Goal: Task Accomplishment & Management: Manage account settings

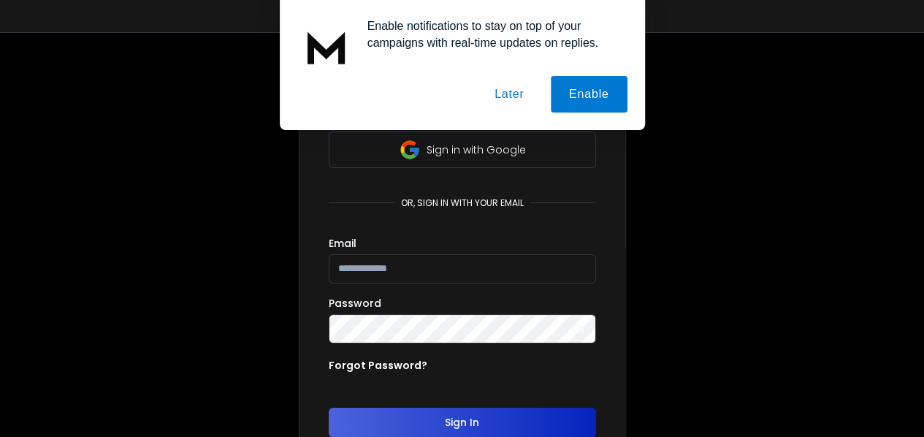
click at [515, 97] on button "Later" at bounding box center [509, 94] width 66 height 37
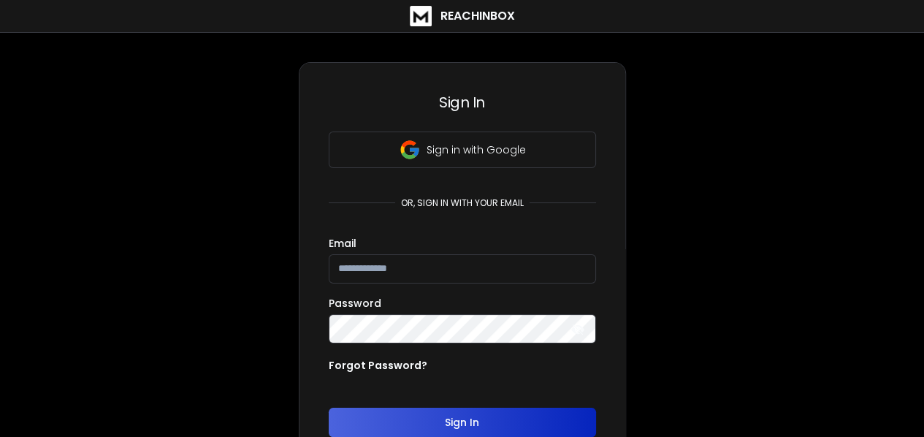
click at [439, 269] on input "email" at bounding box center [462, 268] width 267 height 29
paste input "**********"
drag, startPoint x: 455, startPoint y: 267, endPoint x: 532, endPoint y: 276, distance: 77.3
click at [532, 276] on input "**********" at bounding box center [462, 268] width 267 height 29
type input "**********"
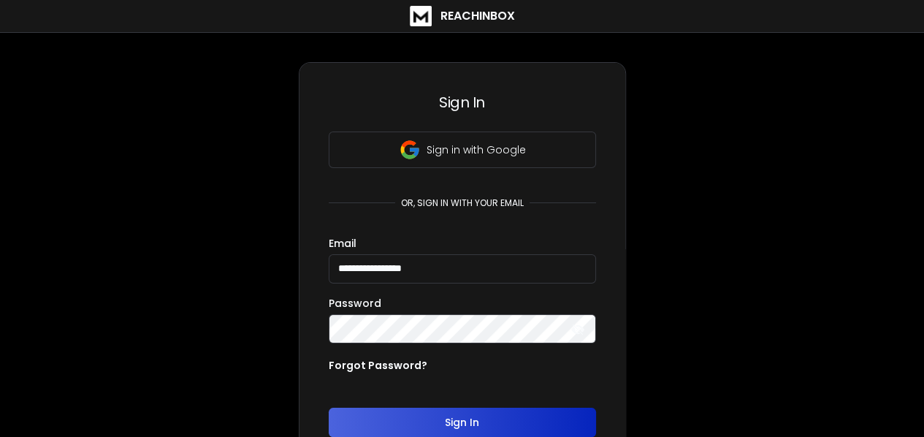
click at [470, 408] on button "Sign In" at bounding box center [462, 421] width 267 height 29
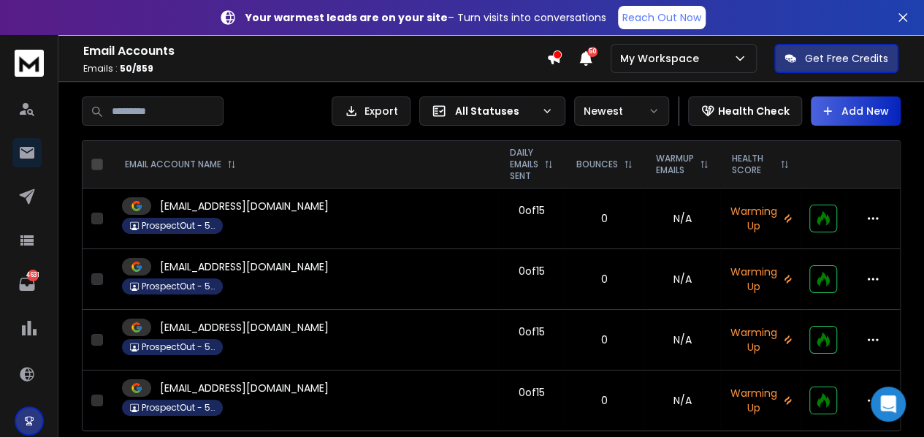
click at [905, 15] on icon at bounding box center [902, 17] width 9 height 9
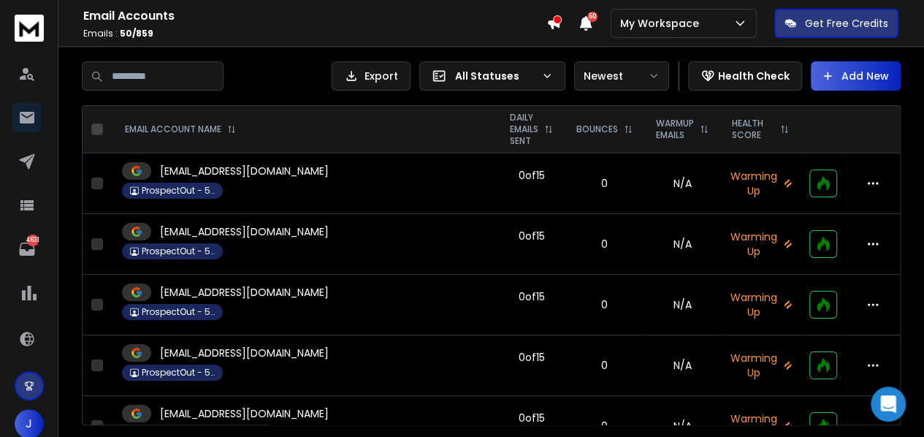
click at [875, 72] on button "Add New" at bounding box center [855, 75] width 90 height 29
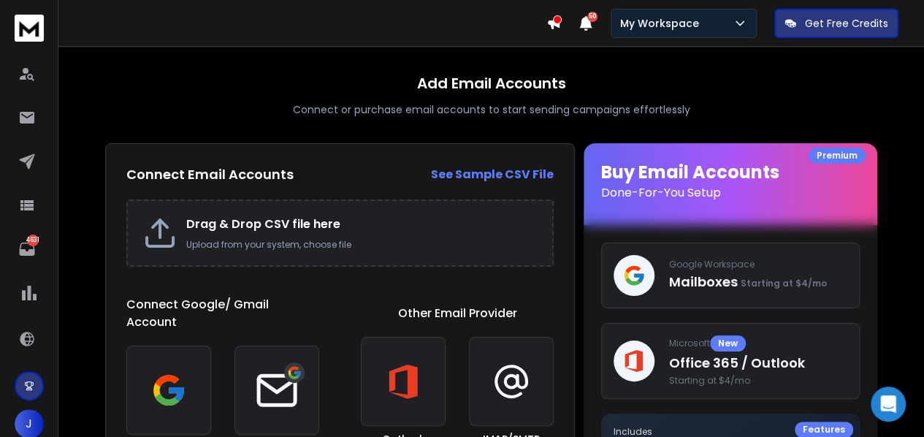
click at [689, 20] on p "My Workspace" at bounding box center [662, 23] width 85 height 15
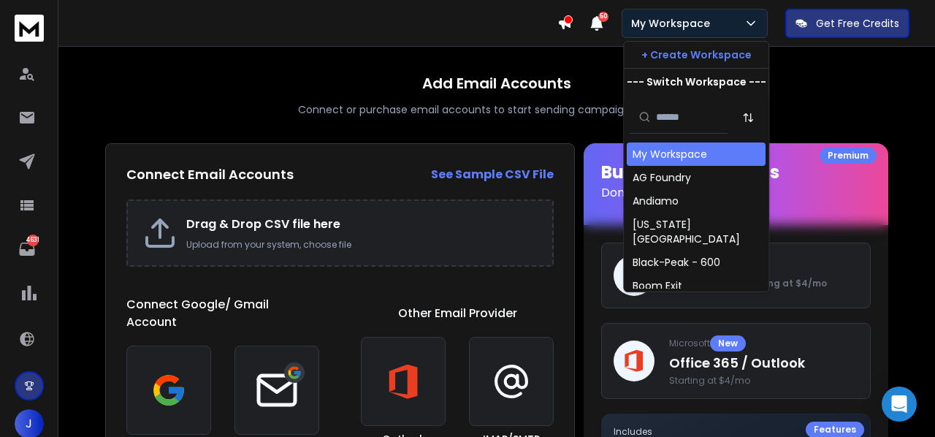
click at [689, 20] on p "My Workspace" at bounding box center [673, 23] width 85 height 15
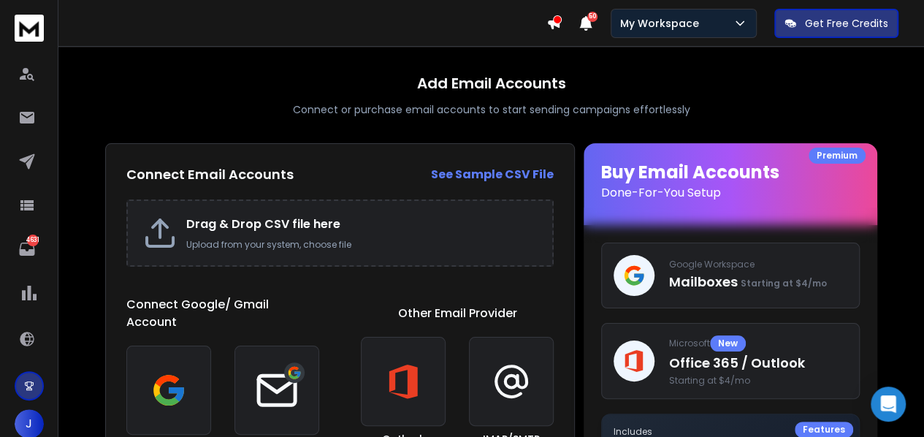
click at [704, 15] on button "My Workspace" at bounding box center [683, 23] width 146 height 29
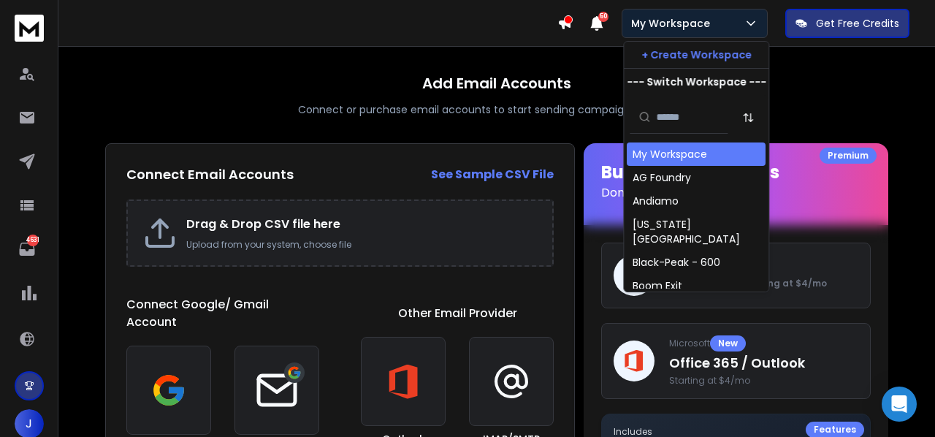
click at [714, 31] on button "My Workspace" at bounding box center [694, 23] width 146 height 29
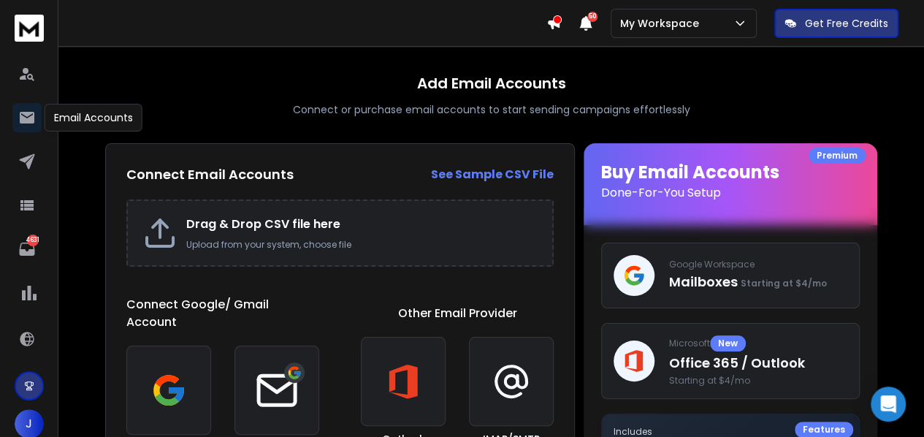
click at [27, 118] on icon at bounding box center [27, 118] width 15 height 12
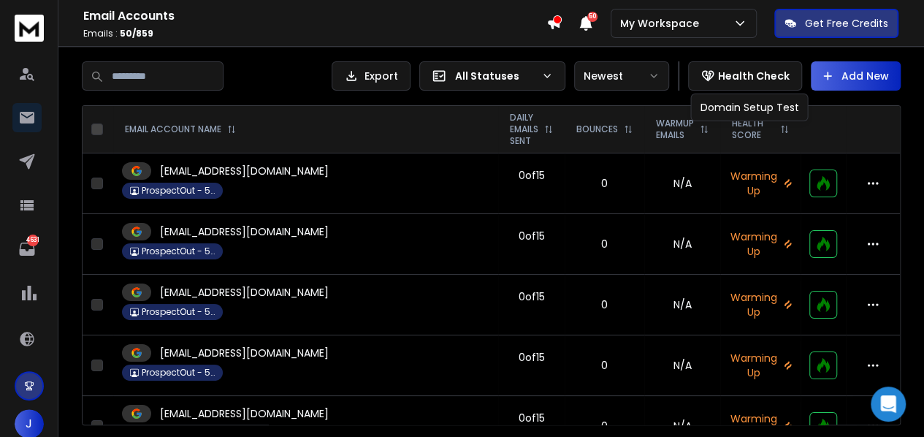
click at [844, 77] on button "Add New" at bounding box center [855, 75] width 90 height 29
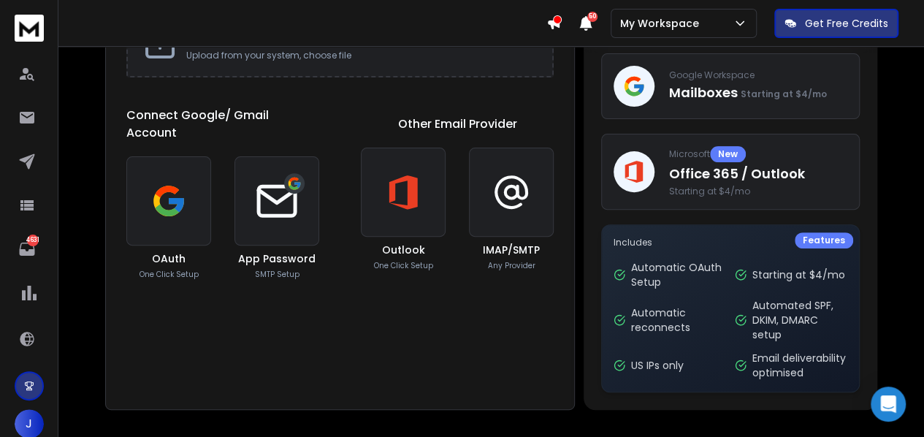
click at [185, 209] on icon at bounding box center [168, 201] width 37 height 44
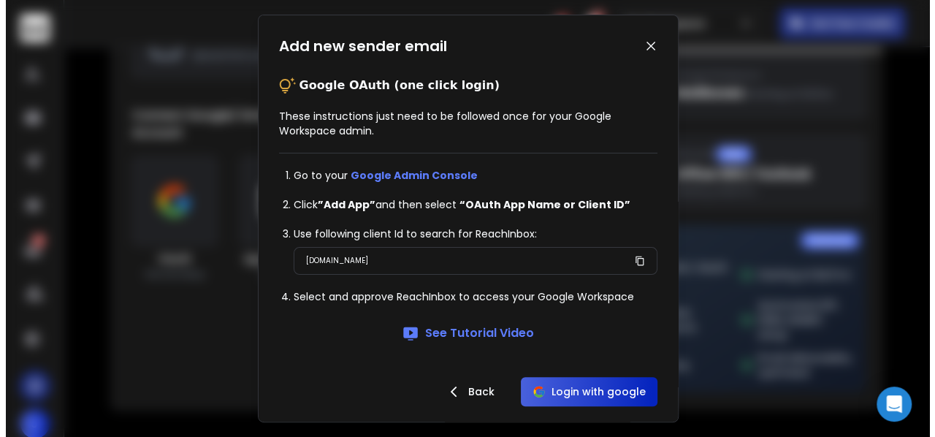
scroll to position [175, 0]
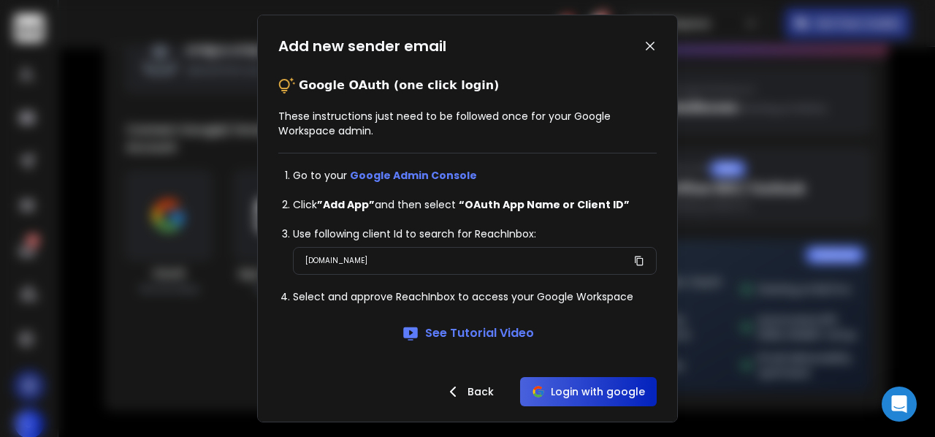
click at [597, 388] on button "Login with google" at bounding box center [588, 391] width 137 height 29
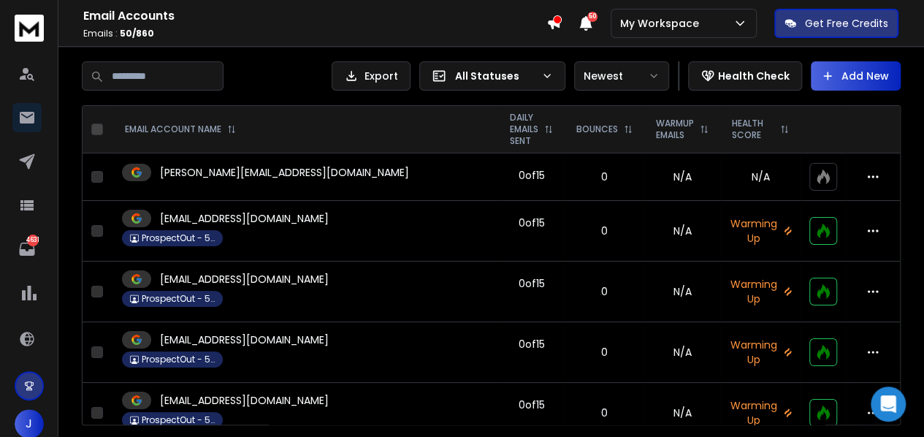
click at [153, 76] on input at bounding box center [153, 75] width 142 height 29
paste input "**********"
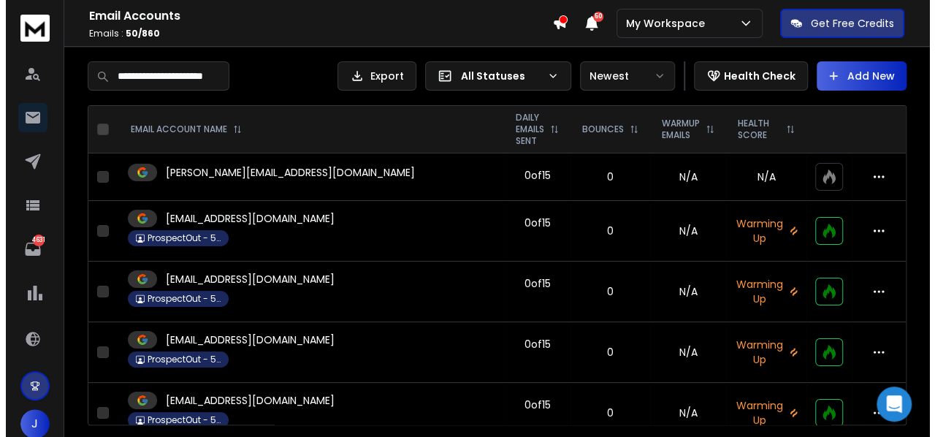
scroll to position [0, 7]
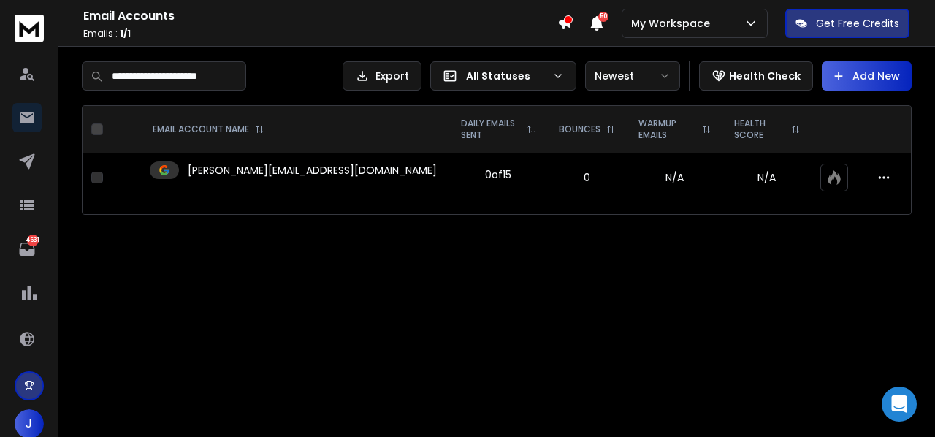
type input "**********"
click at [261, 169] on p "[PERSON_NAME][EMAIL_ADDRESS][DOMAIN_NAME]" at bounding box center [312, 170] width 249 height 15
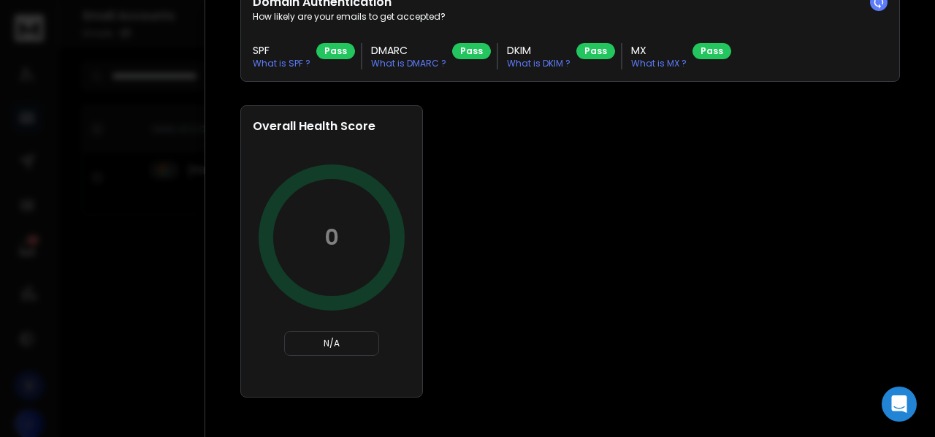
scroll to position [0, 0]
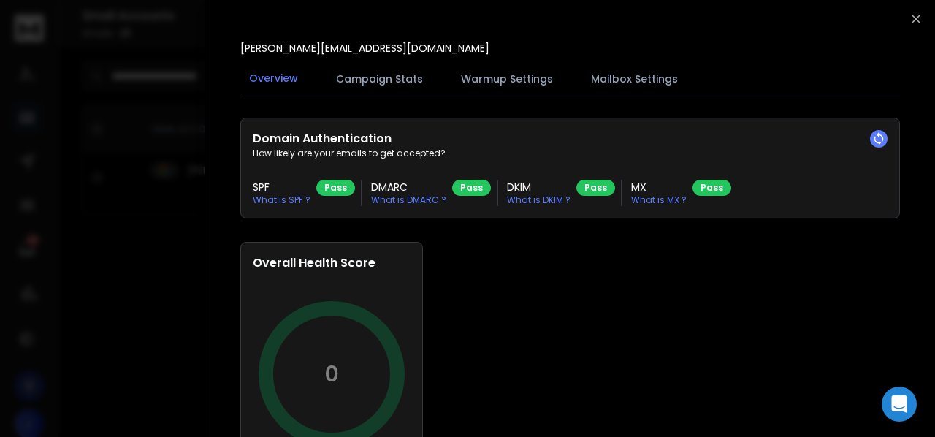
click at [371, 75] on button "Campaign Stats" at bounding box center [379, 79] width 104 height 32
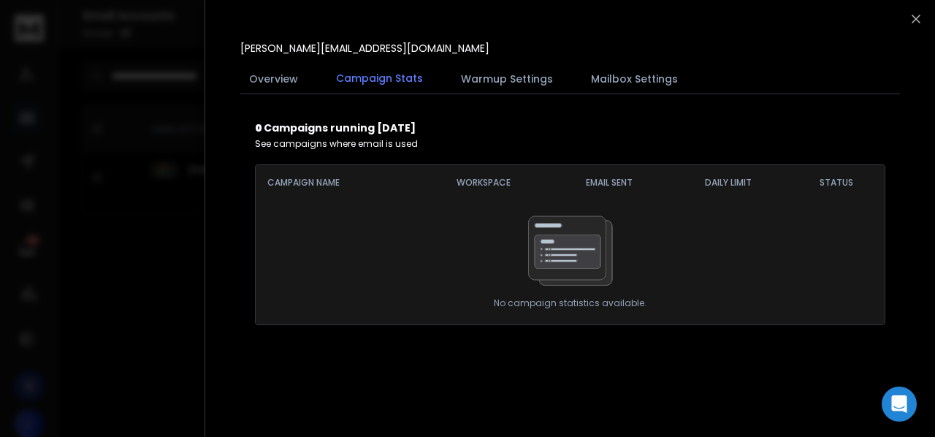
click at [514, 75] on button "Warmup Settings" at bounding box center [507, 79] width 110 height 32
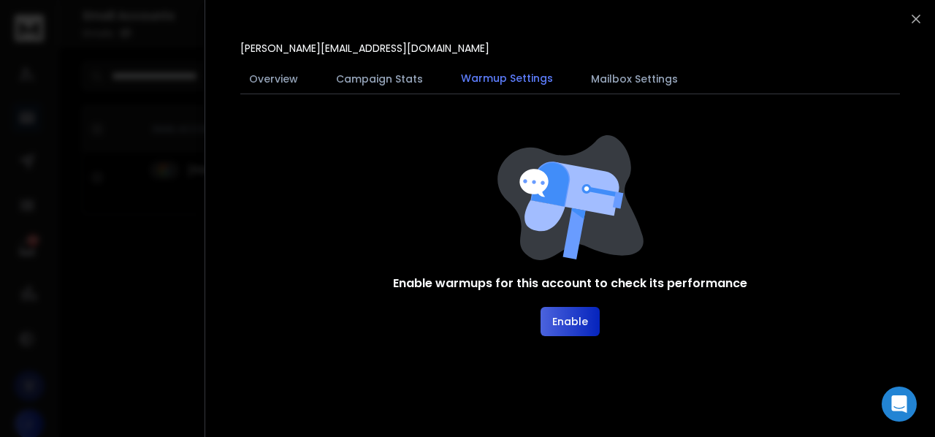
click at [636, 52] on div "[PERSON_NAME][EMAIL_ADDRESS][DOMAIN_NAME]" at bounding box center [569, 48] width 659 height 15
click at [632, 64] on div "marty@graphwestboundroad.site Overview Campaign Stats Warmup Settings Mailbox S…" at bounding box center [570, 189] width 694 height 342
click at [632, 73] on button "Mailbox Settings" at bounding box center [634, 79] width 104 height 32
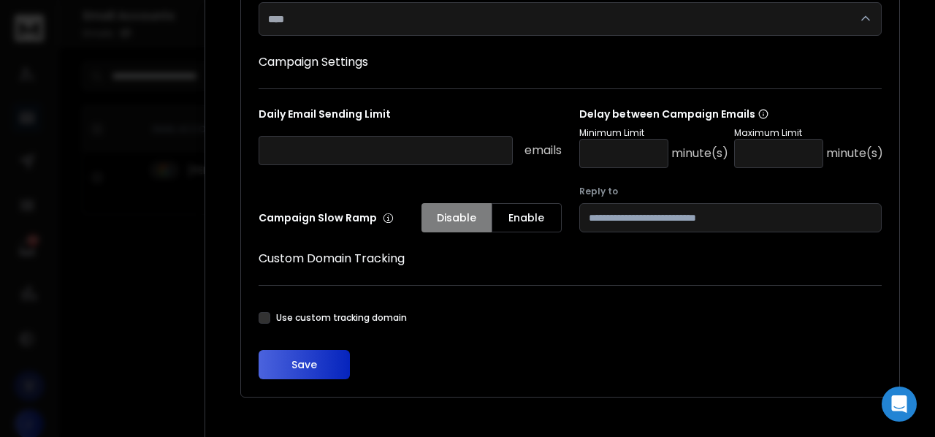
scroll to position [437, 0]
click at [267, 318] on button "Reply to" at bounding box center [264, 318] width 12 height 12
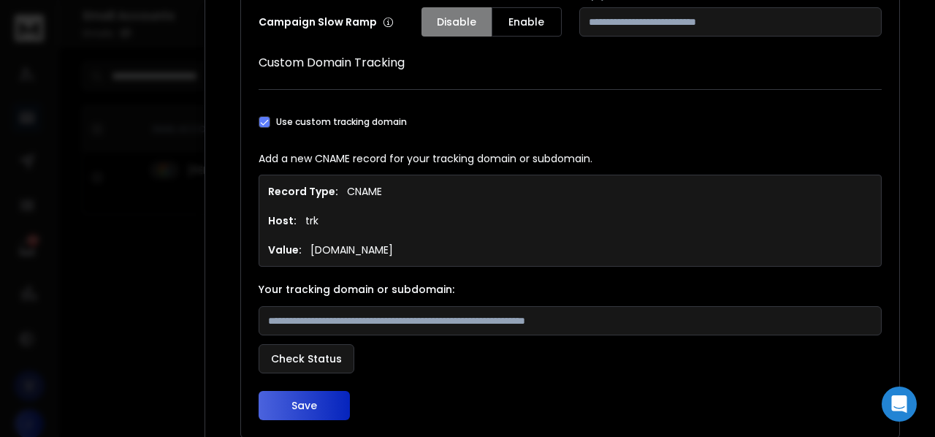
scroll to position [673, 0]
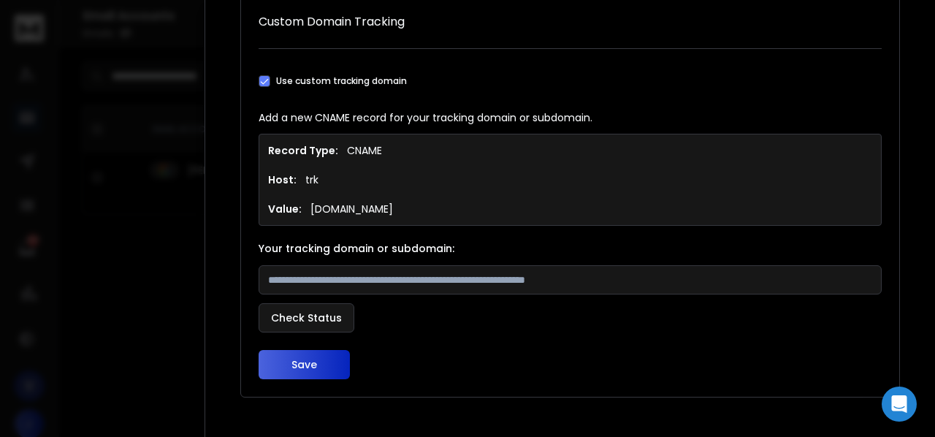
click at [333, 272] on input at bounding box center [569, 279] width 623 height 29
paste input "**********"
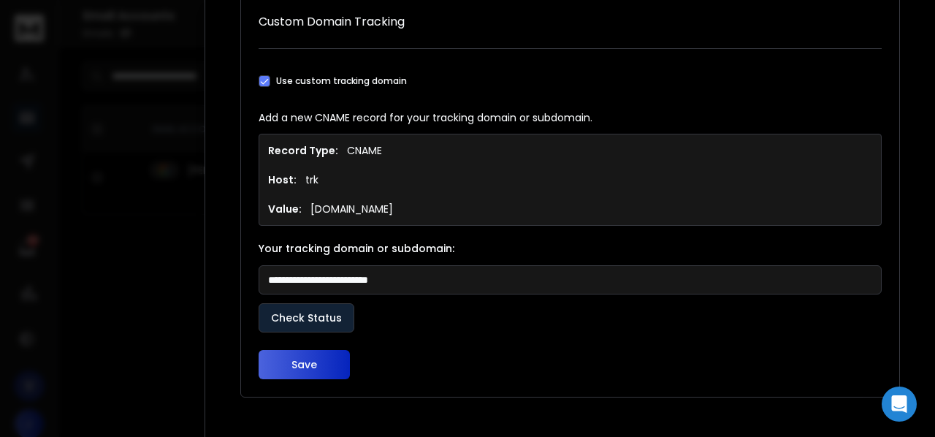
type input "**********"
click at [319, 321] on button "Check Status" at bounding box center [306, 317] width 96 height 29
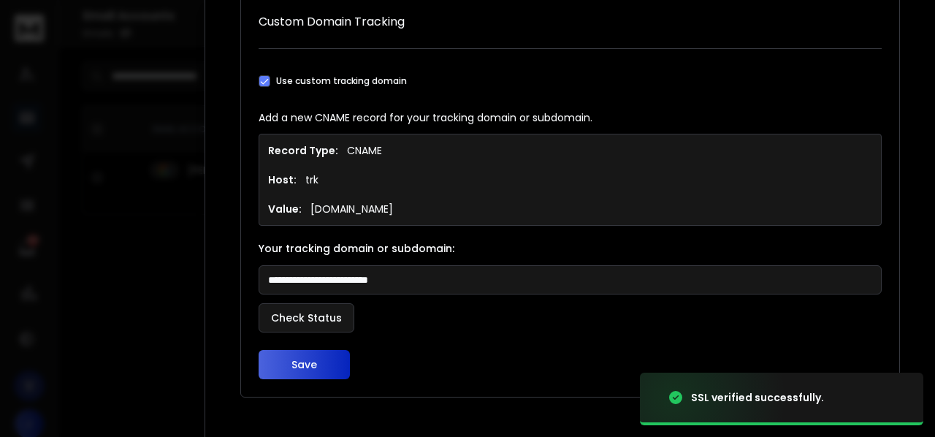
click at [317, 356] on button "Save" at bounding box center [303, 364] width 91 height 29
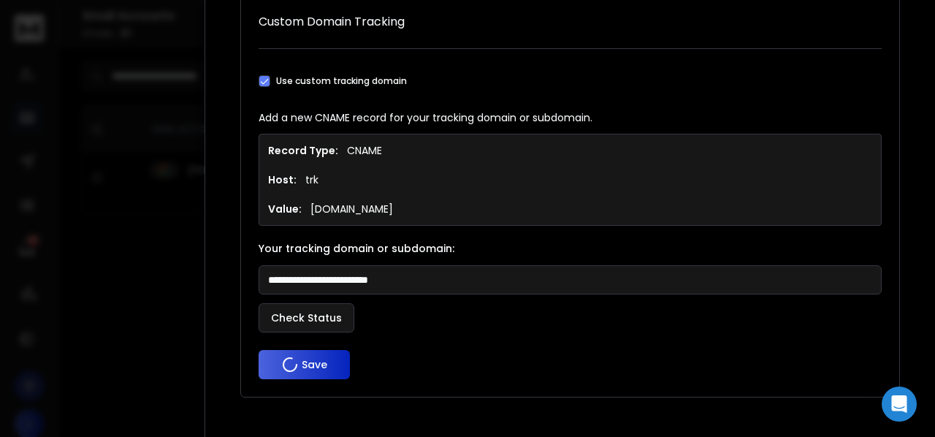
scroll to position [66, 0]
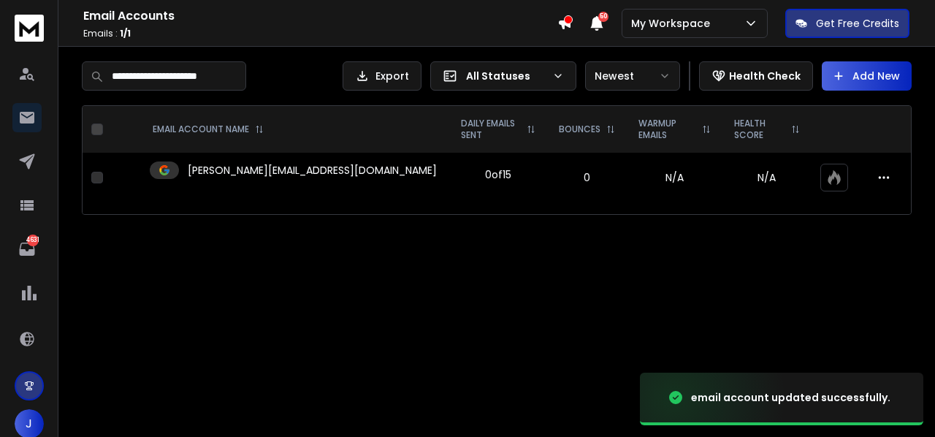
click at [837, 175] on icon at bounding box center [834, 177] width 15 height 15
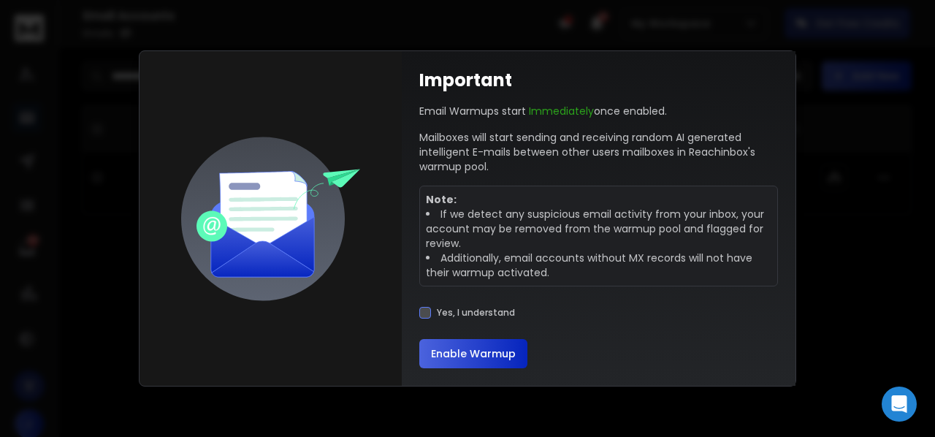
click at [424, 307] on button "Yes, I understand" at bounding box center [425, 313] width 12 height 12
click at [484, 356] on button "Enable Warmup" at bounding box center [473, 353] width 108 height 29
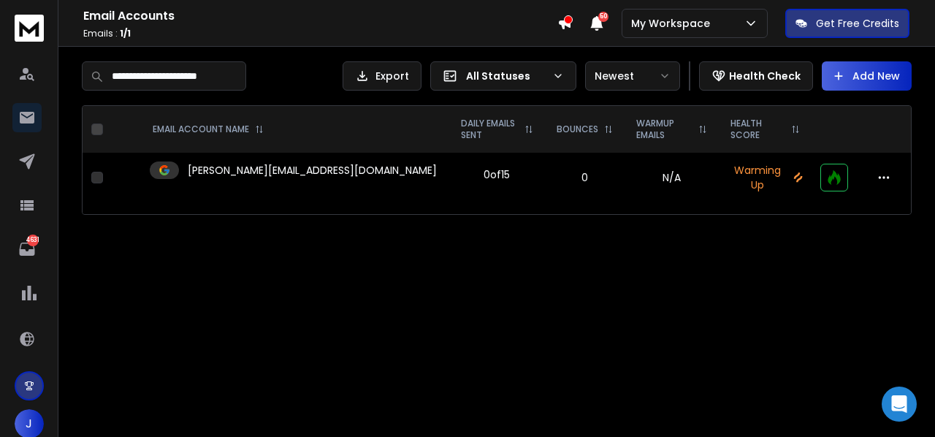
click at [348, 175] on p "[PERSON_NAME][EMAIL_ADDRESS][DOMAIN_NAME]" at bounding box center [312, 170] width 249 height 15
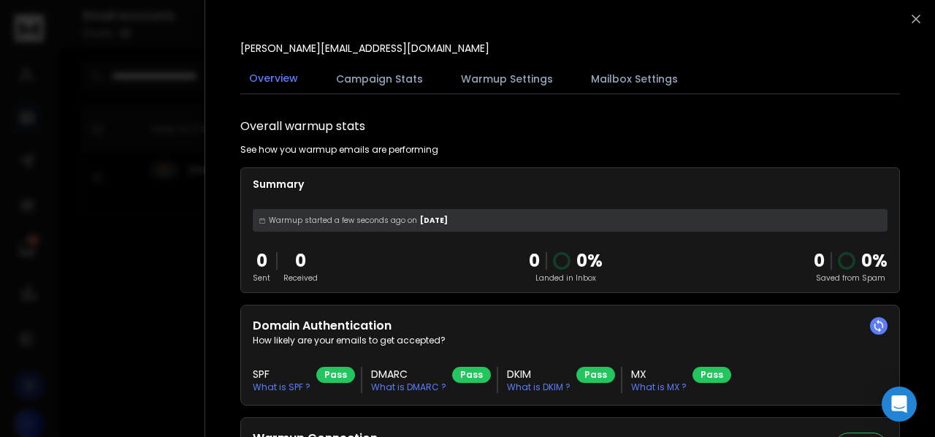
click at [634, 65] on button "Mailbox Settings" at bounding box center [634, 79] width 104 height 32
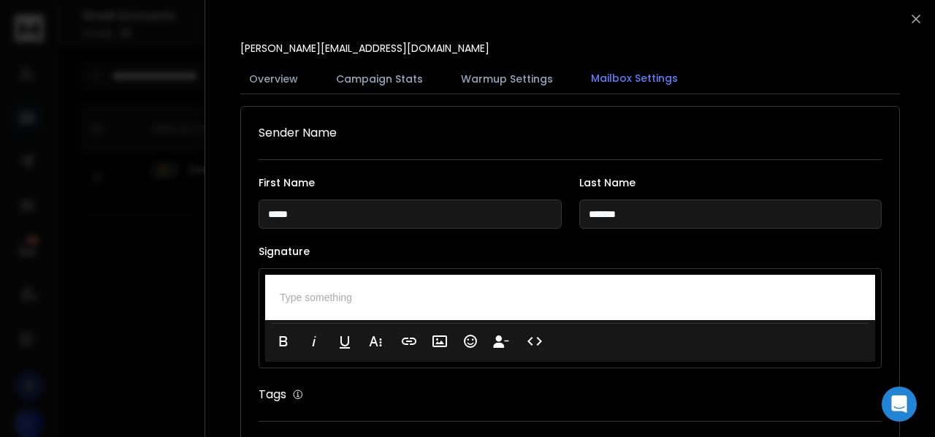
click at [496, 74] on button "Warmup Settings" at bounding box center [507, 79] width 110 height 32
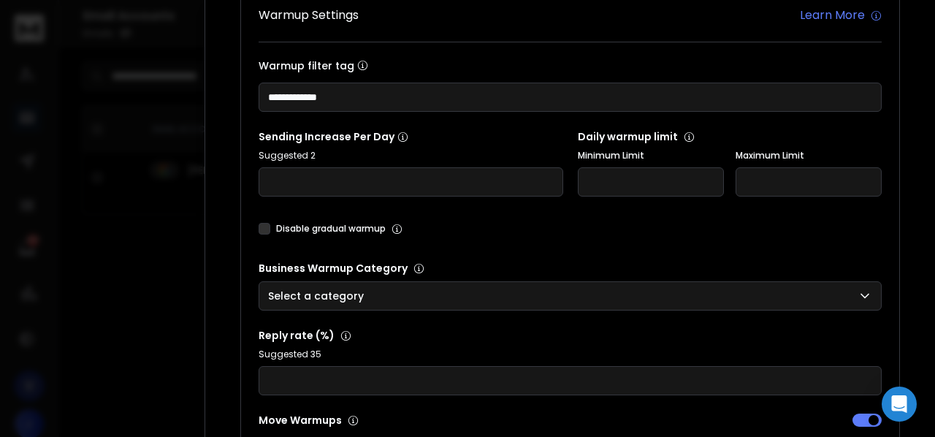
scroll to position [0, 0]
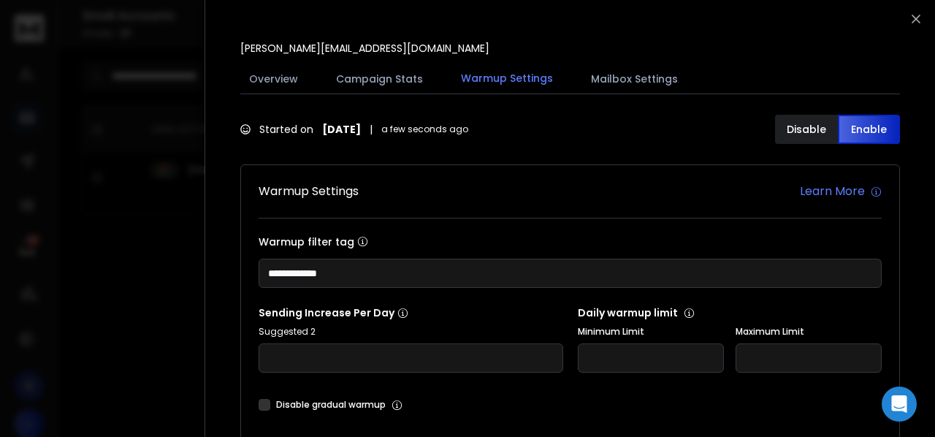
click at [380, 78] on button "Campaign Stats" at bounding box center [379, 79] width 104 height 32
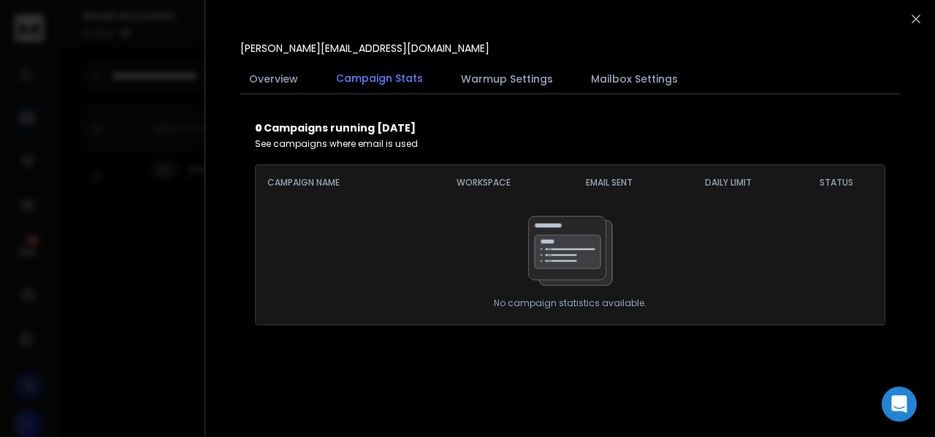
click at [304, 67] on button "Overview" at bounding box center [273, 79] width 66 height 32
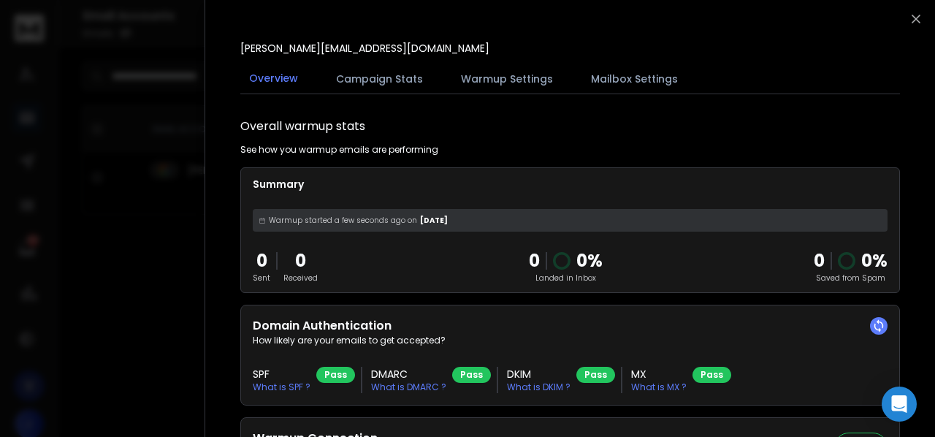
click at [384, 77] on button "Campaign Stats" at bounding box center [379, 79] width 104 height 32
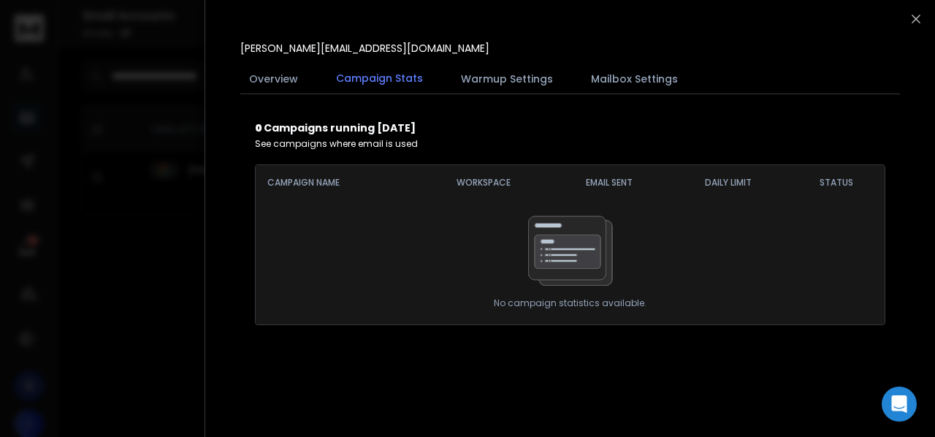
click at [490, 72] on button "Warmup Settings" at bounding box center [507, 79] width 110 height 32
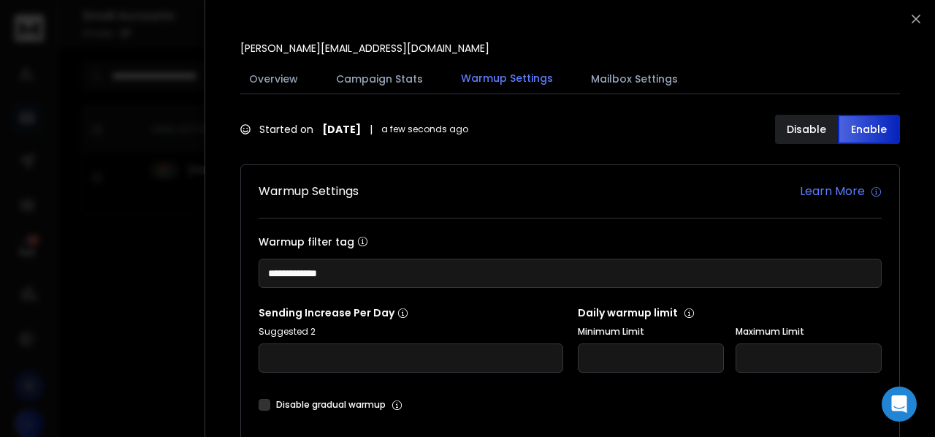
click at [632, 54] on div "[PERSON_NAME][EMAIL_ADDRESS][DOMAIN_NAME]" at bounding box center [569, 48] width 659 height 15
click at [631, 65] on button "Mailbox Settings" at bounding box center [634, 79] width 104 height 32
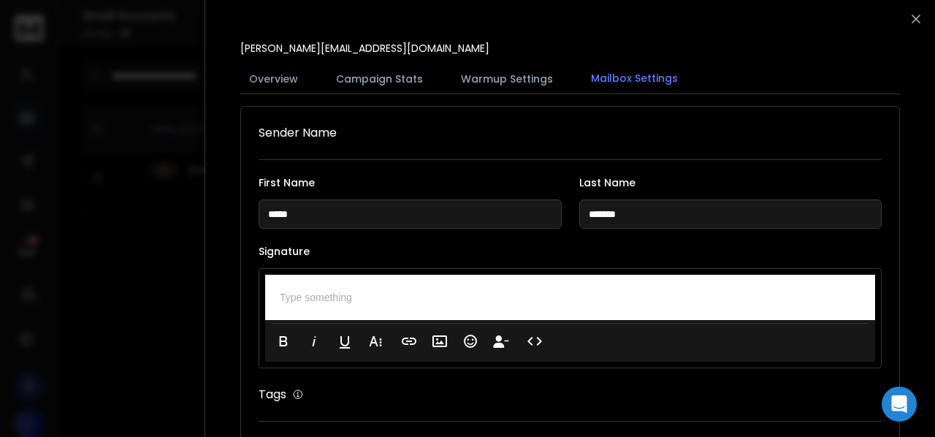
click at [488, 66] on button "Warmup Settings" at bounding box center [507, 79] width 110 height 32
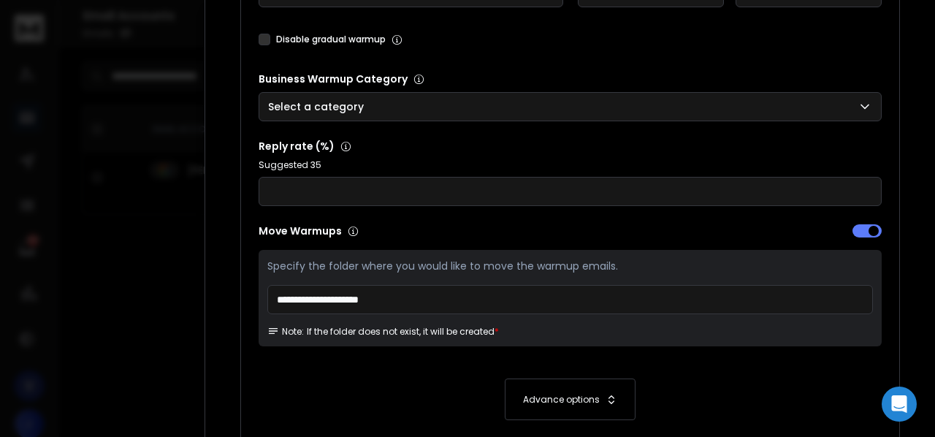
scroll to position [438, 0]
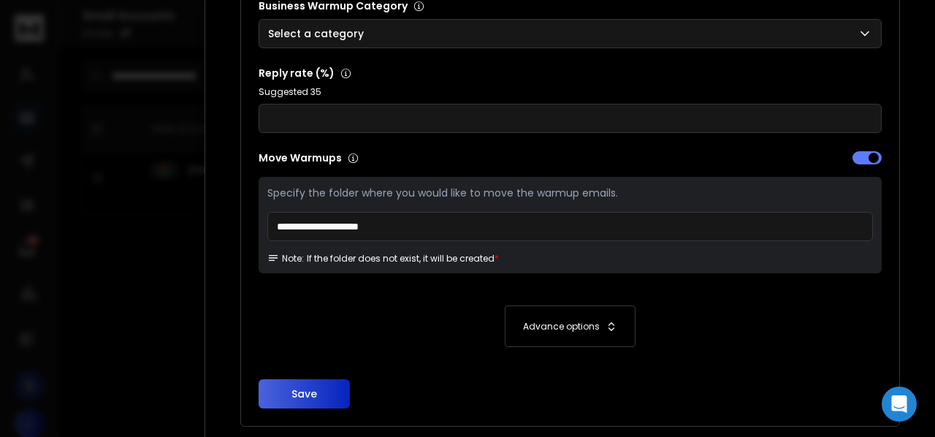
click at [599, 329] on div "Advance options" at bounding box center [570, 326] width 131 height 42
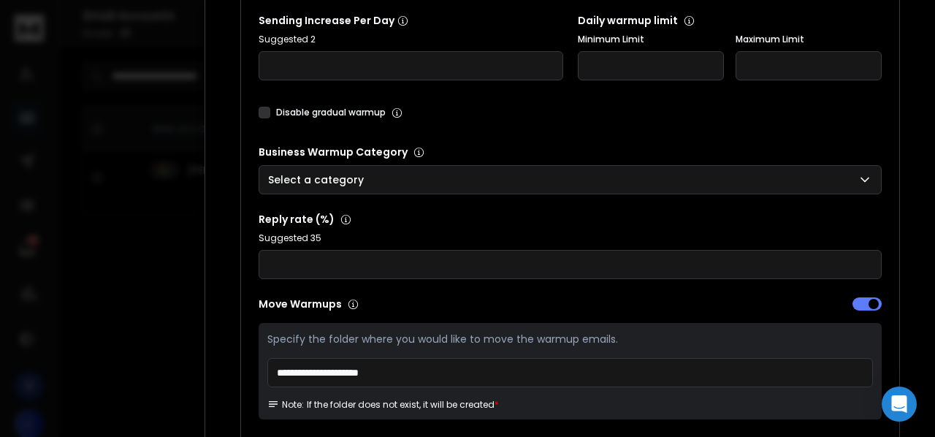
scroll to position [219, 0]
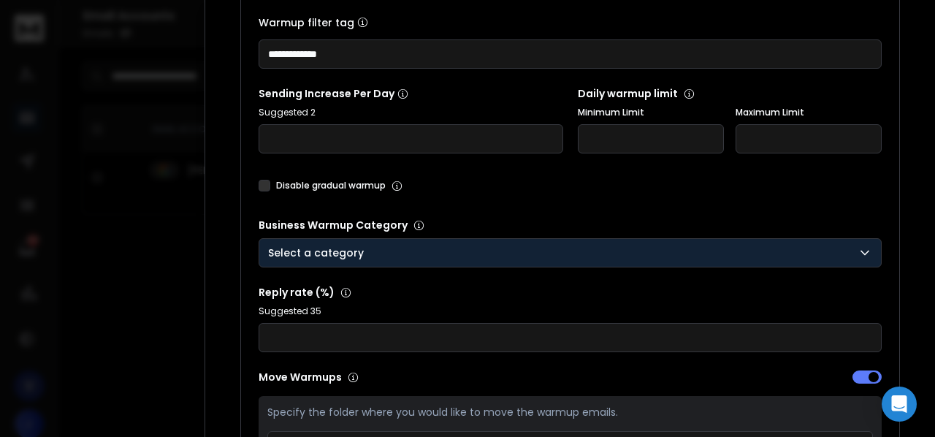
click at [614, 243] on button "Select a category" at bounding box center [569, 252] width 623 height 29
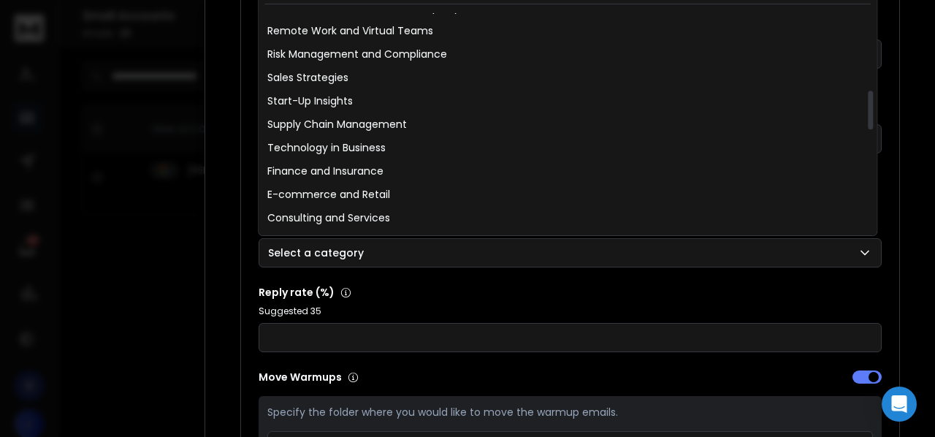
scroll to position [0, 0]
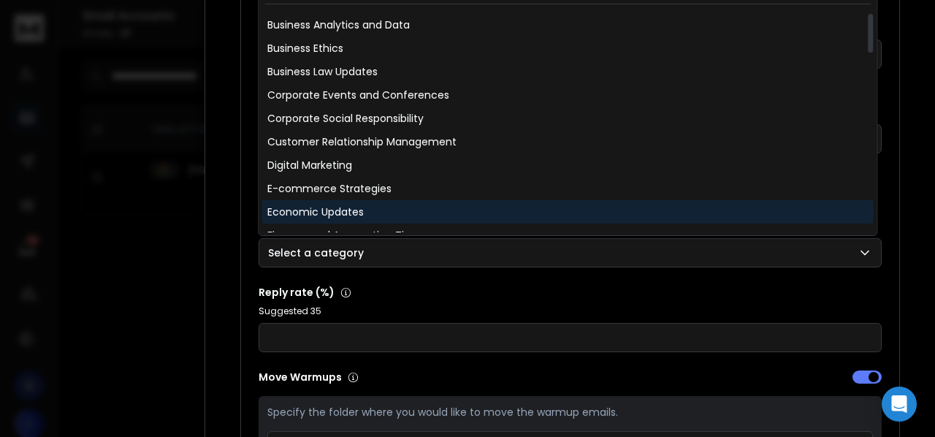
click at [619, 306] on div at bounding box center [467, 218] width 935 height 437
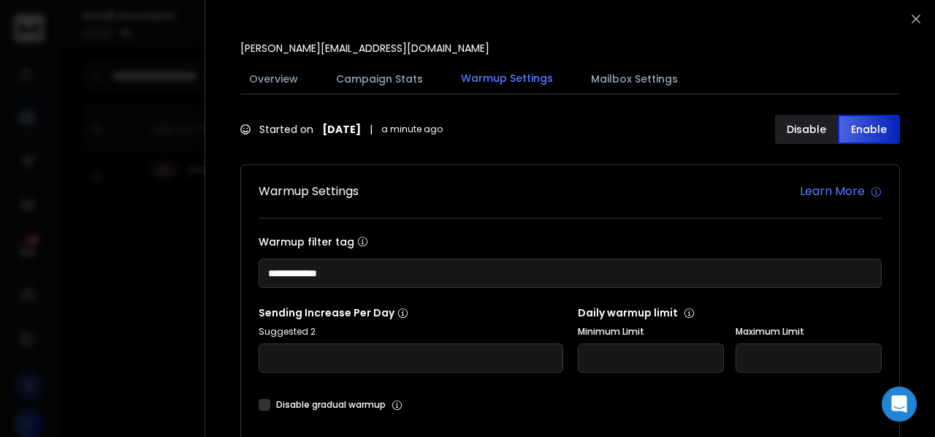
click at [408, 74] on button "Campaign Stats" at bounding box center [379, 79] width 104 height 32
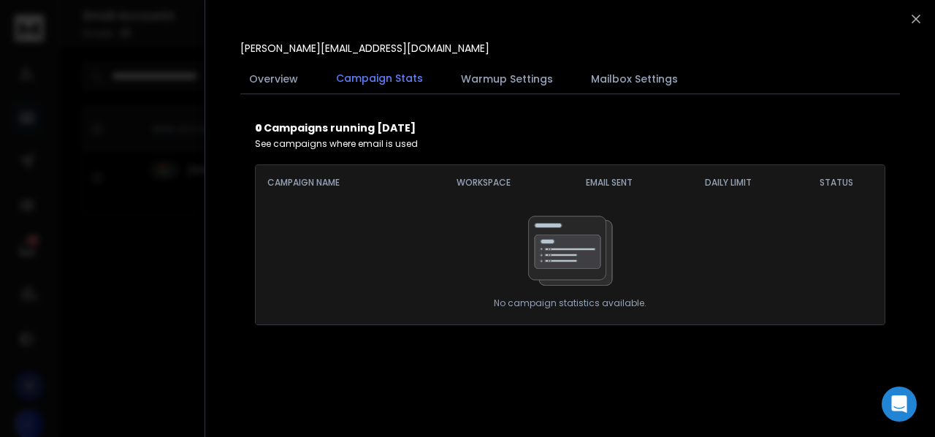
click at [310, 66] on div "Overview Campaign Stats Warmup Settings Mailbox Settings" at bounding box center [569, 78] width 659 height 29
click at [297, 74] on button "Overview" at bounding box center [273, 79] width 66 height 32
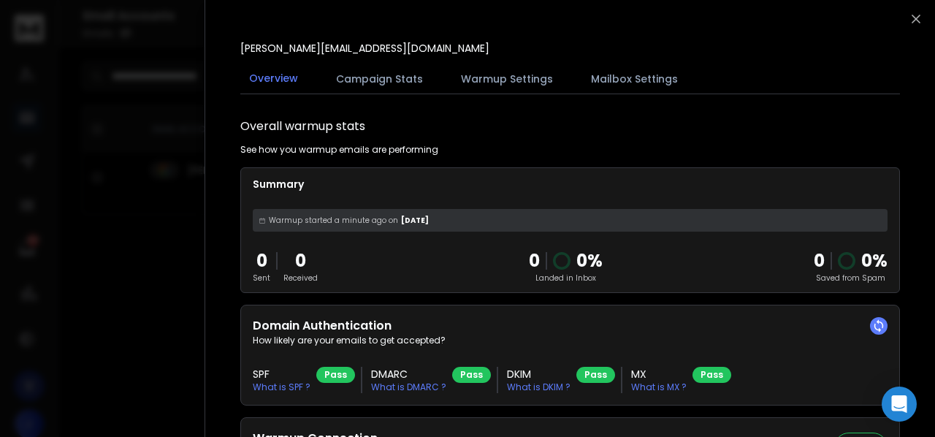
click at [356, 78] on button "Campaign Stats" at bounding box center [379, 79] width 104 height 32
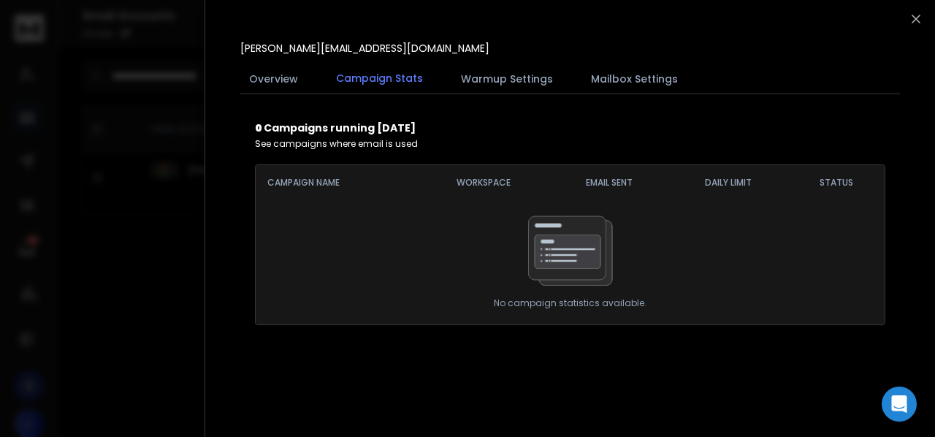
click at [487, 73] on button "Warmup Settings" at bounding box center [507, 79] width 110 height 32
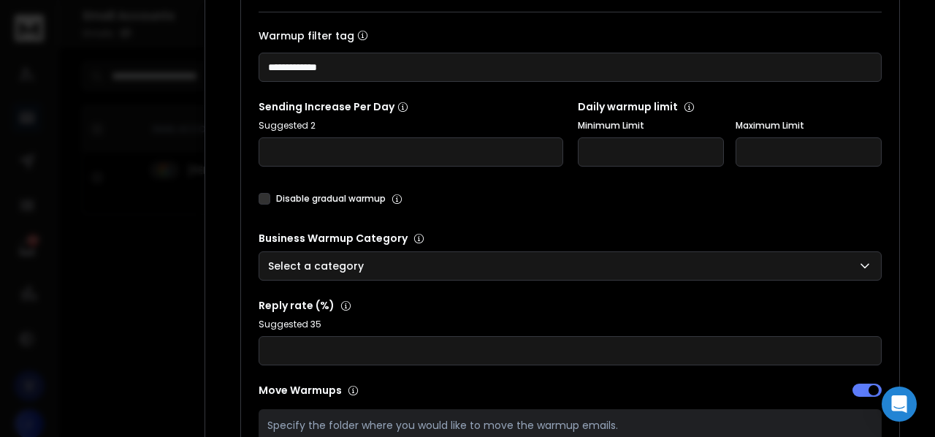
scroll to position [468, 0]
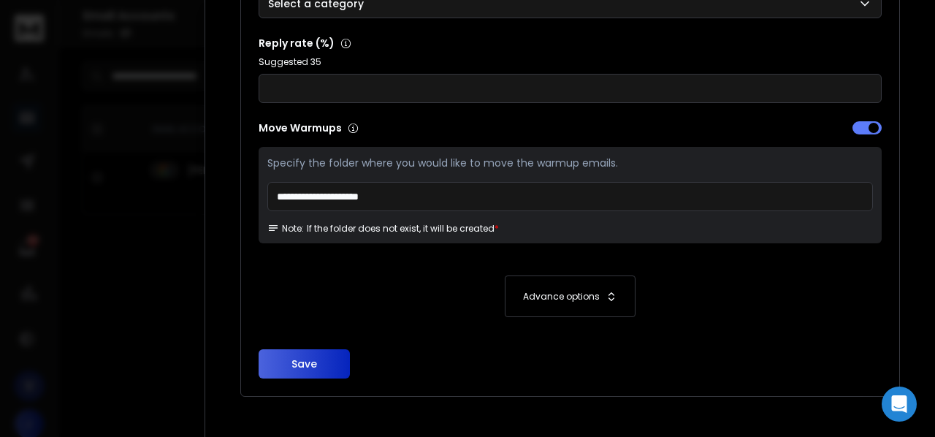
click at [561, 271] on div "Advance options" at bounding box center [569, 296] width 623 height 71
click at [564, 287] on div "Advance options" at bounding box center [570, 296] width 131 height 42
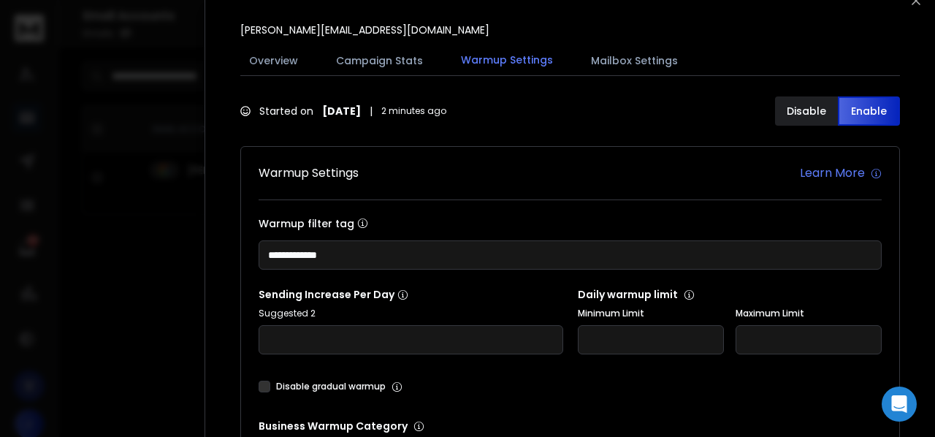
scroll to position [0, 0]
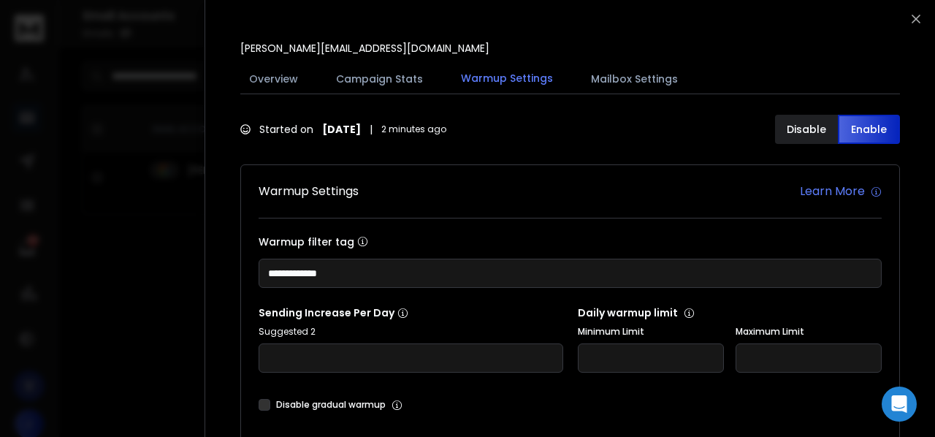
click at [615, 66] on button "Mailbox Settings" at bounding box center [634, 79] width 104 height 32
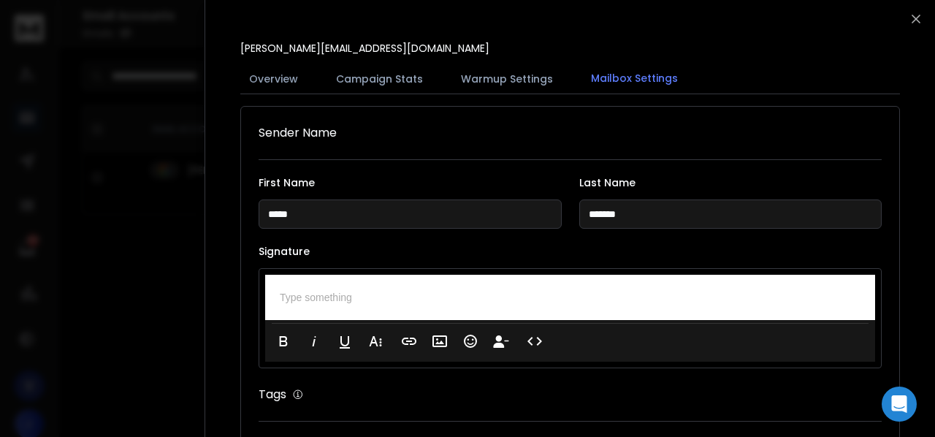
click at [528, 79] on button "Warmup Settings" at bounding box center [507, 79] width 110 height 32
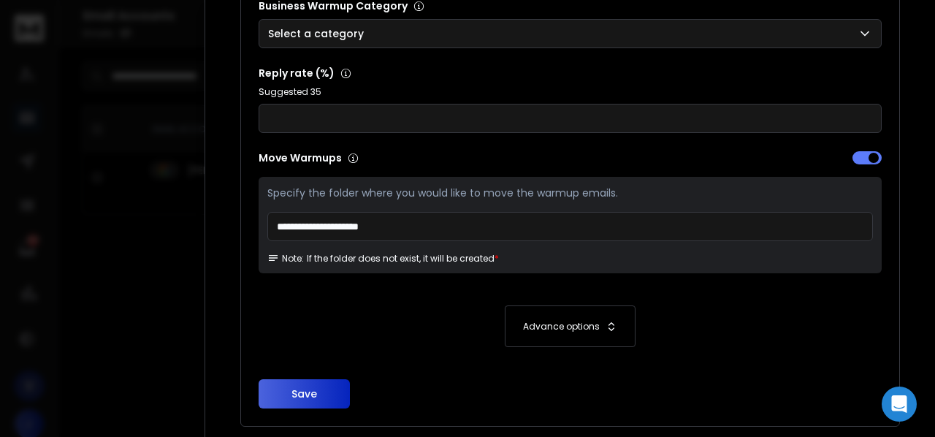
scroll to position [468, 0]
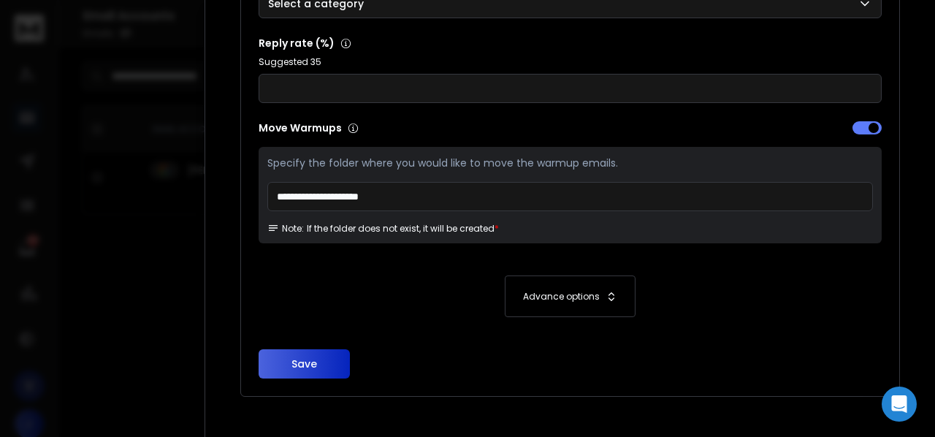
click at [626, 303] on div "Advance options" at bounding box center [570, 296] width 131 height 42
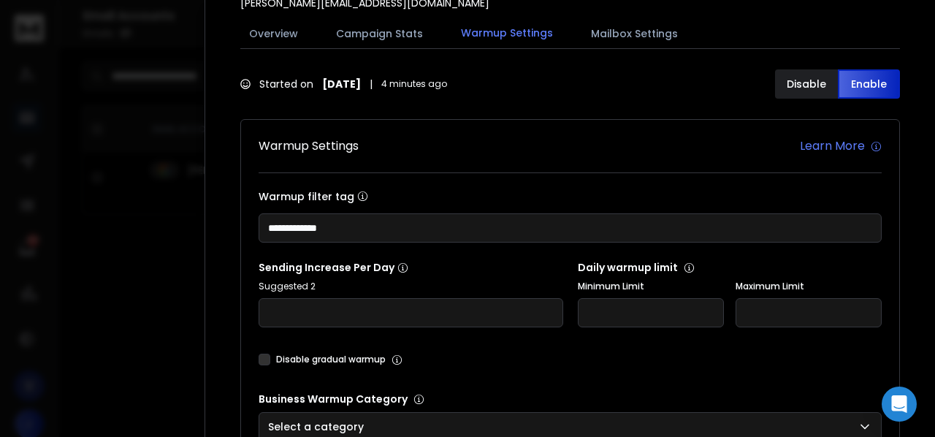
scroll to position [0, 0]
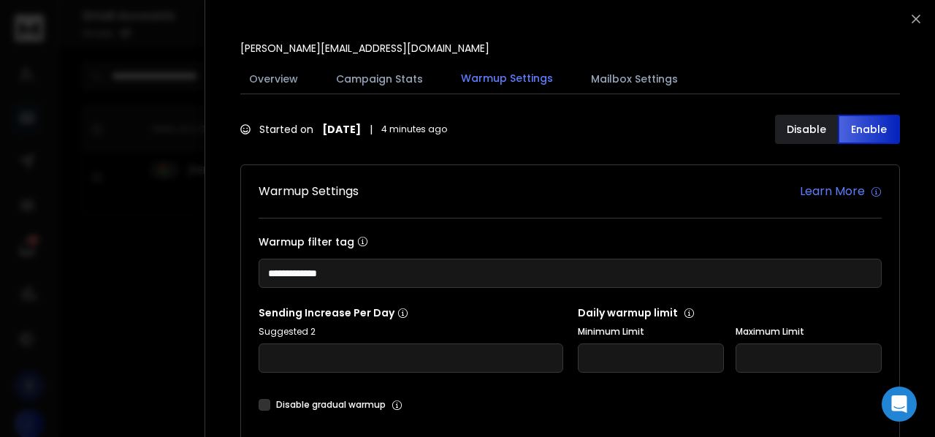
click at [383, 71] on button "Campaign Stats" at bounding box center [379, 79] width 104 height 32
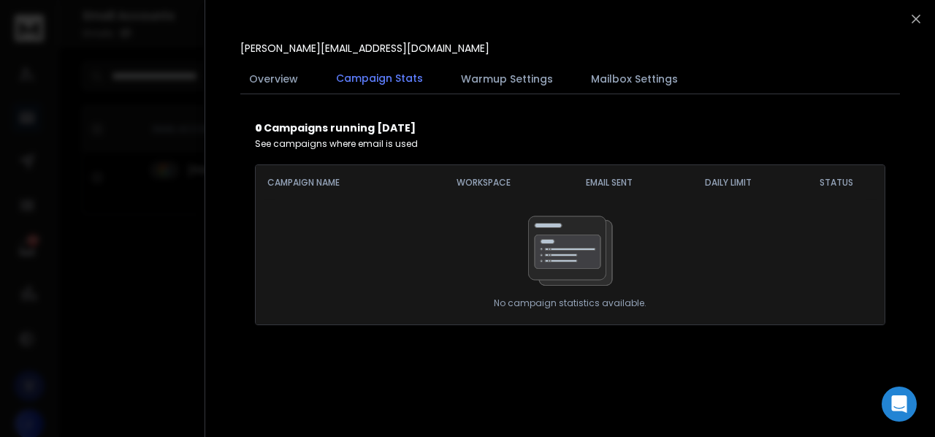
click at [289, 64] on button "Overview" at bounding box center [273, 79] width 66 height 32
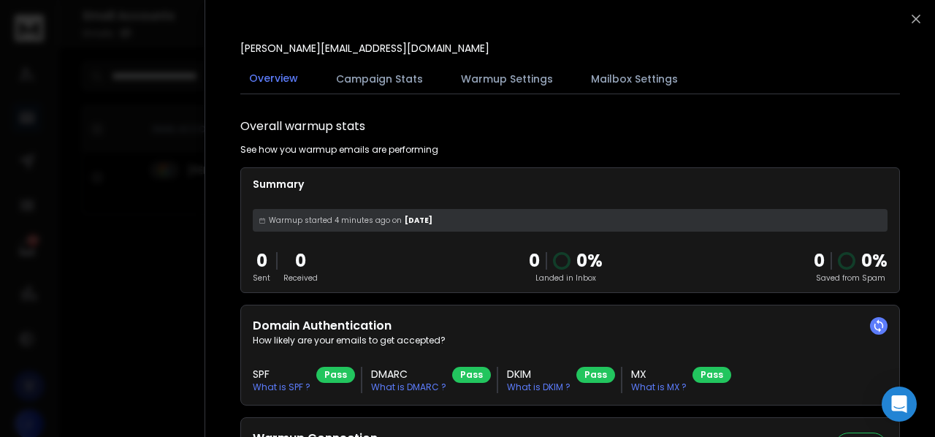
click at [501, 72] on button "Warmup Settings" at bounding box center [507, 79] width 110 height 32
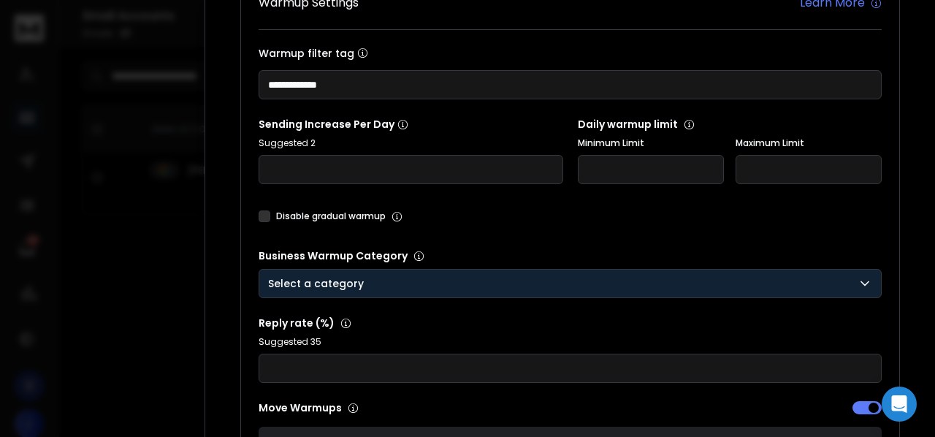
scroll to position [219, 0]
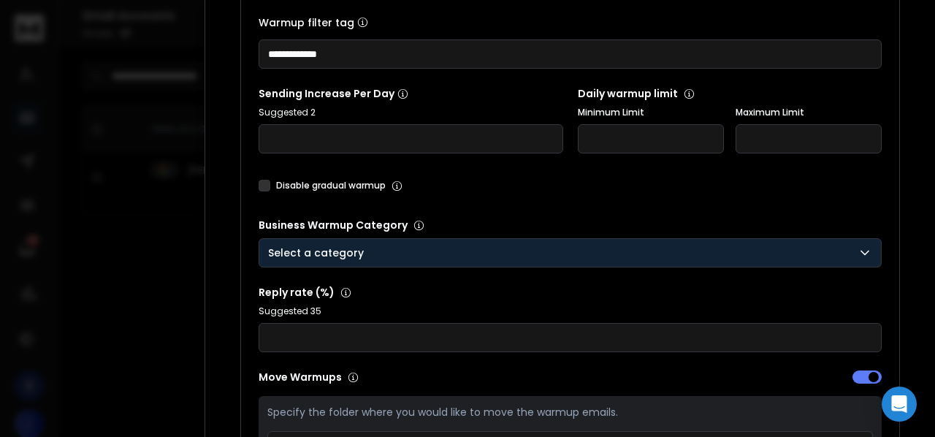
click at [460, 250] on div "Select a category" at bounding box center [570, 252] width 604 height 15
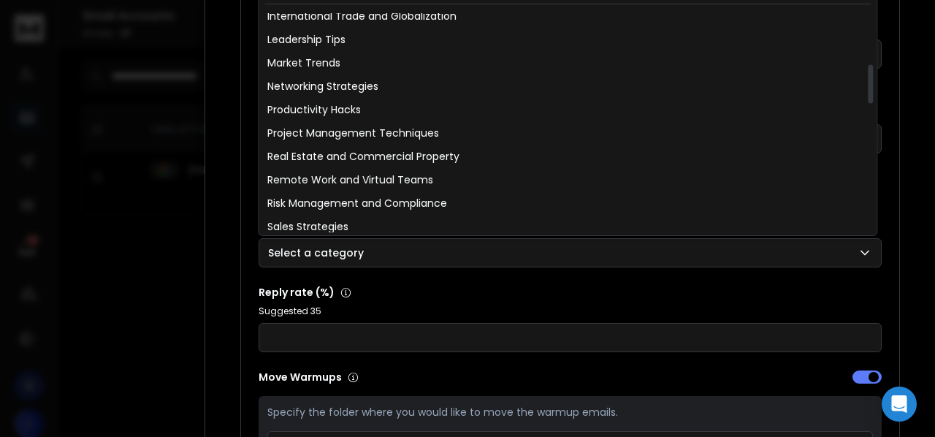
scroll to position [0, 0]
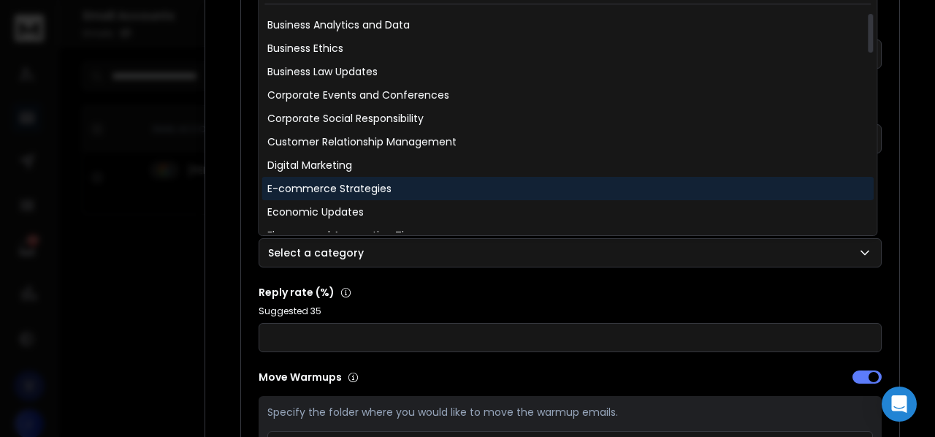
click at [497, 287] on div at bounding box center [467, 218] width 935 height 437
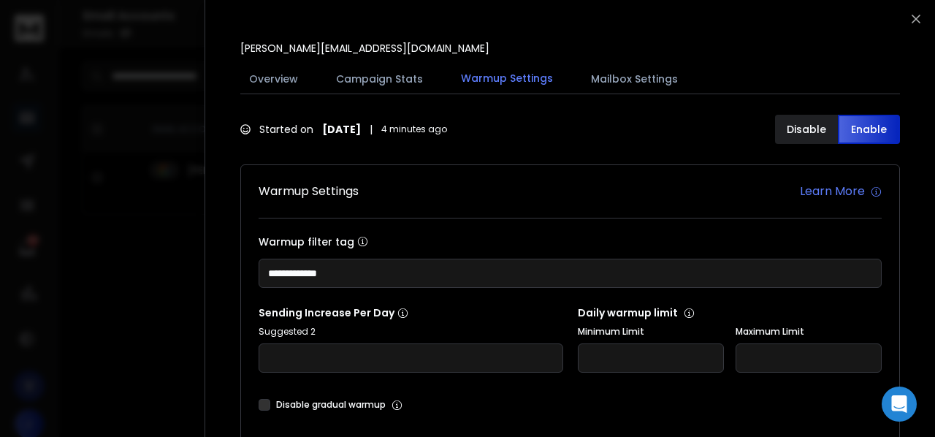
click at [601, 68] on button "Mailbox Settings" at bounding box center [634, 79] width 104 height 32
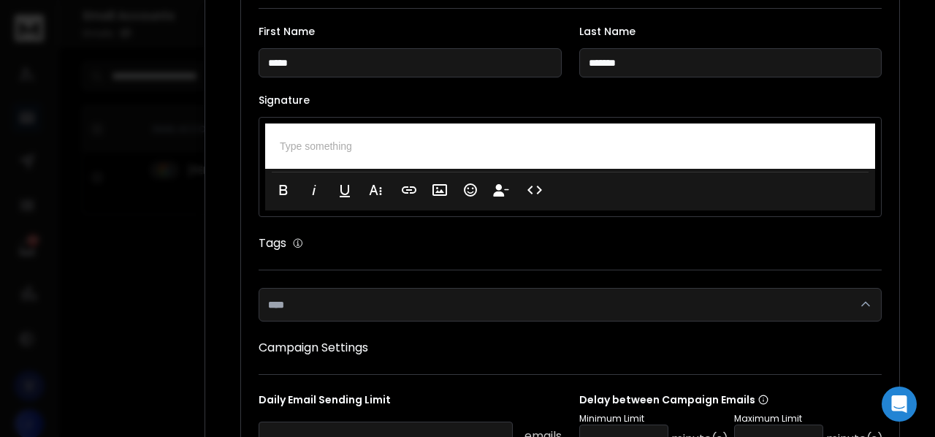
scroll to position [219, 0]
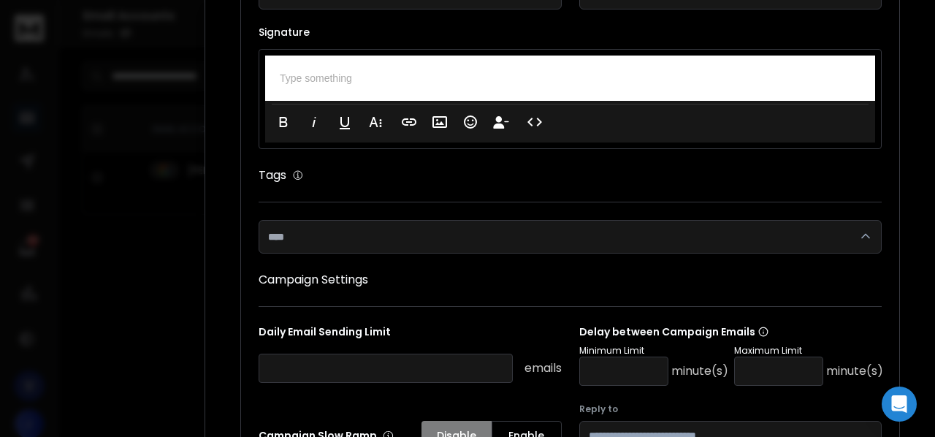
click at [562, 242] on div at bounding box center [569, 237] width 623 height 34
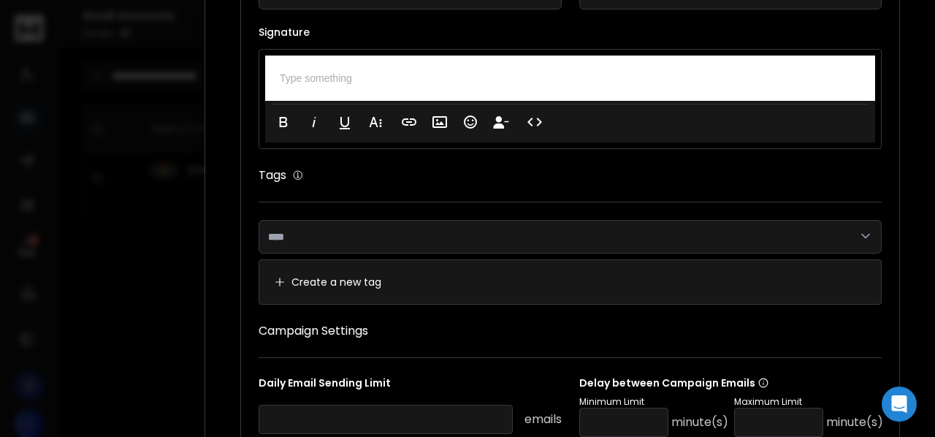
click at [562, 241] on div at bounding box center [569, 237] width 623 height 34
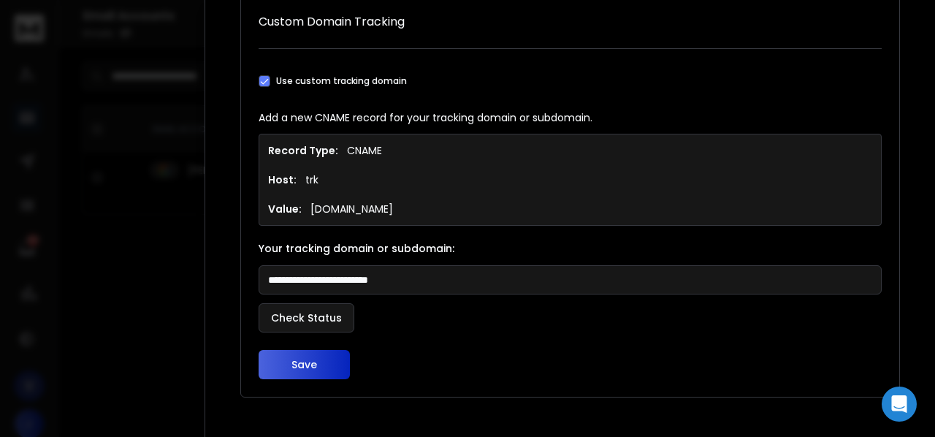
scroll to position [454, 0]
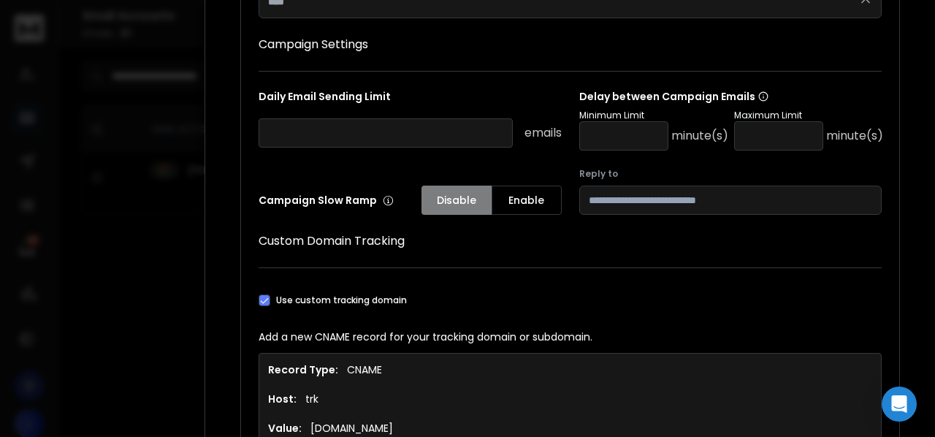
click at [151, 113] on div at bounding box center [467, 218] width 935 height 437
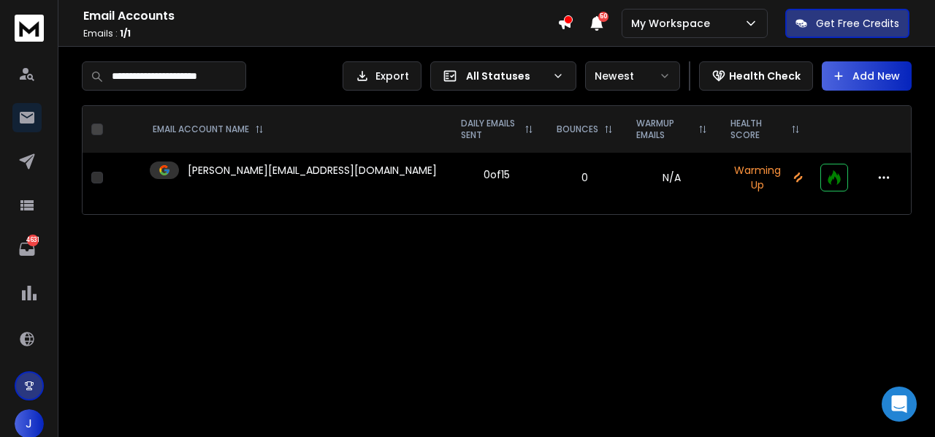
click at [841, 75] on icon at bounding box center [838, 76] width 8 height 8
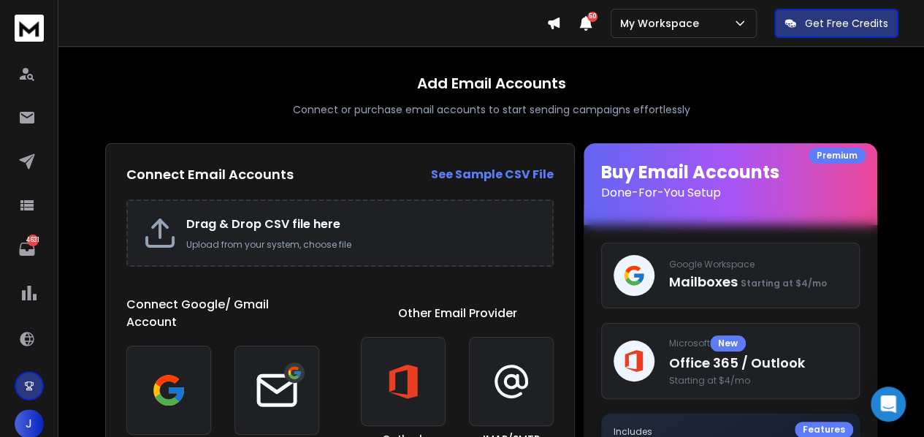
click at [188, 394] on div at bounding box center [168, 389] width 85 height 89
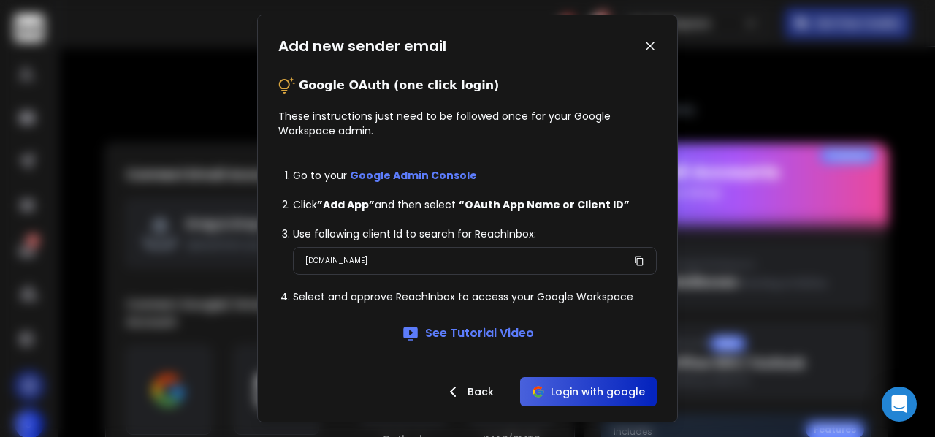
click at [541, 386] on icon at bounding box center [537, 388] width 9 height 4
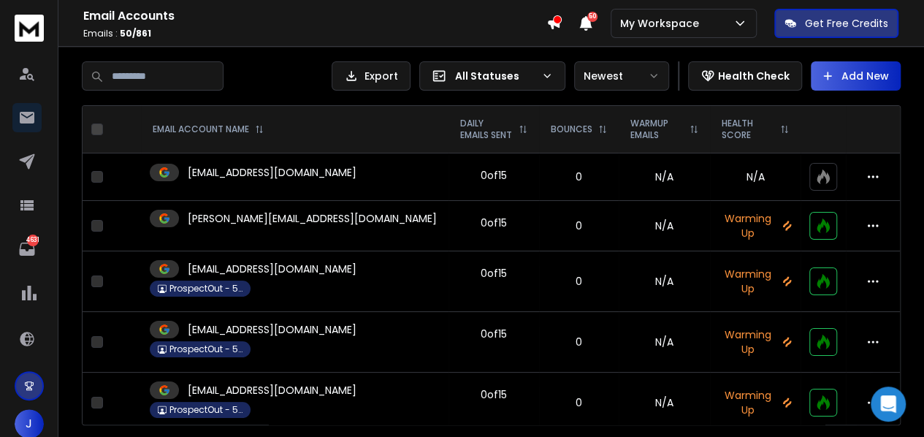
click at [856, 63] on button "Add New" at bounding box center [855, 75] width 90 height 29
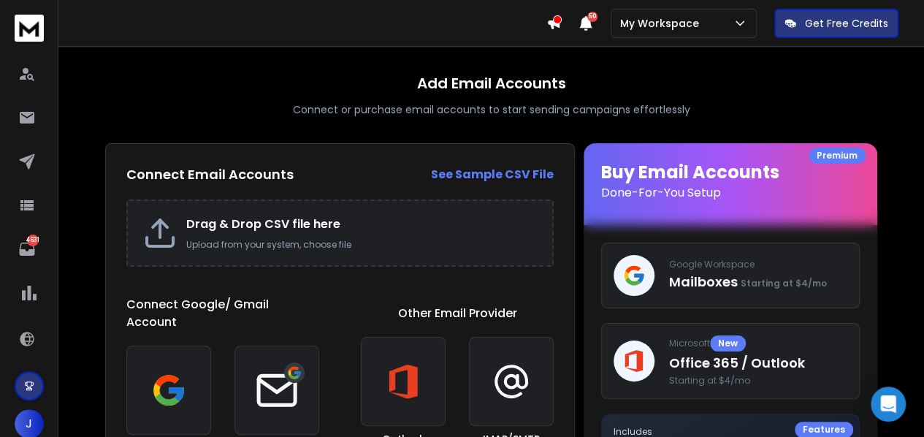
click at [143, 374] on div at bounding box center [168, 389] width 85 height 89
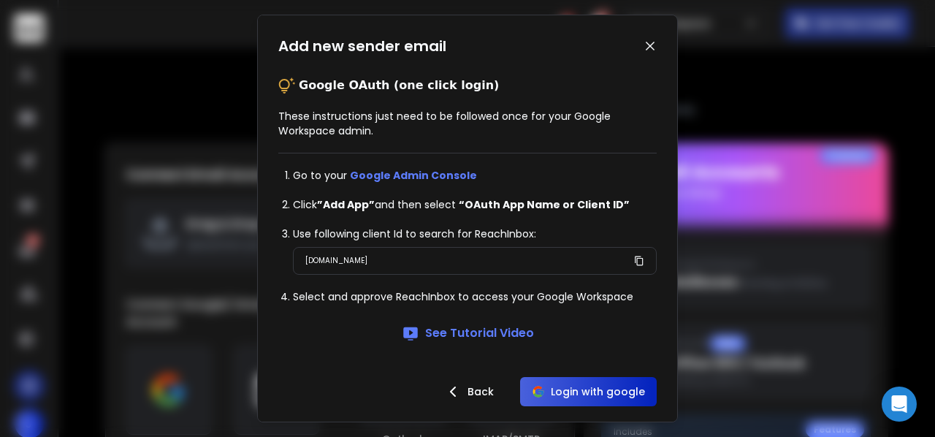
click at [589, 386] on button "Login with google" at bounding box center [588, 391] width 137 height 29
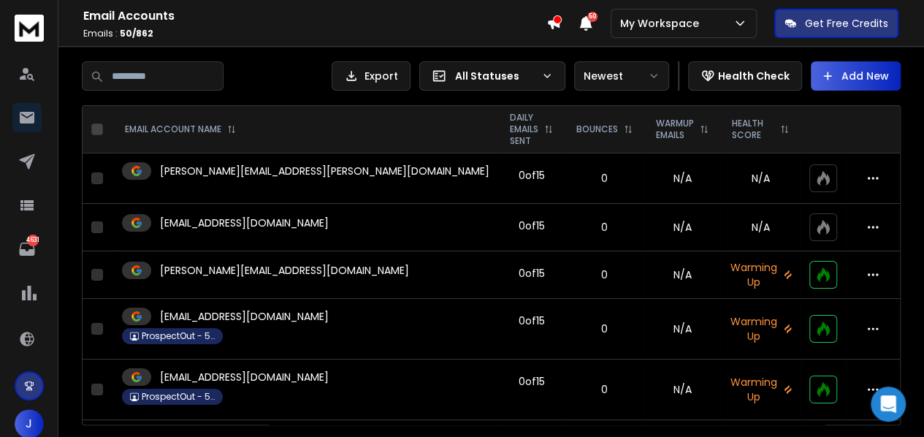
click at [152, 72] on input at bounding box center [153, 75] width 142 height 29
paste input "**********"
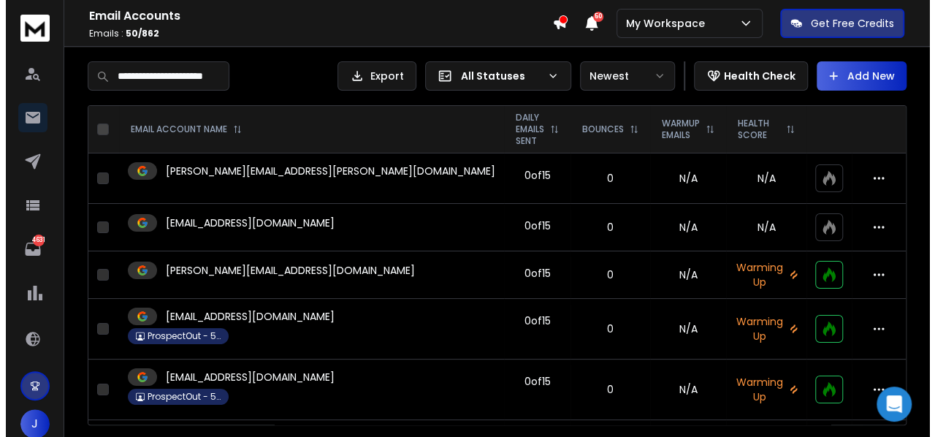
scroll to position [0, 7]
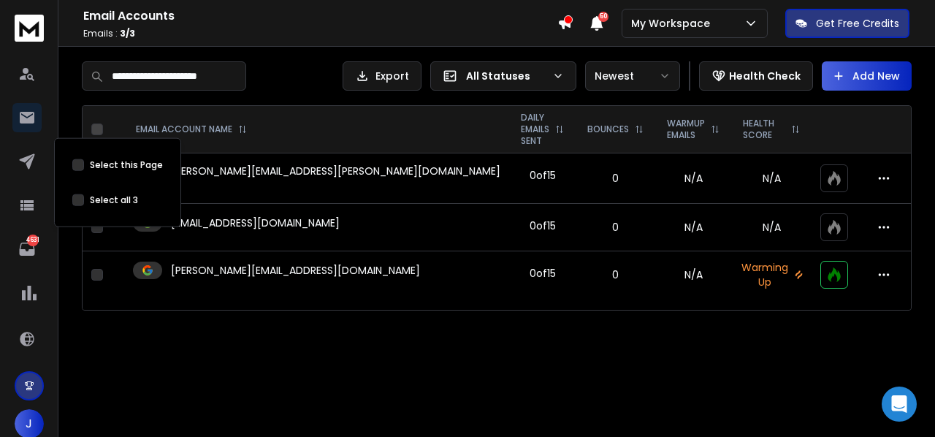
type input "**********"
click at [82, 196] on button "Select this Page" at bounding box center [78, 200] width 12 height 12
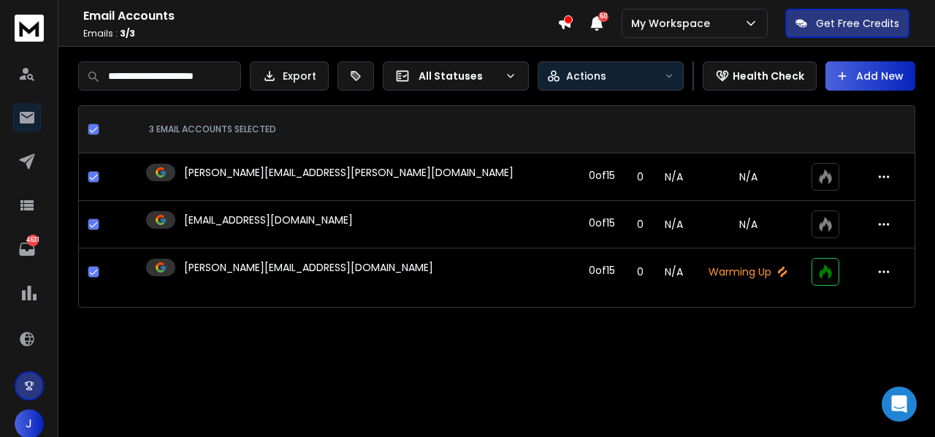
click at [581, 75] on p "Actions" at bounding box center [586, 76] width 40 height 15
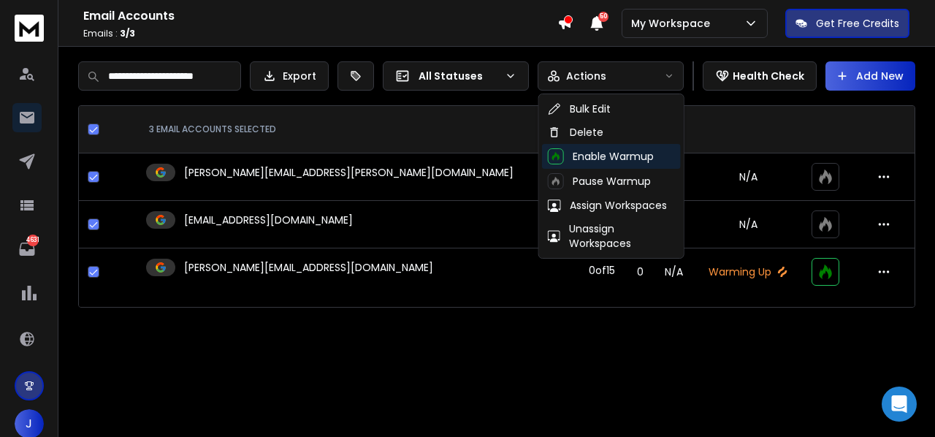
click at [610, 150] on div "Enable Warmup" at bounding box center [601, 156] width 106 height 16
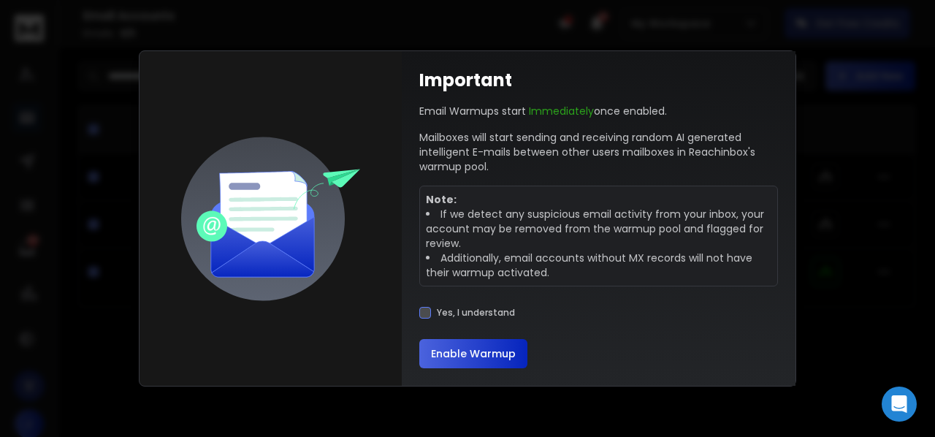
click at [422, 310] on button "Yes, I understand" at bounding box center [425, 313] width 12 height 12
click at [453, 347] on button "Enable Warmup" at bounding box center [473, 353] width 108 height 29
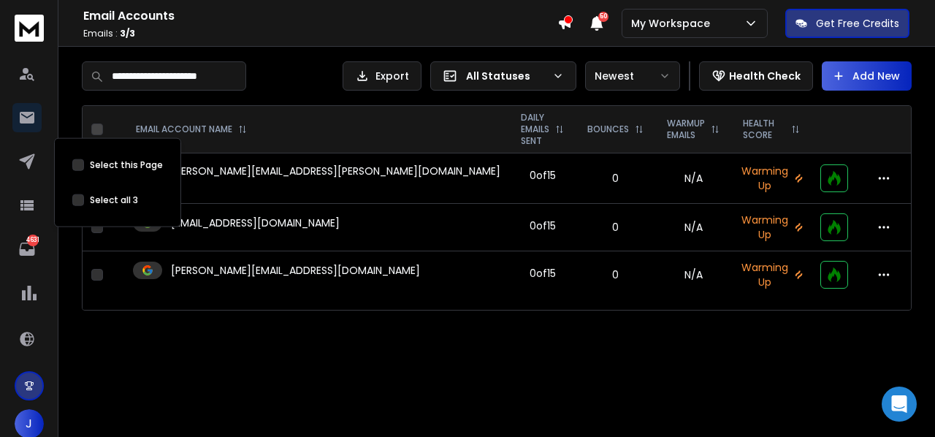
click at [87, 196] on div "Select all 3" at bounding box center [117, 200] width 91 height 12
click at [79, 196] on button "Select this Page" at bounding box center [78, 200] width 12 height 12
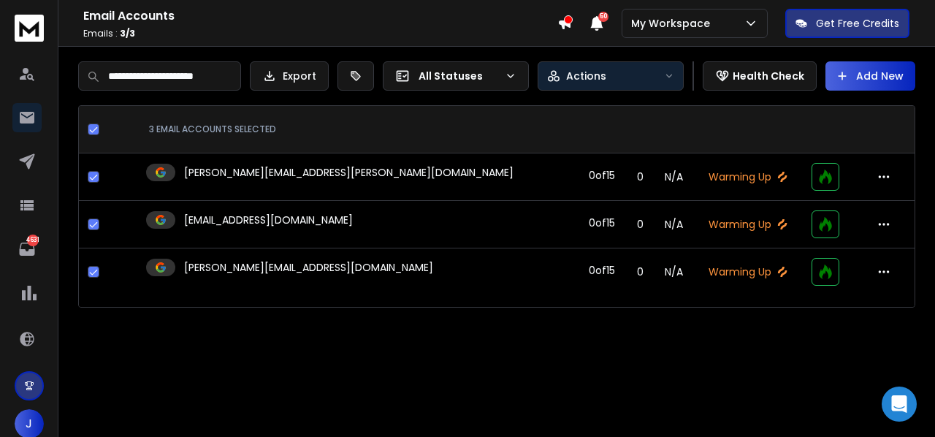
click at [602, 78] on p "Actions" at bounding box center [586, 76] width 40 height 15
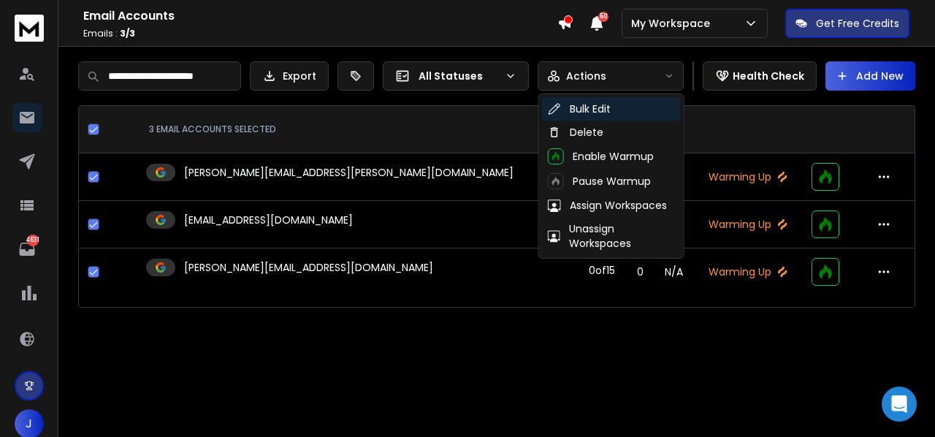
click at [605, 110] on div "Bulk Edit" at bounding box center [579, 108] width 63 height 15
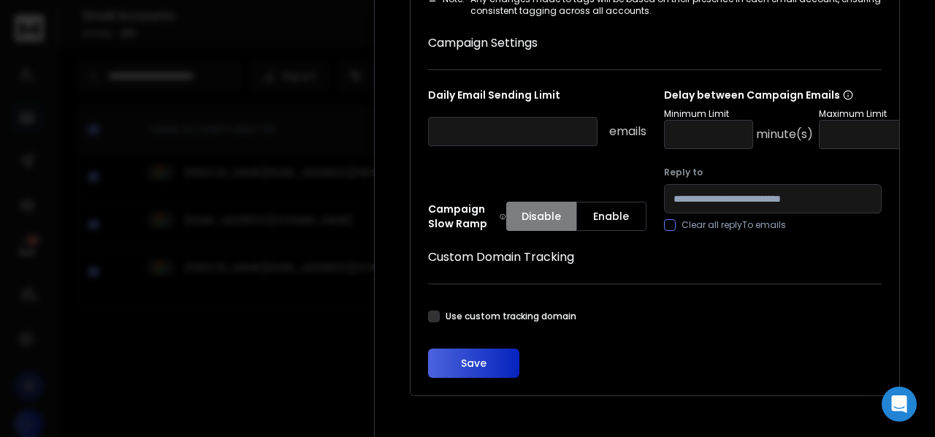
scroll to position [464, 0]
click at [434, 310] on button "Reply to" at bounding box center [434, 316] width 12 height 12
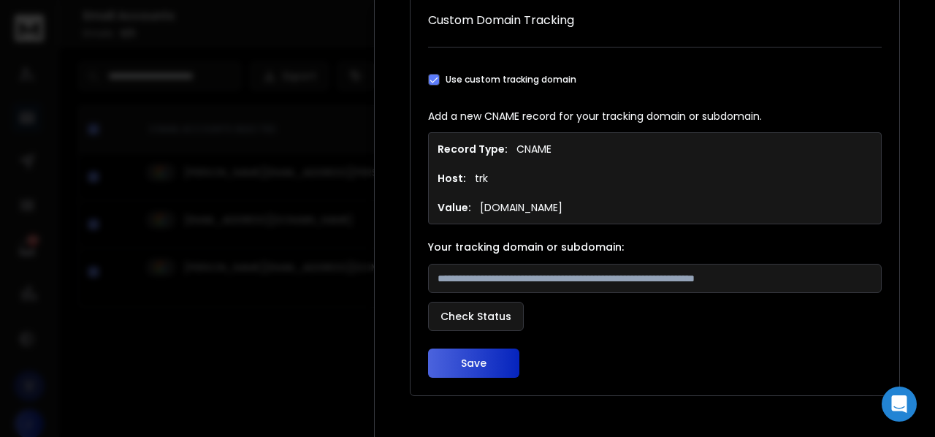
scroll to position [701, 0]
click at [491, 275] on input at bounding box center [654, 278] width 453 height 29
paste input "**********"
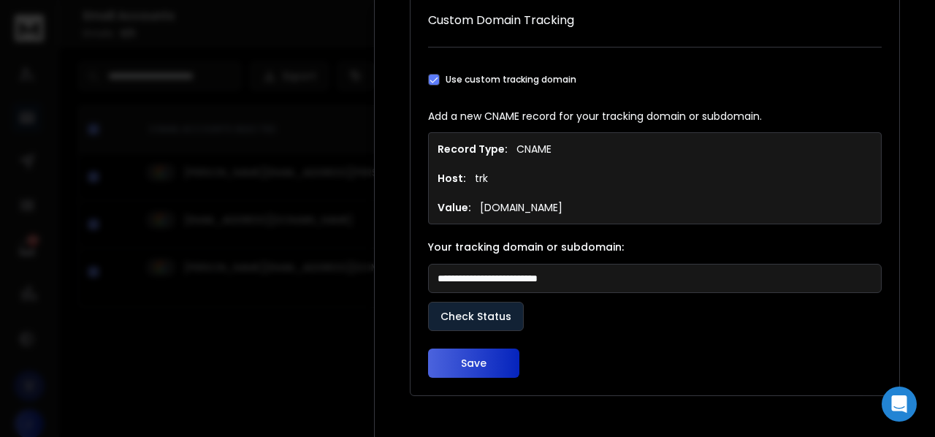
type input "**********"
click at [482, 303] on button "Check Status" at bounding box center [476, 316] width 96 height 29
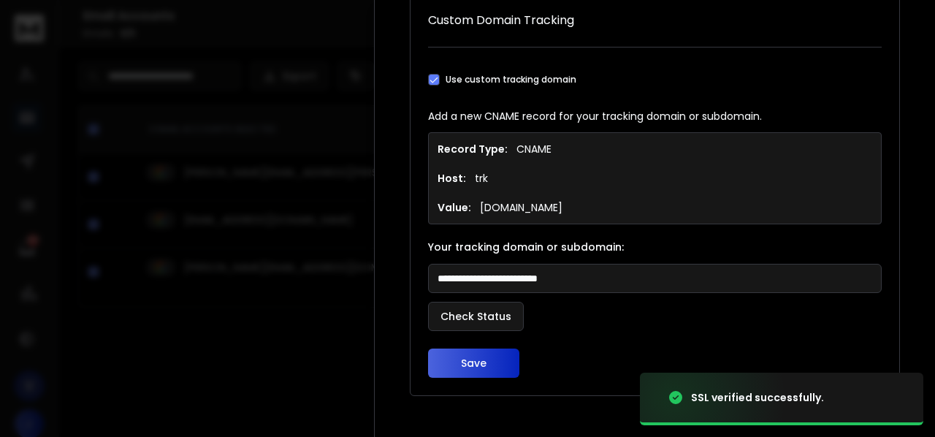
click at [506, 348] on button "Save" at bounding box center [473, 362] width 91 height 29
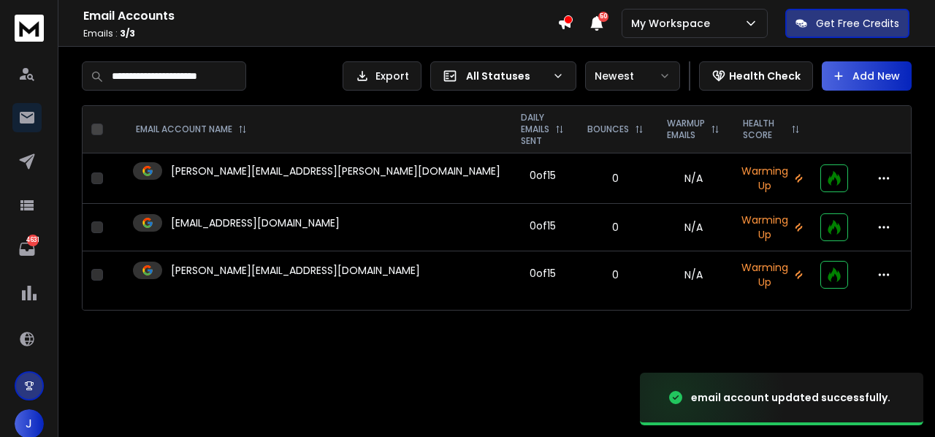
click at [289, 164] on p "[PERSON_NAME][EMAIL_ADDRESS][PERSON_NAME][DOMAIN_NAME]" at bounding box center [335, 171] width 329 height 15
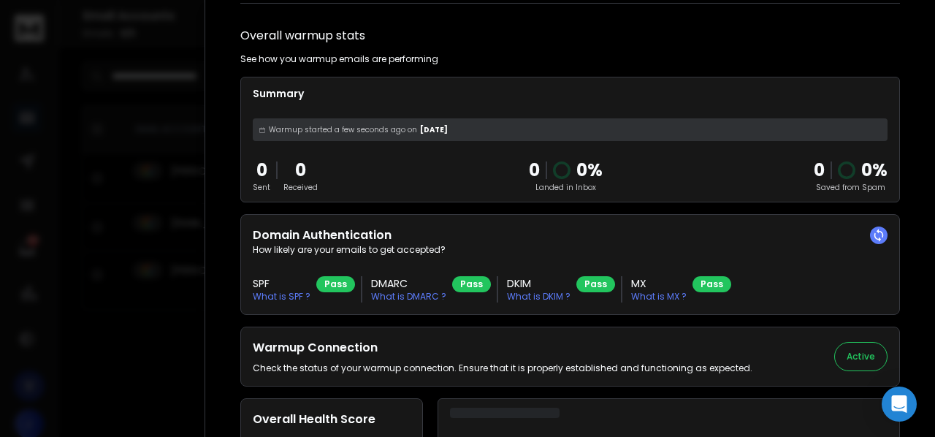
scroll to position [0, 0]
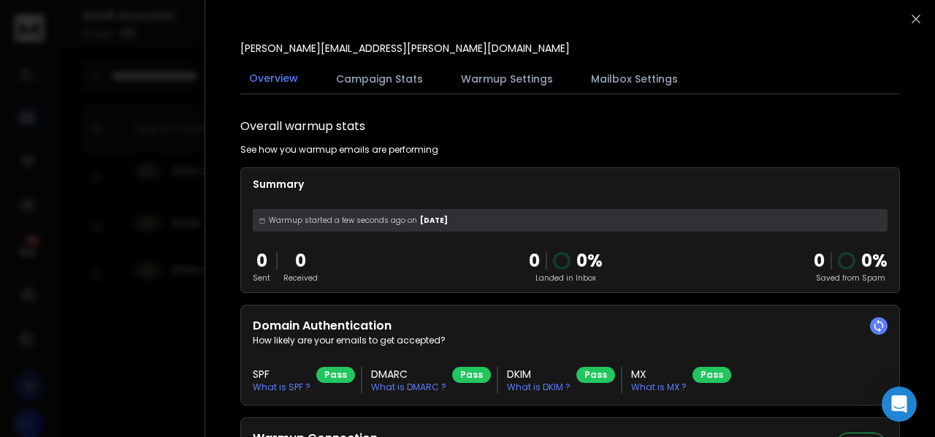
click at [659, 77] on button "Mailbox Settings" at bounding box center [634, 79] width 104 height 32
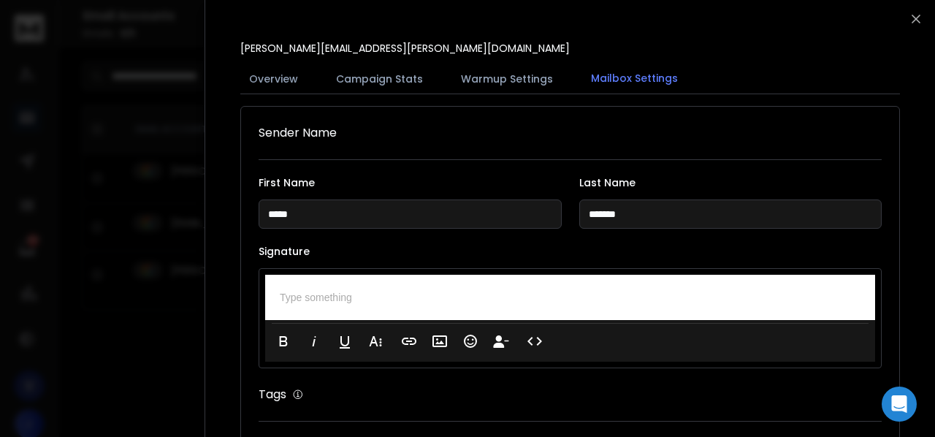
click at [137, 179] on div at bounding box center [467, 218] width 935 height 437
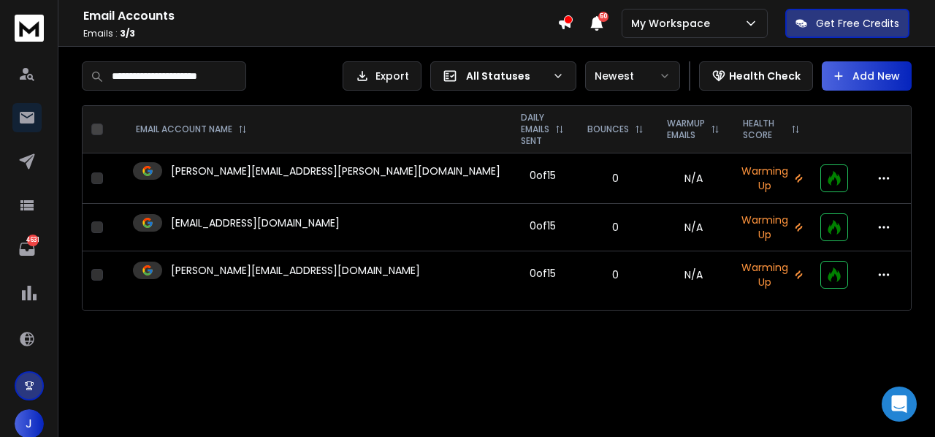
click at [499, 344] on div "**********" at bounding box center [467, 218] width 935 height 437
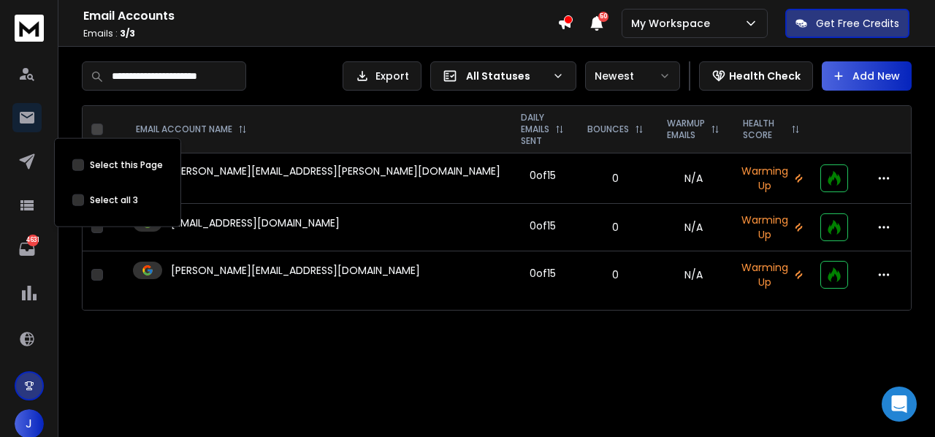
click at [77, 198] on button "Select this Page" at bounding box center [78, 200] width 12 height 12
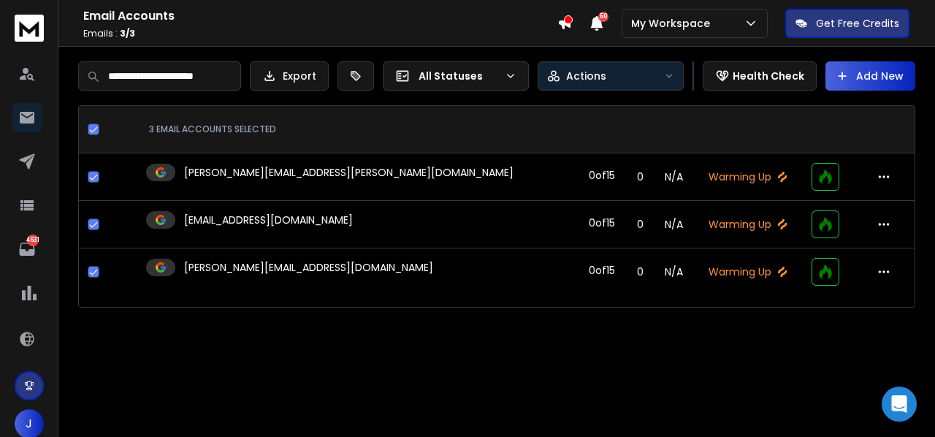
click at [635, 83] on div "Actions" at bounding box center [602, 76] width 111 height 15
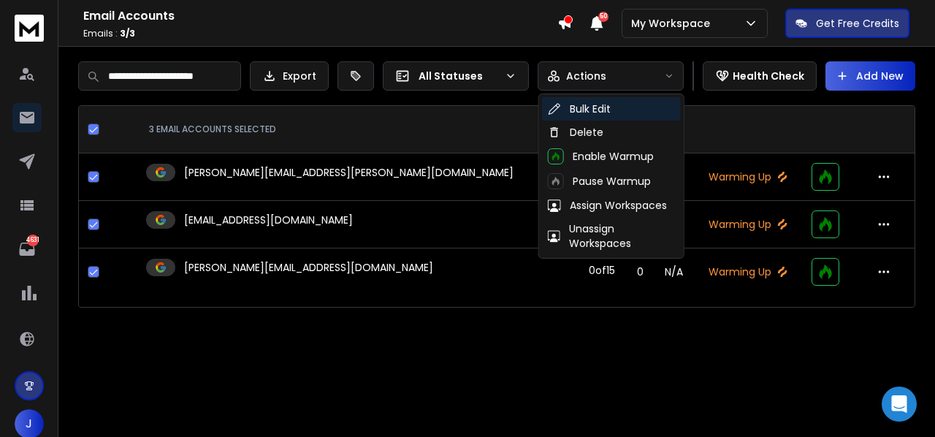
click at [615, 115] on div "Bulk Edit" at bounding box center [611, 108] width 139 height 23
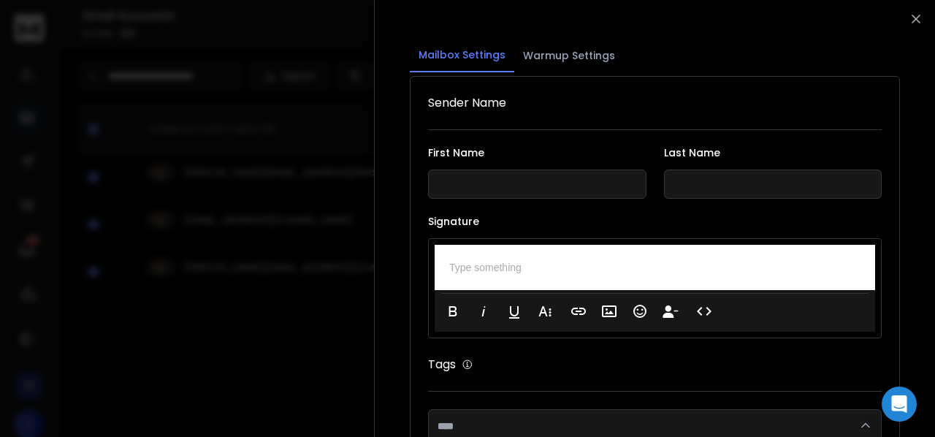
click at [586, 59] on button "Warmup Settings" at bounding box center [569, 55] width 110 height 32
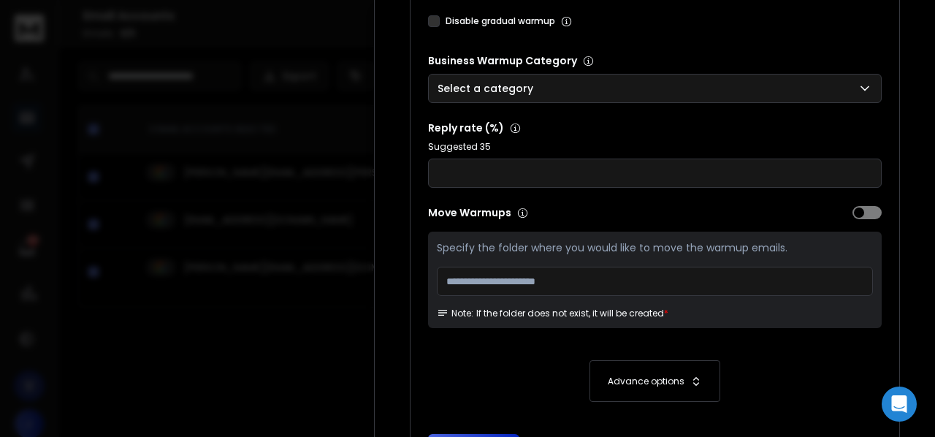
scroll to position [438, 0]
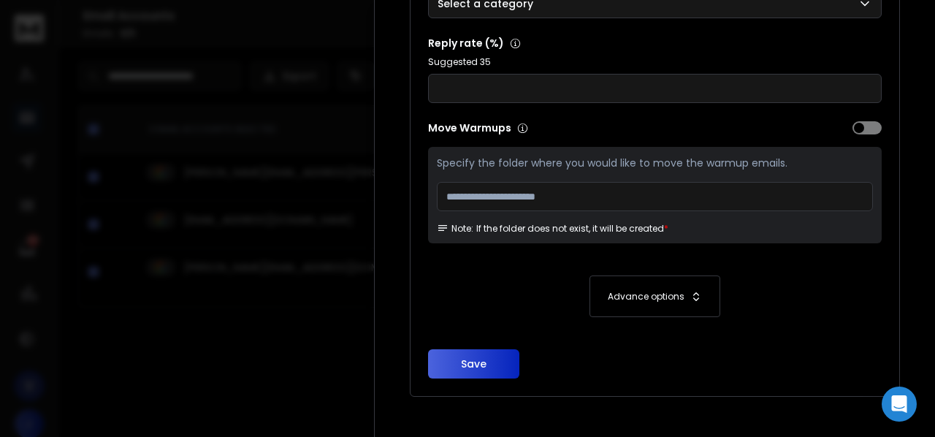
click at [296, 331] on div at bounding box center [467, 218] width 935 height 437
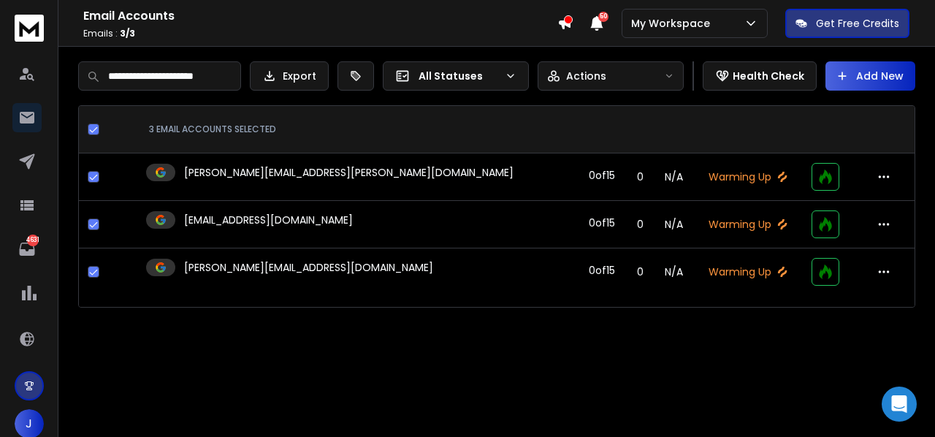
click at [403, 173] on p "[PERSON_NAME][EMAIL_ADDRESS][PERSON_NAME][DOMAIN_NAME]" at bounding box center [348, 172] width 329 height 15
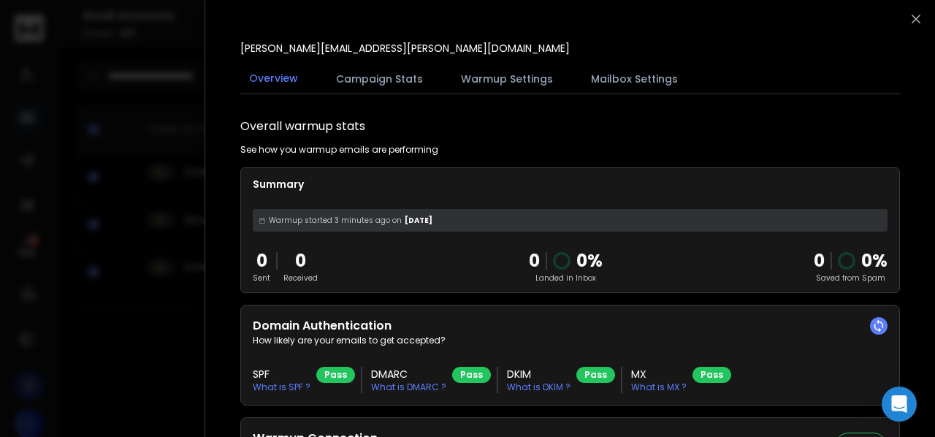
click at [648, 77] on button "Mailbox Settings" at bounding box center [634, 79] width 104 height 32
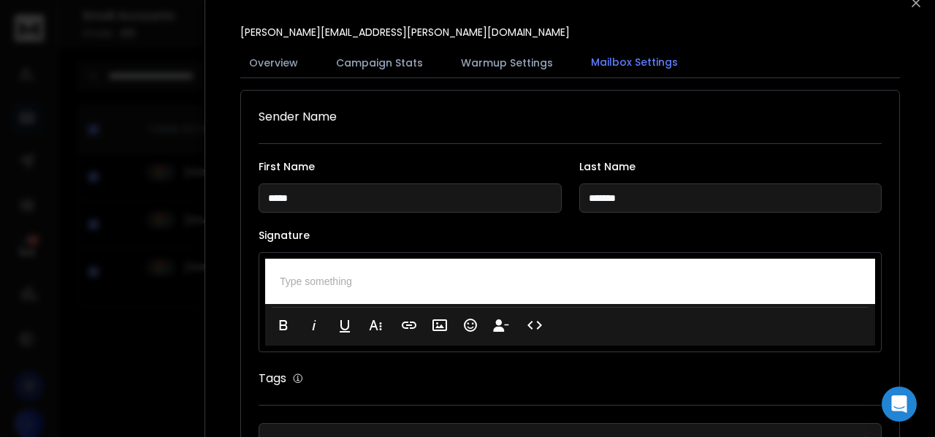
scroll to position [0, 0]
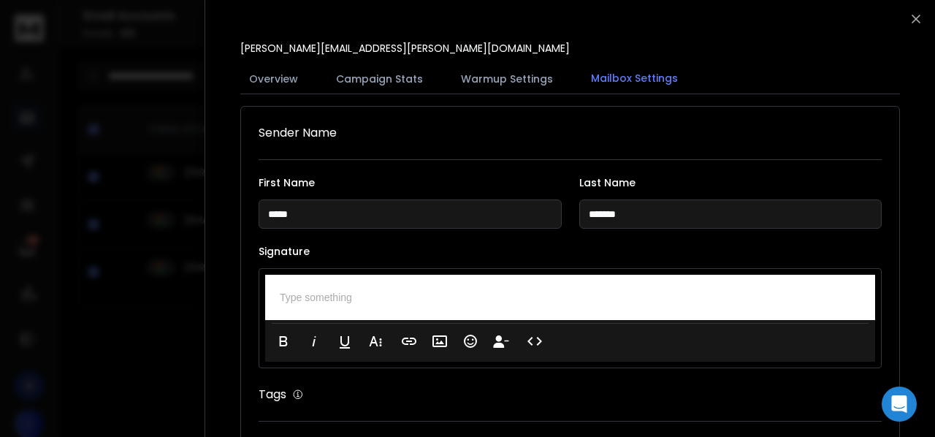
click at [124, 333] on div at bounding box center [467, 218] width 935 height 437
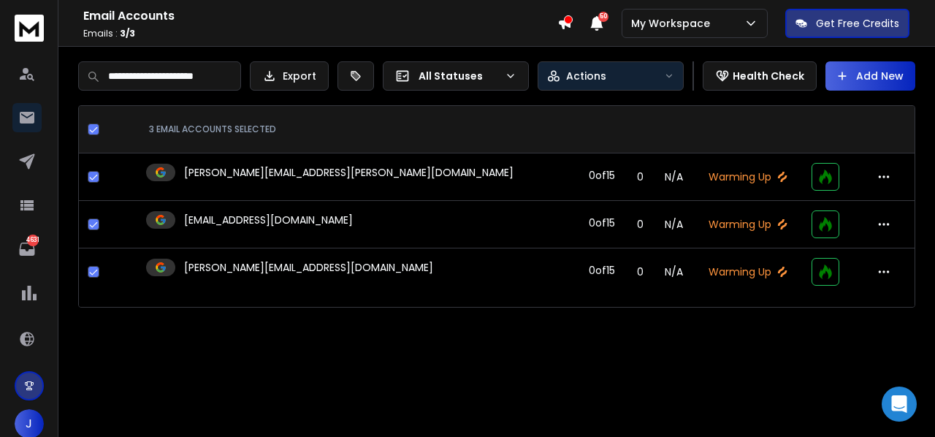
click at [610, 83] on div "Actions" at bounding box center [602, 76] width 111 height 15
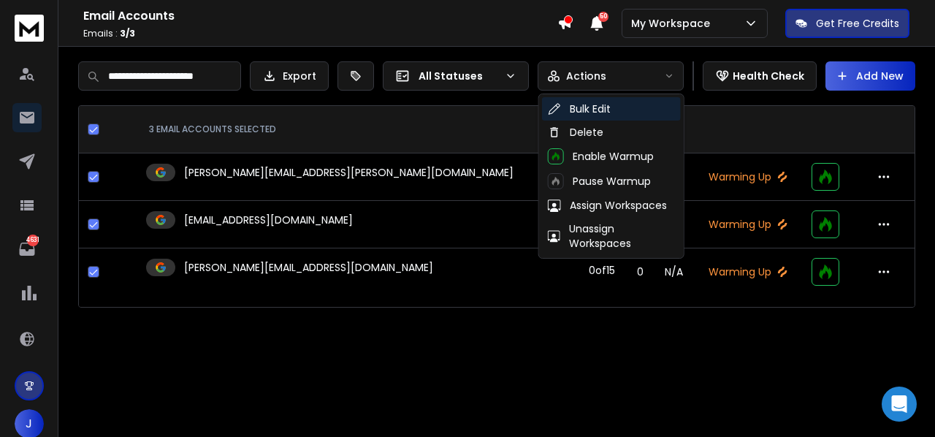
click at [621, 114] on div "Bulk Edit" at bounding box center [611, 108] width 139 height 23
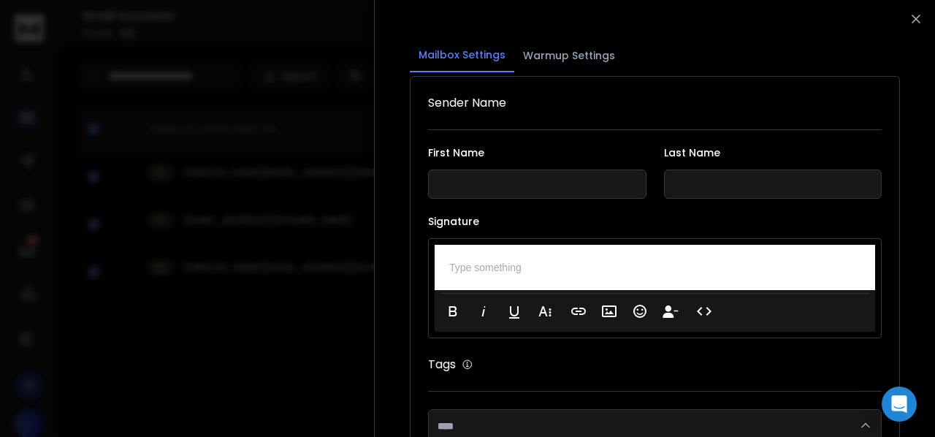
click at [580, 69] on button "Warmup Settings" at bounding box center [569, 55] width 110 height 32
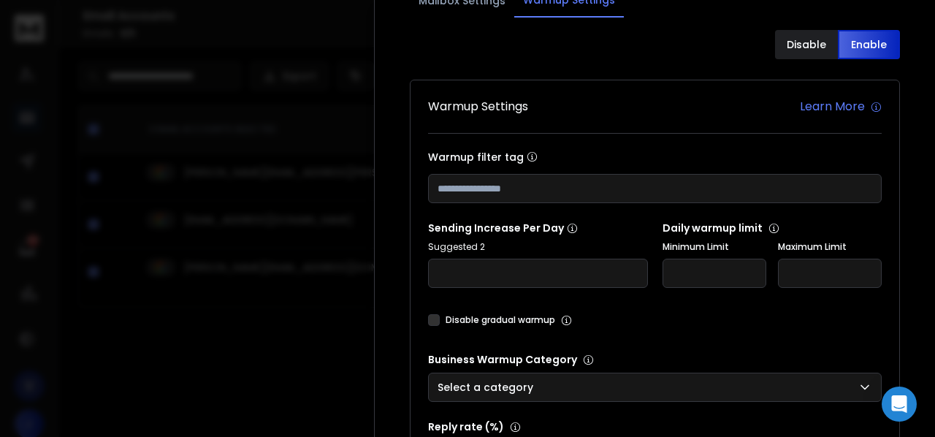
scroll to position [73, 0]
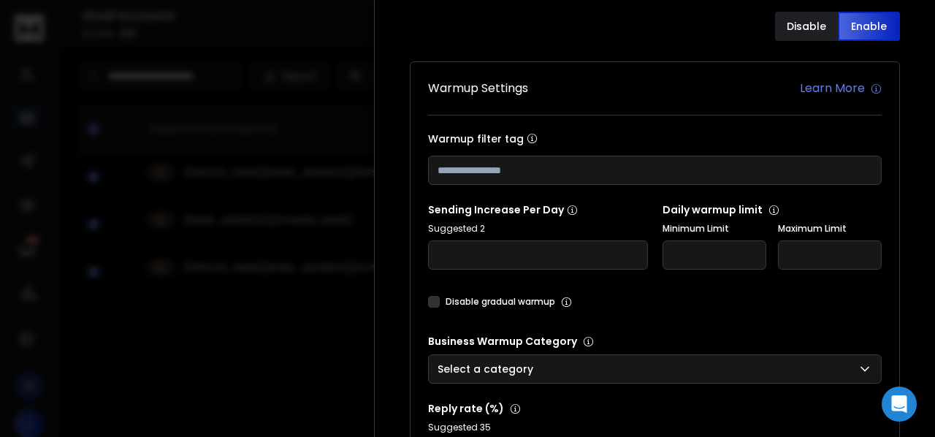
click at [570, 174] on input at bounding box center [654, 170] width 453 height 29
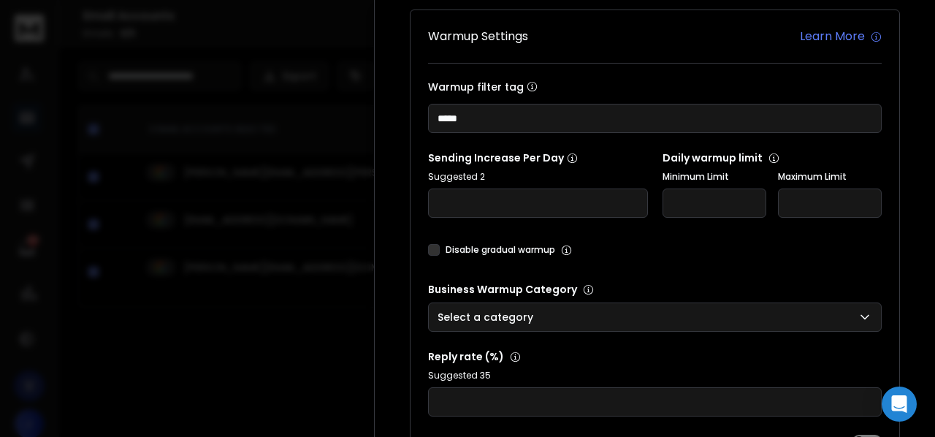
scroll to position [146, 0]
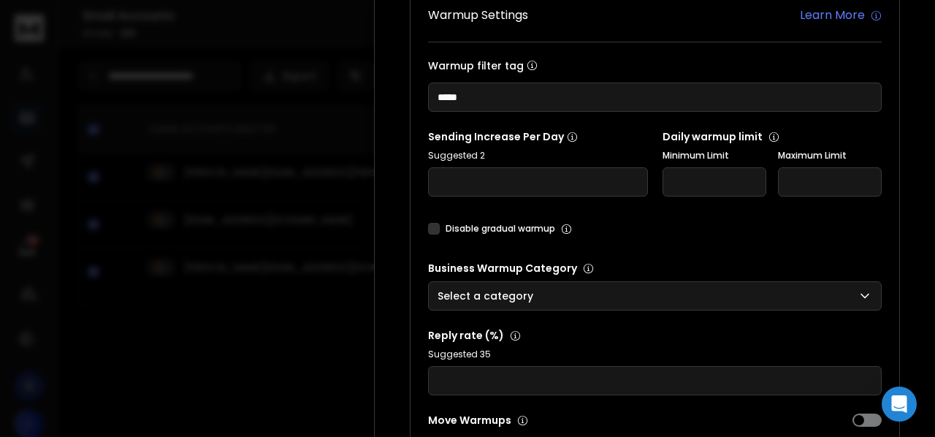
type input "*****"
click at [691, 218] on div "Disable gradual warmup" at bounding box center [654, 228] width 453 height 29
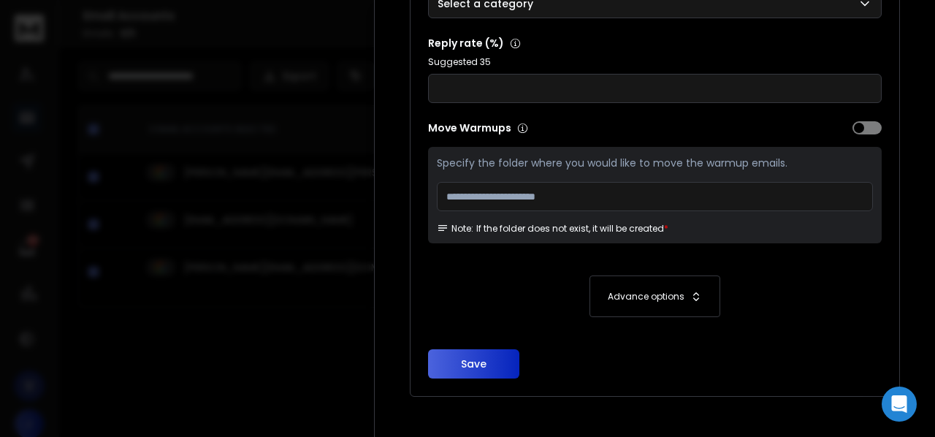
scroll to position [438, 0]
click at [485, 366] on button "Save" at bounding box center [473, 363] width 91 height 29
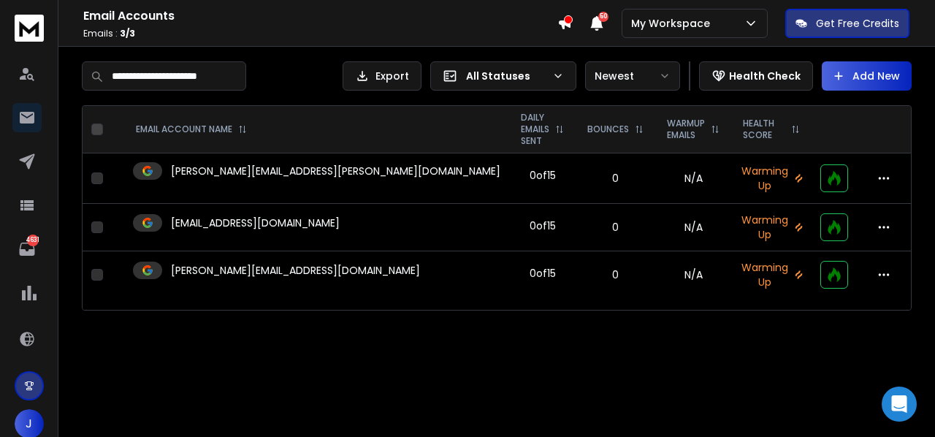
click at [514, 183] on td "0 of 15" at bounding box center [542, 172] width 66 height 38
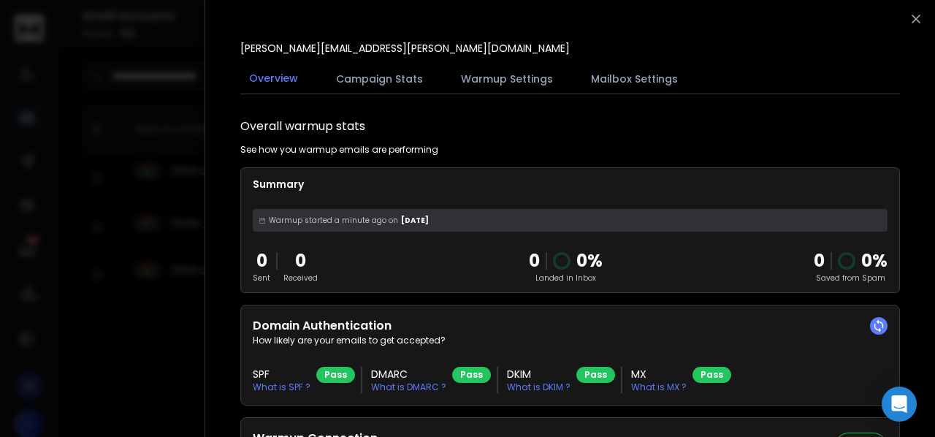
click at [636, 69] on button "Mailbox Settings" at bounding box center [634, 79] width 104 height 32
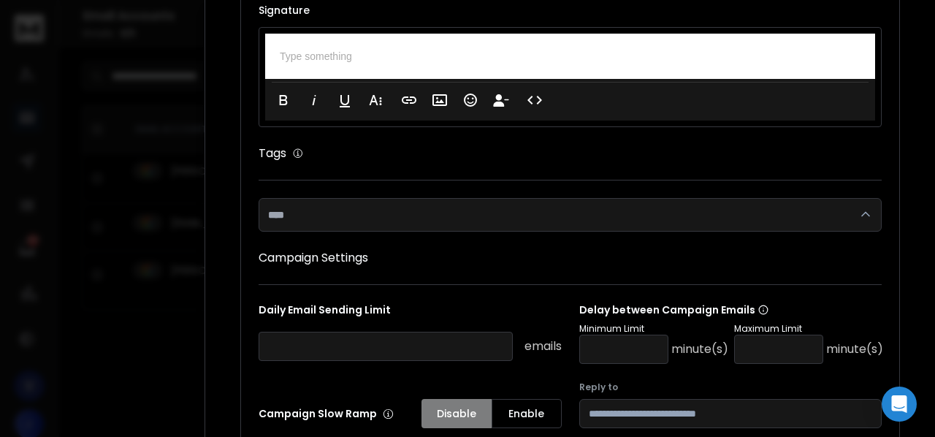
scroll to position [235, 0]
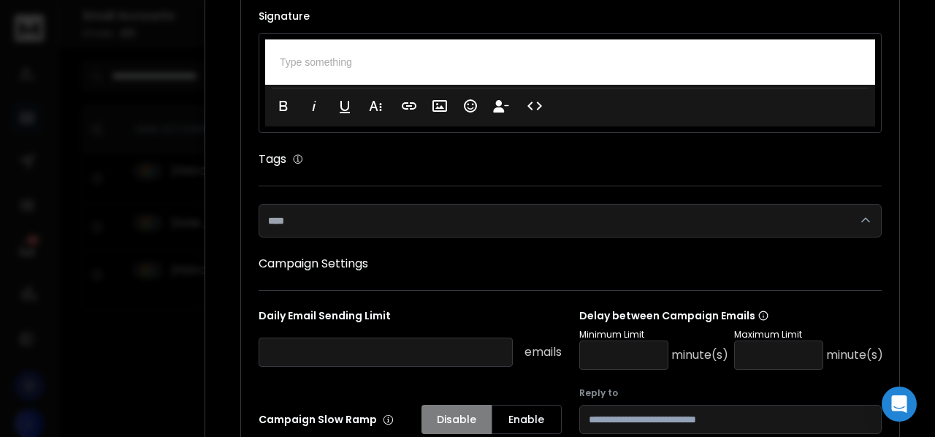
click at [619, 211] on div at bounding box center [569, 221] width 623 height 34
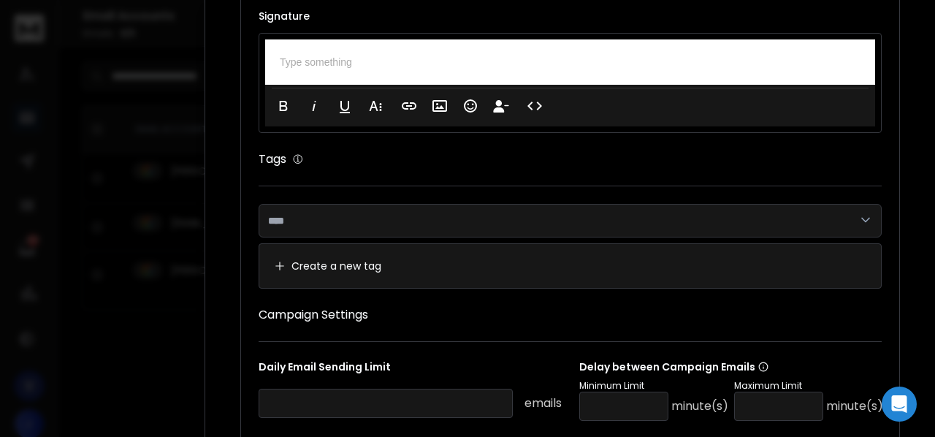
click at [619, 215] on div at bounding box center [569, 221] width 623 height 34
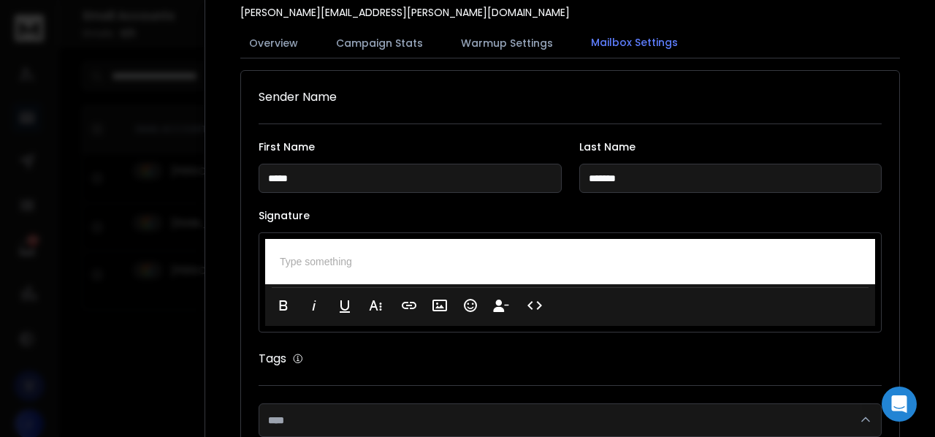
scroll to position [0, 0]
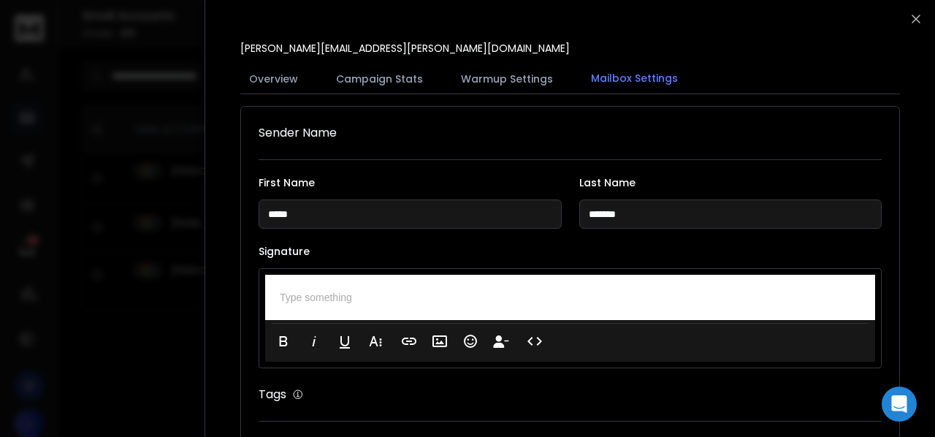
click at [526, 69] on button "Warmup Settings" at bounding box center [507, 79] width 110 height 32
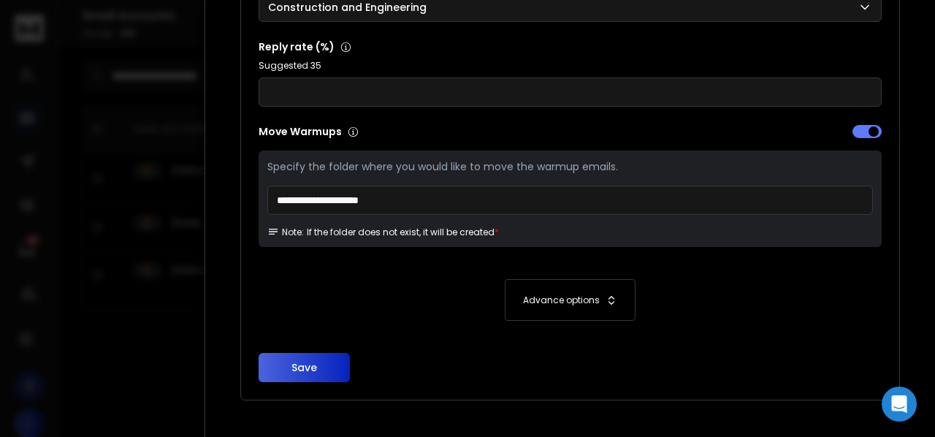
scroll to position [468, 0]
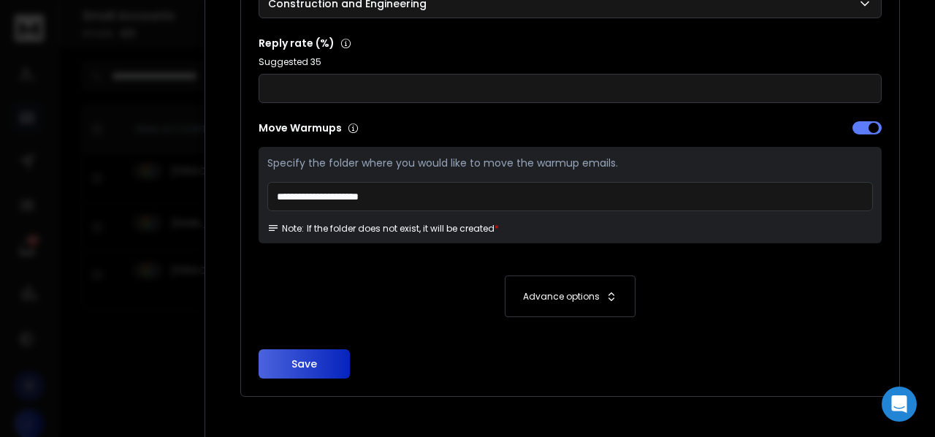
click at [156, 250] on div at bounding box center [467, 218] width 935 height 437
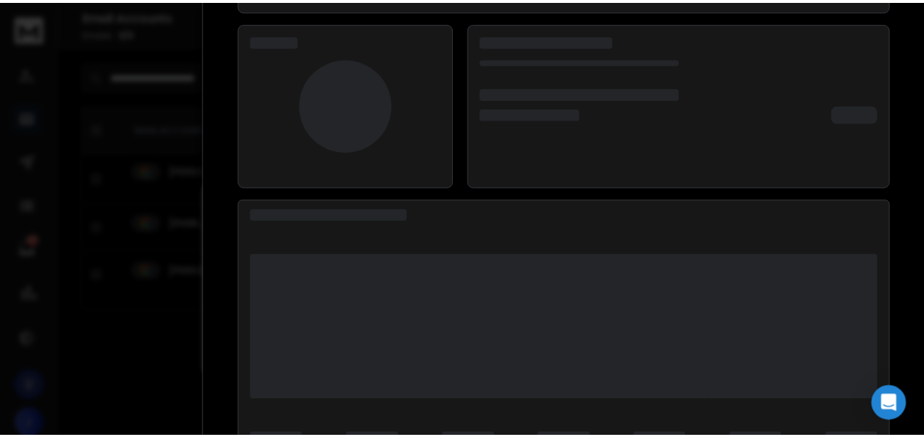
scroll to position [320, 0]
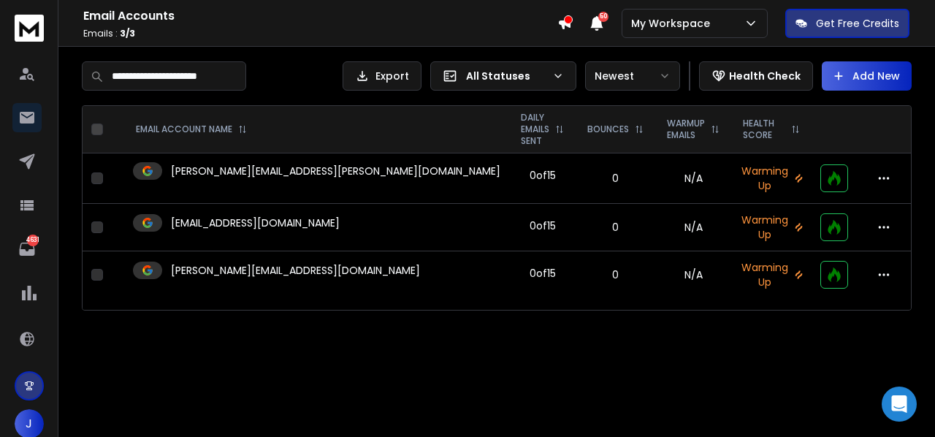
click at [177, 67] on input "**********" at bounding box center [164, 75] width 164 height 29
click at [277, 76] on div at bounding box center [208, 75] width 252 height 29
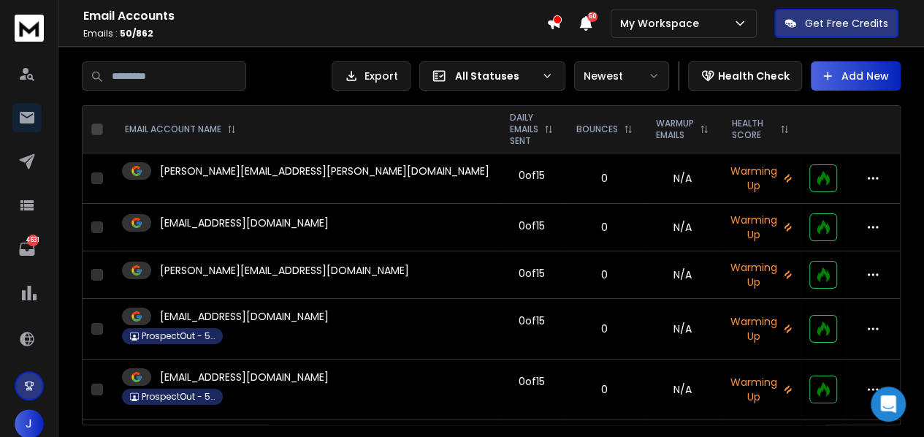
click at [862, 66] on button "Add New" at bounding box center [855, 75] width 90 height 29
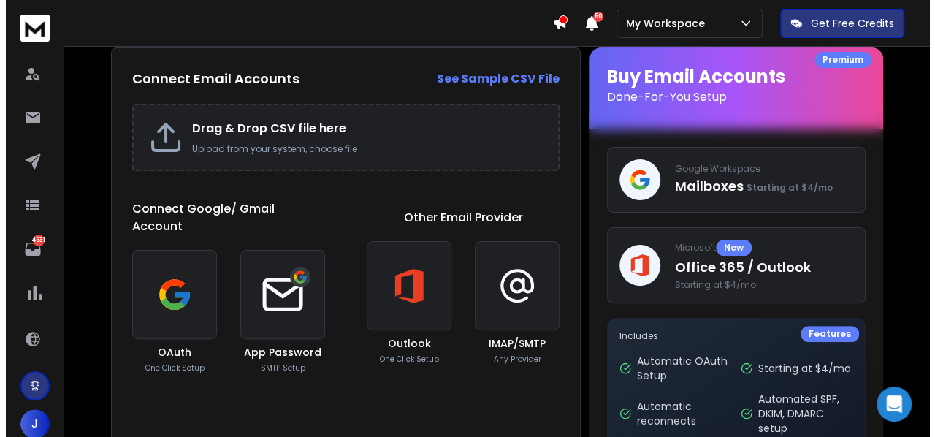
scroll to position [73, 0]
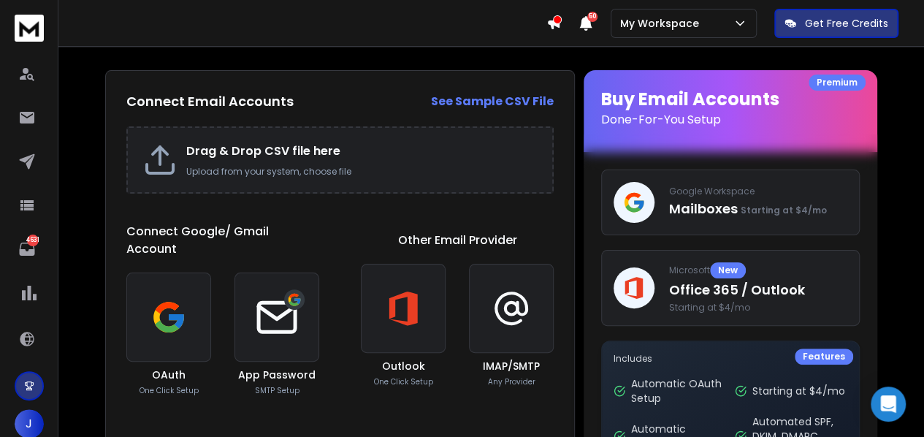
click at [168, 323] on icon at bounding box center [168, 317] width 37 height 44
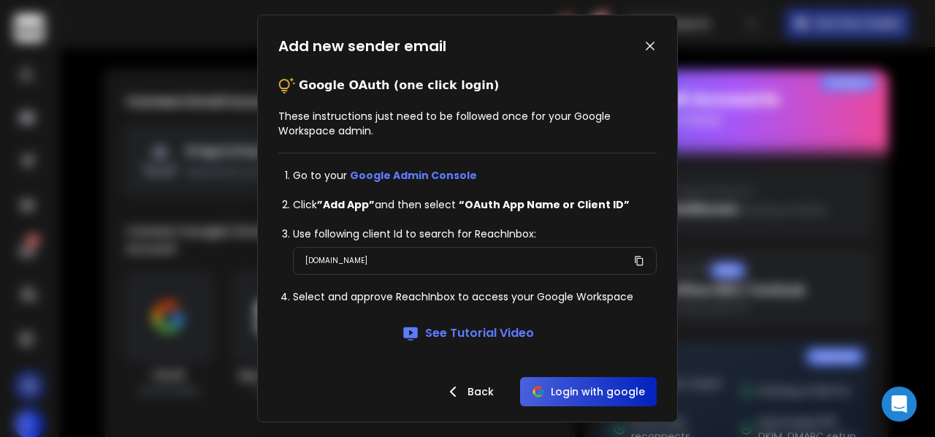
click at [607, 387] on button "Login with google" at bounding box center [588, 391] width 137 height 29
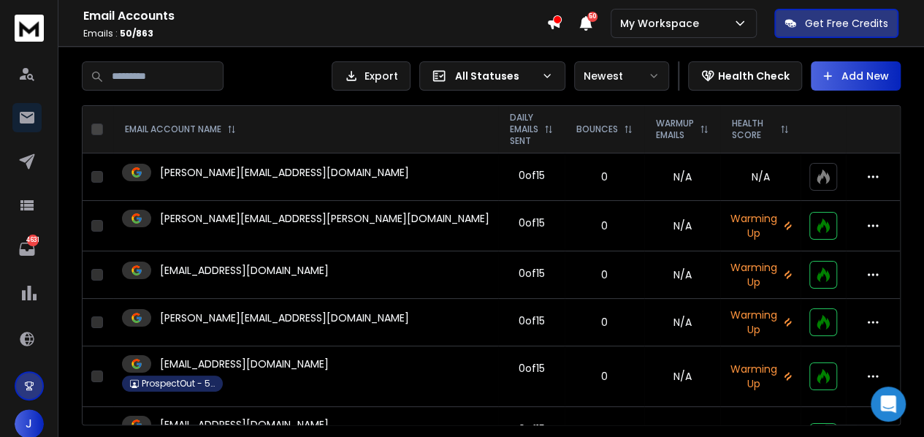
click at [856, 79] on button "Add New" at bounding box center [855, 75] width 90 height 29
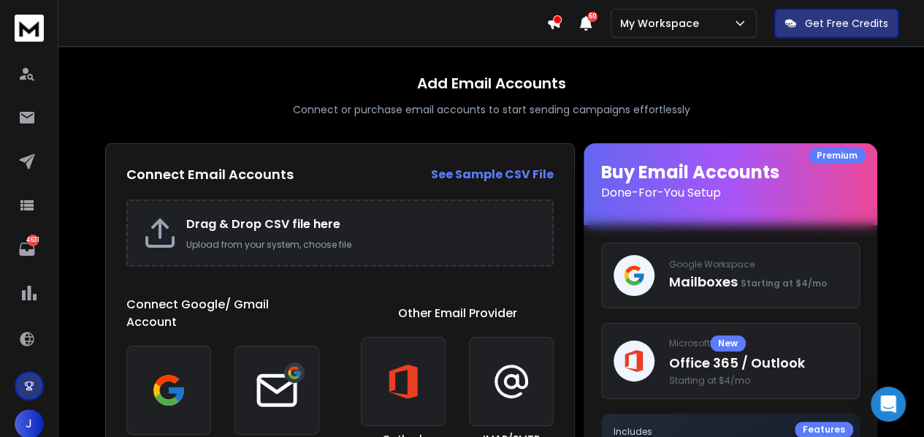
click at [181, 394] on icon at bounding box center [176, 394] width 15 height 15
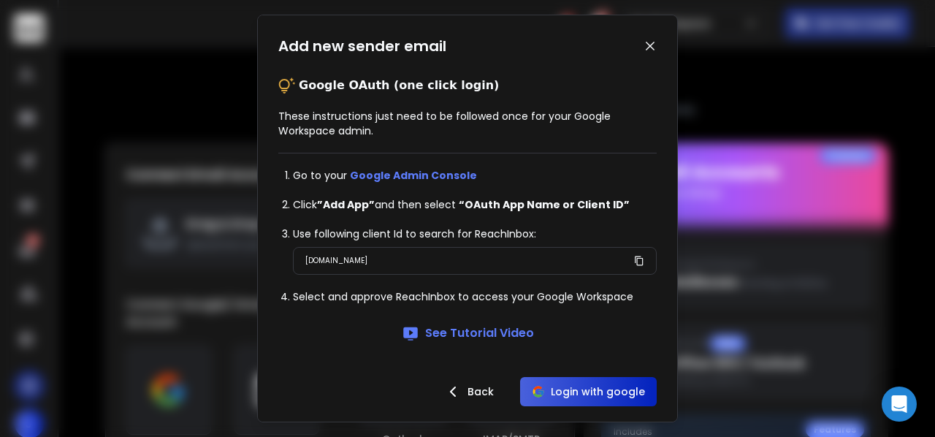
click at [555, 396] on button "Login with google" at bounding box center [588, 391] width 137 height 29
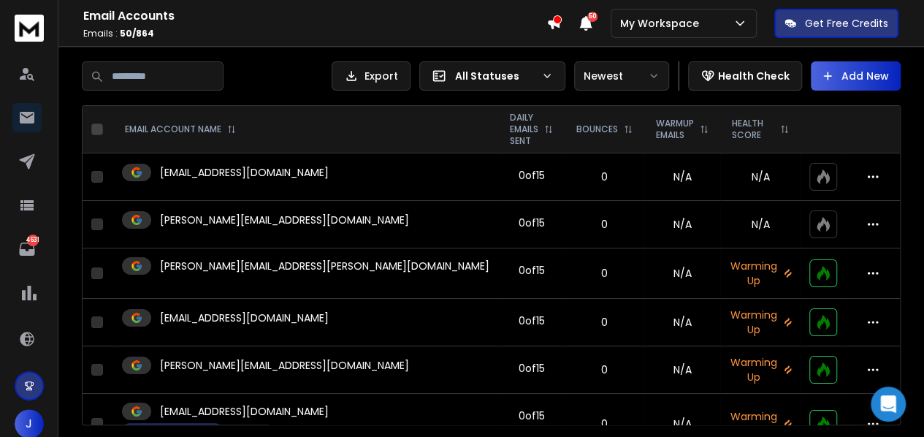
click at [857, 82] on button "Add New" at bounding box center [855, 75] width 90 height 29
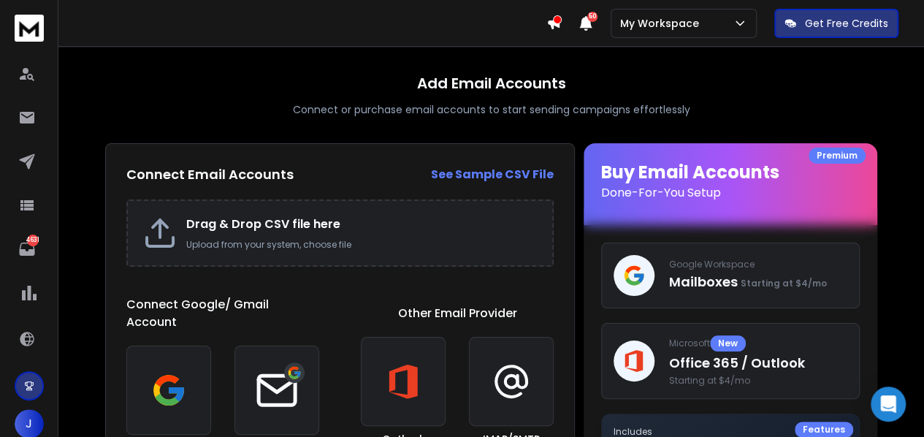
click at [179, 379] on icon at bounding box center [168, 390] width 37 height 44
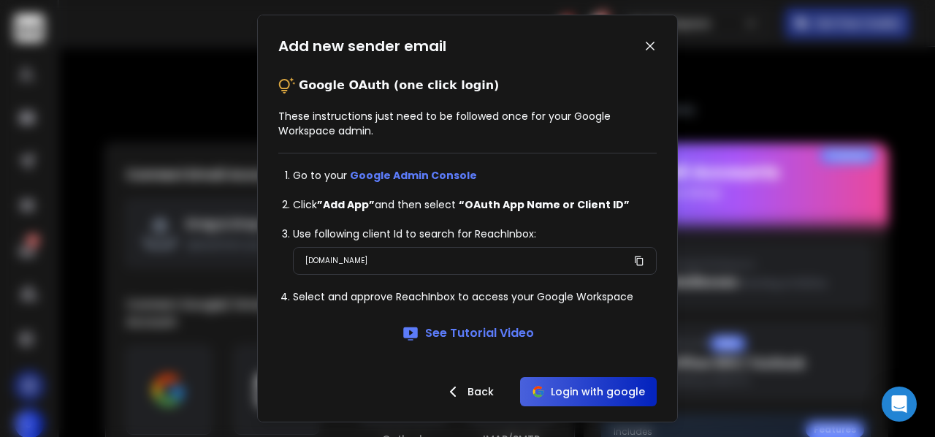
click at [573, 386] on button "Login with google" at bounding box center [588, 391] width 137 height 29
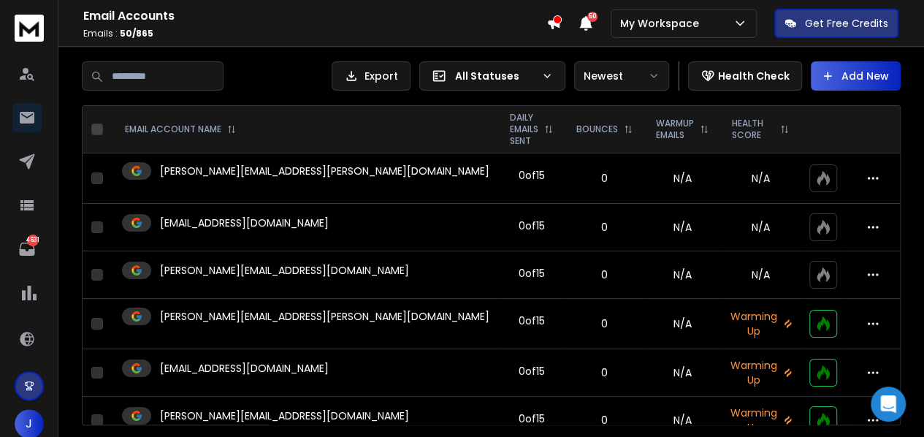
click at [193, 74] on input at bounding box center [153, 75] width 142 height 29
paste input "**********"
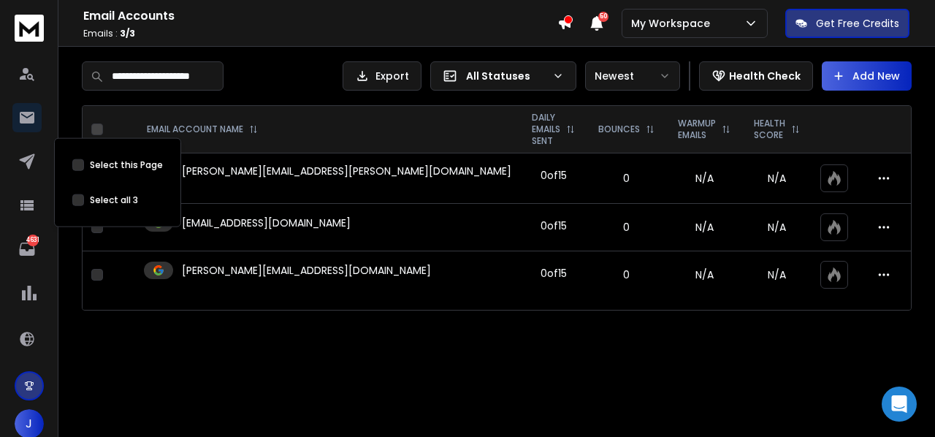
type input "**********"
click at [77, 200] on button "Select this Page" at bounding box center [78, 200] width 12 height 12
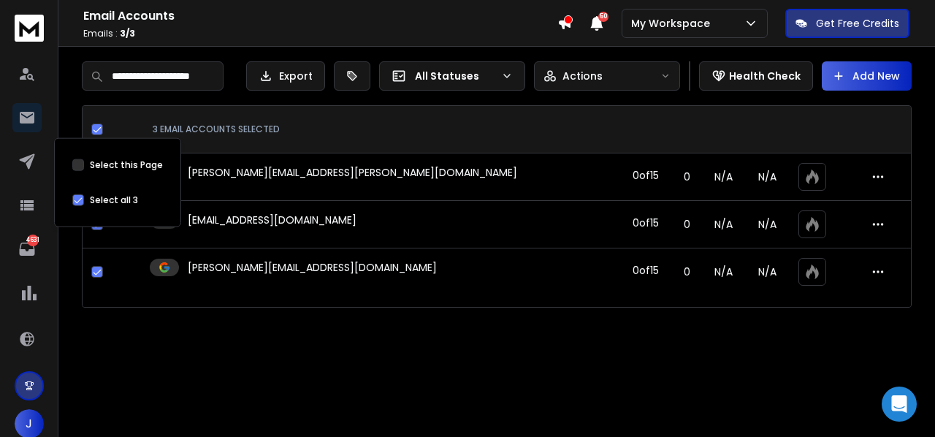
click at [101, 125] on button "Select this Page" at bounding box center [97, 129] width 12 height 12
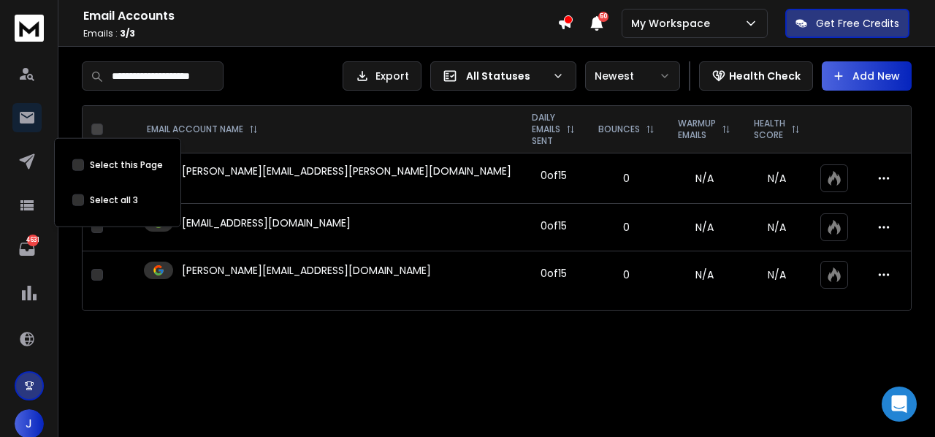
click at [92, 166] on label "Select this Page" at bounding box center [126, 165] width 73 height 12
click at [77, 161] on button "Select this Page" at bounding box center [78, 165] width 12 height 12
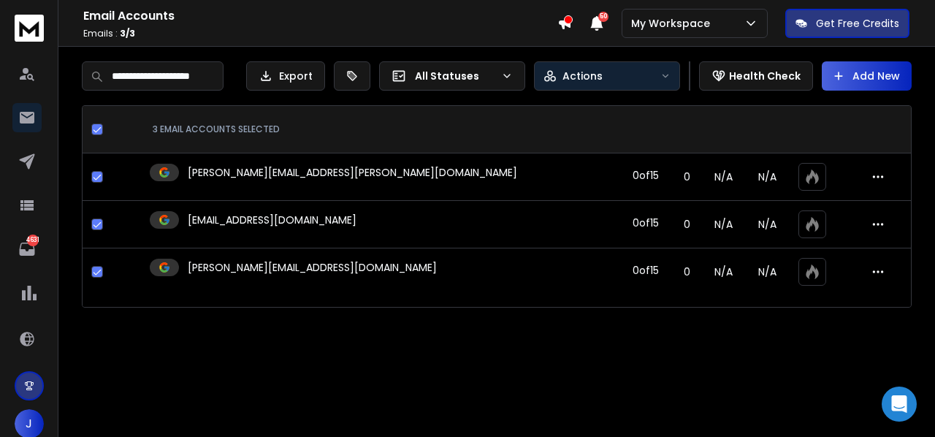
click at [634, 80] on div "Actions" at bounding box center [598, 76] width 111 height 15
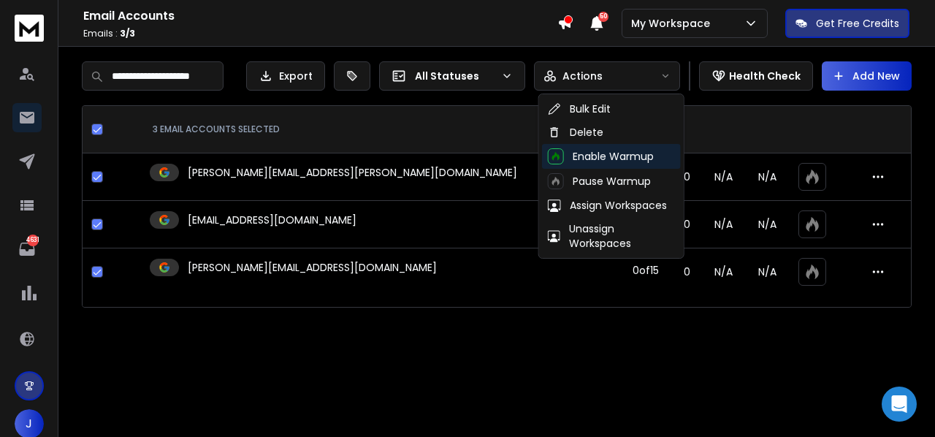
click at [606, 150] on div "Enable Warmup" at bounding box center [601, 156] width 106 height 16
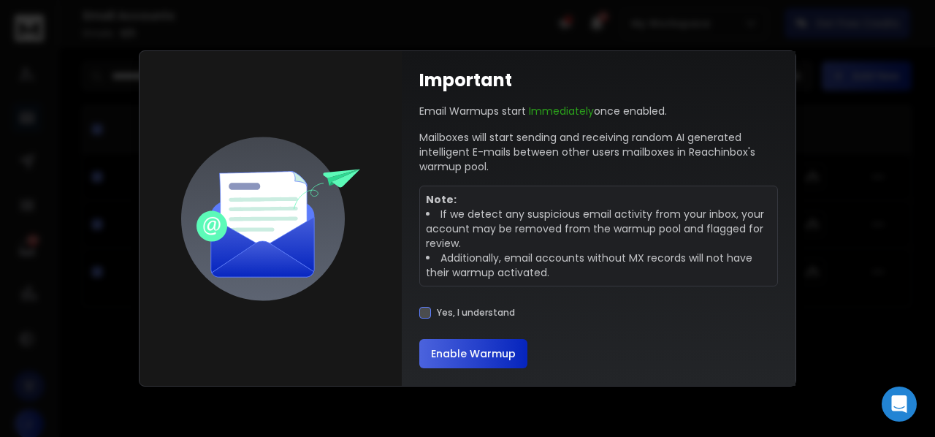
click at [429, 304] on div "Yes, I understand" at bounding box center [467, 312] width 96 height 29
click at [423, 311] on button "Yes, I understand" at bounding box center [425, 313] width 12 height 12
click at [448, 347] on button "Enable Warmup" at bounding box center [473, 353] width 108 height 29
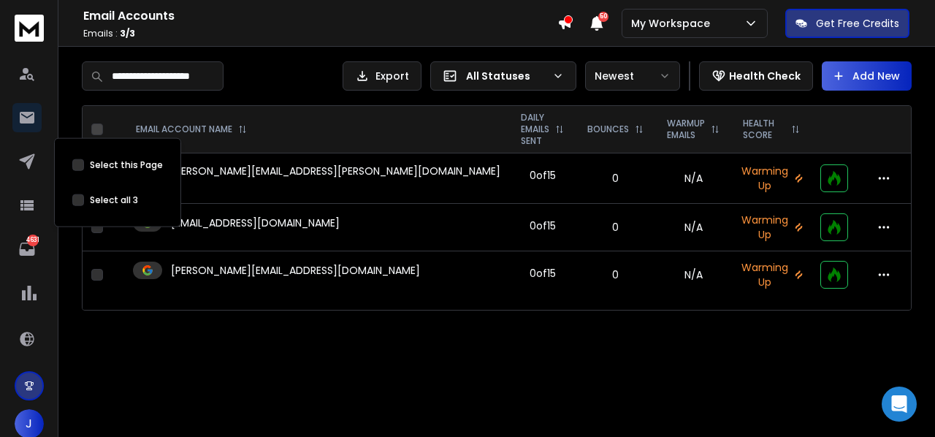
click at [96, 129] on button "Select this Page" at bounding box center [97, 129] width 12 height 12
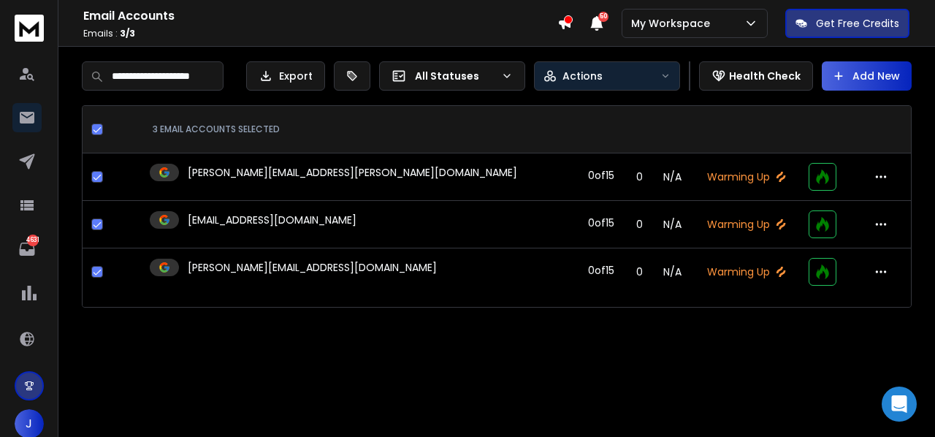
click at [602, 75] on p "Actions" at bounding box center [582, 76] width 40 height 15
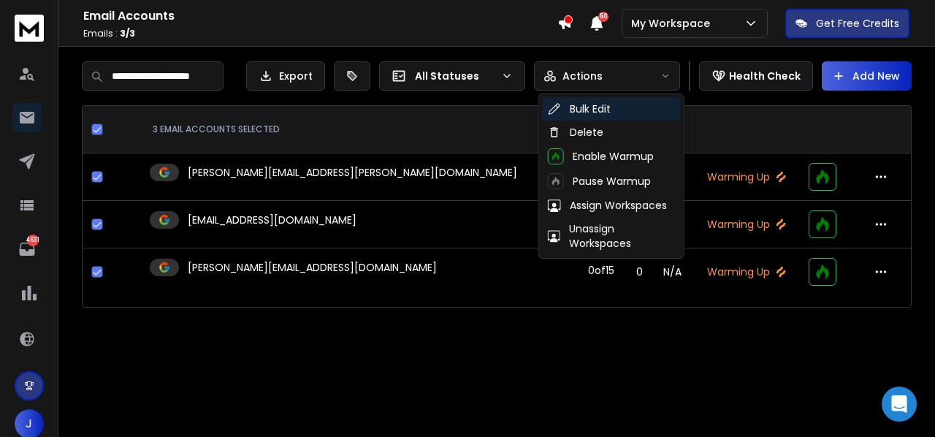
click at [608, 110] on div "Bulk Edit" at bounding box center [579, 108] width 63 height 15
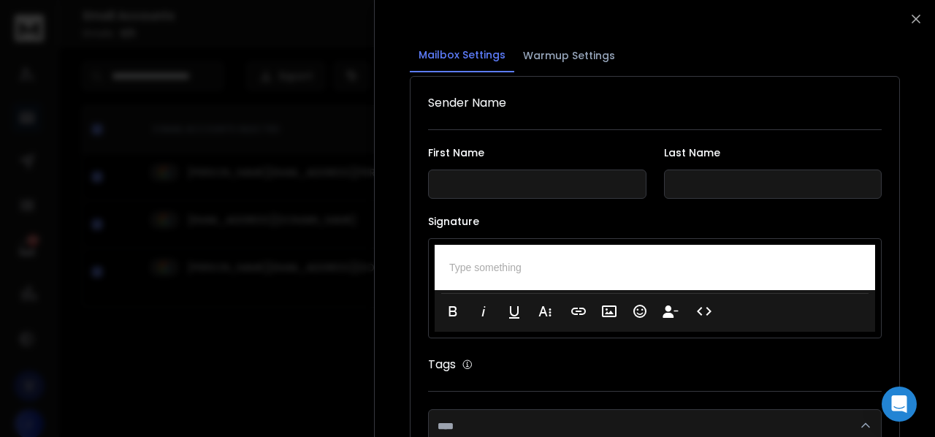
click at [577, 61] on button "Warmup Settings" at bounding box center [569, 55] width 110 height 32
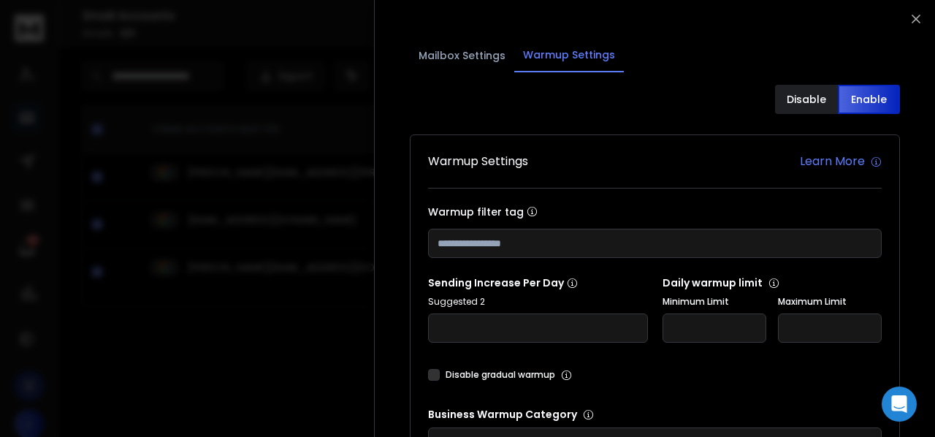
click at [449, 60] on button "Mailbox Settings" at bounding box center [462, 55] width 104 height 32
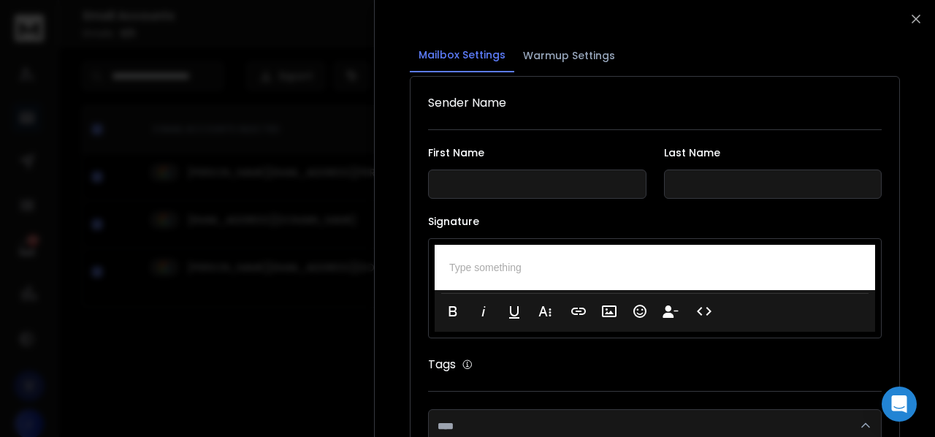
click at [546, 50] on button "Warmup Settings" at bounding box center [569, 55] width 110 height 32
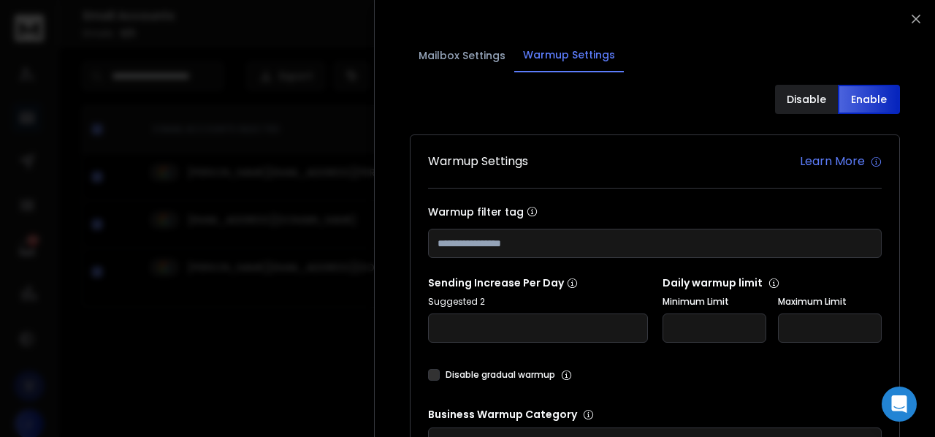
click at [552, 237] on input at bounding box center [654, 243] width 453 height 29
type input "*****"
click at [650, 196] on form "Warmup Settings Learn More Warmup filter tag ***** Sending Increase Per Day Sug…" at bounding box center [654, 431] width 453 height 556
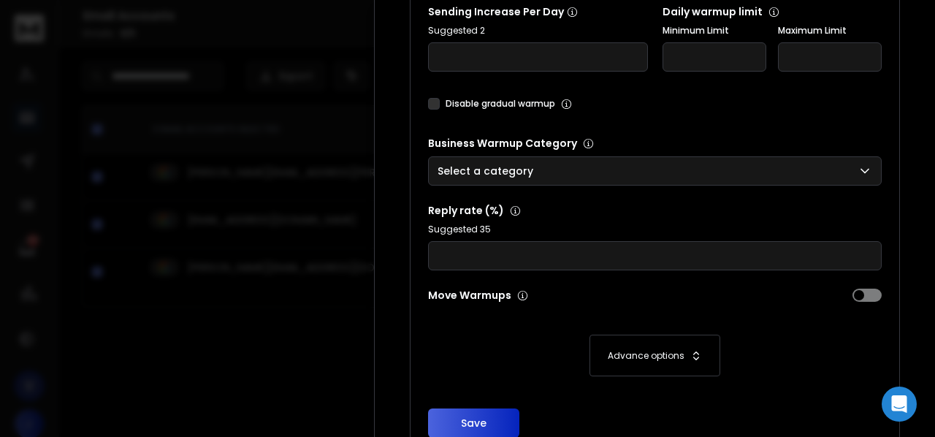
scroll to position [292, 0]
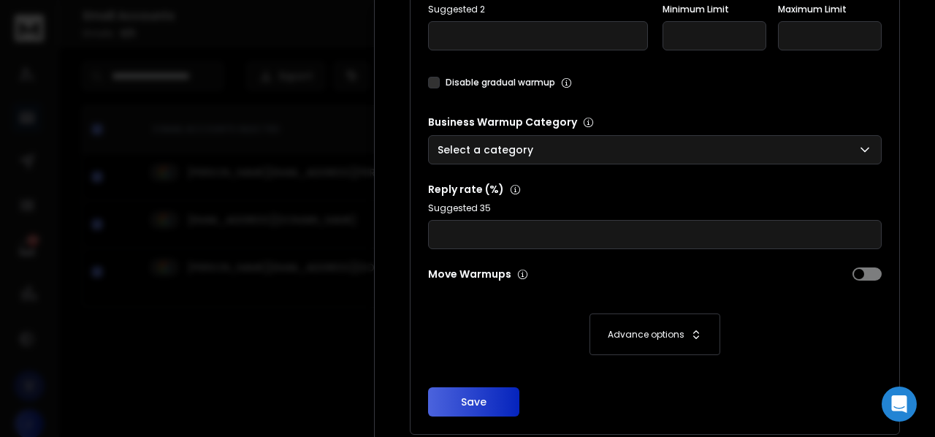
click at [469, 391] on button "Save" at bounding box center [473, 401] width 91 height 29
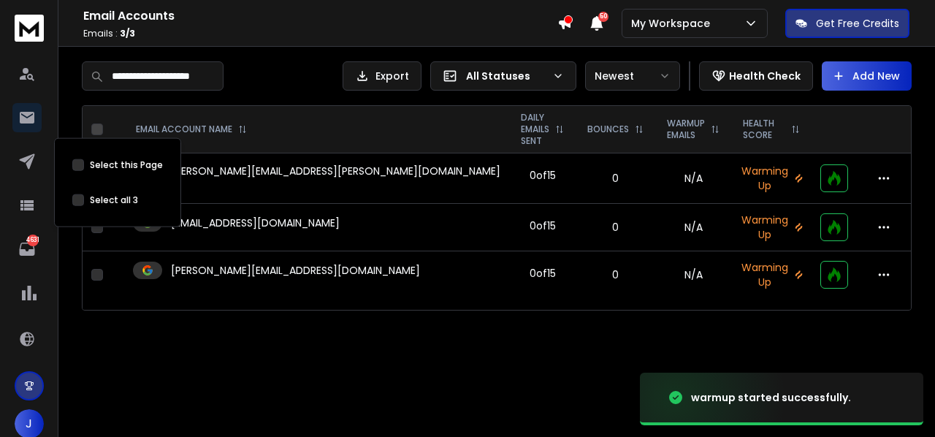
click at [99, 126] on button "Select this Page" at bounding box center [97, 129] width 12 height 12
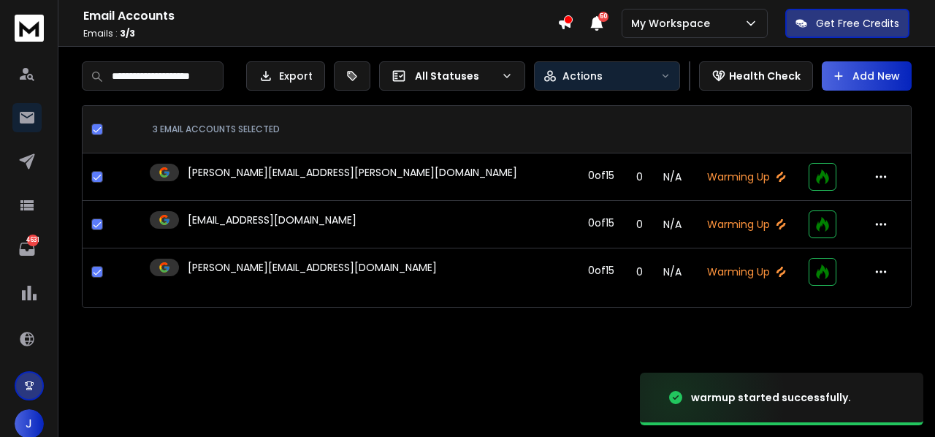
click at [574, 65] on button "Actions" at bounding box center [607, 75] width 146 height 29
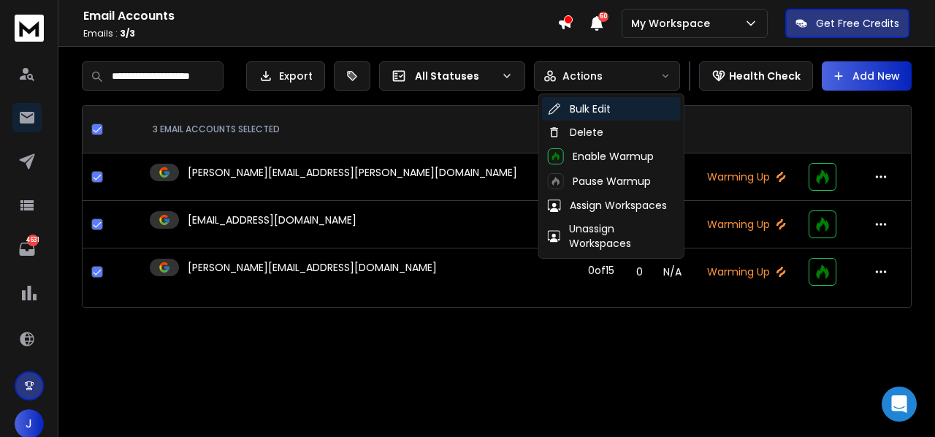
click at [613, 111] on div "Bulk Edit" at bounding box center [611, 108] width 139 height 23
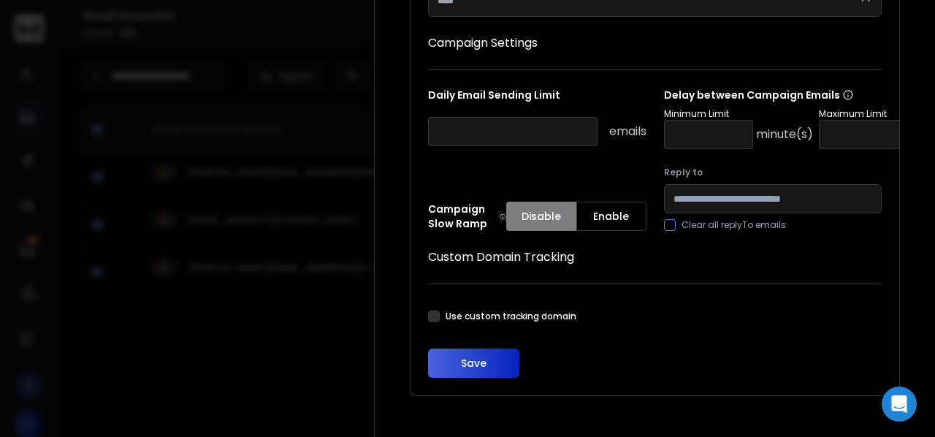
scroll to position [435, 0]
click at [434, 310] on button "Reply to" at bounding box center [434, 316] width 12 height 12
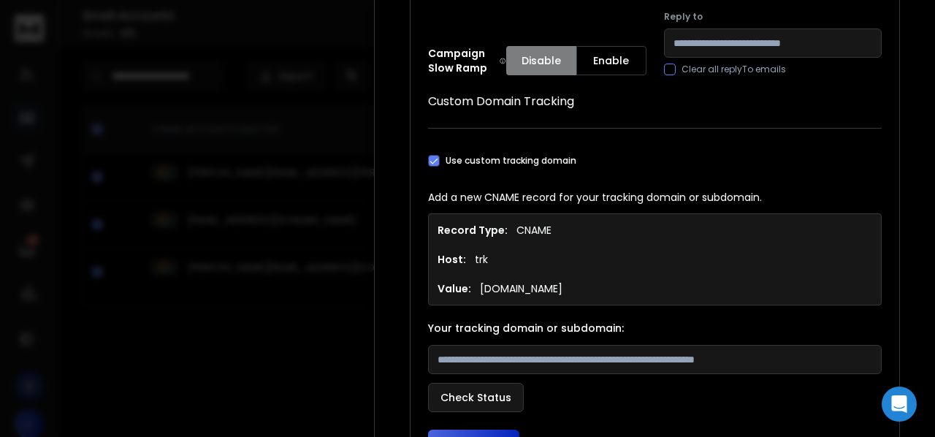
scroll to position [654, 0]
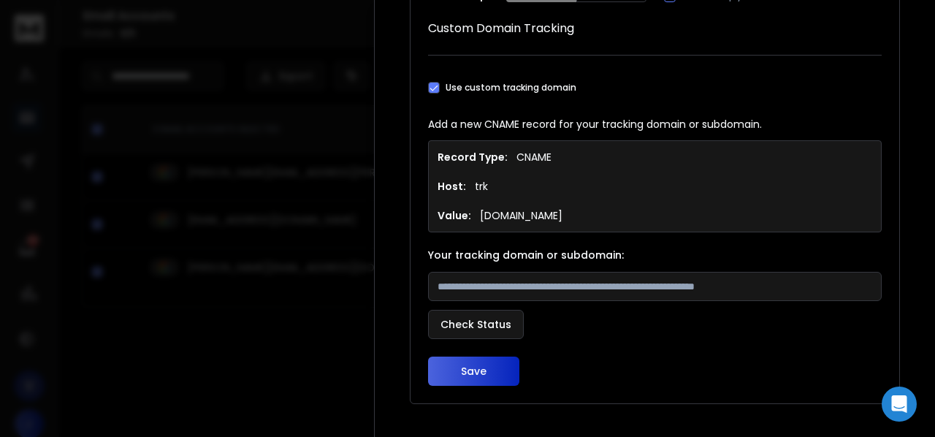
click at [496, 280] on input at bounding box center [654, 286] width 453 height 29
type input "*"
paste input "**********"
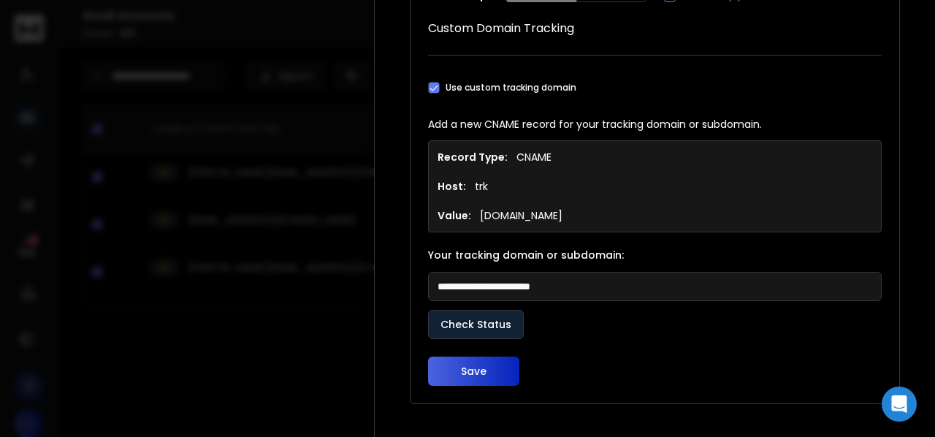
type input "**********"
click at [463, 320] on button "Check Status" at bounding box center [476, 324] width 96 height 29
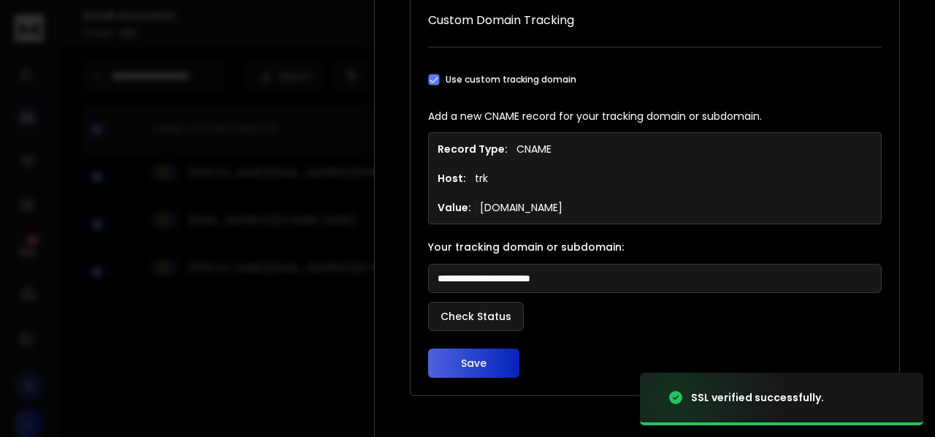
scroll to position [672, 0]
click at [472, 348] on button "Save" at bounding box center [473, 362] width 91 height 29
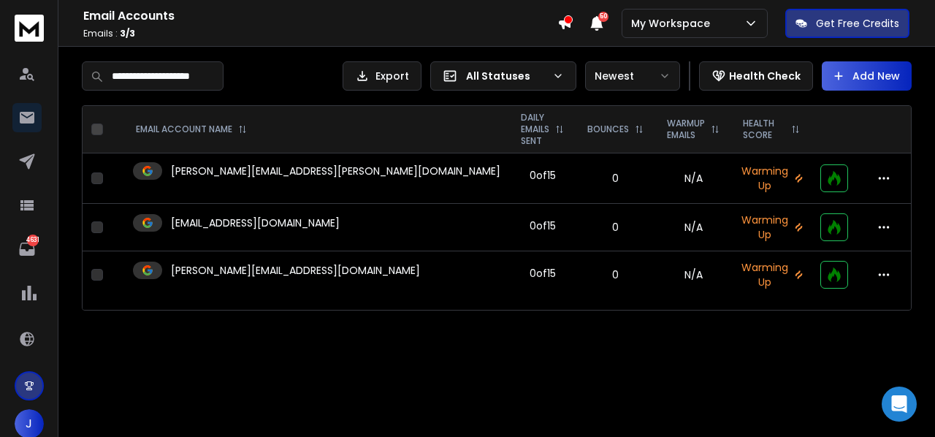
click at [575, 188] on td "0" at bounding box center [615, 178] width 80 height 50
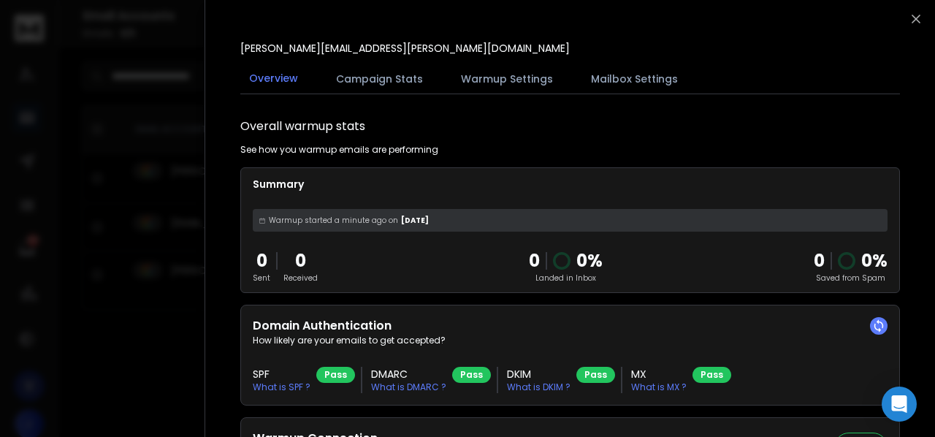
click at [618, 72] on button "Mailbox Settings" at bounding box center [634, 79] width 104 height 32
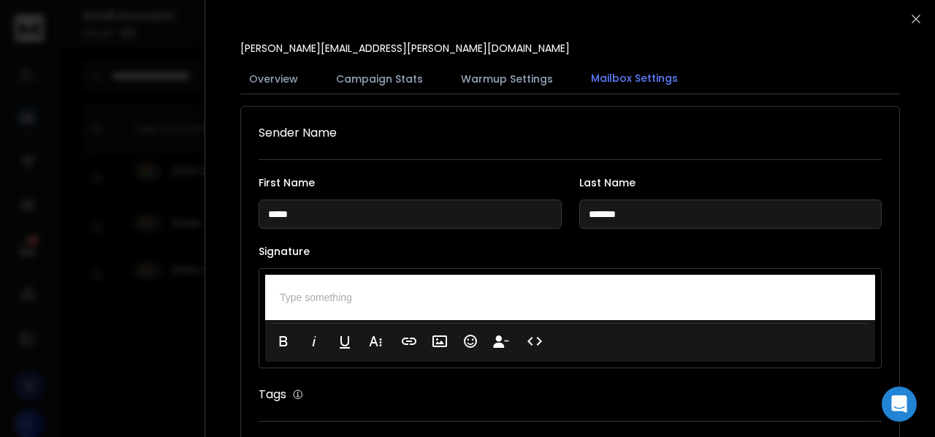
click at [493, 69] on button "Warmup Settings" at bounding box center [507, 79] width 110 height 32
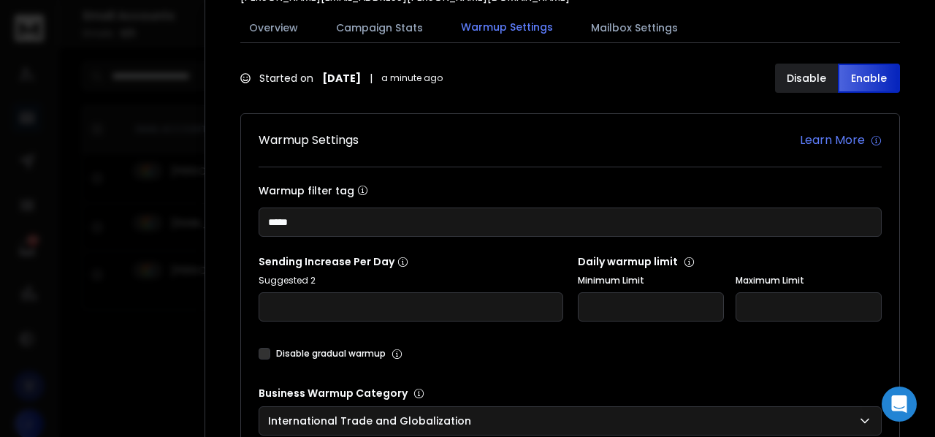
scroll to position [0, 0]
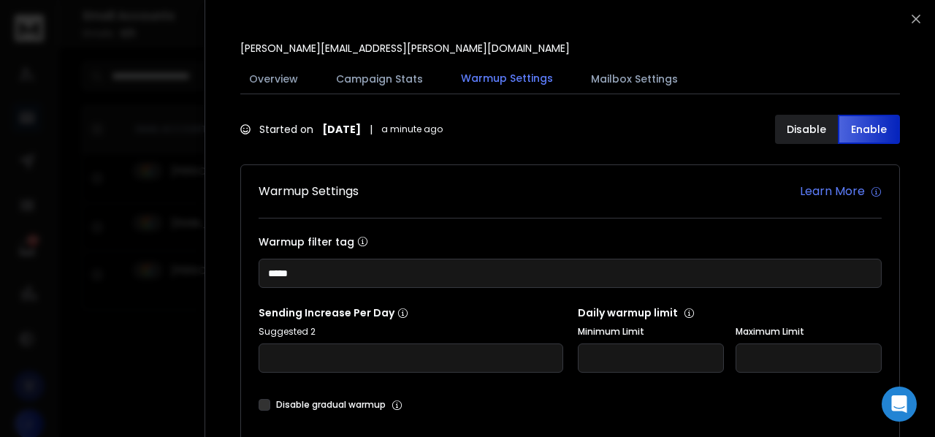
click at [613, 72] on button "Mailbox Settings" at bounding box center [634, 79] width 104 height 32
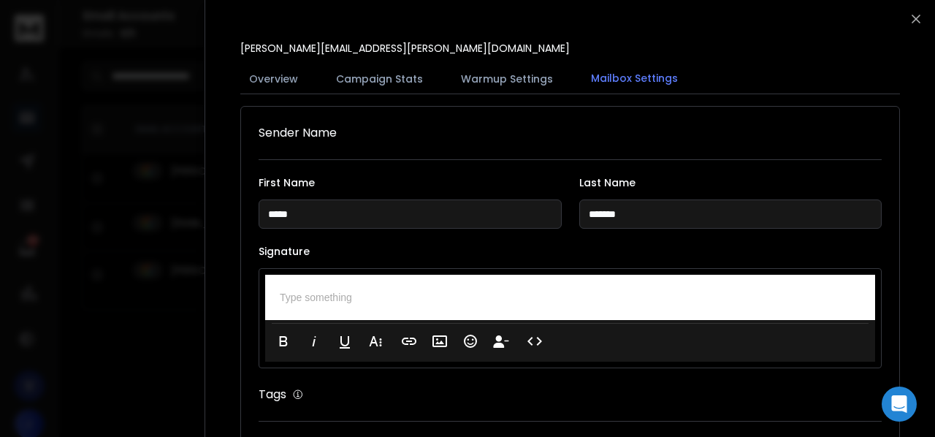
click at [521, 68] on button "Warmup Settings" at bounding box center [507, 79] width 110 height 32
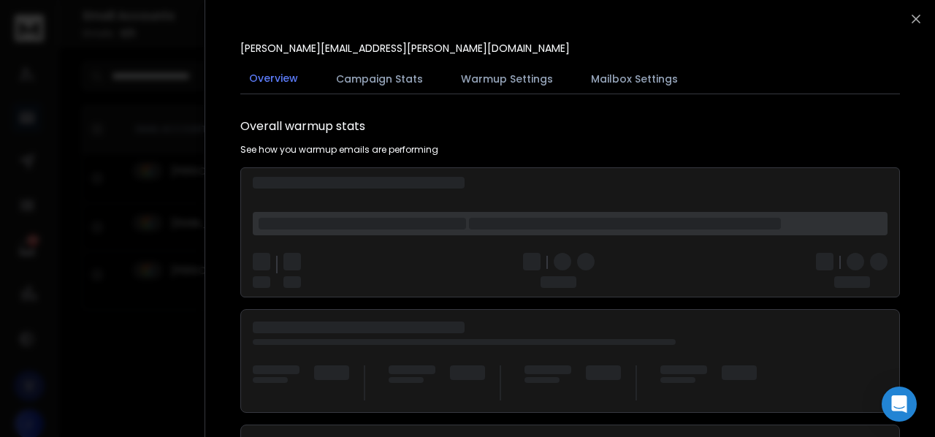
click at [120, 87] on div at bounding box center [467, 218] width 935 height 437
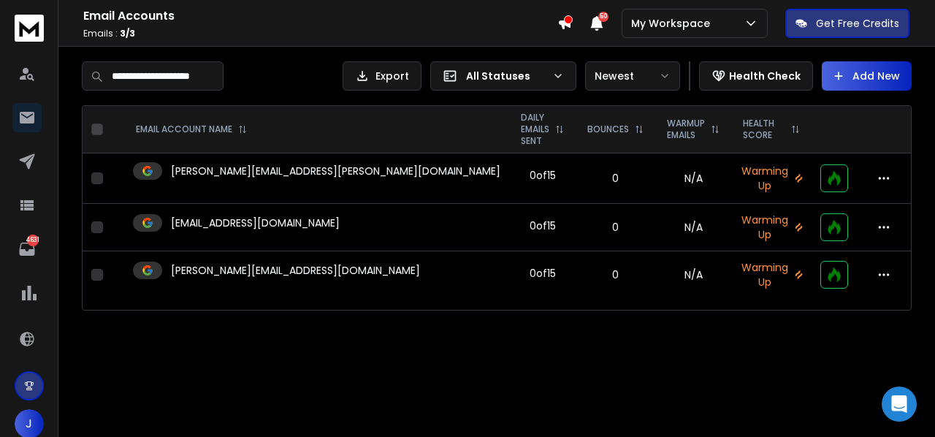
click at [851, 72] on button "Add New" at bounding box center [866, 75] width 90 height 29
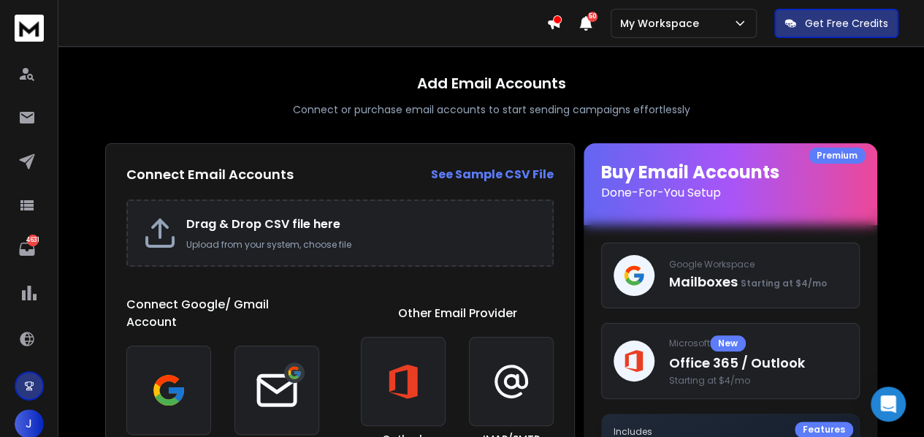
click at [204, 359] on div at bounding box center [168, 389] width 85 height 89
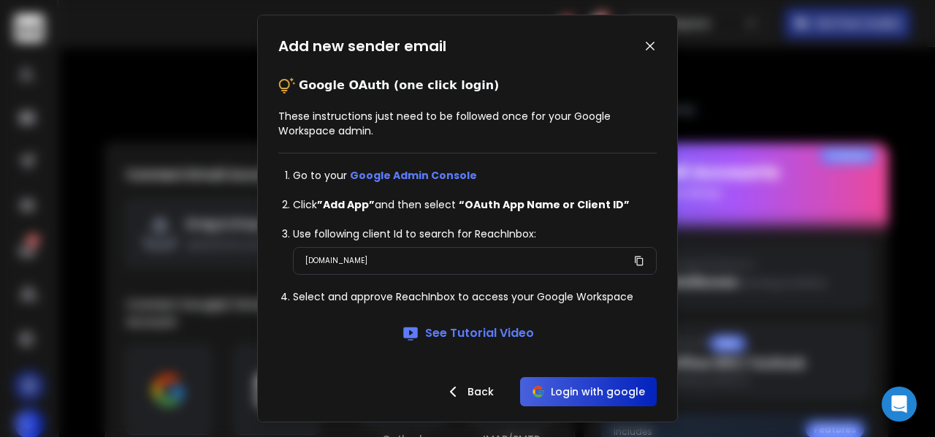
click at [558, 385] on button "Login with google" at bounding box center [588, 391] width 137 height 29
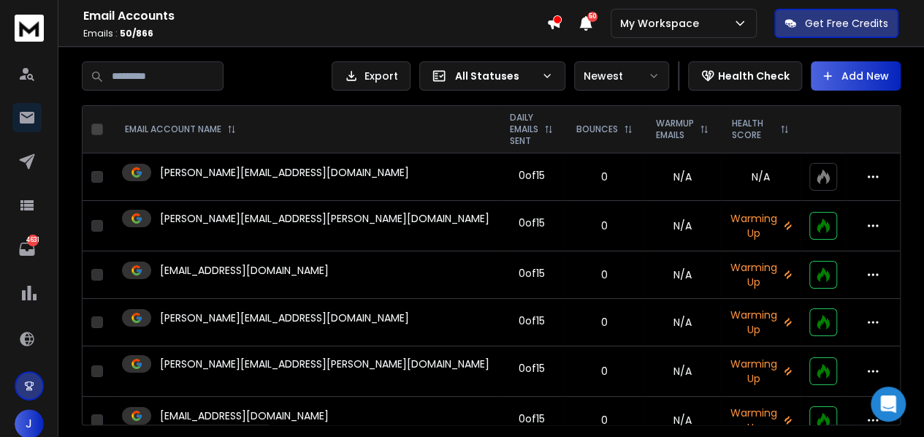
click at [841, 82] on button "Add New" at bounding box center [855, 75] width 90 height 29
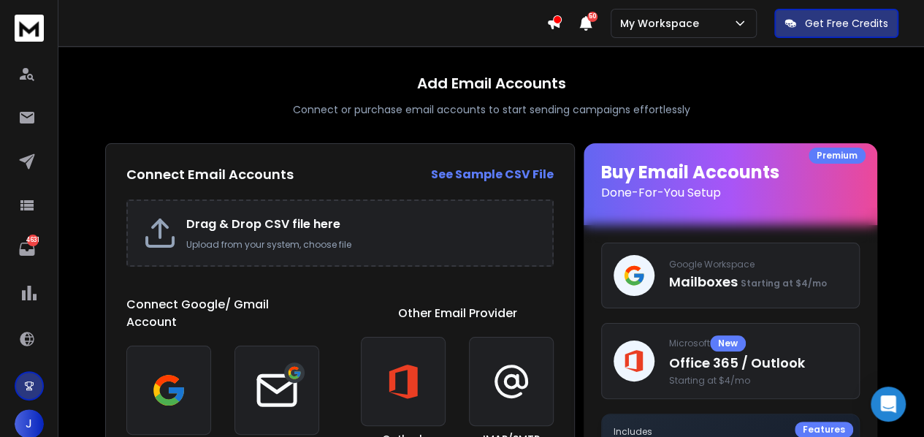
click at [202, 386] on div at bounding box center [168, 389] width 85 height 89
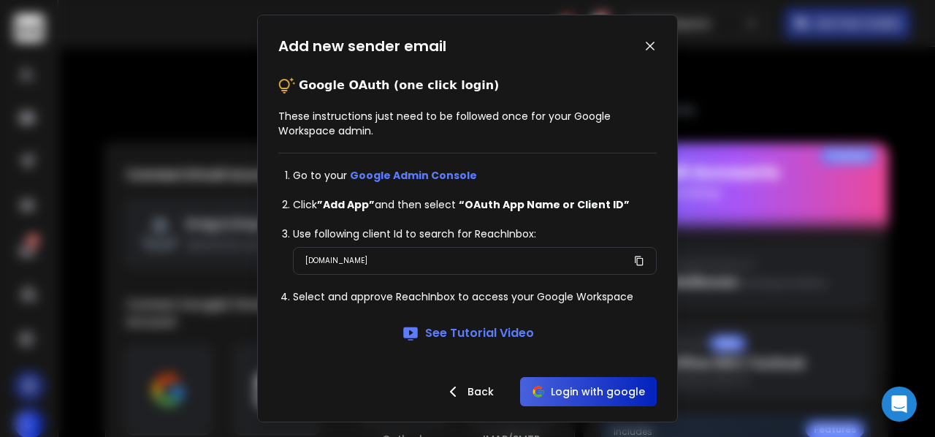
click at [570, 394] on button "Login with google" at bounding box center [588, 391] width 137 height 29
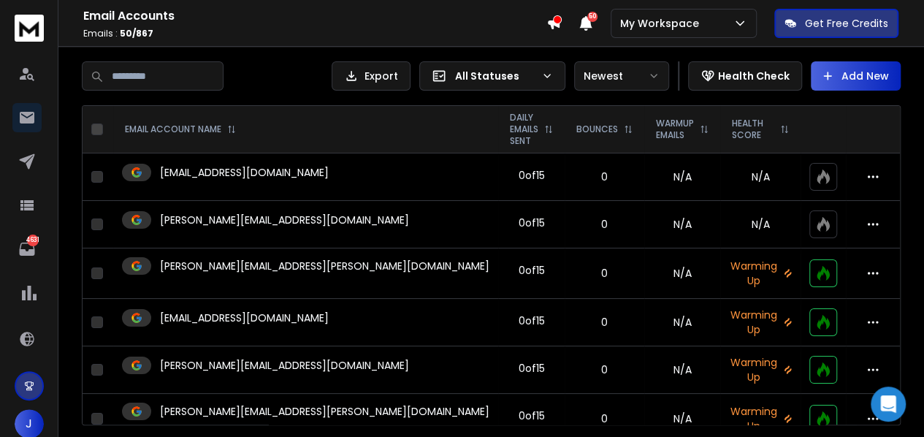
click at [854, 68] on button "Add New" at bounding box center [855, 75] width 90 height 29
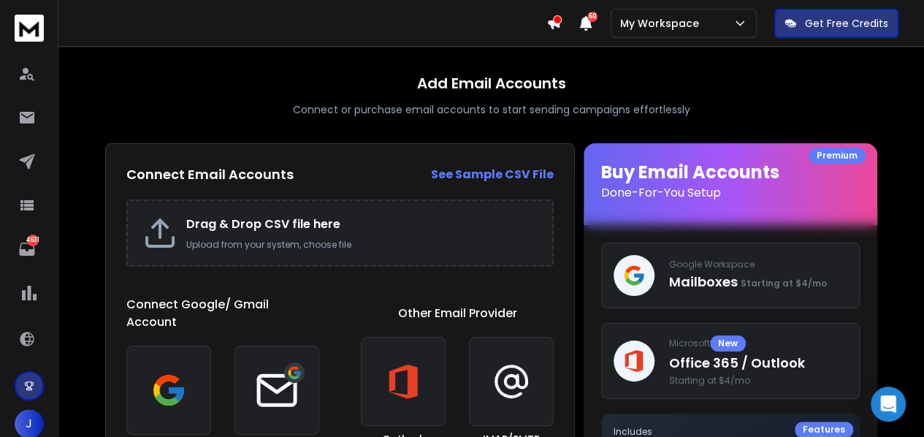
click at [180, 372] on icon at bounding box center [168, 390] width 37 height 44
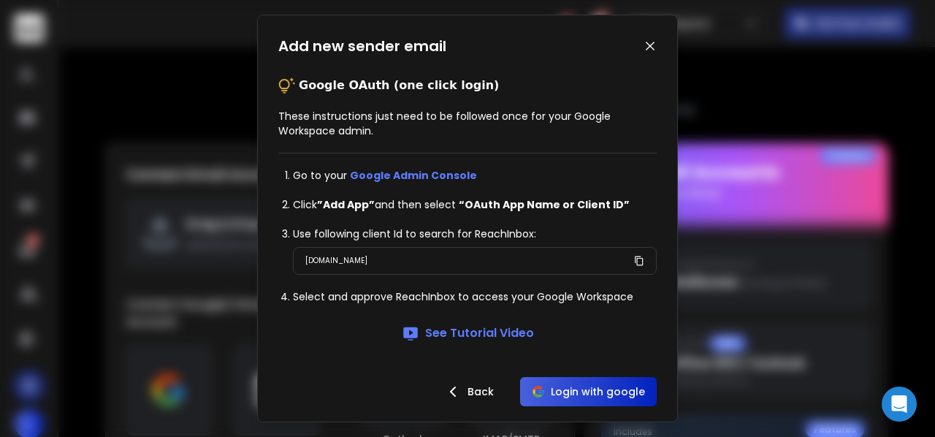
click at [561, 386] on button "Login with google" at bounding box center [588, 391] width 137 height 29
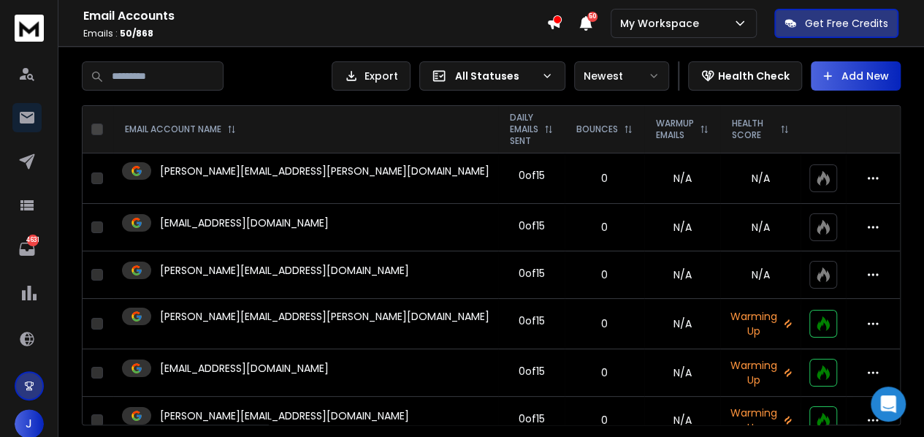
click at [142, 80] on input at bounding box center [153, 75] width 142 height 29
paste input "**********"
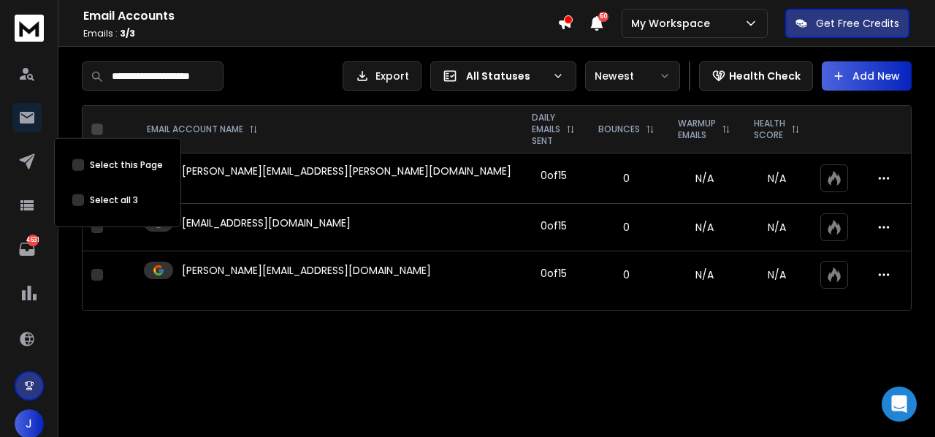
type input "**********"
click at [94, 130] on button "Select this Page" at bounding box center [97, 129] width 12 height 12
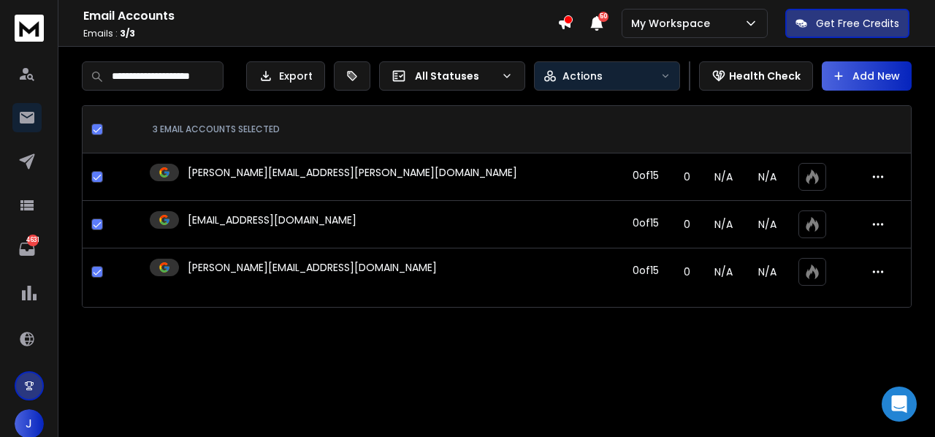
click at [594, 73] on p "Actions" at bounding box center [582, 76] width 40 height 15
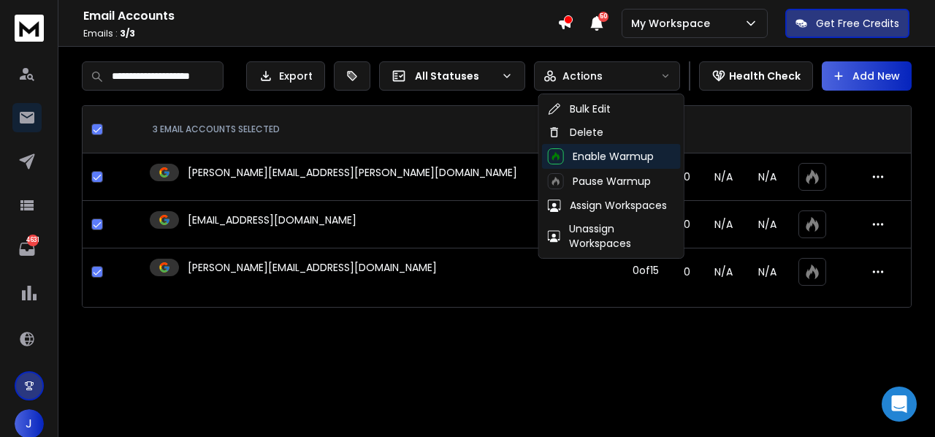
click at [589, 153] on div "Enable Warmup" at bounding box center [601, 156] width 106 height 16
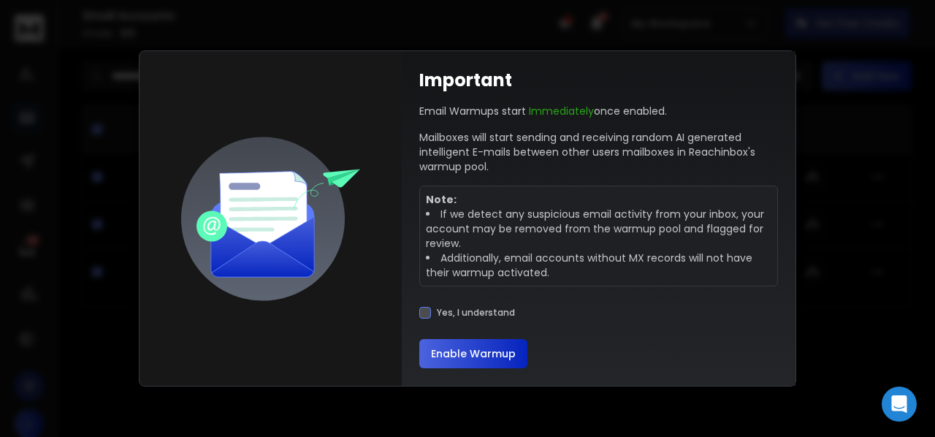
click at [425, 310] on button "Yes, I understand" at bounding box center [425, 313] width 12 height 12
click at [461, 351] on button "Enable Warmup" at bounding box center [473, 353] width 108 height 29
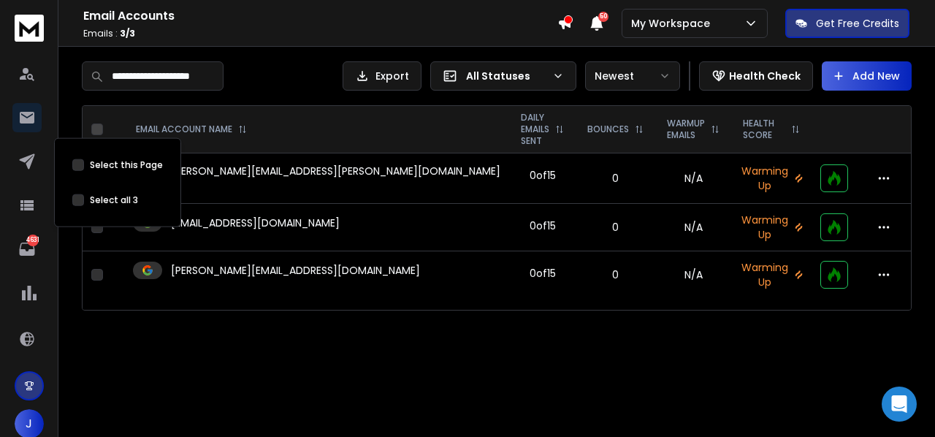
click at [95, 128] on button "Select this Page" at bounding box center [97, 129] width 12 height 12
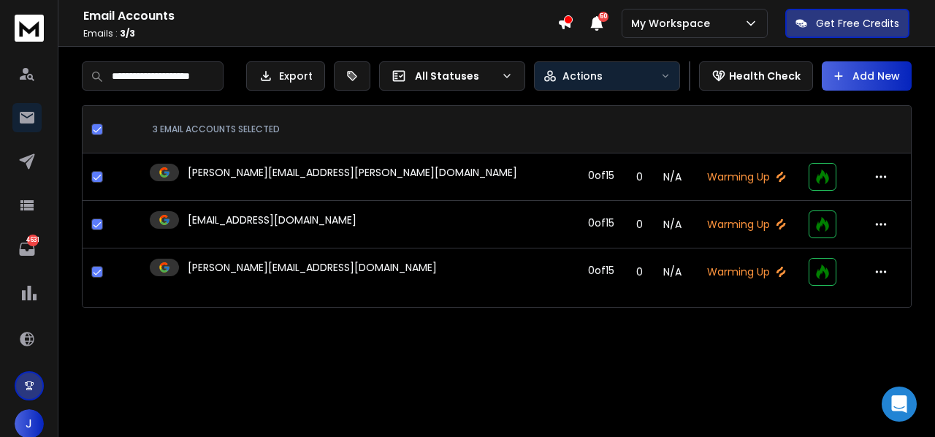
click at [591, 68] on button "Actions" at bounding box center [607, 75] width 146 height 29
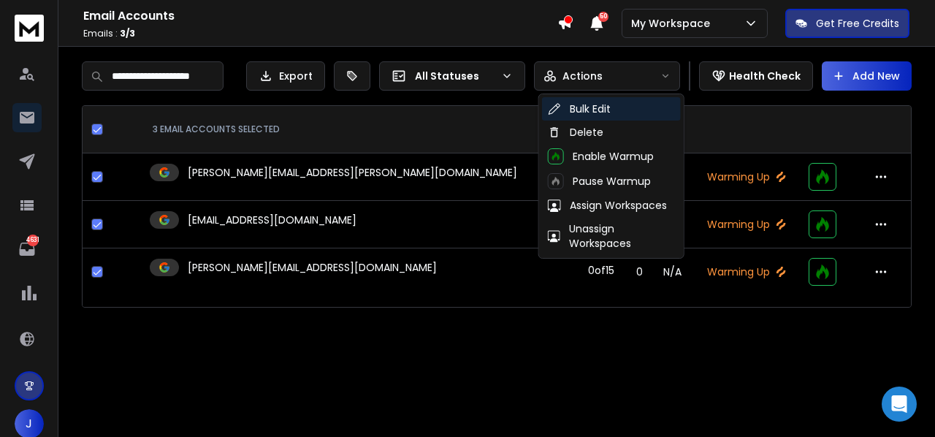
click at [599, 103] on div "Bulk Edit" at bounding box center [579, 108] width 63 height 15
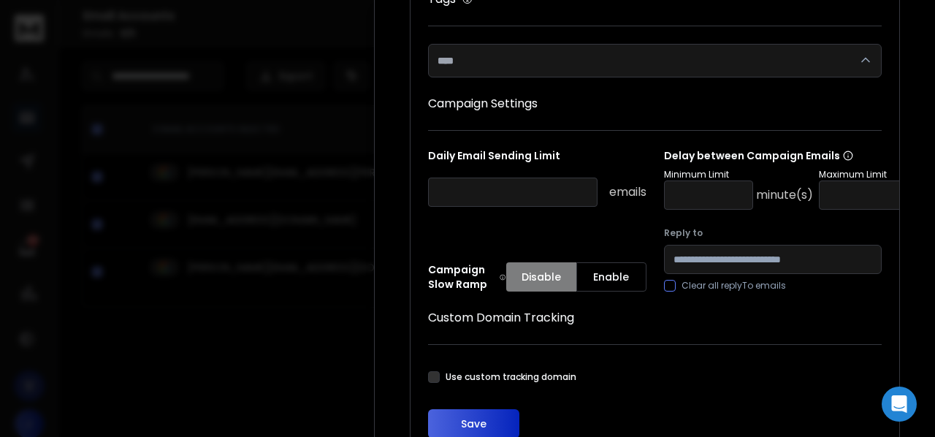
scroll to position [435, 0]
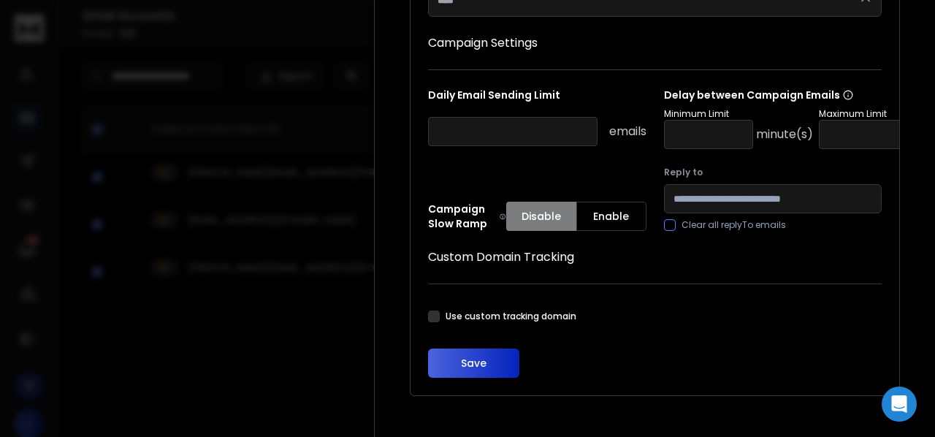
click at [434, 310] on button "Reply to" at bounding box center [434, 316] width 12 height 12
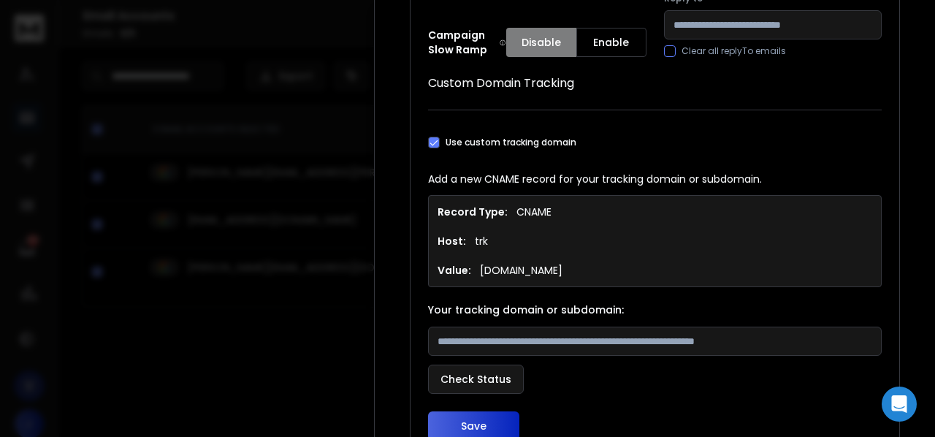
scroll to position [672, 0]
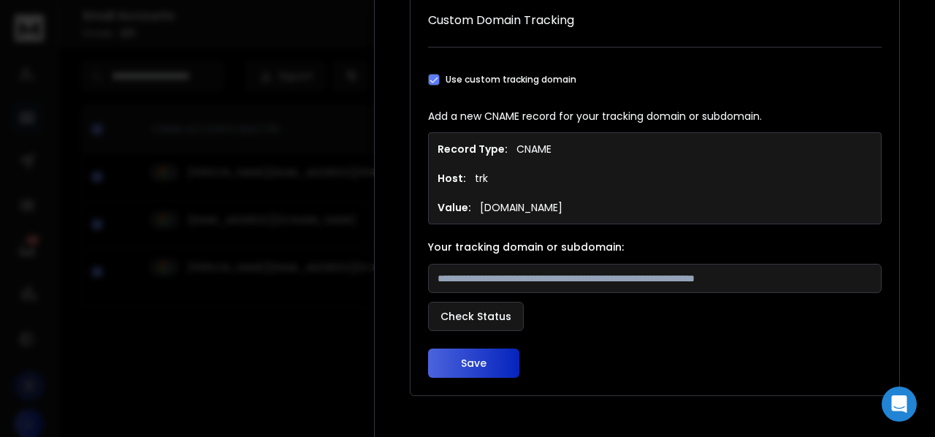
click at [478, 264] on input at bounding box center [654, 278] width 453 height 29
paste input "**********"
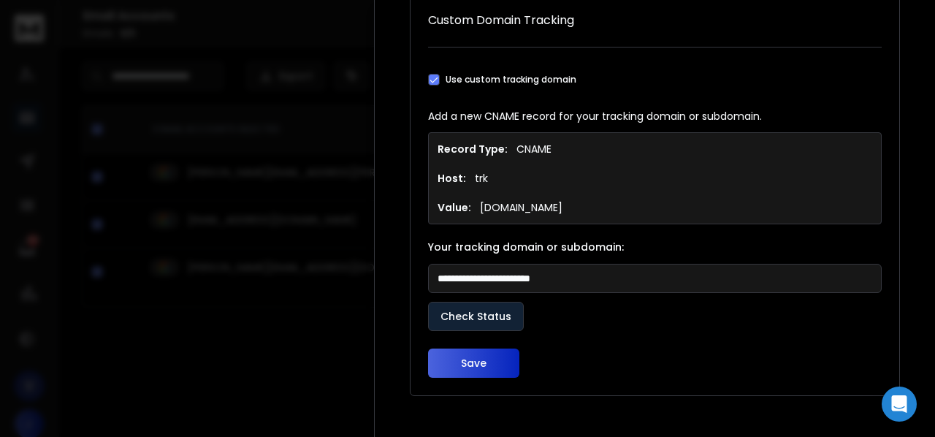
type input "**********"
click at [476, 305] on button "Check Status" at bounding box center [476, 316] width 96 height 29
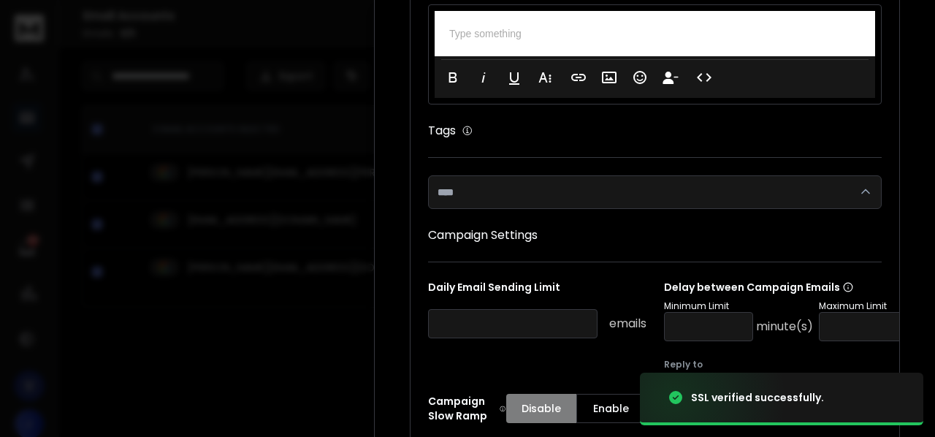
scroll to position [0, 0]
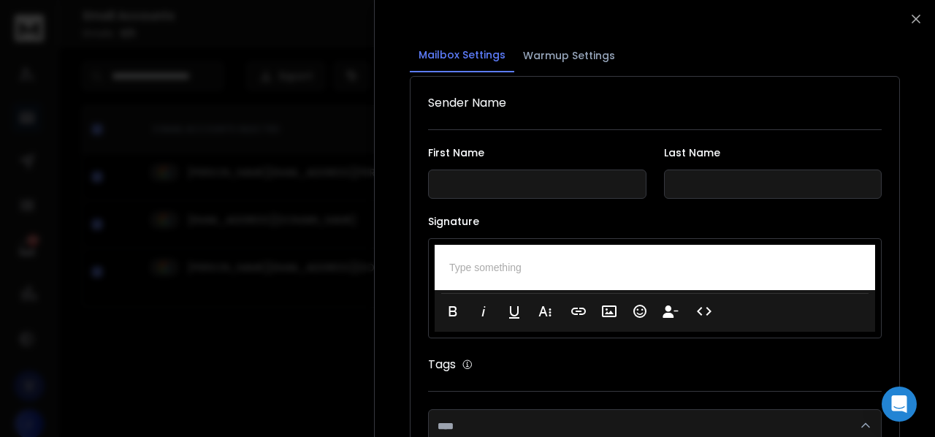
click at [559, 43] on button "Warmup Settings" at bounding box center [569, 55] width 110 height 32
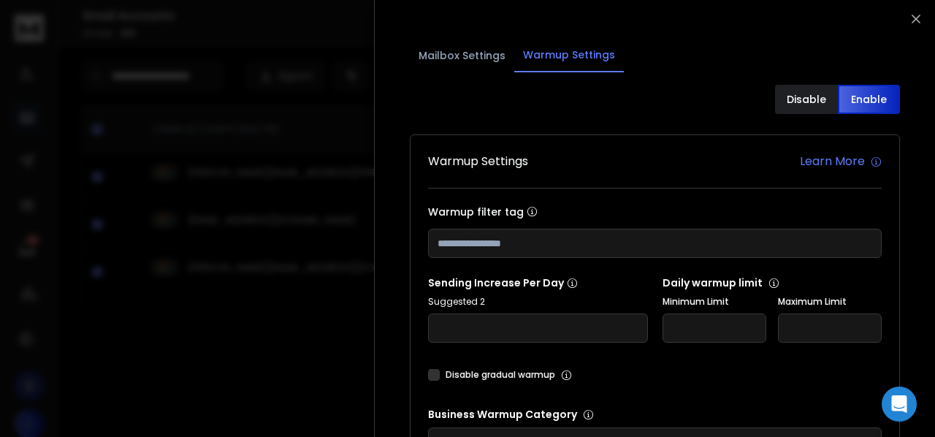
click at [567, 245] on input at bounding box center [654, 243] width 453 height 29
type input "*****"
click at [629, 214] on label "Warmup filter tag" at bounding box center [654, 211] width 453 height 11
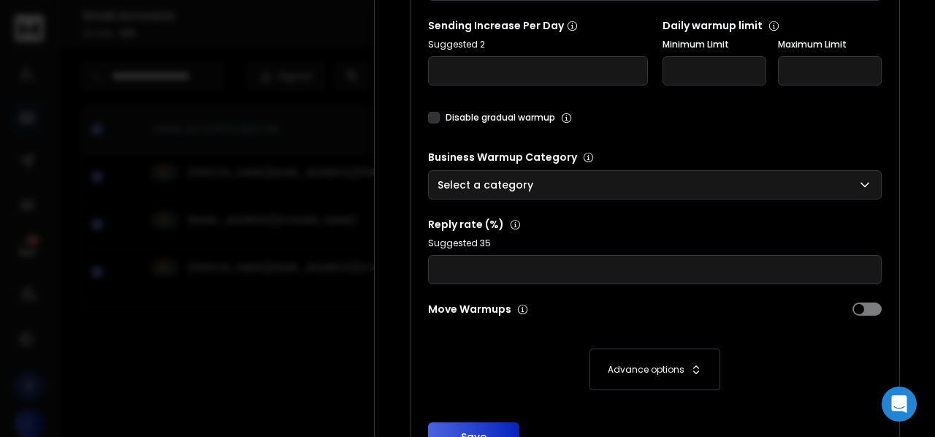
scroll to position [330, 0]
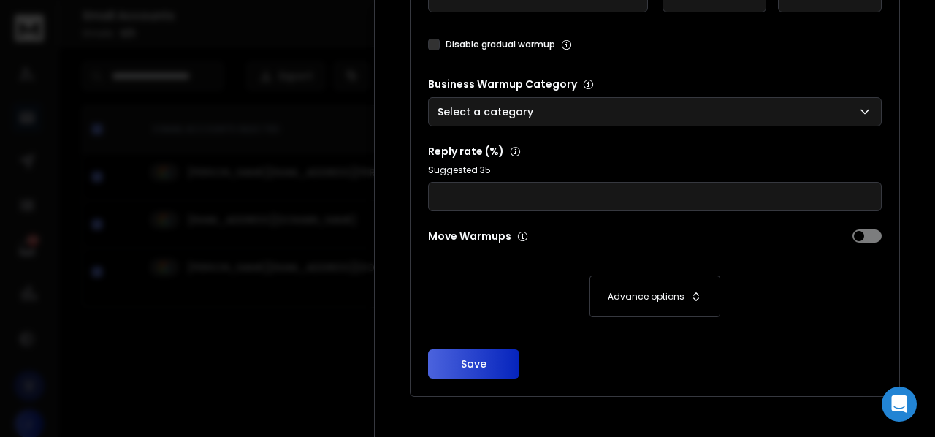
click at [483, 363] on button "Save" at bounding box center [473, 363] width 91 height 29
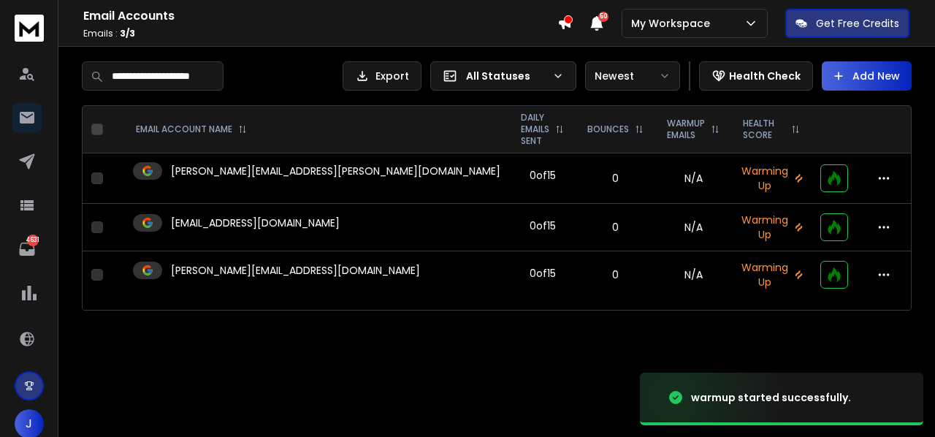
click at [296, 180] on div "[PERSON_NAME][EMAIL_ADDRESS][PERSON_NAME][DOMAIN_NAME]" at bounding box center [316, 173] width 367 height 23
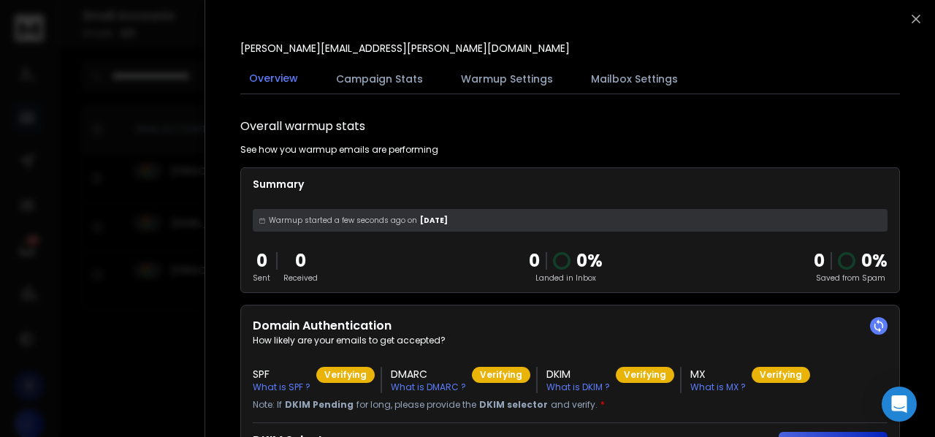
click at [536, 66] on button "Warmup Settings" at bounding box center [507, 79] width 110 height 32
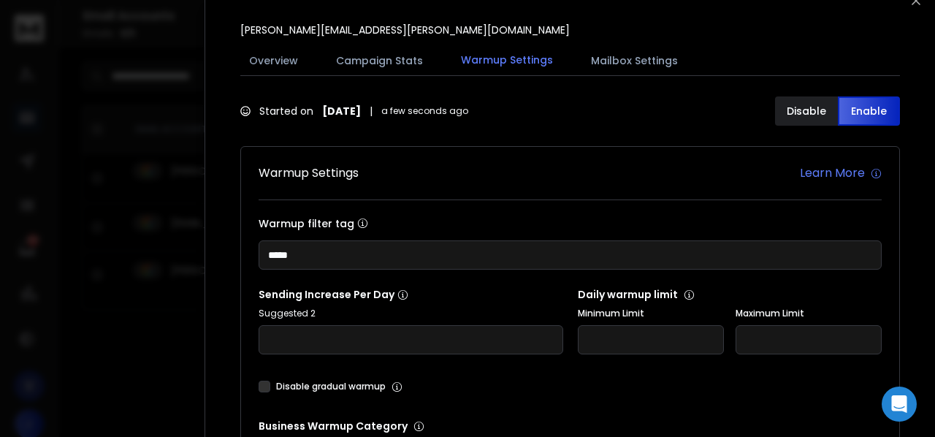
scroll to position [0, 0]
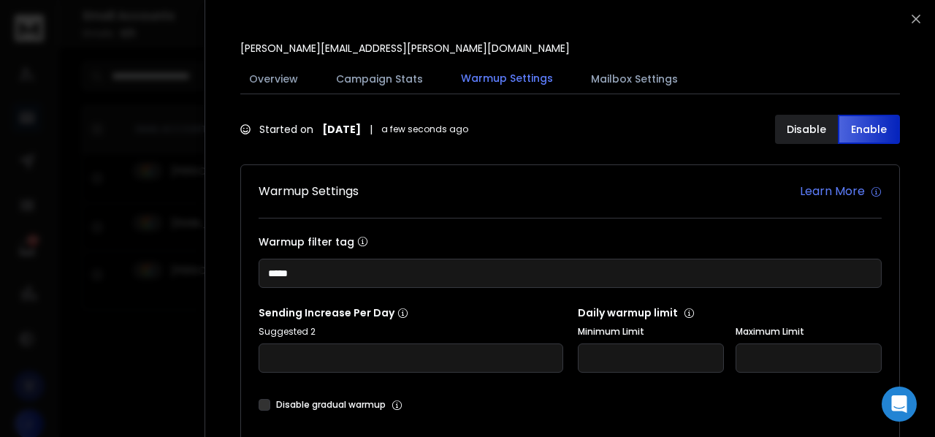
click at [619, 69] on button "Mailbox Settings" at bounding box center [634, 79] width 104 height 32
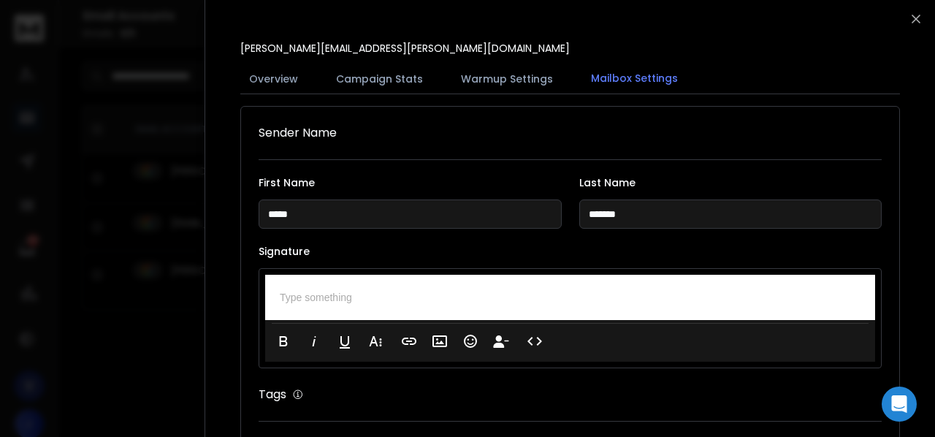
click at [174, 120] on div at bounding box center [467, 218] width 935 height 437
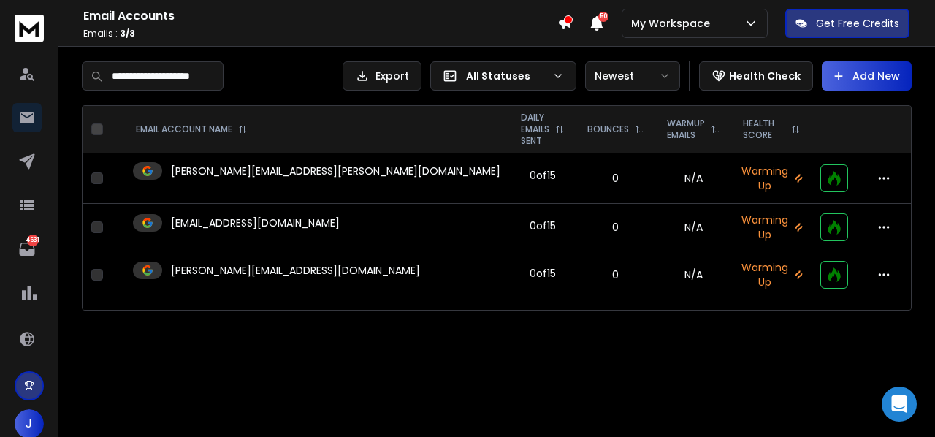
click at [394, 173] on div "[PERSON_NAME][EMAIL_ADDRESS][PERSON_NAME][DOMAIN_NAME]" at bounding box center [316, 173] width 367 height 23
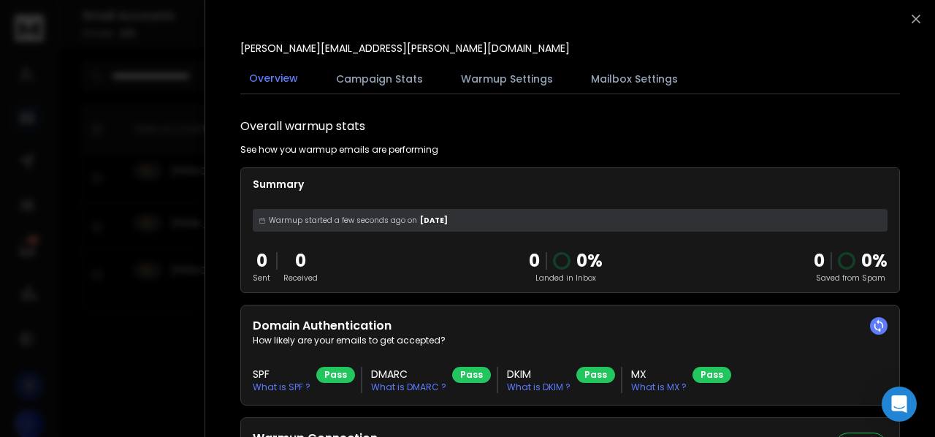
click at [528, 78] on button "Warmup Settings" at bounding box center [507, 79] width 110 height 32
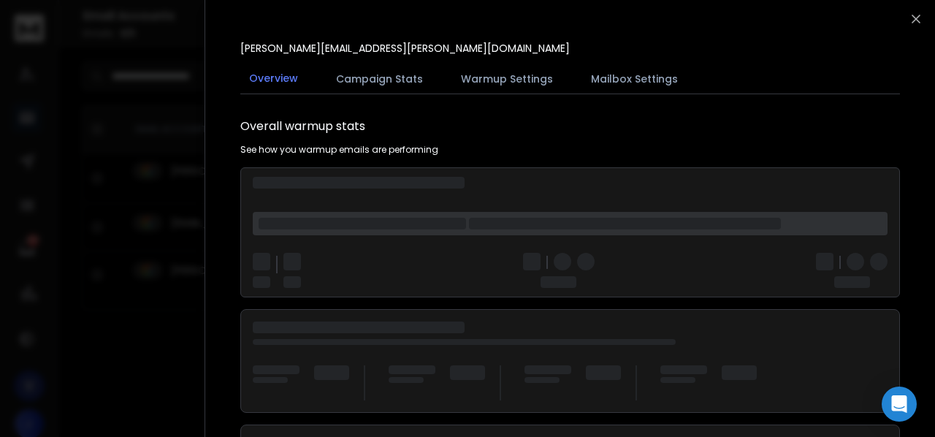
click at [187, 97] on div at bounding box center [467, 218] width 935 height 437
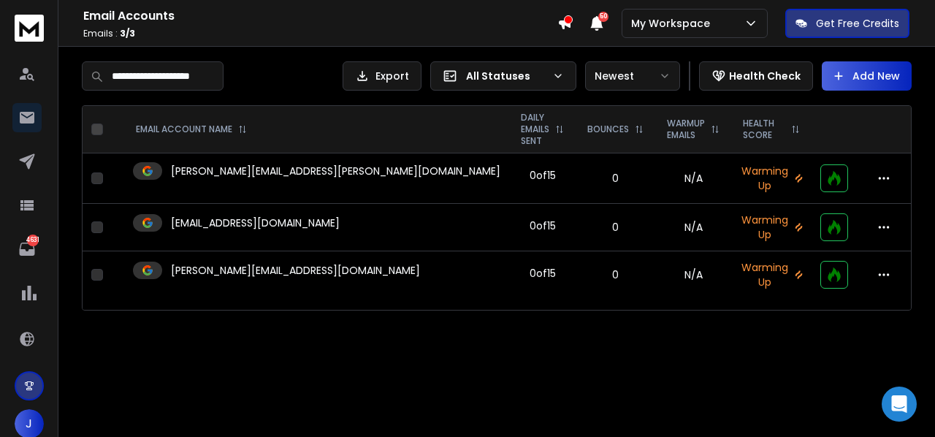
click at [93, 129] on th at bounding box center [104, 129] width 42 height 47
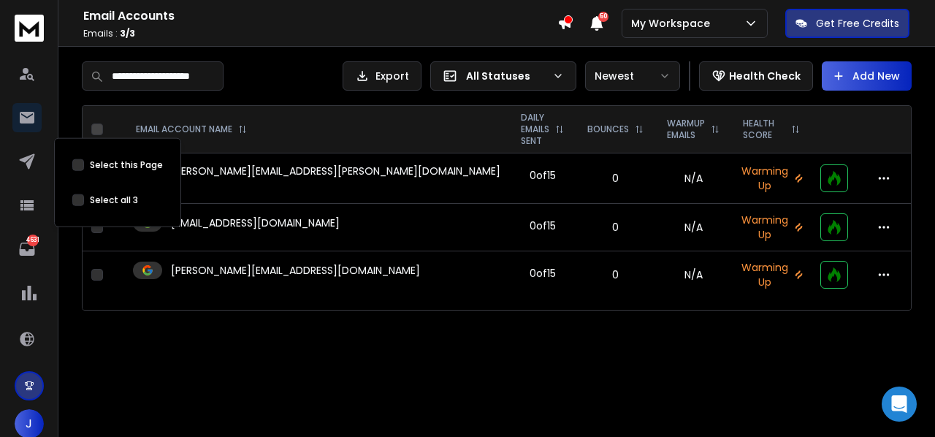
click at [93, 129] on button "Select this Page" at bounding box center [97, 129] width 12 height 12
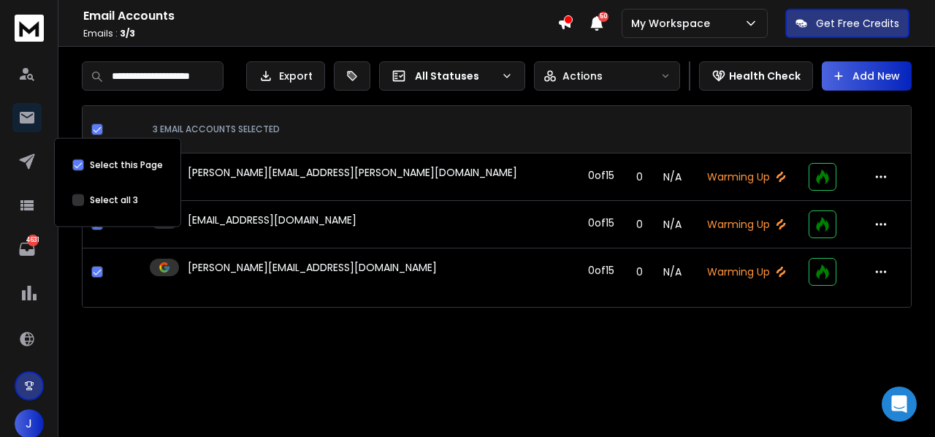
click at [93, 129] on button "Select this Page" at bounding box center [97, 129] width 12 height 12
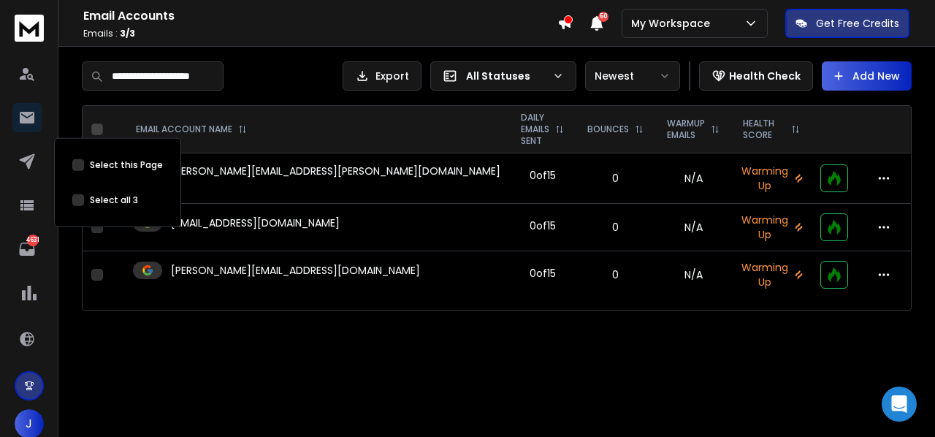
click at [96, 133] on button "Select this Page" at bounding box center [97, 129] width 12 height 12
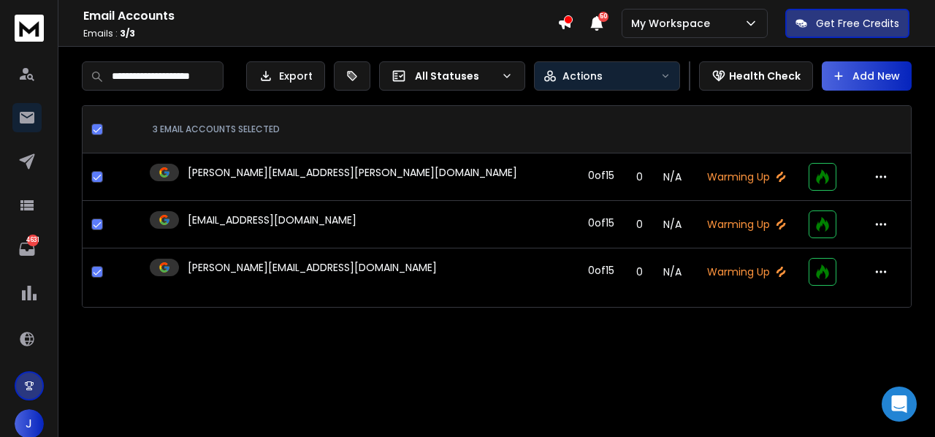
click at [561, 71] on div "Actions" at bounding box center [598, 76] width 111 height 15
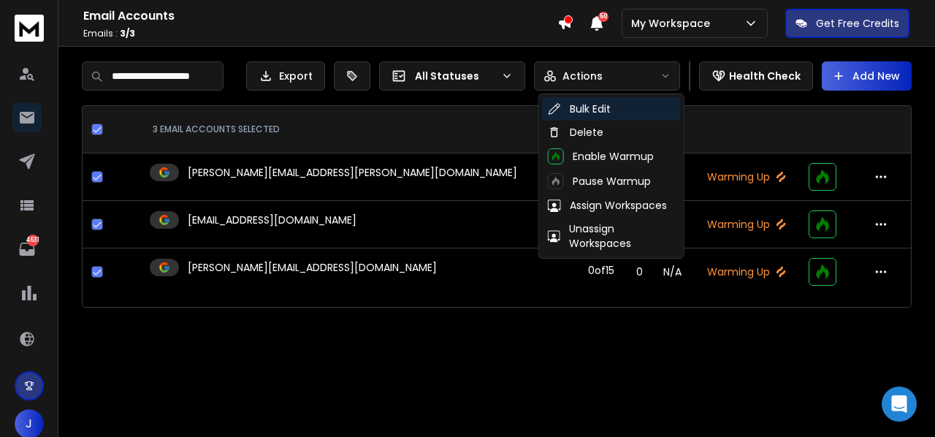
click at [584, 101] on div "Bulk Edit" at bounding box center [579, 108] width 63 height 15
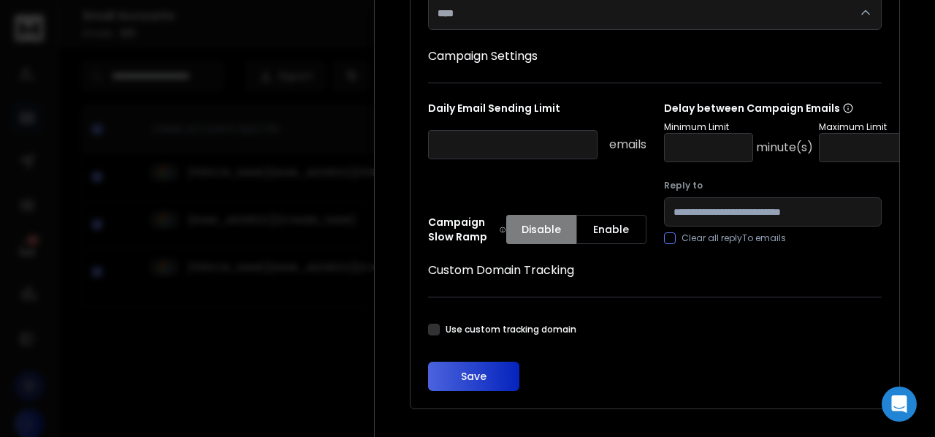
scroll to position [435, 0]
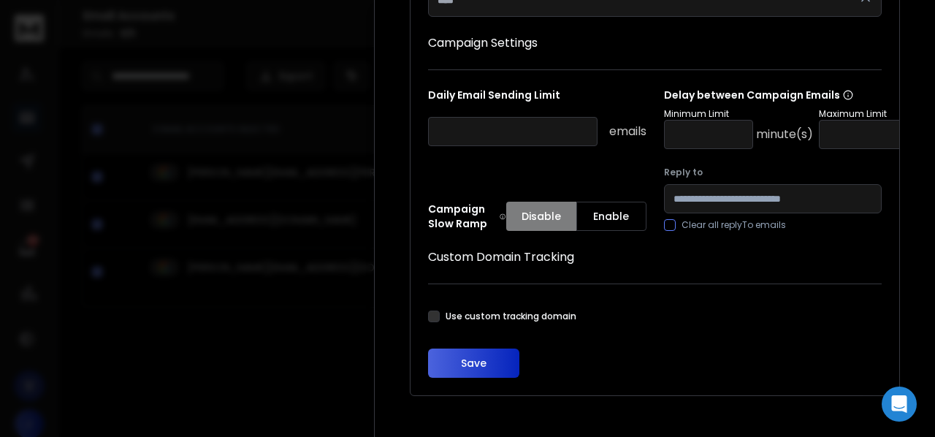
click at [431, 310] on button "Reply to" at bounding box center [434, 316] width 12 height 12
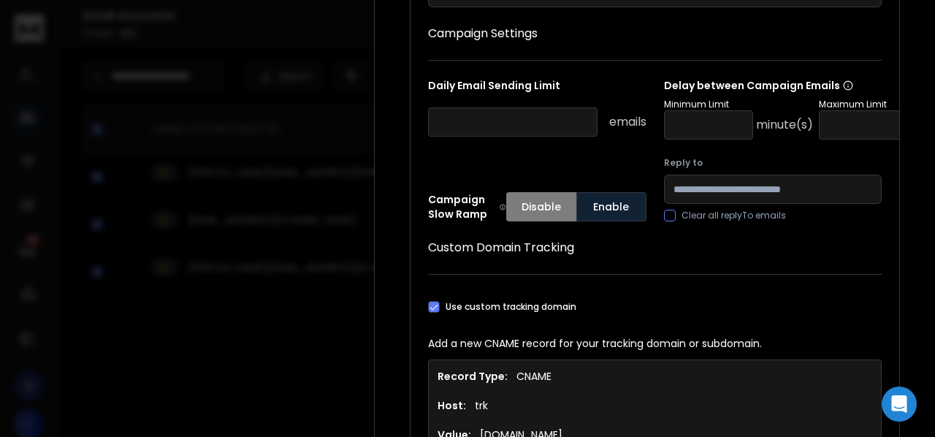
scroll to position [672, 0]
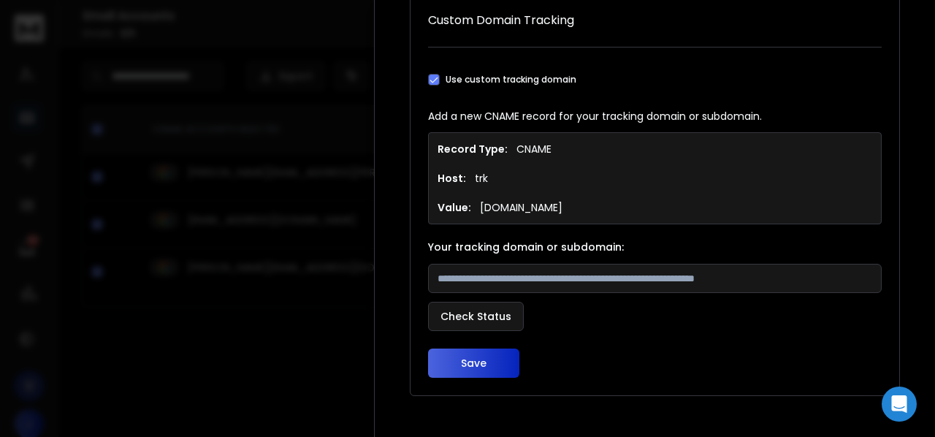
click at [511, 264] on input at bounding box center [654, 278] width 453 height 29
paste input "**********"
type input "**********"
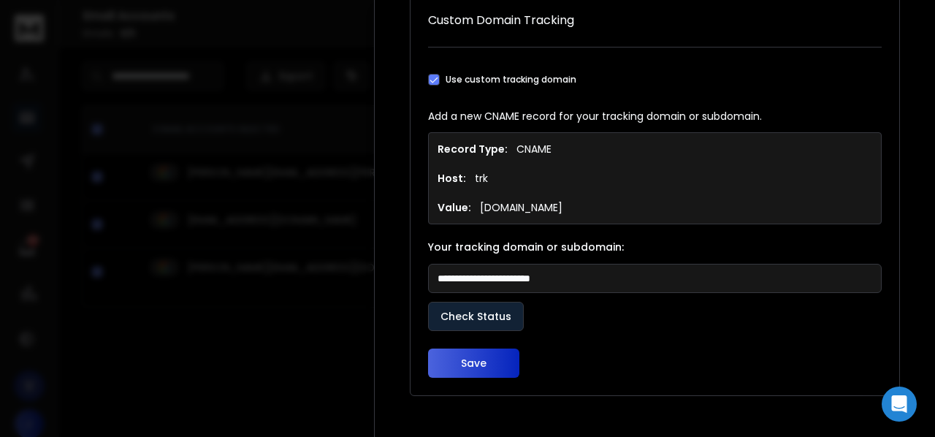
click at [472, 302] on button "Check Status" at bounding box center [476, 316] width 96 height 29
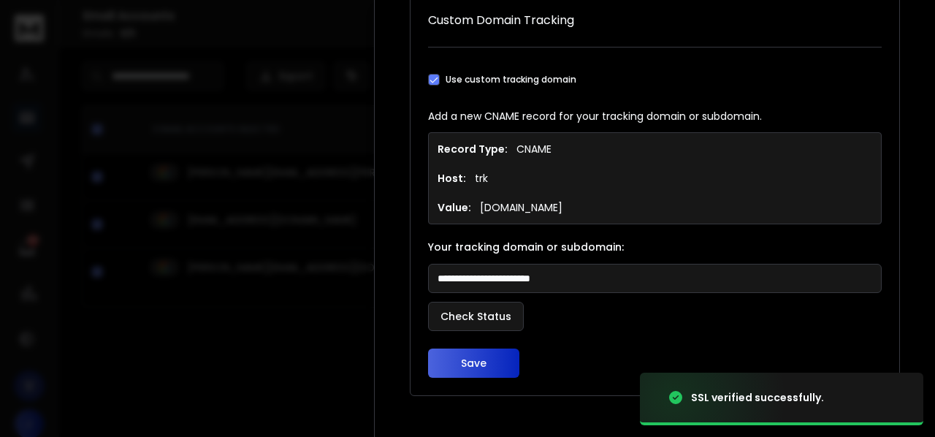
click at [485, 352] on button "Save" at bounding box center [473, 362] width 91 height 29
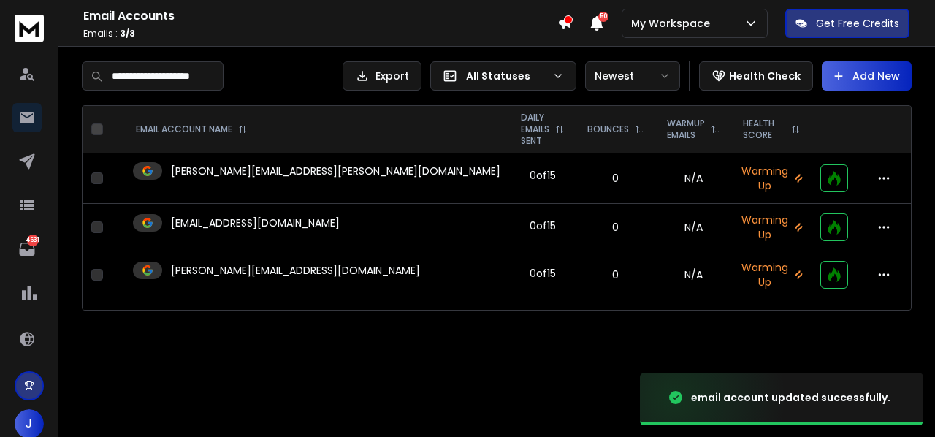
click at [91, 127] on button "button" at bounding box center [97, 129] width 12 height 12
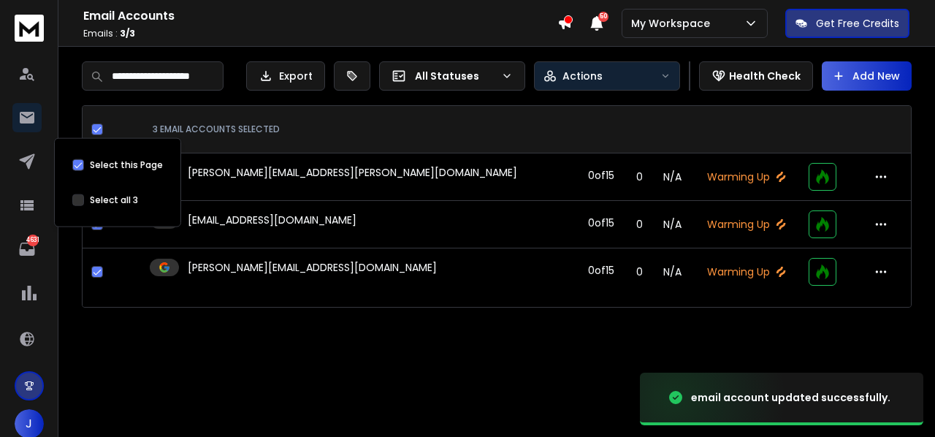
click at [578, 63] on button "Actions" at bounding box center [607, 75] width 146 height 29
click at [584, 64] on button "Actions" at bounding box center [607, 75] width 146 height 29
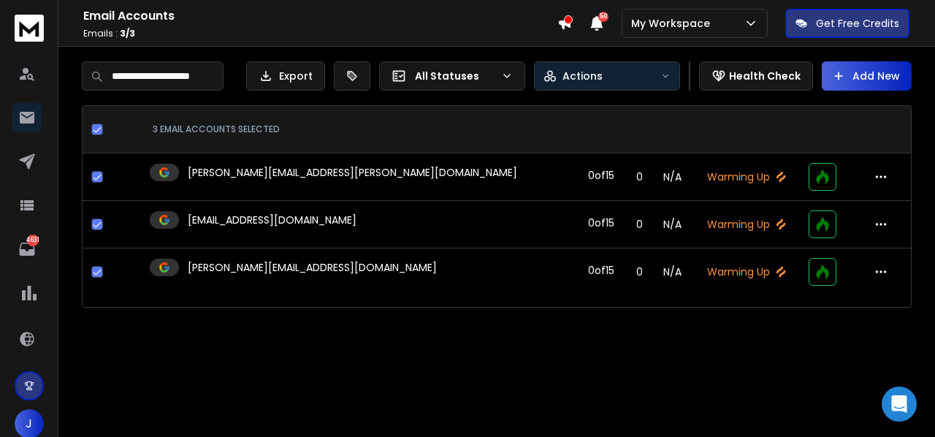
click at [608, 72] on div "Actions" at bounding box center [598, 76] width 111 height 15
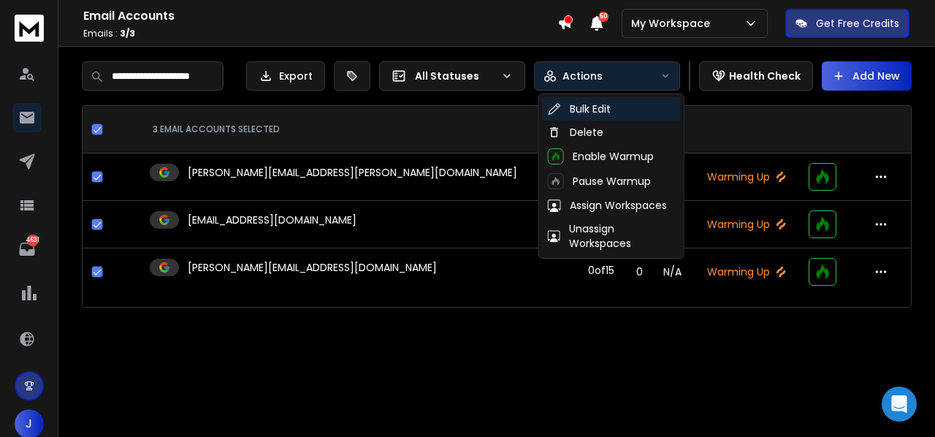
click at [601, 106] on div "Bulk Edit" at bounding box center [579, 108] width 63 height 15
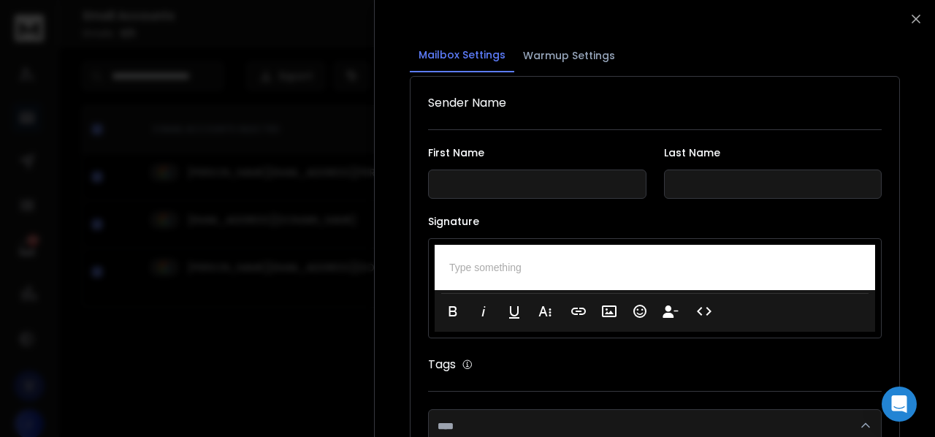
click at [586, 51] on button "Warmup Settings" at bounding box center [569, 55] width 110 height 32
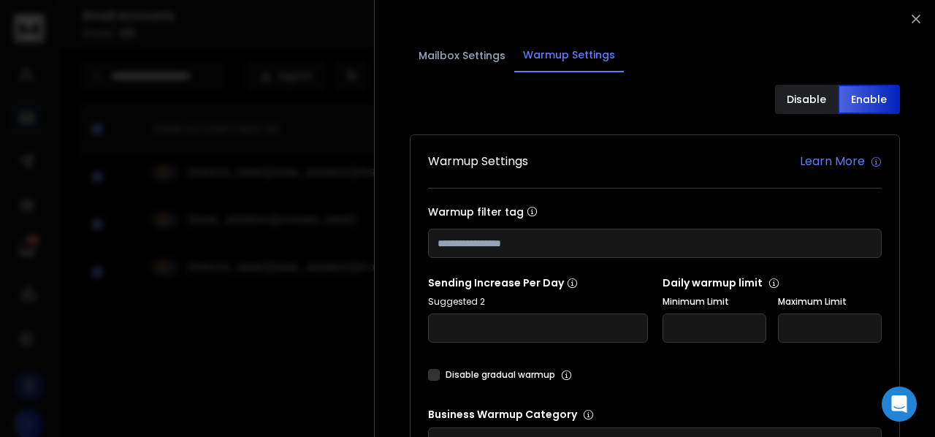
click at [615, 245] on input at bounding box center [654, 243] width 453 height 29
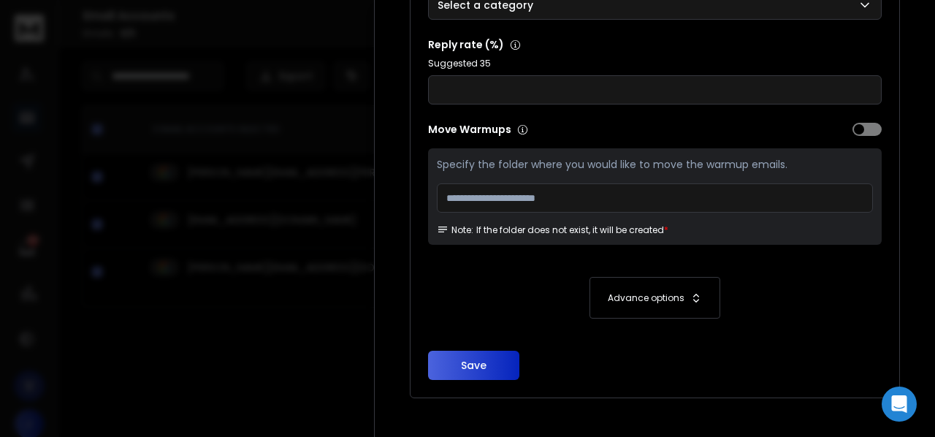
scroll to position [438, 0]
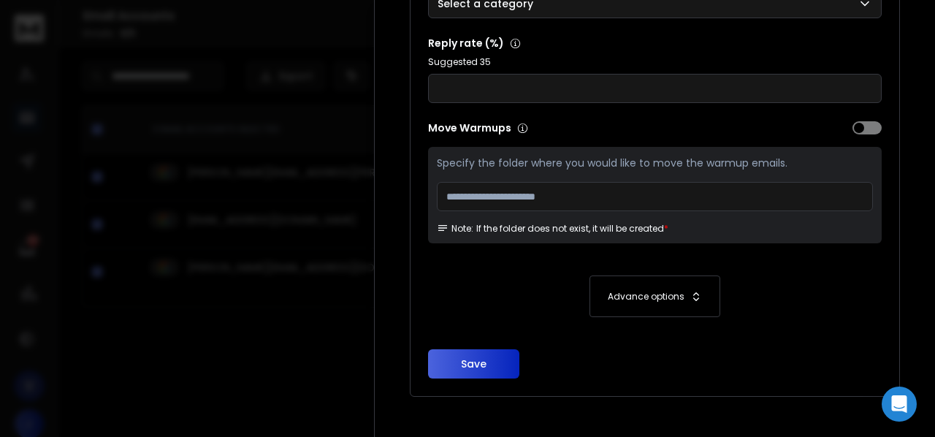
type input "*****"
click at [486, 352] on button "Save" at bounding box center [473, 363] width 91 height 29
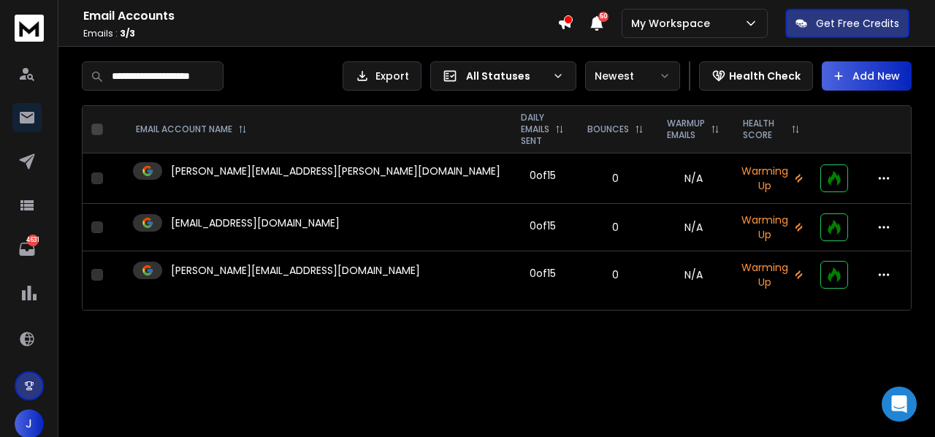
click at [870, 75] on button "Add New" at bounding box center [866, 75] width 90 height 29
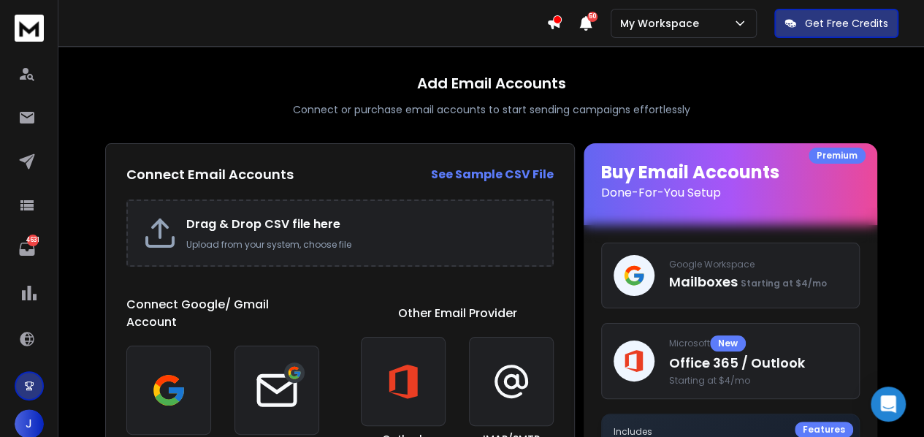
click at [158, 377] on icon at bounding box center [168, 390] width 37 height 44
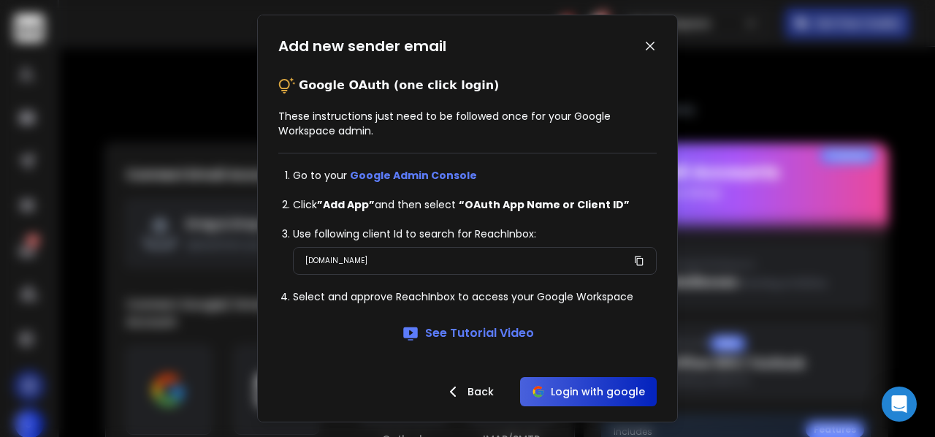
click at [599, 398] on button "Login with google" at bounding box center [588, 391] width 137 height 29
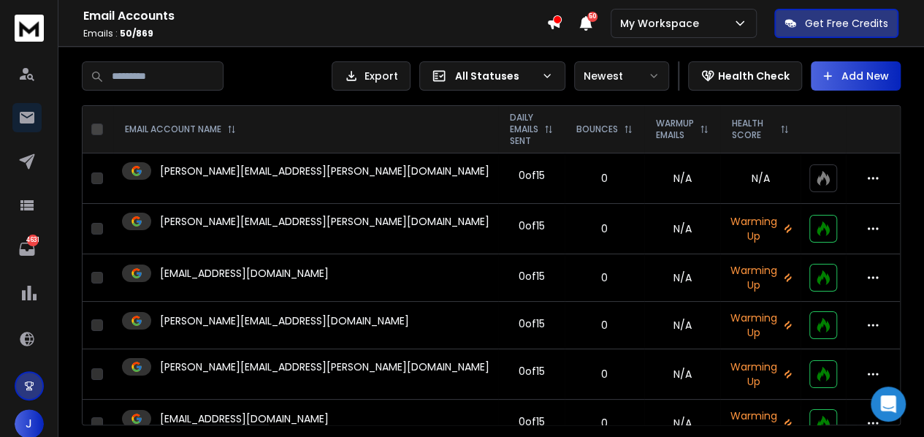
click at [857, 70] on button "Add New" at bounding box center [855, 75] width 90 height 29
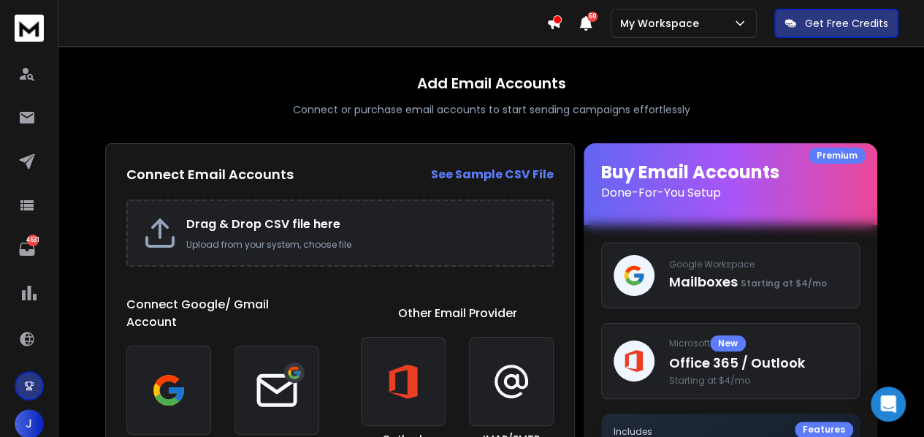
click at [158, 386] on icon at bounding box center [168, 390] width 31 height 31
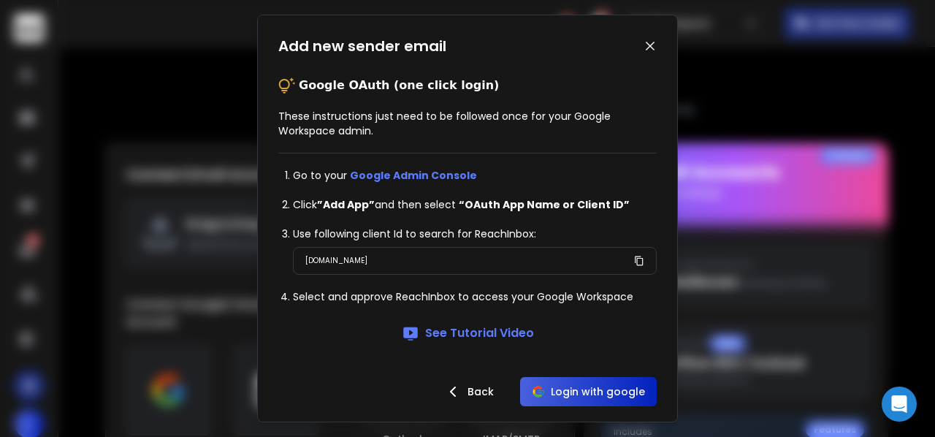
click at [578, 381] on button "Login with google" at bounding box center [588, 391] width 137 height 29
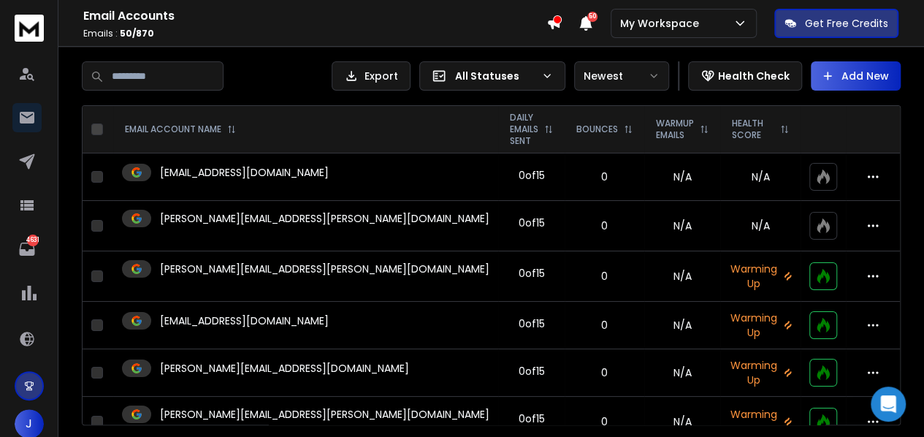
click at [857, 69] on button "Add New" at bounding box center [855, 75] width 90 height 29
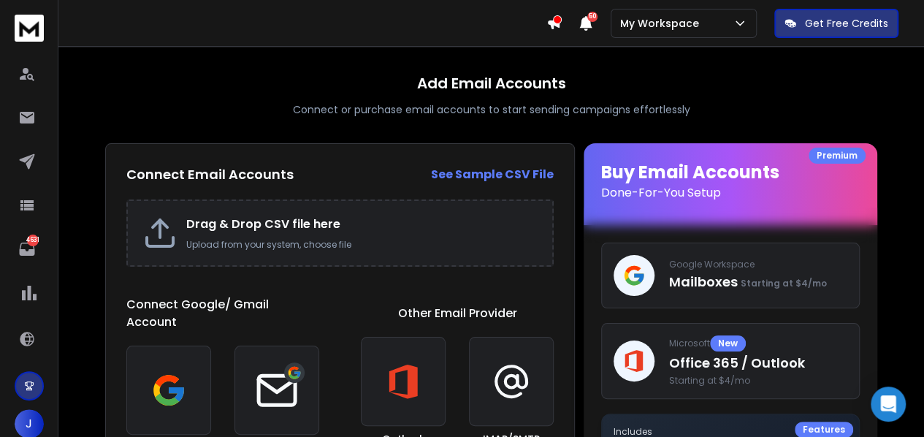
click at [181, 391] on icon at bounding box center [176, 394] width 15 height 15
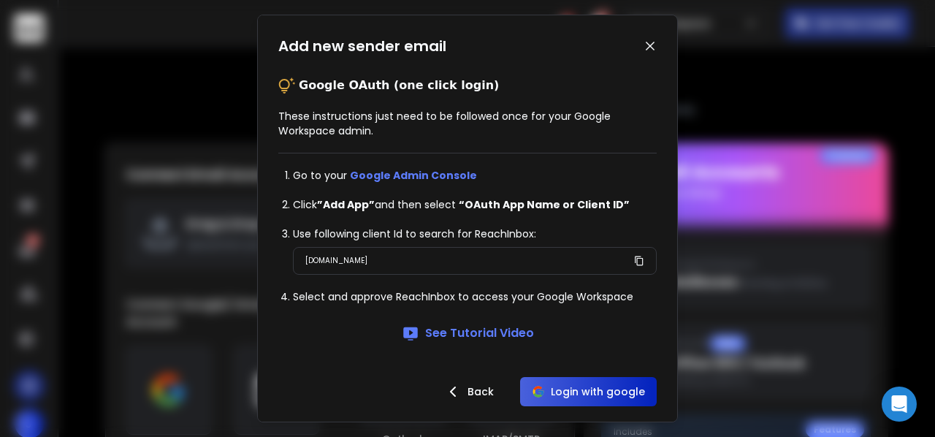
click at [618, 385] on button "Login with google" at bounding box center [588, 391] width 137 height 29
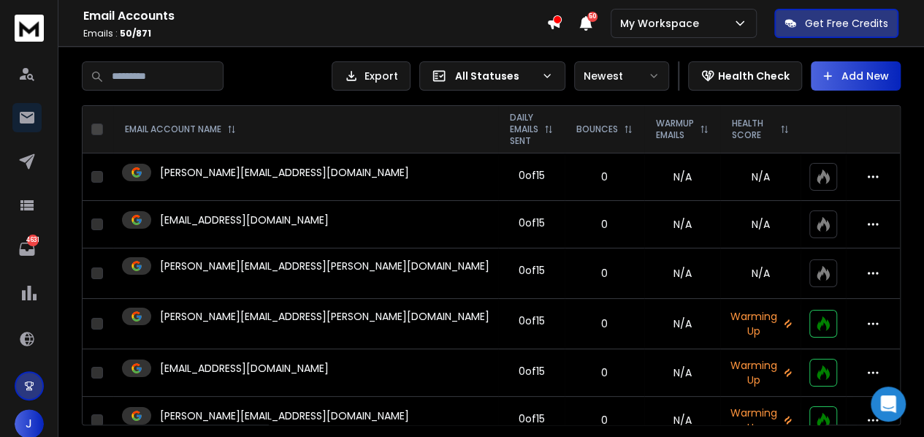
click at [153, 75] on input at bounding box center [153, 75] width 142 height 29
paste input "**********"
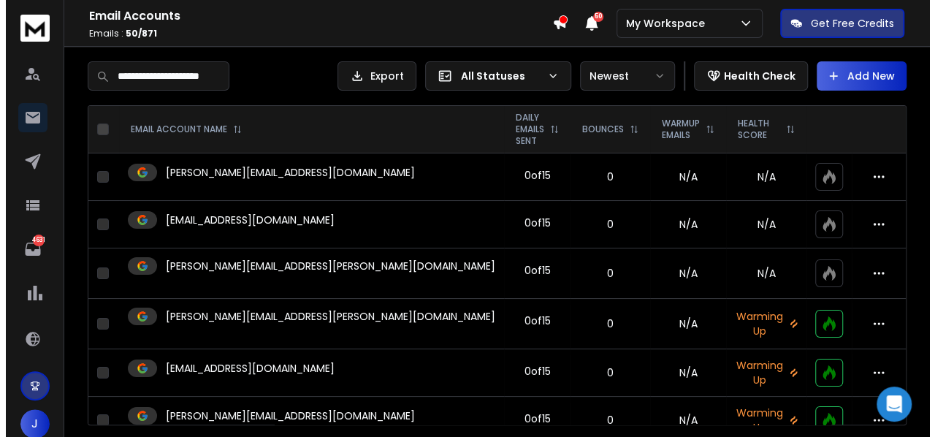
scroll to position [0, 4]
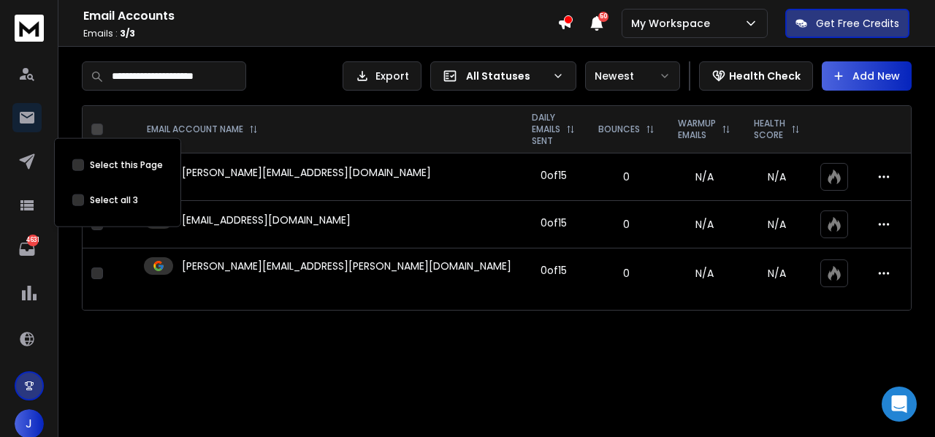
type input "**********"
click at [101, 123] on button "Select this Page" at bounding box center [97, 129] width 12 height 12
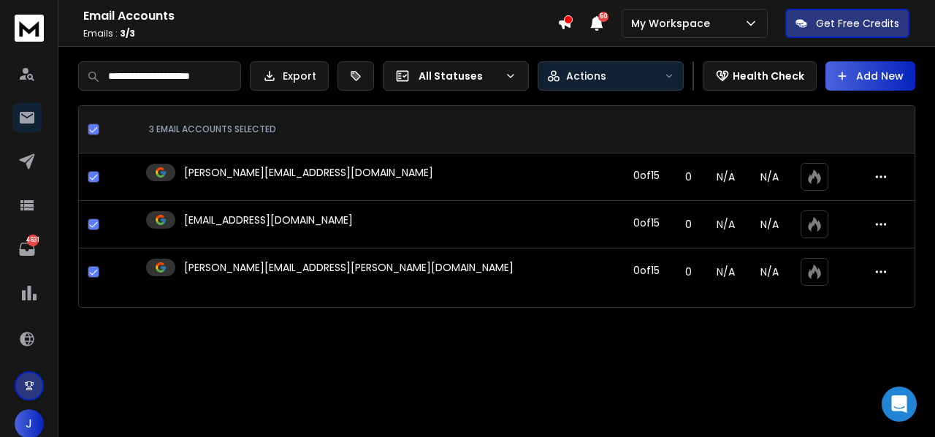
click at [606, 78] on div "Actions" at bounding box center [602, 76] width 111 height 15
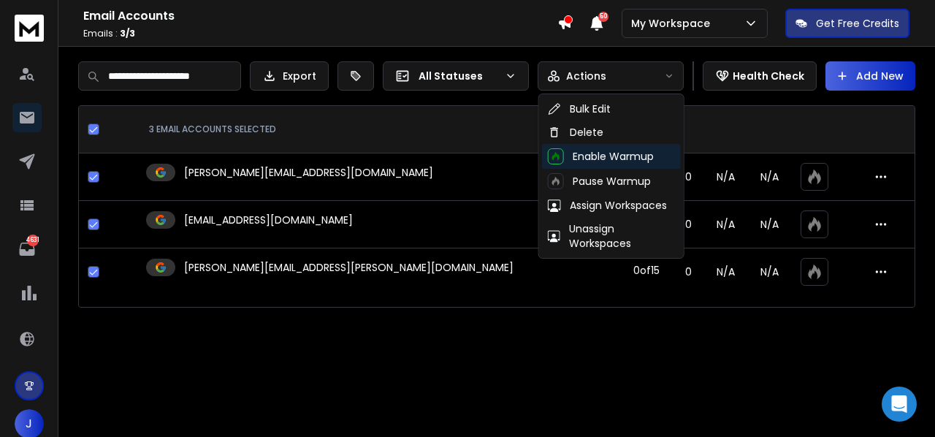
click at [604, 146] on div "Enable Warmup" at bounding box center [611, 156] width 139 height 25
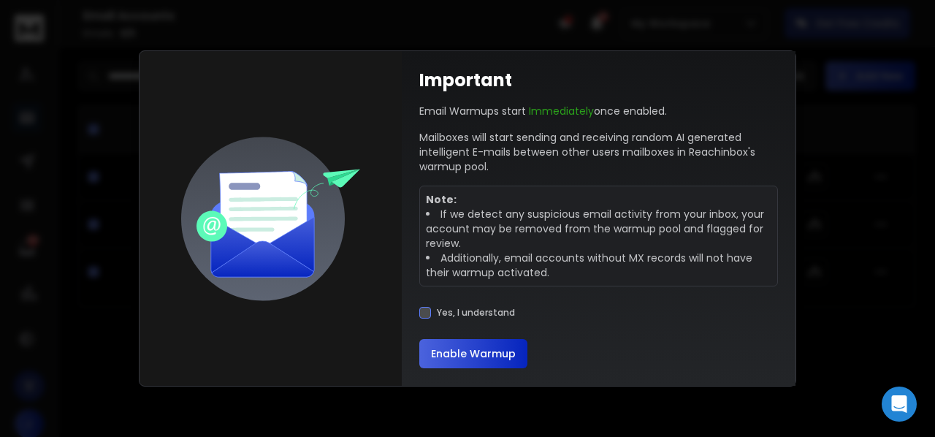
click at [428, 314] on button "Yes, I understand" at bounding box center [425, 313] width 12 height 12
click at [461, 345] on button "Enable Warmup" at bounding box center [473, 353] width 108 height 29
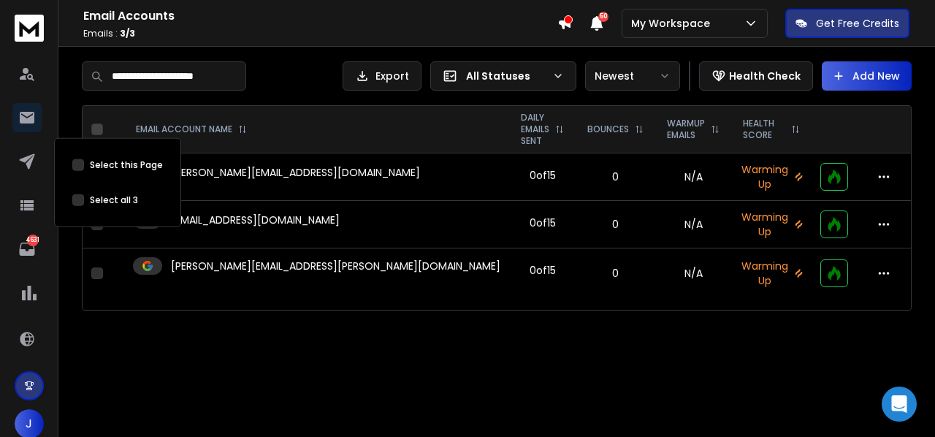
click at [96, 129] on button "Select this Page" at bounding box center [97, 129] width 12 height 12
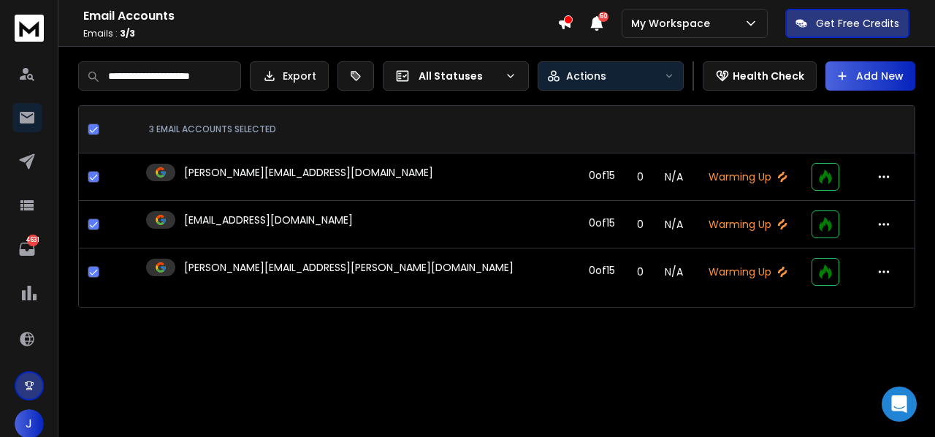
click at [624, 85] on button "Actions" at bounding box center [610, 75] width 146 height 29
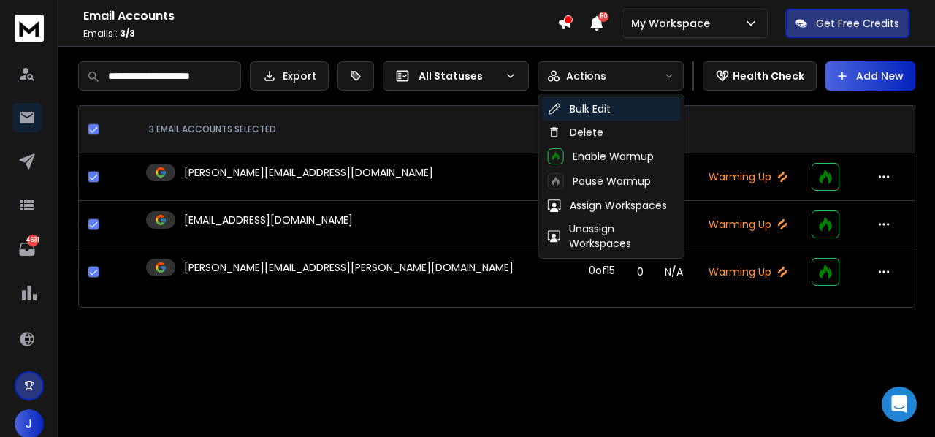
click at [611, 110] on div "Bulk Edit" at bounding box center [611, 108] width 139 height 23
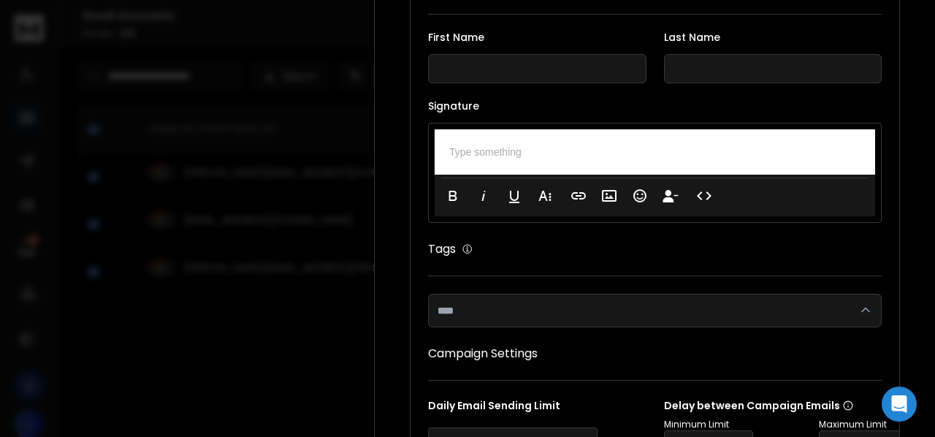
scroll to position [292, 0]
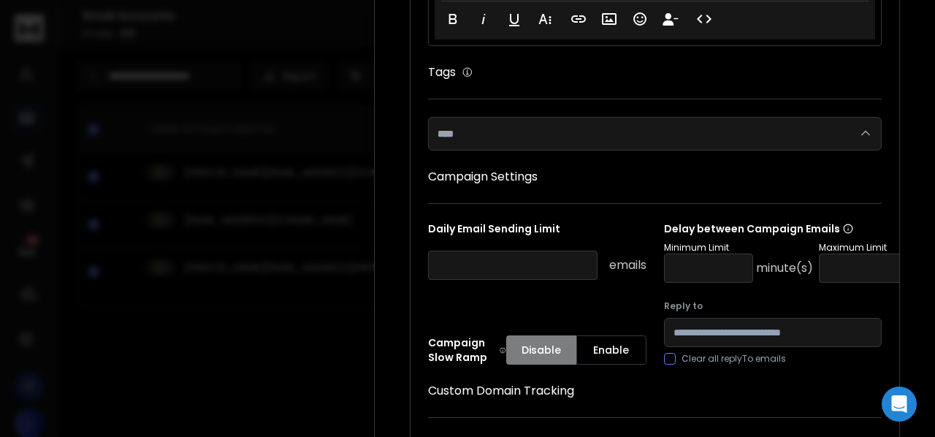
click at [465, 128] on input at bounding box center [489, 133] width 114 height 26
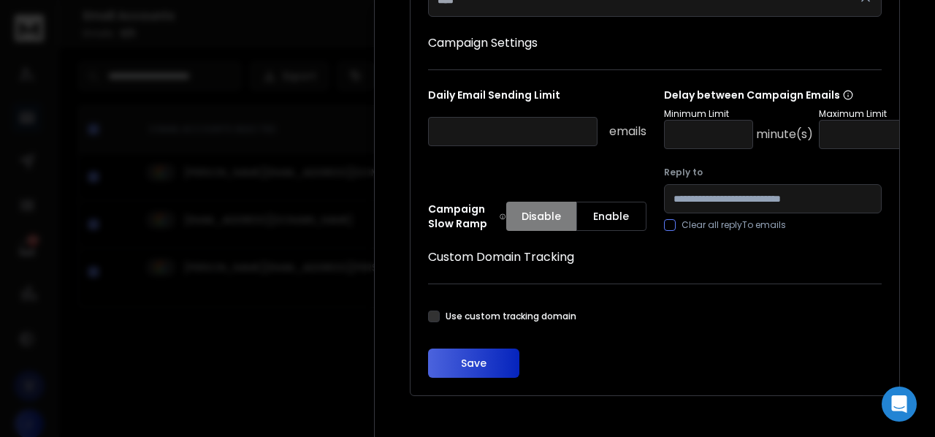
scroll to position [435, 0]
click at [439, 310] on div "Use custom tracking domain" at bounding box center [502, 316] width 148 height 12
click at [437, 310] on button "Reply to" at bounding box center [434, 316] width 12 height 12
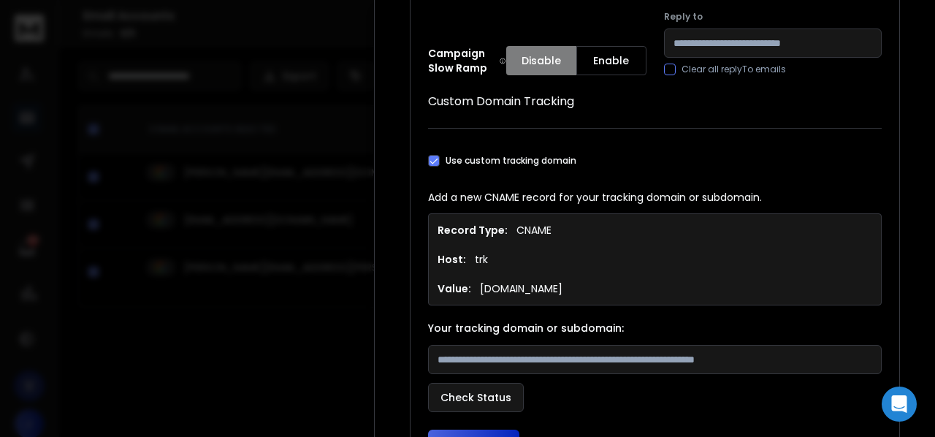
scroll to position [654, 0]
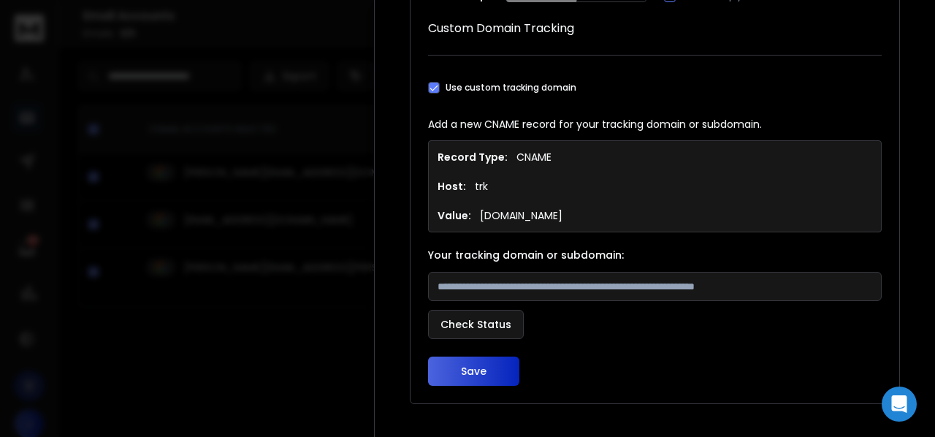
click at [478, 281] on input at bounding box center [654, 286] width 453 height 29
paste input "**********"
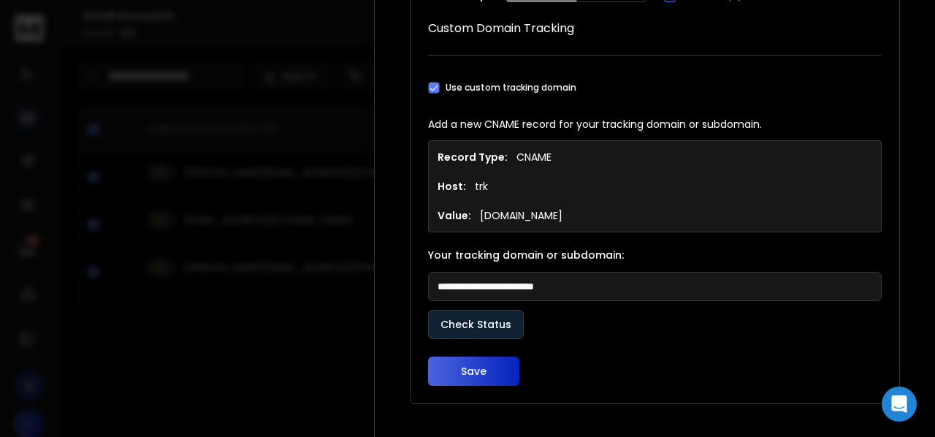
type input "**********"
click at [495, 325] on button "Check Status" at bounding box center [476, 324] width 96 height 29
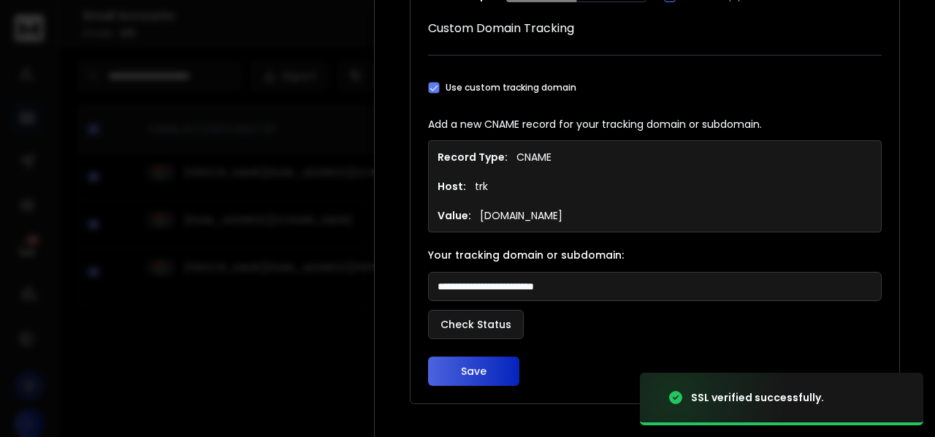
click at [464, 372] on button "Save" at bounding box center [473, 370] width 91 height 29
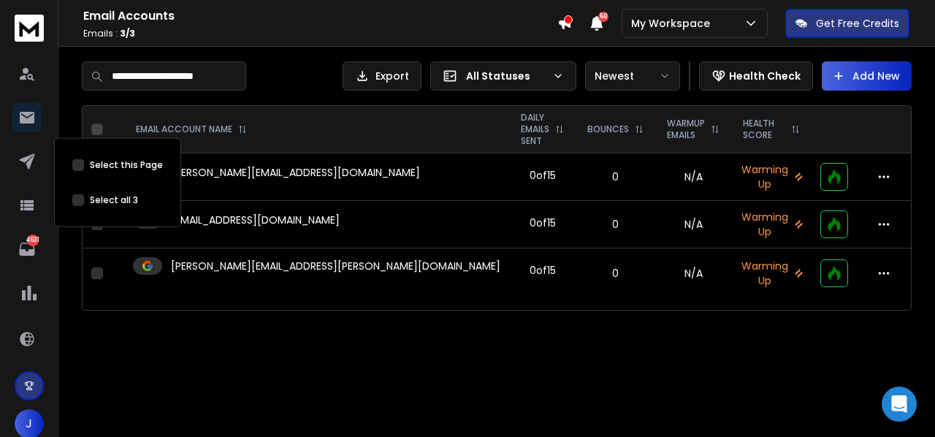
click at [93, 126] on button "Select this Page" at bounding box center [97, 129] width 12 height 12
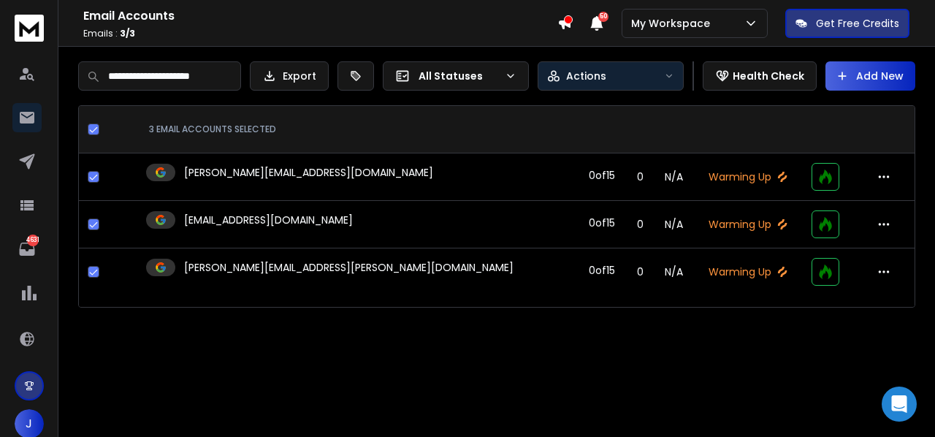
click at [602, 75] on p "Actions" at bounding box center [586, 76] width 40 height 15
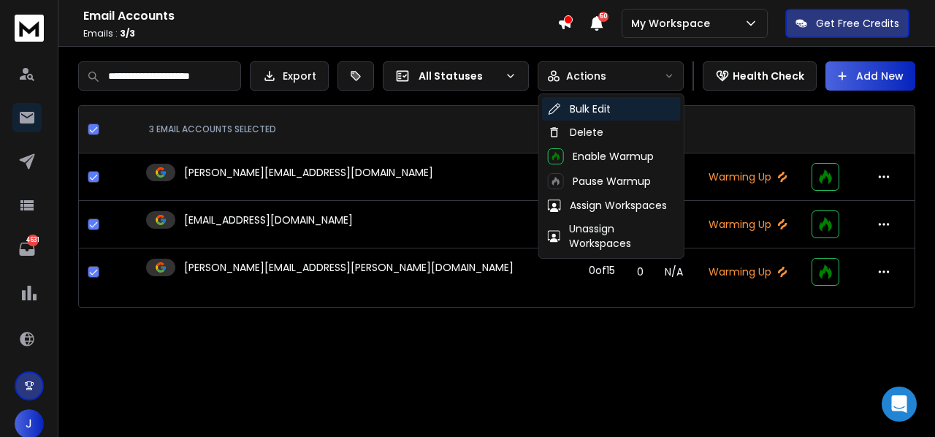
click at [605, 112] on div "Bulk Edit" at bounding box center [579, 108] width 63 height 15
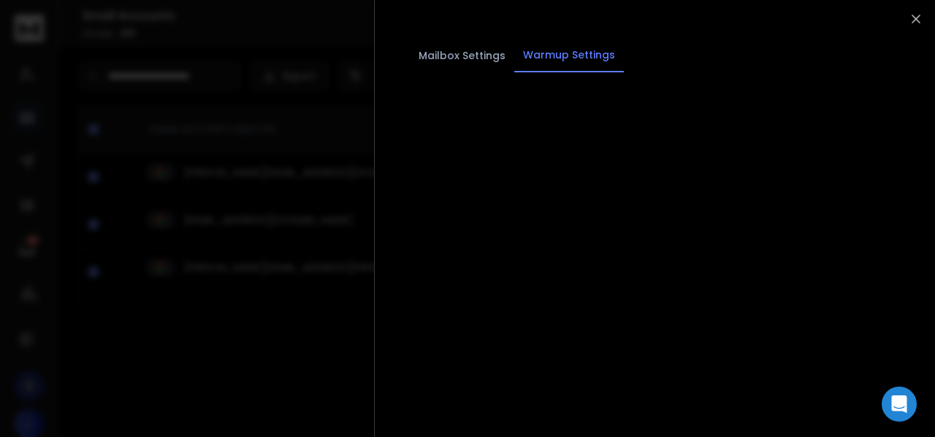
click at [561, 61] on button "Warmup Settings" at bounding box center [569, 56] width 110 height 34
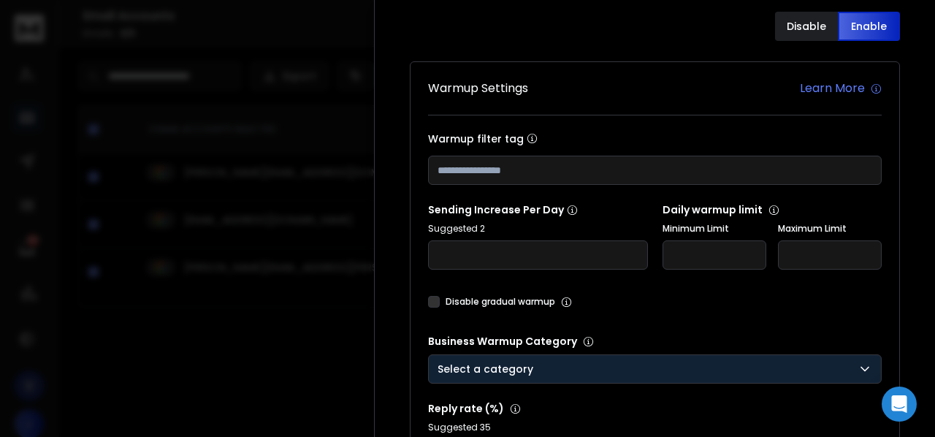
scroll to position [0, 0]
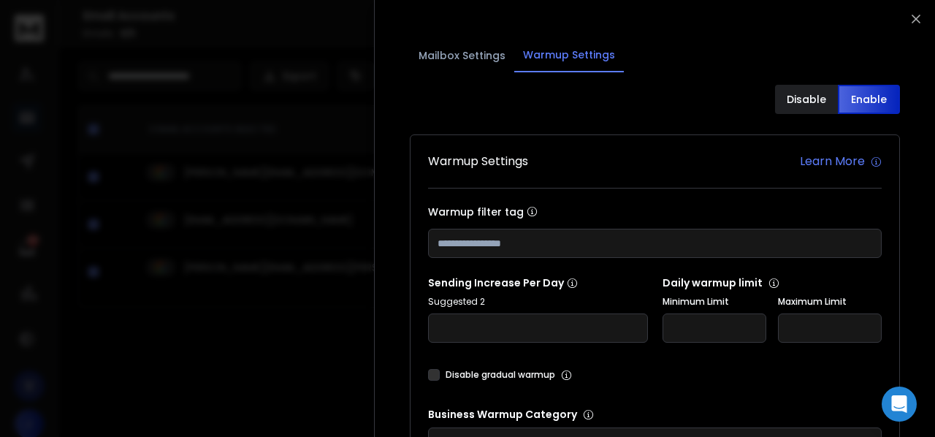
click at [469, 240] on input at bounding box center [654, 243] width 453 height 29
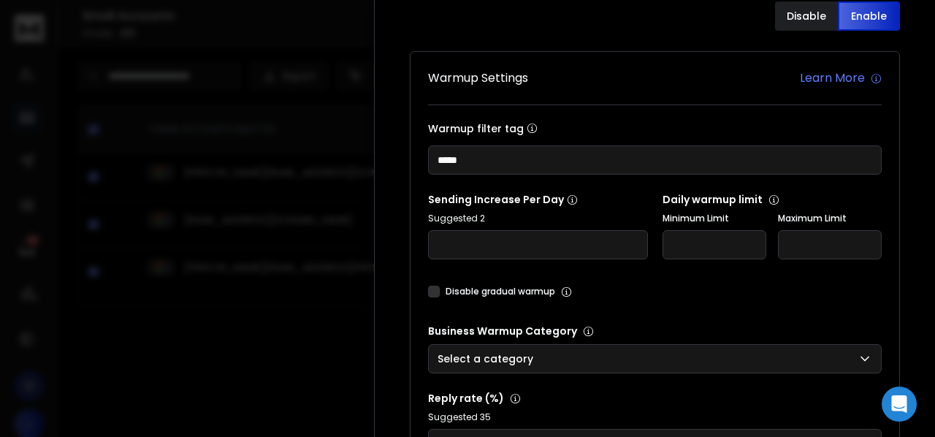
scroll to position [292, 0]
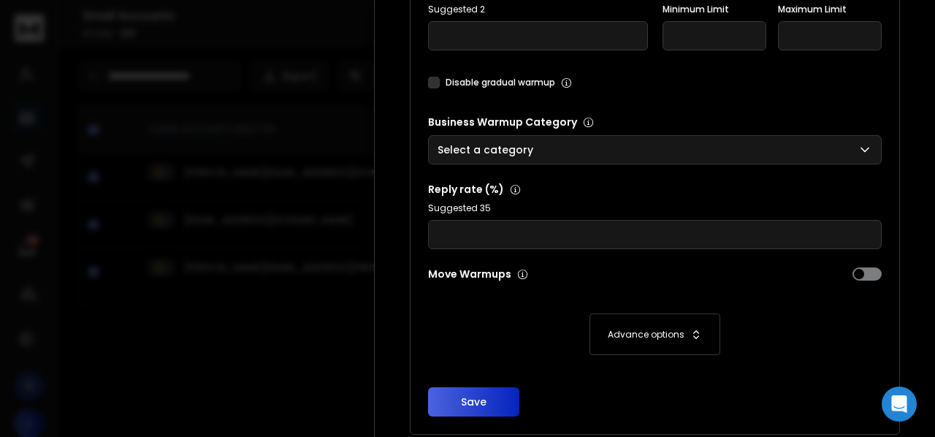
type input "*****"
click at [489, 405] on button "Save" at bounding box center [473, 401] width 91 height 29
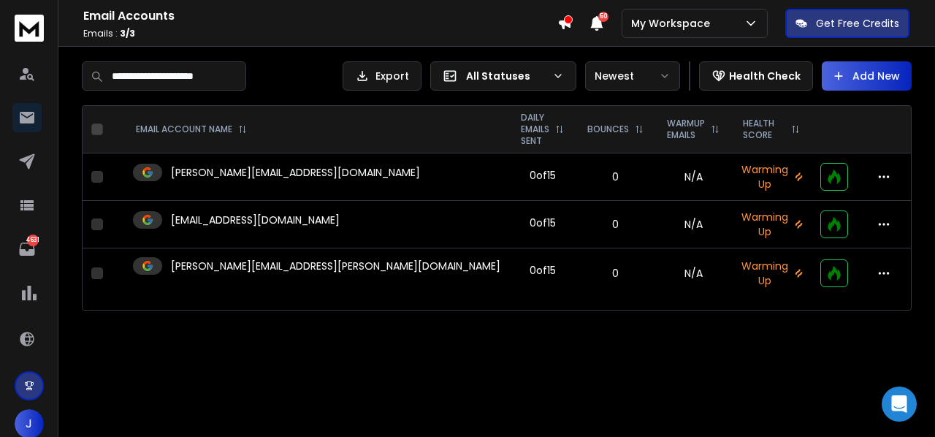
click at [877, 76] on button "Add New" at bounding box center [866, 75] width 90 height 29
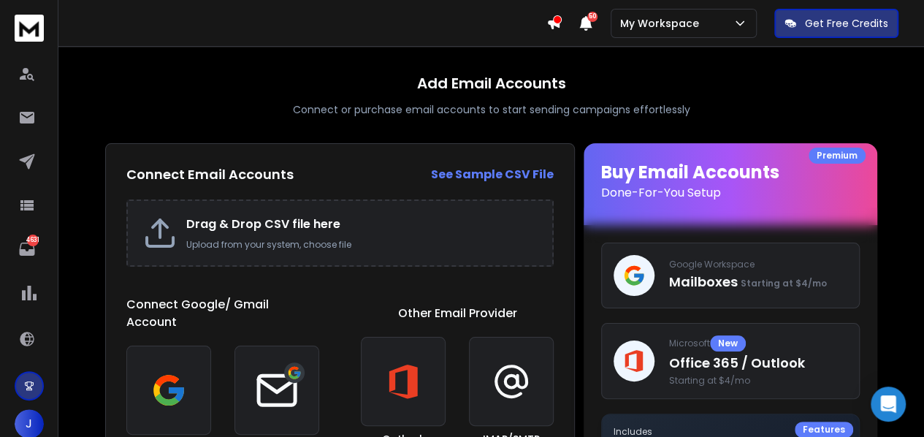
click at [181, 394] on icon at bounding box center [176, 394] width 15 height 15
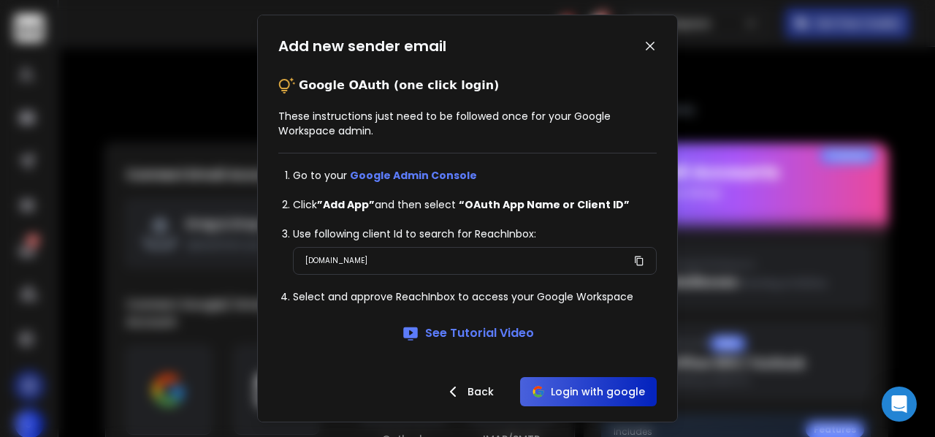
click at [580, 385] on button "Login with google" at bounding box center [588, 391] width 137 height 29
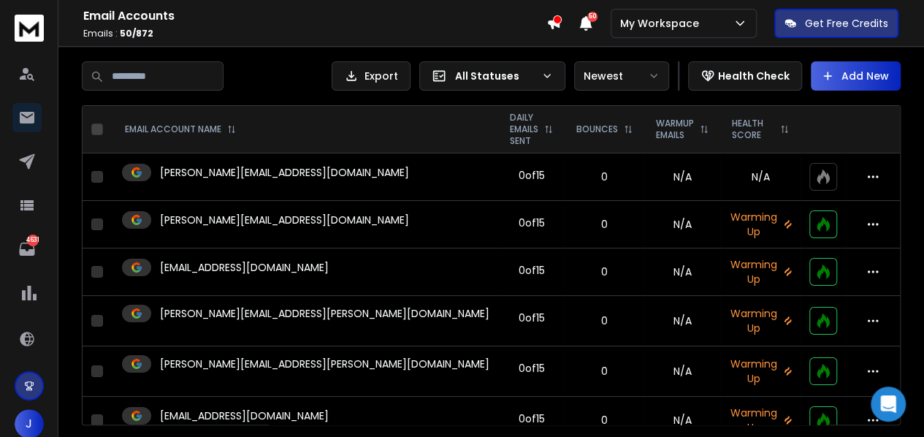
click at [854, 78] on button "Add New" at bounding box center [855, 75] width 90 height 29
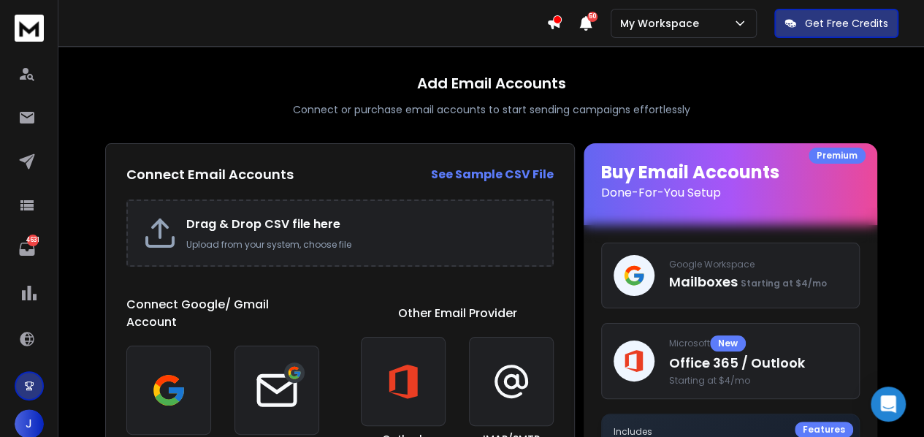
click at [129, 392] on div at bounding box center [168, 389] width 85 height 89
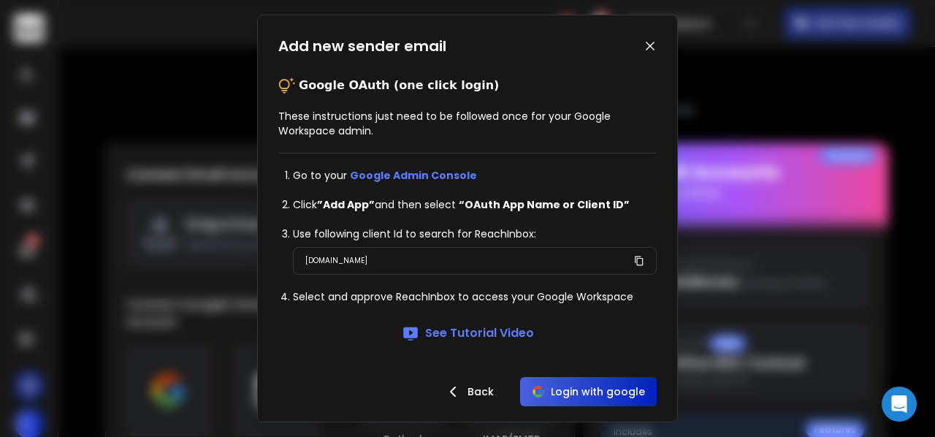
click at [606, 396] on button "Login with google" at bounding box center [588, 391] width 137 height 29
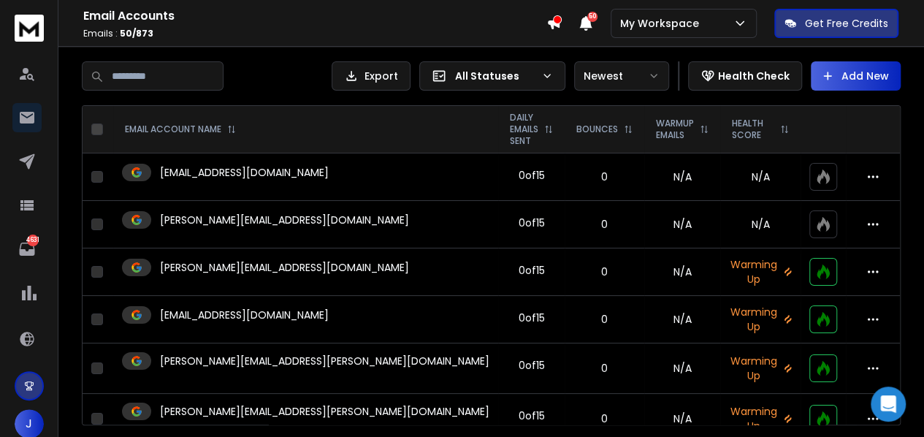
click at [846, 79] on button "Add New" at bounding box center [855, 75] width 90 height 29
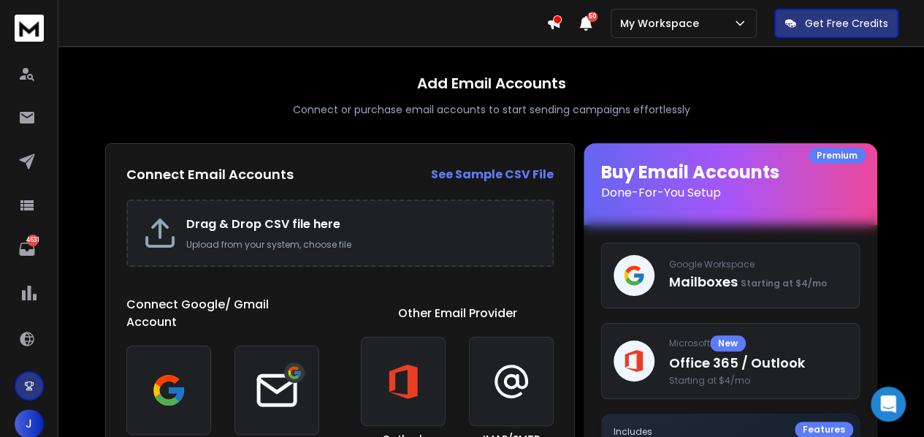
click at [170, 388] on icon at bounding box center [176, 394] width 15 height 15
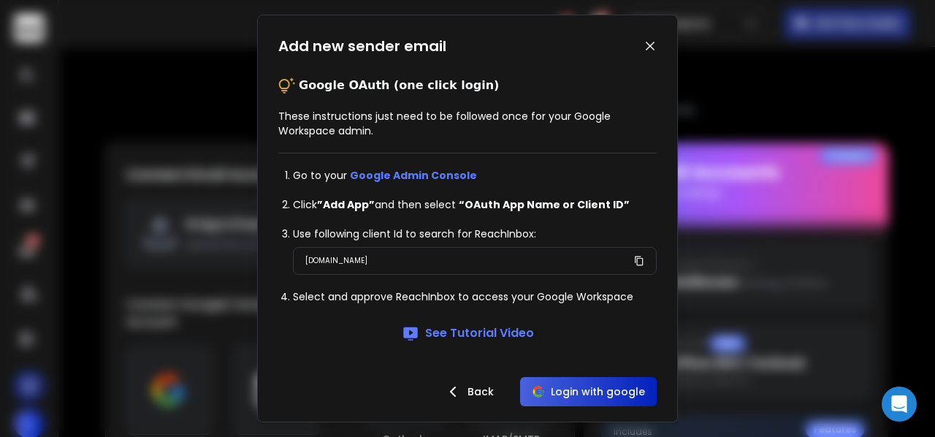
click at [581, 394] on button "Login with google" at bounding box center [588, 391] width 137 height 29
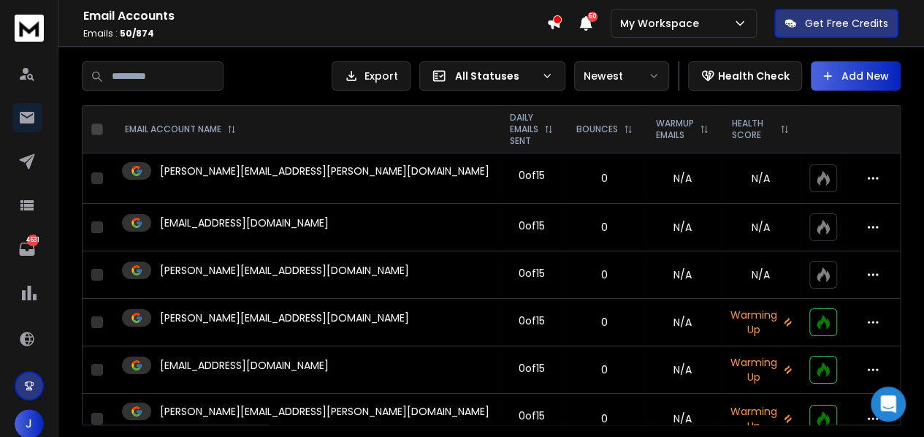
click at [857, 77] on button "Add New" at bounding box center [855, 75] width 90 height 29
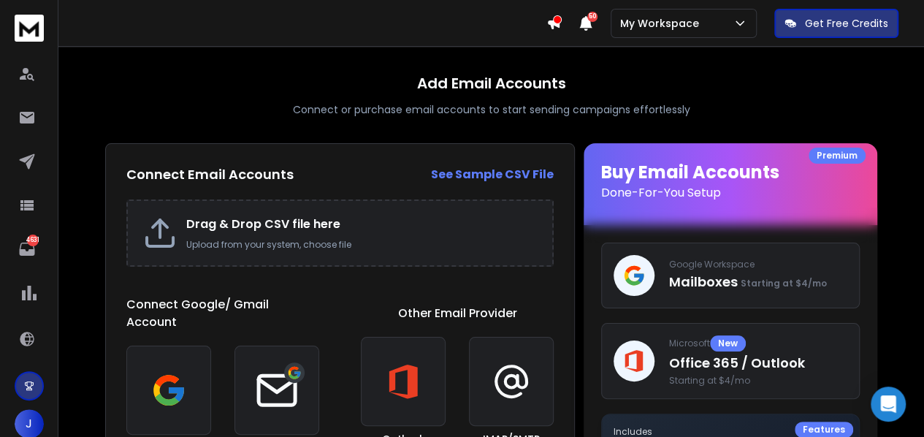
click at [171, 401] on icon at bounding box center [167, 399] width 24 height 12
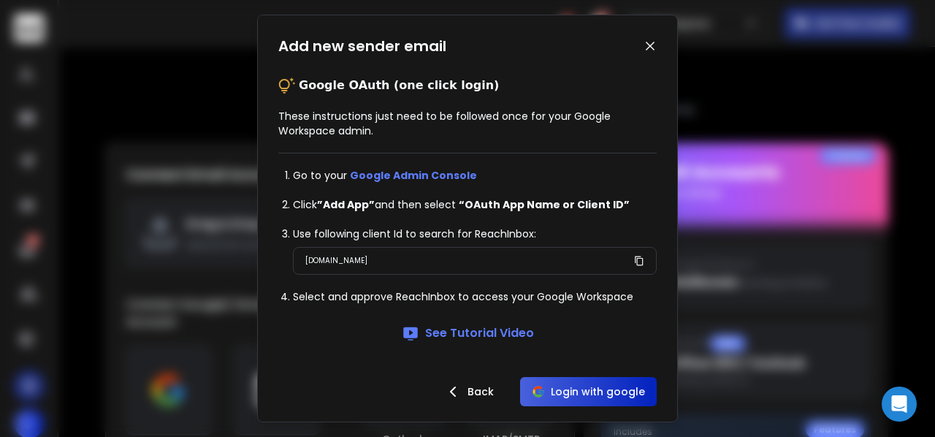
click at [606, 388] on button "Login with google" at bounding box center [588, 391] width 137 height 29
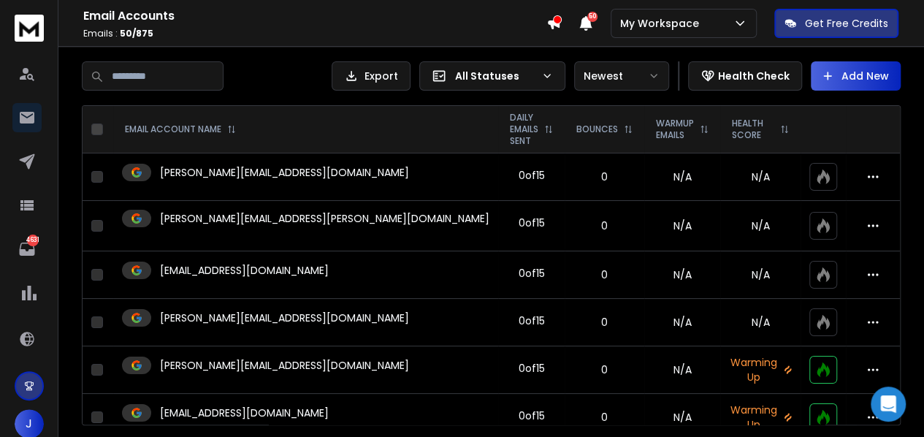
click at [857, 77] on button "Add New" at bounding box center [855, 75] width 90 height 29
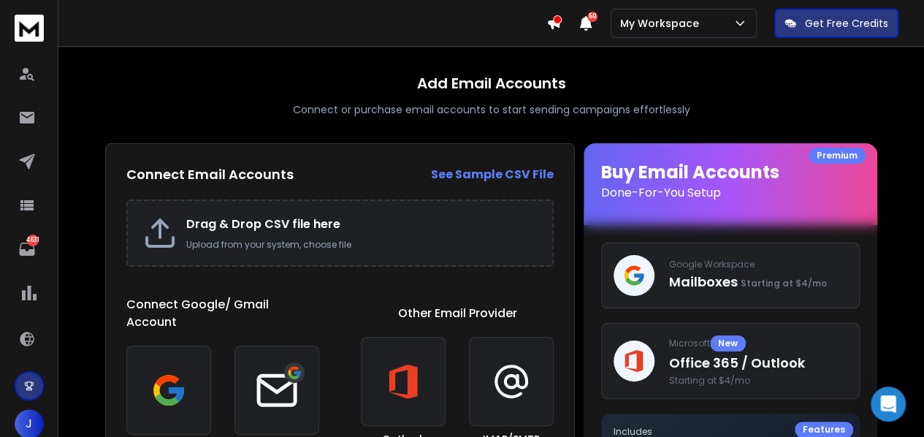
click at [127, 397] on div at bounding box center [168, 389] width 85 height 89
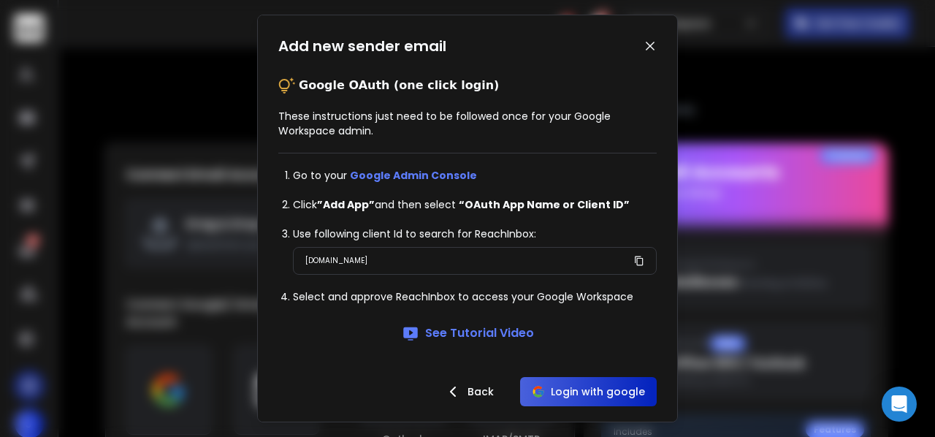
click at [601, 373] on div "Google OAuth (one click login) These instructions just need to be followed once…" at bounding box center [467, 241] width 378 height 329
click at [602, 383] on button "Login with google" at bounding box center [588, 391] width 137 height 29
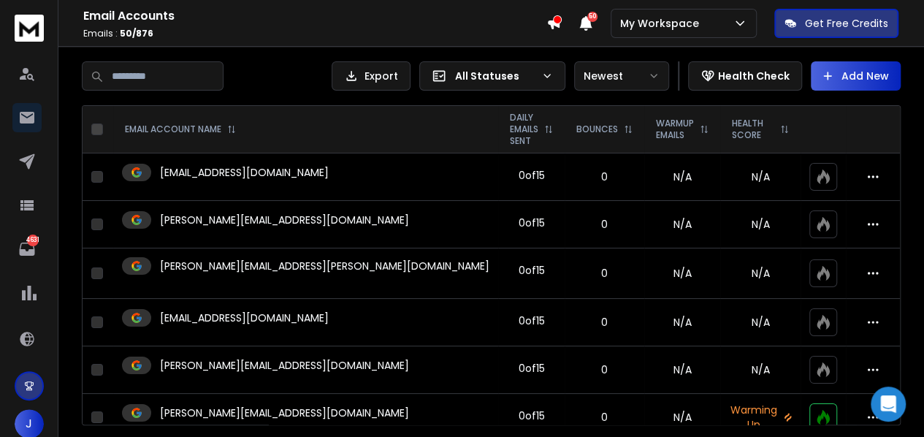
click at [851, 75] on button "Add New" at bounding box center [855, 75] width 90 height 29
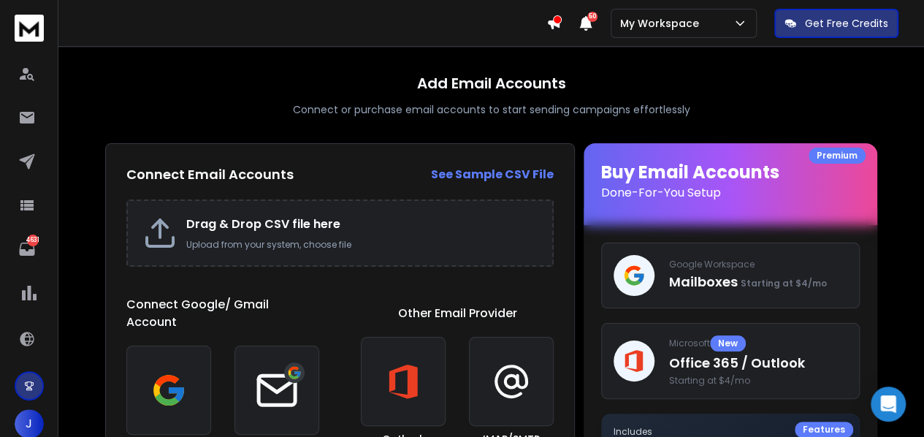
click at [156, 406] on icon at bounding box center [168, 390] width 37 height 44
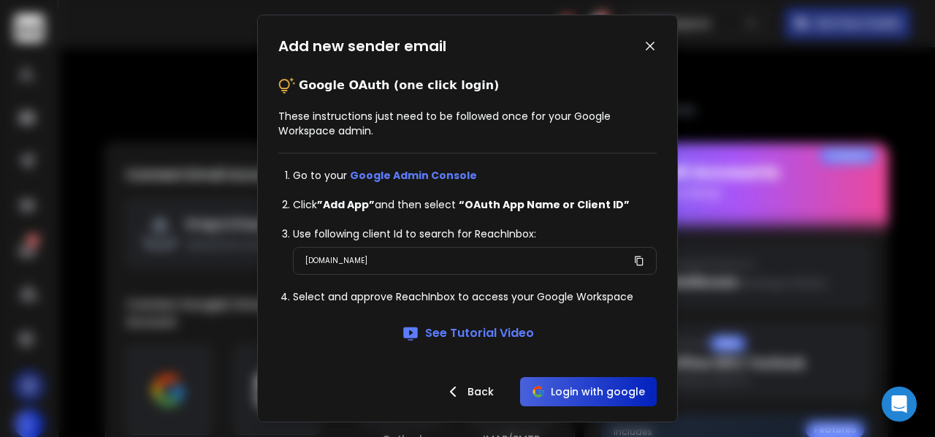
click at [568, 392] on button "Login with google" at bounding box center [588, 391] width 137 height 29
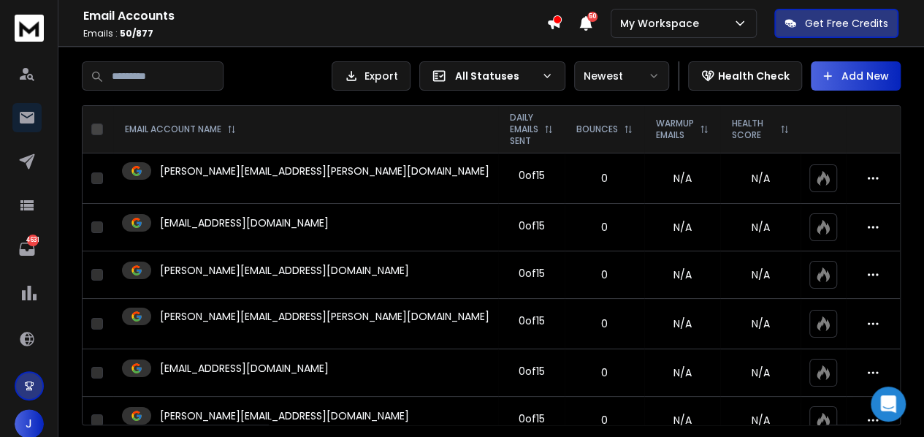
click at [843, 79] on button "Add New" at bounding box center [855, 75] width 90 height 29
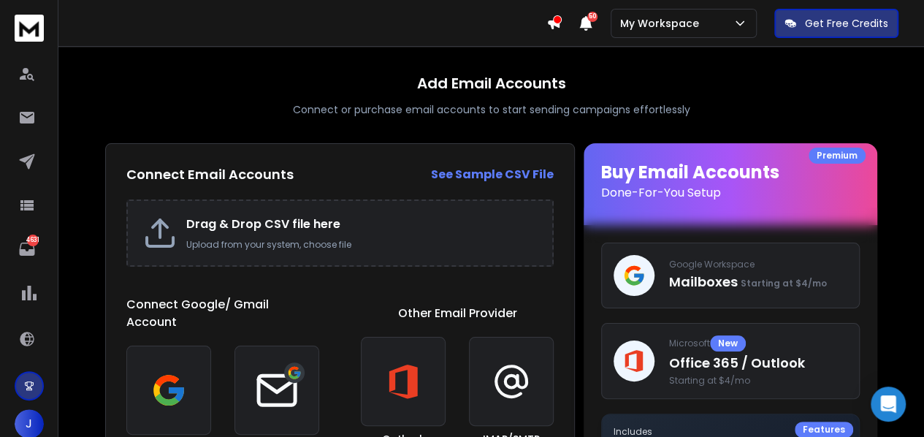
click at [199, 380] on div at bounding box center [168, 389] width 85 height 89
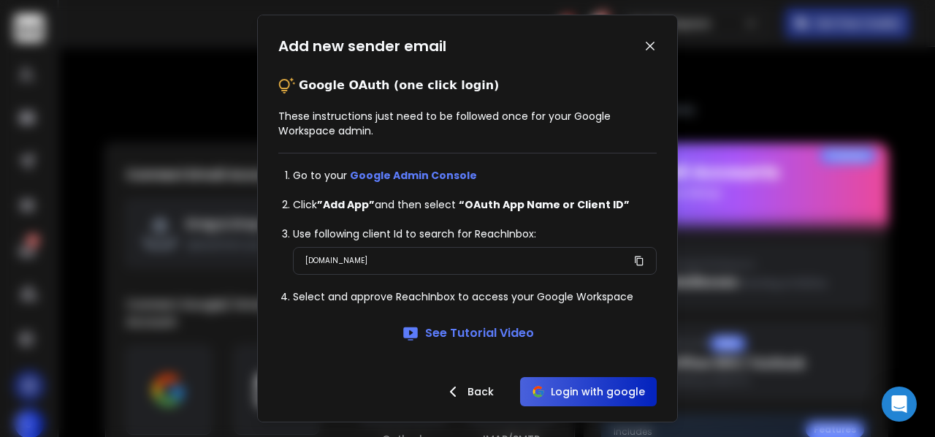
click at [593, 394] on button "Login with google" at bounding box center [588, 391] width 137 height 29
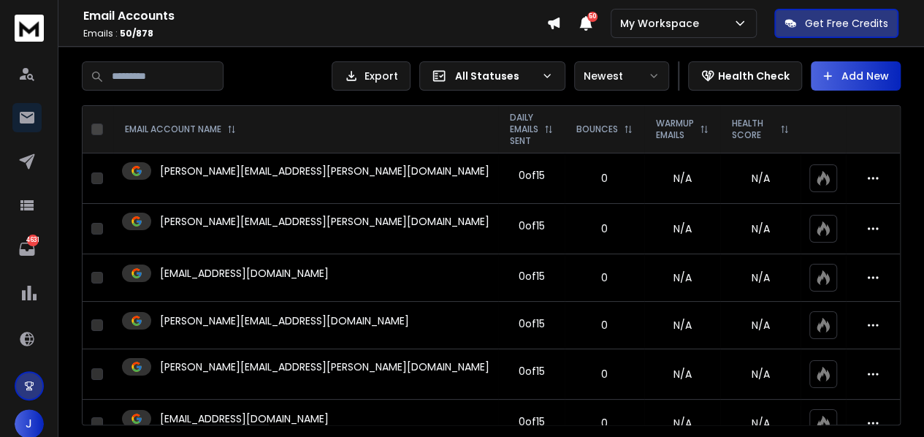
click at [848, 83] on button "Add New" at bounding box center [855, 75] width 90 height 29
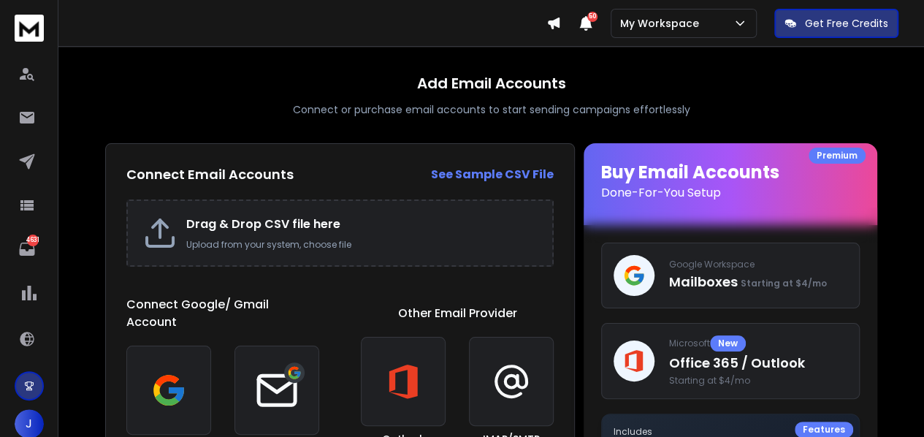
click at [190, 422] on div at bounding box center [168, 389] width 85 height 89
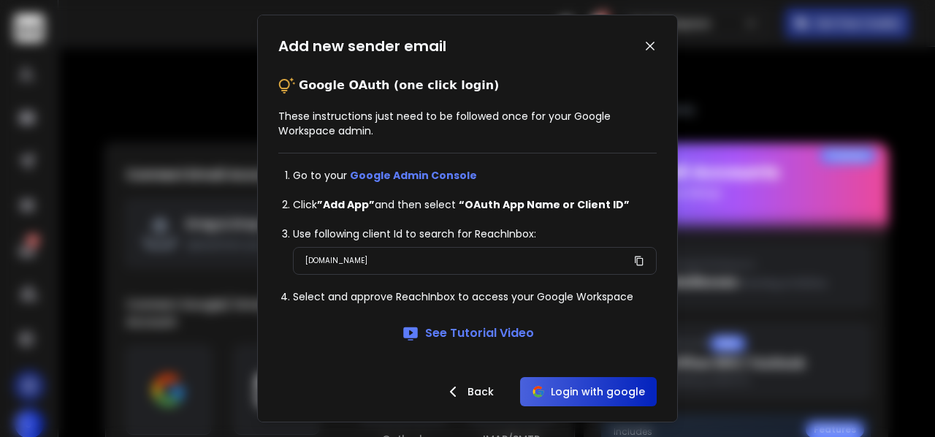
click at [620, 389] on button "Login with google" at bounding box center [588, 391] width 137 height 29
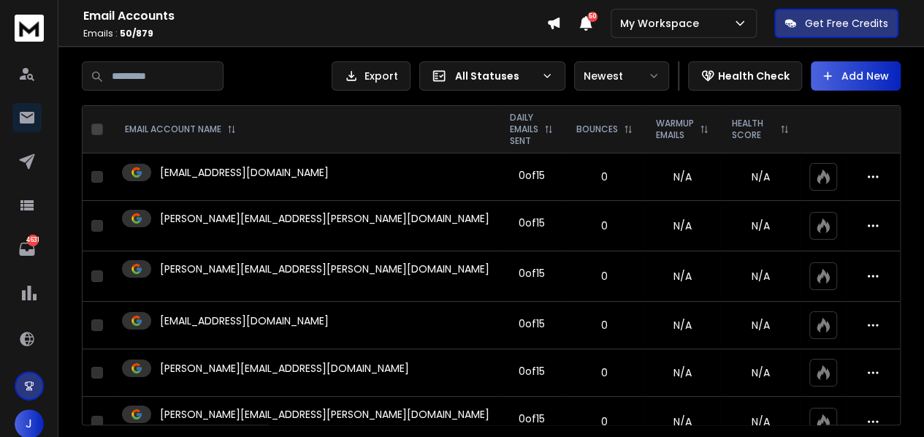
click at [848, 83] on button "Add New" at bounding box center [855, 75] width 90 height 29
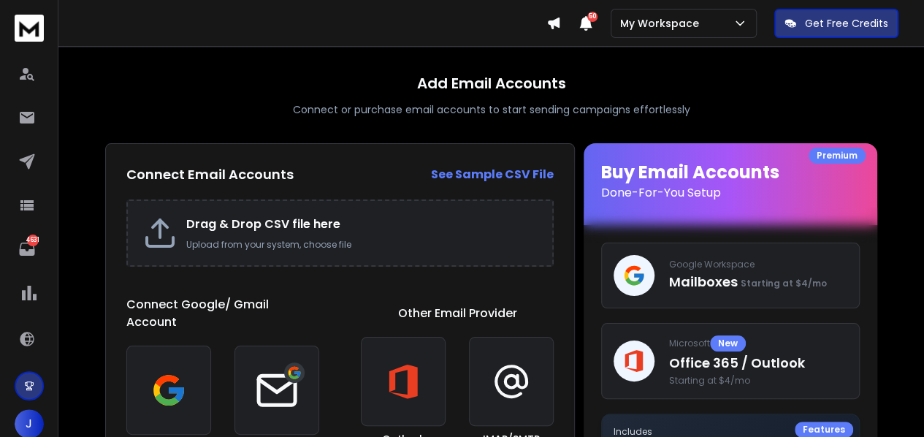
click at [139, 391] on div at bounding box center [168, 389] width 85 height 89
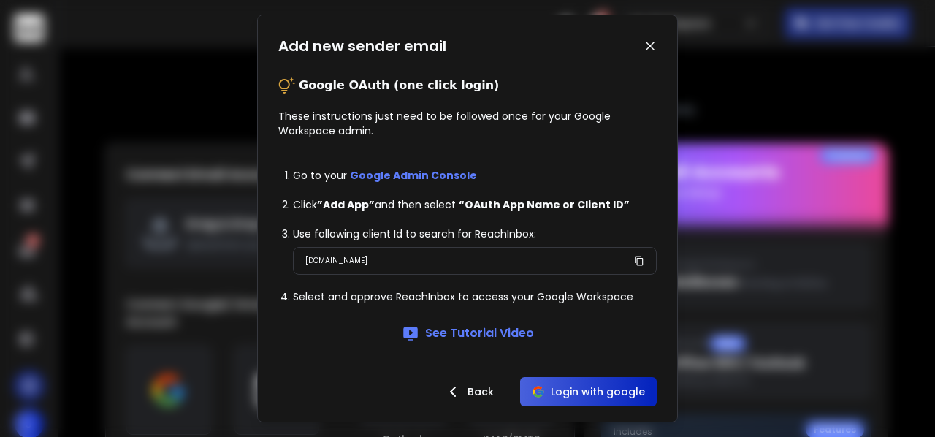
click at [566, 399] on button "Login with google" at bounding box center [588, 391] width 137 height 29
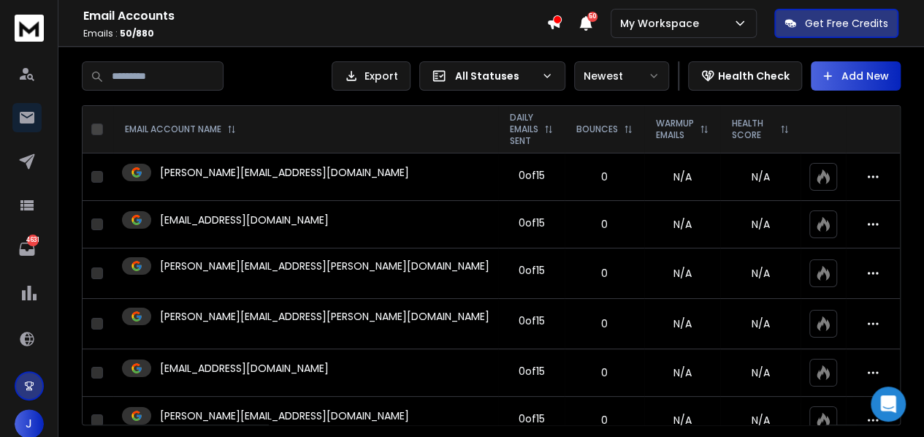
click at [145, 71] on input at bounding box center [153, 75] width 142 height 29
paste input "**********"
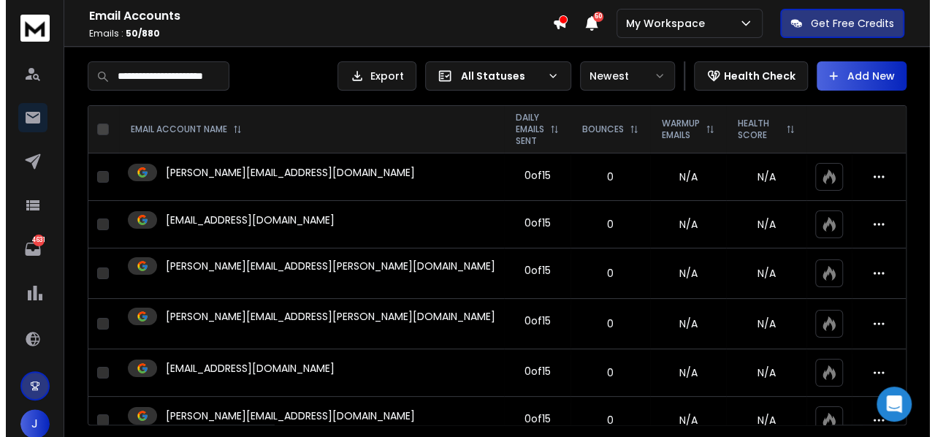
scroll to position [0, 3]
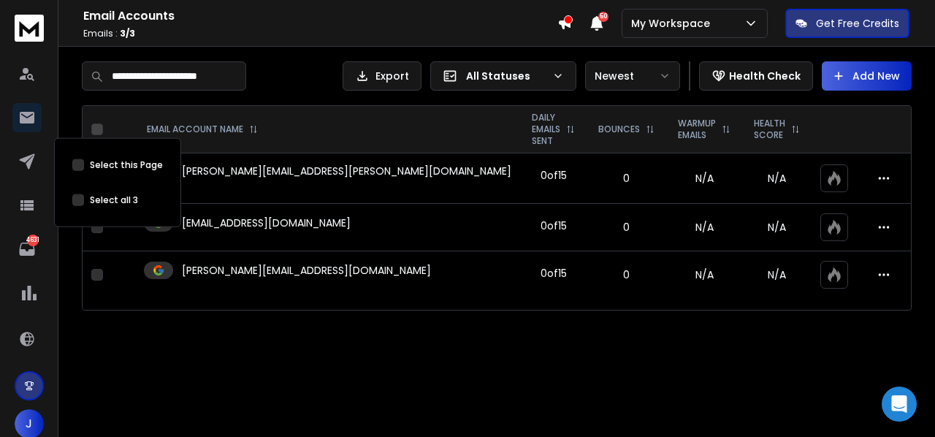
type input "**********"
click at [93, 131] on button "Select this Page" at bounding box center [97, 129] width 12 height 12
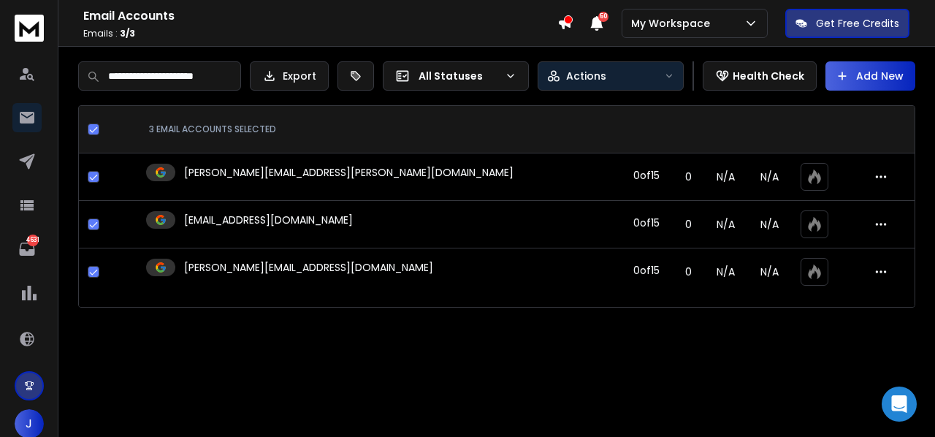
click at [618, 84] on button "Actions" at bounding box center [610, 75] width 146 height 29
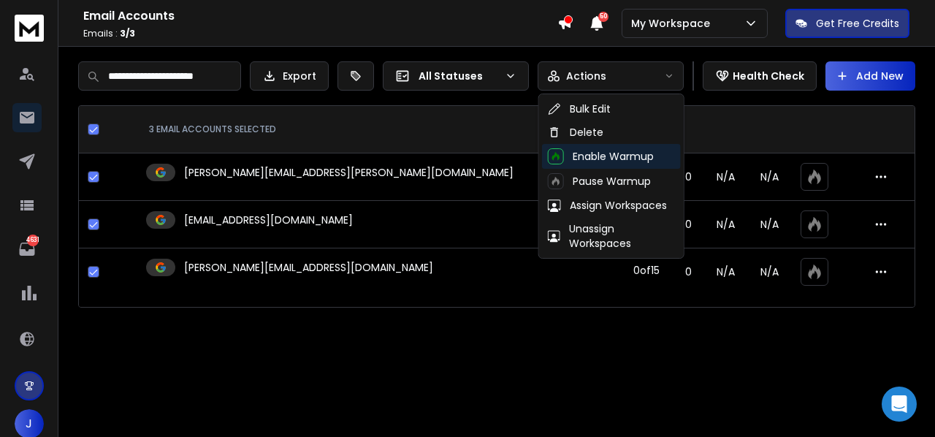
click at [603, 158] on div "Enable Warmup" at bounding box center [601, 156] width 106 height 16
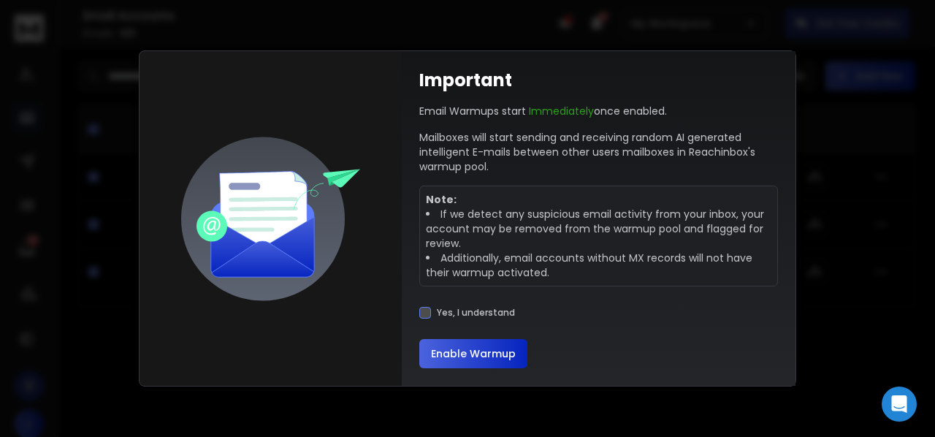
click at [425, 309] on button "Yes, I understand" at bounding box center [425, 313] width 12 height 12
click at [440, 340] on button "Enable Warmup" at bounding box center [473, 353] width 108 height 29
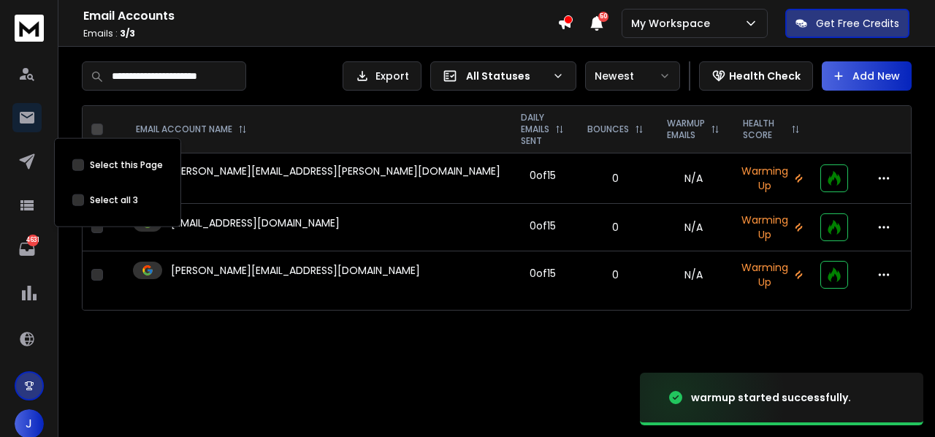
click at [96, 132] on button "Select this Page" at bounding box center [97, 129] width 12 height 12
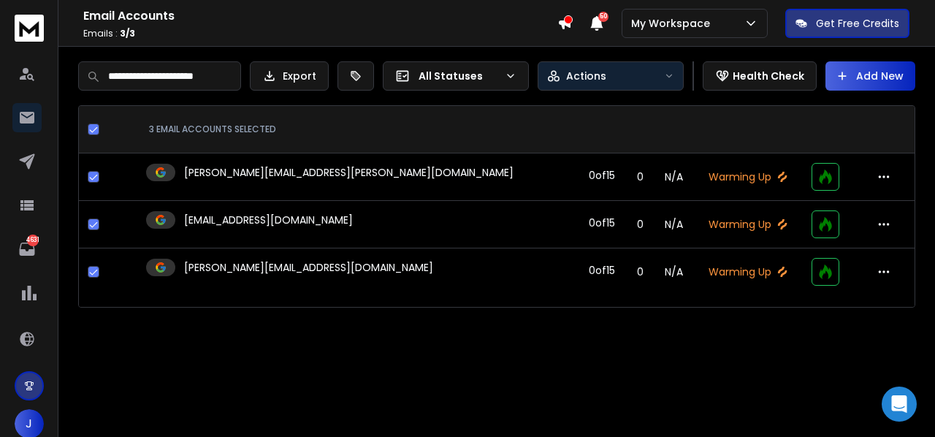
click at [629, 84] on button "Actions" at bounding box center [610, 75] width 146 height 29
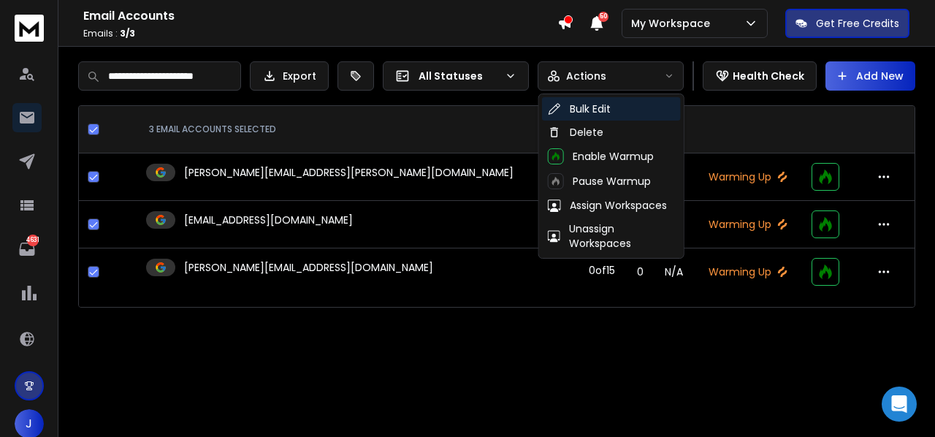
click at [617, 114] on div "Bulk Edit" at bounding box center [611, 108] width 139 height 23
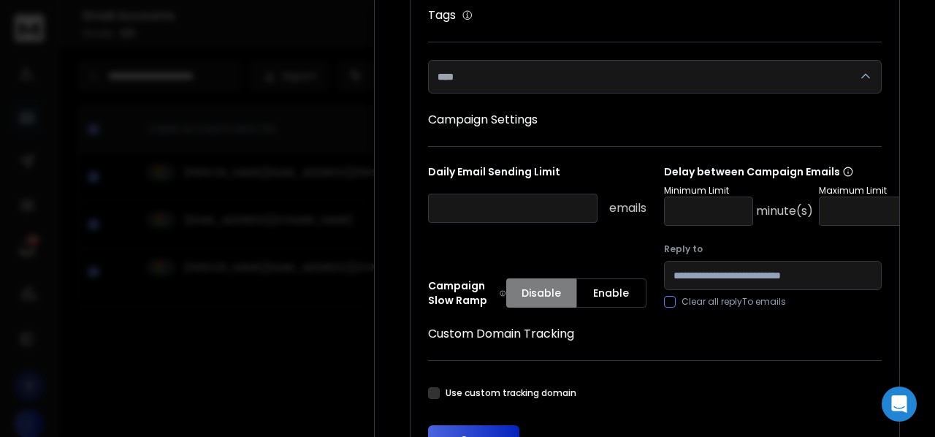
scroll to position [435, 0]
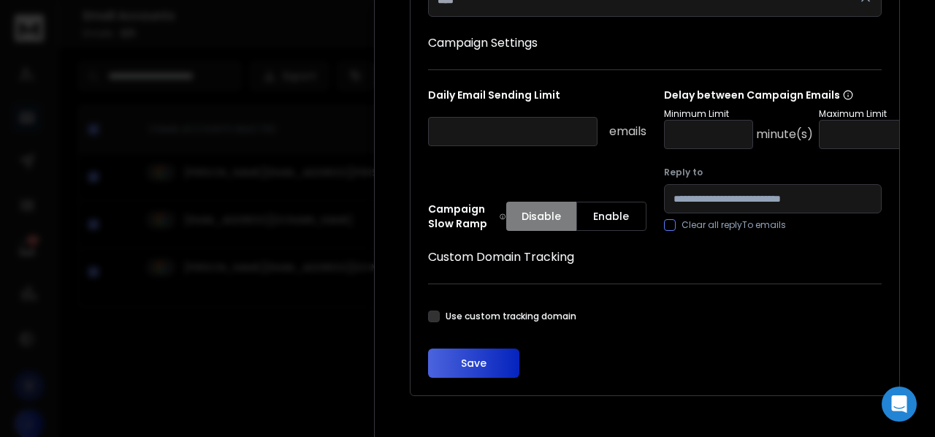
click at [435, 310] on button "Reply to" at bounding box center [434, 316] width 12 height 12
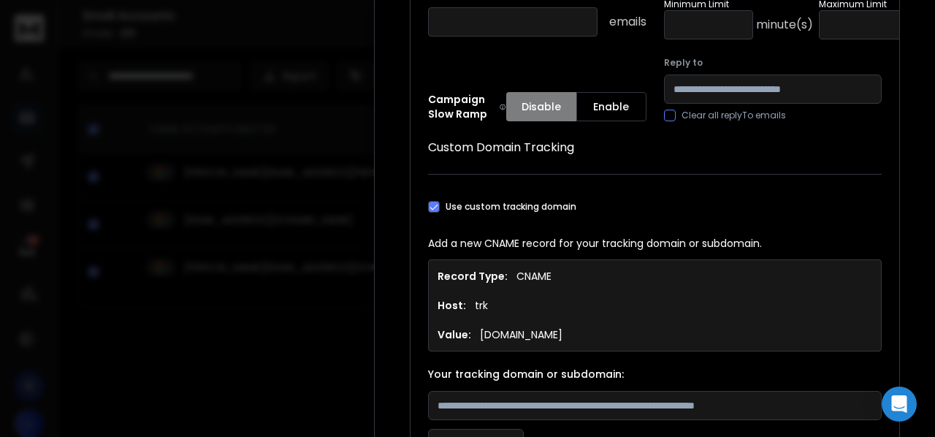
scroll to position [581, 0]
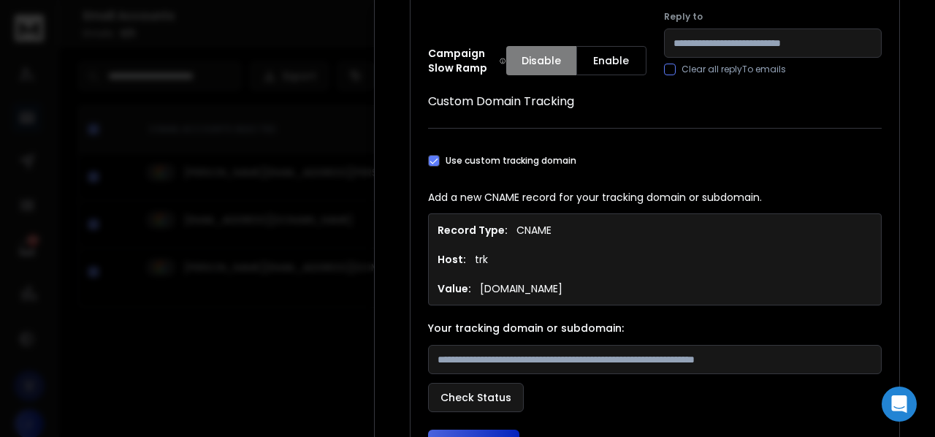
click at [476, 357] on input at bounding box center [654, 359] width 453 height 29
paste input "**********"
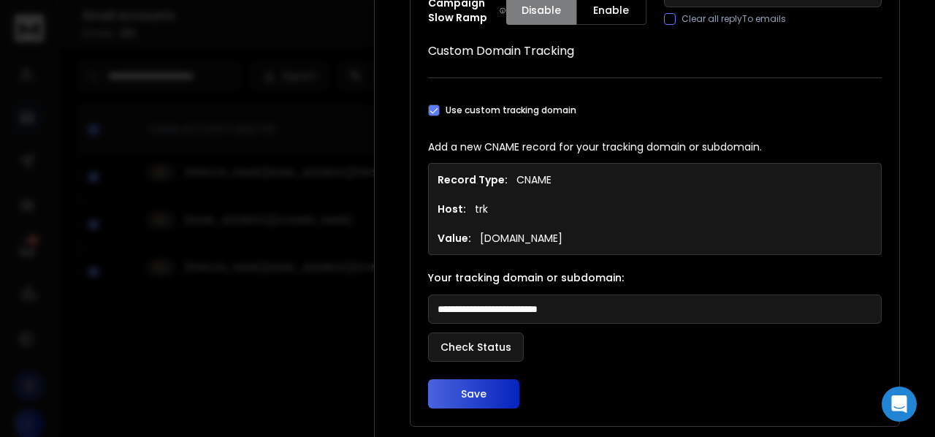
scroll to position [654, 0]
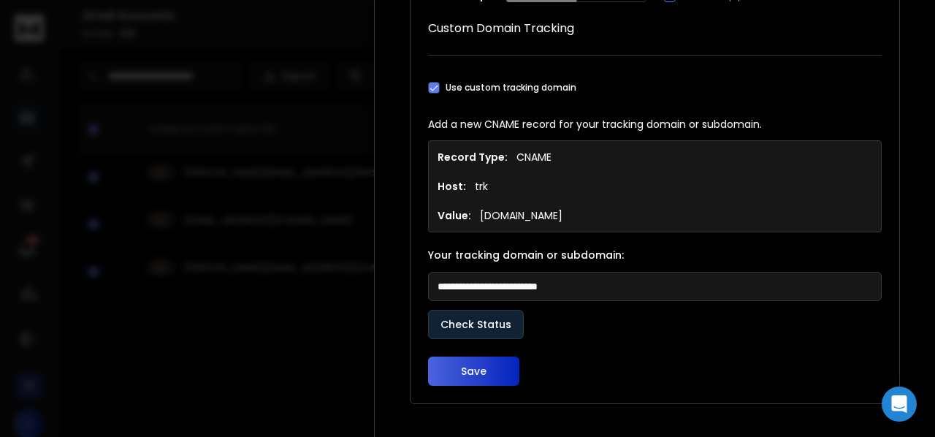
type input "**********"
click at [504, 324] on button "Check Status" at bounding box center [476, 324] width 96 height 29
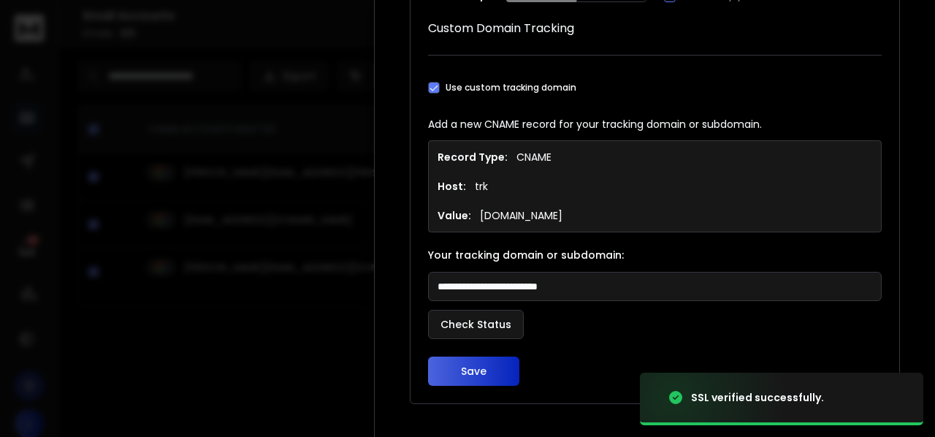
click at [480, 364] on button "Save" at bounding box center [473, 370] width 91 height 29
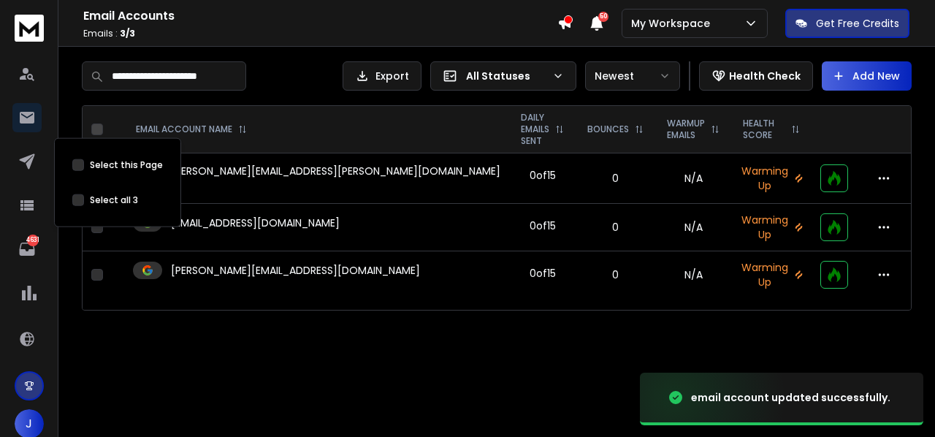
click at [91, 123] on div at bounding box center [107, 129] width 33 height 12
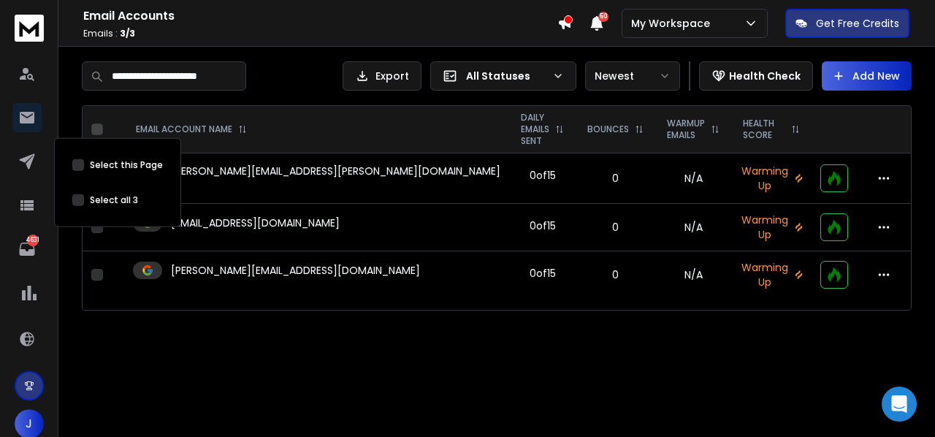
click at [96, 131] on button "Select this Page" at bounding box center [97, 129] width 12 height 12
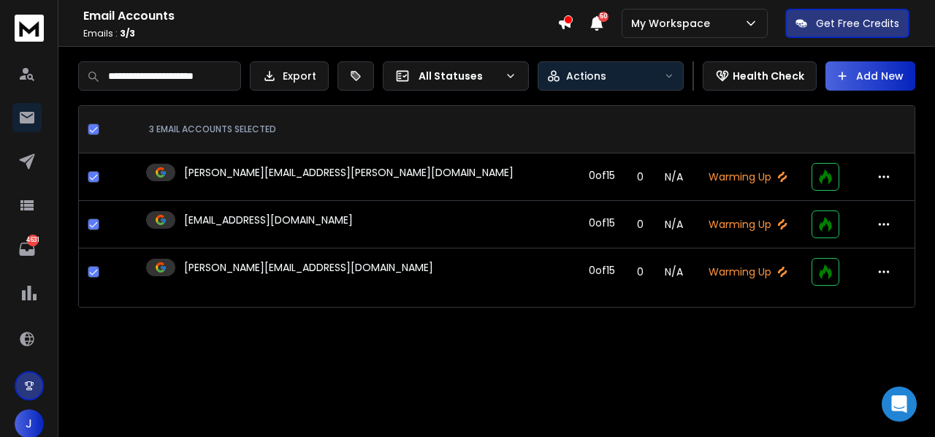
click at [603, 89] on button "Actions" at bounding box center [610, 75] width 146 height 29
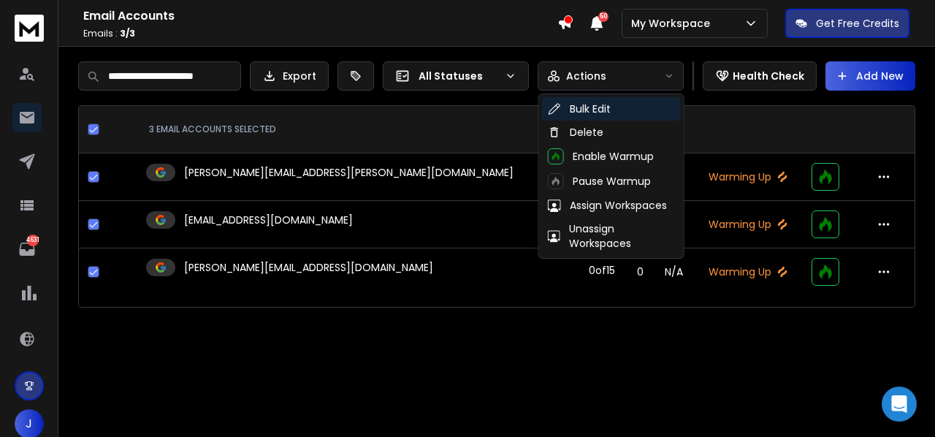
click at [599, 110] on div "Bulk Edit" at bounding box center [579, 108] width 63 height 15
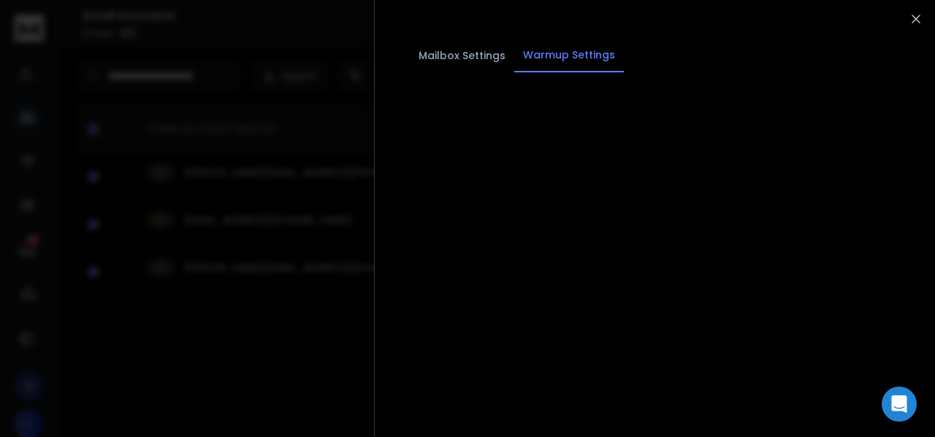
click at [548, 50] on button "Warmup Settings" at bounding box center [569, 56] width 110 height 34
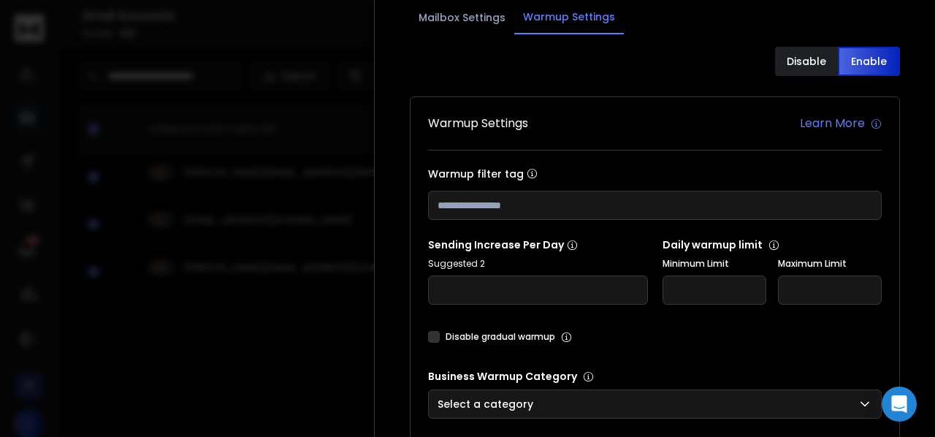
scroll to position [0, 0]
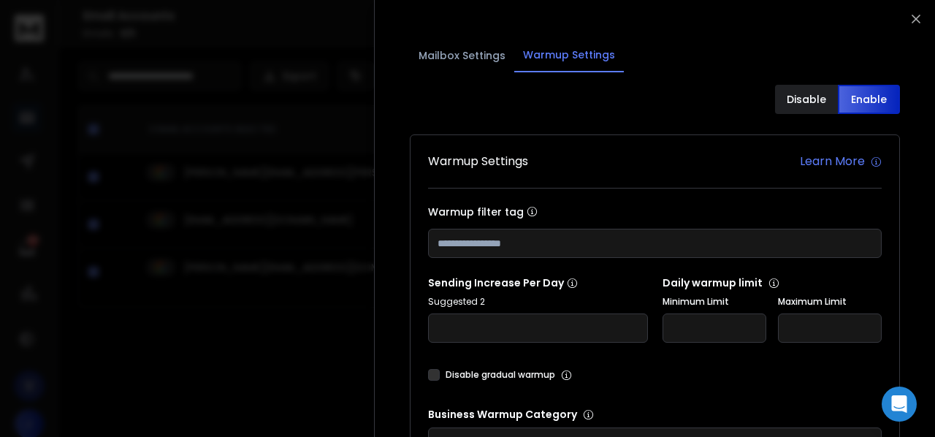
click at [504, 243] on input at bounding box center [654, 243] width 453 height 29
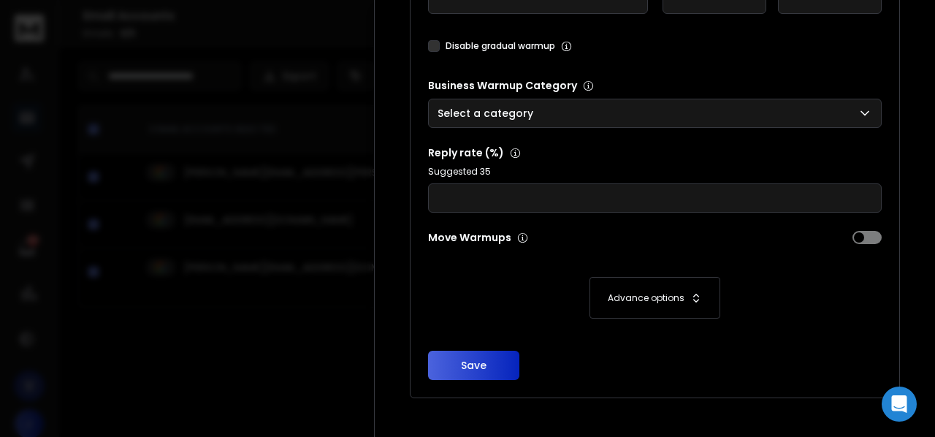
scroll to position [330, 0]
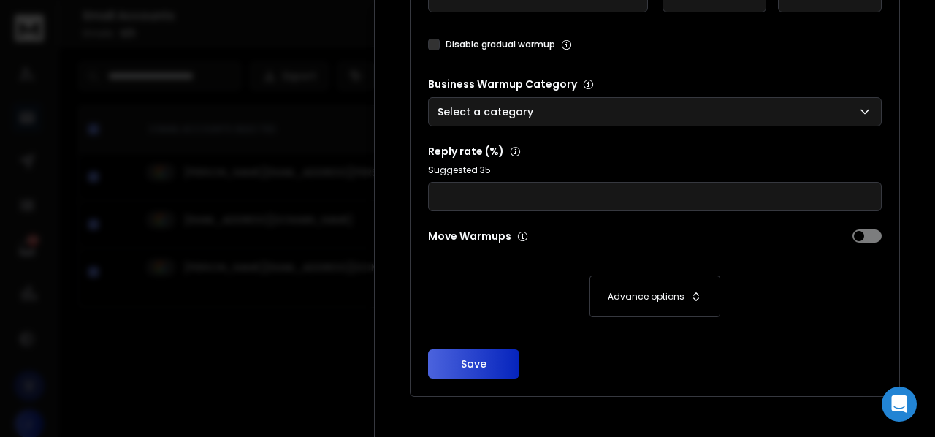
type input "*****"
click at [451, 363] on button "Save" at bounding box center [473, 363] width 91 height 29
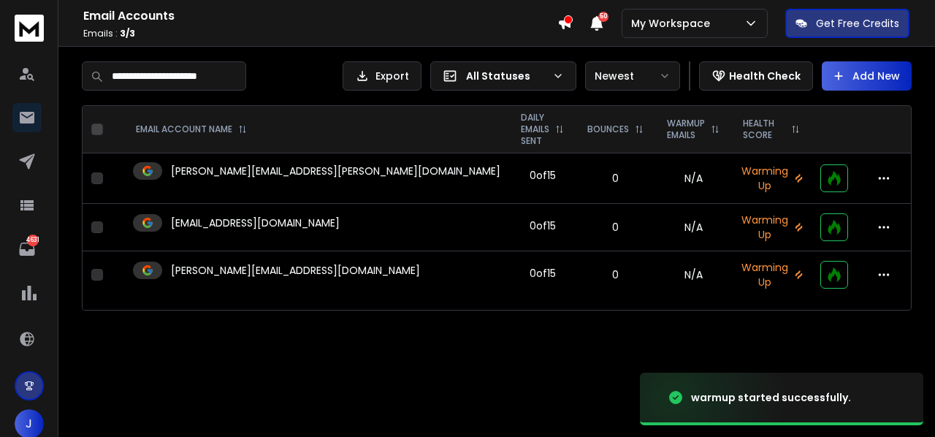
click at [169, 81] on input "**********" at bounding box center [164, 75] width 164 height 29
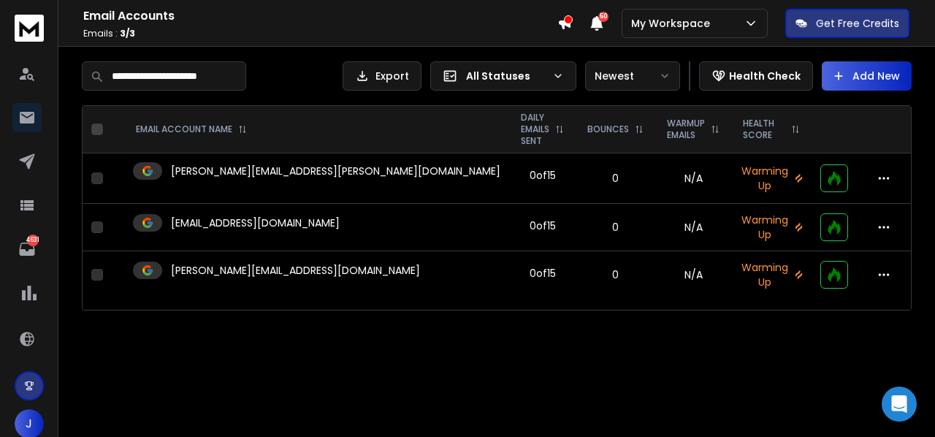
paste input
click at [169, 81] on input "**********" at bounding box center [164, 75] width 164 height 29
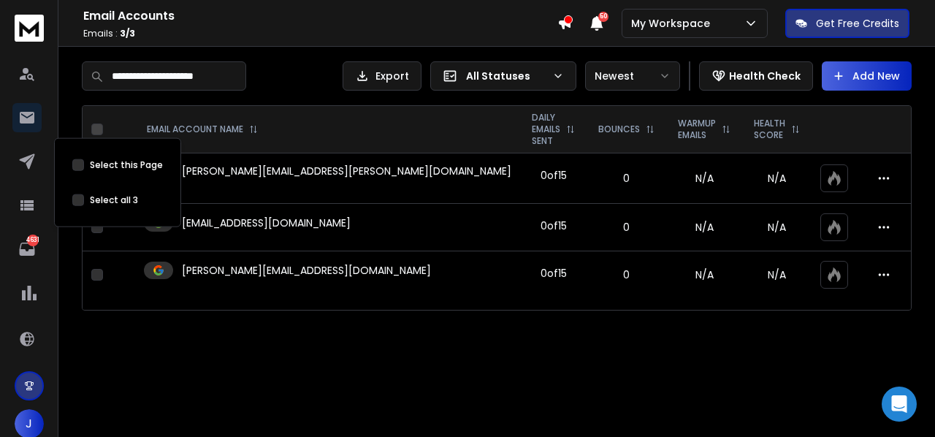
type input "**********"
click at [97, 128] on button "Select this Page" at bounding box center [97, 129] width 12 height 12
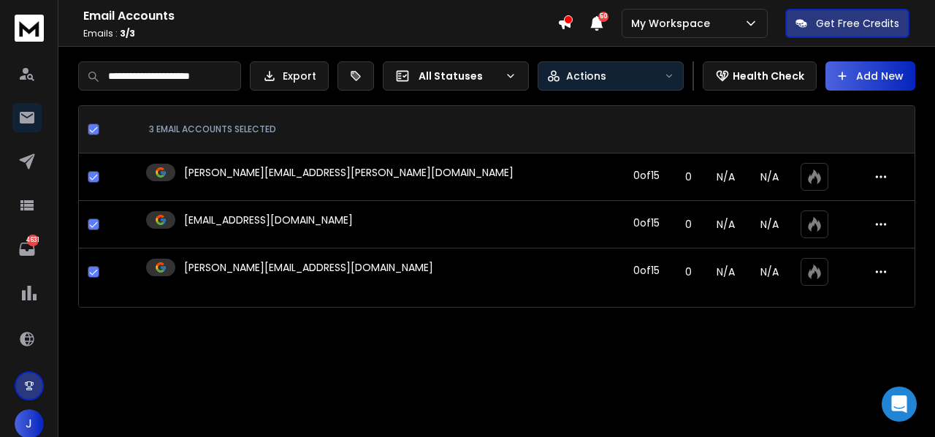
click at [633, 82] on div "Actions" at bounding box center [602, 76] width 111 height 15
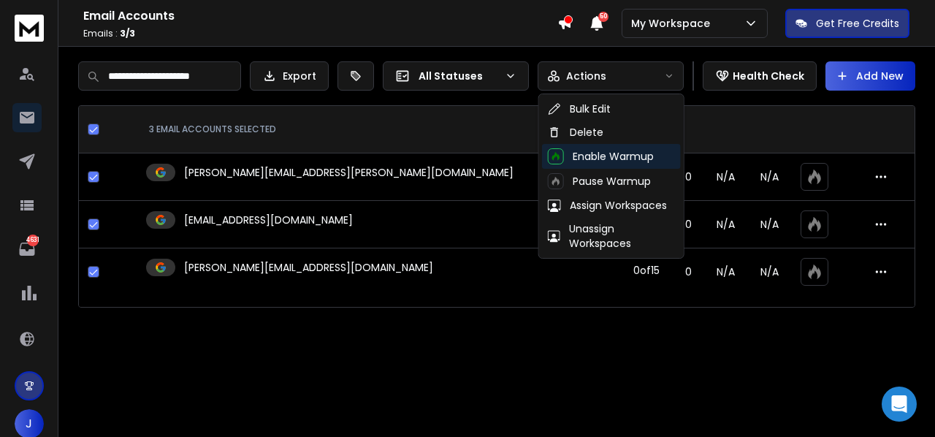
click at [614, 148] on div "Enable Warmup" at bounding box center [601, 156] width 106 height 16
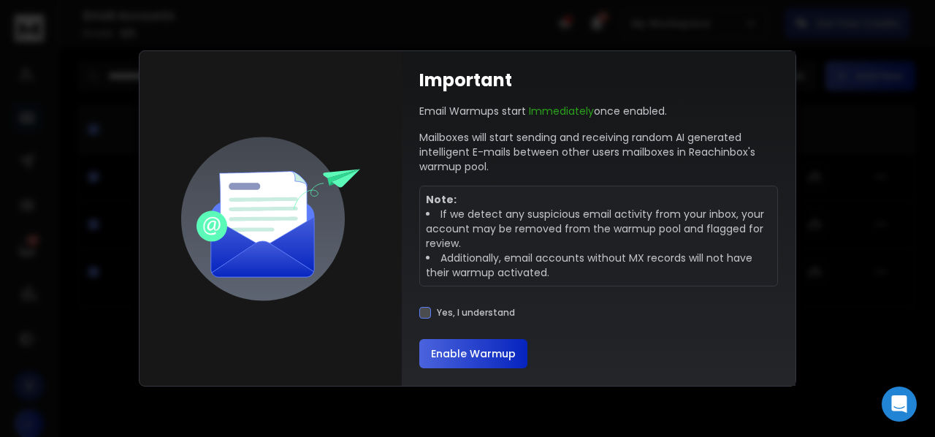
click at [420, 307] on button "Yes, I understand" at bounding box center [425, 313] width 12 height 12
click at [448, 354] on button "Enable Warmup" at bounding box center [473, 353] width 108 height 29
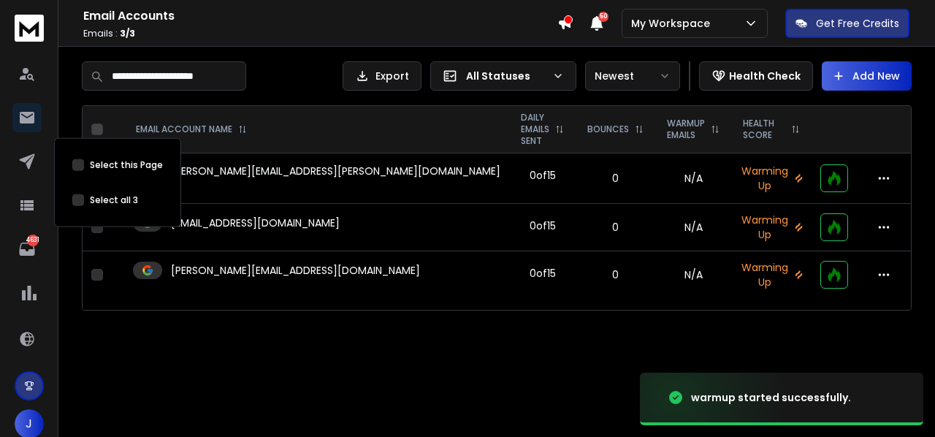
click at [92, 132] on button "Select this Page" at bounding box center [97, 129] width 12 height 12
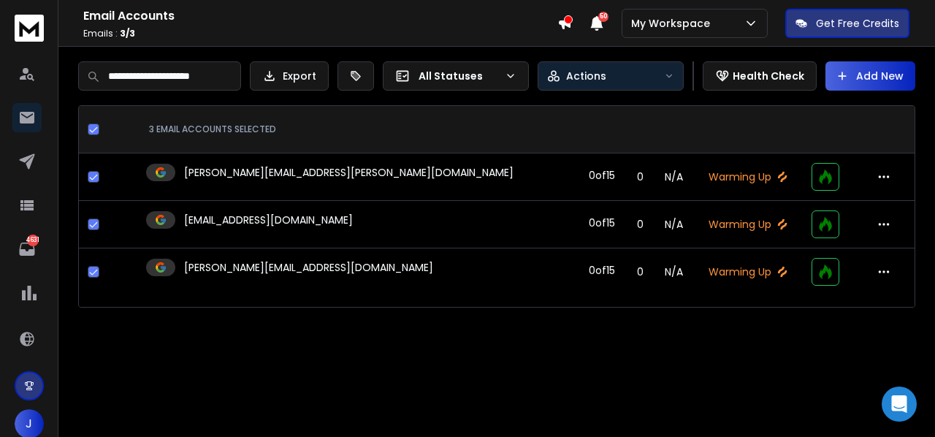
click at [607, 78] on div "Actions" at bounding box center [602, 76] width 111 height 15
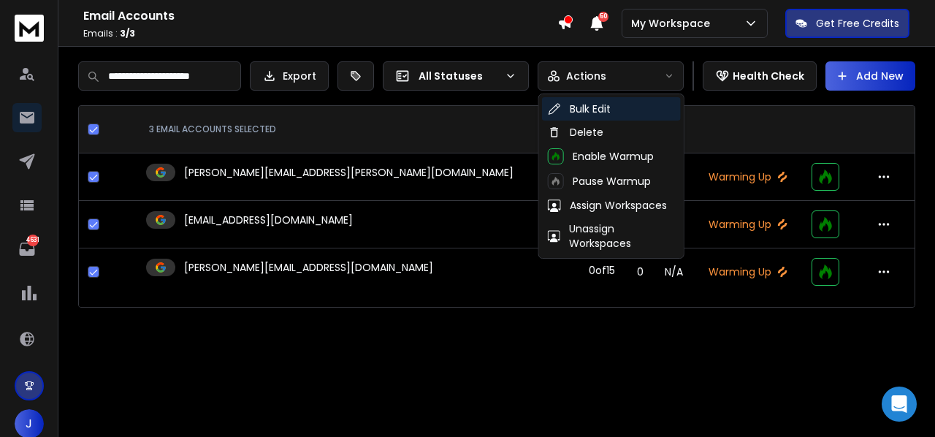
click at [597, 106] on div "Bulk Edit" at bounding box center [579, 108] width 63 height 15
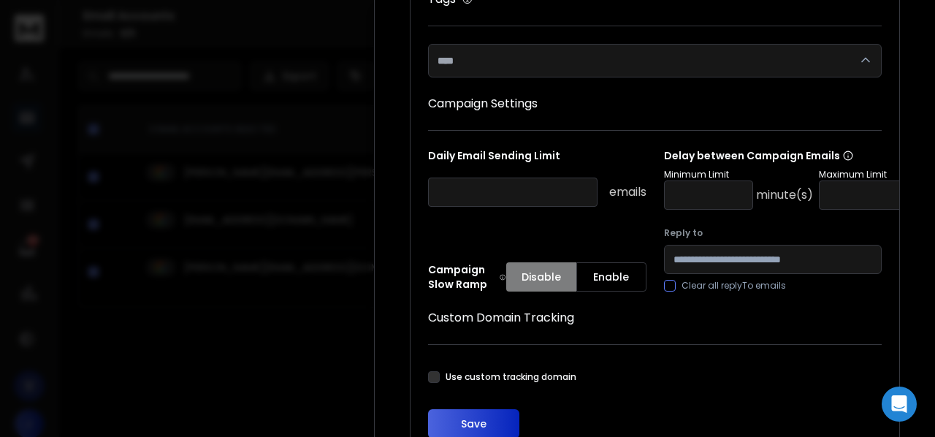
scroll to position [435, 0]
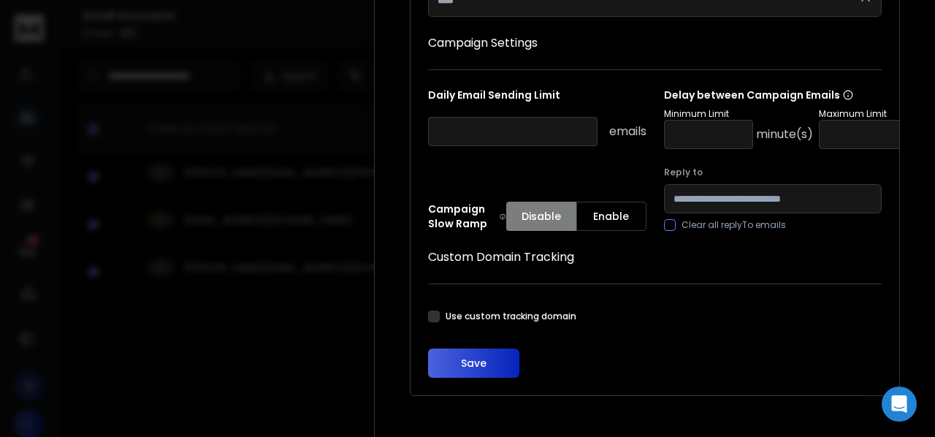
click at [434, 310] on button "Reply to" at bounding box center [434, 316] width 12 height 12
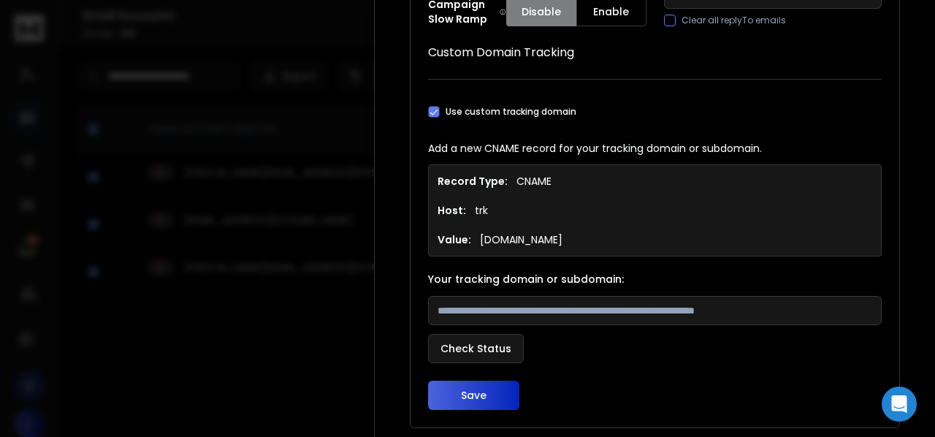
scroll to position [654, 0]
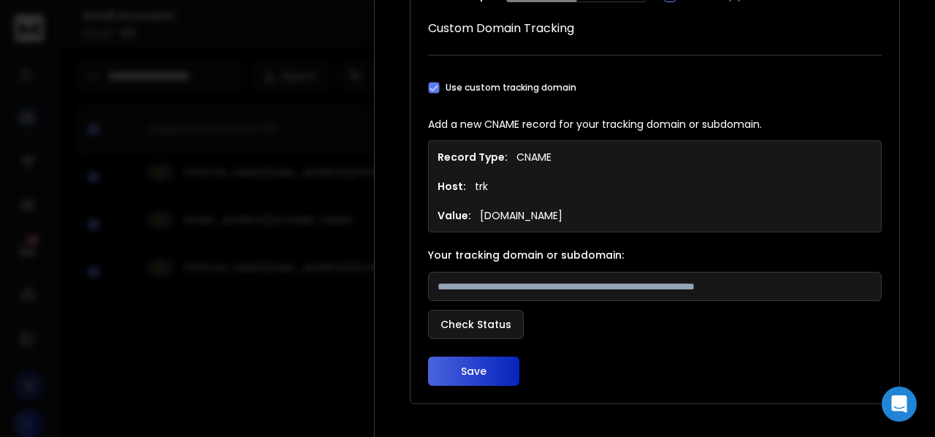
click at [469, 281] on input at bounding box center [654, 286] width 453 height 29
paste input "**********"
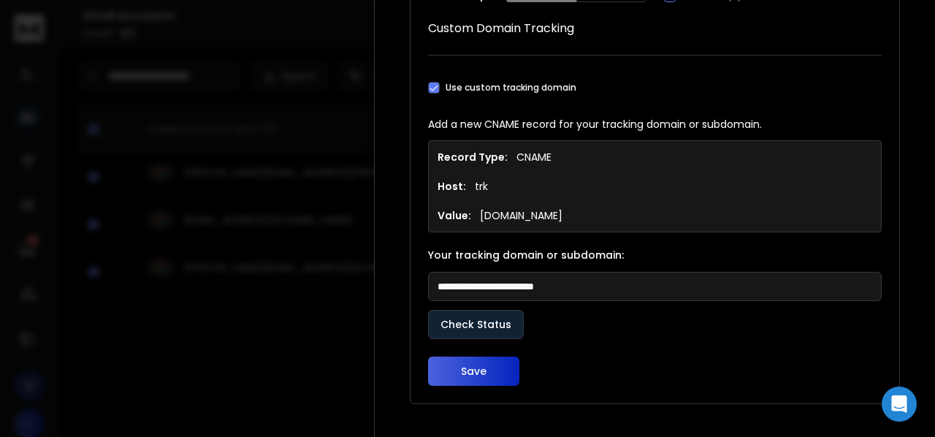
type input "**********"
click at [483, 318] on button "Check Status" at bounding box center [476, 324] width 96 height 29
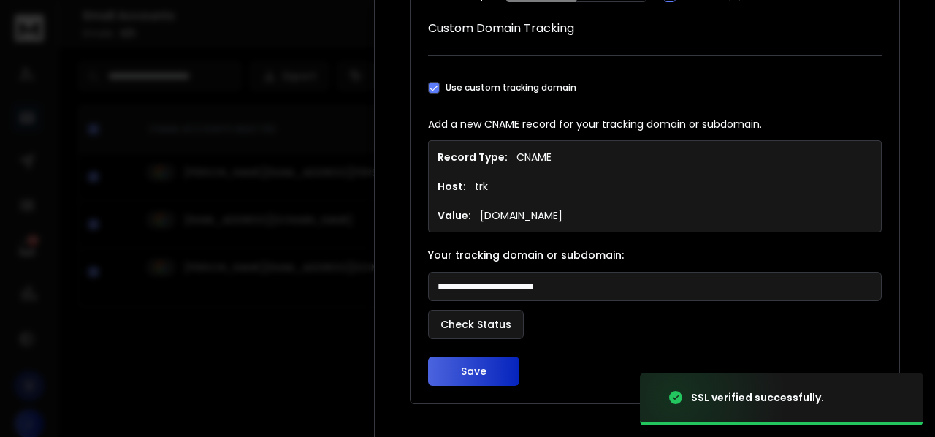
click at [471, 376] on button "Save" at bounding box center [473, 370] width 91 height 29
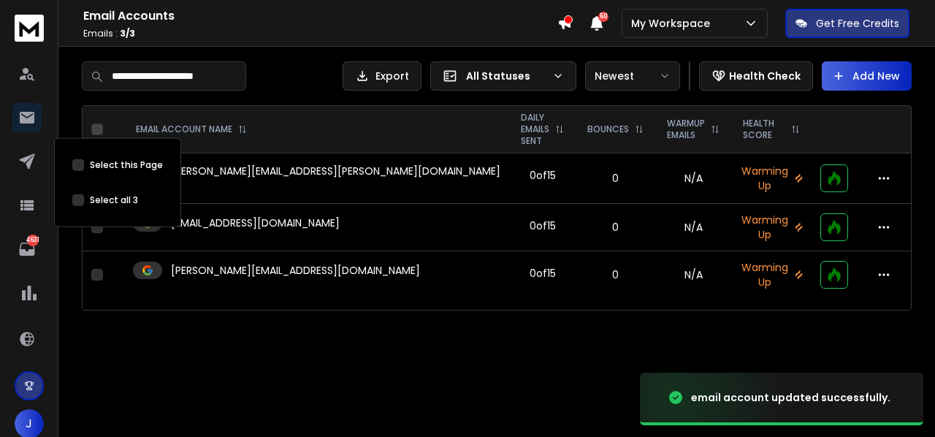
click at [103, 132] on div at bounding box center [107, 129] width 33 height 12
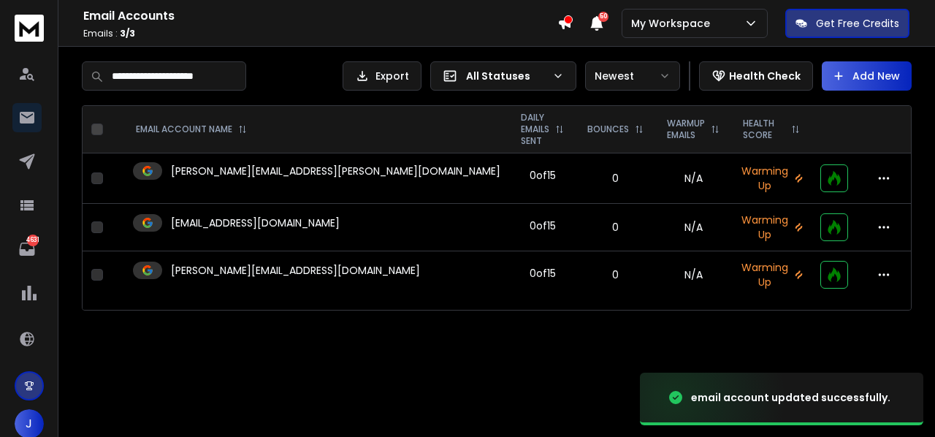
click at [96, 126] on button "button" at bounding box center [97, 129] width 12 height 12
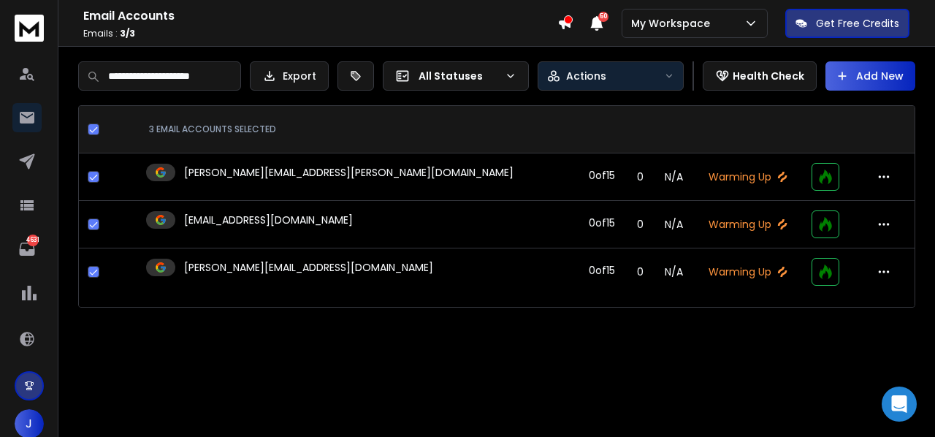
click at [626, 85] on button "Actions" at bounding box center [610, 75] width 146 height 29
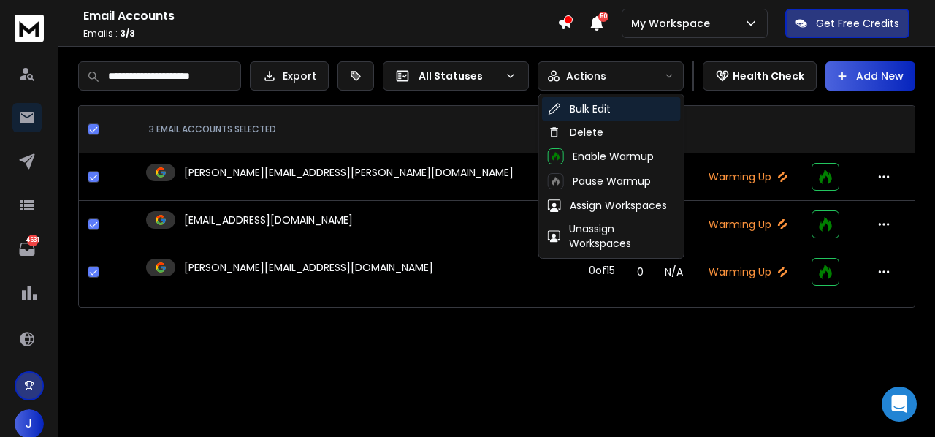
click at [596, 107] on div "Bulk Edit" at bounding box center [579, 108] width 63 height 15
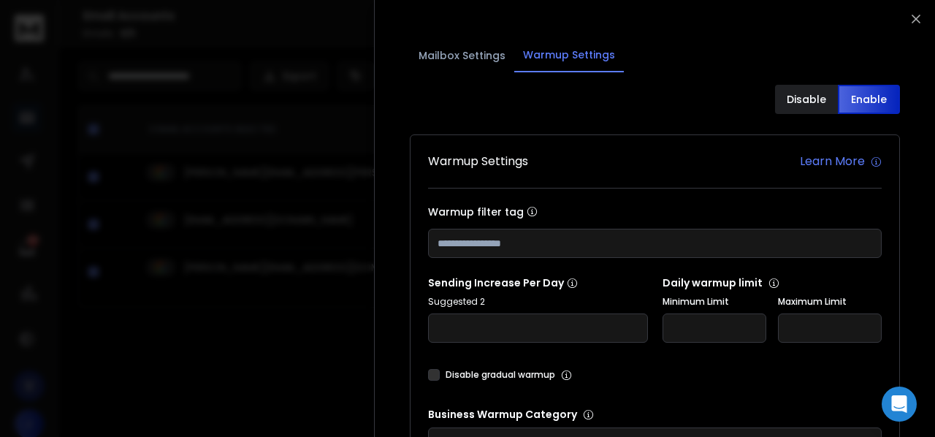
click at [577, 50] on button "Warmup Settings" at bounding box center [569, 56] width 110 height 34
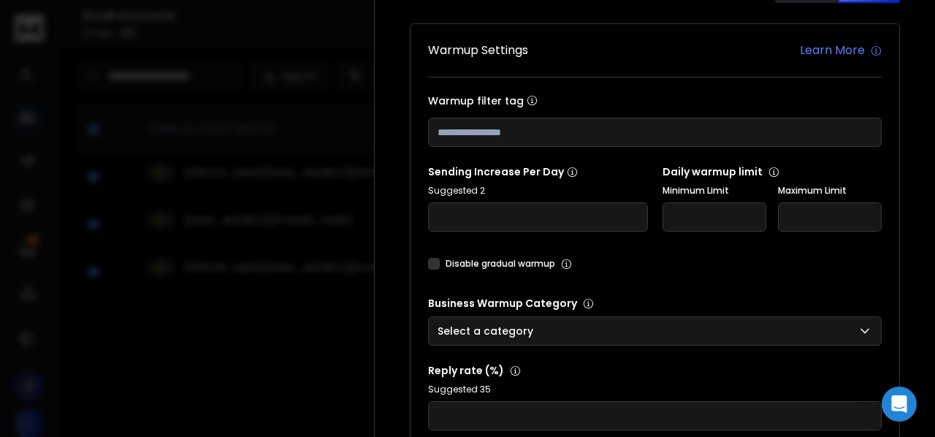
scroll to position [38, 0]
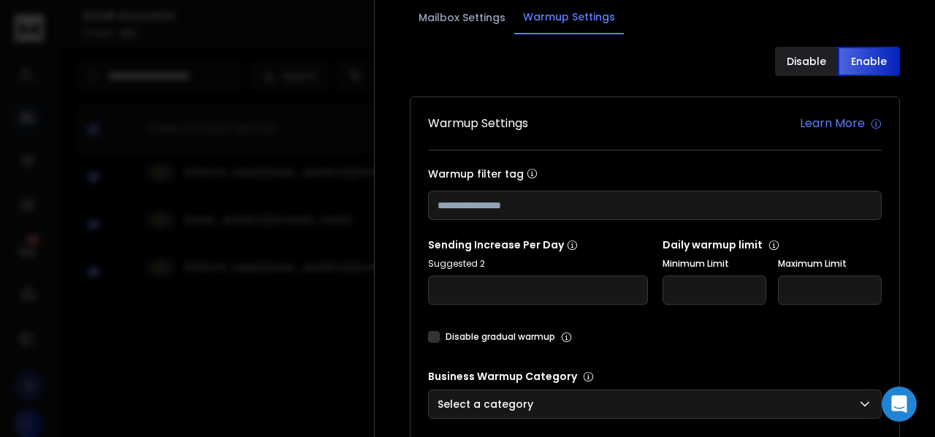
click at [441, 202] on input at bounding box center [654, 205] width 453 height 29
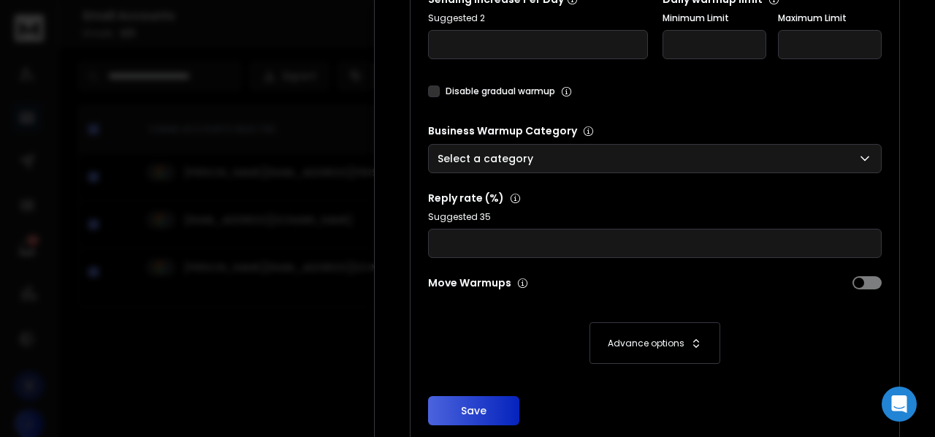
scroll to position [330, 0]
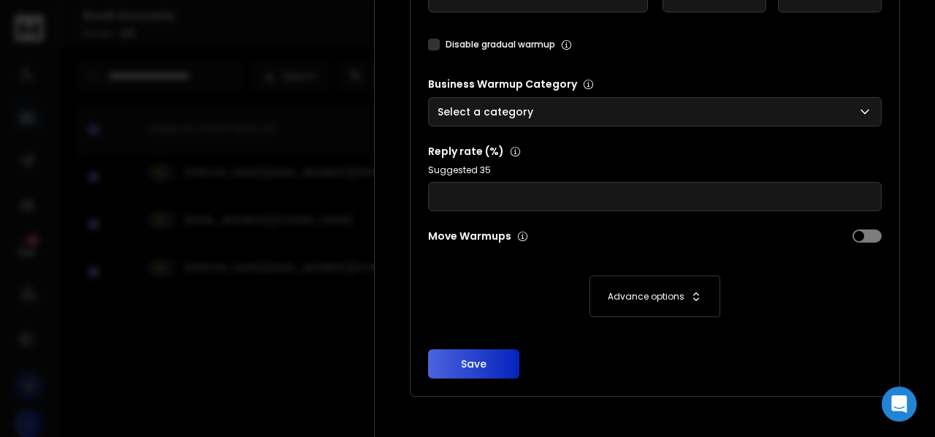
type input "*****"
click at [462, 363] on button "Save" at bounding box center [473, 363] width 91 height 29
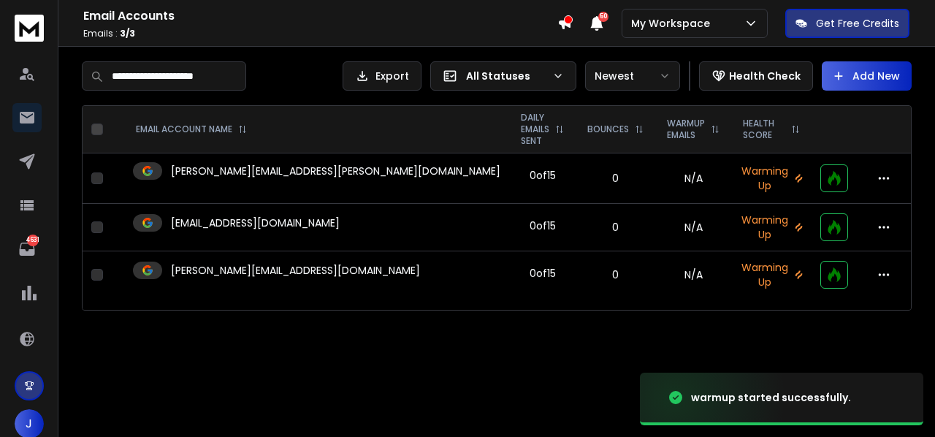
click at [156, 80] on input "**********" at bounding box center [164, 75] width 164 height 29
click at [154, 80] on input "**********" at bounding box center [164, 75] width 164 height 29
click at [153, 80] on input "**********" at bounding box center [164, 75] width 164 height 29
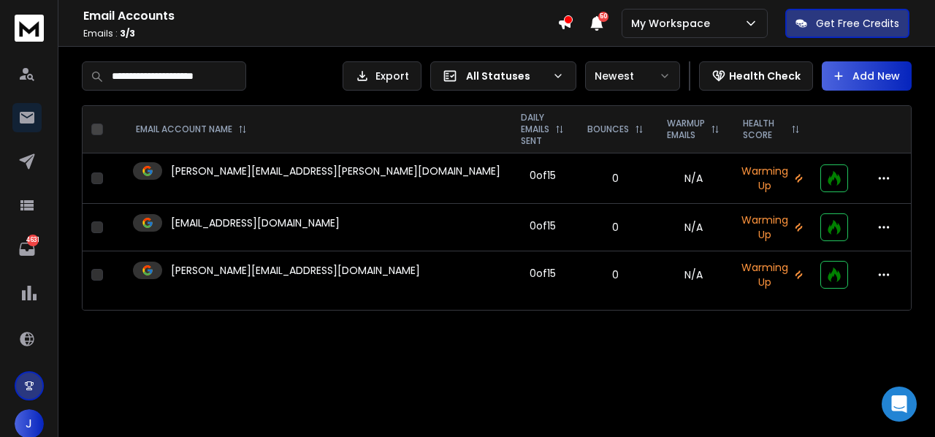
click at [153, 80] on input "**********" at bounding box center [164, 75] width 164 height 29
paste input "*"
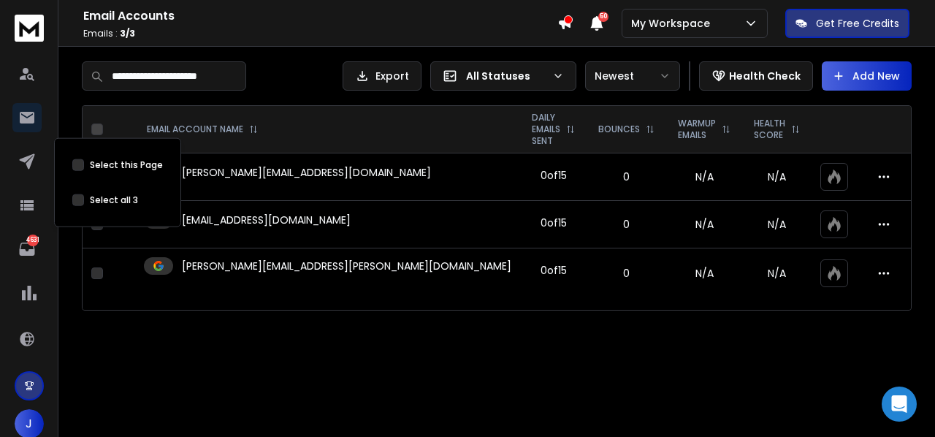
type input "**********"
click at [97, 130] on button "Select this Page" at bounding box center [97, 129] width 12 height 12
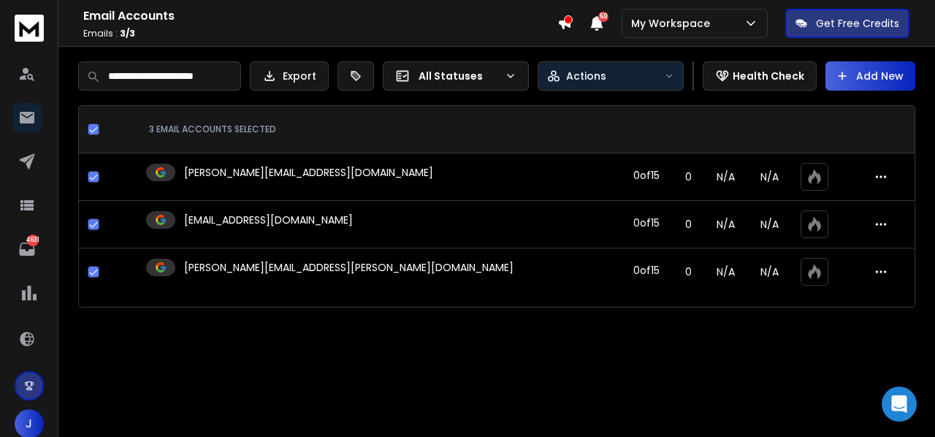
click at [614, 80] on div "Actions" at bounding box center [602, 76] width 111 height 15
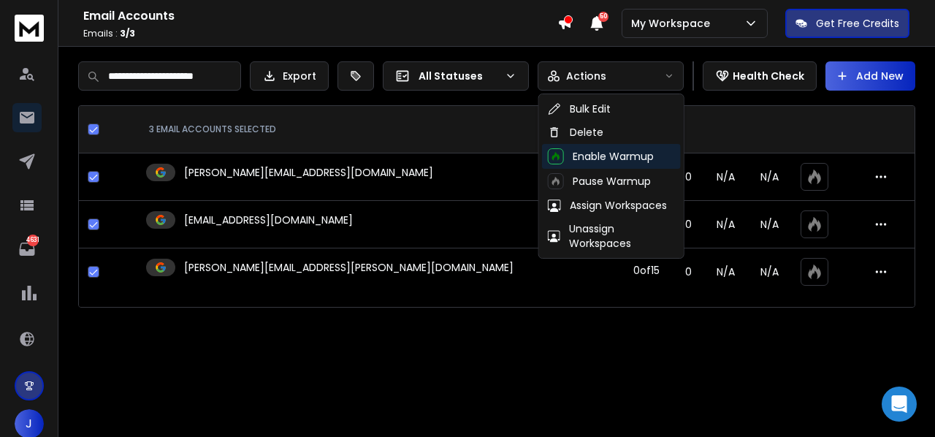
click at [620, 147] on div "Enable Warmup" at bounding box center [611, 156] width 139 height 25
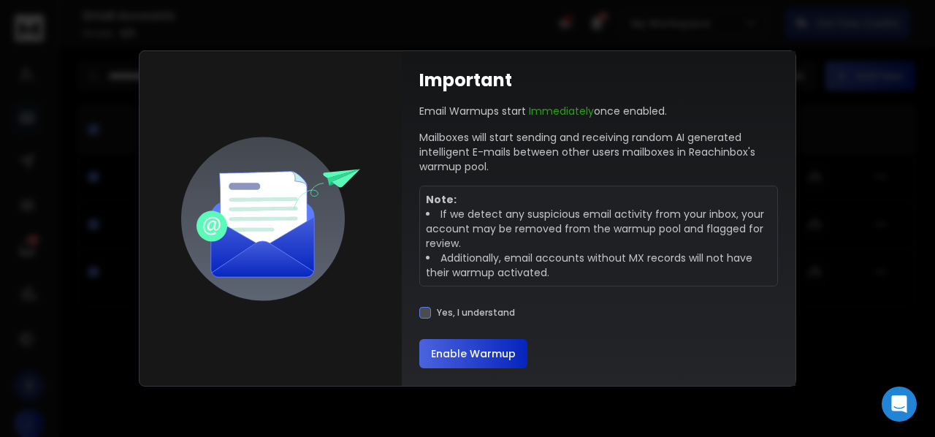
drag, startPoint x: 426, startPoint y: 313, endPoint x: 453, endPoint y: 337, distance: 35.7
click at [431, 317] on div "Yes, I understand" at bounding box center [467, 313] width 96 height 12
click at [421, 312] on button "Yes, I understand" at bounding box center [425, 313] width 12 height 12
drag, startPoint x: 454, startPoint y: 340, endPoint x: 457, endPoint y: 347, distance: 7.9
click at [457, 345] on button "Enable Warmup" at bounding box center [473, 353] width 108 height 29
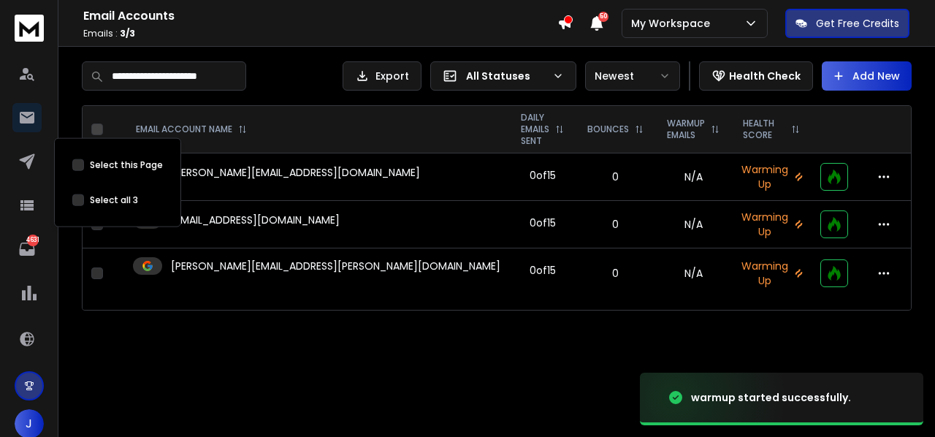
click at [96, 133] on button "Select this Page" at bounding box center [97, 129] width 12 height 12
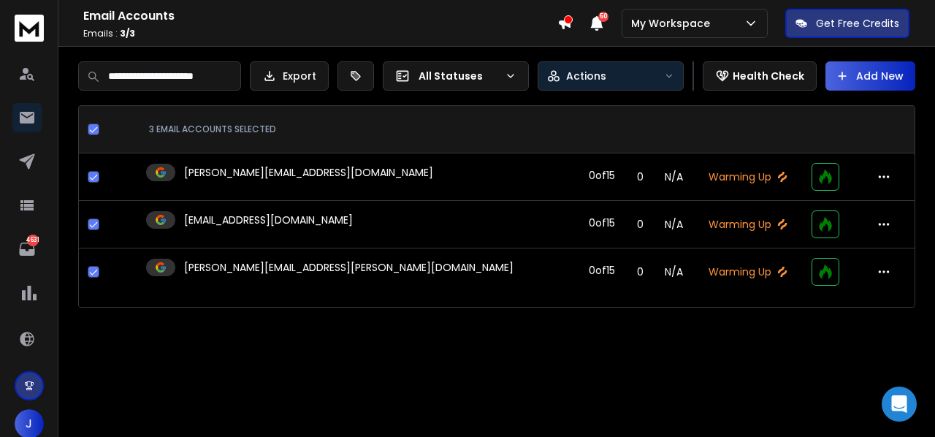
click at [613, 80] on div "Actions" at bounding box center [602, 76] width 111 height 15
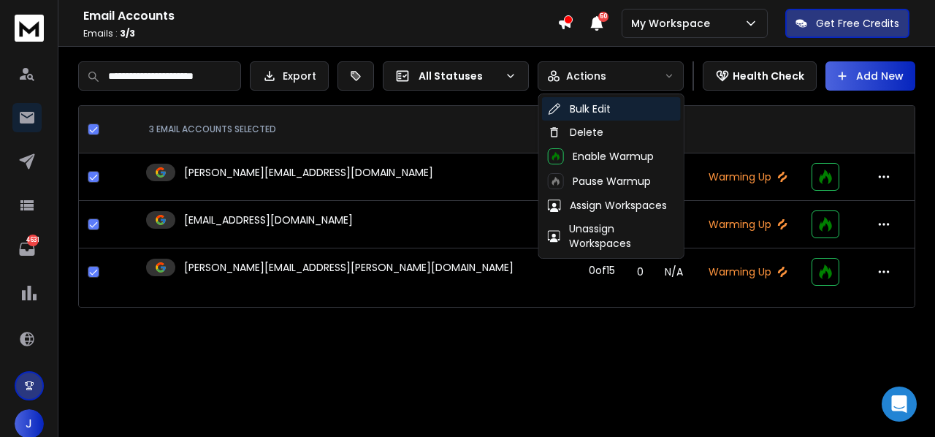
click at [606, 112] on div "Bulk Edit" at bounding box center [579, 108] width 63 height 15
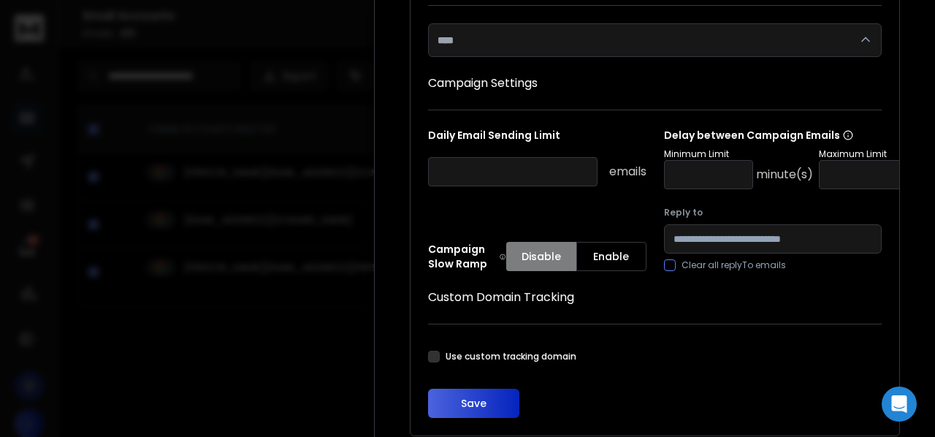
scroll to position [362, 0]
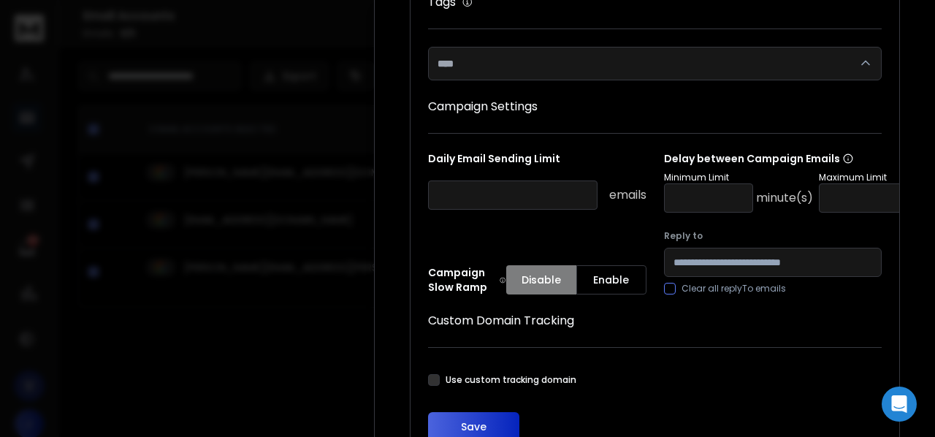
click at [434, 375] on button "Reply to" at bounding box center [434, 380] width 12 height 12
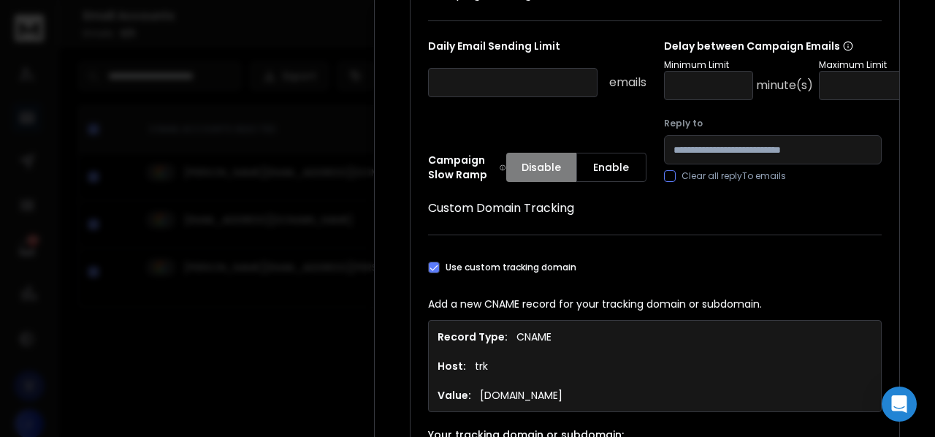
scroll to position [581, 0]
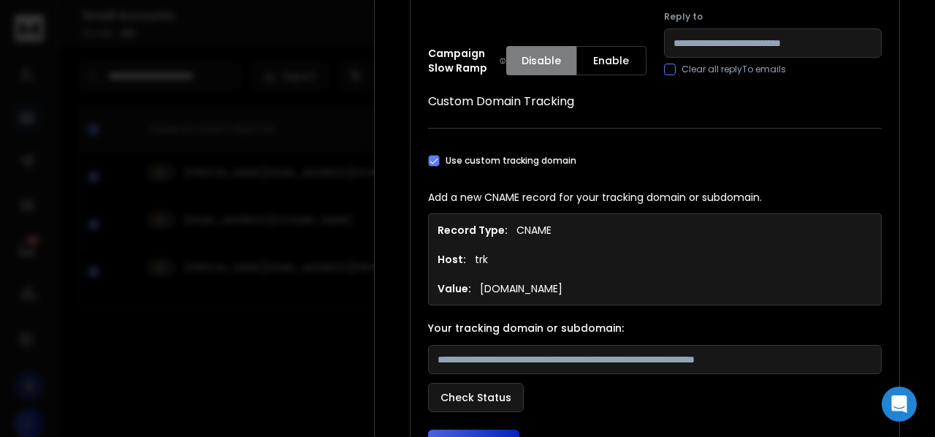
click at [448, 360] on input at bounding box center [654, 359] width 453 height 29
paste input "**********"
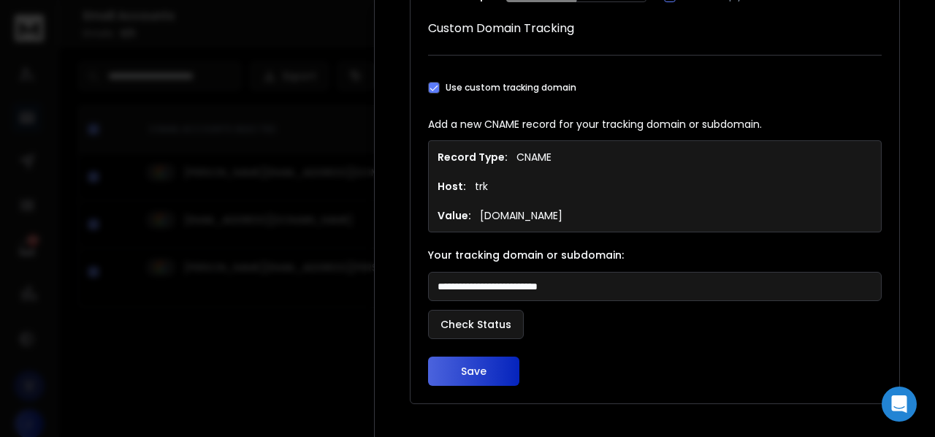
scroll to position [672, 0]
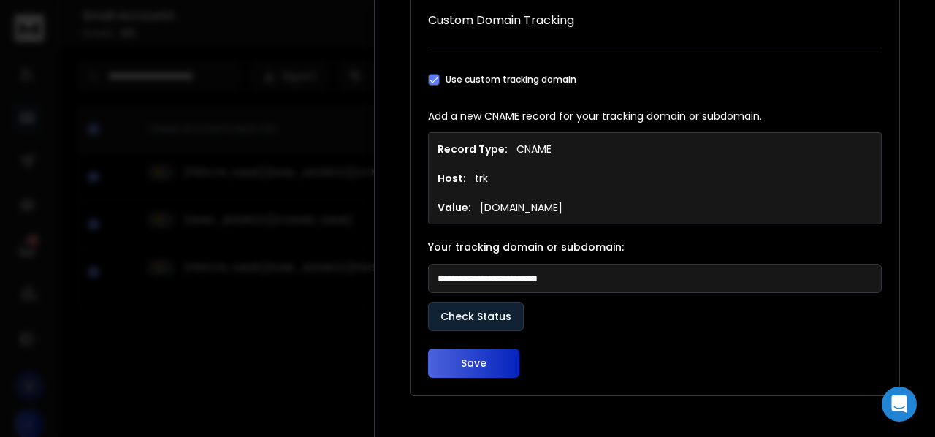
type input "**********"
click at [497, 305] on button "Check Status" at bounding box center [476, 316] width 96 height 29
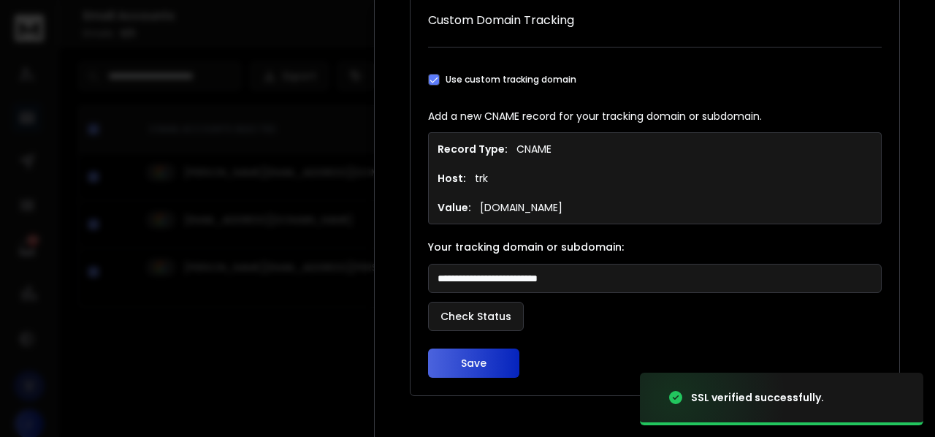
click at [477, 351] on button "Save" at bounding box center [473, 362] width 91 height 29
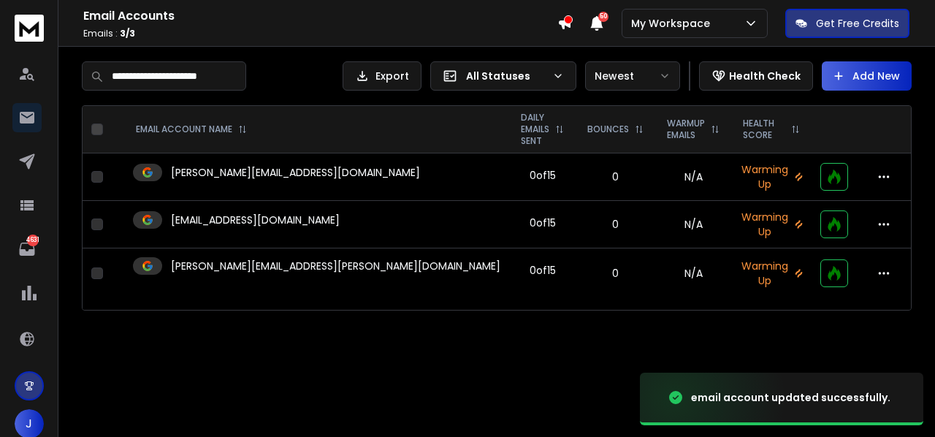
click at [88, 126] on th at bounding box center [104, 129] width 42 height 47
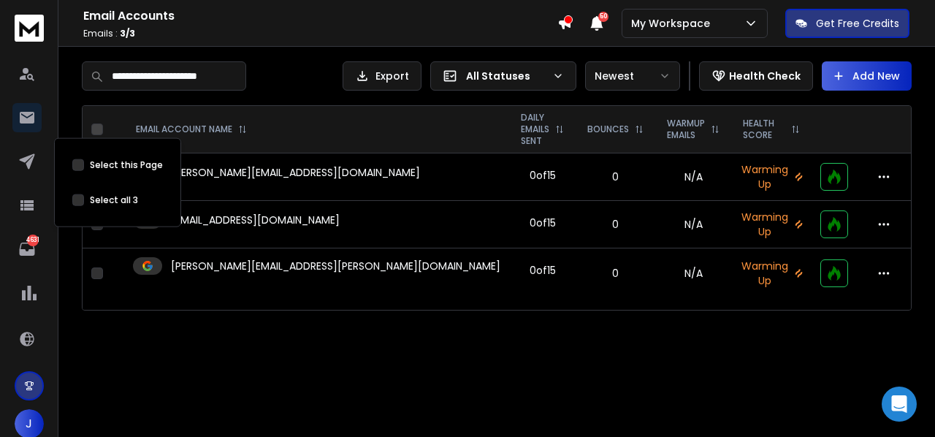
click at [98, 129] on button "Select this Page" at bounding box center [97, 129] width 12 height 12
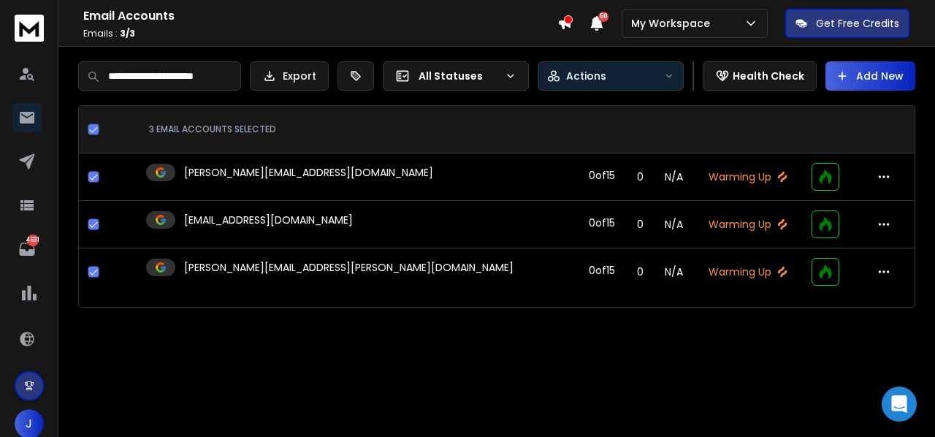
click at [620, 82] on div "Actions" at bounding box center [602, 76] width 111 height 15
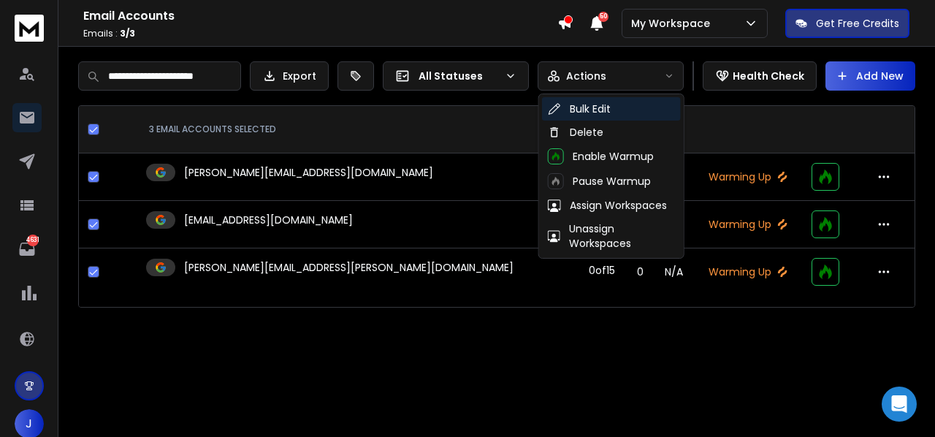
click at [613, 108] on div "Bulk Edit" at bounding box center [611, 108] width 139 height 23
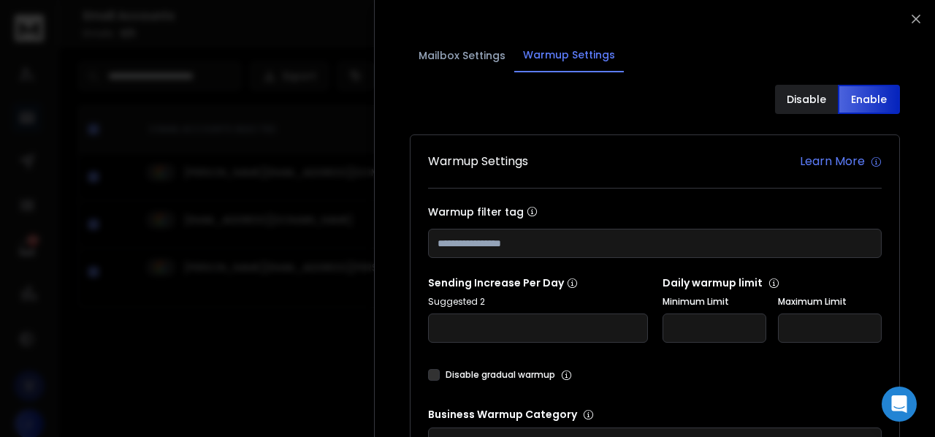
click at [558, 57] on button "Warmup Settings" at bounding box center [569, 56] width 110 height 34
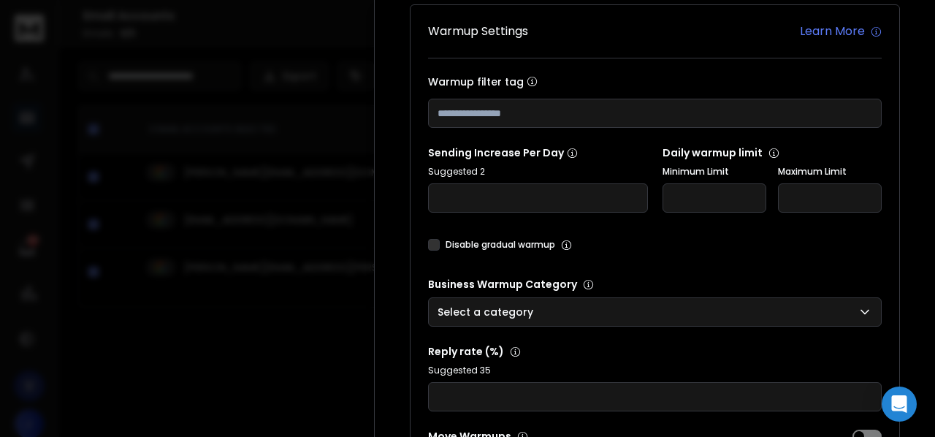
scroll to position [111, 0]
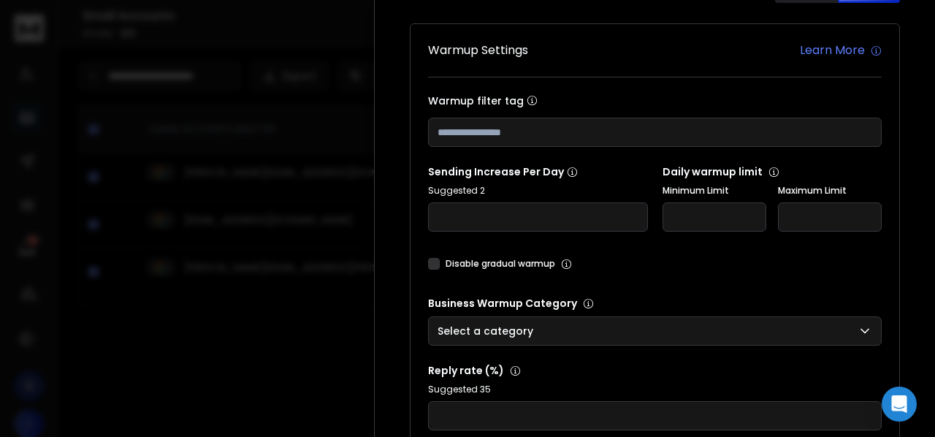
click at [499, 131] on input at bounding box center [654, 132] width 453 height 29
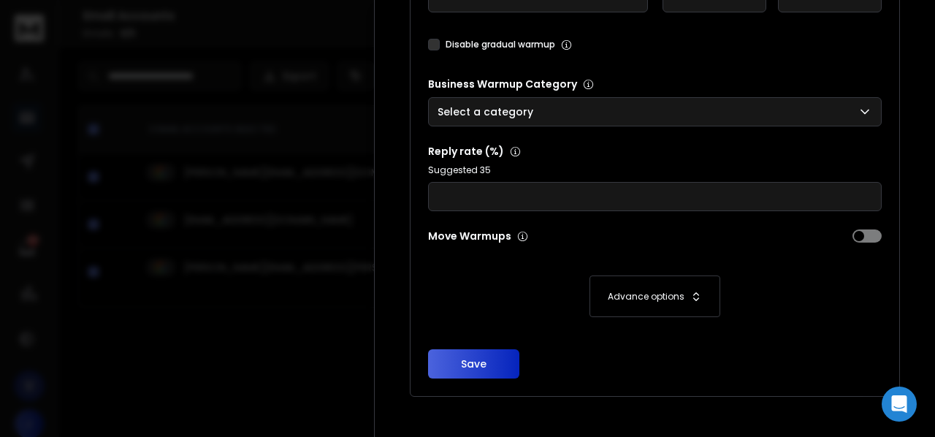
type input "*****"
click at [448, 364] on button "Save" at bounding box center [473, 363] width 91 height 29
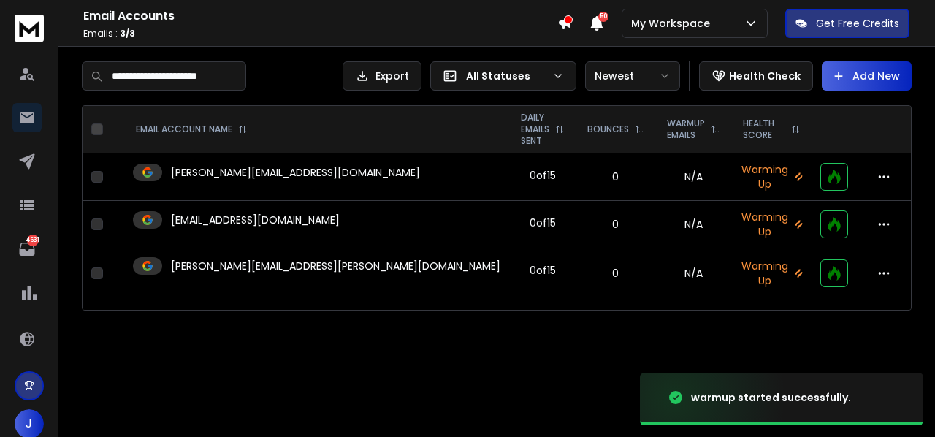
click at [853, 81] on button "Add New" at bounding box center [866, 75] width 90 height 29
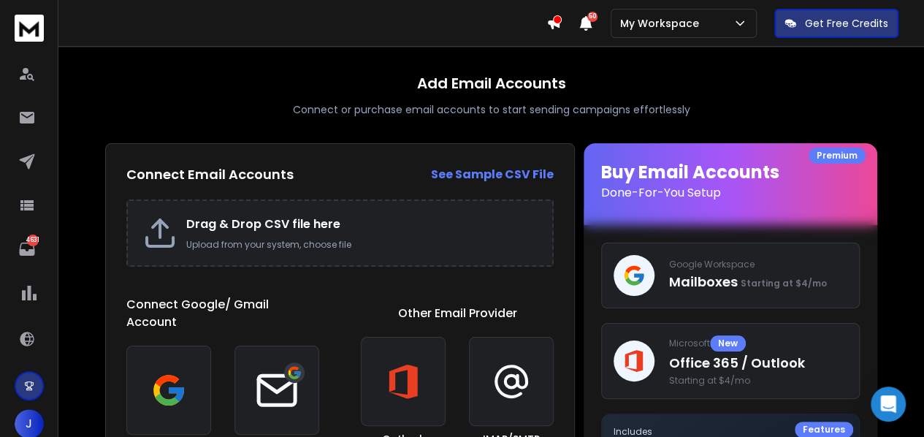
click at [164, 375] on icon at bounding box center [168, 381] width 24 height 12
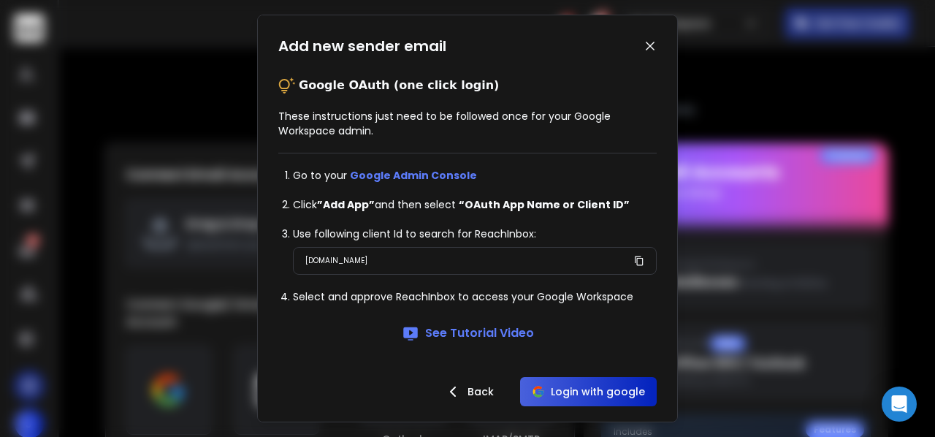
click at [578, 391] on button "Login with google" at bounding box center [588, 391] width 137 height 29
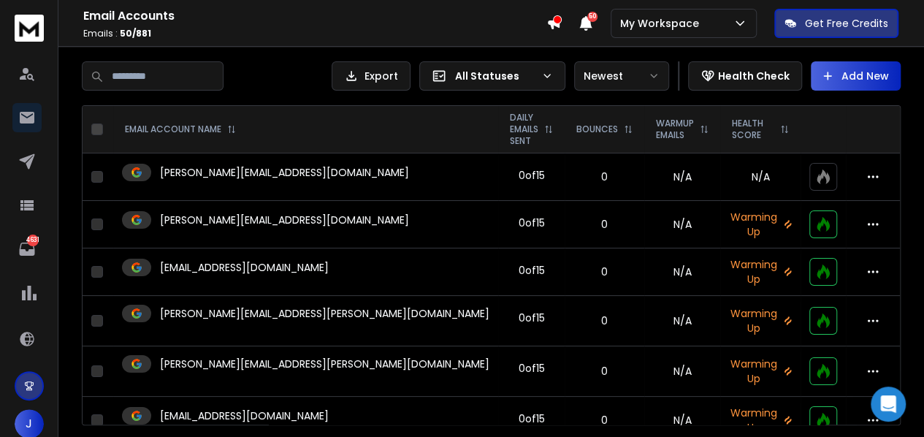
click at [862, 79] on button "Add New" at bounding box center [855, 75] width 90 height 29
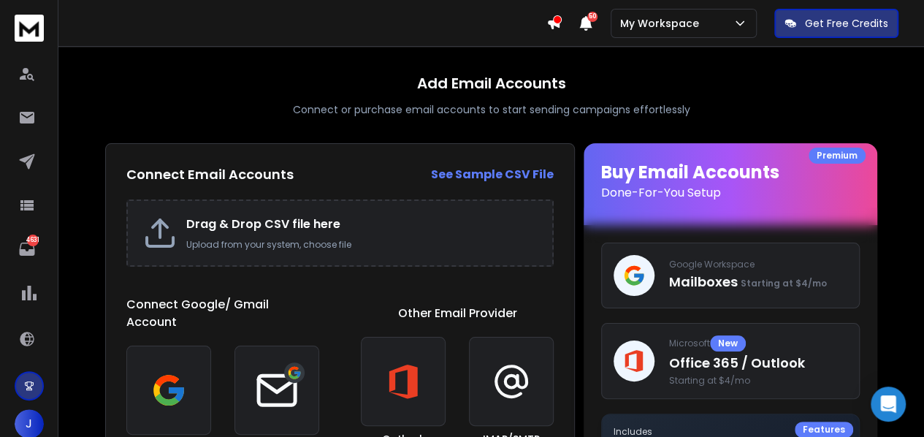
click at [145, 374] on div at bounding box center [168, 389] width 85 height 89
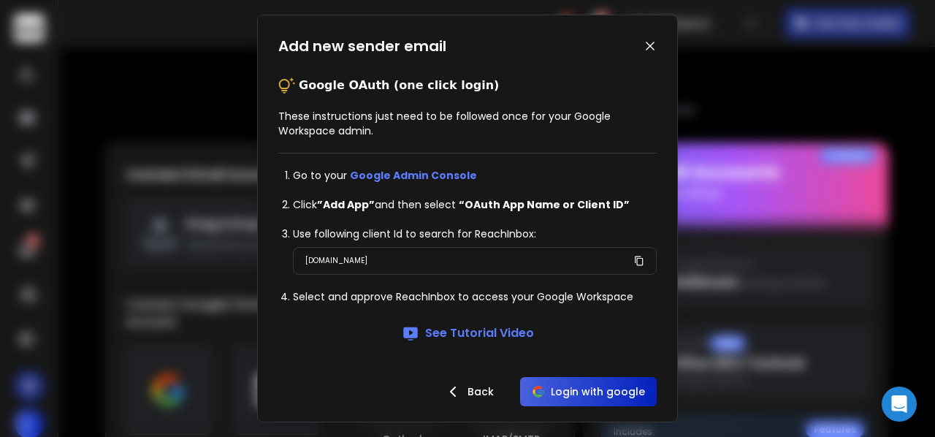
click at [616, 394] on button "Login with google" at bounding box center [588, 391] width 137 height 29
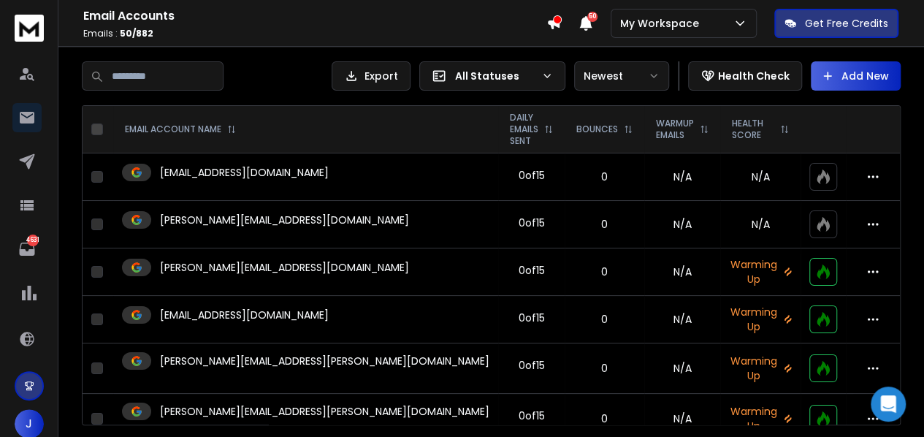
click at [841, 77] on button "Add New" at bounding box center [855, 75] width 90 height 29
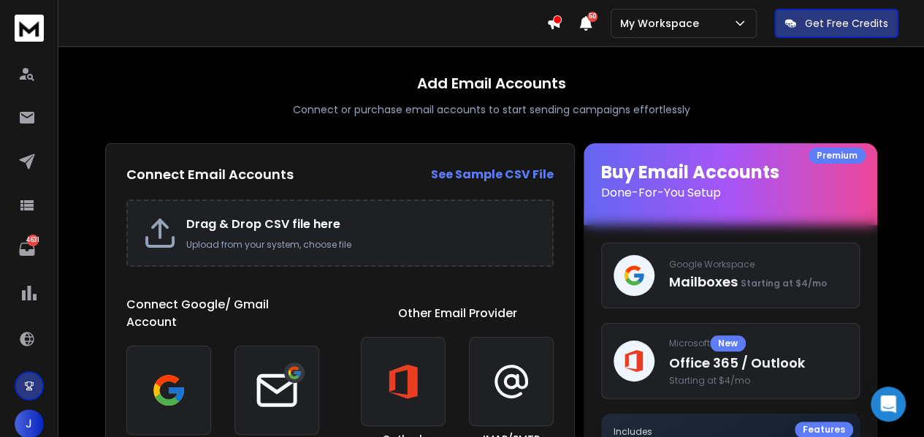
click at [126, 414] on div at bounding box center [168, 389] width 85 height 89
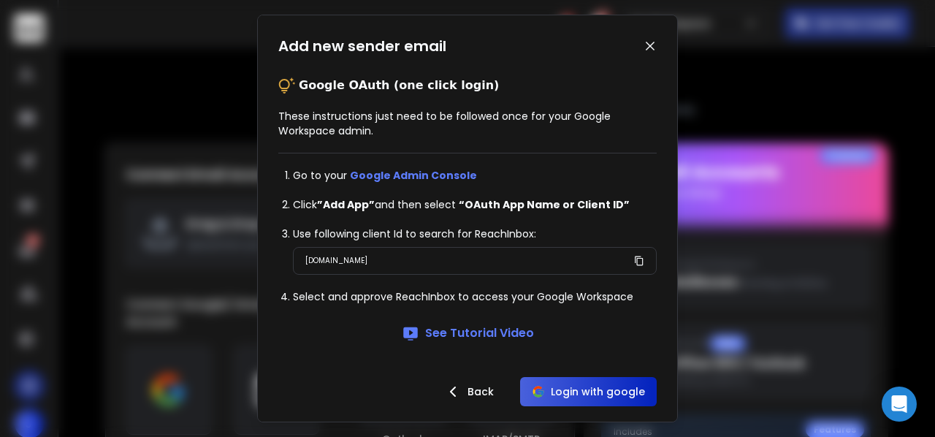
click at [572, 385] on button "Login with google" at bounding box center [588, 391] width 137 height 29
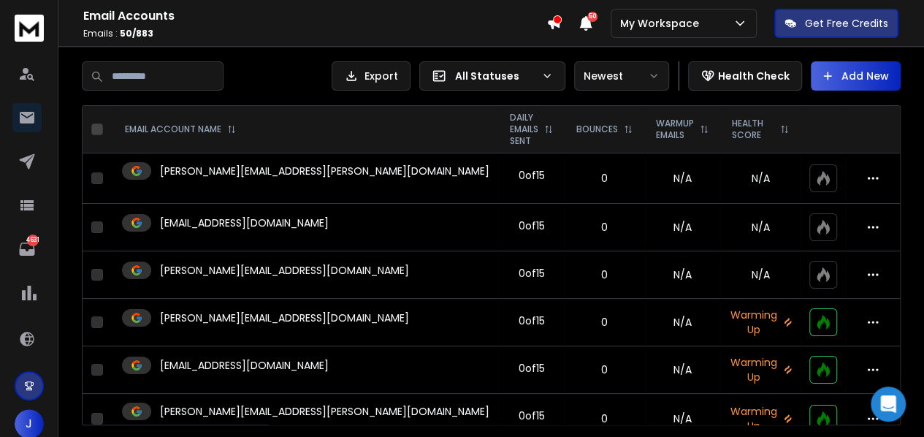
click at [862, 75] on button "Add New" at bounding box center [855, 75] width 90 height 29
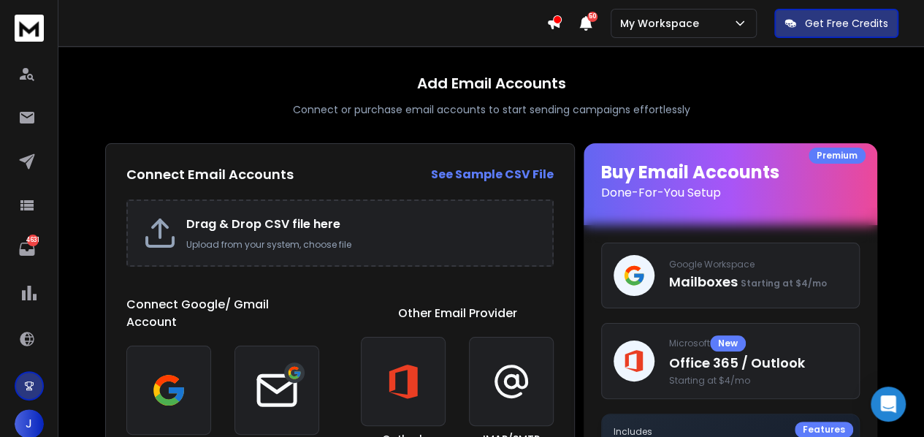
click at [196, 413] on div at bounding box center [168, 389] width 85 height 89
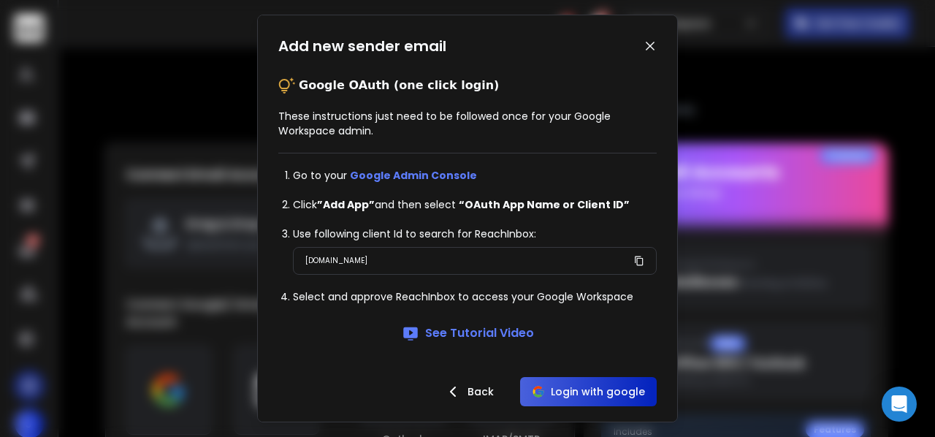
click at [589, 392] on button "Login with google" at bounding box center [588, 391] width 137 height 29
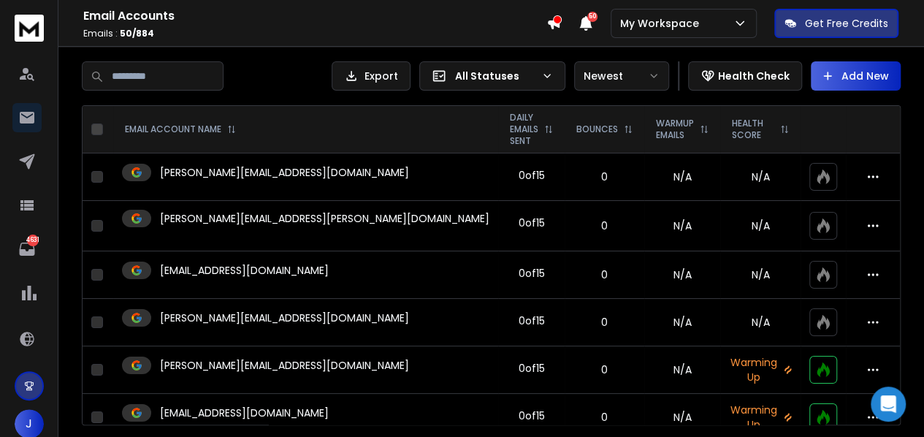
click at [855, 80] on button "Add New" at bounding box center [855, 75] width 90 height 29
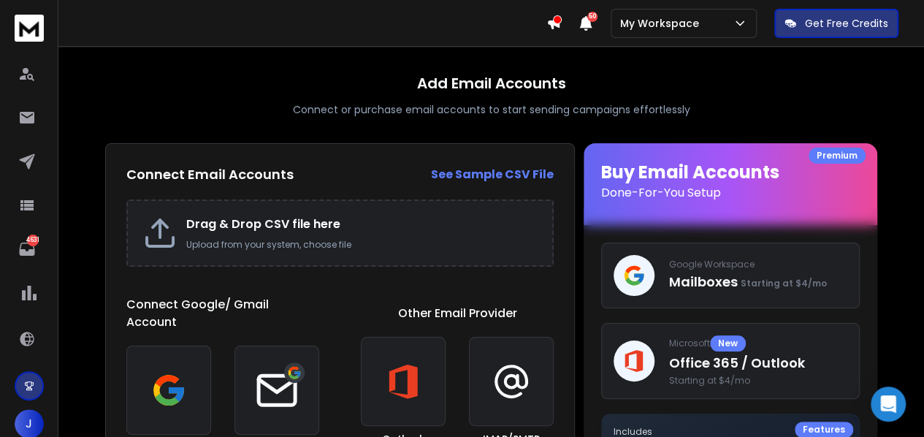
click at [143, 388] on div at bounding box center [168, 389] width 85 height 89
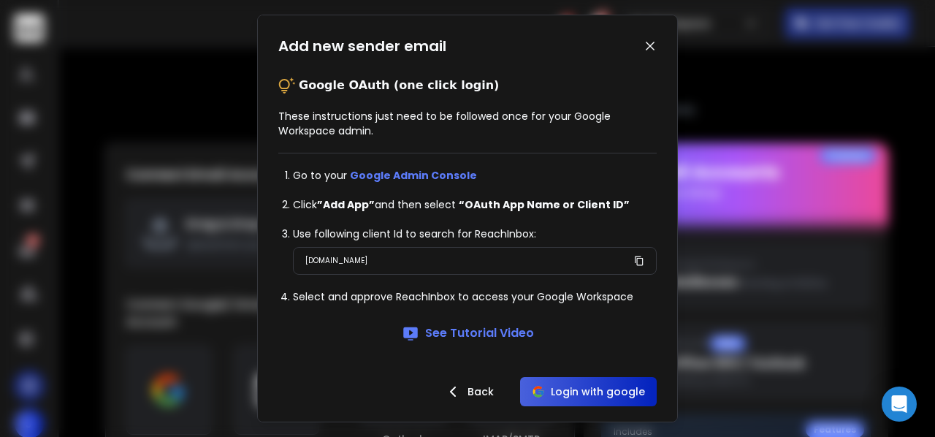
click at [628, 391] on button "Login with google" at bounding box center [588, 391] width 137 height 29
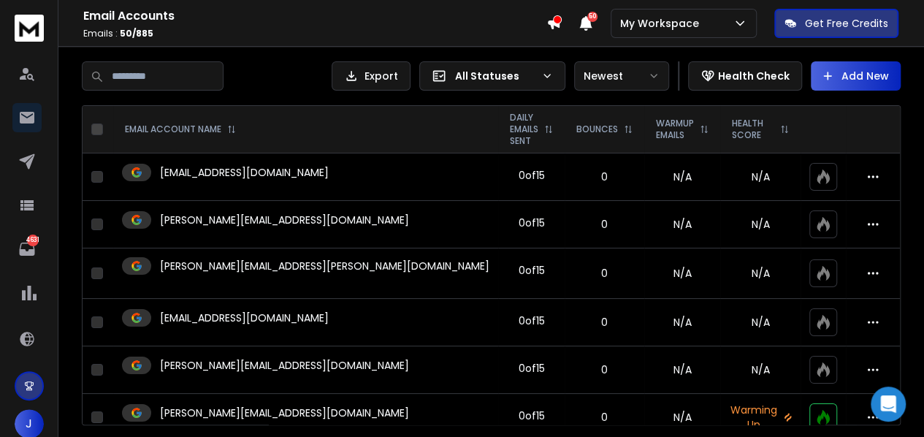
click at [848, 77] on button "Add New" at bounding box center [855, 75] width 90 height 29
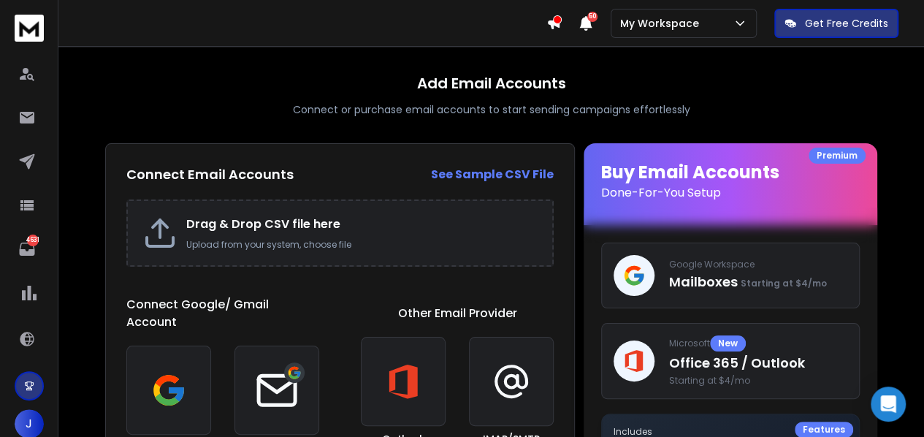
click at [173, 412] on div at bounding box center [168, 389] width 85 height 89
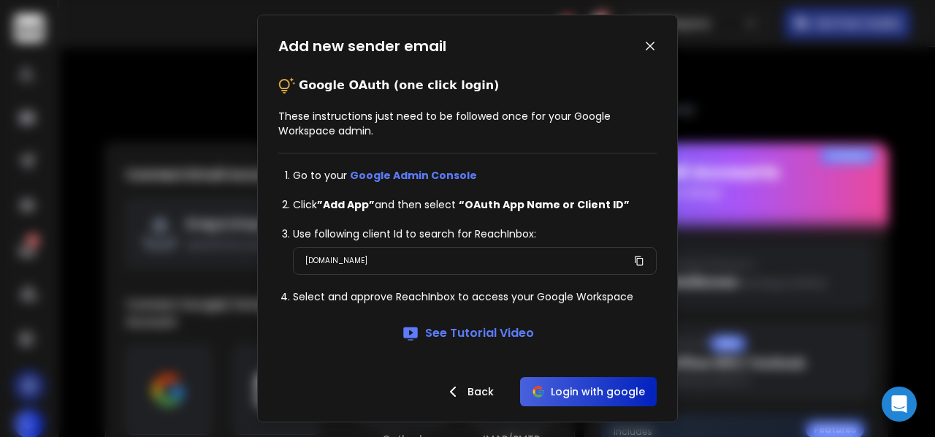
click at [598, 398] on button "Login with google" at bounding box center [588, 391] width 137 height 29
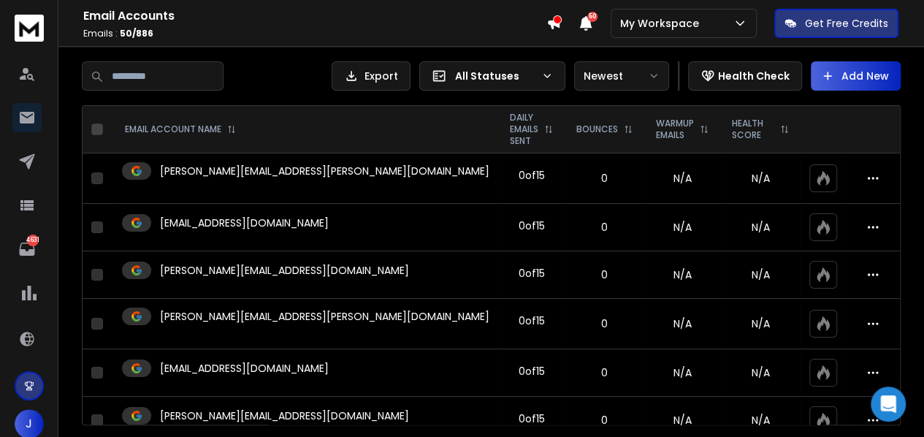
click at [842, 81] on button "Add New" at bounding box center [855, 75] width 90 height 29
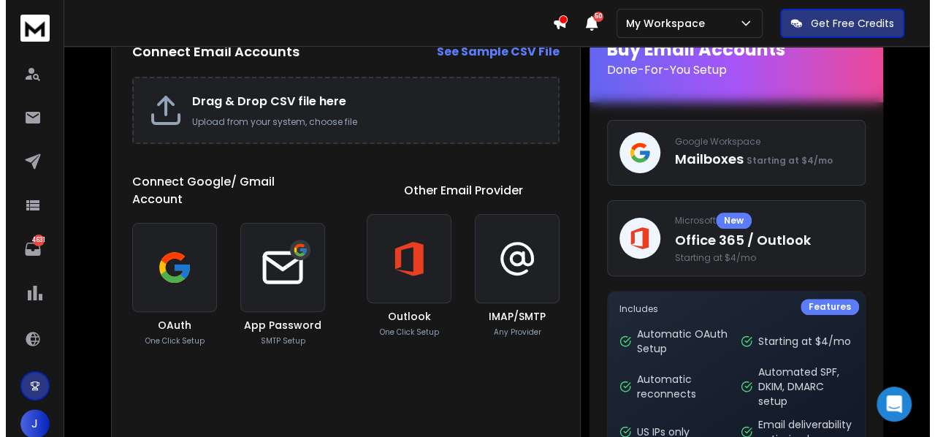
scroll to position [146, 0]
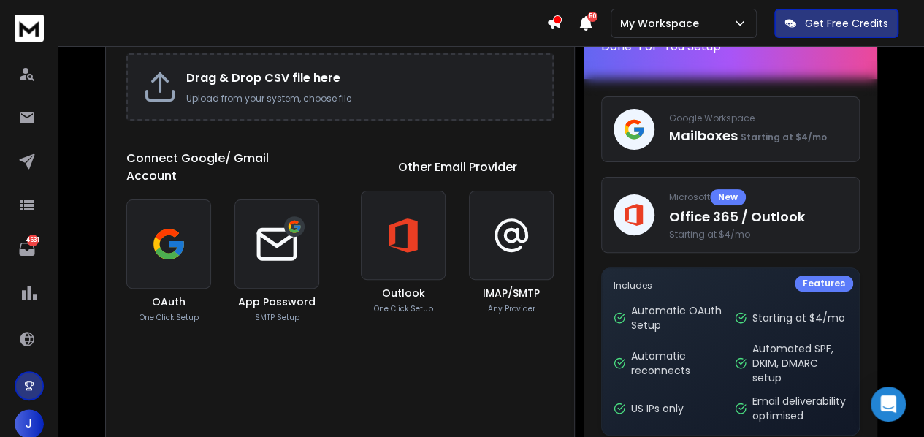
click at [155, 283] on div at bounding box center [168, 243] width 85 height 89
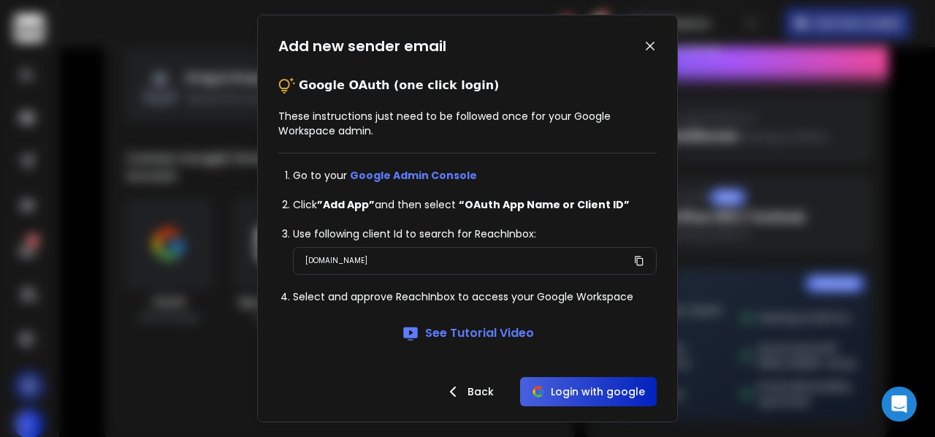
click at [571, 388] on button "Login with google" at bounding box center [588, 391] width 137 height 29
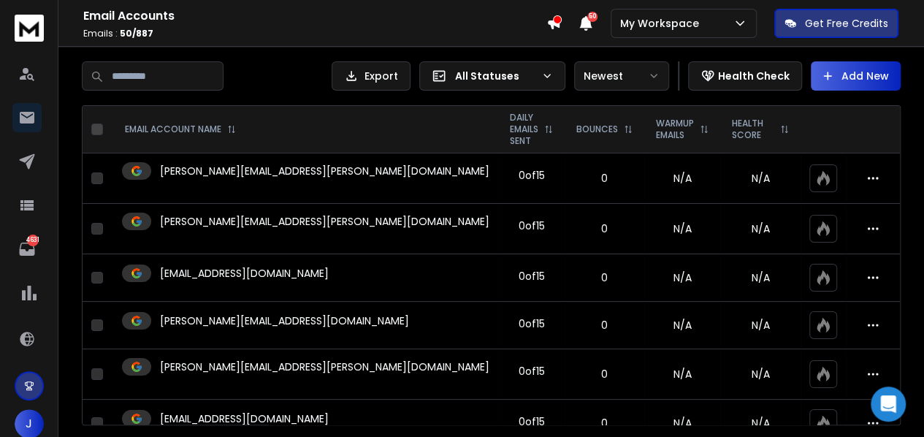
click at [835, 71] on button "Add New" at bounding box center [855, 75] width 90 height 29
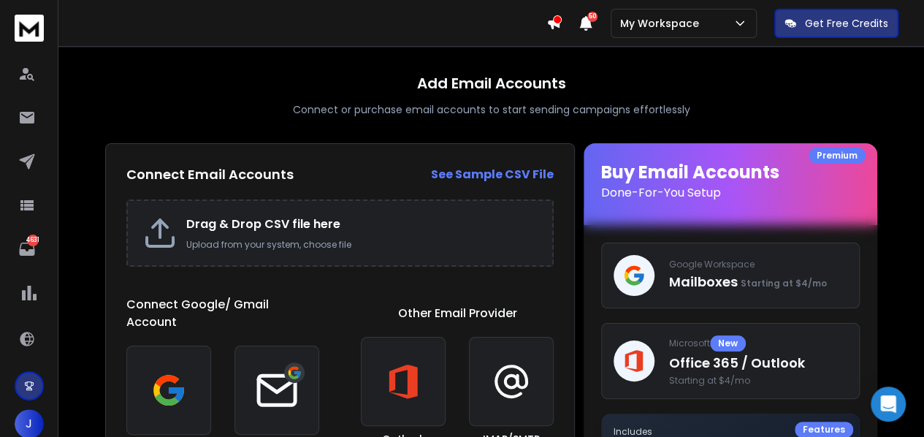
click at [189, 410] on div at bounding box center [168, 389] width 85 height 89
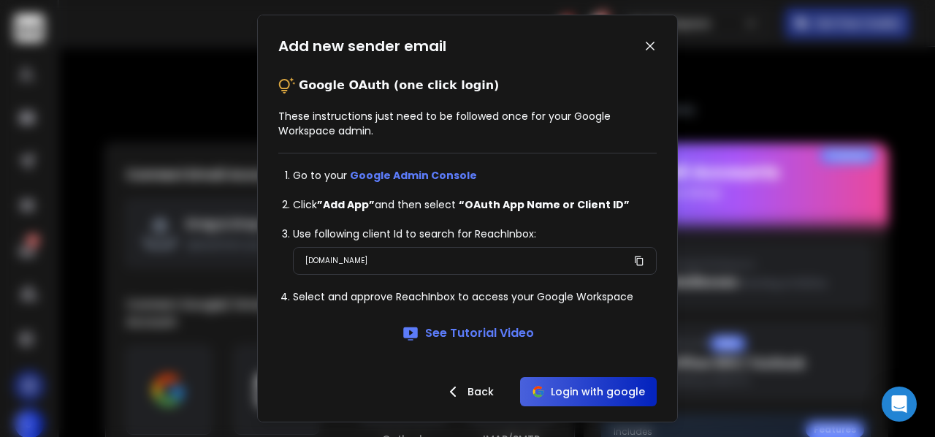
click at [608, 394] on button "Login with google" at bounding box center [588, 391] width 137 height 29
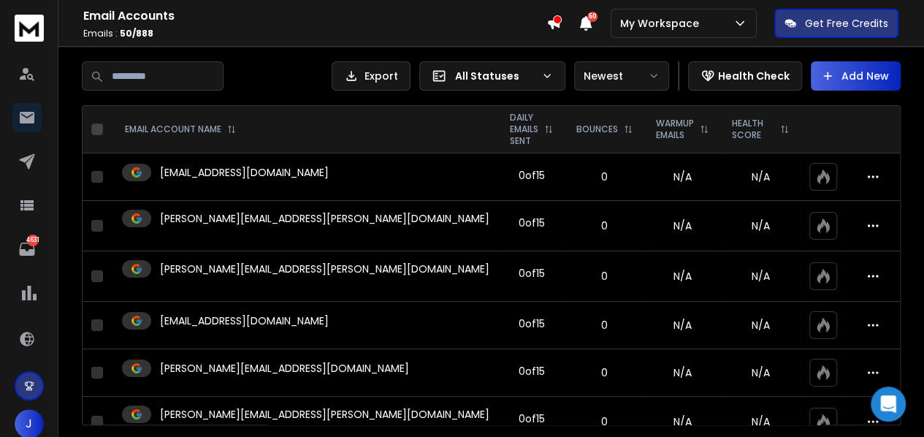
click at [855, 74] on button "Add New" at bounding box center [855, 75] width 90 height 29
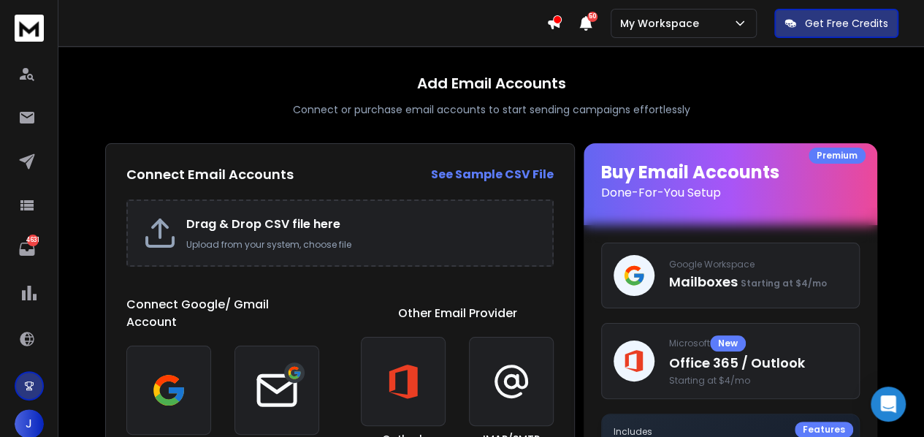
click at [184, 414] on div at bounding box center [168, 389] width 85 height 89
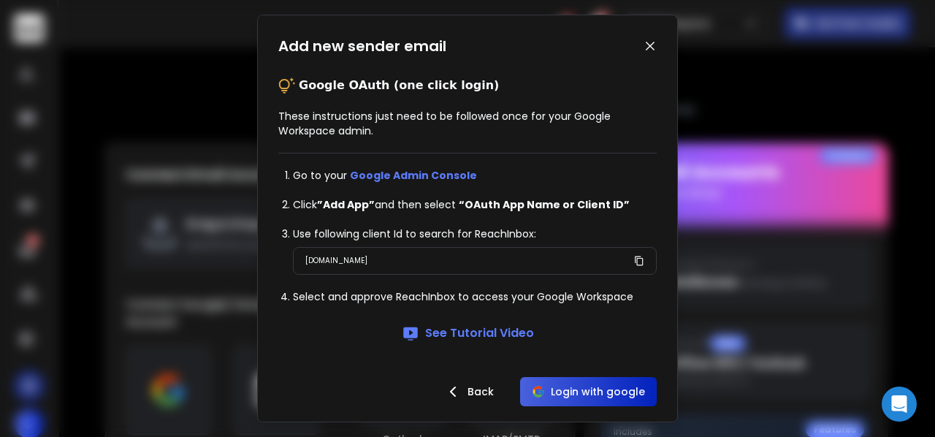
click at [568, 386] on button "Login with google" at bounding box center [588, 391] width 137 height 29
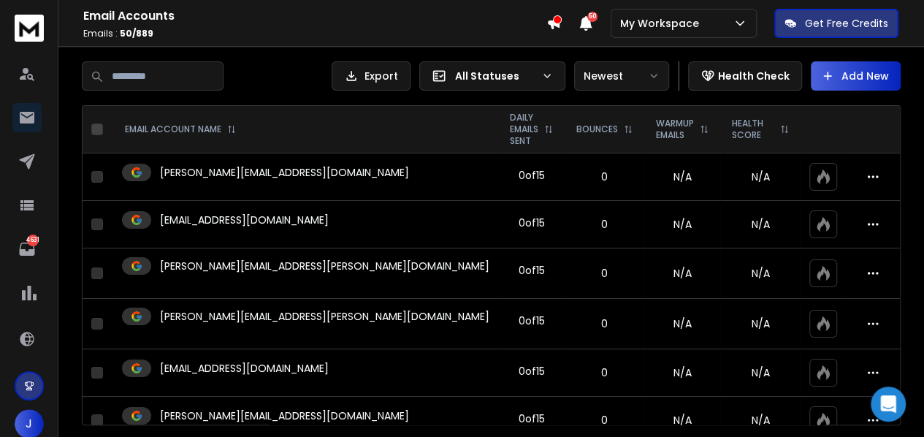
click at [166, 82] on input at bounding box center [153, 75] width 142 height 29
paste input "**********"
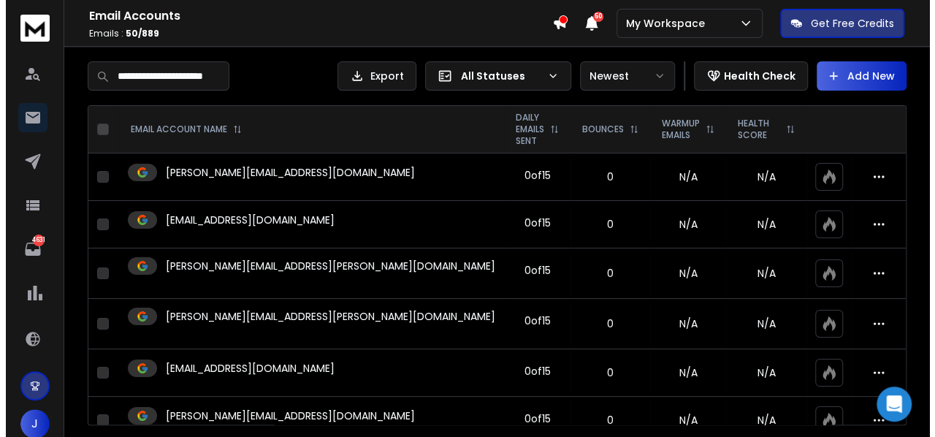
scroll to position [0, 2]
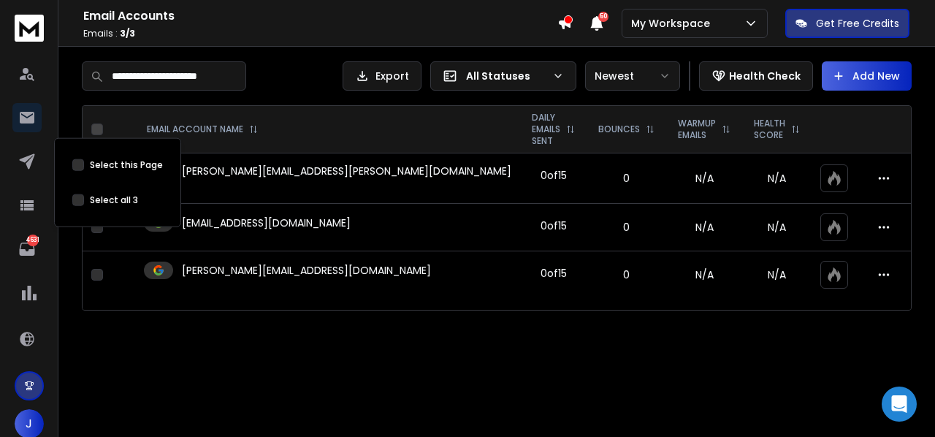
type input "**********"
click at [101, 127] on button "Select this Page" at bounding box center [97, 129] width 12 height 12
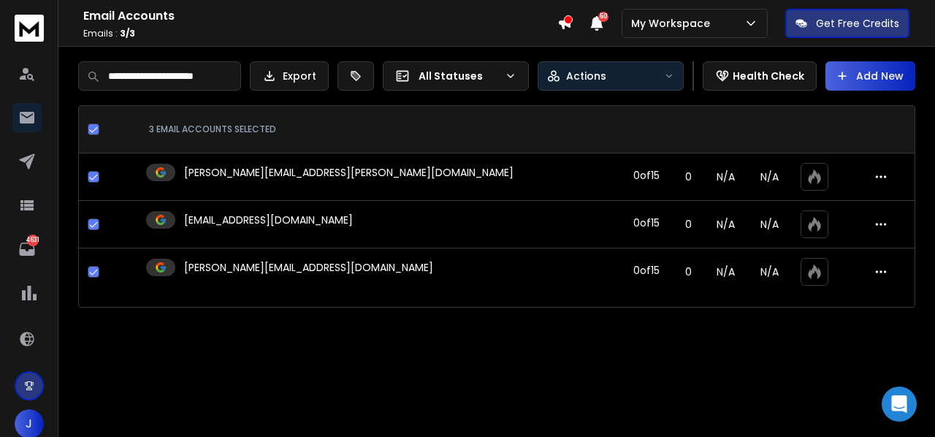
click at [613, 78] on div "Actions" at bounding box center [602, 76] width 111 height 15
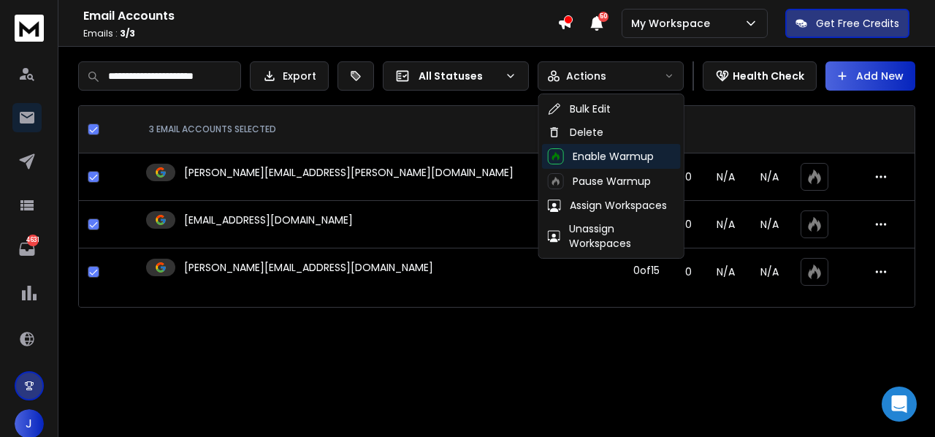
click at [583, 151] on div "Enable Warmup" at bounding box center [601, 156] width 106 height 16
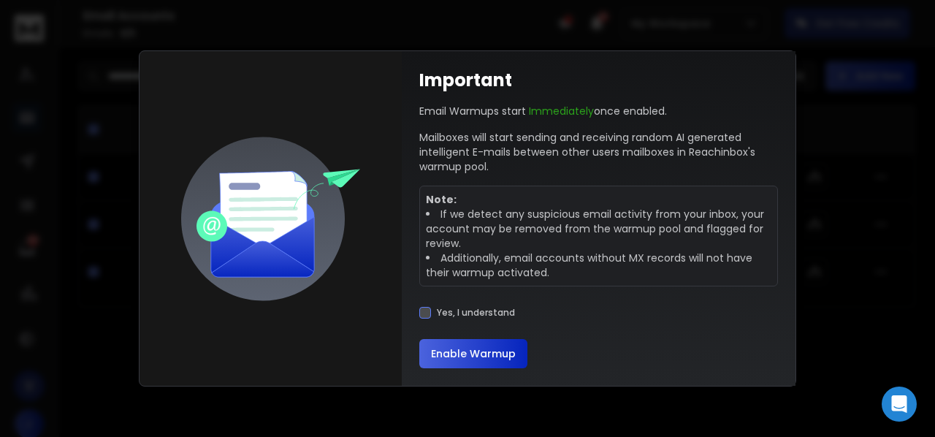
click at [426, 312] on button "Yes, I understand" at bounding box center [425, 313] width 12 height 12
click at [447, 344] on button "Enable Warmup" at bounding box center [473, 353] width 108 height 29
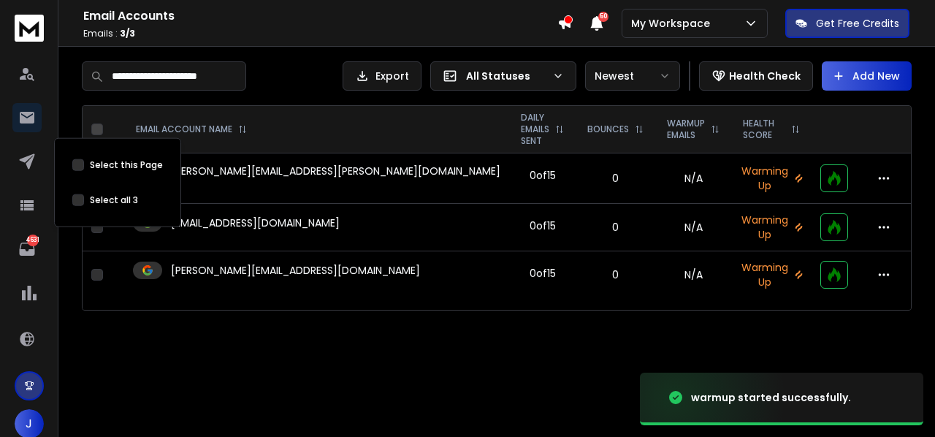
click at [101, 128] on button "Select this Page" at bounding box center [97, 129] width 12 height 12
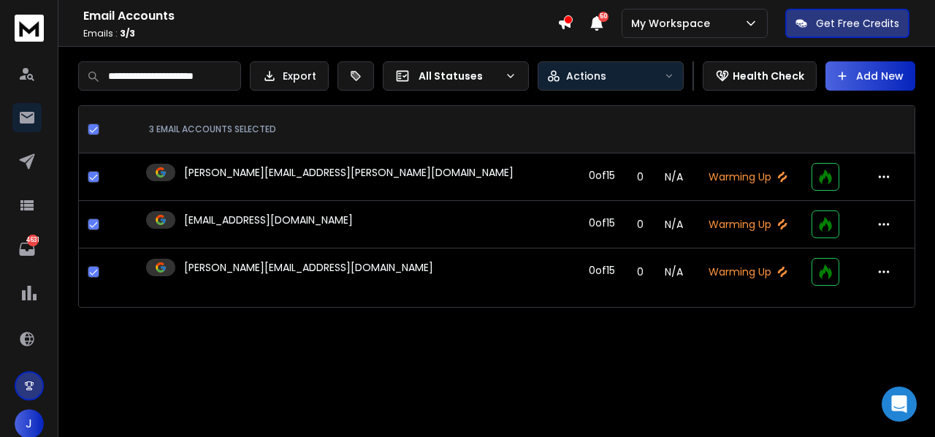
click at [624, 77] on div "Actions" at bounding box center [602, 76] width 111 height 15
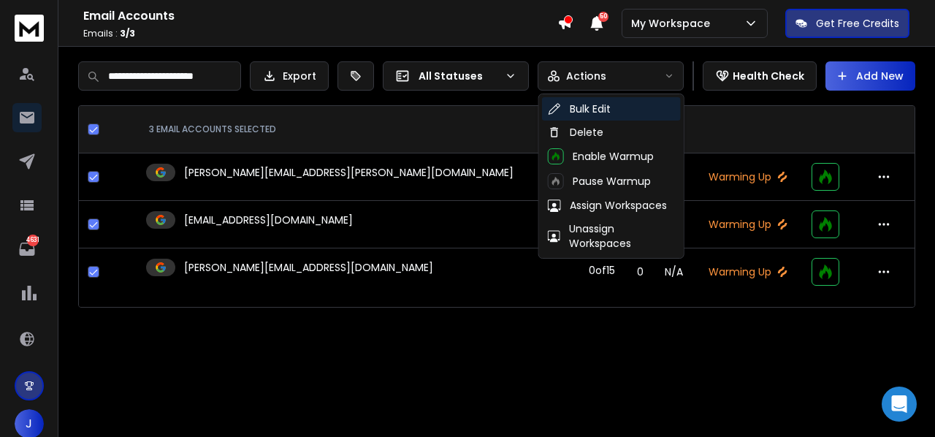
click at [621, 113] on div "Bulk Edit" at bounding box center [611, 108] width 139 height 23
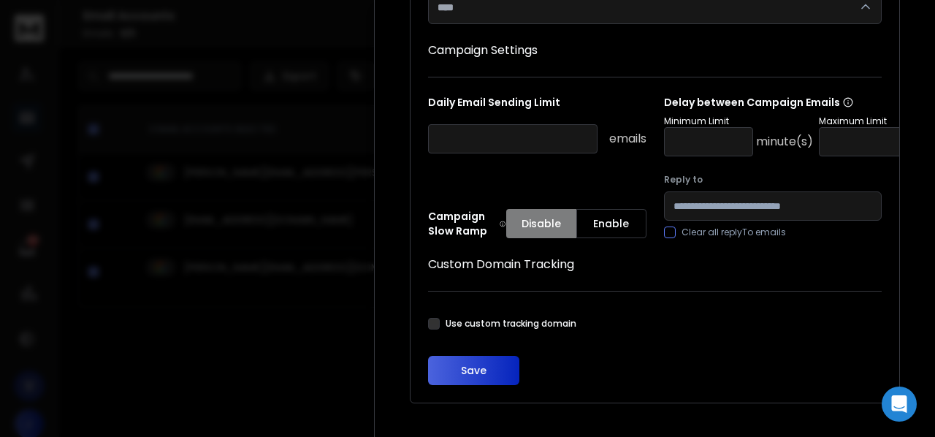
scroll to position [435, 0]
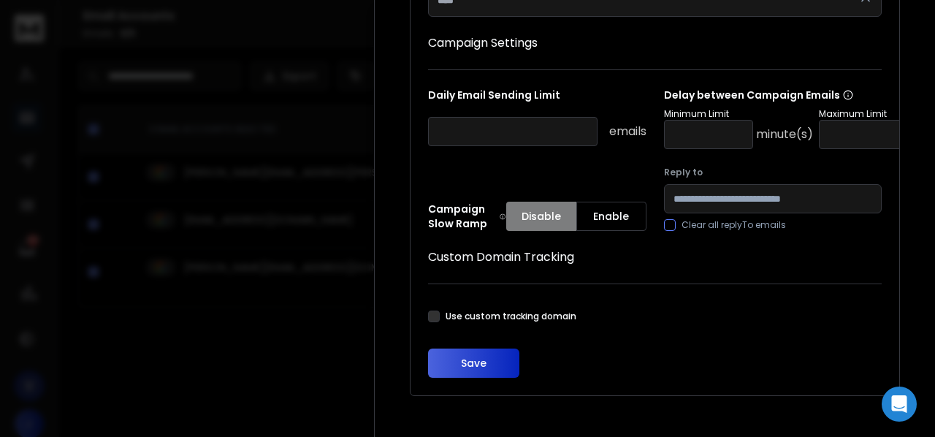
click at [432, 310] on button "Reply to" at bounding box center [434, 316] width 12 height 12
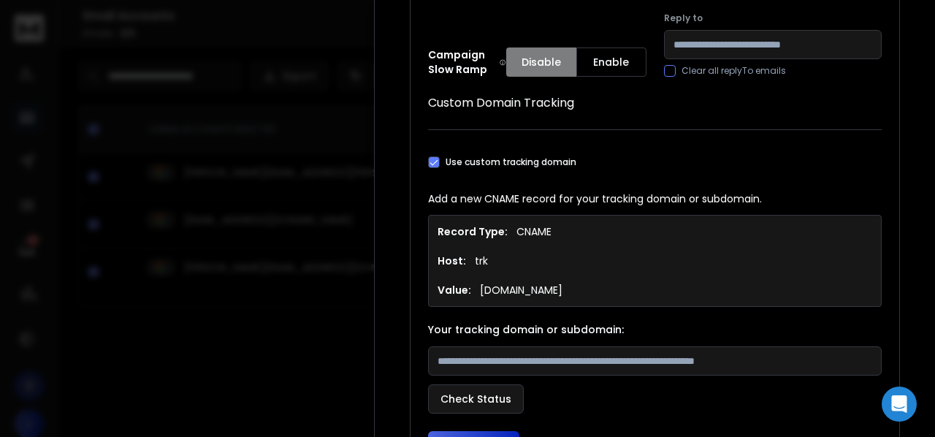
scroll to position [581, 0]
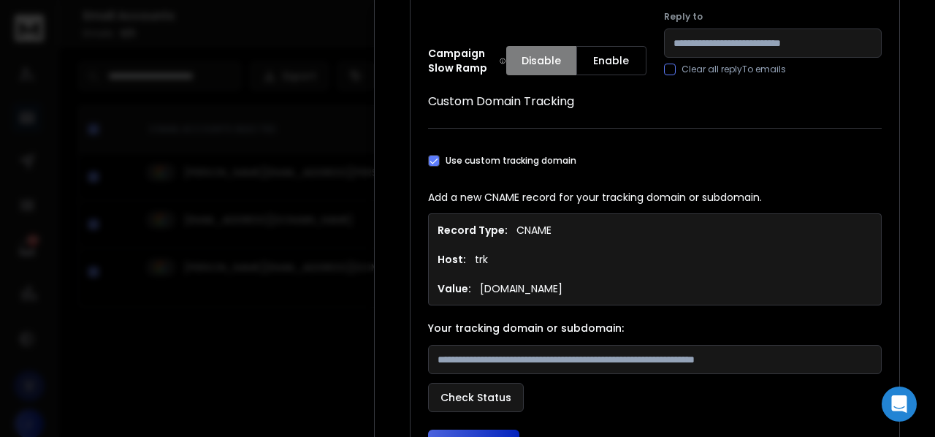
click at [513, 353] on input at bounding box center [654, 359] width 453 height 29
paste input "**********"
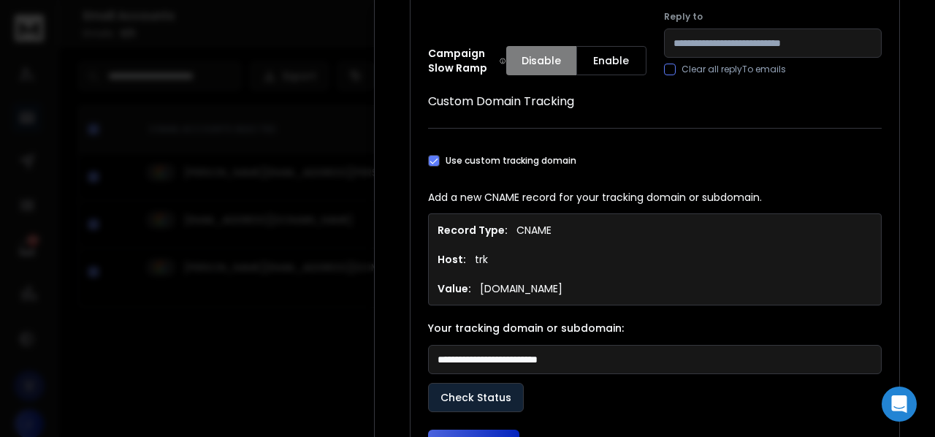
type input "**********"
click at [511, 394] on button "Check Status" at bounding box center [476, 397] width 96 height 29
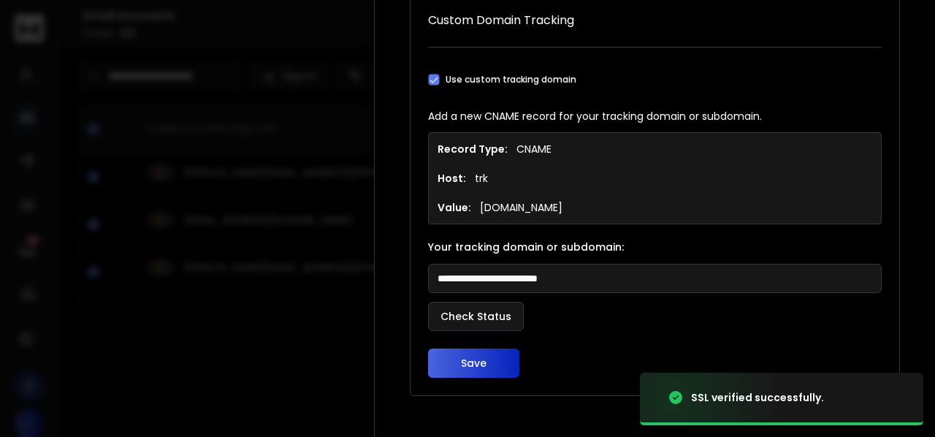
scroll to position [672, 0]
click at [473, 350] on button "Save" at bounding box center [473, 362] width 91 height 29
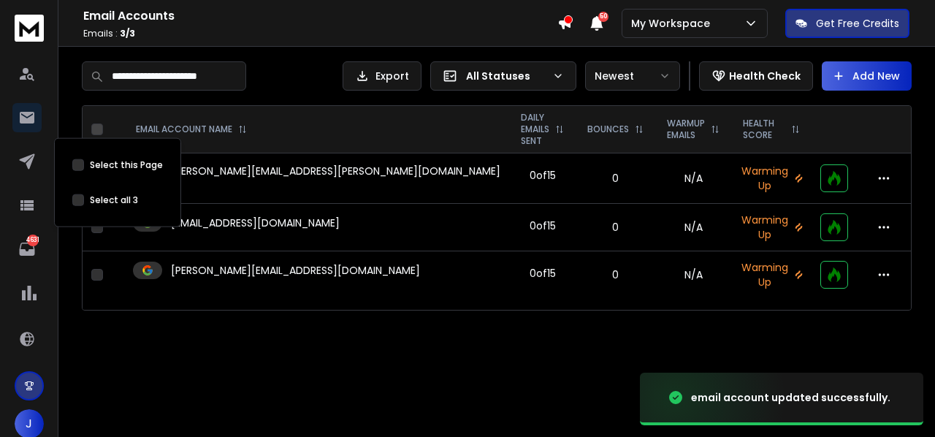
click at [98, 126] on button "Select this Page" at bounding box center [97, 129] width 12 height 12
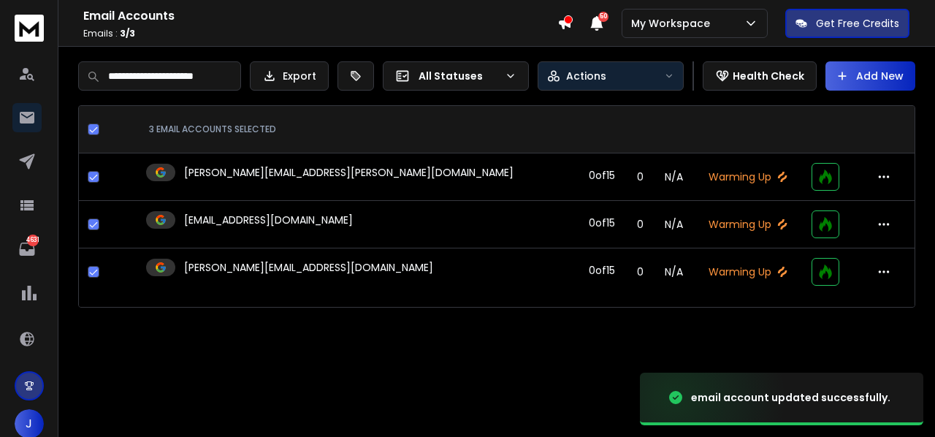
click at [628, 72] on div "Actions" at bounding box center [602, 76] width 111 height 15
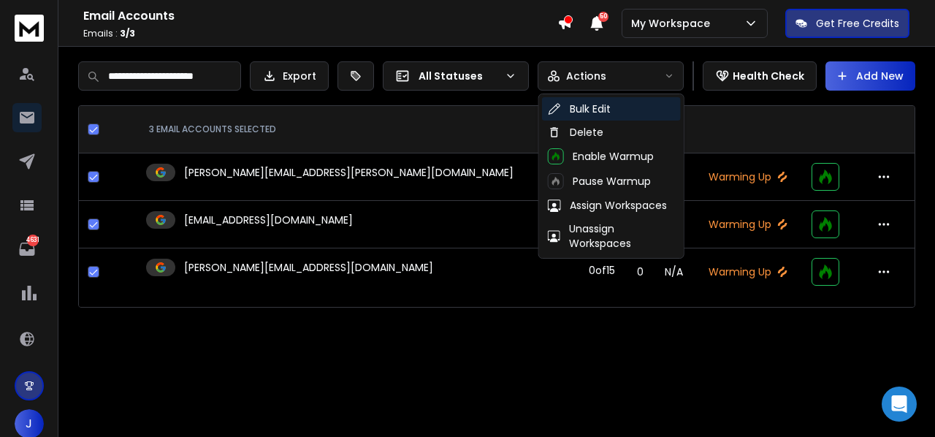
click at [615, 110] on div "Bulk Edit" at bounding box center [611, 108] width 139 height 23
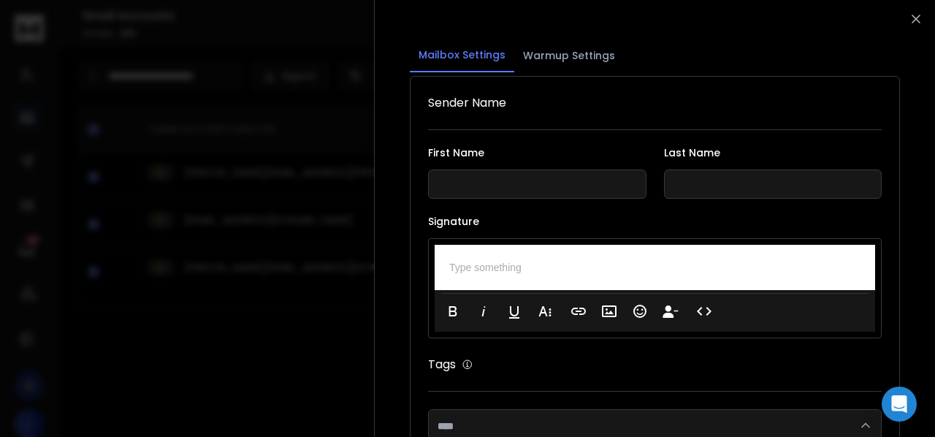
click at [589, 62] on button "Warmup Settings" at bounding box center [569, 55] width 110 height 32
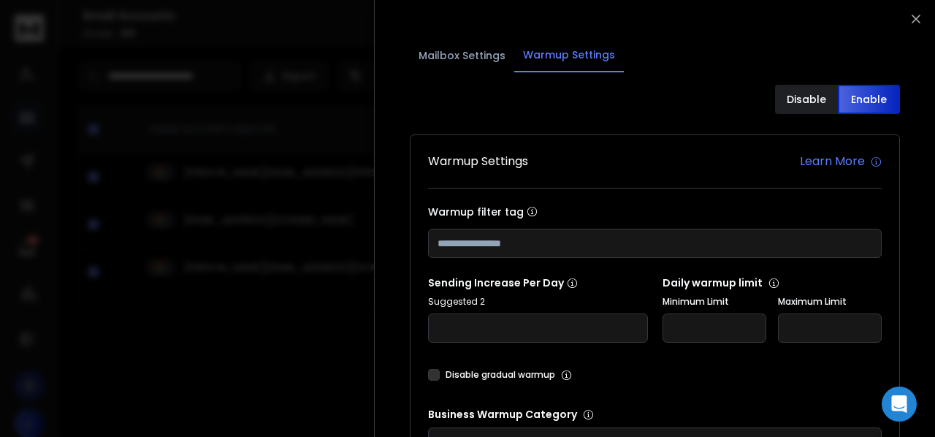
click at [495, 245] on input at bounding box center [654, 243] width 453 height 29
type input "*"
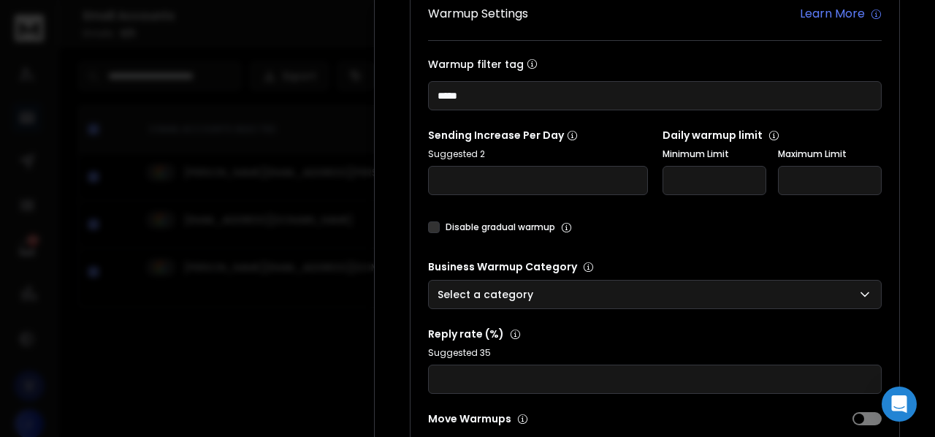
scroll to position [292, 0]
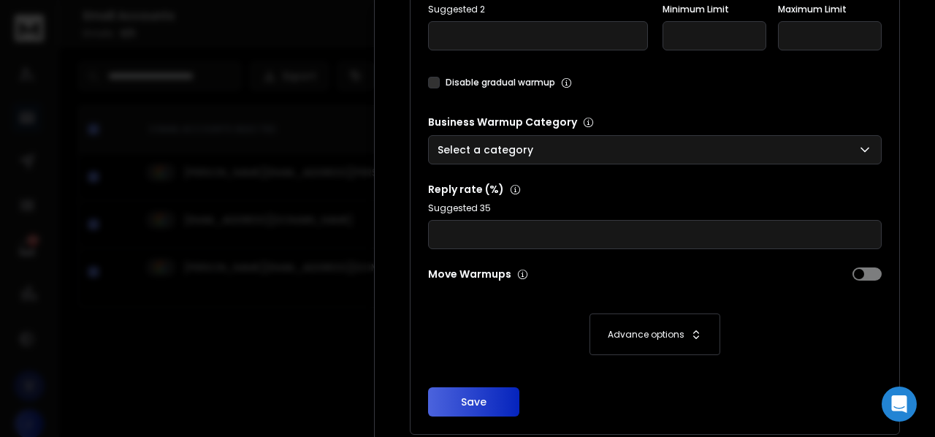
type input "*****"
click at [469, 396] on button "Save" at bounding box center [473, 401] width 91 height 29
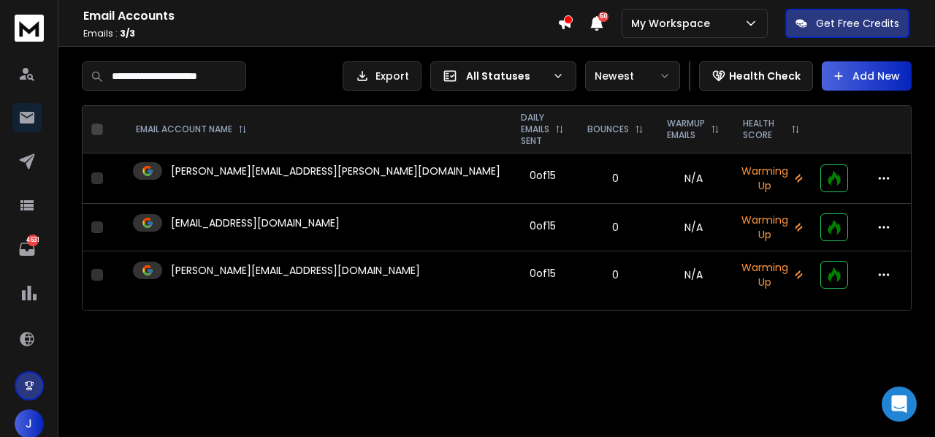
click at [166, 76] on input "**********" at bounding box center [164, 75] width 164 height 29
paste input "*"
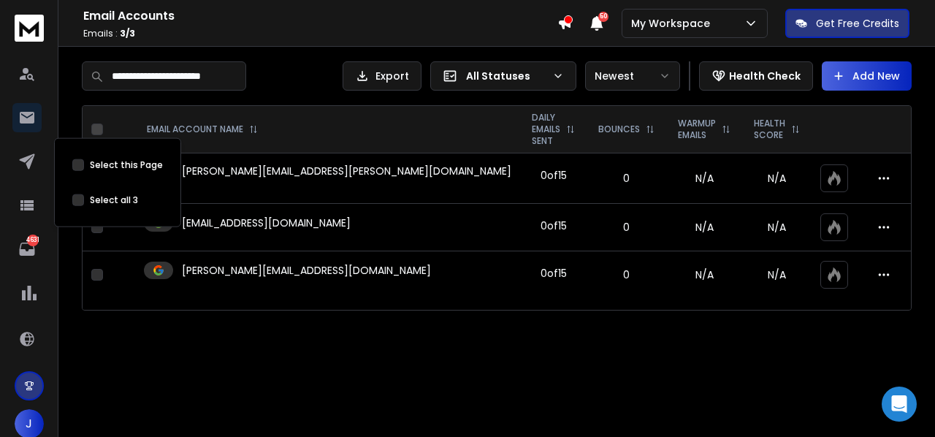
type input "**********"
click at [96, 129] on button "Select this Page" at bounding box center [97, 129] width 12 height 12
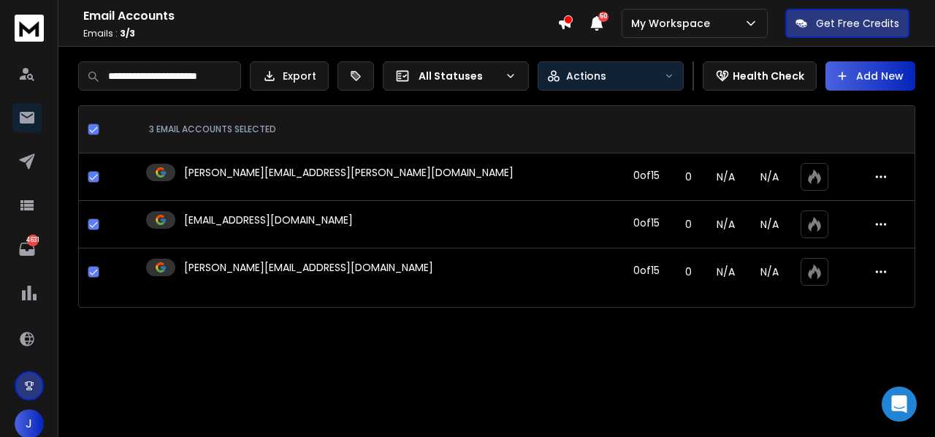
click at [582, 78] on p "Actions" at bounding box center [586, 76] width 40 height 15
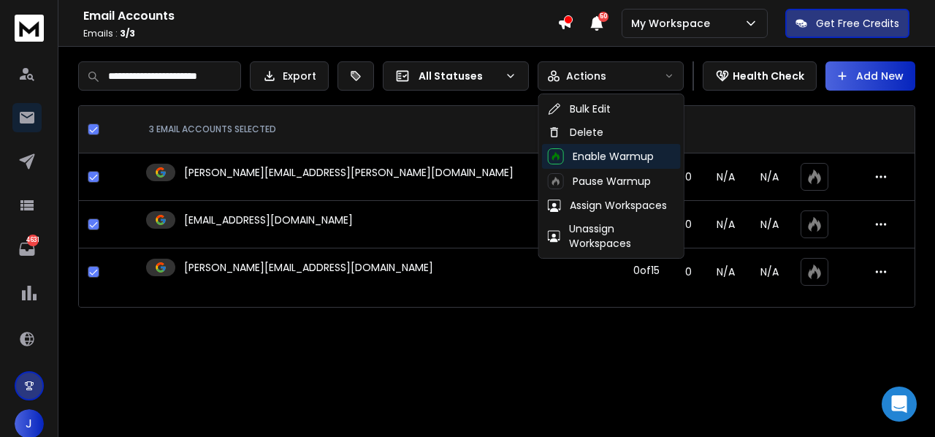
click at [574, 145] on div "Enable Warmup" at bounding box center [611, 156] width 139 height 25
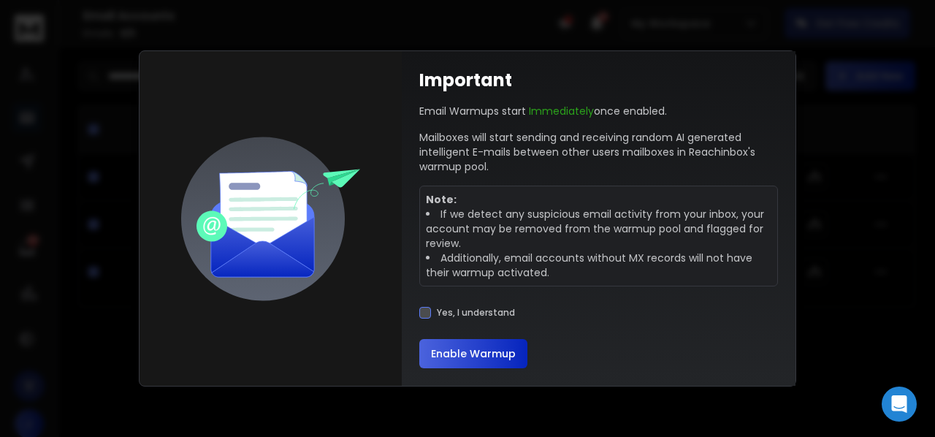
click at [423, 318] on button "Yes, I understand" at bounding box center [425, 313] width 12 height 12
click at [439, 354] on button "Enable Warmup" at bounding box center [473, 353] width 108 height 29
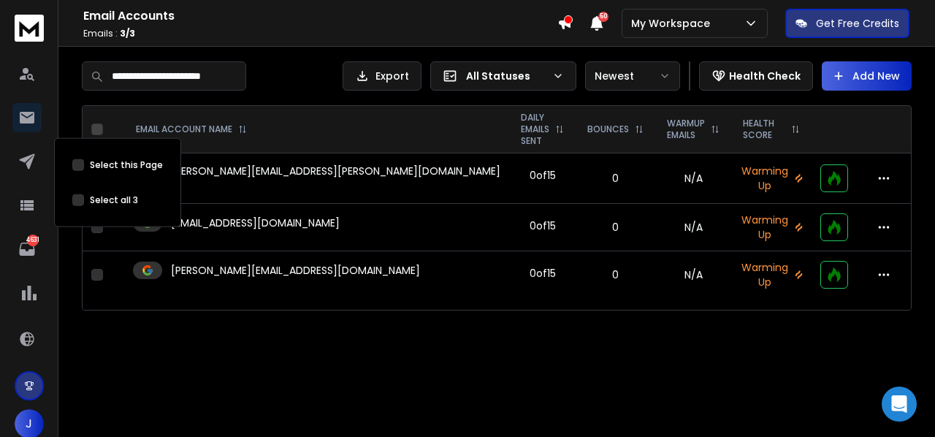
click at [97, 128] on button "Select this Page" at bounding box center [97, 129] width 12 height 12
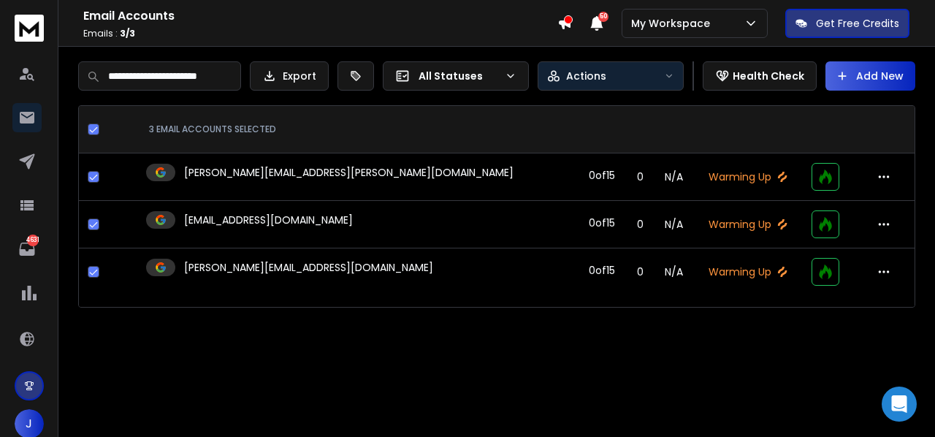
click at [622, 75] on div "Actions" at bounding box center [602, 76] width 111 height 15
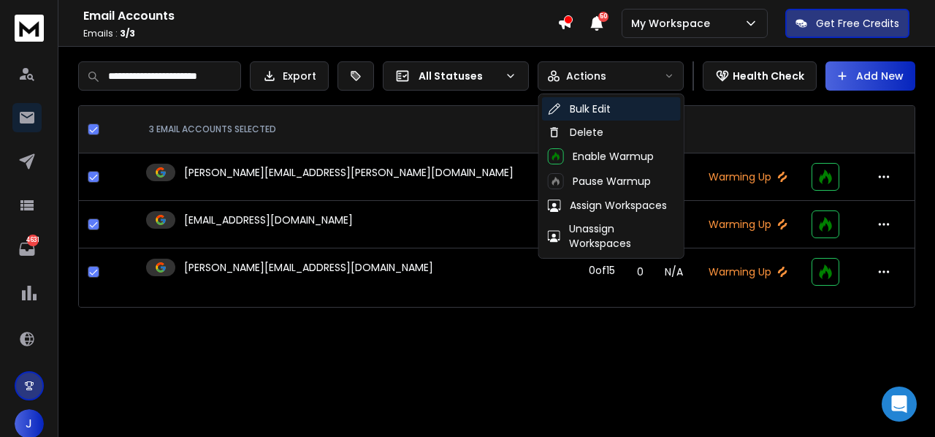
click at [610, 107] on div "Bulk Edit" at bounding box center [579, 108] width 63 height 15
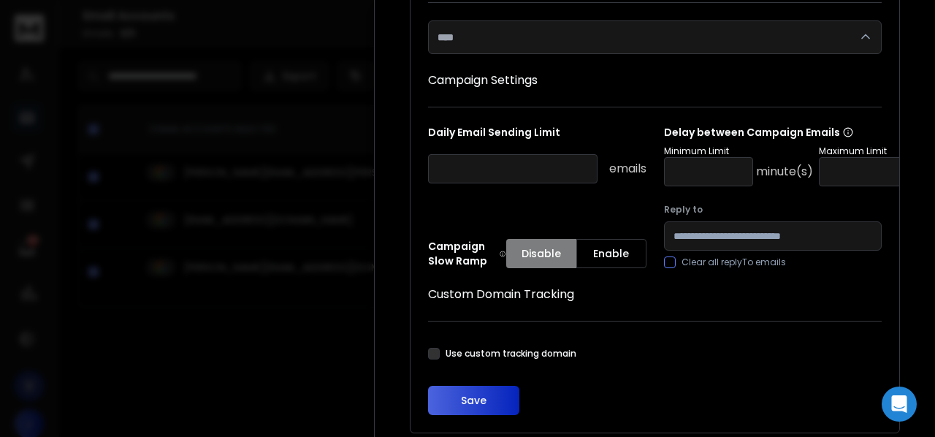
scroll to position [435, 0]
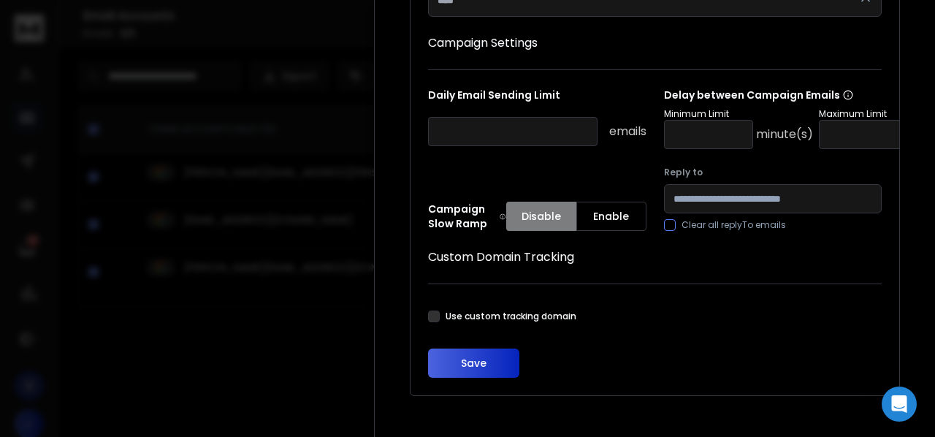
click at [431, 310] on button "Reply to" at bounding box center [434, 316] width 12 height 12
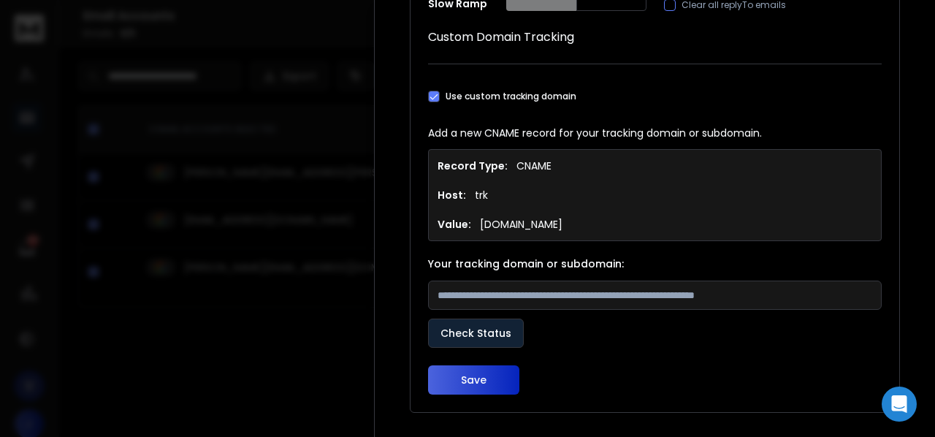
scroll to position [654, 0]
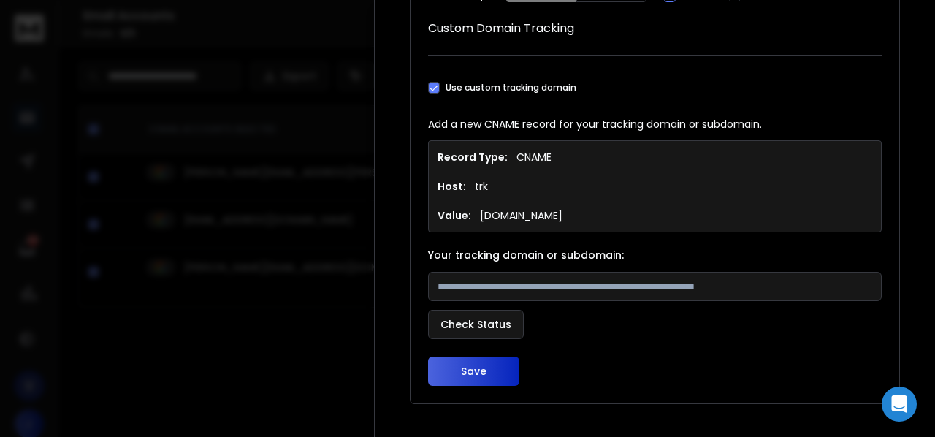
click at [494, 285] on input at bounding box center [654, 286] width 453 height 29
click at [483, 325] on button "Check Status" at bounding box center [476, 324] width 96 height 29
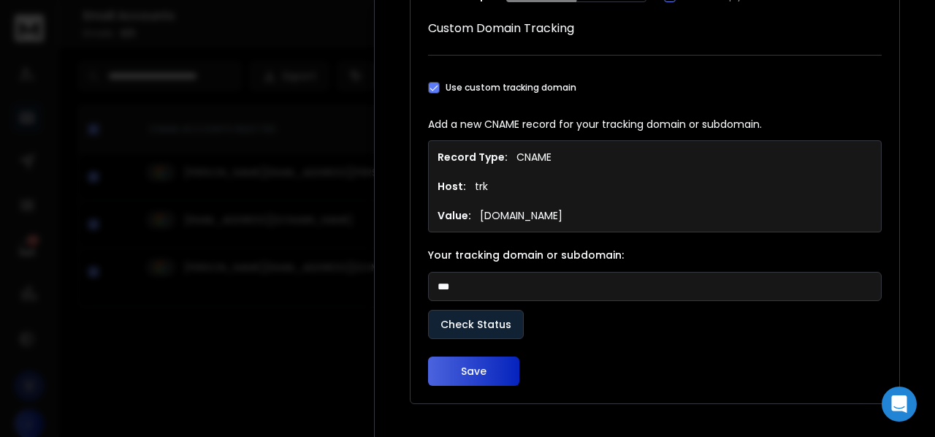
scroll to position [581, 0]
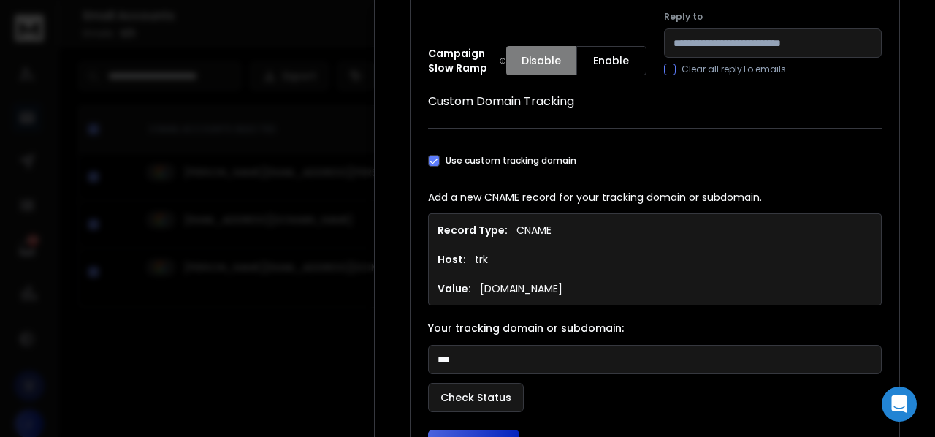
click at [461, 361] on input "***" at bounding box center [654, 359] width 453 height 29
paste input "**********"
type input "**********"
click at [501, 396] on button "Check Status" at bounding box center [476, 397] width 96 height 29
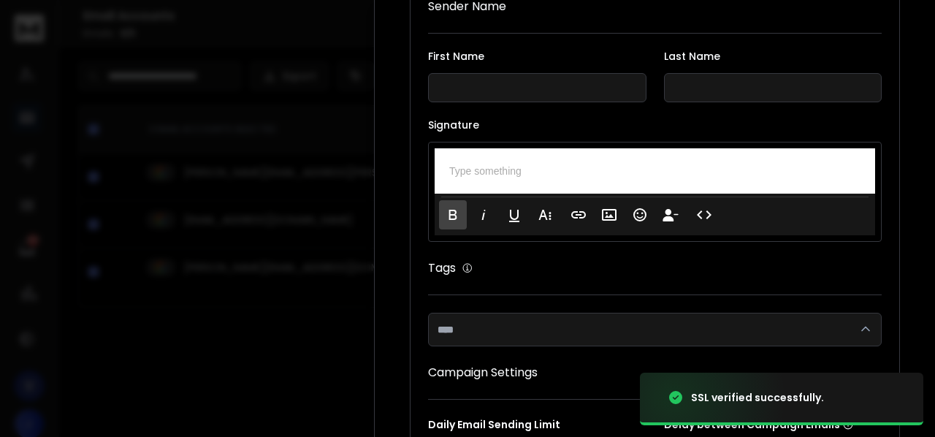
scroll to position [0, 0]
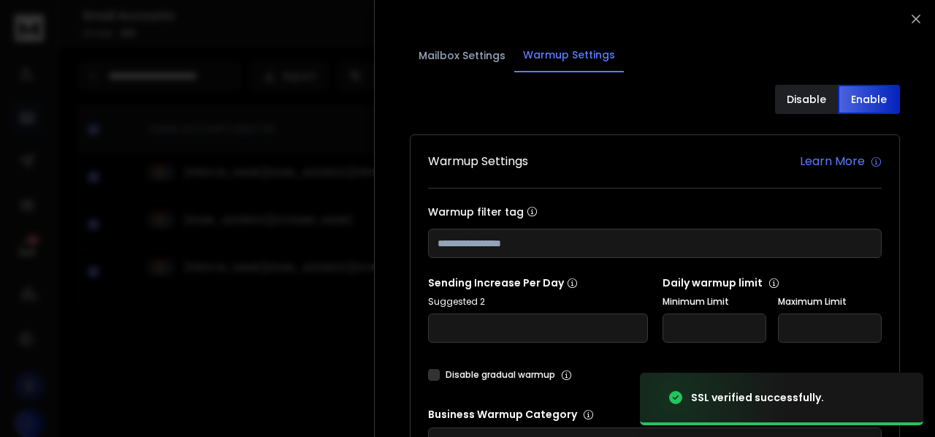
click at [582, 45] on button "Warmup Settings" at bounding box center [569, 56] width 110 height 34
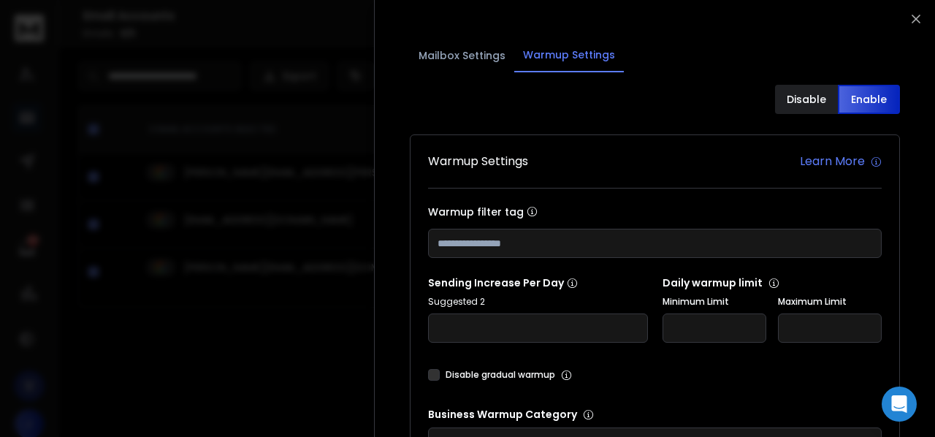
click at [450, 55] on button "Mailbox Settings" at bounding box center [462, 55] width 104 height 32
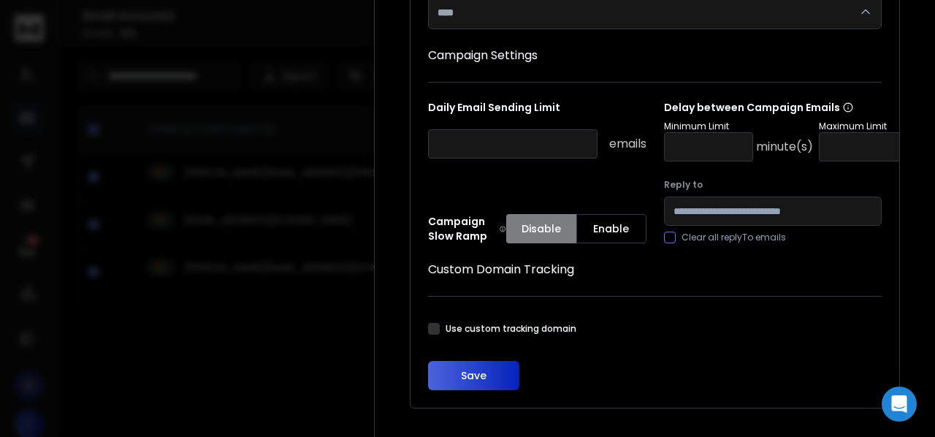
scroll to position [435, 0]
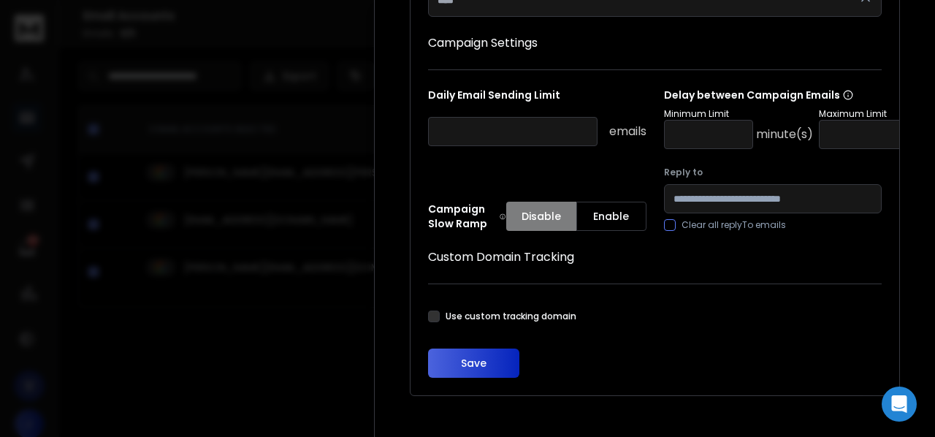
click at [475, 356] on button "Save" at bounding box center [473, 362] width 91 height 29
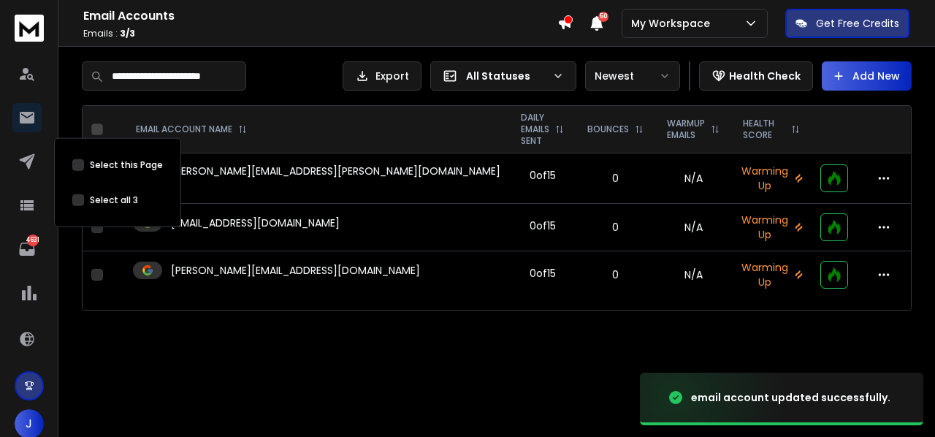
click at [91, 131] on button "Select this Page" at bounding box center [97, 129] width 12 height 12
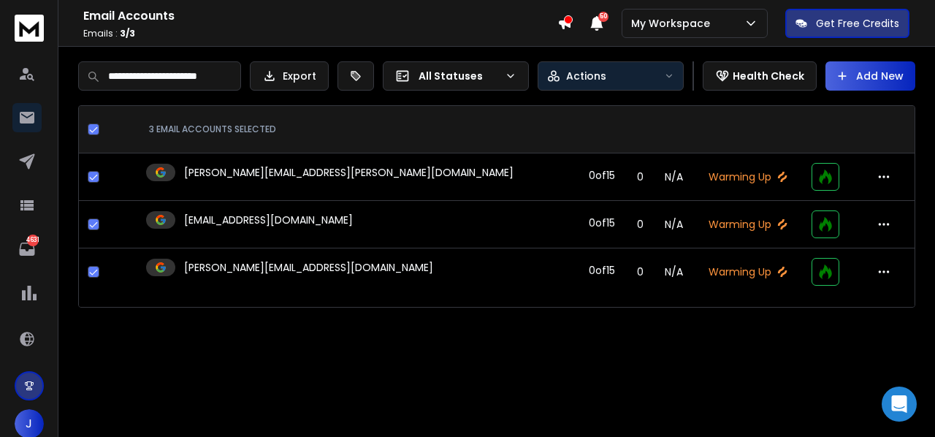
click at [618, 72] on div "Actions" at bounding box center [602, 76] width 111 height 15
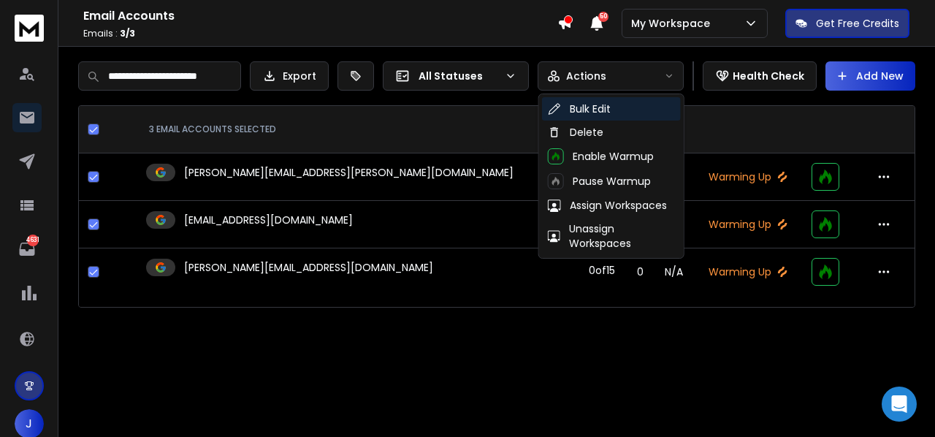
click at [610, 108] on div "Bulk Edit" at bounding box center [579, 108] width 63 height 15
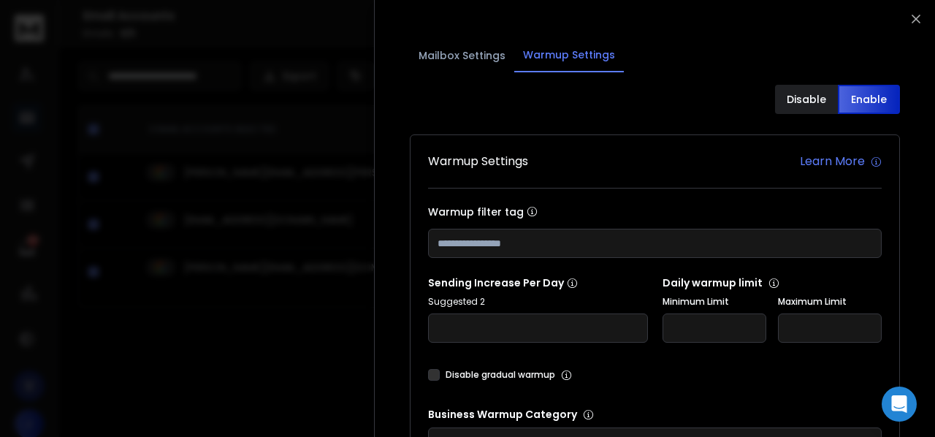
click at [561, 64] on button "Warmup Settings" at bounding box center [569, 56] width 110 height 34
click at [507, 236] on input at bounding box center [654, 243] width 453 height 29
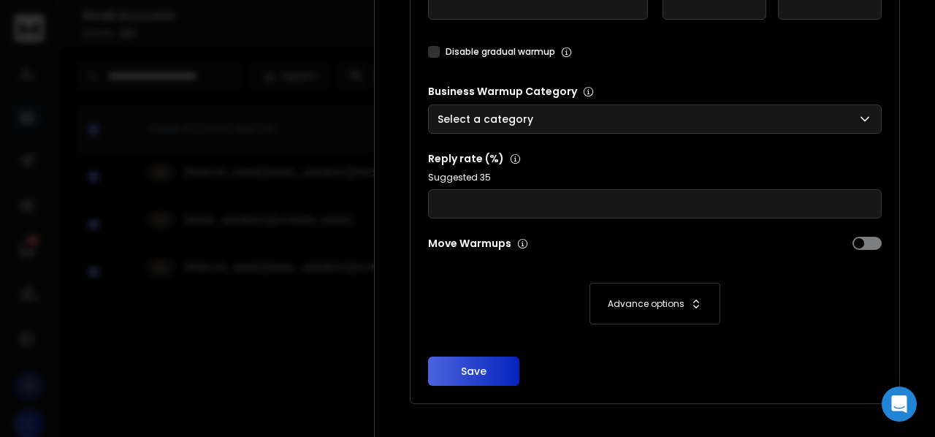
scroll to position [330, 0]
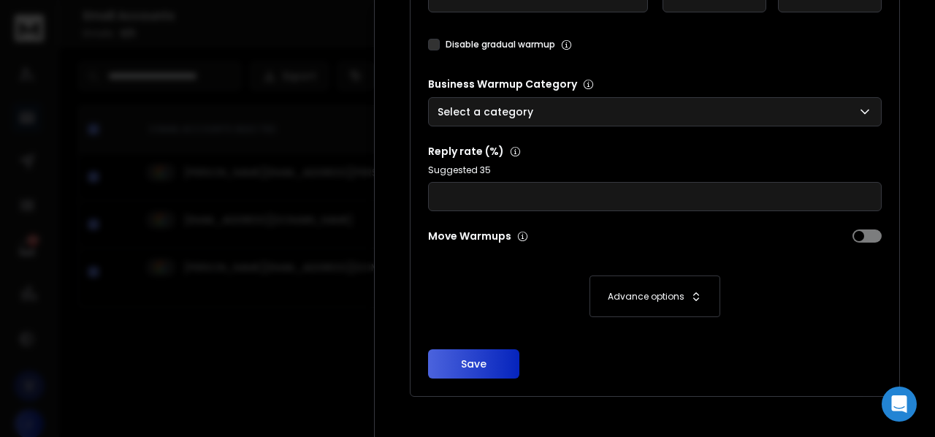
type input "*****"
click at [496, 334] on form "Warmup Settings Learn More Warmup filter tag ***** Sending Increase Per Day Sug…" at bounding box center [654, 101] width 453 height 556
click at [491, 358] on button "Save" at bounding box center [473, 363] width 91 height 29
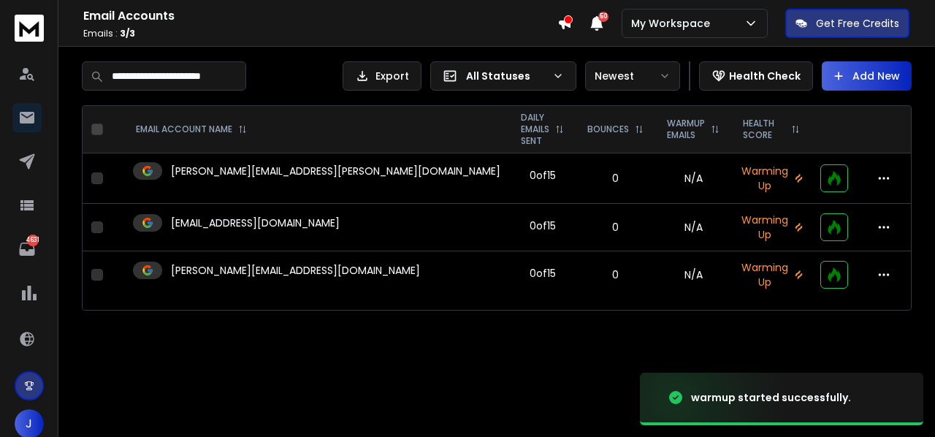
click at [177, 72] on input "**********" at bounding box center [164, 75] width 164 height 29
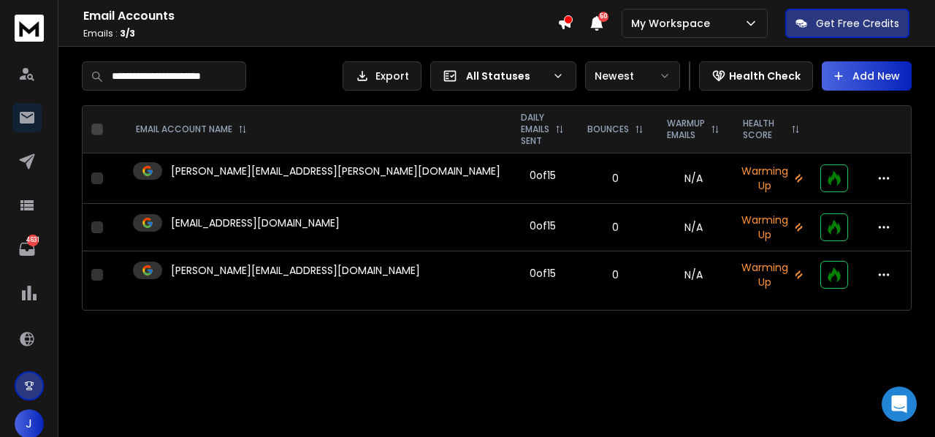
click at [177, 71] on input "**********" at bounding box center [164, 75] width 164 height 29
click at [174, 69] on input "**********" at bounding box center [164, 75] width 164 height 29
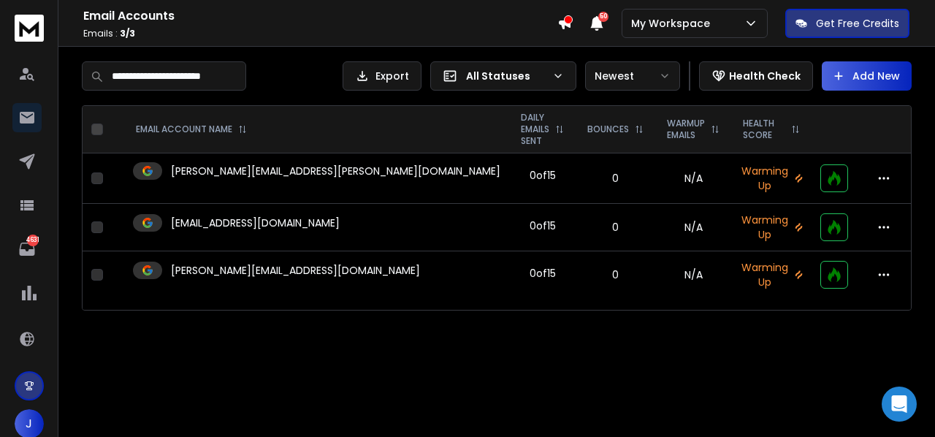
paste input
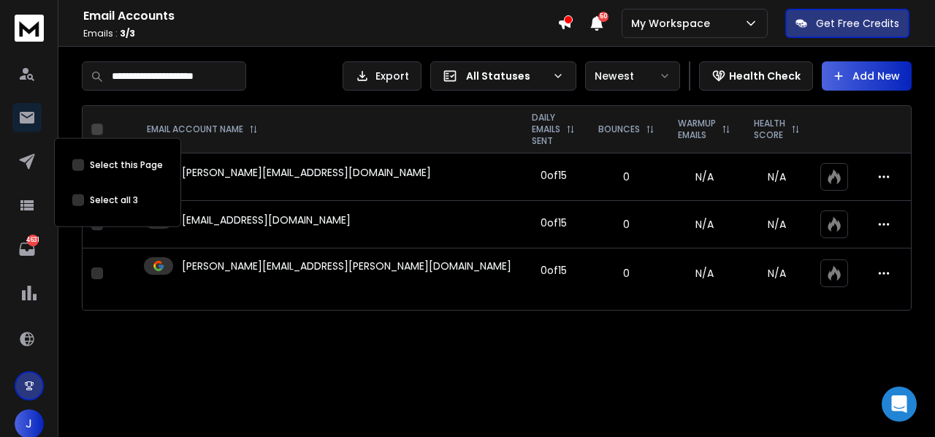
type input "**********"
click at [96, 126] on button "Select this Page" at bounding box center [97, 129] width 12 height 12
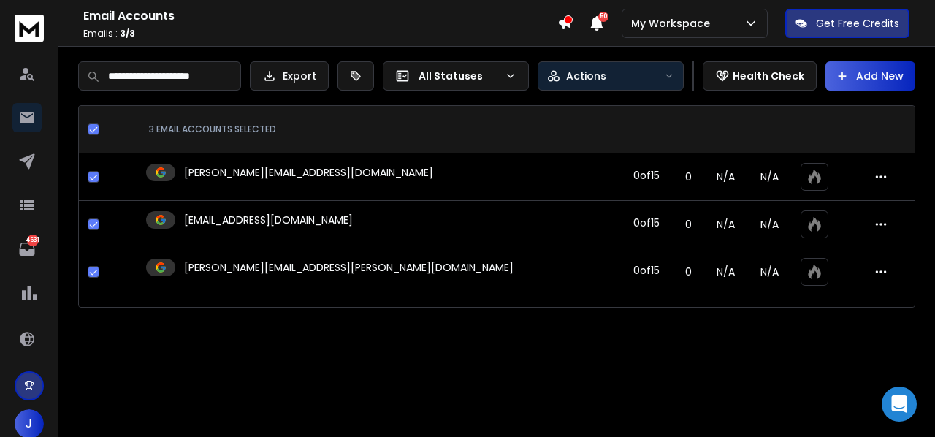
click at [610, 77] on div "Actions" at bounding box center [602, 76] width 111 height 15
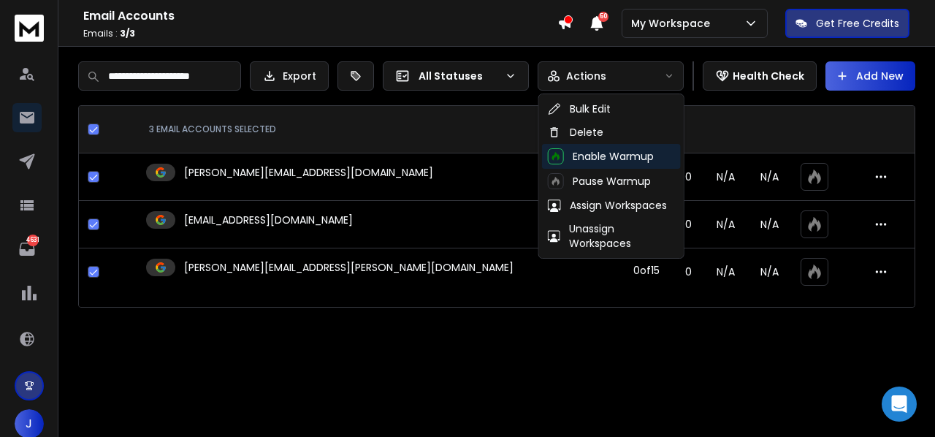
click at [610, 156] on div "Enable Warmup" at bounding box center [601, 156] width 106 height 16
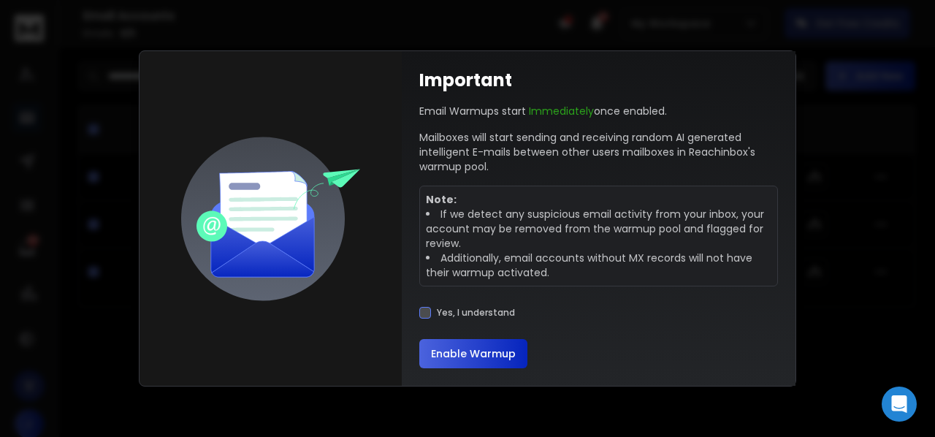
click at [423, 313] on button "Yes, I understand" at bounding box center [425, 313] width 12 height 12
click at [449, 343] on button "Enable Warmup" at bounding box center [473, 353] width 108 height 29
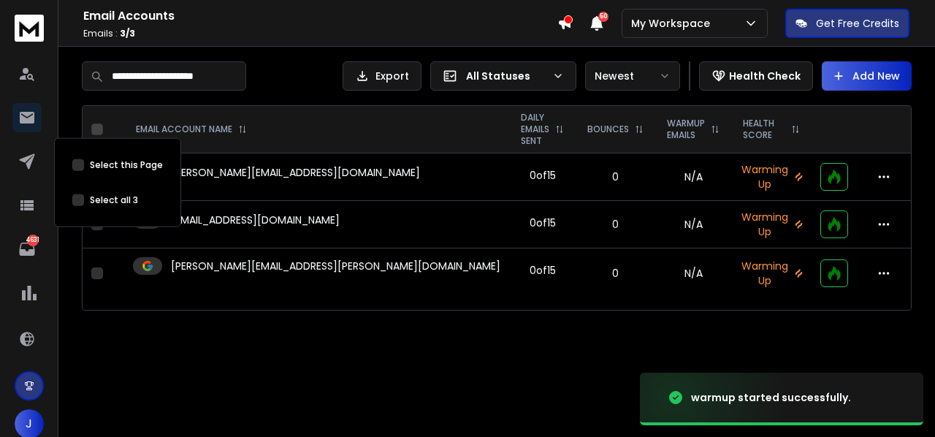
click at [95, 128] on button "Select this Page" at bounding box center [97, 129] width 12 height 12
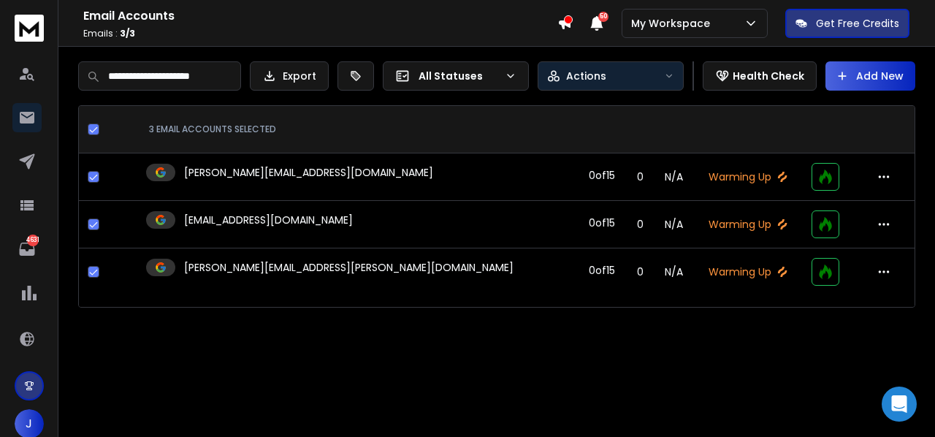
click at [600, 76] on p "Actions" at bounding box center [586, 76] width 40 height 15
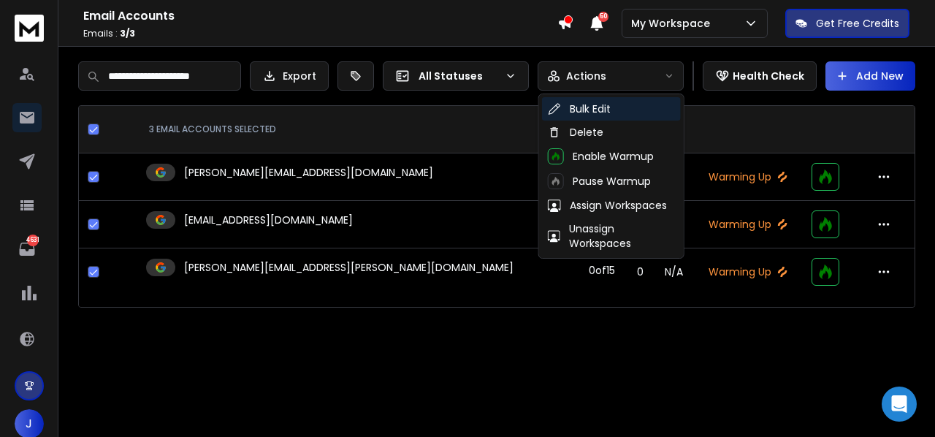
click at [586, 103] on div "Bulk Edit" at bounding box center [579, 108] width 63 height 15
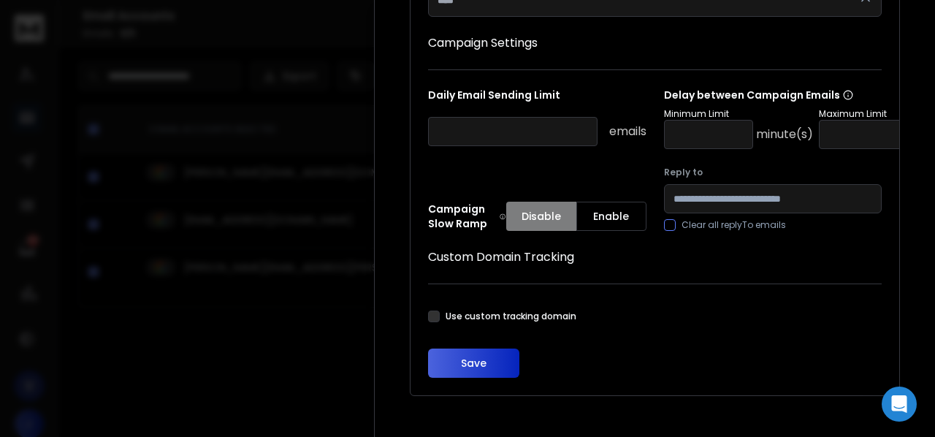
scroll to position [435, 0]
click at [434, 310] on button "Reply to" at bounding box center [434, 316] width 12 height 12
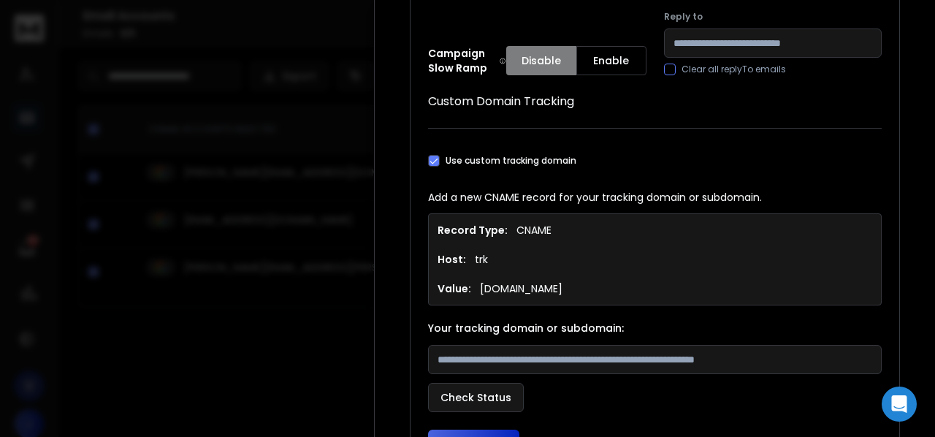
scroll to position [581, 0]
click at [476, 361] on input at bounding box center [654, 359] width 453 height 29
paste input "**********"
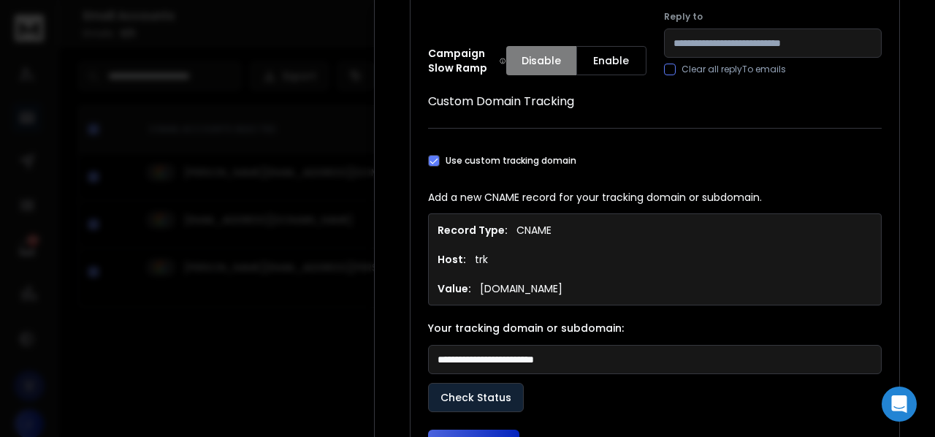
type input "**********"
click at [477, 402] on button "Check Status" at bounding box center [476, 397] width 96 height 29
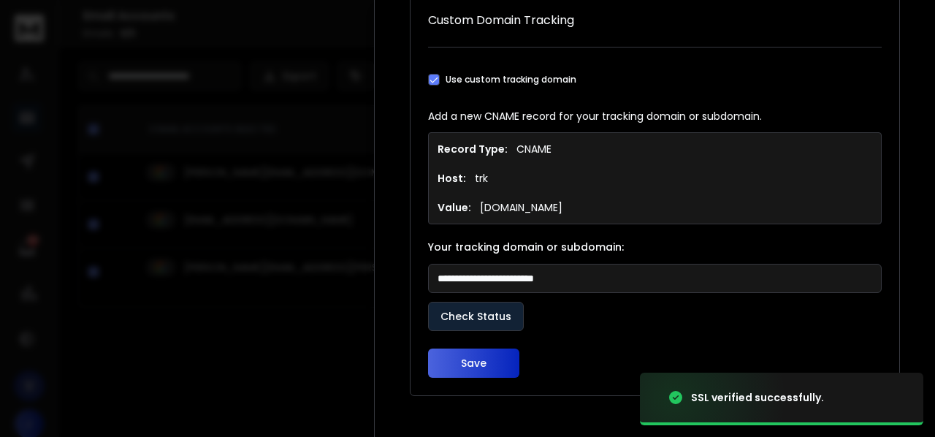
scroll to position [672, 0]
click at [472, 350] on button "Save" at bounding box center [473, 362] width 91 height 29
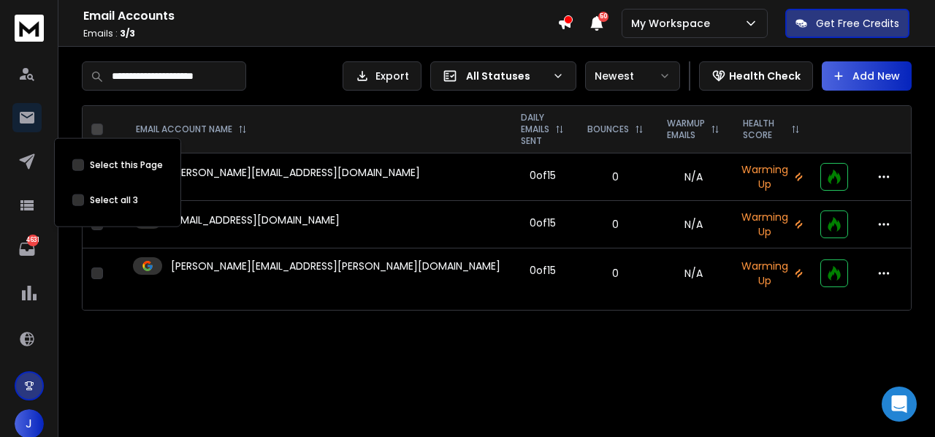
click at [96, 122] on th at bounding box center [104, 129] width 42 height 47
click at [96, 123] on button "Select this Page" at bounding box center [97, 129] width 12 height 12
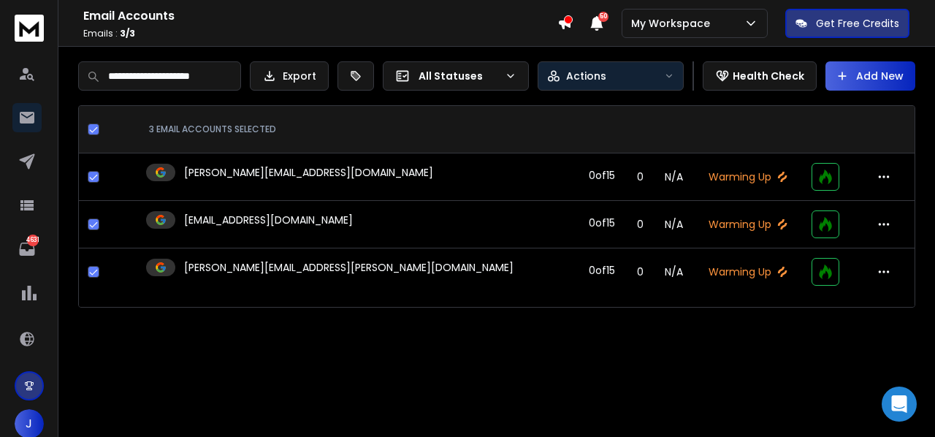
click at [607, 75] on div "Actions" at bounding box center [602, 76] width 111 height 15
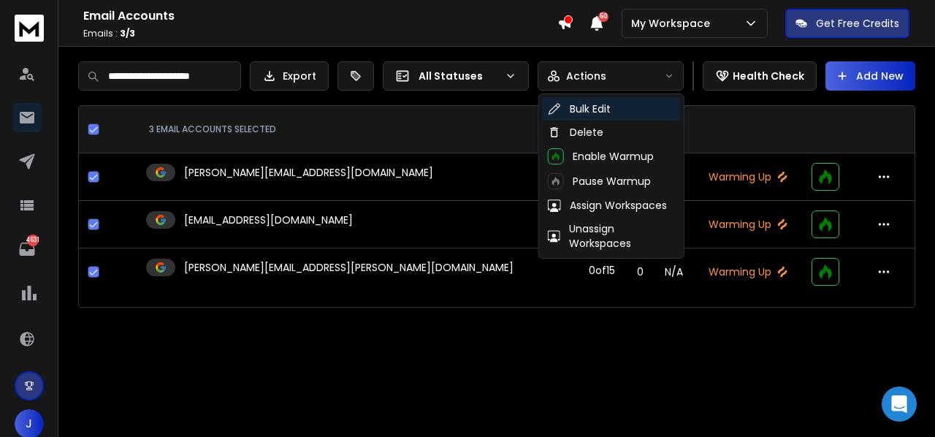
click at [591, 109] on div "Bulk Edit" at bounding box center [579, 108] width 63 height 15
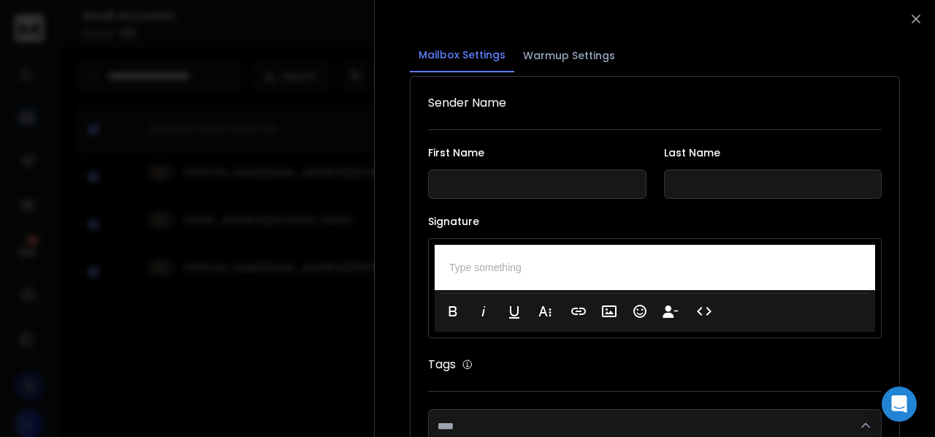
click at [559, 57] on button "Warmup Settings" at bounding box center [569, 55] width 110 height 32
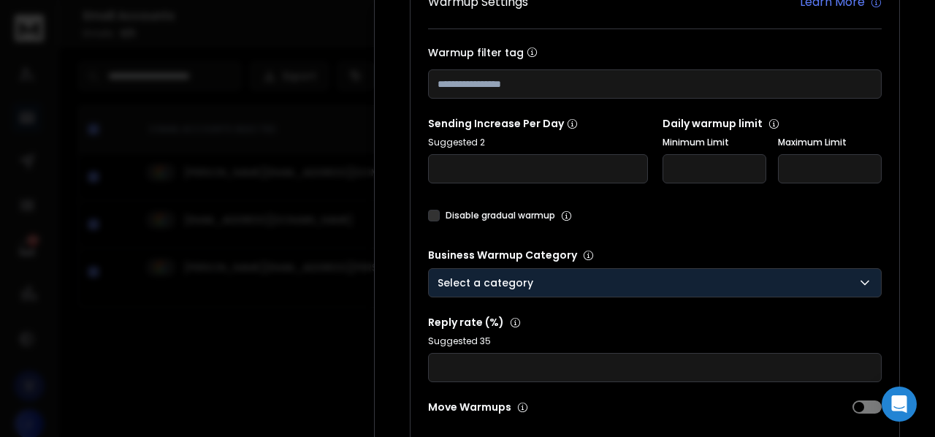
scroll to position [0, 0]
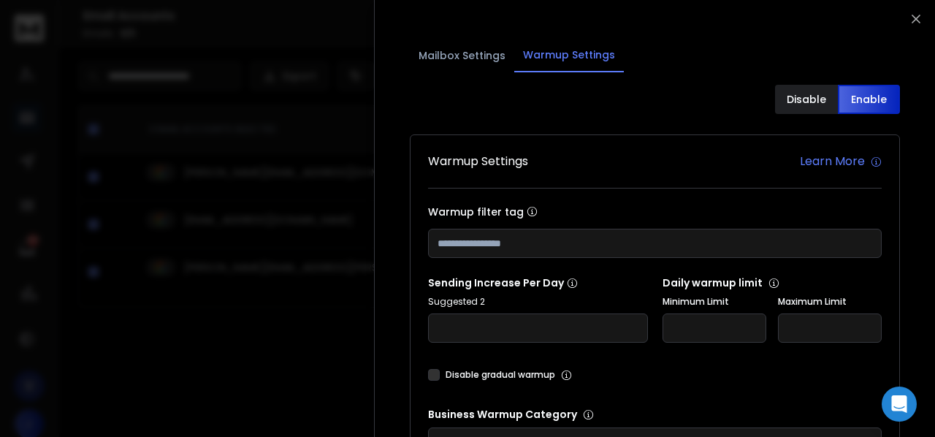
click at [456, 239] on input at bounding box center [654, 243] width 453 height 29
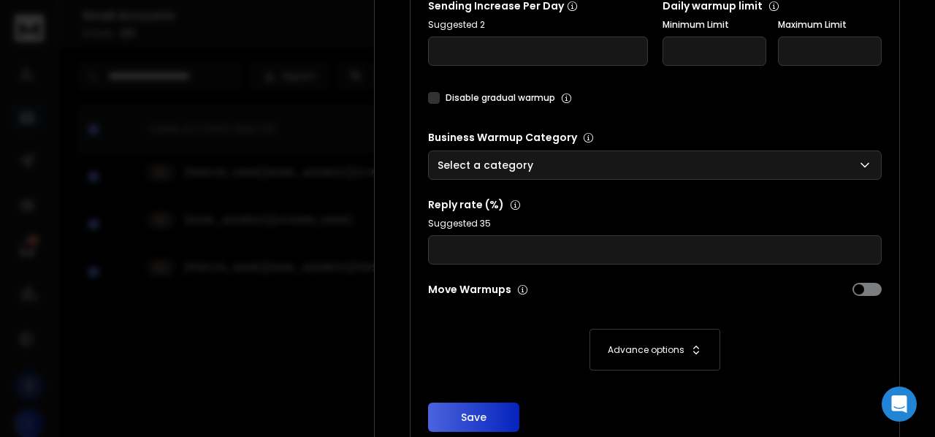
scroll to position [330, 0]
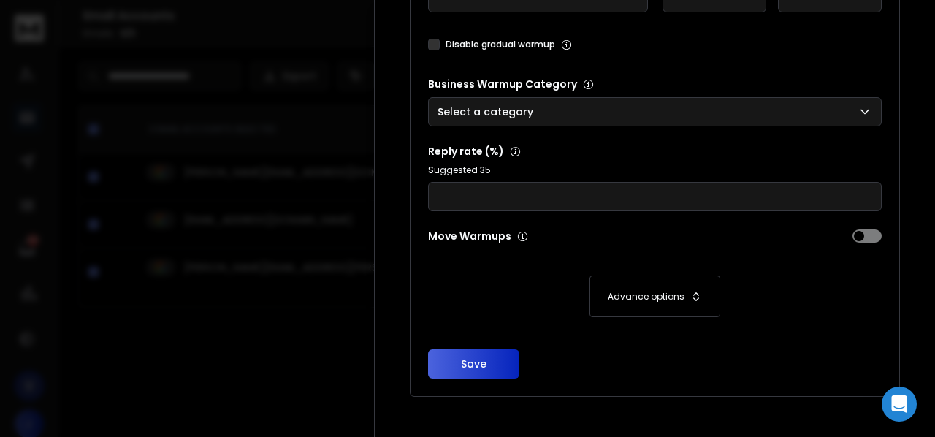
type input "*****"
click at [446, 367] on button "Save" at bounding box center [473, 363] width 91 height 29
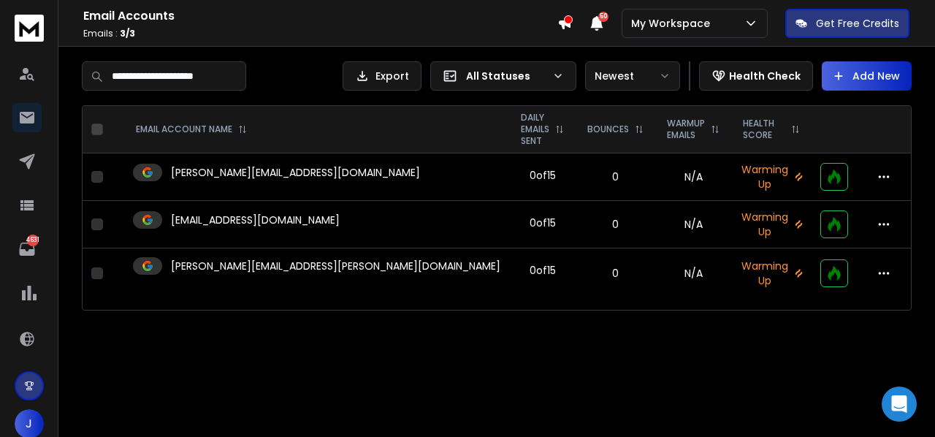
click at [876, 53] on div "**********" at bounding box center [496, 186] width 876 height 278
click at [867, 76] on button "Add New" at bounding box center [866, 75] width 90 height 29
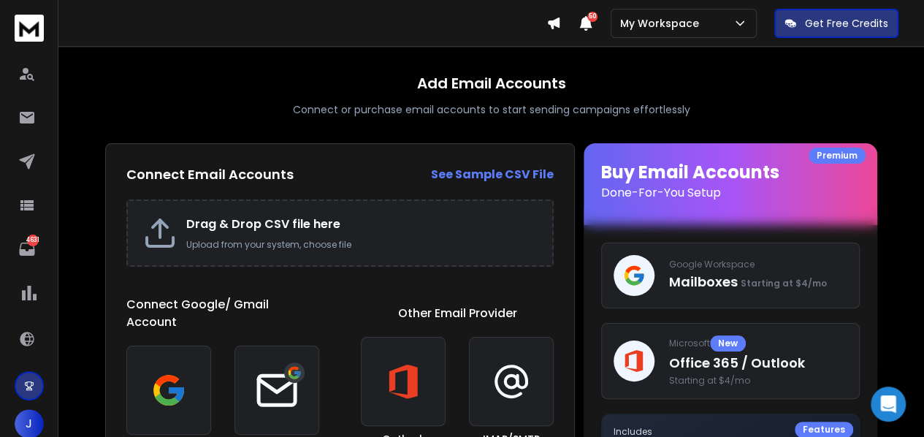
click at [164, 356] on div at bounding box center [168, 389] width 85 height 89
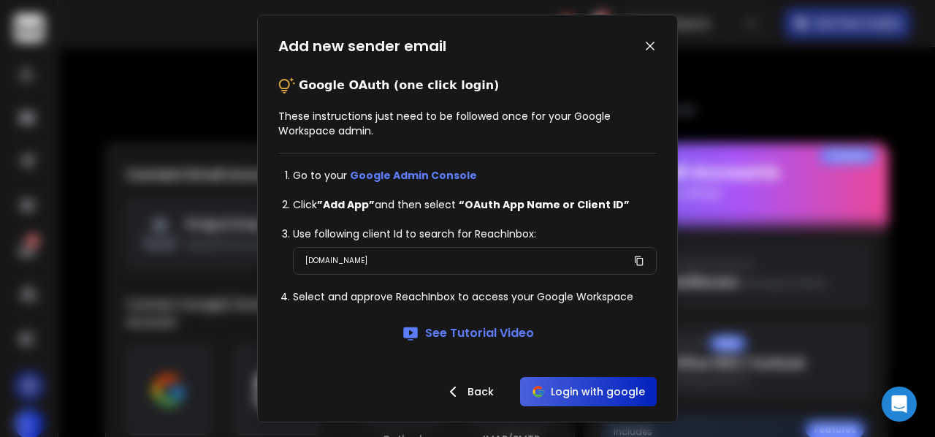
click at [597, 391] on button "Login with google" at bounding box center [588, 391] width 137 height 29
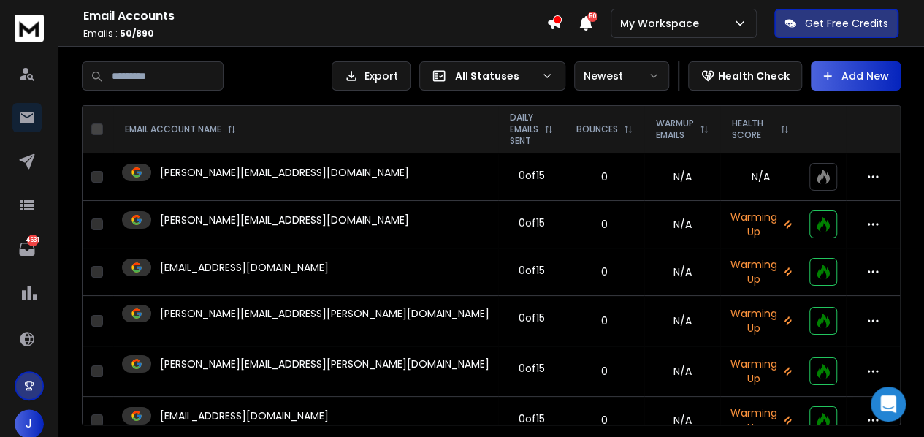
click at [873, 74] on button "Add New" at bounding box center [855, 75] width 90 height 29
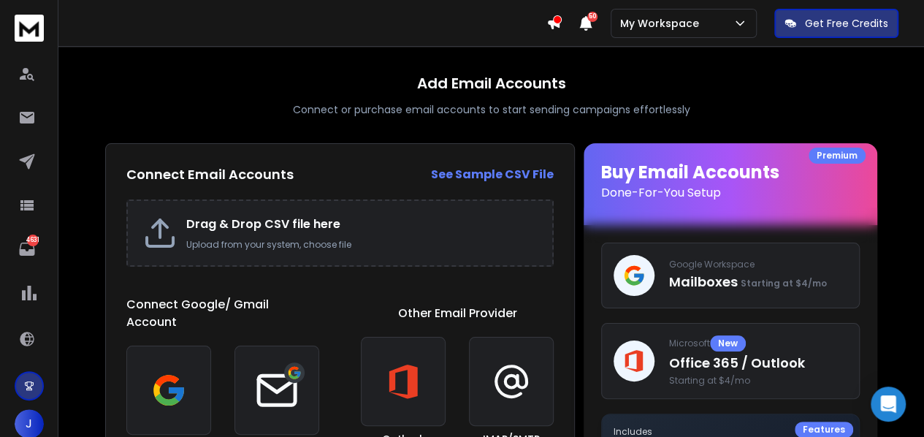
click at [167, 376] on icon at bounding box center [168, 381] width 24 height 12
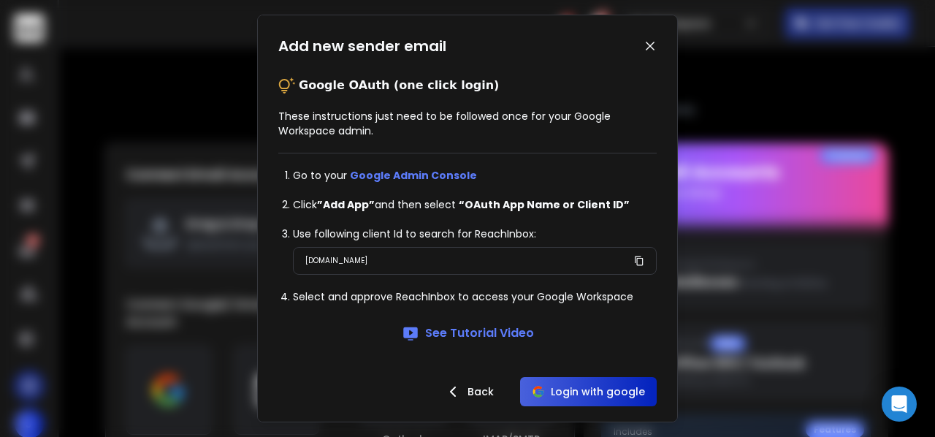
click at [561, 395] on button "Login with google" at bounding box center [588, 391] width 137 height 29
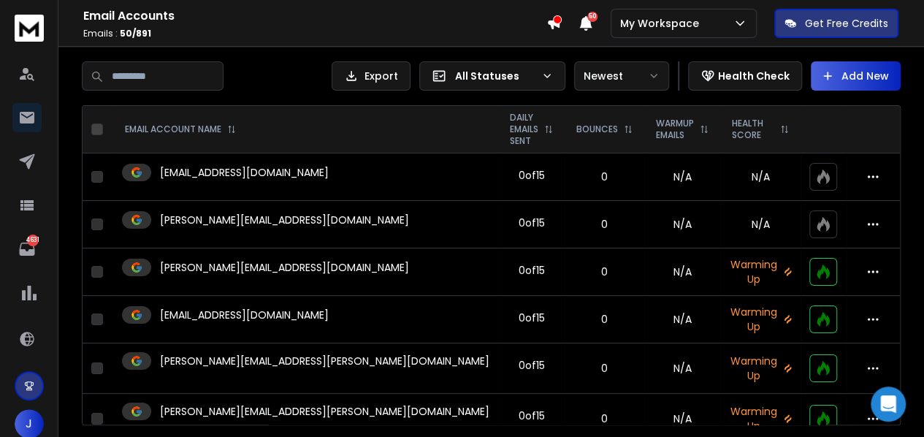
click at [886, 77] on button "Add New" at bounding box center [855, 75] width 90 height 29
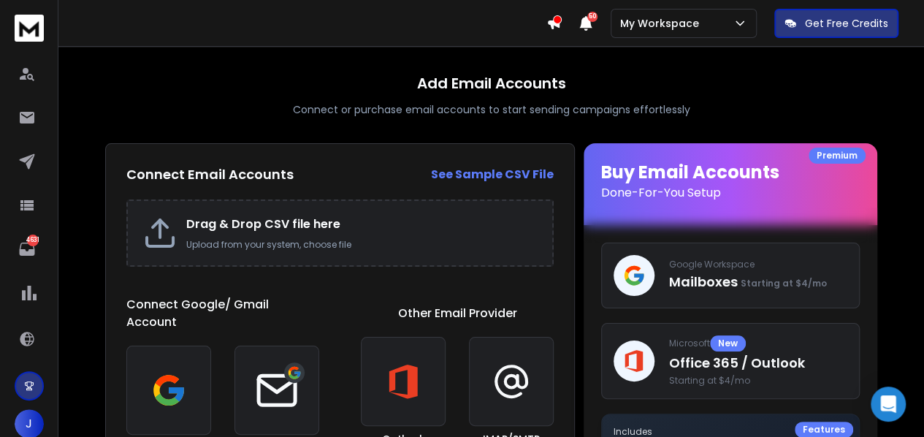
click at [156, 380] on icon at bounding box center [168, 381] width 24 height 12
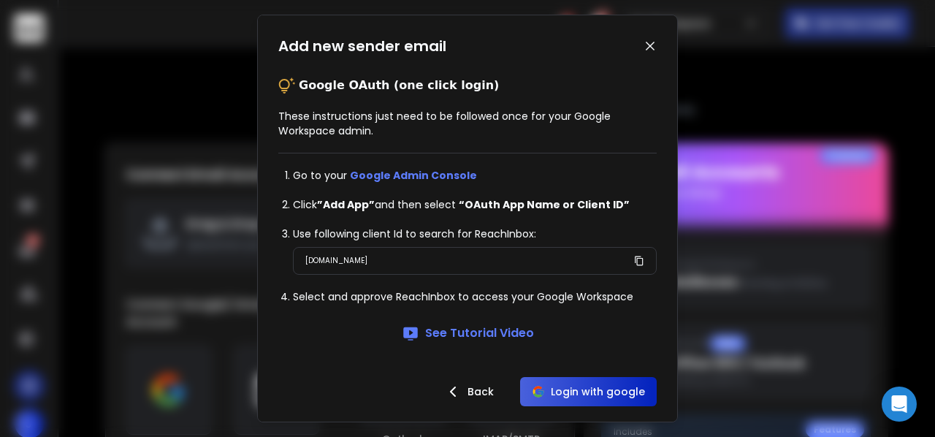
click at [626, 377] on button "Login with google" at bounding box center [588, 391] width 137 height 29
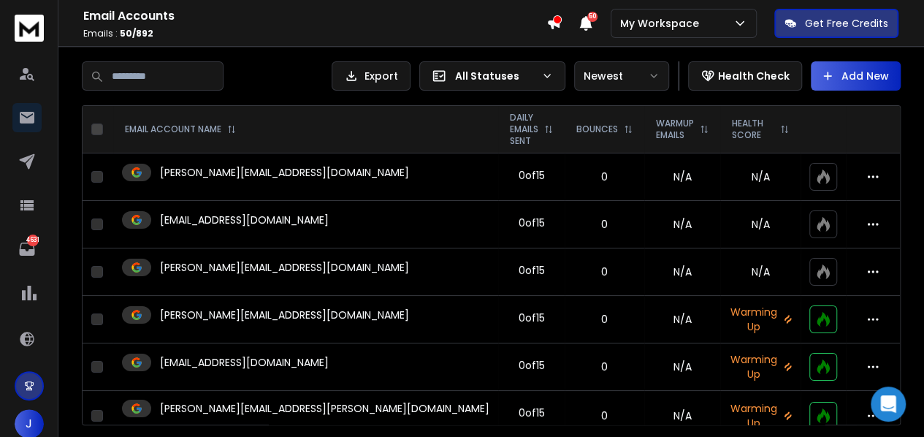
click at [862, 63] on button "Add New" at bounding box center [855, 75] width 90 height 29
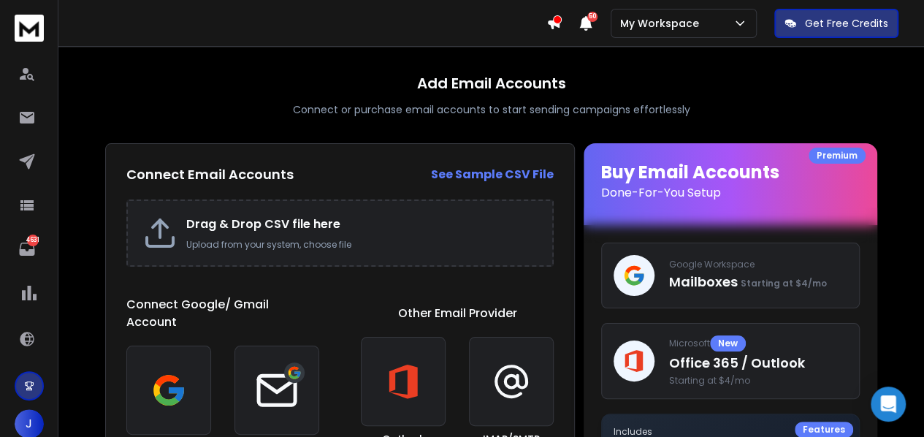
click at [192, 350] on div at bounding box center [168, 389] width 85 height 89
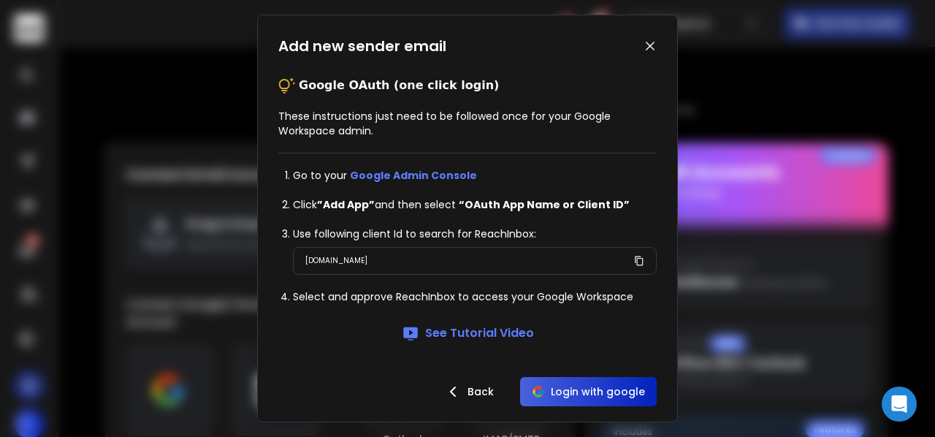
click at [604, 398] on button "Login with google" at bounding box center [588, 391] width 137 height 29
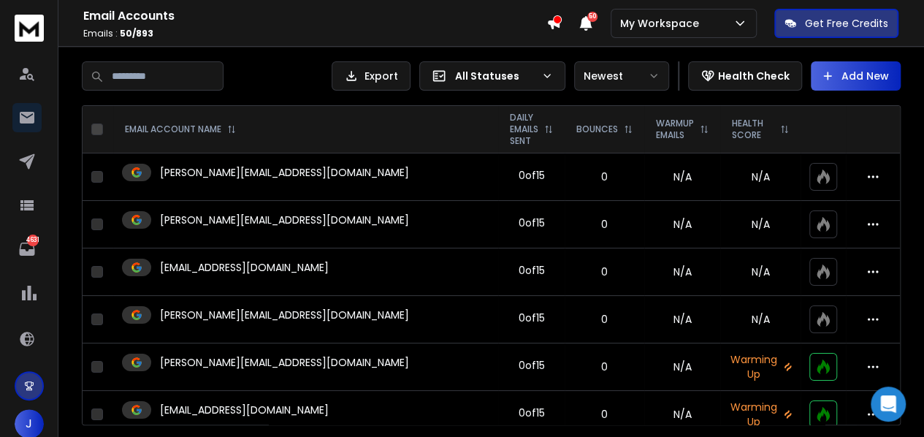
click at [870, 74] on button "Add New" at bounding box center [855, 75] width 90 height 29
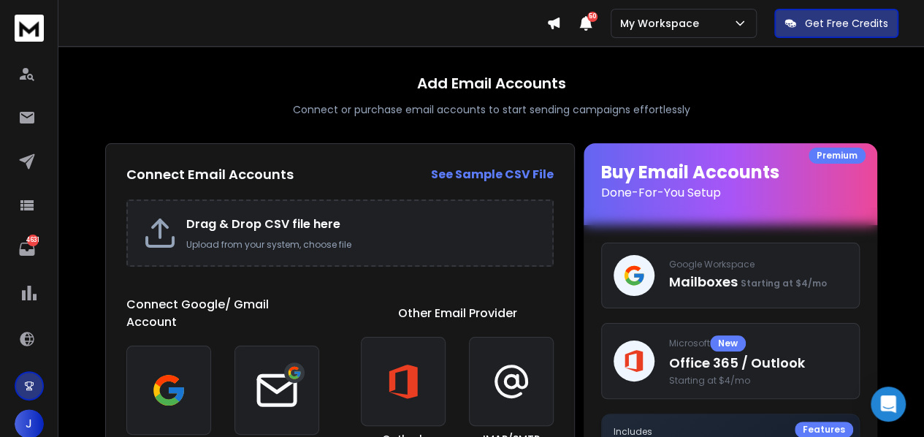
click at [166, 372] on icon at bounding box center [168, 390] width 37 height 44
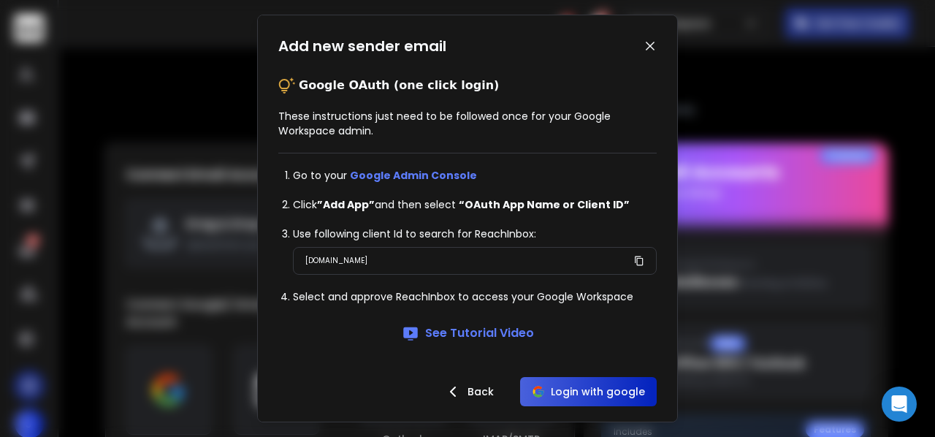
click at [650, 399] on button "Login with google" at bounding box center [588, 391] width 137 height 29
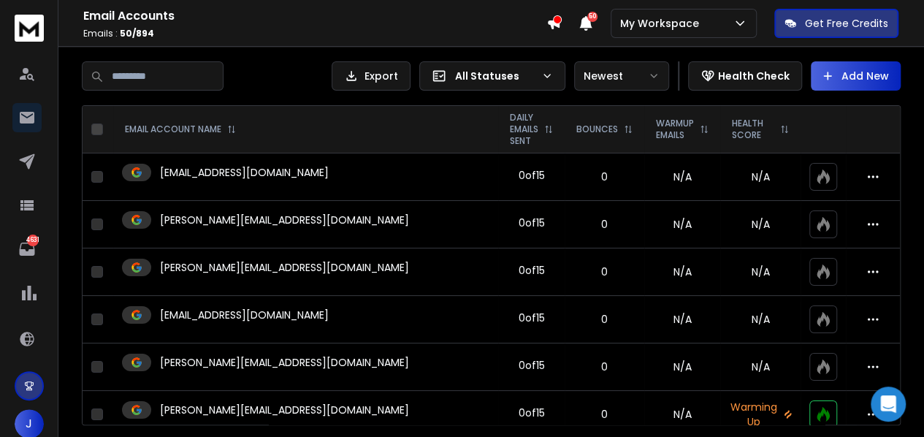
click at [867, 77] on button "Add New" at bounding box center [855, 75] width 90 height 29
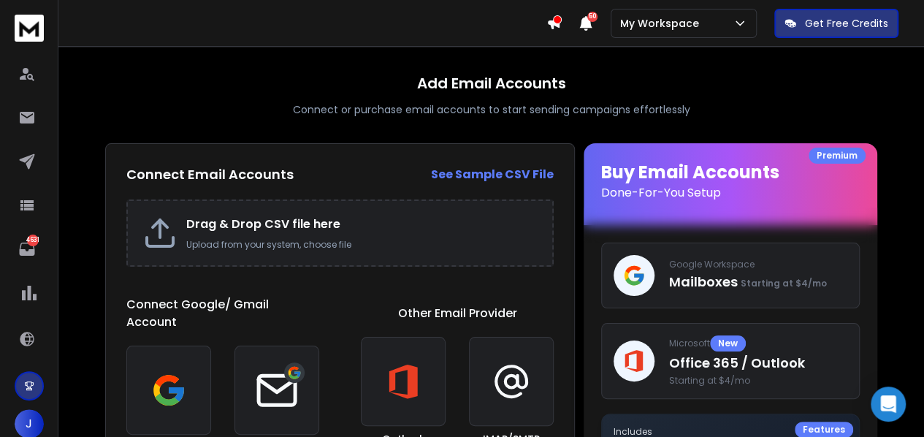
click at [175, 370] on icon at bounding box center [168, 390] width 37 height 44
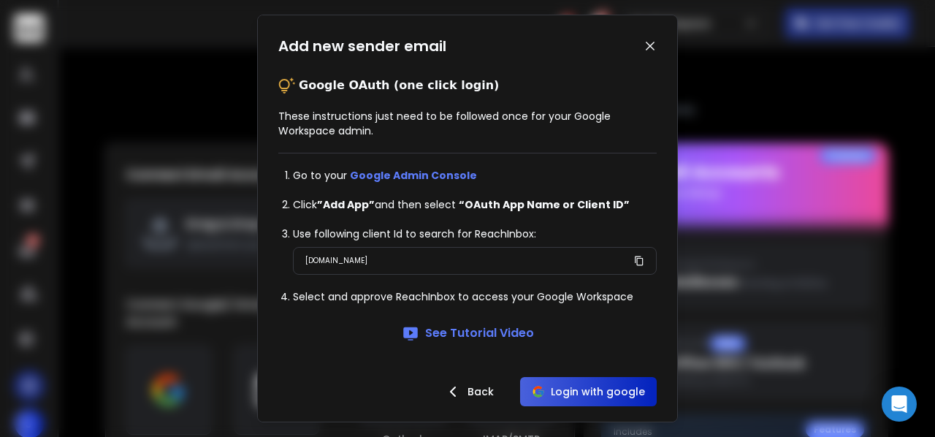
click at [638, 380] on button "Login with google" at bounding box center [588, 391] width 137 height 29
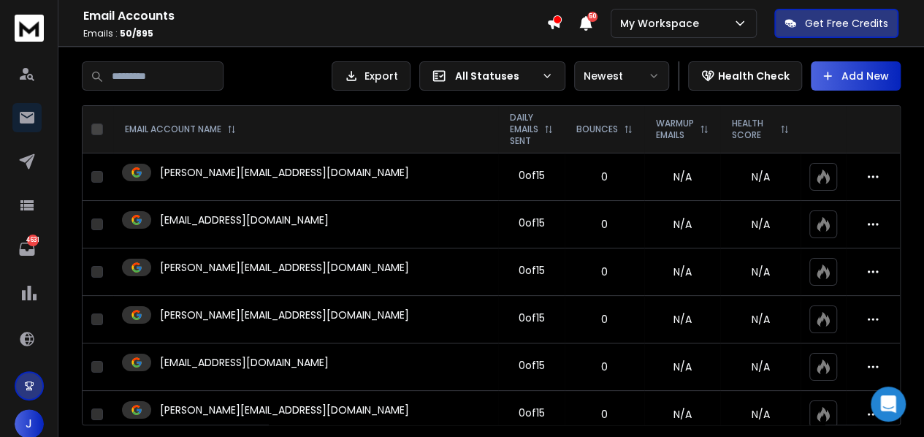
click at [866, 70] on button "Add New" at bounding box center [855, 75] width 90 height 29
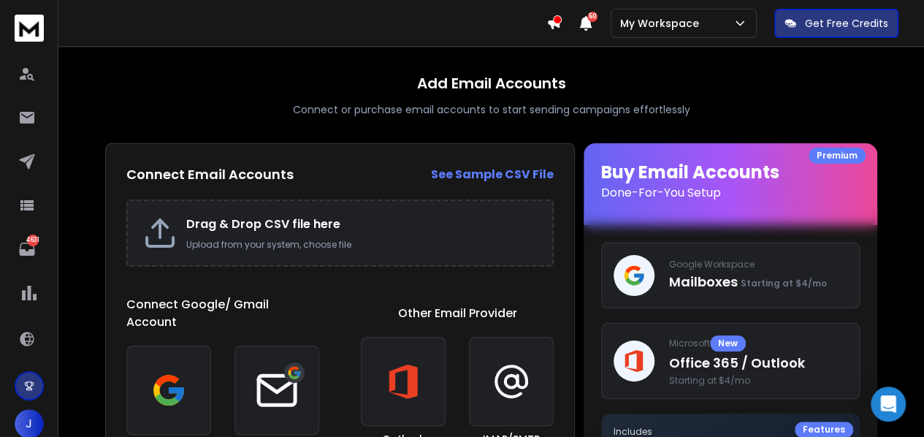
click at [787, 270] on div "Google Workspace Mailboxes Starting at $4/mo" at bounding box center [758, 275] width 178 height 34
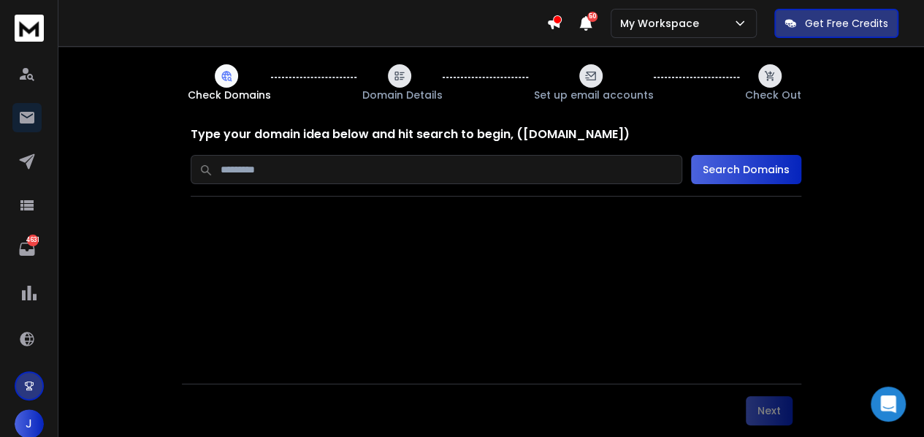
click at [40, 123] on link at bounding box center [26, 117] width 29 height 29
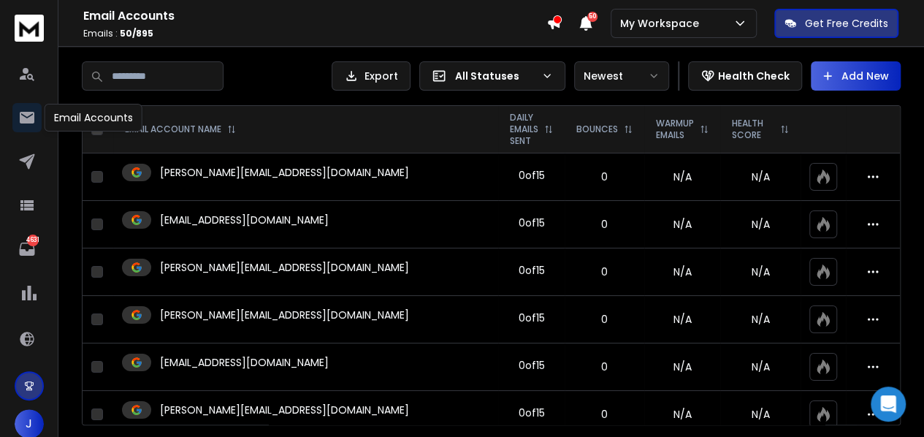
click at [863, 66] on button "Add New" at bounding box center [855, 75] width 90 height 29
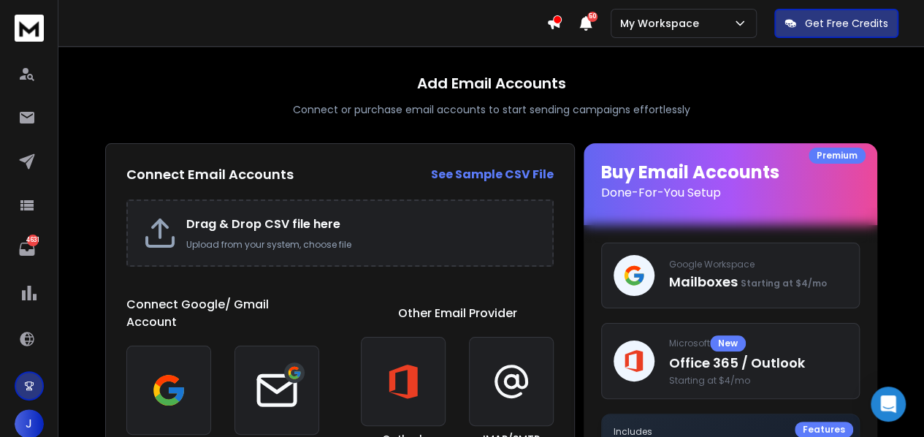
click at [167, 379] on icon at bounding box center [168, 381] width 24 height 12
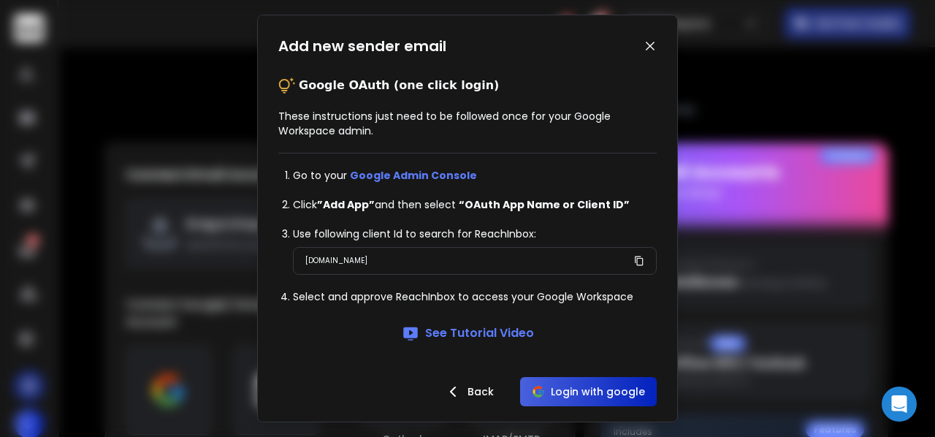
click at [613, 387] on button "Login with google" at bounding box center [588, 391] width 137 height 29
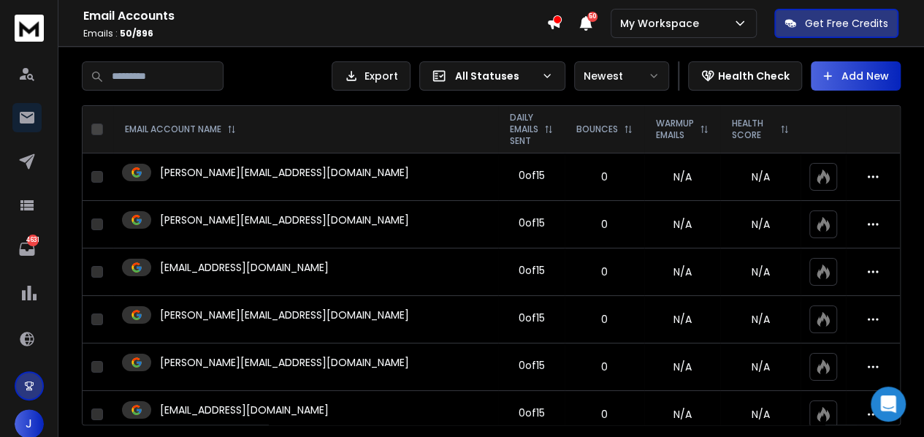
click at [853, 89] on button "Add New" at bounding box center [855, 75] width 90 height 29
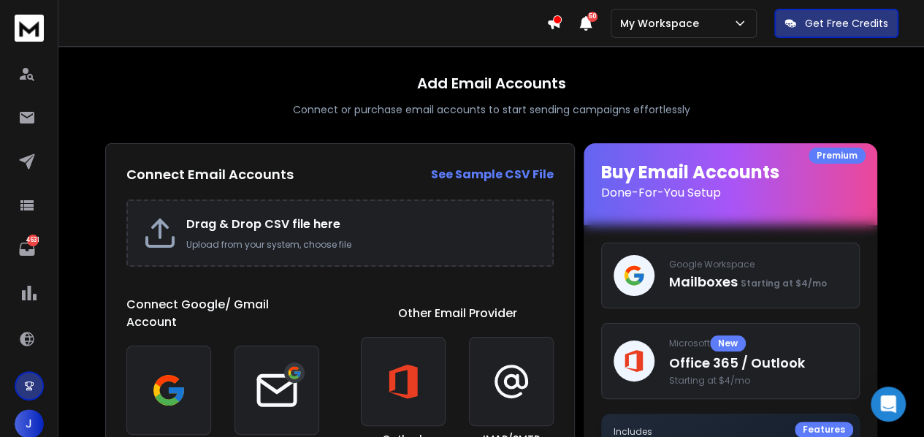
click at [166, 375] on icon at bounding box center [168, 381] width 24 height 12
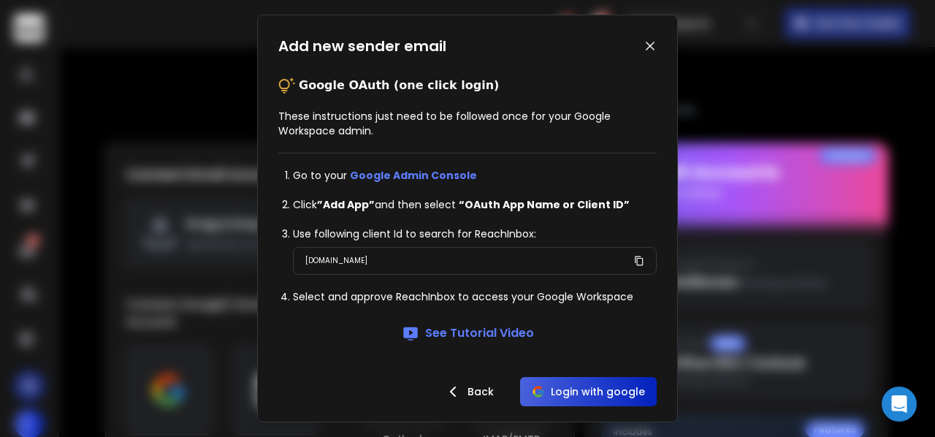
click at [613, 391] on button "Login with google" at bounding box center [588, 391] width 137 height 29
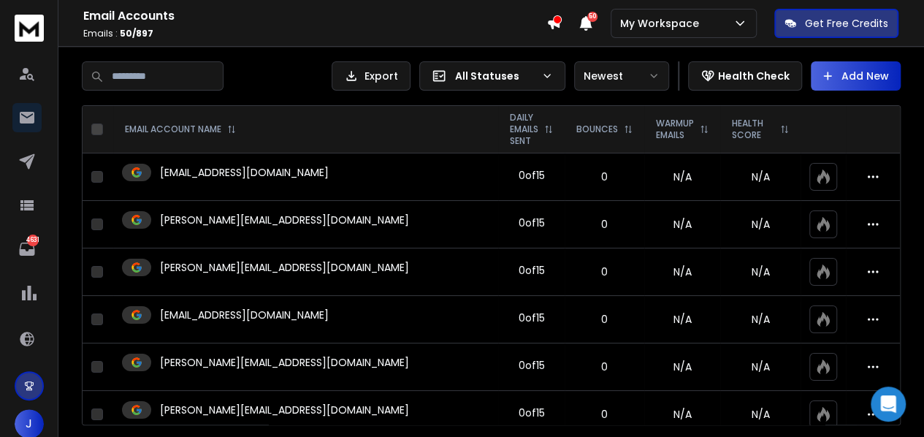
click at [867, 79] on button "Add New" at bounding box center [855, 75] width 90 height 29
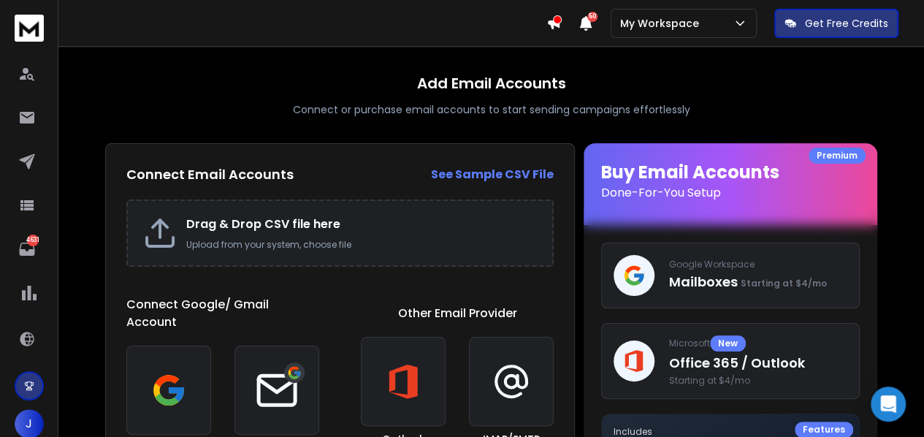
click at [161, 372] on icon at bounding box center [168, 390] width 37 height 44
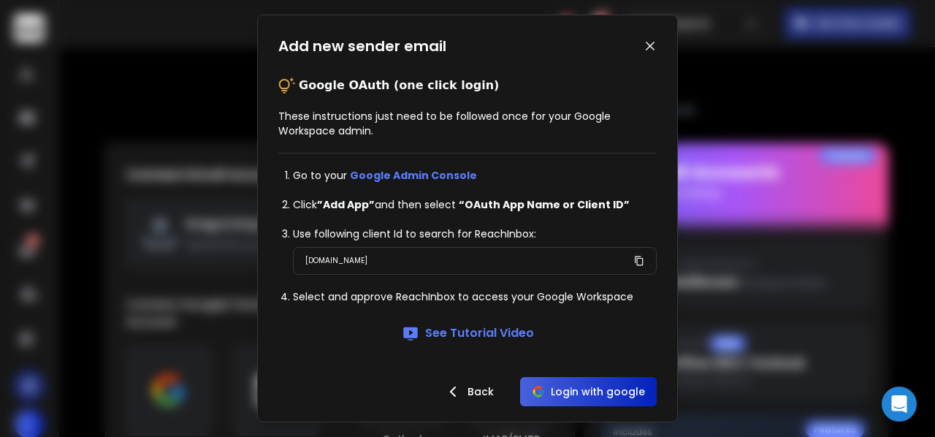
click at [606, 386] on button "Login with google" at bounding box center [588, 391] width 137 height 29
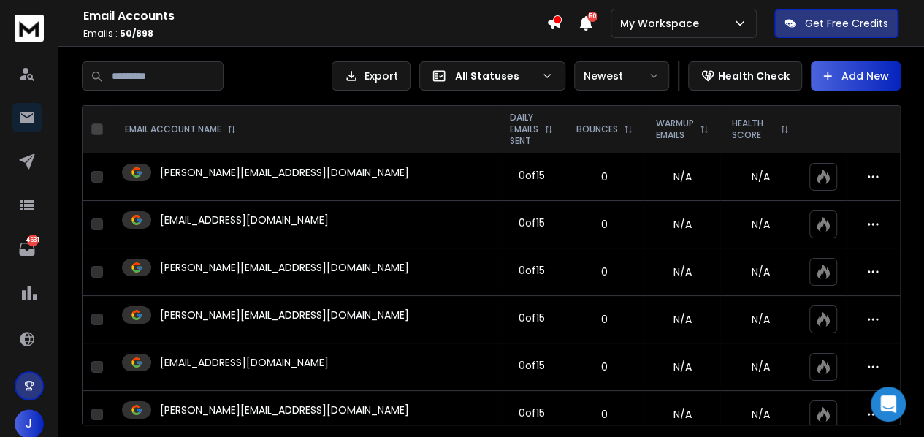
click at [148, 80] on input at bounding box center [153, 75] width 142 height 29
paste input "**********"
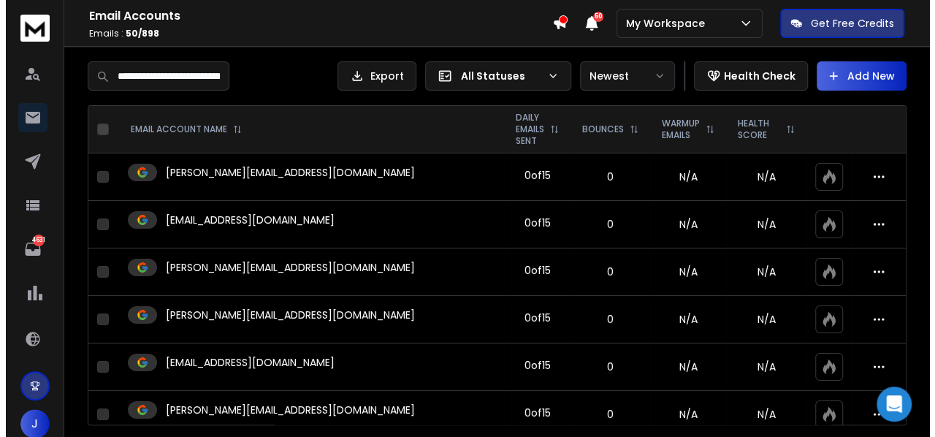
scroll to position [0, 25]
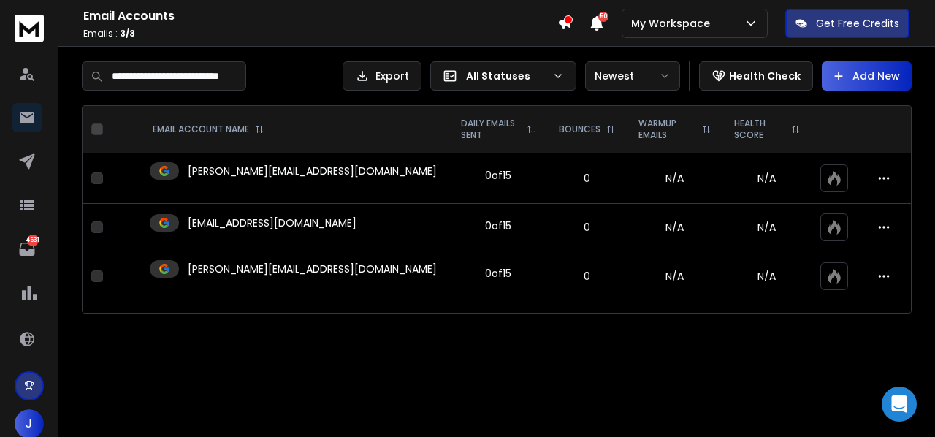
type input "**********"
click at [835, 175] on icon at bounding box center [833, 178] width 12 height 15
click at [844, 220] on div at bounding box center [834, 227] width 28 height 28
click at [839, 280] on icon at bounding box center [834, 276] width 15 height 15
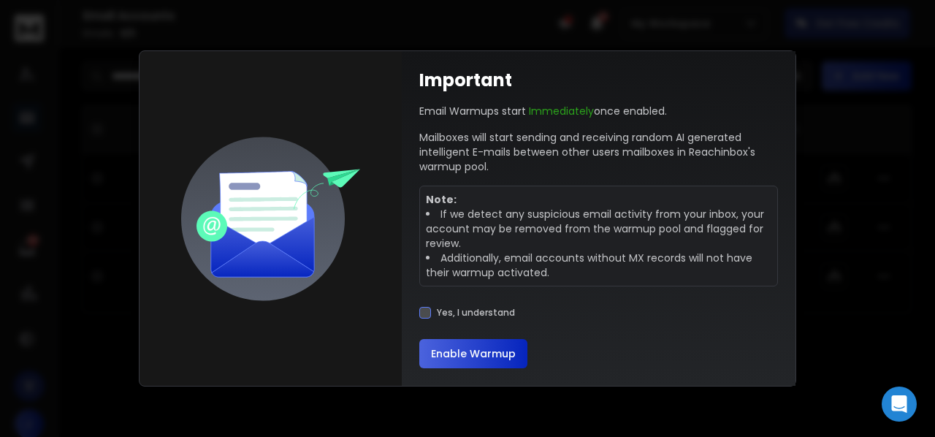
click at [419, 314] on button "Yes, I understand" at bounding box center [425, 313] width 12 height 12
click at [494, 352] on button "Enable Warmup" at bounding box center [473, 353] width 108 height 29
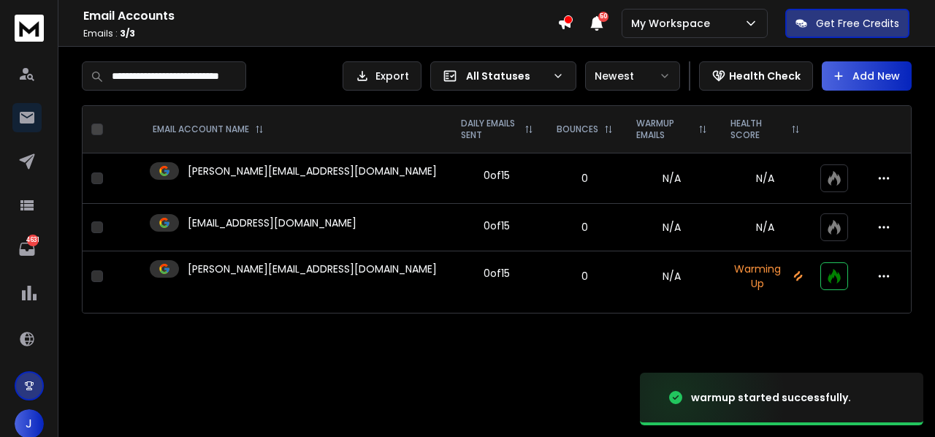
click at [837, 222] on icon at bounding box center [834, 227] width 15 height 15
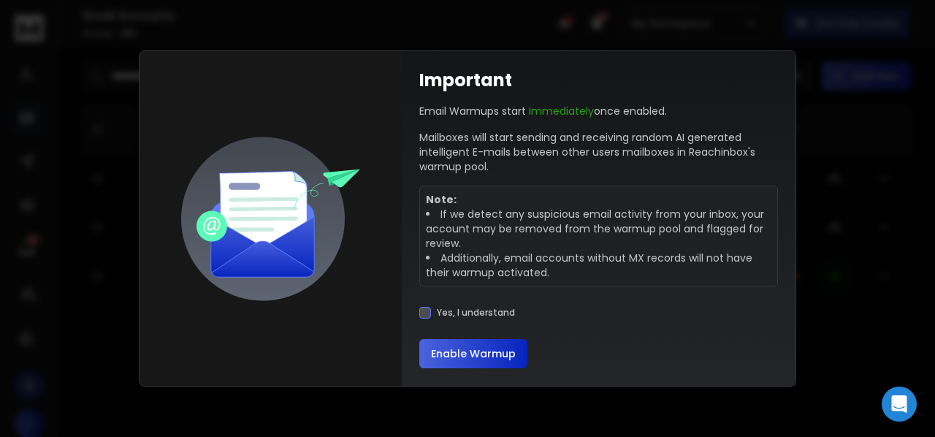
click at [428, 310] on button "Yes, I understand" at bounding box center [425, 313] width 12 height 12
click at [476, 353] on button "Enable Warmup" at bounding box center [473, 353] width 108 height 29
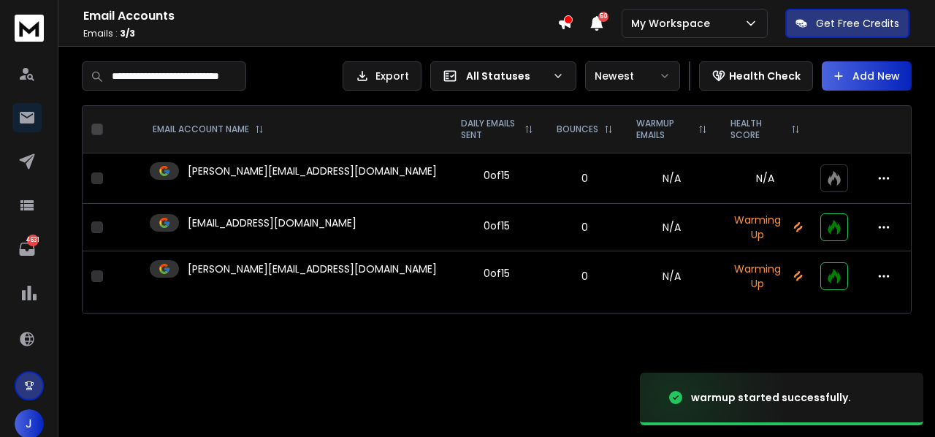
click at [838, 172] on icon at bounding box center [834, 178] width 15 height 15
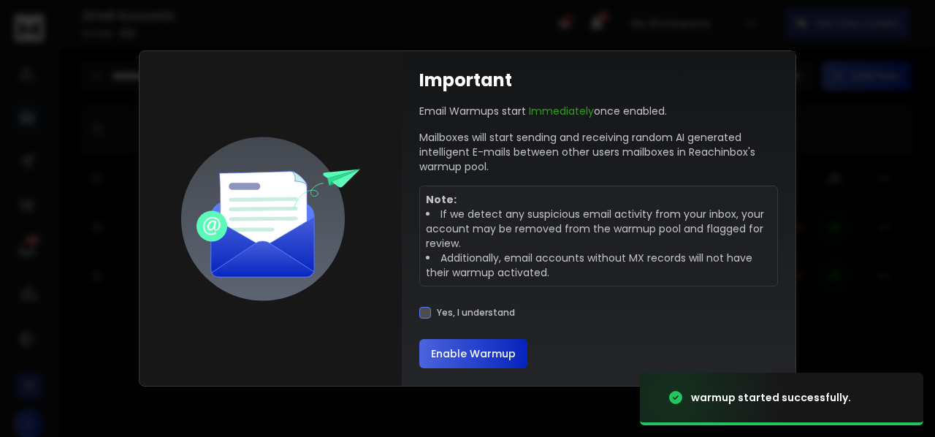
click at [445, 320] on div "Yes, I understand" at bounding box center [467, 312] width 96 height 29
click at [472, 352] on button "Enable Warmup" at bounding box center [473, 353] width 108 height 29
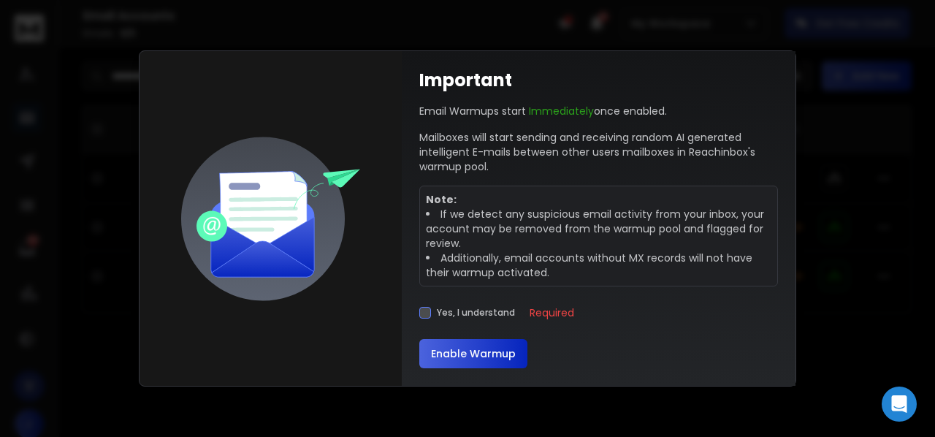
click at [420, 318] on div "Yes, I understand" at bounding box center [467, 313] width 96 height 12
click at [485, 349] on button "Enable Warmup" at bounding box center [473, 353] width 108 height 29
click at [425, 315] on button "Yes, I understand" at bounding box center [425, 313] width 12 height 12
click at [476, 346] on button "Enable Warmup" at bounding box center [473, 353] width 108 height 29
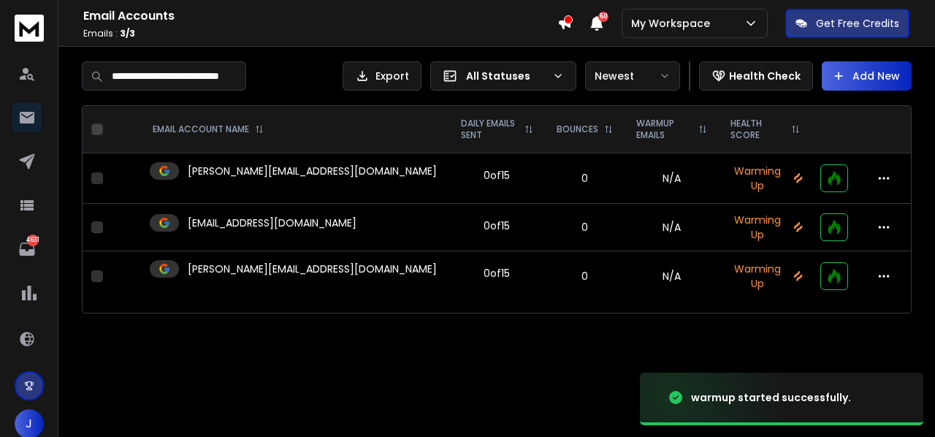
click at [93, 124] on button "button" at bounding box center [97, 129] width 12 height 12
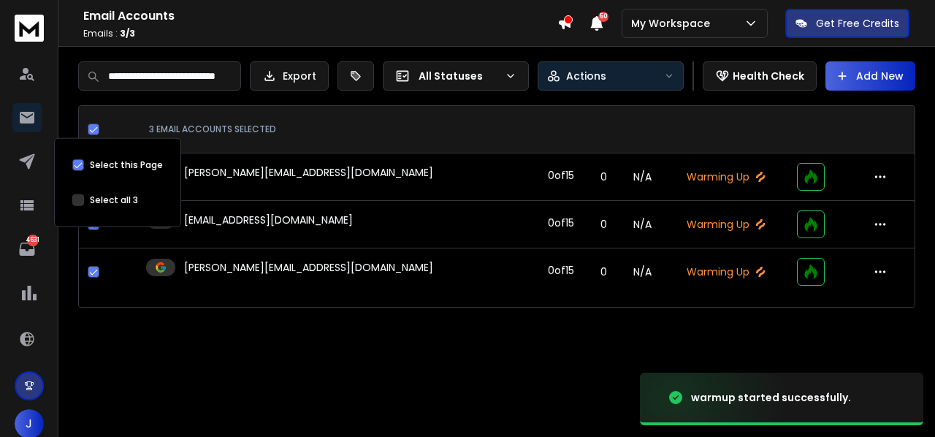
click at [623, 64] on button "Actions" at bounding box center [610, 75] width 146 height 29
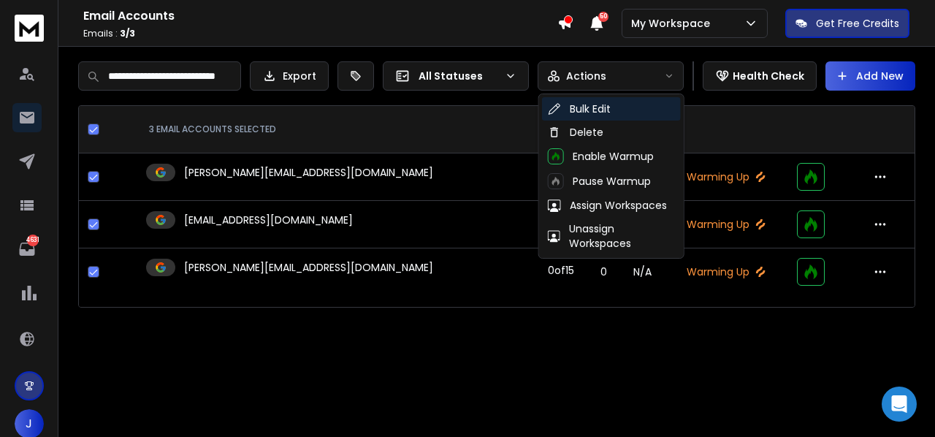
click at [612, 111] on div "Bulk Edit" at bounding box center [611, 108] width 139 height 23
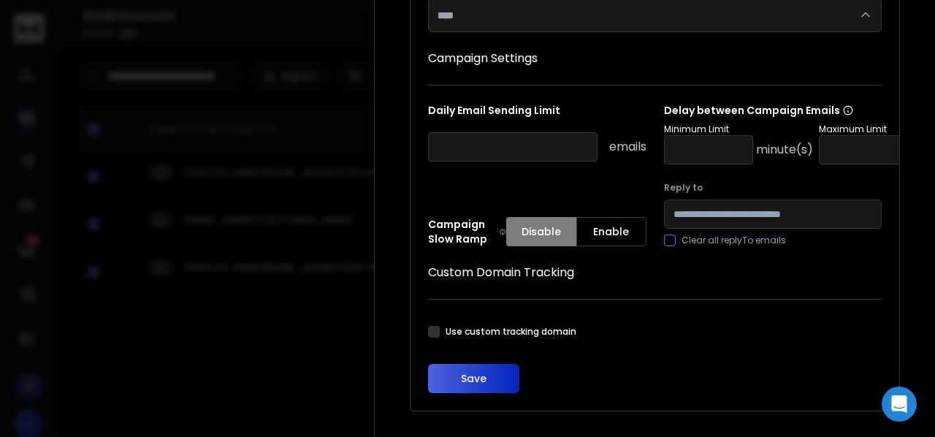
scroll to position [435, 0]
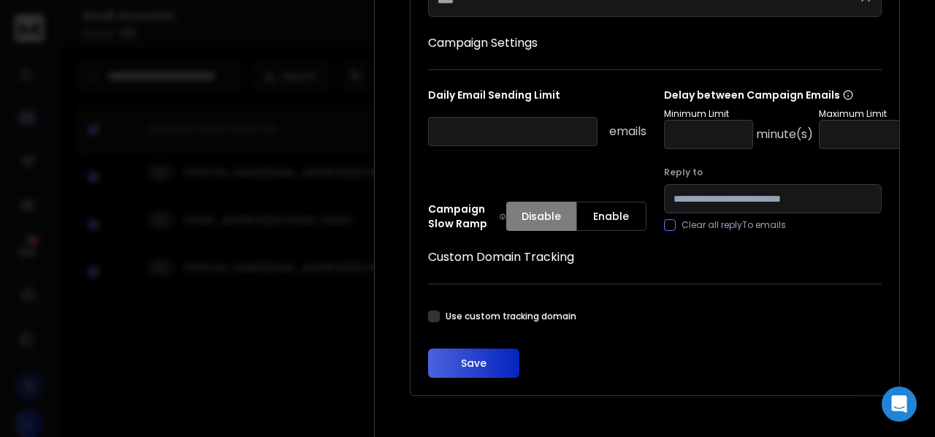
click at [455, 310] on label "Use custom tracking domain" at bounding box center [510, 316] width 131 height 12
click at [434, 310] on button "Reply to" at bounding box center [434, 316] width 12 height 12
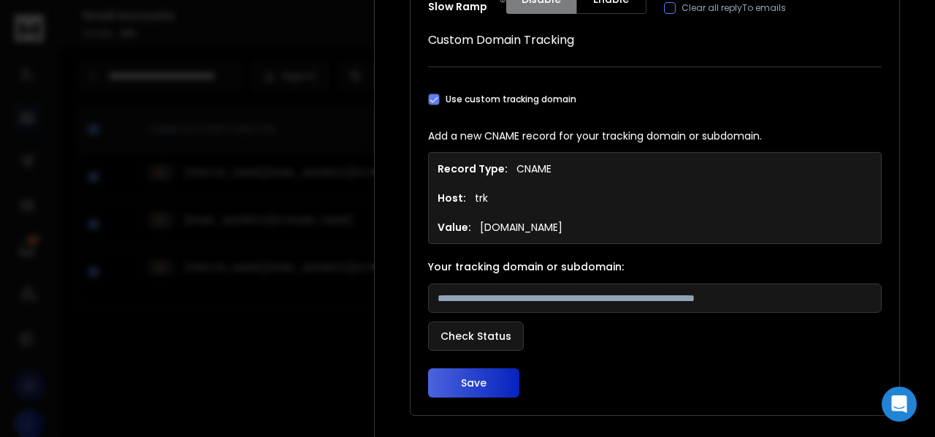
scroll to position [672, 0]
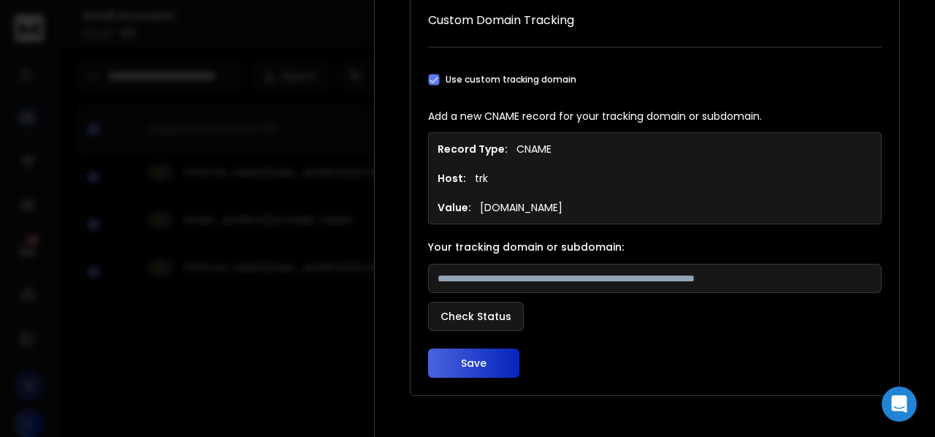
click at [611, 269] on input at bounding box center [654, 278] width 453 height 29
paste input "**********"
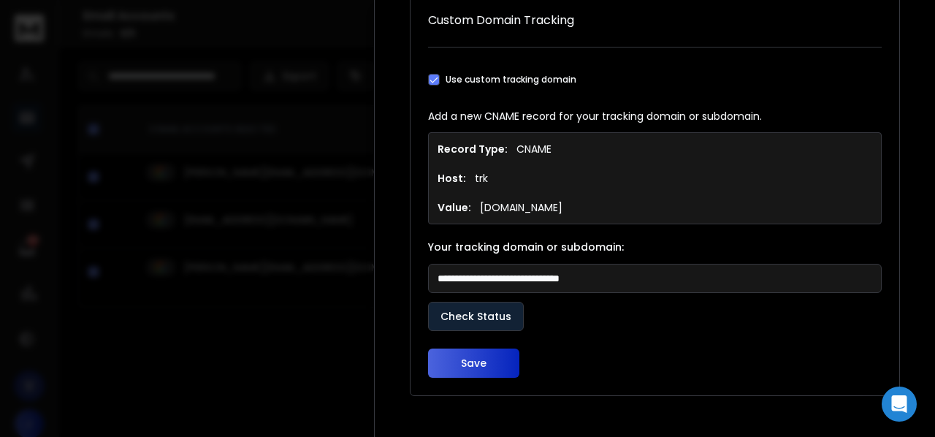
type input "**********"
click at [455, 307] on button "Check Status" at bounding box center [476, 316] width 96 height 29
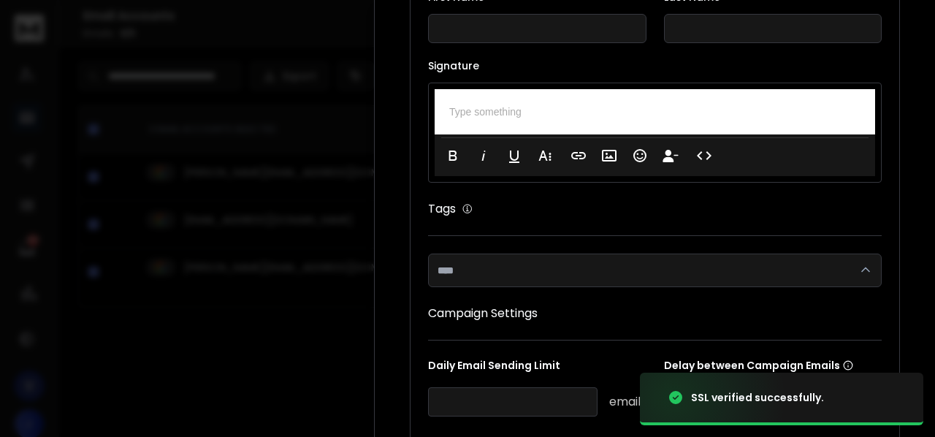
scroll to position [0, 0]
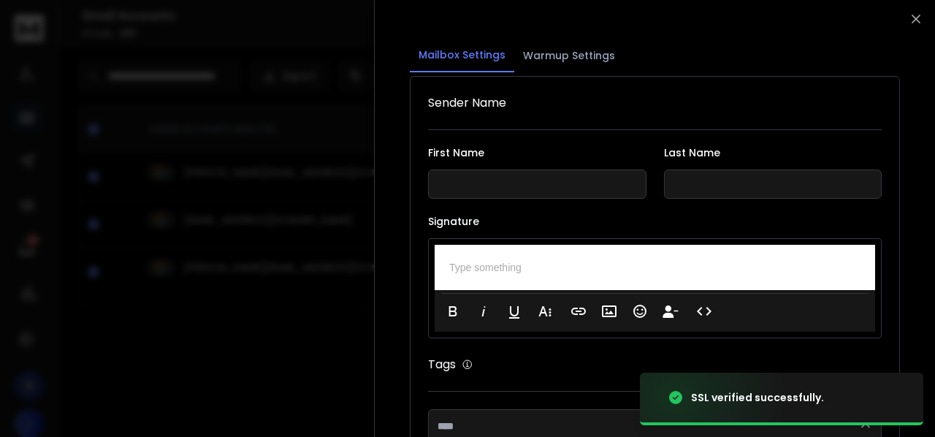
click at [561, 41] on button "Warmup Settings" at bounding box center [569, 55] width 110 height 32
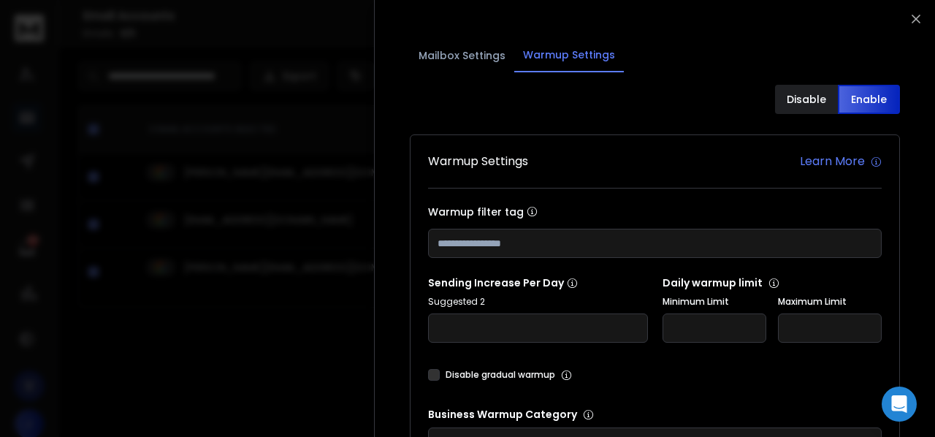
click at [475, 61] on button "Mailbox Settings" at bounding box center [462, 55] width 104 height 32
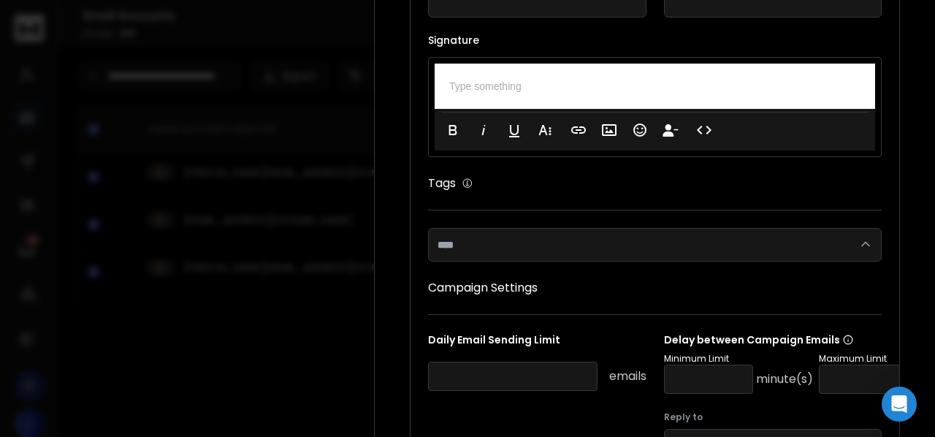
scroll to position [435, 0]
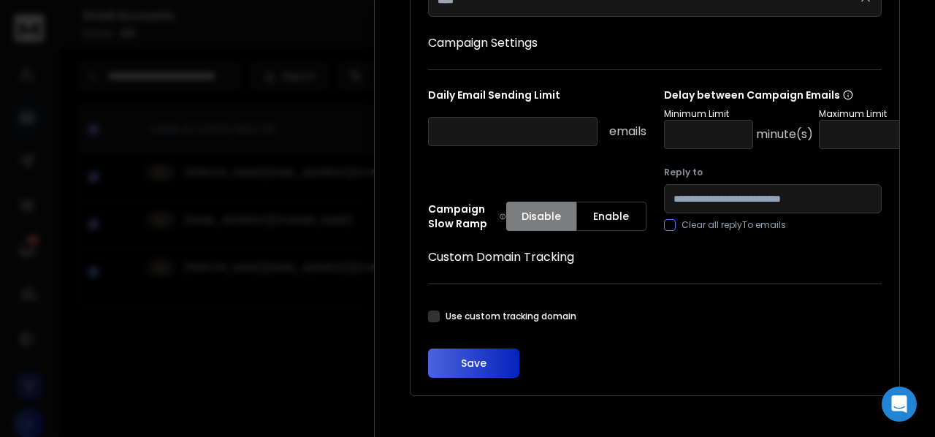
click at [443, 302] on div "Use custom tracking domain" at bounding box center [654, 316] width 453 height 29
click at [435, 310] on button "Reply to" at bounding box center [434, 316] width 12 height 12
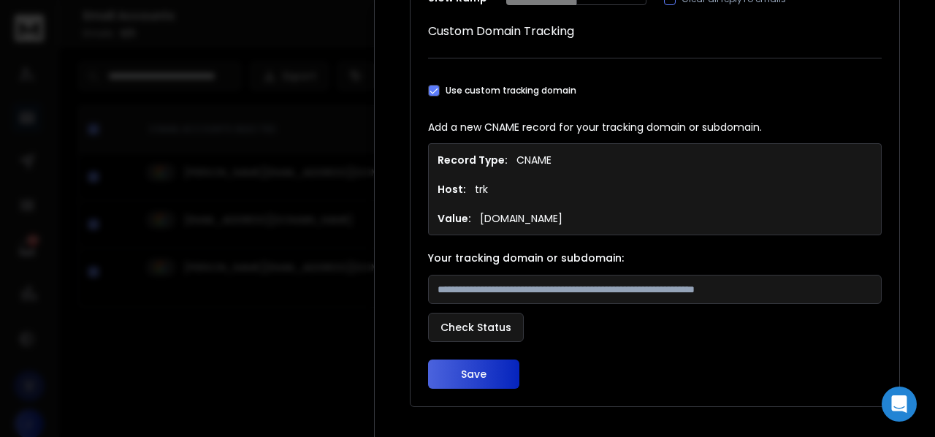
scroll to position [672, 0]
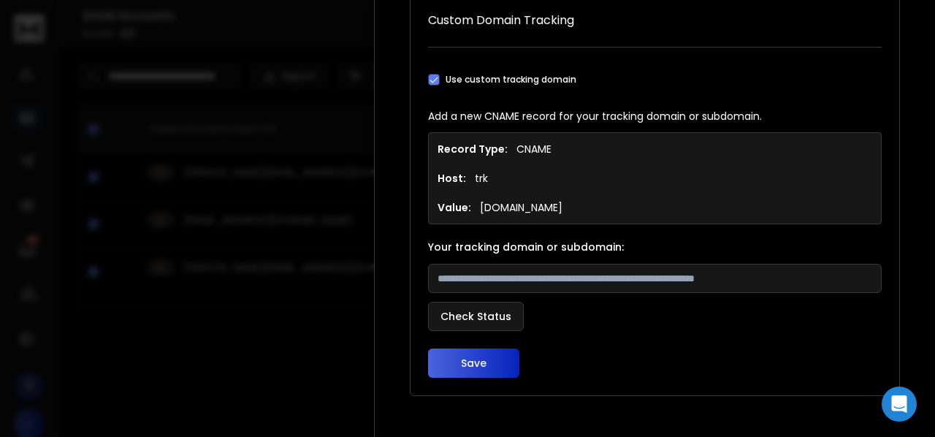
click at [572, 268] on input at bounding box center [654, 278] width 453 height 29
paste input "**********"
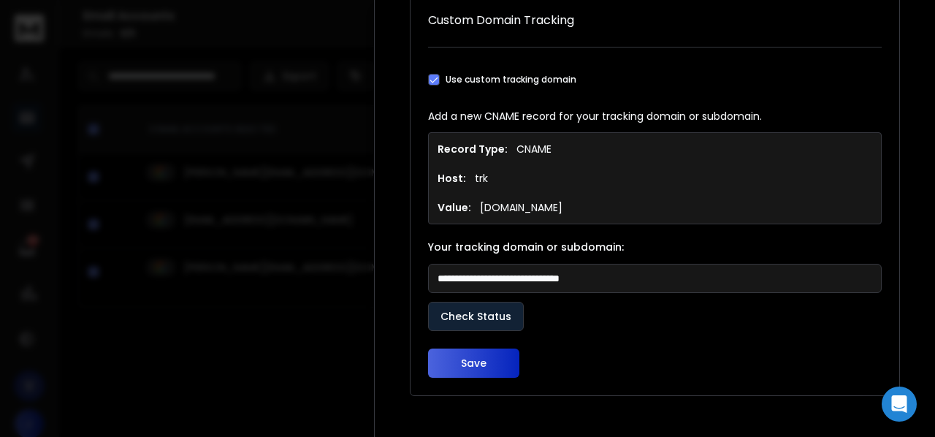
type input "**********"
click at [466, 302] on button "Check Status" at bounding box center [476, 316] width 96 height 29
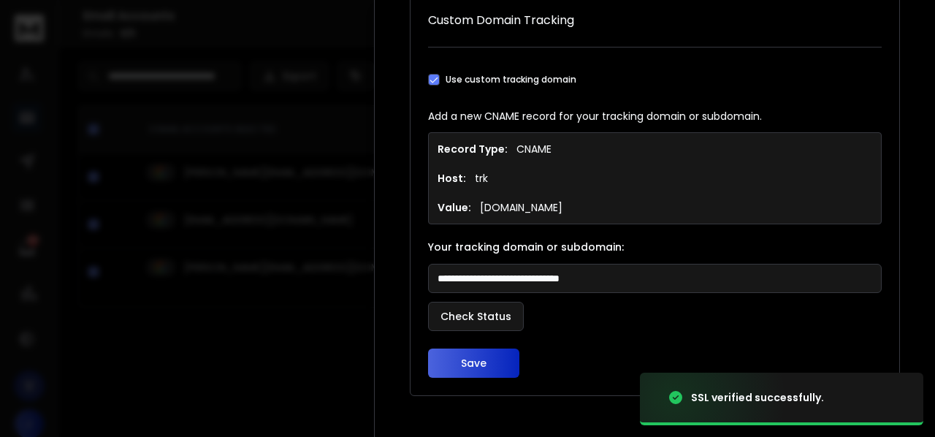
click at [488, 350] on button "Save" at bounding box center [473, 362] width 91 height 29
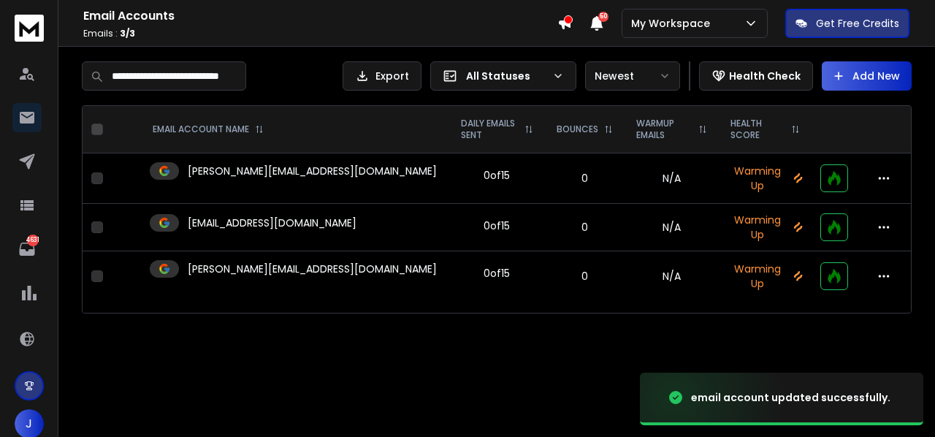
click at [98, 131] on button "button" at bounding box center [97, 129] width 12 height 12
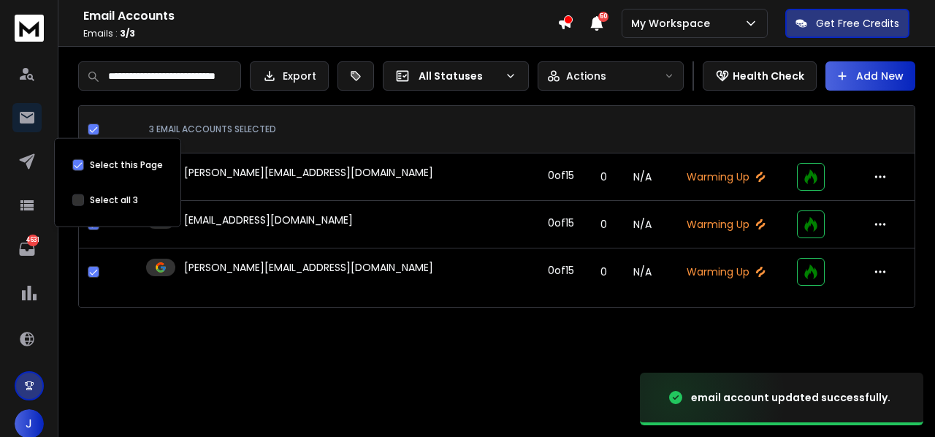
click at [580, 72] on p "Actions" at bounding box center [586, 76] width 40 height 15
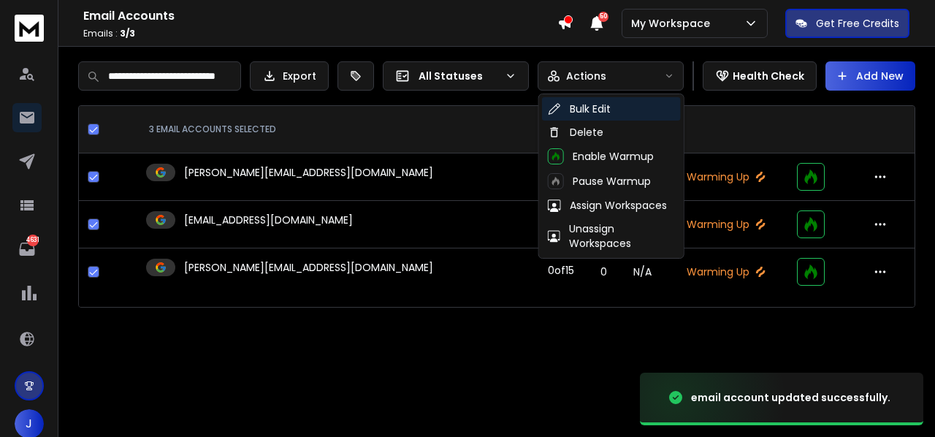
click at [592, 114] on div "Bulk Edit" at bounding box center [579, 108] width 63 height 15
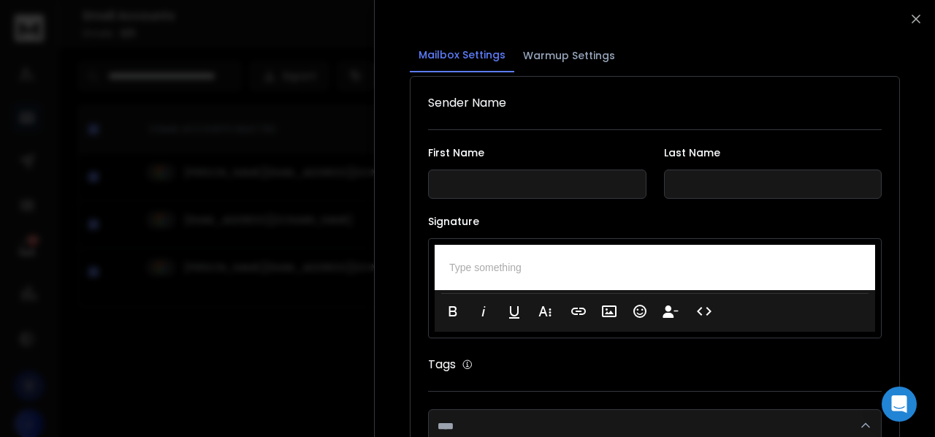
click at [601, 46] on button "Warmup Settings" at bounding box center [569, 55] width 110 height 32
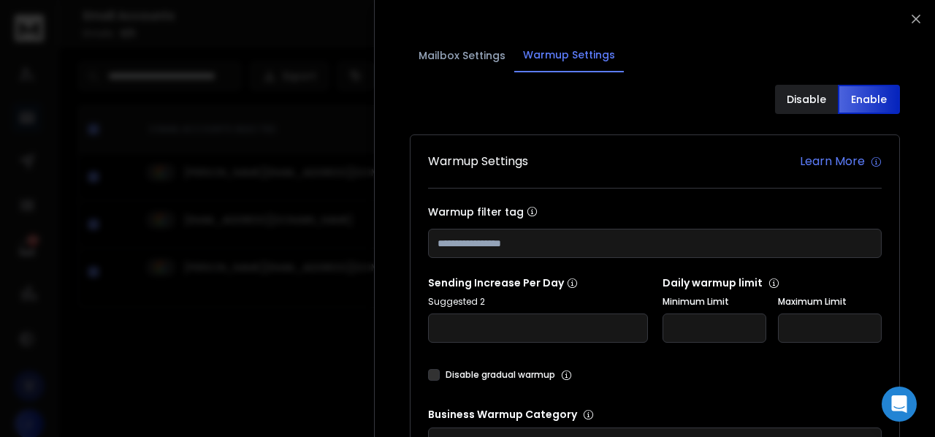
click at [610, 236] on input at bounding box center [654, 243] width 453 height 29
type input "*"
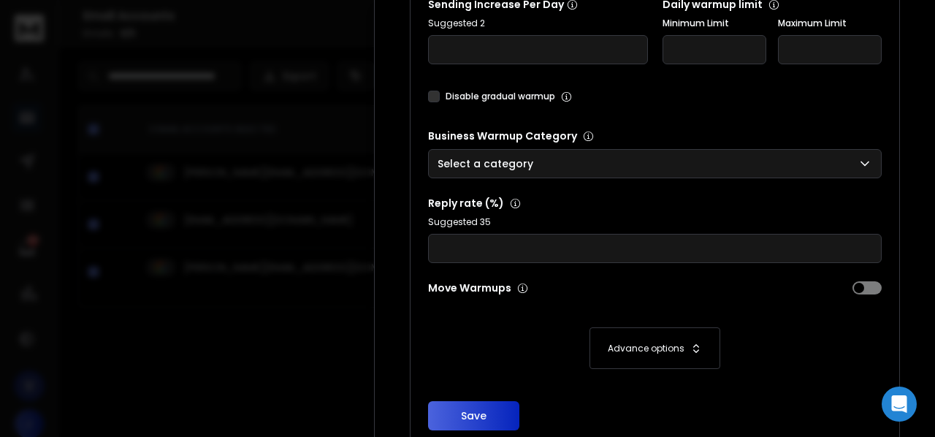
scroll to position [330, 0]
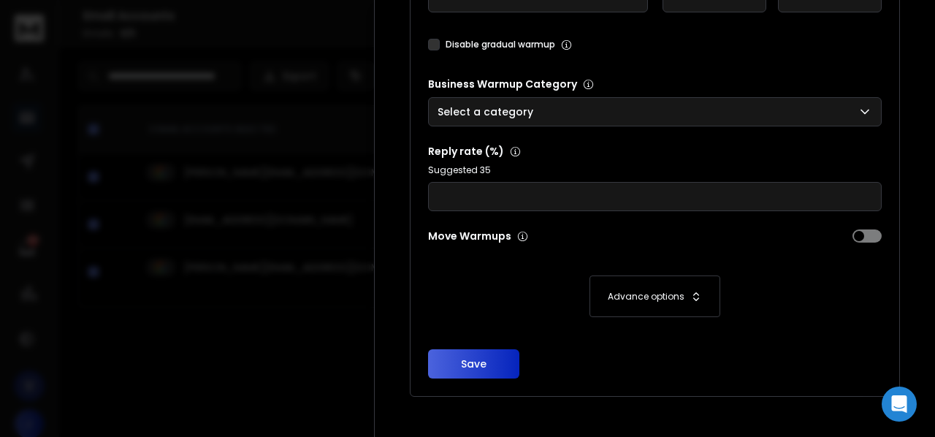
type input "*****"
click at [497, 365] on button "Save" at bounding box center [473, 363] width 91 height 29
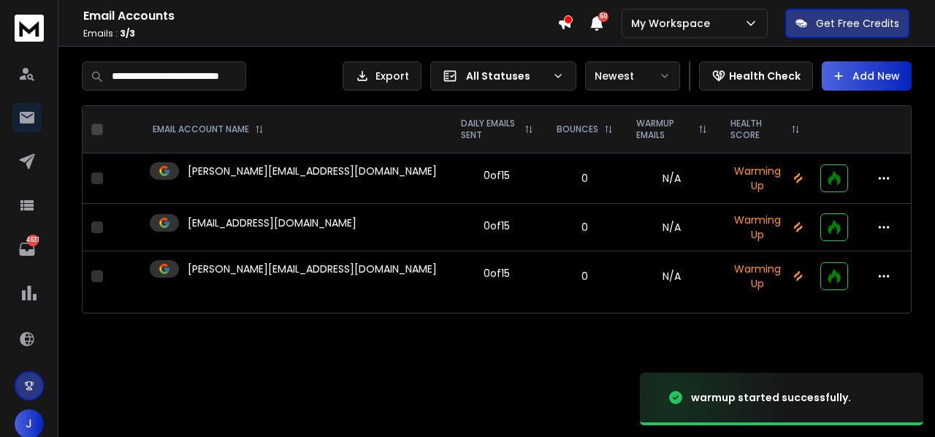
click at [152, 69] on input "**********" at bounding box center [164, 75] width 164 height 29
click at [150, 68] on input "**********" at bounding box center [164, 75] width 164 height 29
click at [152, 70] on input "**********" at bounding box center [164, 75] width 164 height 29
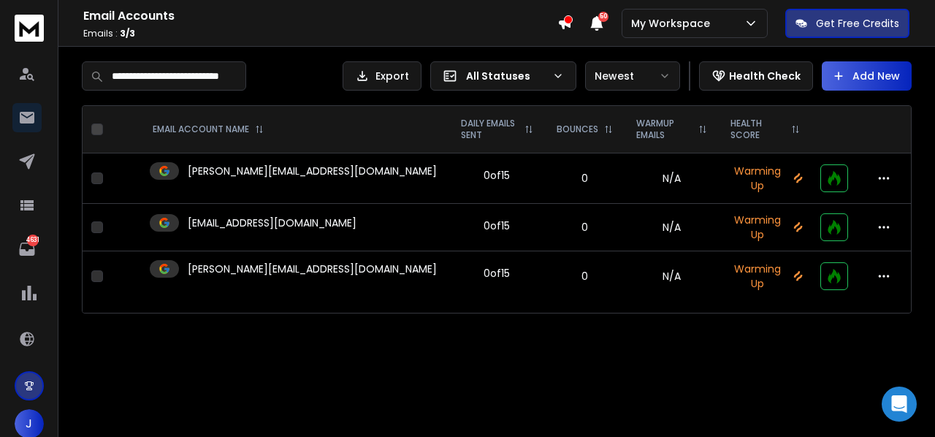
paste input
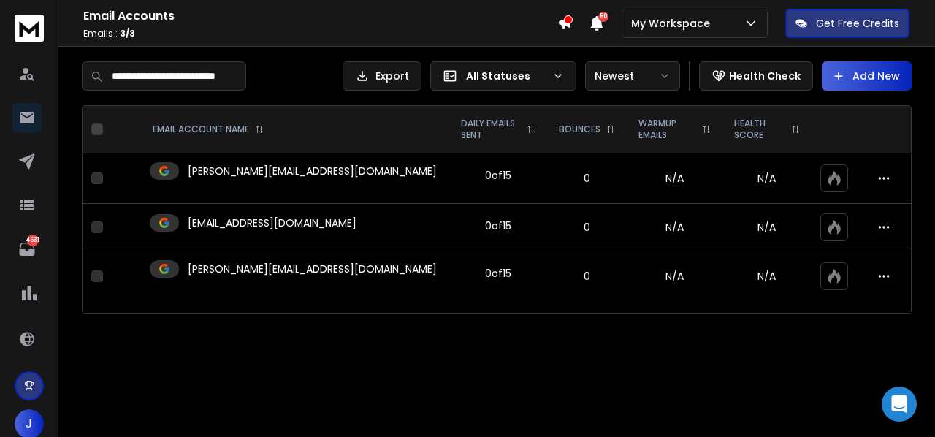
type input "**********"
click at [96, 129] on button "button" at bounding box center [97, 129] width 12 height 12
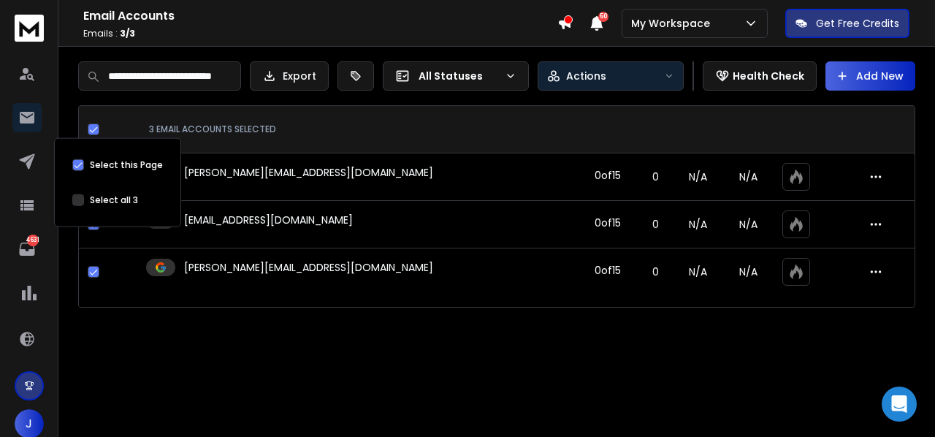
click at [638, 82] on div "Actions" at bounding box center [602, 76] width 111 height 15
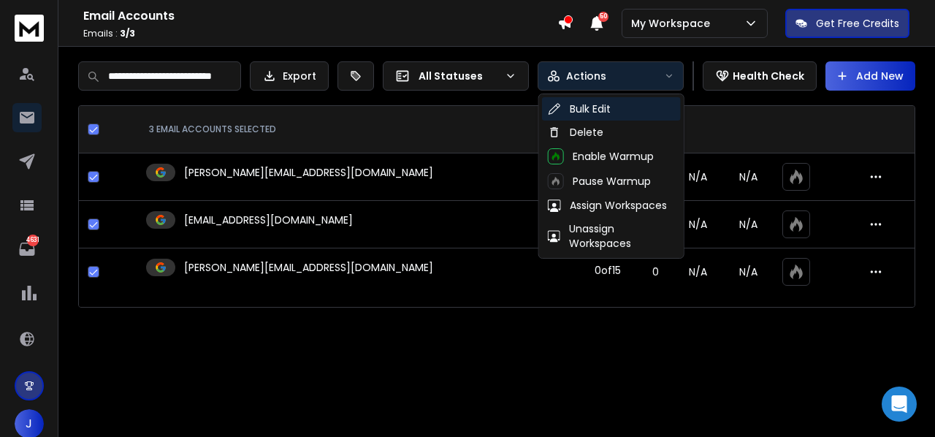
click at [616, 151] on div "Enable Warmup" at bounding box center [601, 156] width 106 height 16
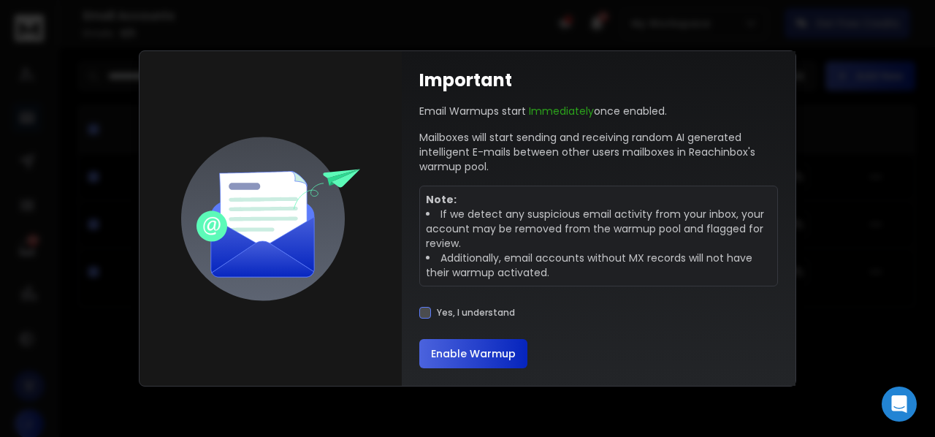
click at [429, 312] on button "Yes, I understand" at bounding box center [425, 313] width 12 height 12
click at [479, 353] on button "Enable Warmup" at bounding box center [473, 353] width 108 height 29
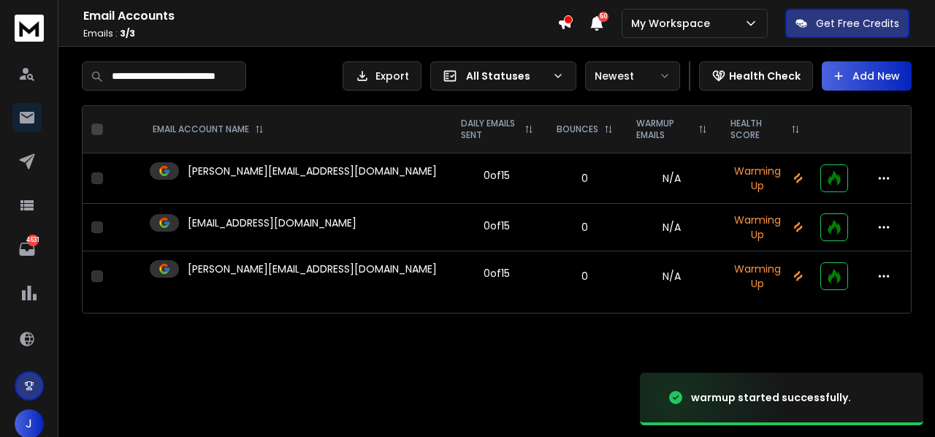
click at [99, 129] on button "button" at bounding box center [97, 129] width 12 height 12
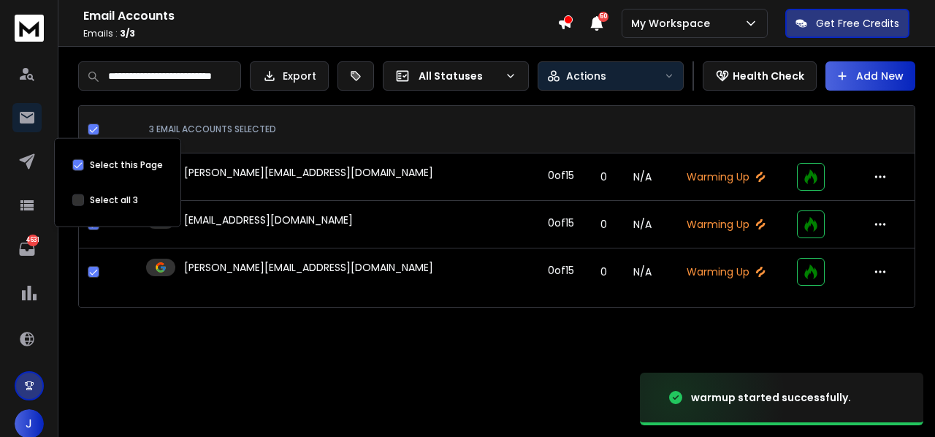
click at [610, 74] on div "Actions" at bounding box center [602, 76] width 111 height 15
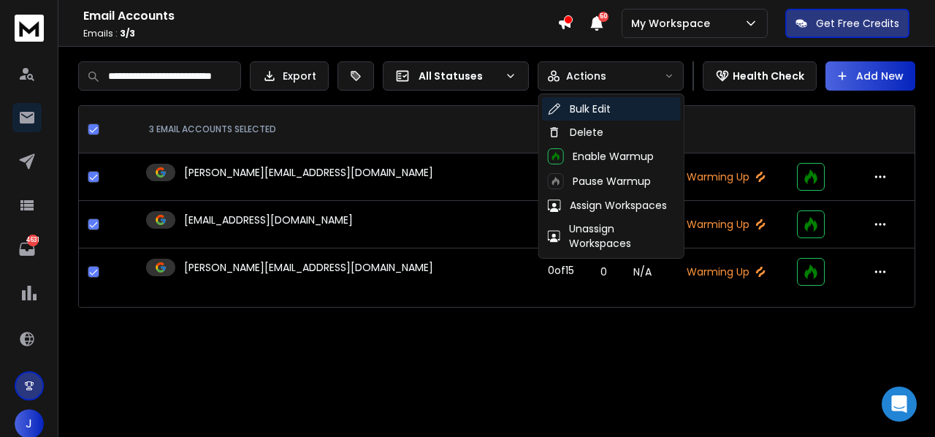
click at [621, 152] on div "Enable Warmup" at bounding box center [601, 156] width 106 height 16
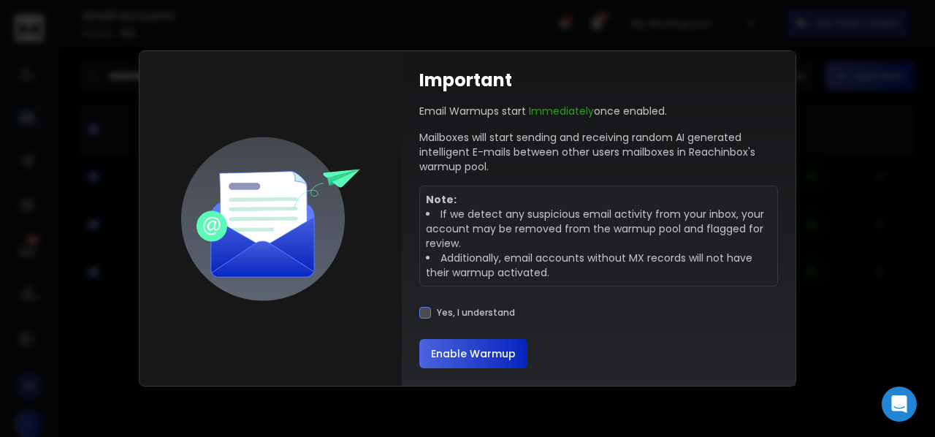
click at [847, 160] on div at bounding box center [467, 218] width 935 height 437
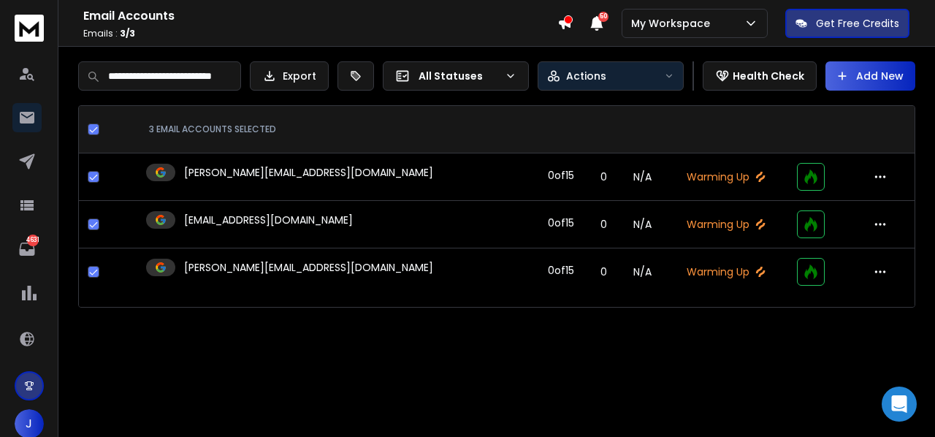
click at [616, 66] on button "Actions" at bounding box center [610, 75] width 146 height 29
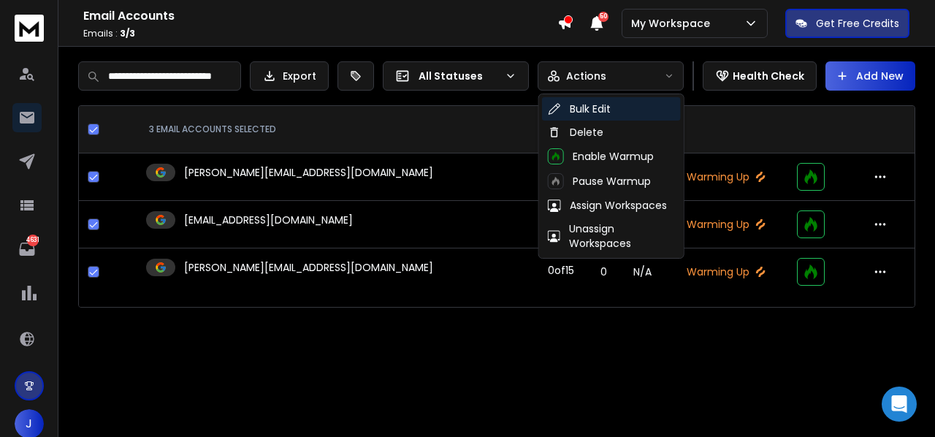
click at [624, 108] on div "Bulk Edit" at bounding box center [611, 108] width 139 height 23
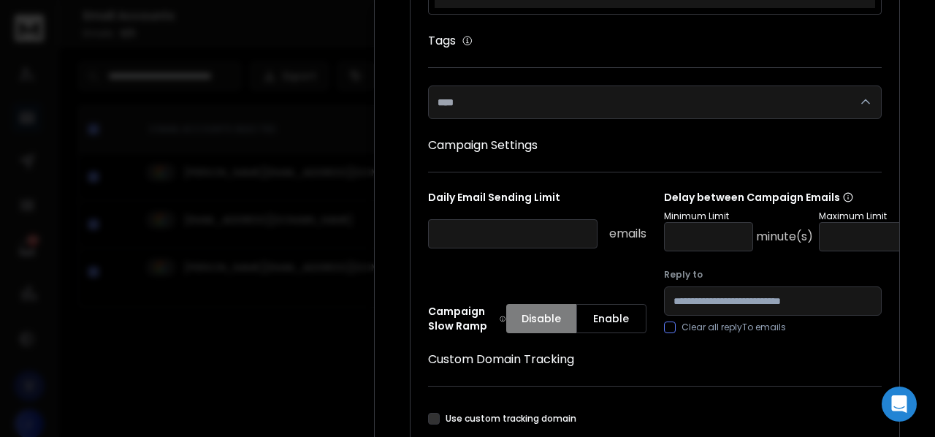
scroll to position [435, 0]
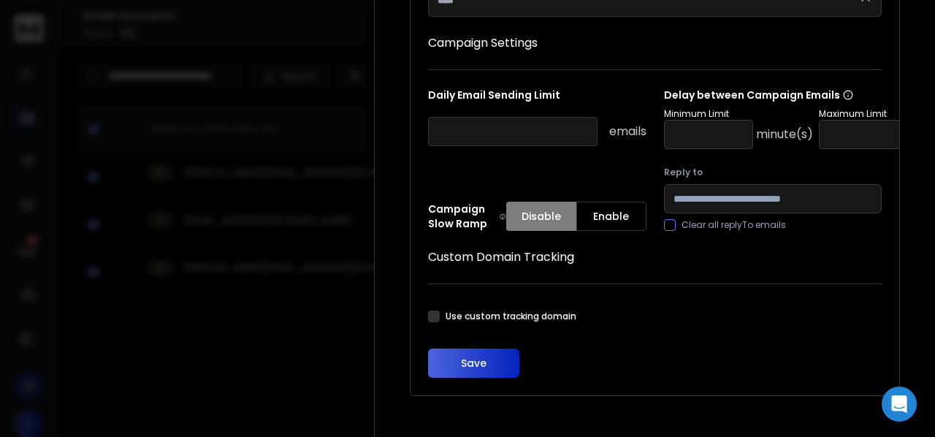
click at [435, 310] on button "Reply to" at bounding box center [434, 316] width 12 height 12
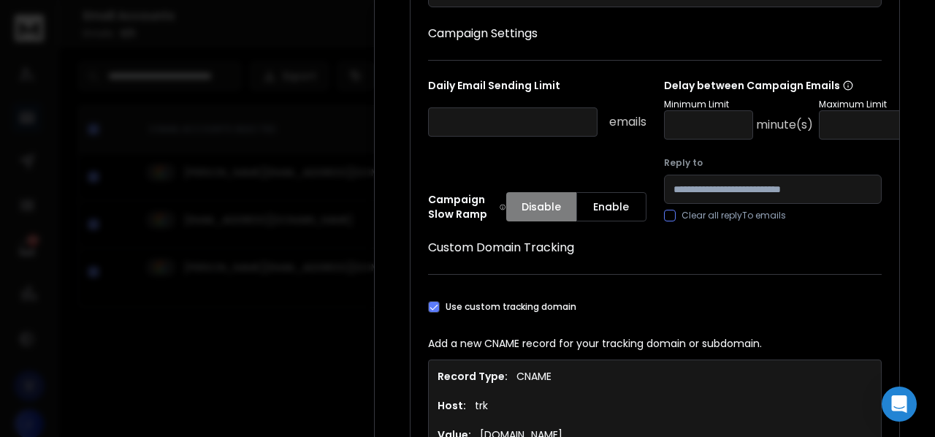
scroll to position [672, 0]
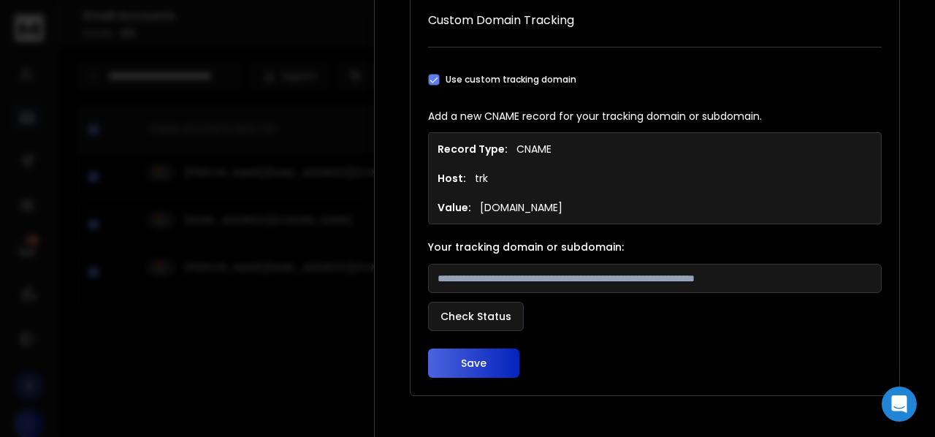
click at [570, 270] on input at bounding box center [654, 278] width 453 height 29
paste input "**********"
type input "**********"
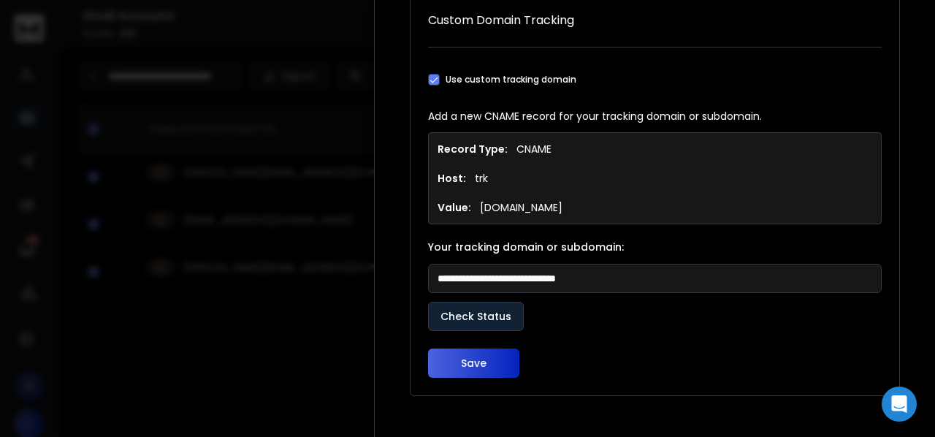
click at [449, 302] on button "Check Status" at bounding box center [476, 316] width 96 height 29
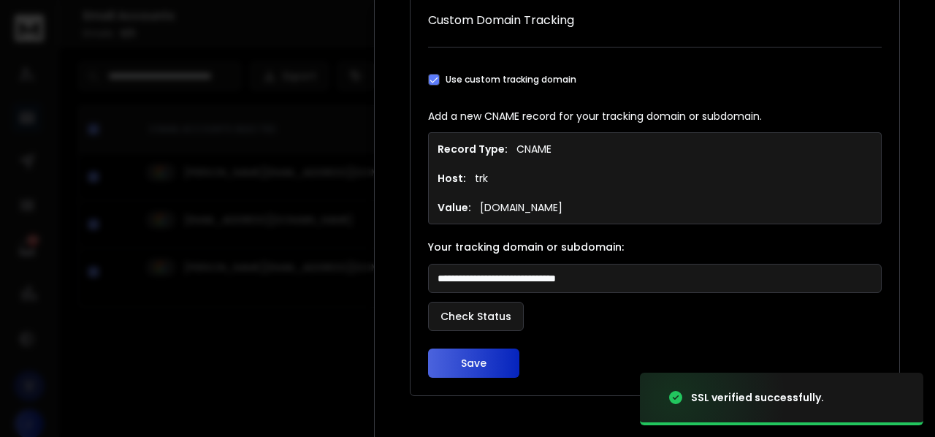
click at [482, 365] on button "Save" at bounding box center [473, 362] width 91 height 29
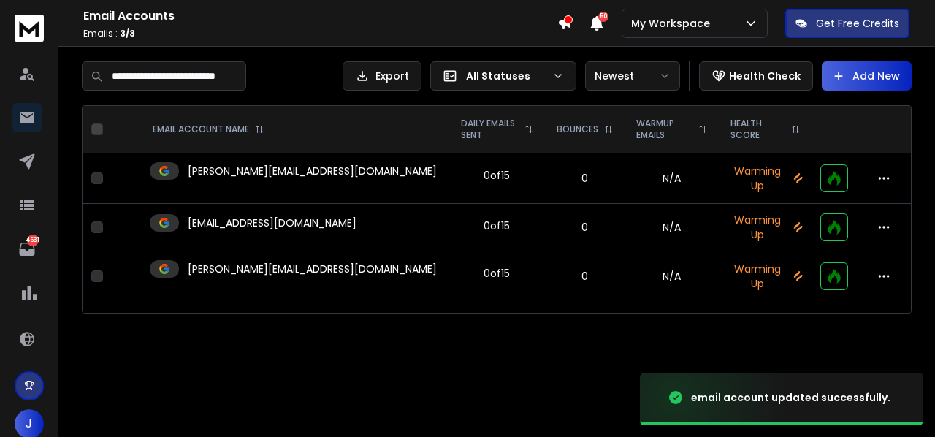
click at [99, 126] on button "button" at bounding box center [97, 129] width 12 height 12
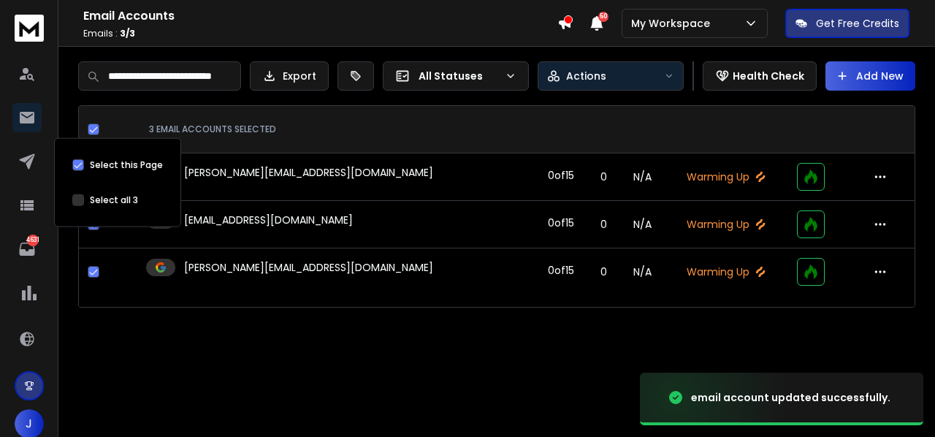
click at [597, 70] on p "Actions" at bounding box center [586, 76] width 40 height 15
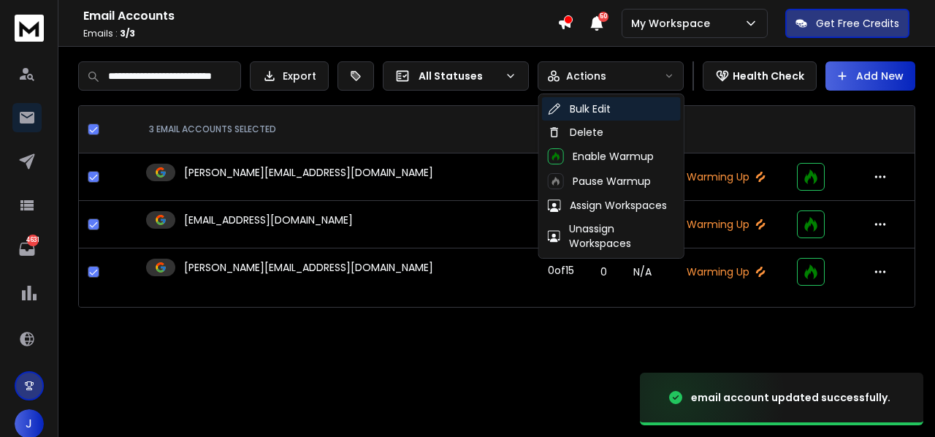
click at [602, 112] on div "Bulk Edit" at bounding box center [579, 108] width 63 height 15
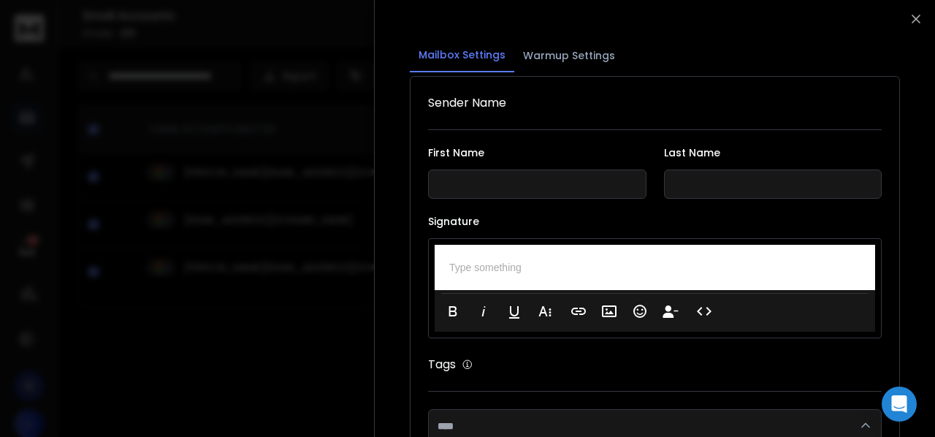
click at [582, 52] on button "Warmup Settings" at bounding box center [569, 55] width 110 height 32
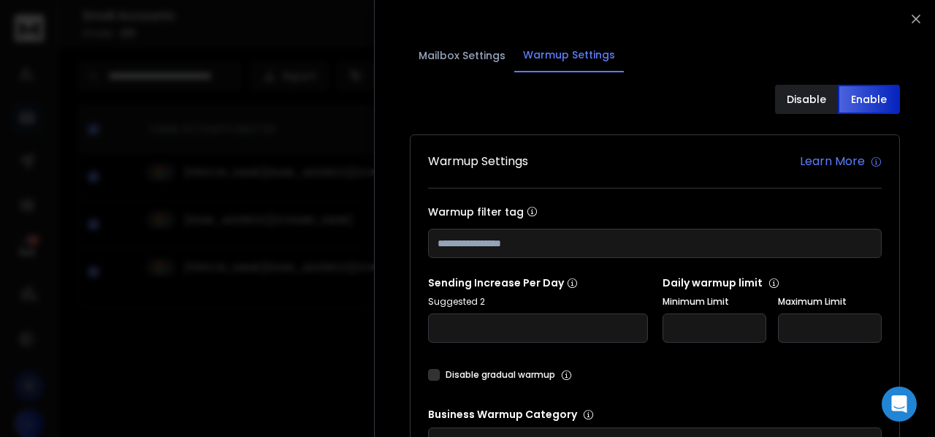
click at [612, 249] on input at bounding box center [654, 243] width 453 height 29
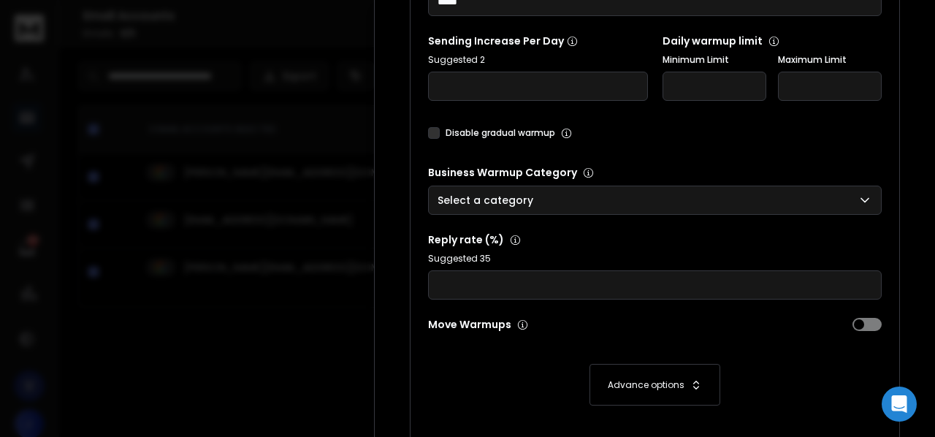
scroll to position [330, 0]
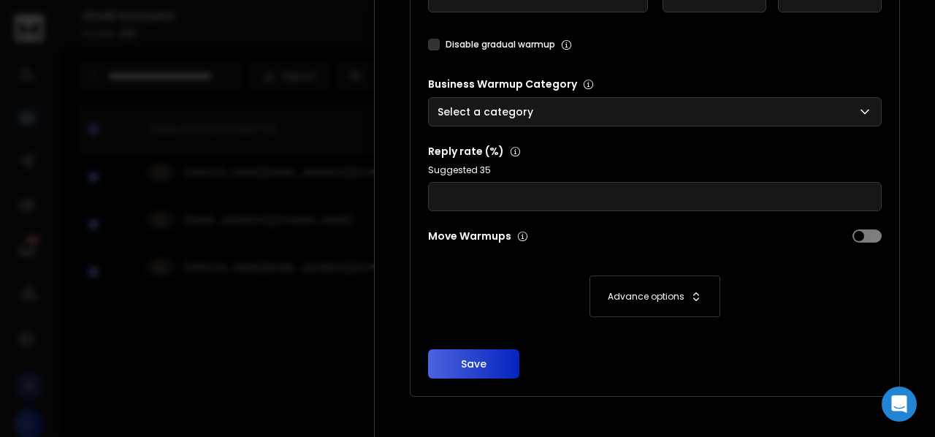
type input "*****"
click at [467, 372] on button "Save" at bounding box center [473, 363] width 91 height 29
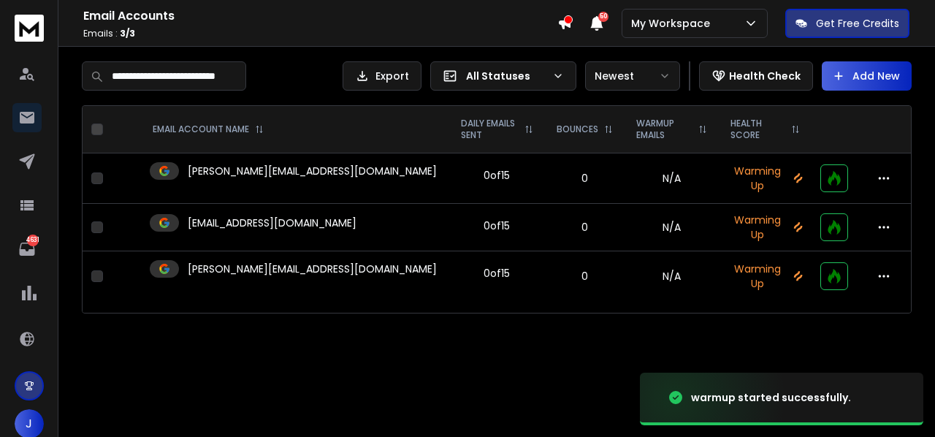
click at [152, 68] on input "**********" at bounding box center [164, 75] width 164 height 29
click at [151, 72] on input "**********" at bounding box center [164, 75] width 164 height 29
click at [151, 70] on input "**********" at bounding box center [164, 75] width 164 height 29
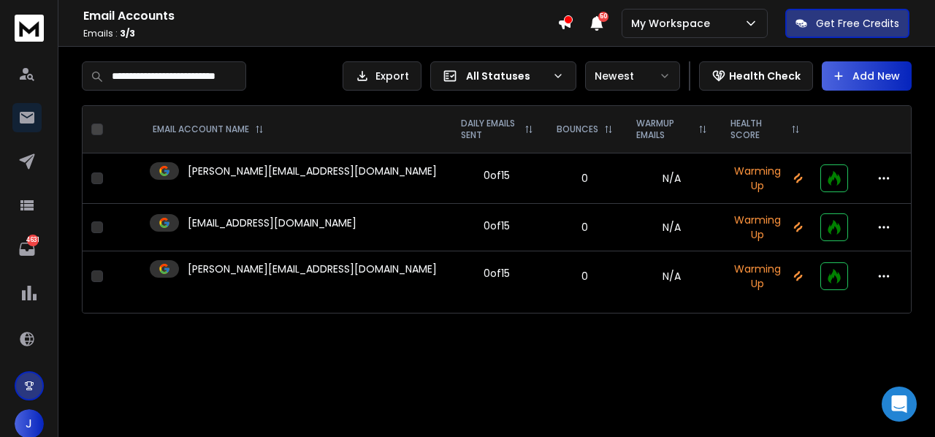
paste input
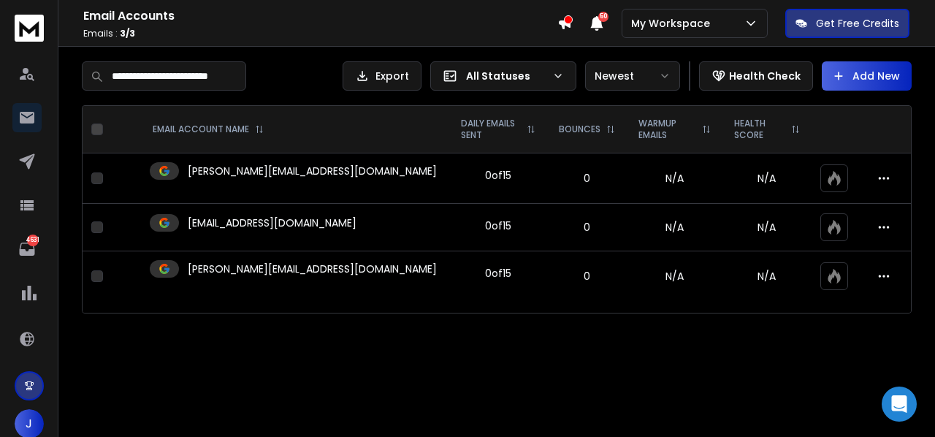
type input "**********"
click at [96, 126] on button "button" at bounding box center [97, 129] width 12 height 12
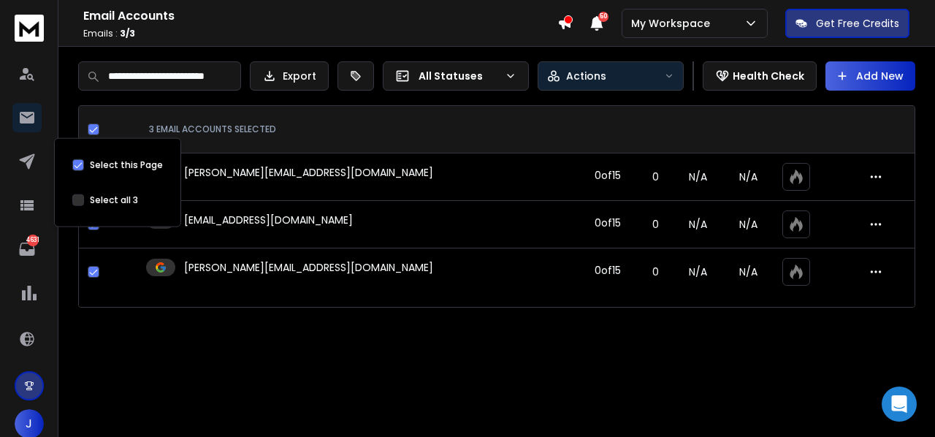
click at [625, 69] on div "Actions" at bounding box center [602, 76] width 111 height 15
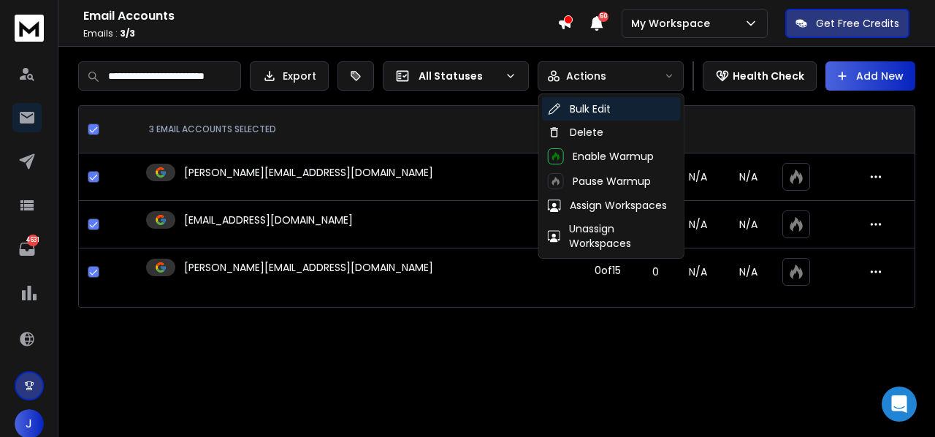
click at [623, 149] on div "Enable Warmup" at bounding box center [601, 156] width 106 height 16
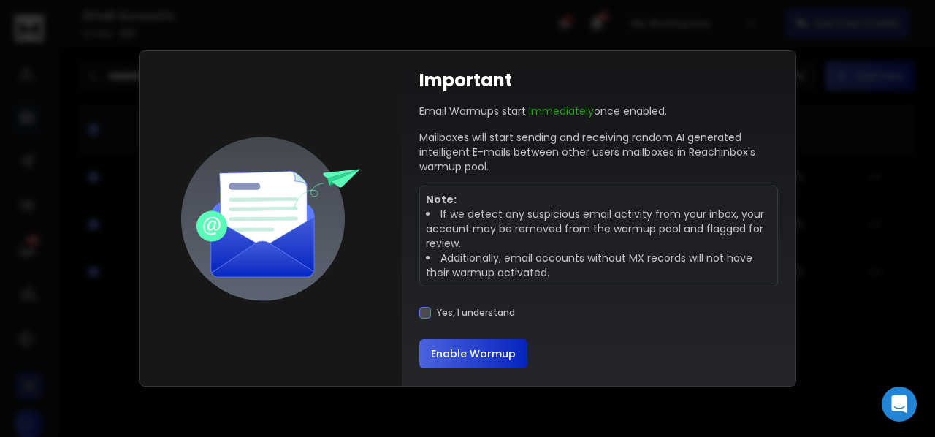
click at [431, 312] on button "Yes, I understand" at bounding box center [425, 313] width 12 height 12
click at [472, 354] on button "Enable Warmup" at bounding box center [473, 353] width 108 height 29
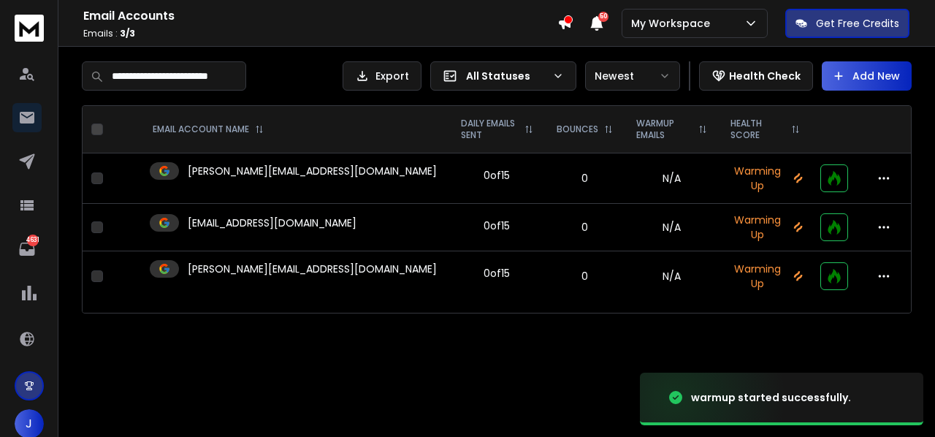
click at [546, 66] on div "All Statuses" at bounding box center [503, 75] width 146 height 29
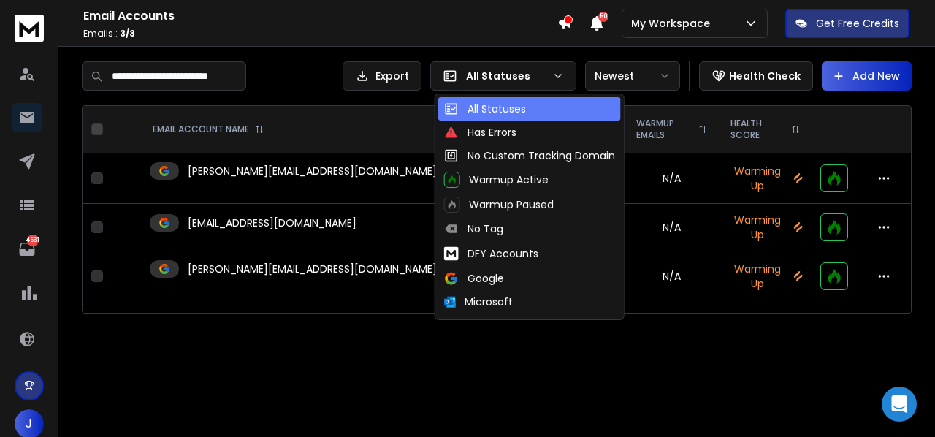
click at [625, 68] on button "Newest" at bounding box center [632, 75] width 95 height 29
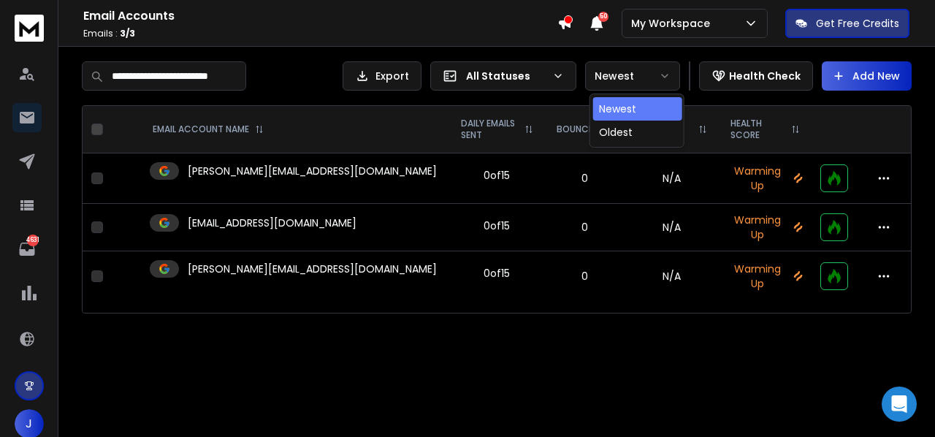
click at [100, 123] on button "button" at bounding box center [97, 129] width 12 height 12
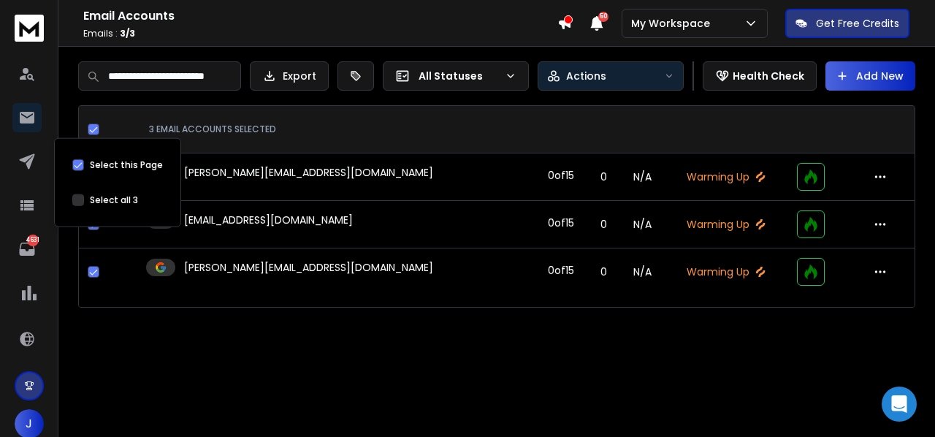
click at [624, 69] on div "Actions" at bounding box center [602, 76] width 111 height 15
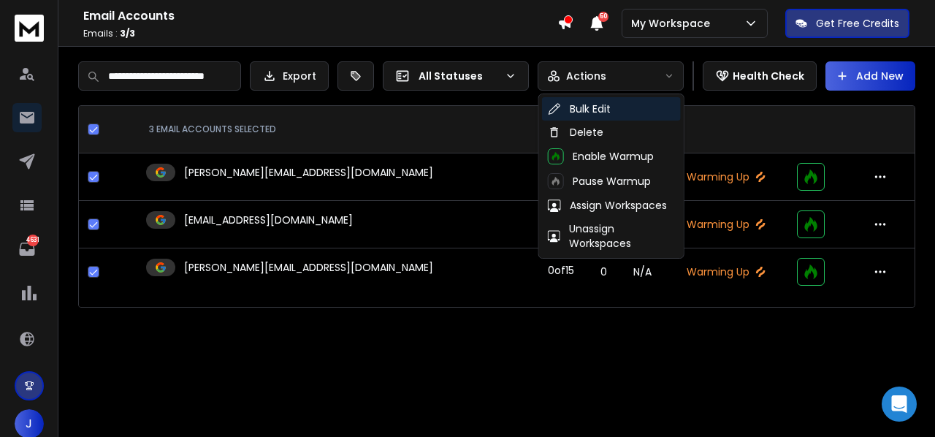
click at [615, 108] on div "Bulk Edit" at bounding box center [611, 108] width 139 height 23
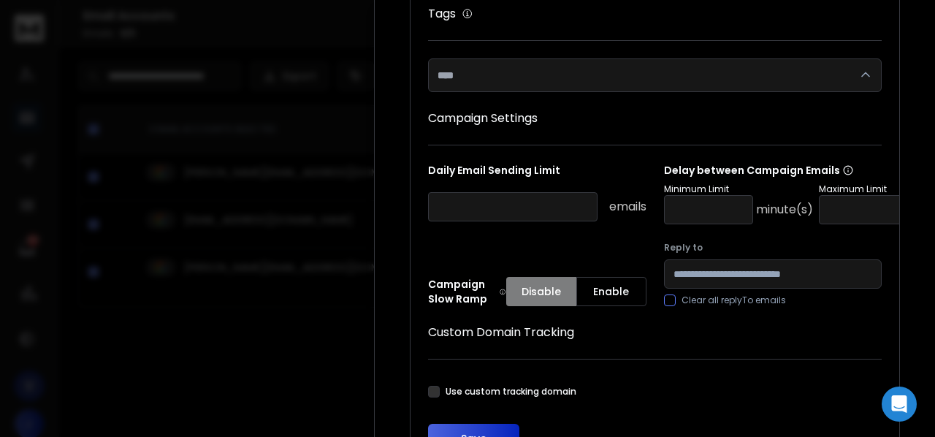
scroll to position [435, 0]
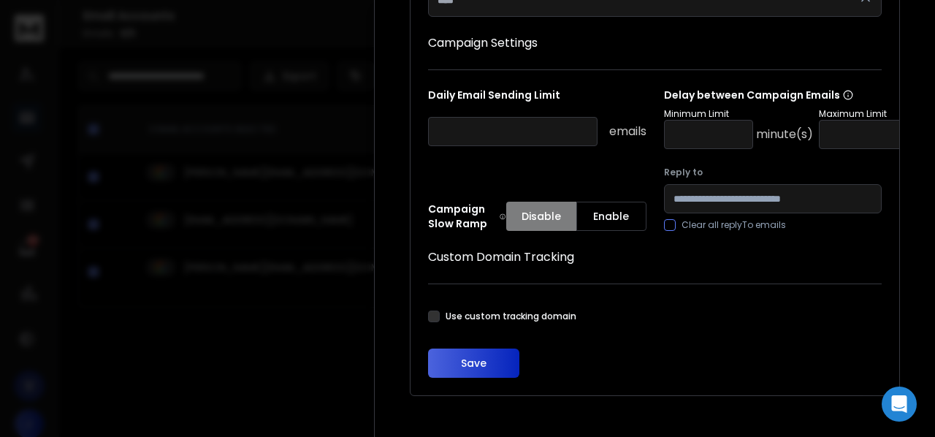
click at [433, 310] on button "Reply to" at bounding box center [434, 316] width 12 height 12
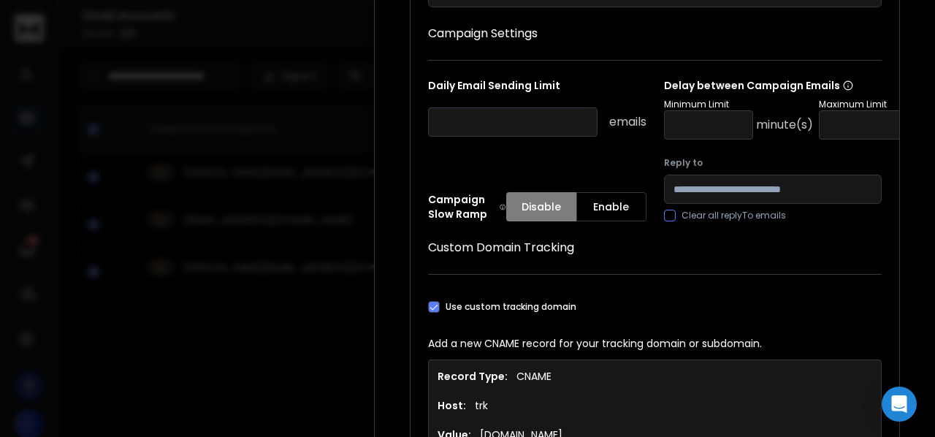
type button "on"
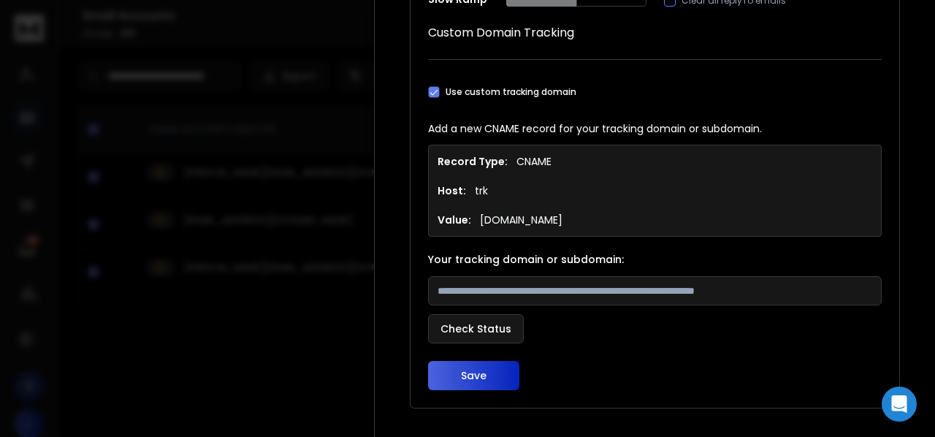
scroll to position [653, 0]
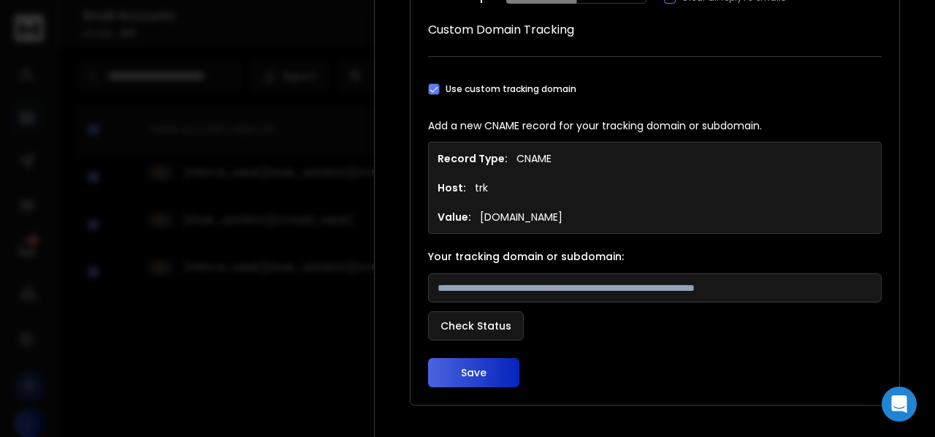
click at [573, 282] on input at bounding box center [654, 287] width 453 height 29
paste input "**********"
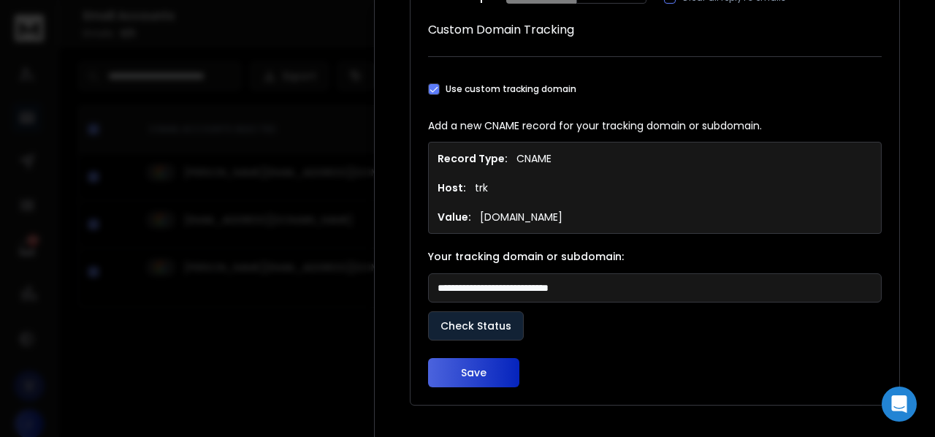
type input "**********"
click at [480, 325] on button "Check Status" at bounding box center [476, 325] width 96 height 29
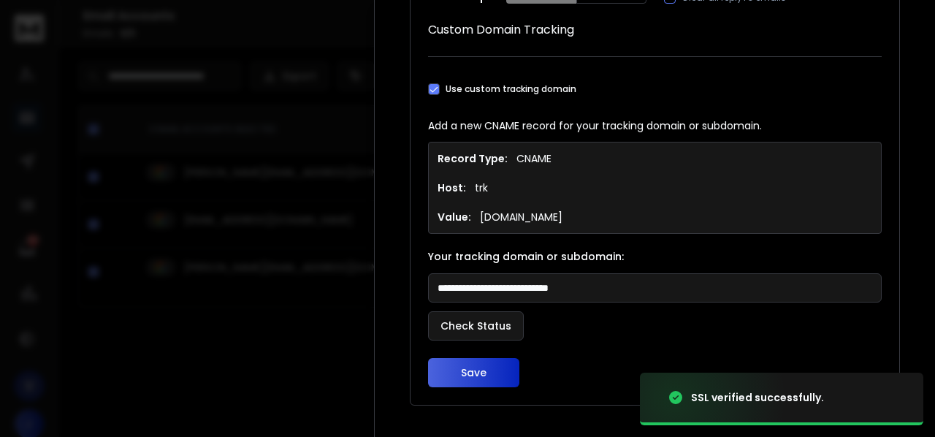
click at [497, 374] on button "Save" at bounding box center [473, 372] width 91 height 29
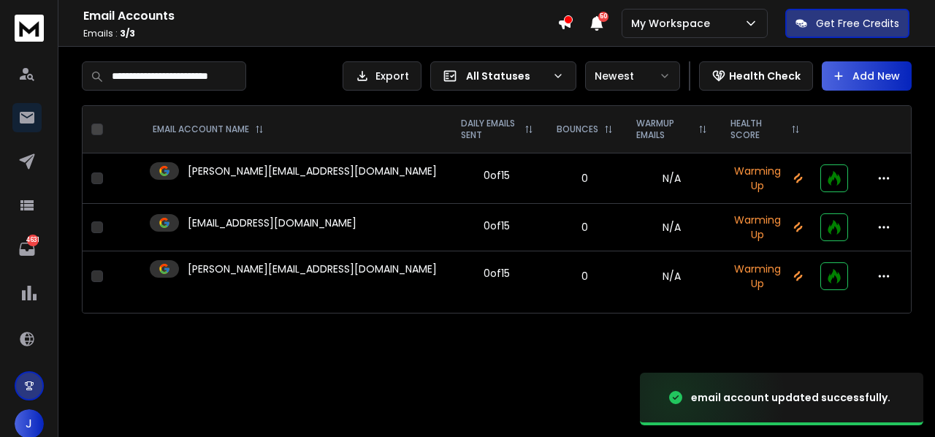
click at [93, 129] on button "button" at bounding box center [97, 129] width 12 height 12
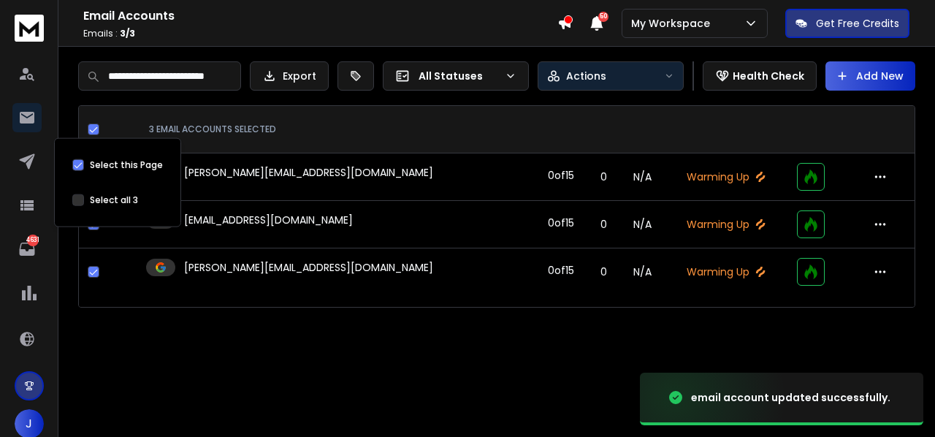
click at [612, 80] on div "Actions" at bounding box center [602, 76] width 111 height 15
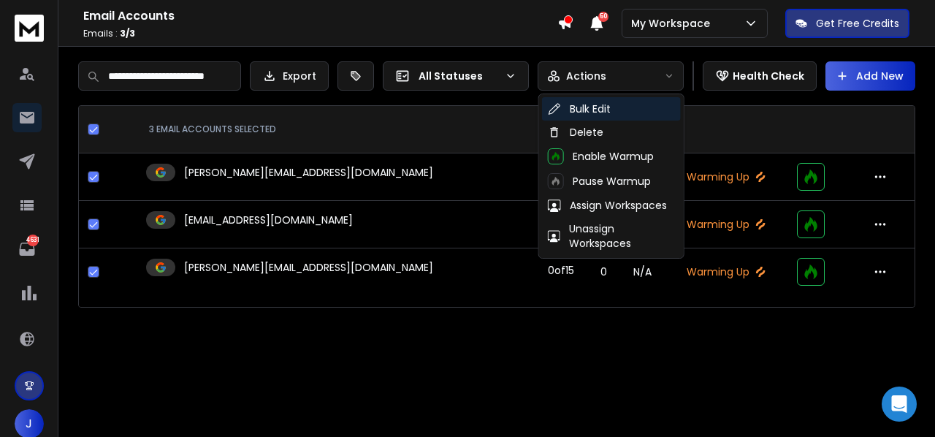
click at [615, 99] on div "Bulk Edit" at bounding box center [611, 108] width 139 height 23
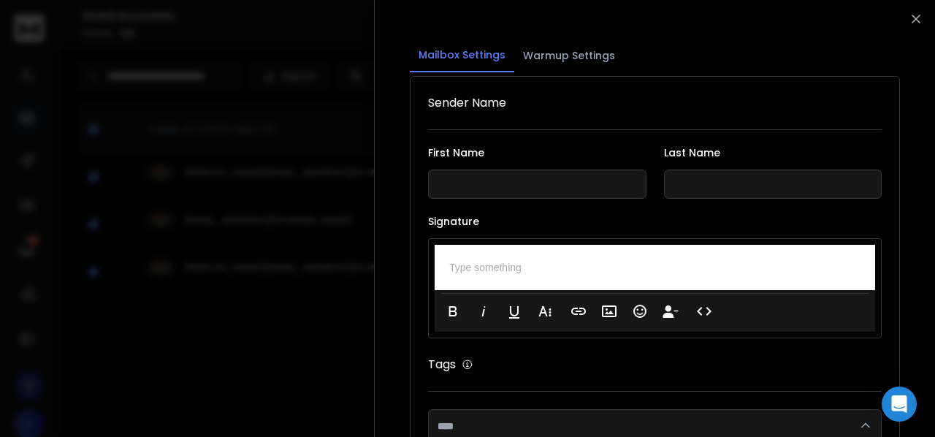
click at [593, 57] on button "Warmup Settings" at bounding box center [569, 55] width 110 height 32
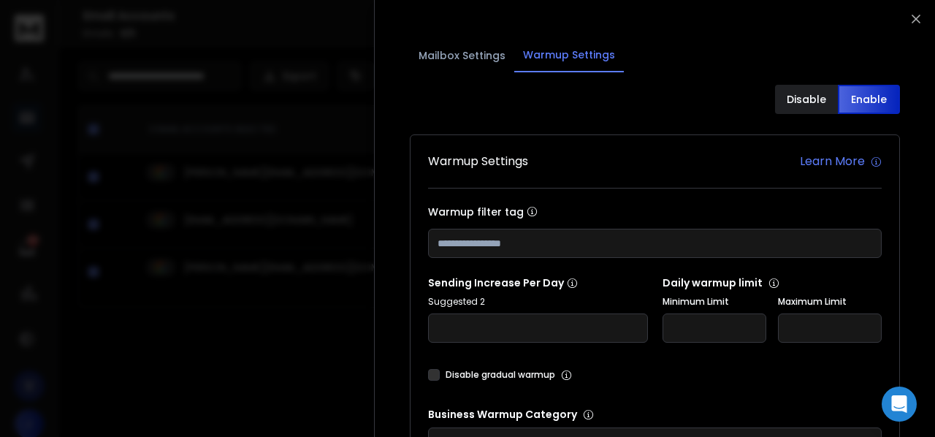
click at [508, 240] on input at bounding box center [654, 243] width 453 height 29
type input "*"
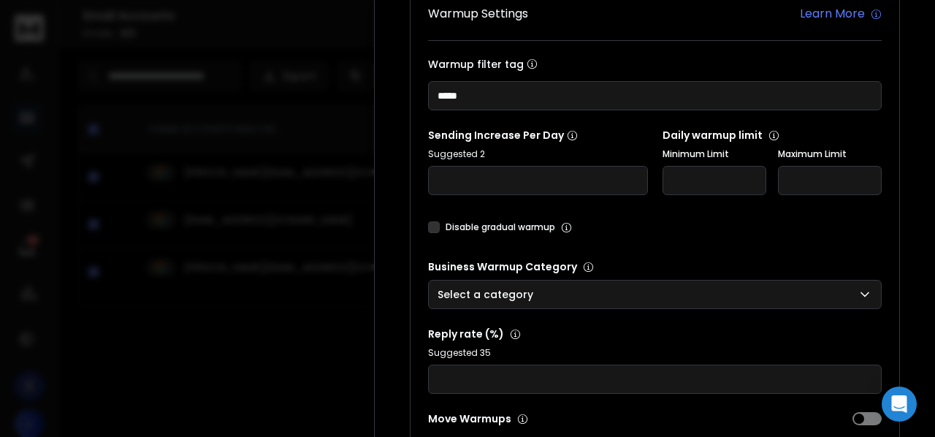
scroll to position [330, 0]
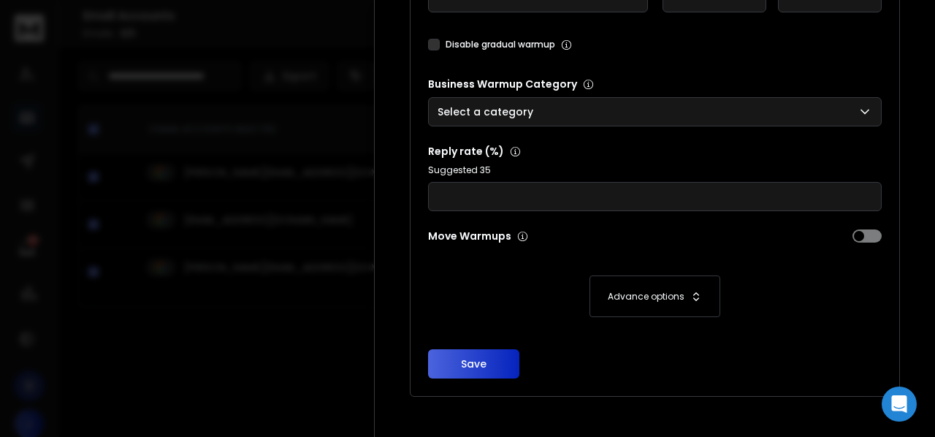
type input "*****"
click at [502, 364] on button "Save" at bounding box center [473, 363] width 91 height 29
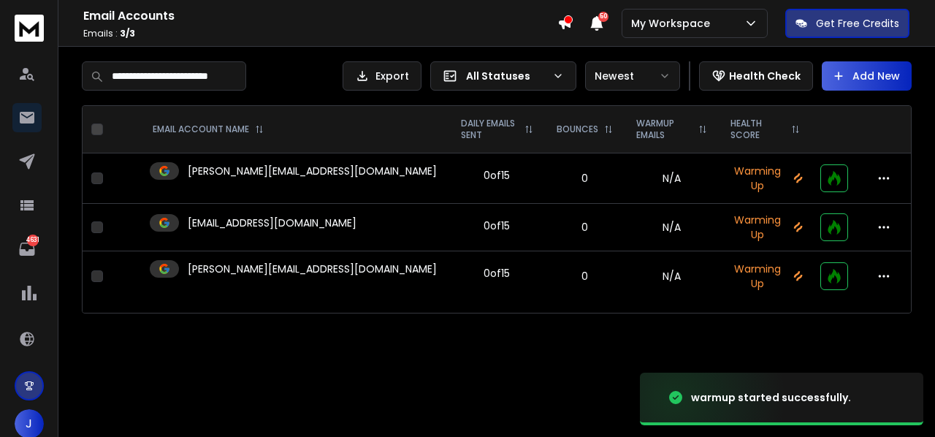
click at [882, 70] on button "Add New" at bounding box center [866, 75] width 90 height 29
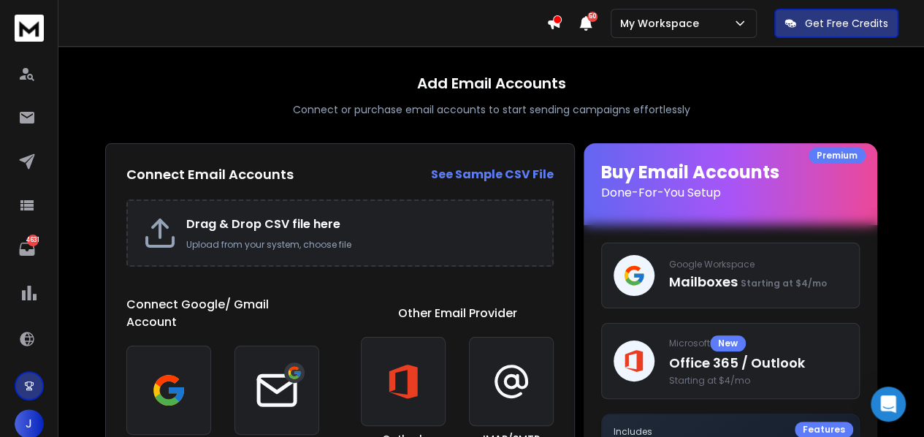
click at [139, 386] on div at bounding box center [168, 389] width 85 height 89
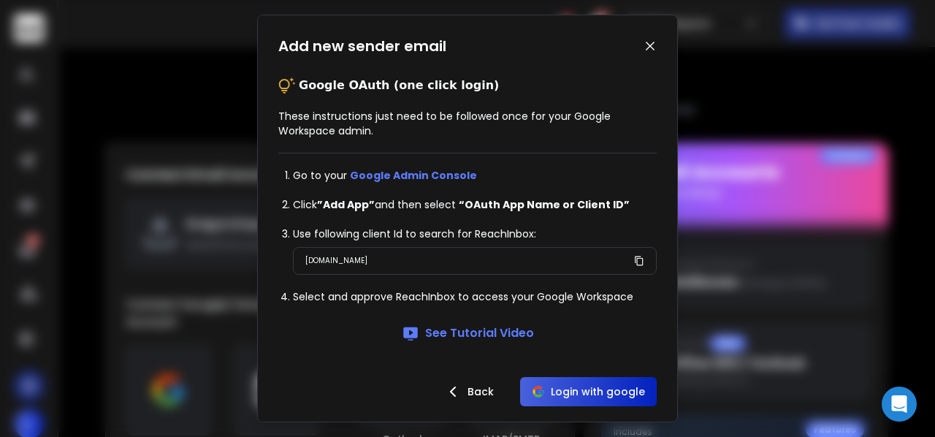
click at [609, 383] on button "Login with google" at bounding box center [588, 391] width 137 height 29
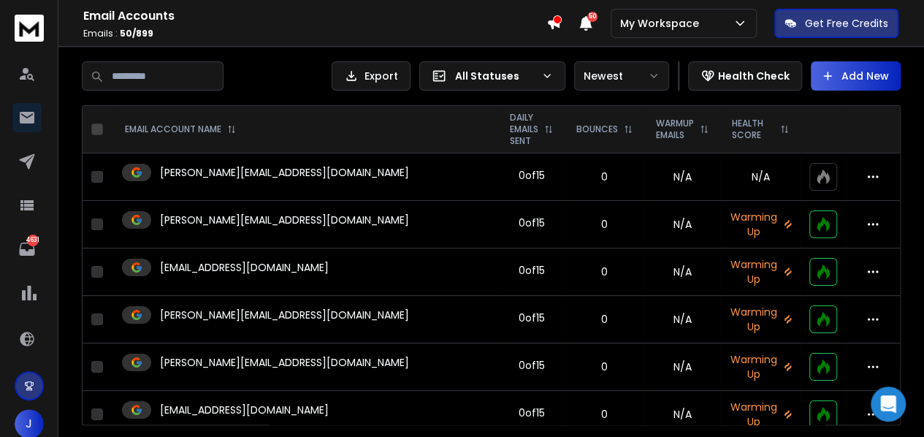
click at [886, 69] on button "Add New" at bounding box center [855, 75] width 90 height 29
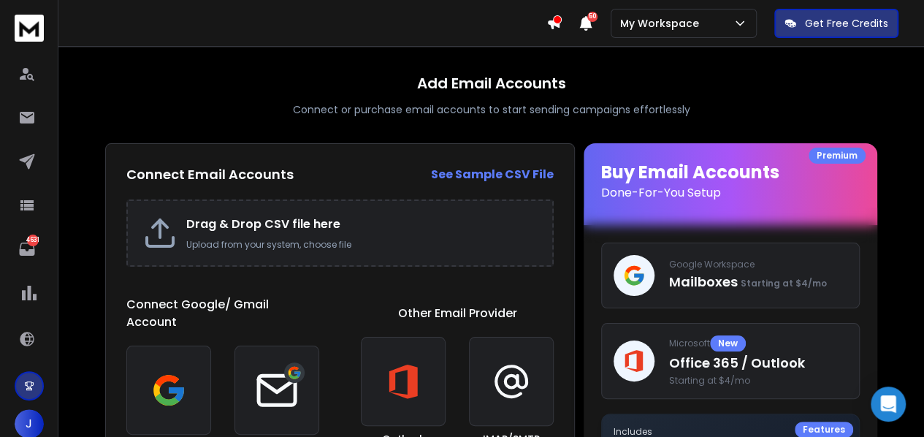
click at [169, 348] on div at bounding box center [168, 389] width 85 height 89
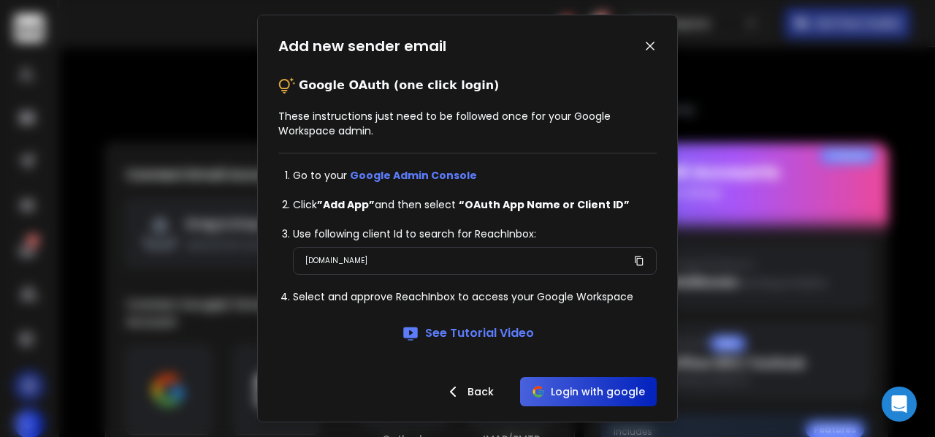
click at [635, 378] on button "Login with google" at bounding box center [588, 391] width 137 height 29
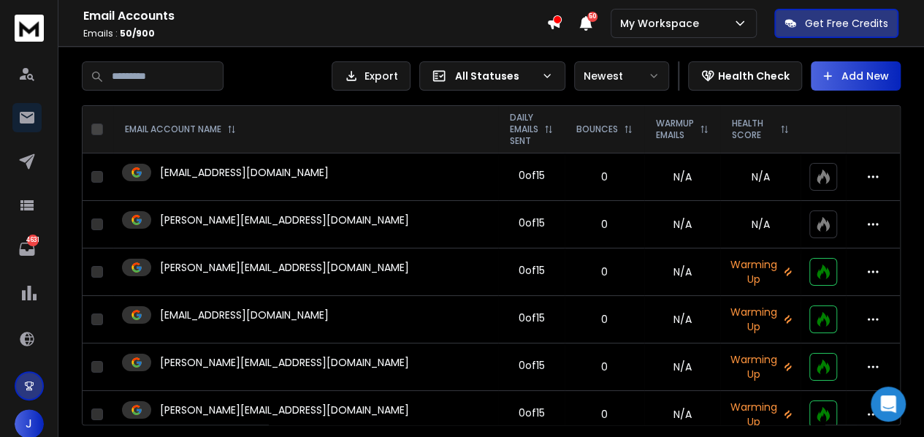
click at [889, 73] on button "Add New" at bounding box center [855, 75] width 90 height 29
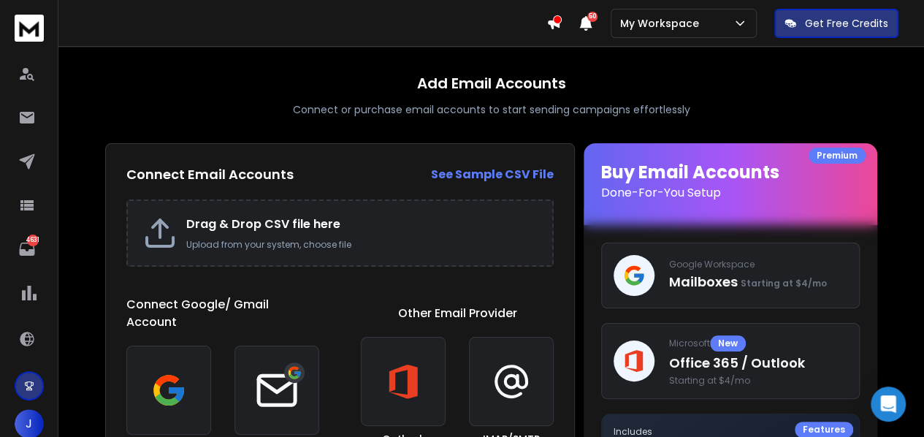
click at [158, 374] on icon at bounding box center [168, 390] width 37 height 44
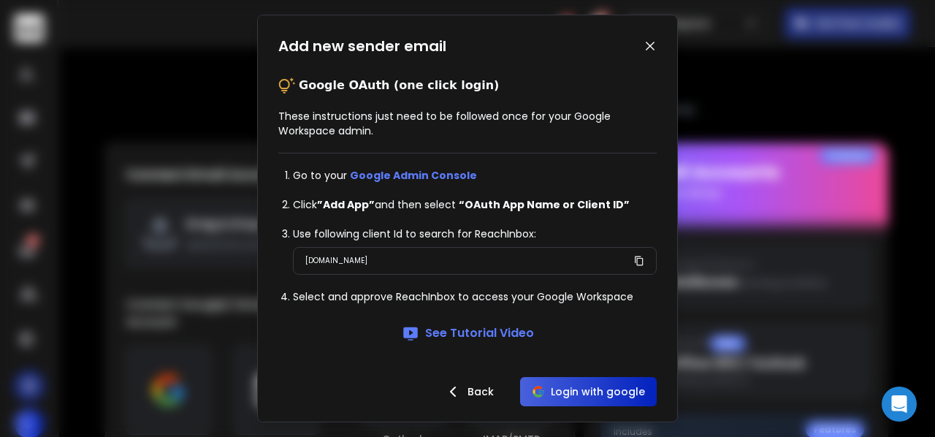
click at [654, 378] on button "Login with google" at bounding box center [588, 391] width 137 height 29
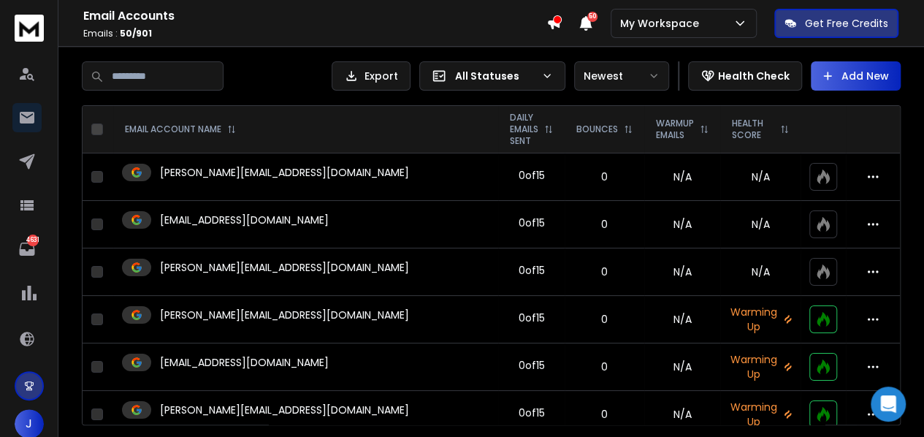
click at [885, 76] on button "Add New" at bounding box center [855, 75] width 90 height 29
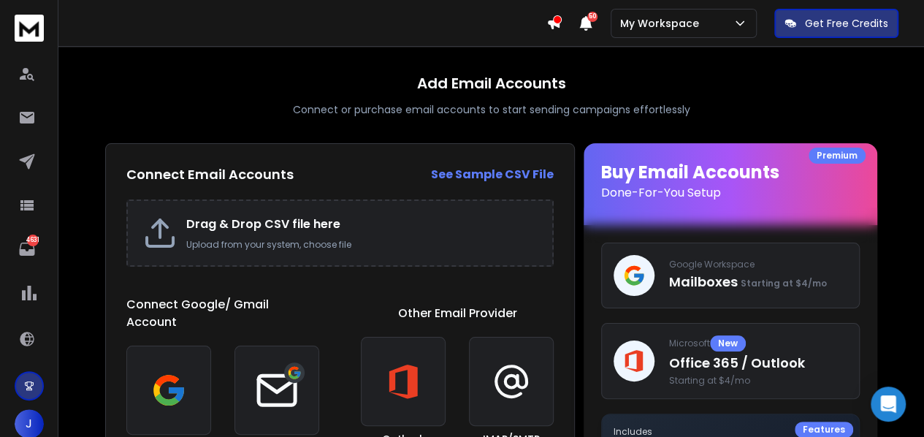
click at [166, 369] on icon at bounding box center [168, 390] width 37 height 44
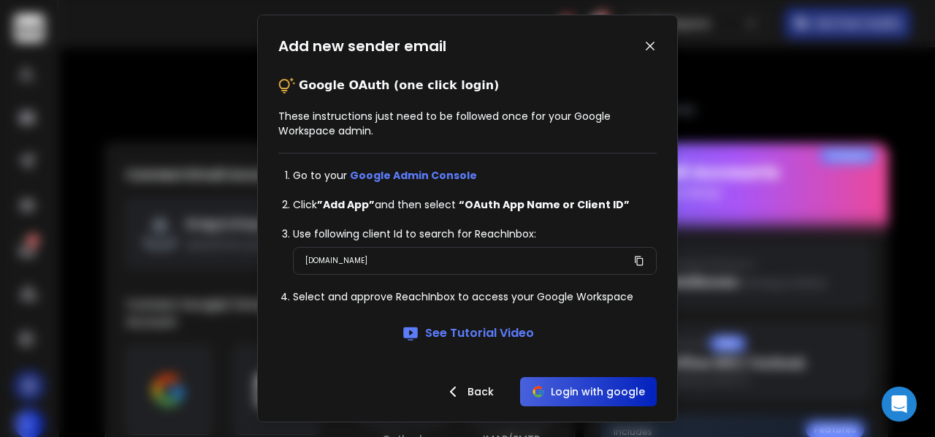
click at [632, 386] on button "Login with google" at bounding box center [588, 391] width 137 height 29
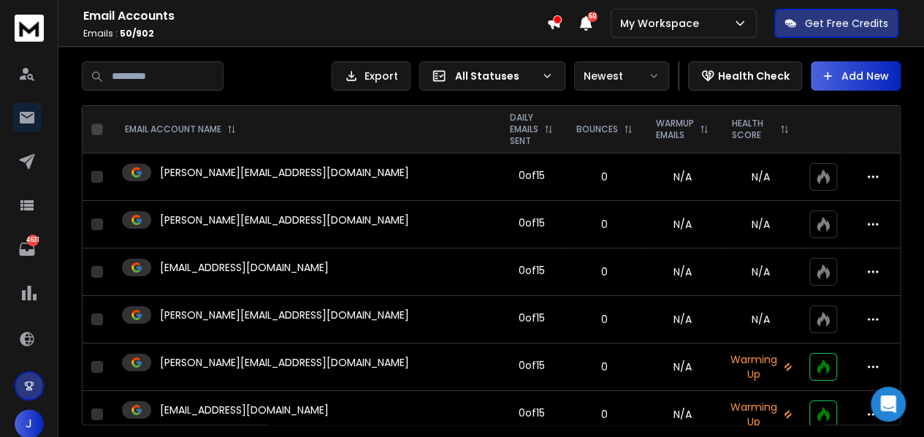
click at [889, 75] on button "Add New" at bounding box center [855, 75] width 90 height 29
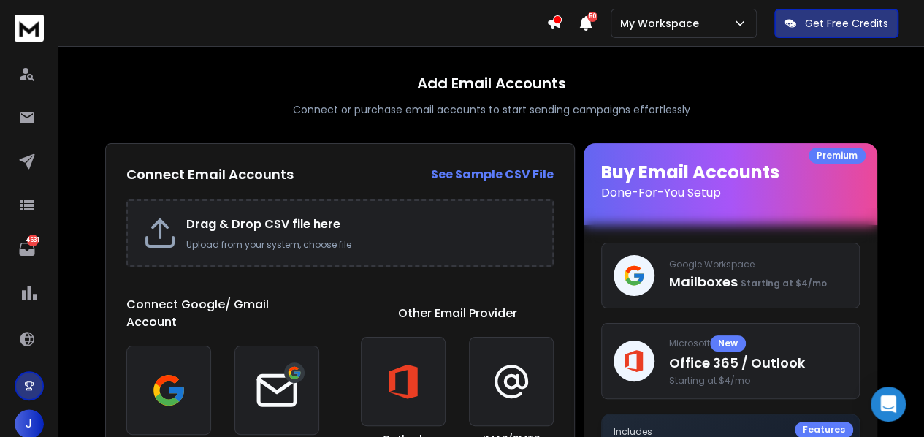
click at [162, 374] on icon at bounding box center [168, 390] width 37 height 44
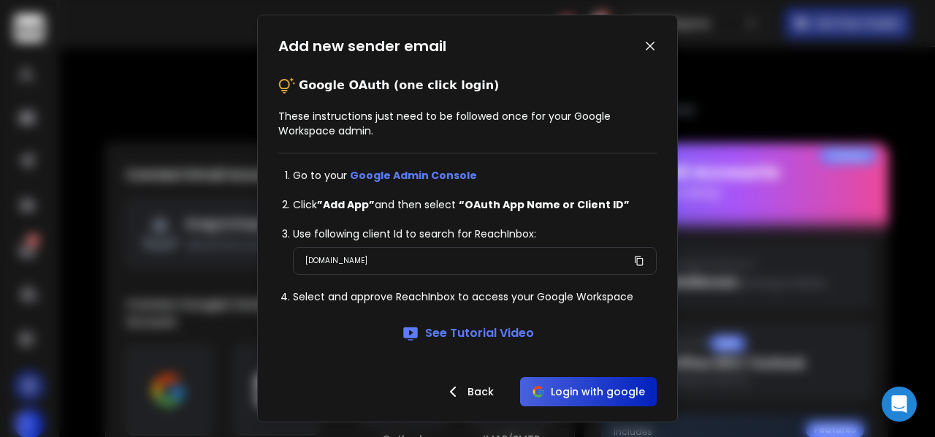
click at [656, 389] on button "Login with google" at bounding box center [588, 391] width 137 height 29
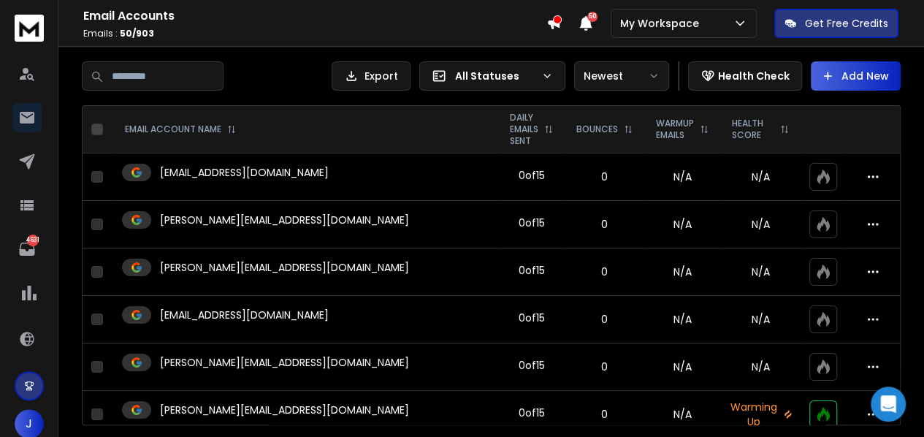
click at [877, 66] on button "Add New" at bounding box center [855, 75] width 90 height 29
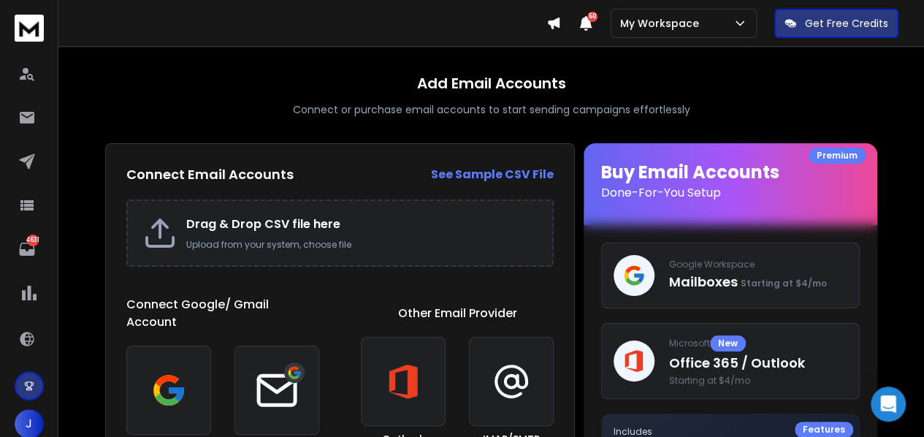
click at [154, 369] on icon at bounding box center [168, 390] width 37 height 44
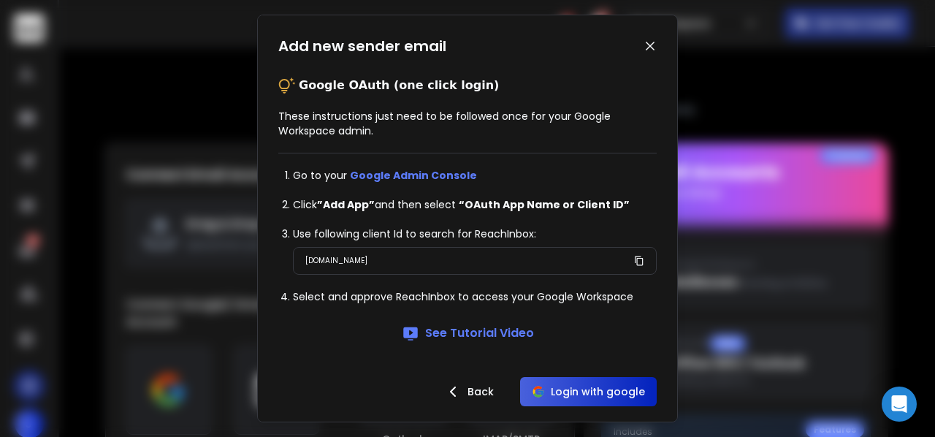
click at [650, 390] on button "Login with google" at bounding box center [588, 391] width 137 height 29
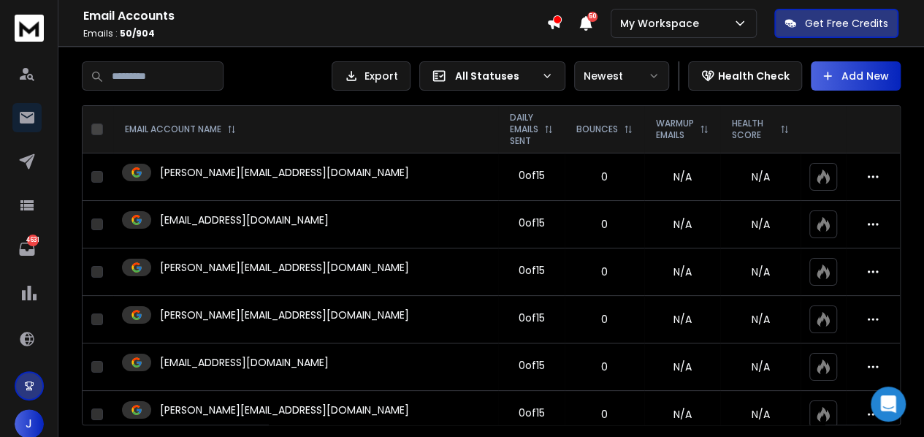
click at [891, 81] on button "Add New" at bounding box center [855, 75] width 90 height 29
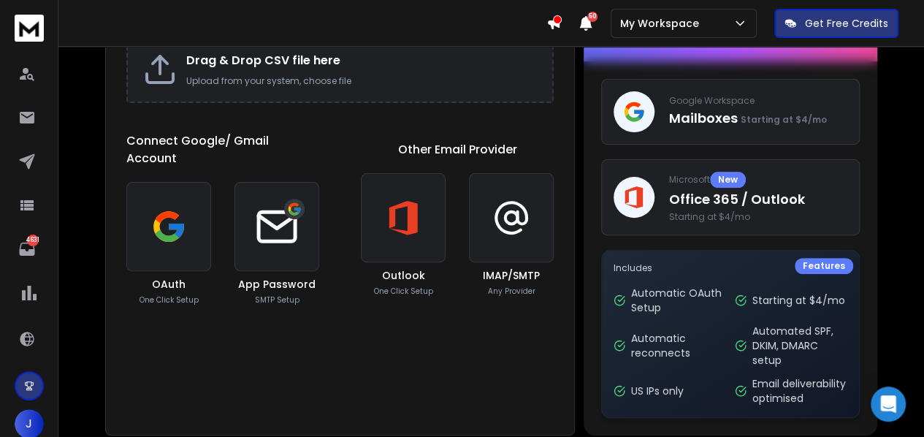
scroll to position [189, 0]
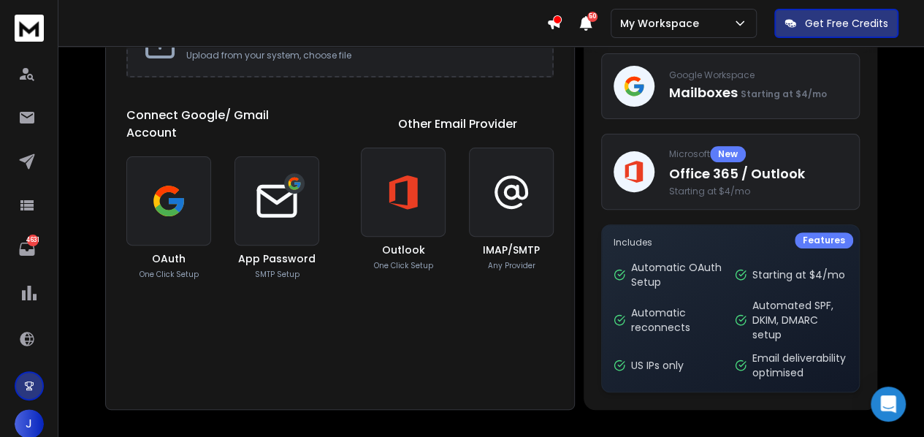
click at [162, 218] on icon at bounding box center [168, 201] width 37 height 44
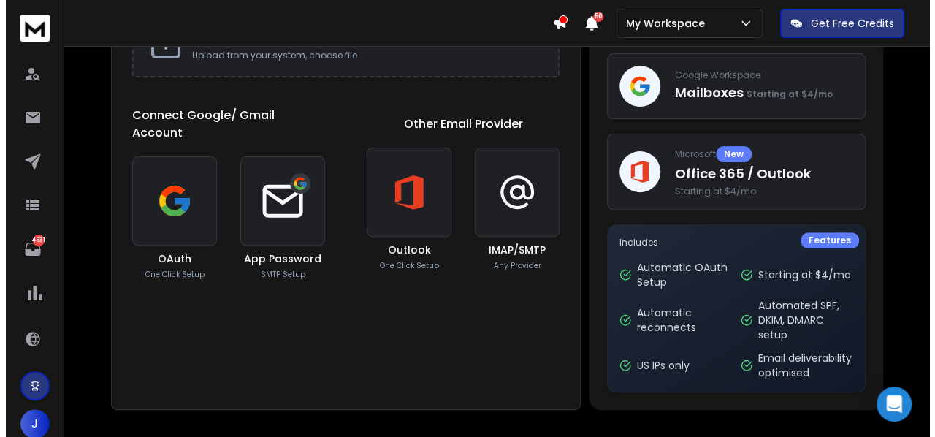
scroll to position [175, 0]
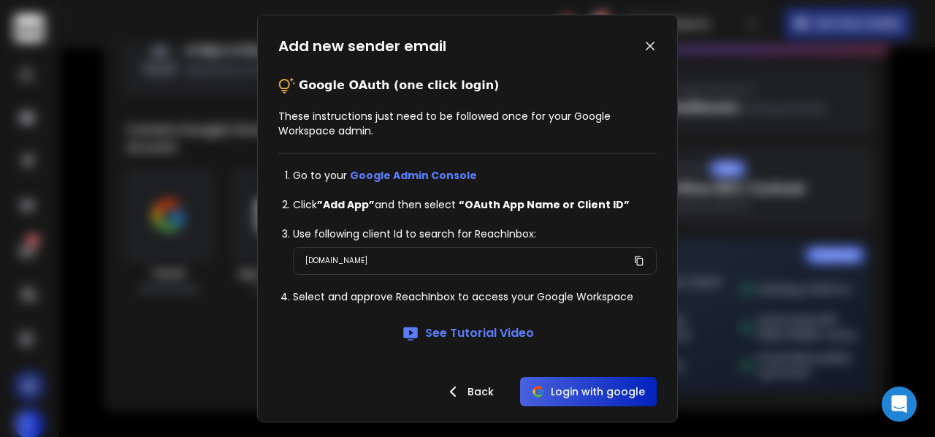
click at [635, 392] on button "Login with google" at bounding box center [588, 391] width 137 height 29
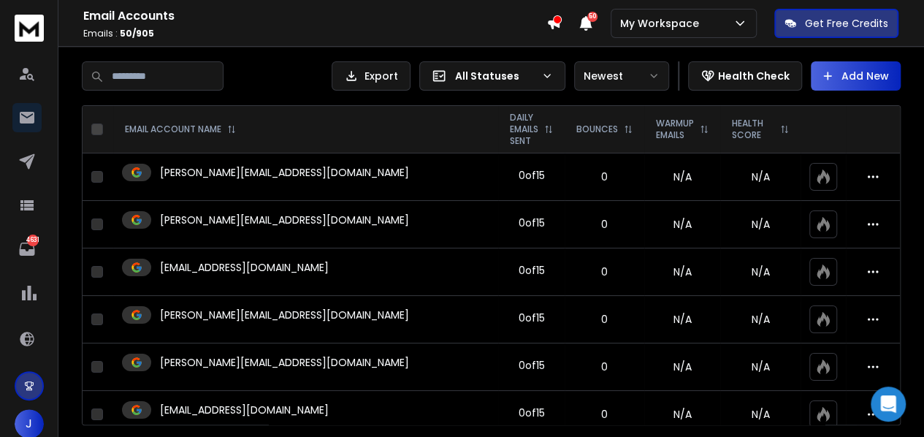
click at [882, 83] on button "Add New" at bounding box center [855, 75] width 90 height 29
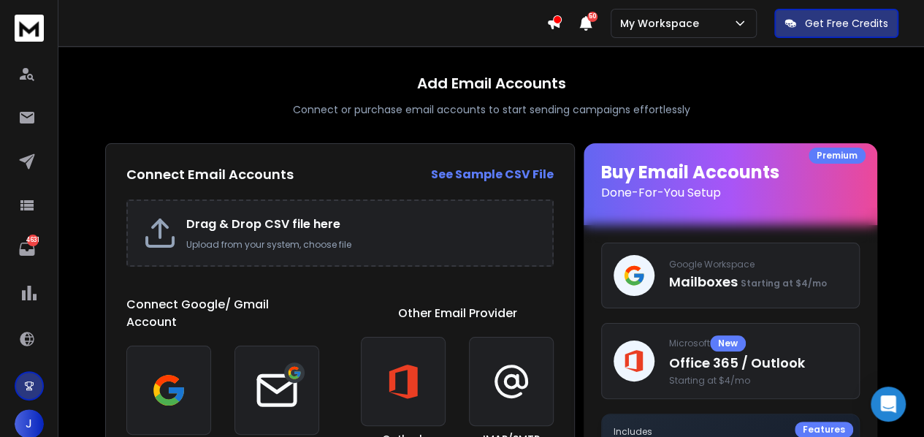
click at [171, 370] on icon at bounding box center [168, 390] width 37 height 44
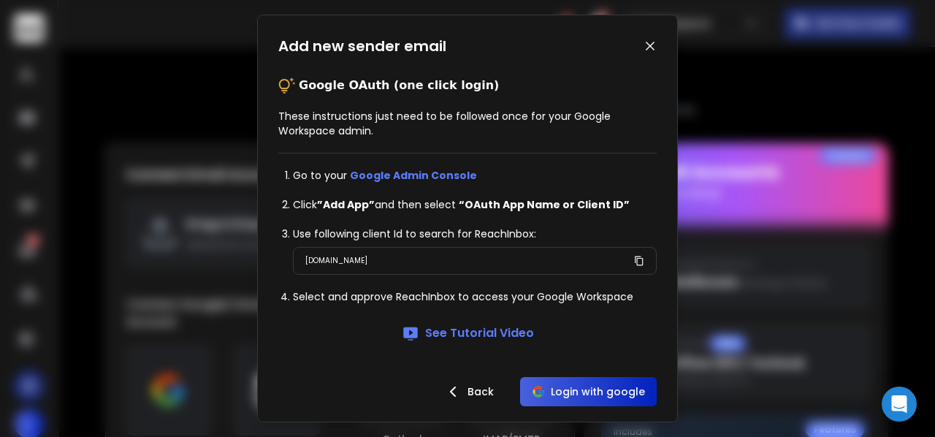
click at [621, 377] on button "Login with google" at bounding box center [588, 391] width 137 height 29
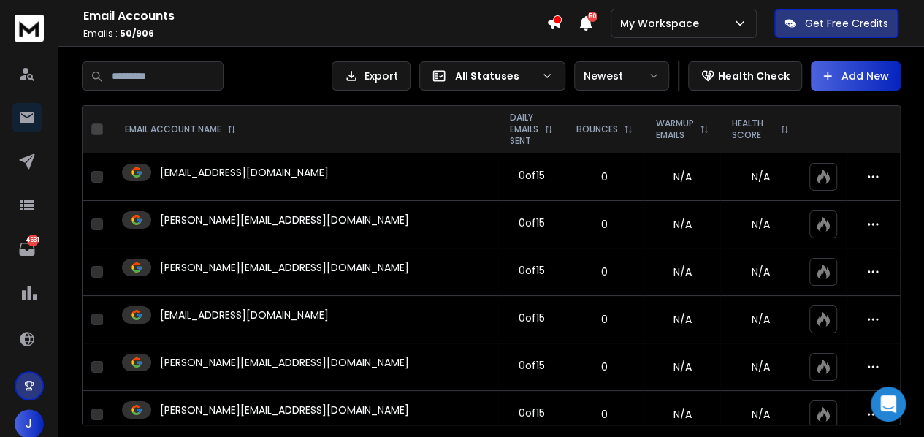
click at [885, 69] on button "Add New" at bounding box center [855, 75] width 90 height 29
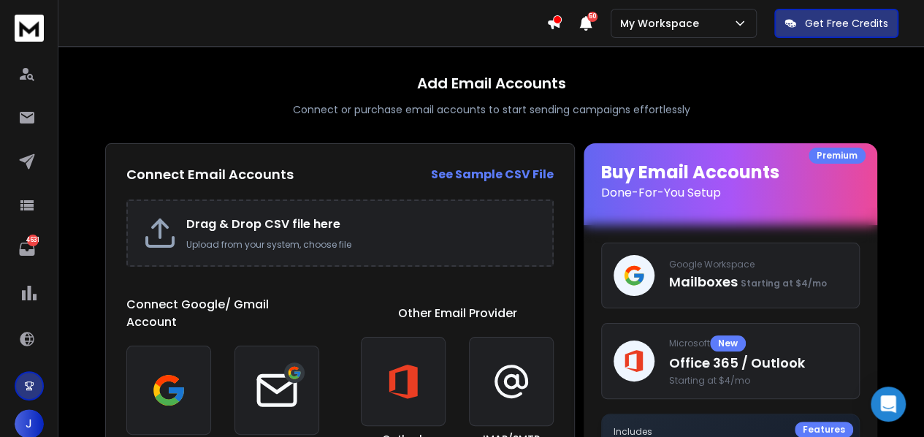
click at [742, 268] on p "Google Workspace" at bounding box center [758, 264] width 178 height 12
click at [147, 369] on div at bounding box center [168, 389] width 85 height 89
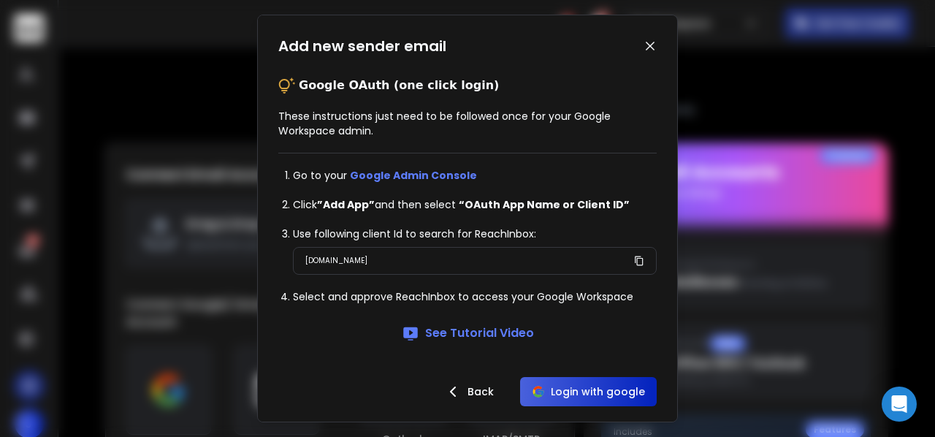
click at [639, 399] on button "Login with google" at bounding box center [588, 391] width 137 height 29
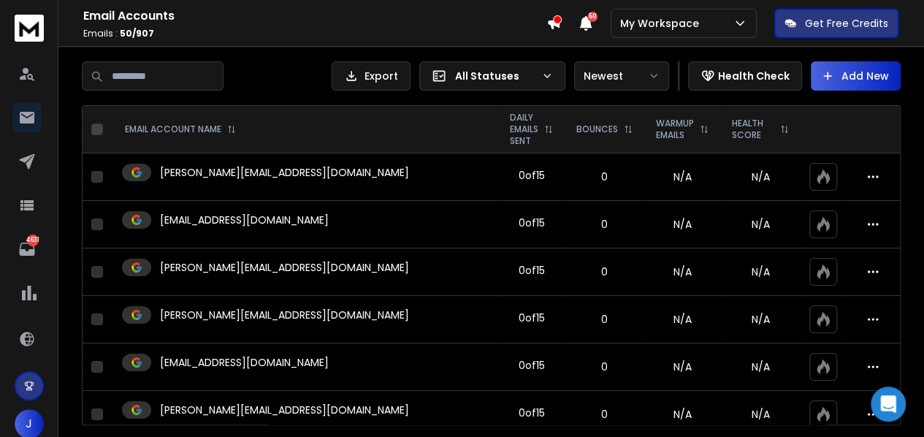
click at [180, 71] on input at bounding box center [153, 75] width 142 height 29
paste input "**********"
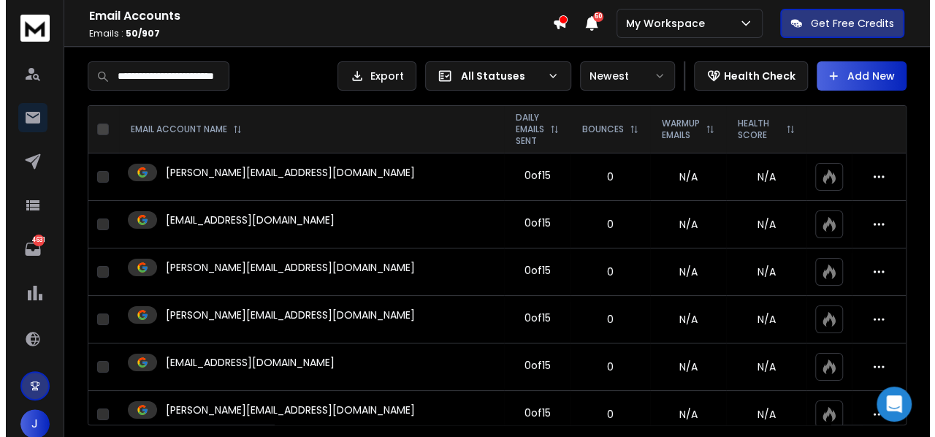
scroll to position [0, 20]
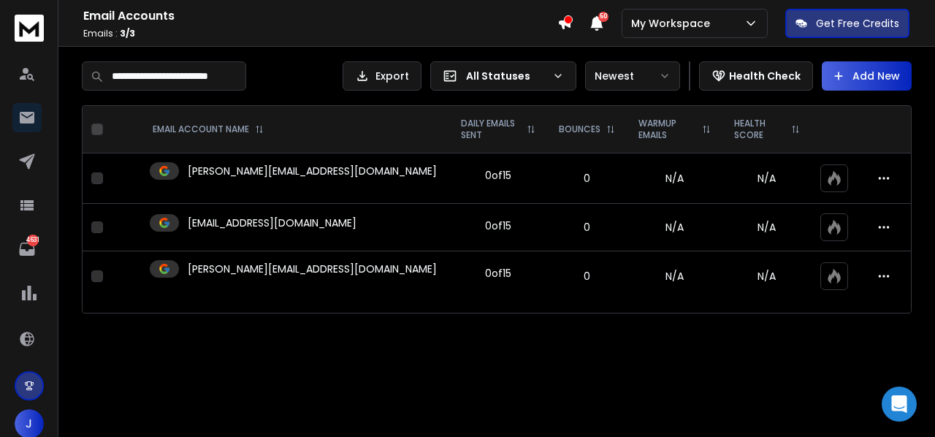
type input "**********"
click at [99, 127] on button "button" at bounding box center [97, 129] width 12 height 12
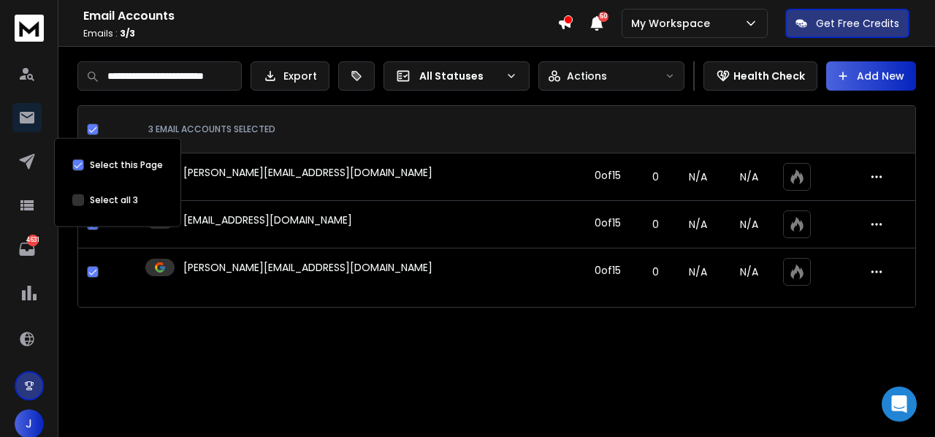
scroll to position [0, 0]
click at [624, 68] on button "Actions" at bounding box center [610, 75] width 146 height 29
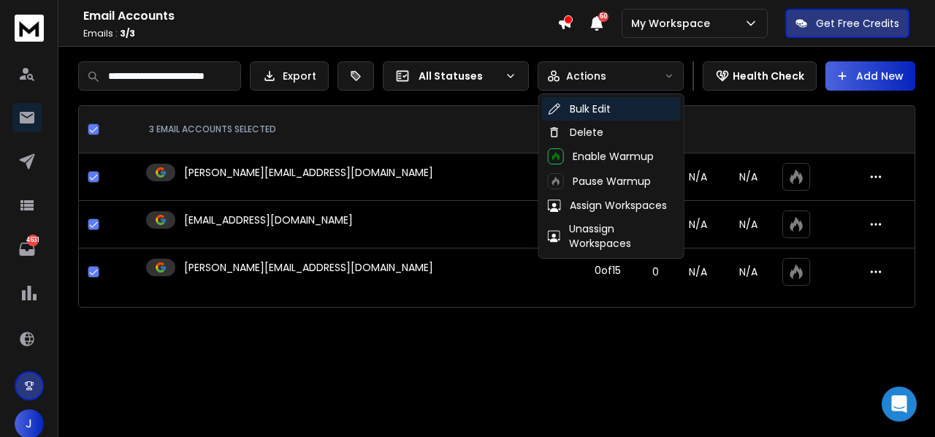
click at [581, 153] on div "Enable Warmup" at bounding box center [601, 156] width 106 height 16
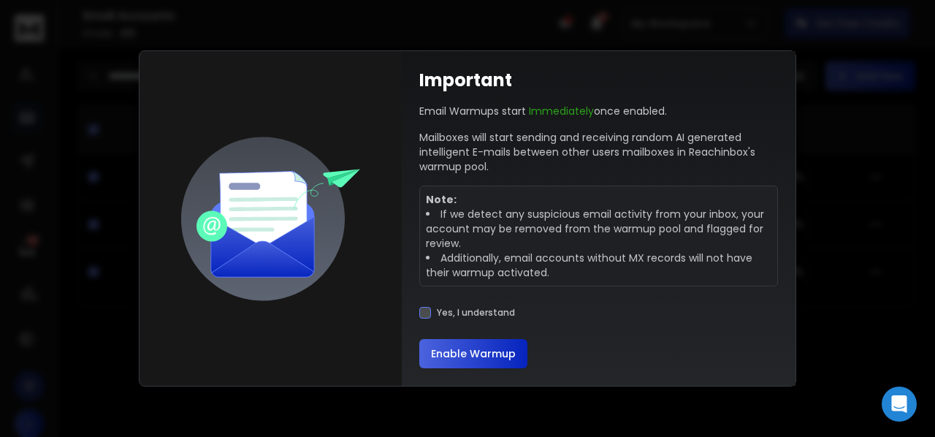
click at [429, 311] on button "Yes, I understand" at bounding box center [425, 313] width 12 height 12
click at [486, 348] on button "Enable Warmup" at bounding box center [473, 353] width 108 height 29
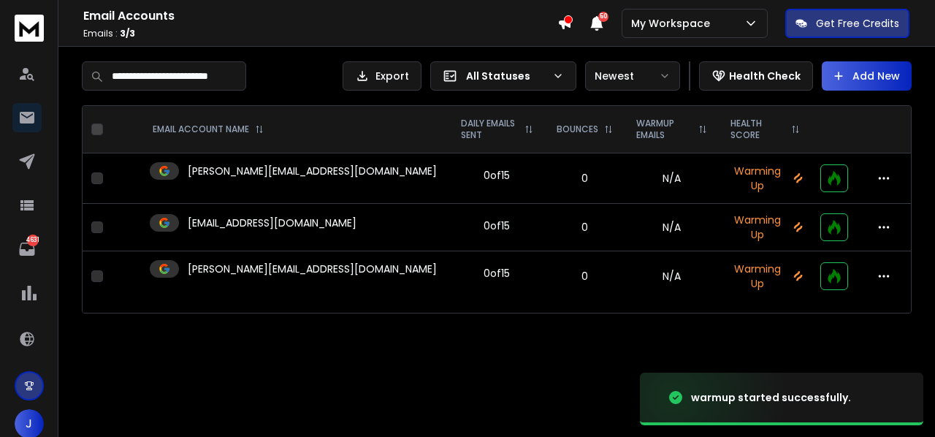
click at [112, 141] on th at bounding box center [112, 129] width 58 height 47
click at [96, 131] on button "button" at bounding box center [97, 129] width 12 height 12
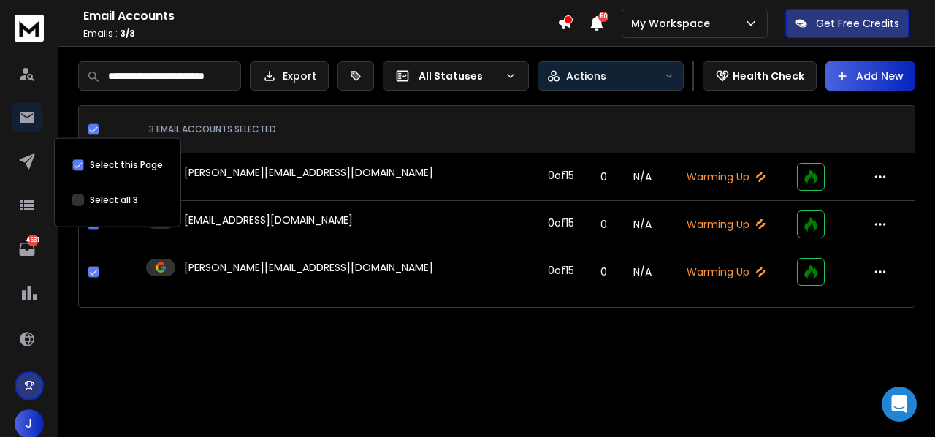
click at [612, 83] on div "Actions" at bounding box center [602, 76] width 111 height 15
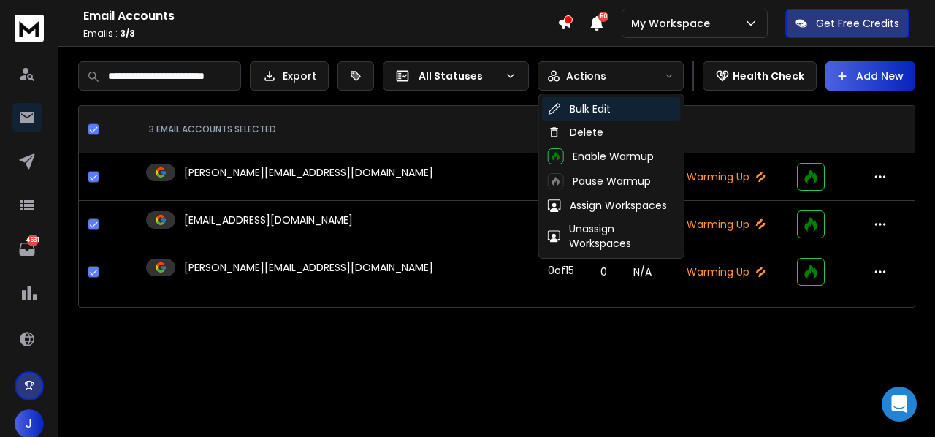
click at [610, 110] on div "Bulk Edit" at bounding box center [611, 108] width 139 height 23
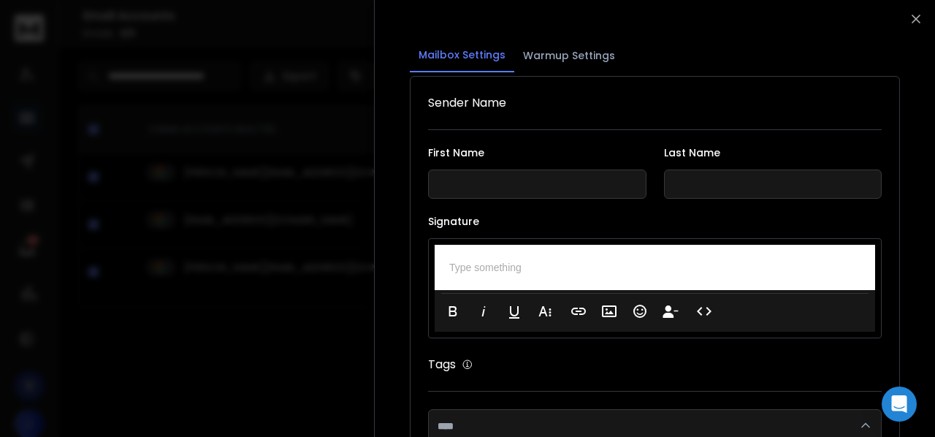
scroll to position [435, 0]
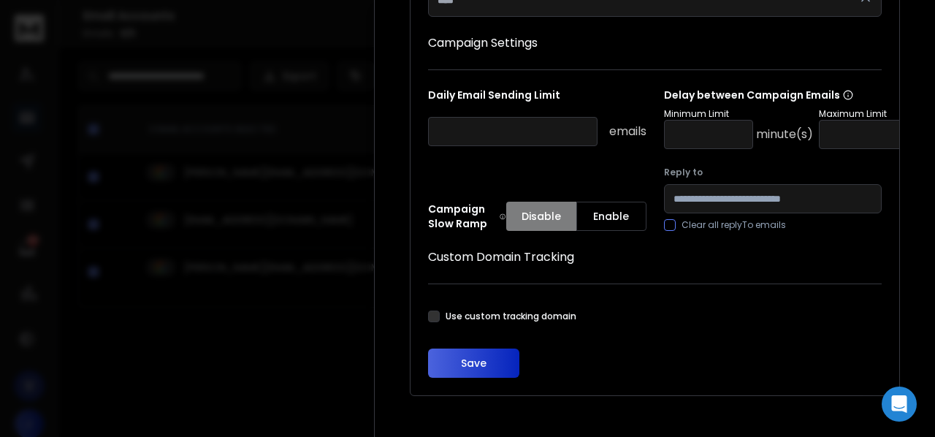
click at [437, 310] on button "Reply to" at bounding box center [434, 316] width 12 height 12
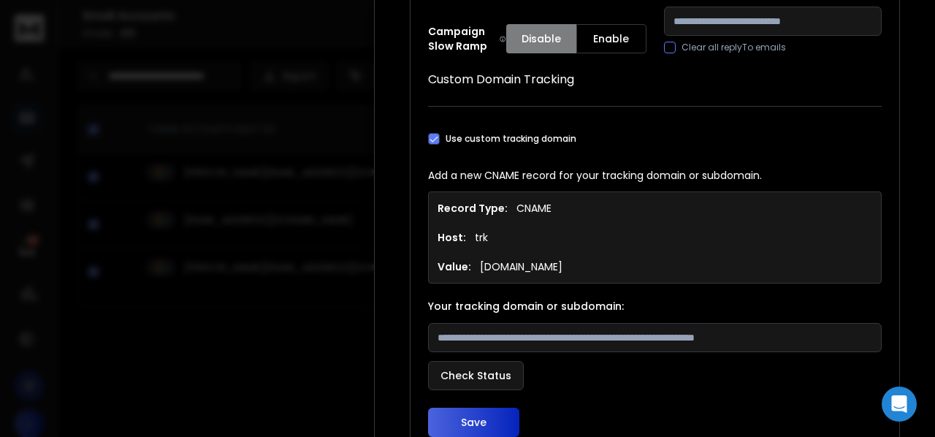
scroll to position [672, 0]
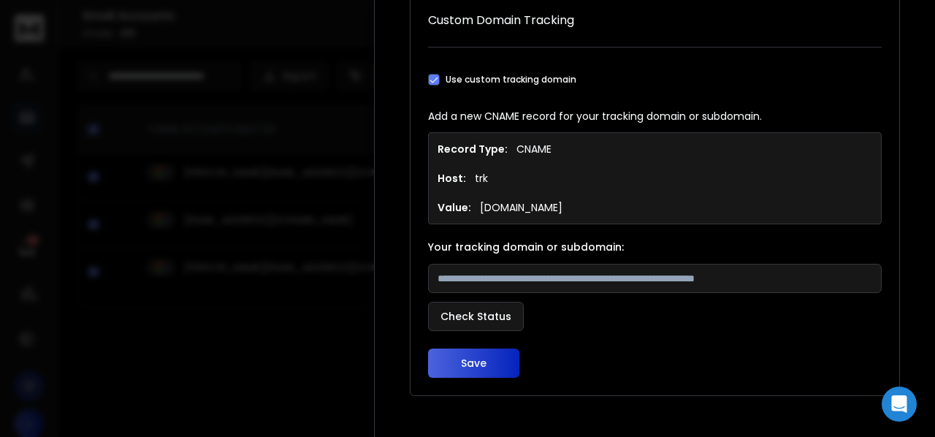
click at [635, 264] on input at bounding box center [654, 278] width 453 height 29
paste input "**********"
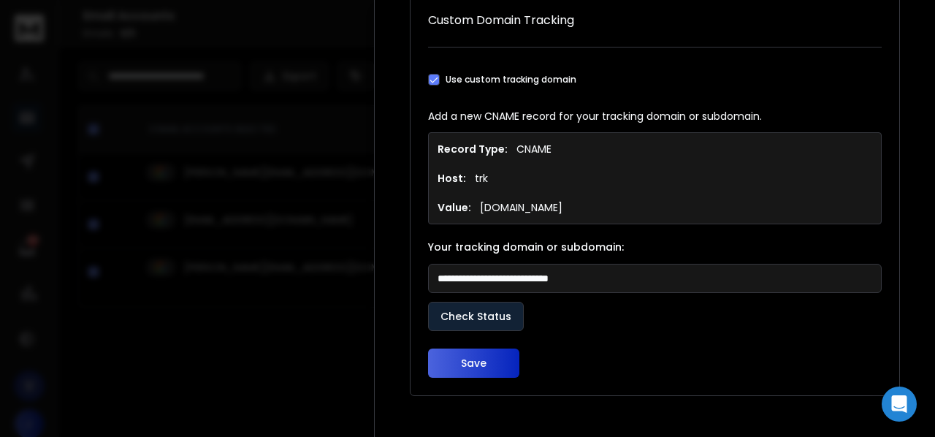
type input "**********"
click at [480, 302] on button "Check Status" at bounding box center [476, 316] width 96 height 29
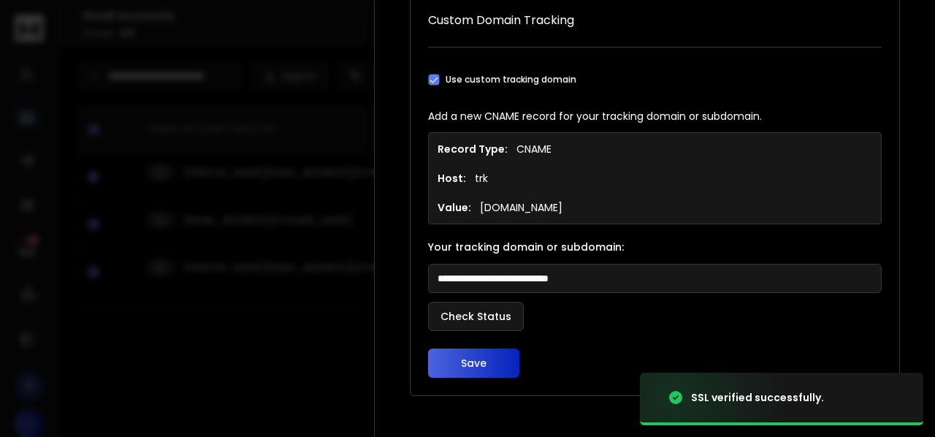
click at [480, 348] on button "Save" at bounding box center [473, 362] width 91 height 29
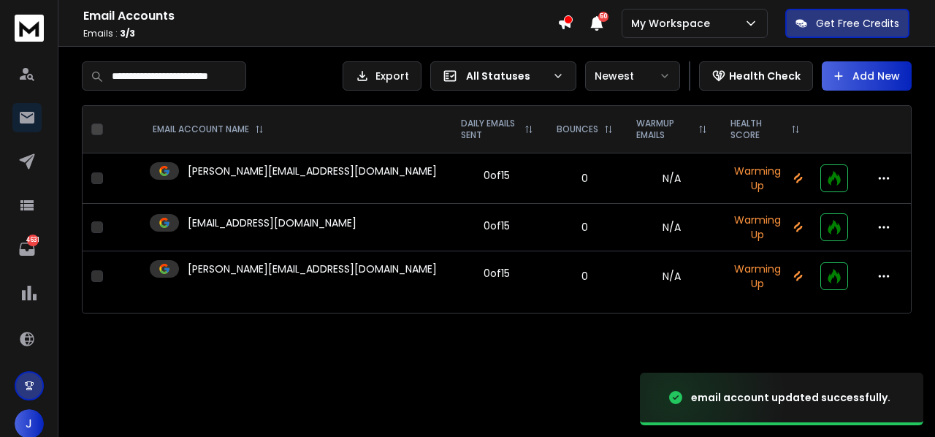
click at [97, 129] on button "button" at bounding box center [97, 129] width 12 height 12
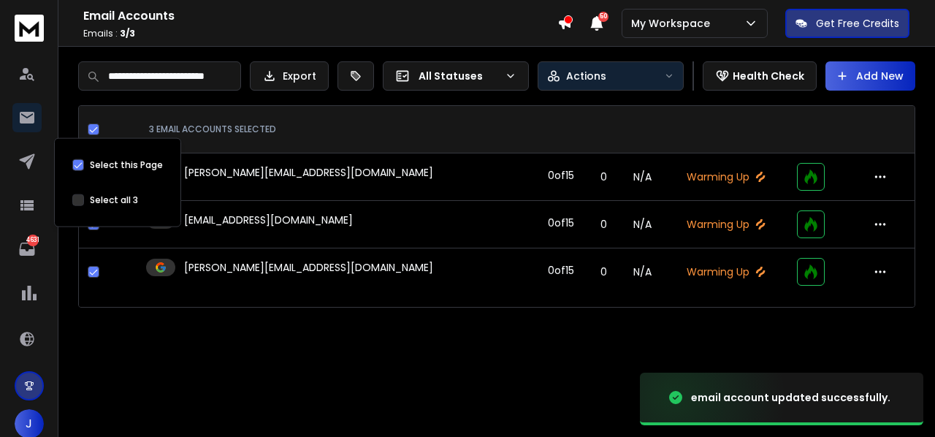
click at [597, 77] on p "Actions" at bounding box center [586, 76] width 40 height 15
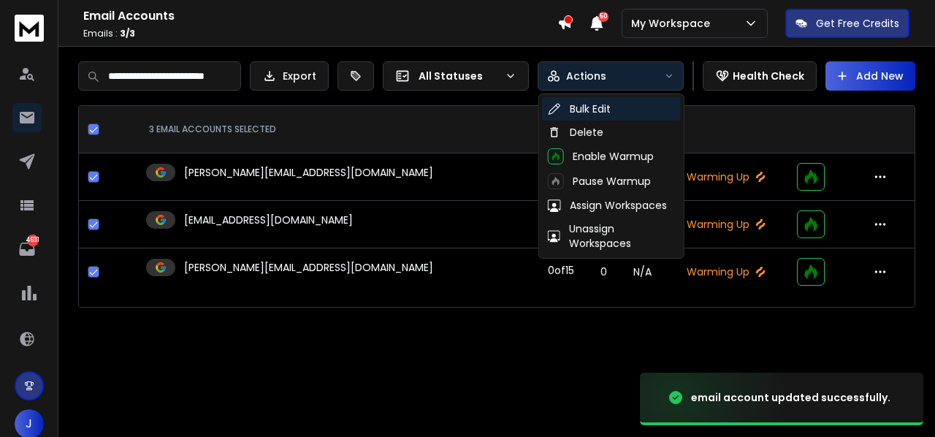
click at [594, 112] on div "Bulk Edit" at bounding box center [579, 108] width 63 height 15
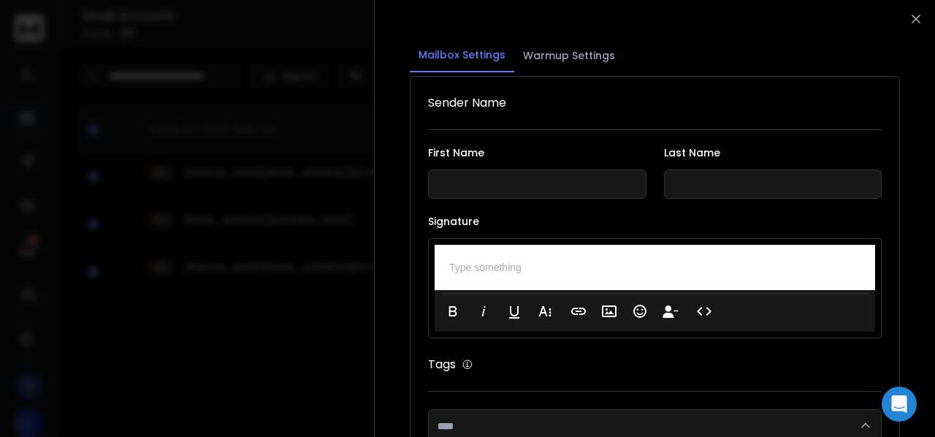
click at [586, 51] on button "Warmup Settings" at bounding box center [569, 55] width 110 height 32
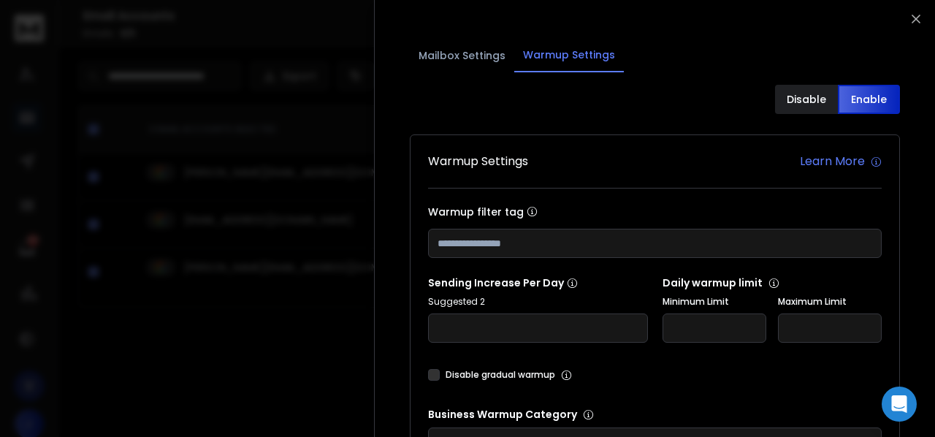
click at [678, 245] on input at bounding box center [654, 243] width 453 height 29
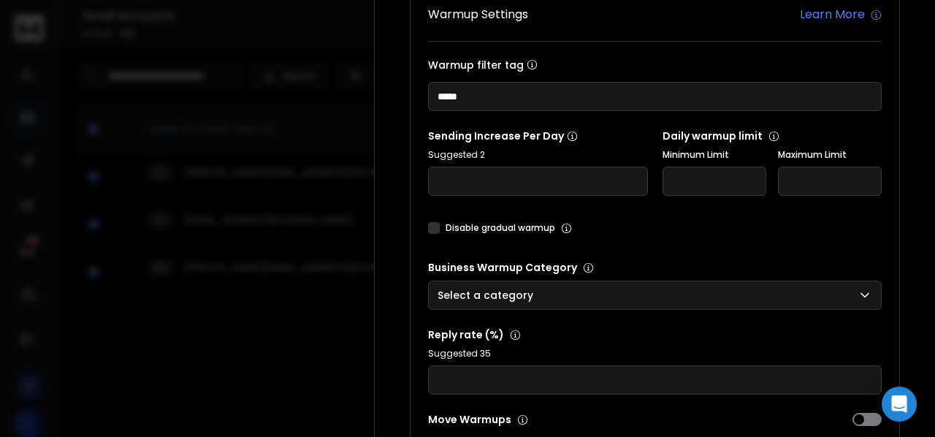
scroll to position [330, 0]
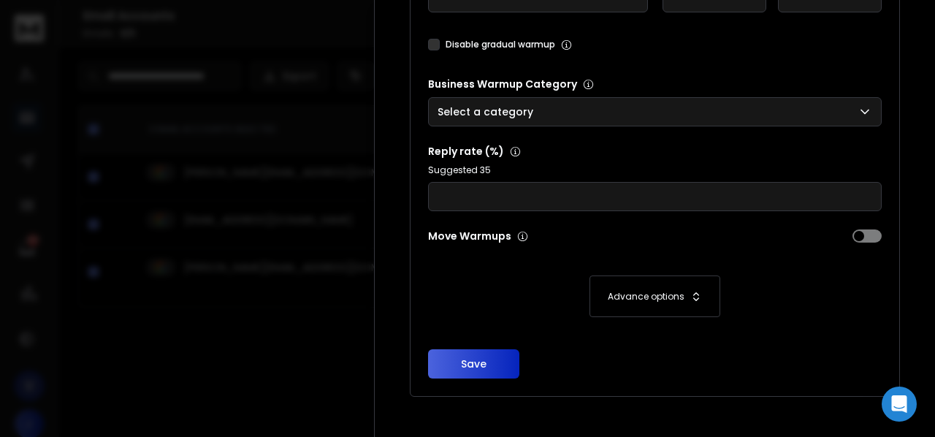
type input "*****"
click at [470, 366] on button "Save" at bounding box center [473, 363] width 91 height 29
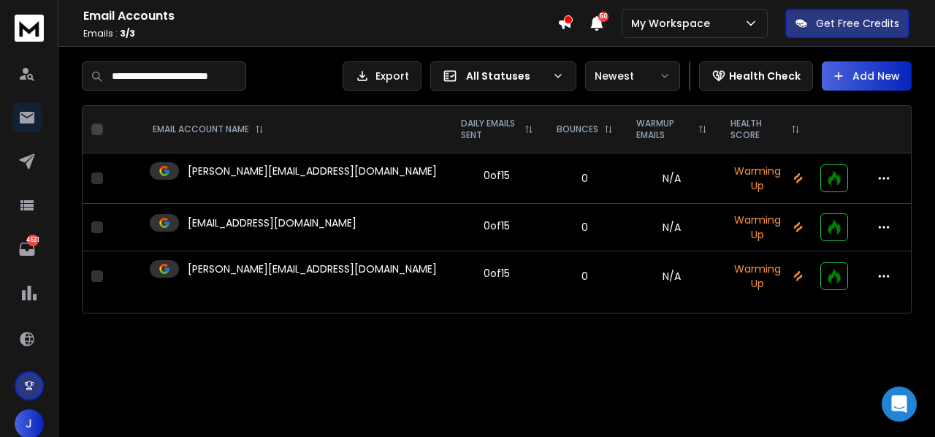
click at [167, 69] on input "**********" at bounding box center [164, 75] width 164 height 29
click at [161, 69] on input "**********" at bounding box center [164, 75] width 164 height 29
click at [159, 70] on input "**********" at bounding box center [164, 75] width 164 height 29
paste input
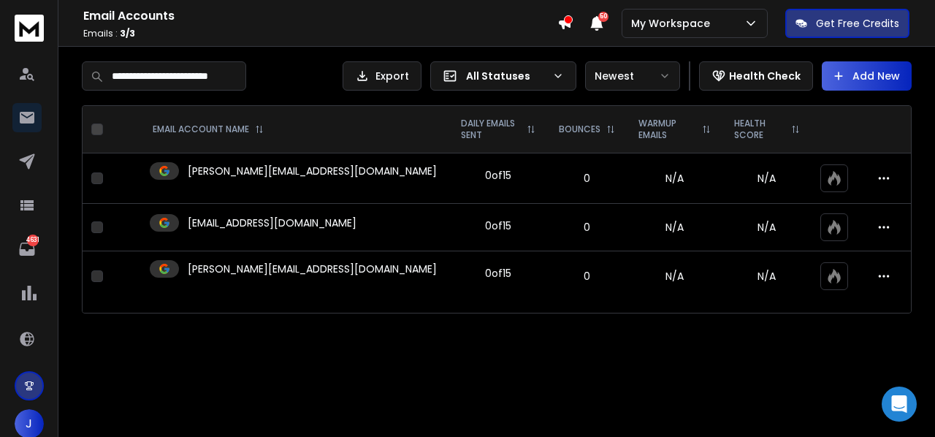
type input "**********"
click at [102, 127] on button "button" at bounding box center [97, 129] width 12 height 12
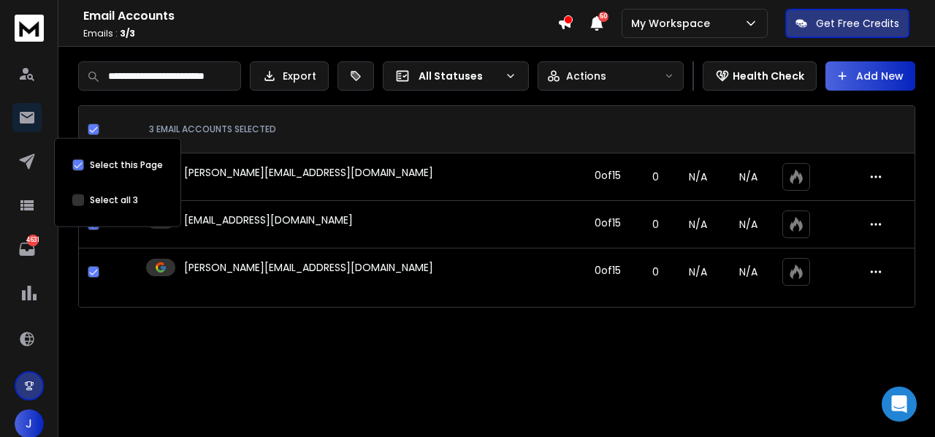
scroll to position [0, 0]
click at [634, 88] on button "Actions" at bounding box center [610, 75] width 146 height 29
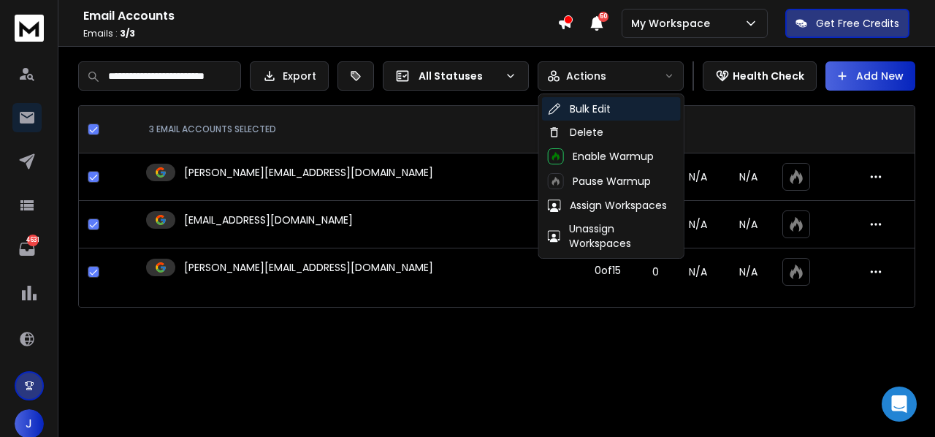
click at [588, 146] on div "Enable Warmup" at bounding box center [611, 156] width 139 height 25
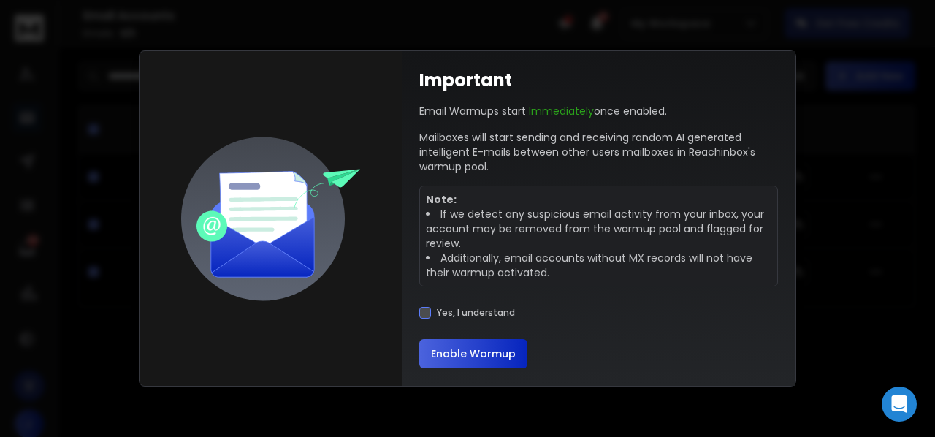
click at [429, 312] on button "Yes, I understand" at bounding box center [425, 313] width 12 height 12
click at [466, 353] on button "Enable Warmup" at bounding box center [473, 353] width 108 height 29
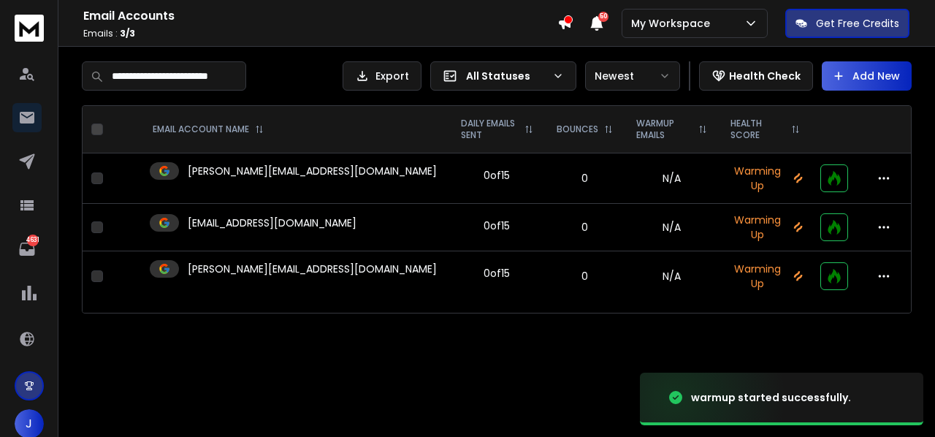
click at [94, 129] on button "button" at bounding box center [97, 129] width 12 height 12
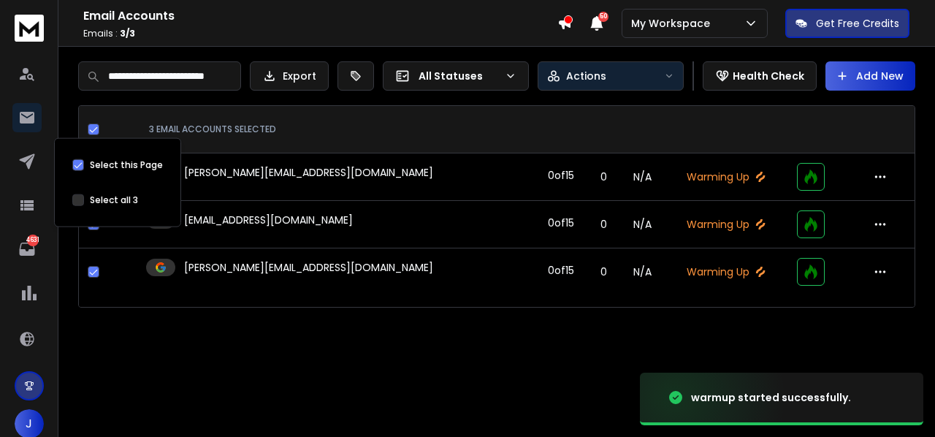
click at [623, 67] on button "Actions" at bounding box center [610, 75] width 146 height 29
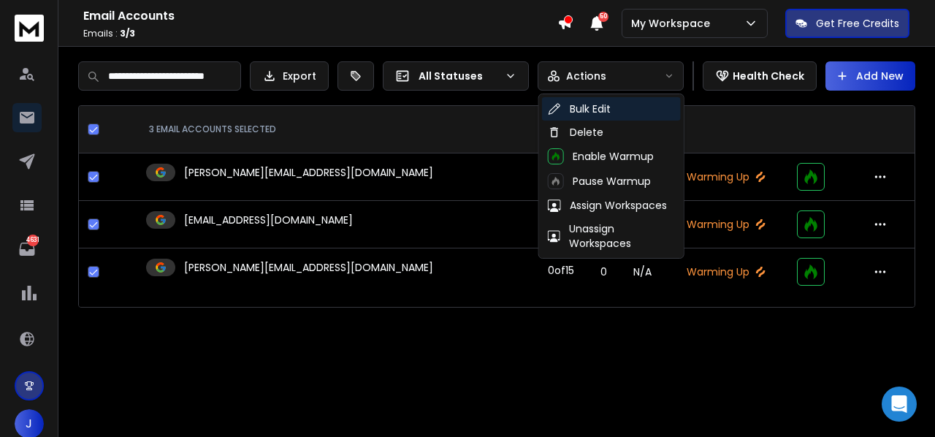
click at [591, 108] on div "Bulk Edit" at bounding box center [579, 108] width 63 height 15
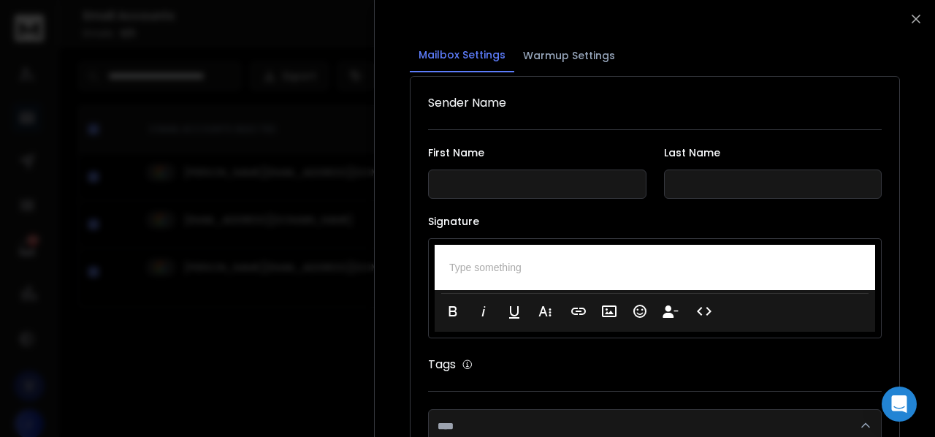
click at [596, 69] on button "Warmup Settings" at bounding box center [569, 55] width 110 height 32
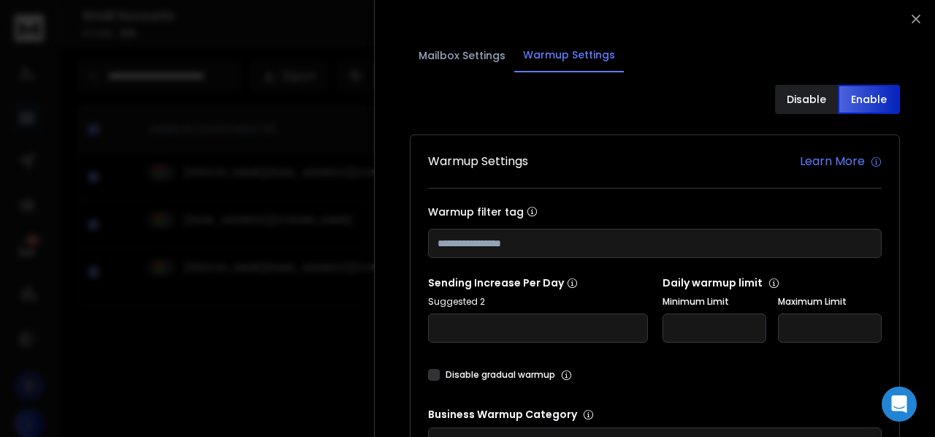
click at [499, 242] on input at bounding box center [654, 243] width 453 height 29
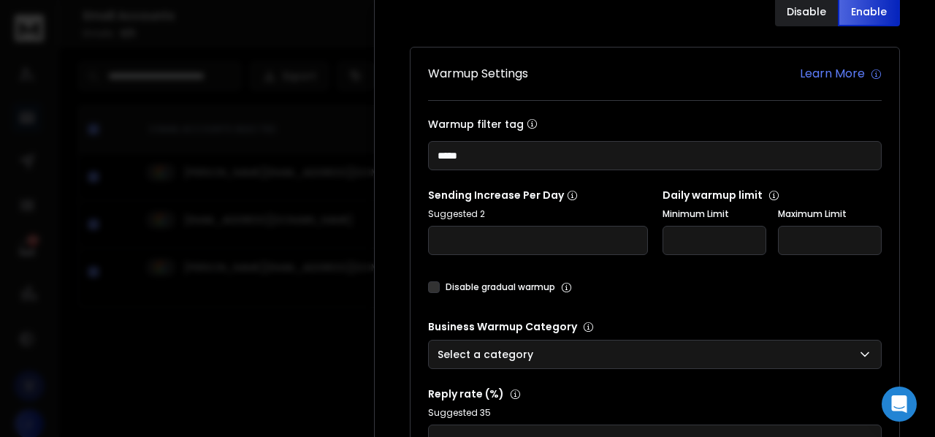
type input "*****"
click at [721, 277] on div "Disable gradual warmup" at bounding box center [654, 286] width 453 height 29
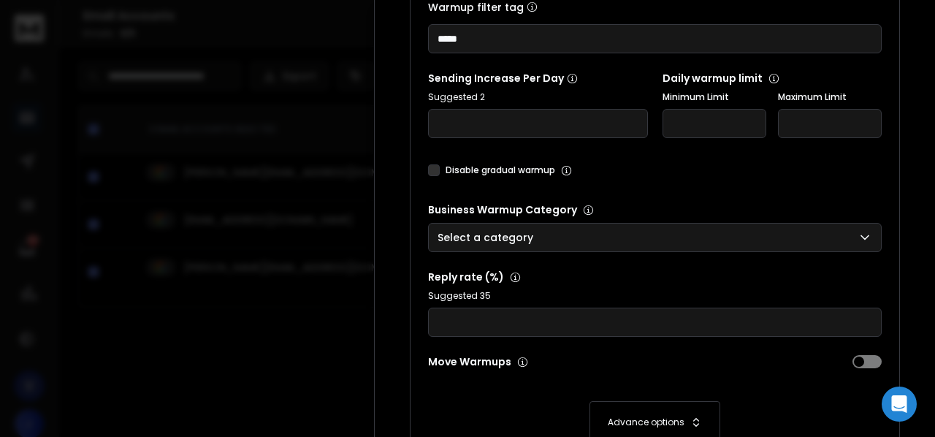
scroll to position [330, 0]
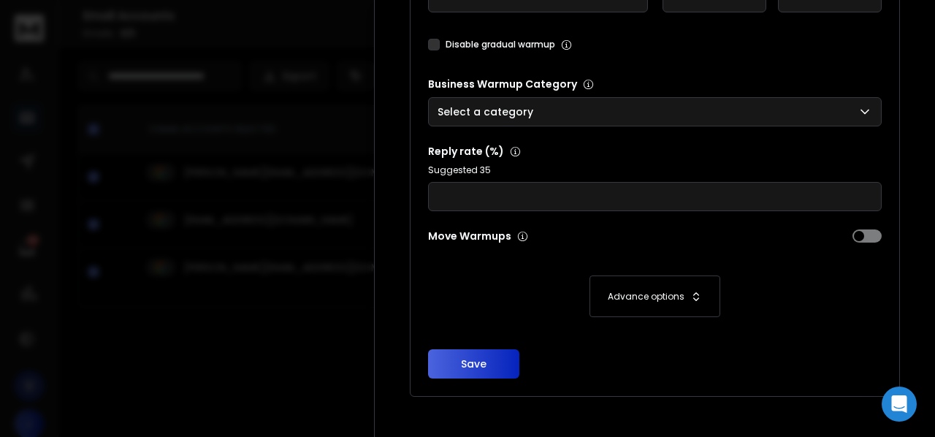
click at [480, 349] on button "Save" at bounding box center [473, 363] width 91 height 29
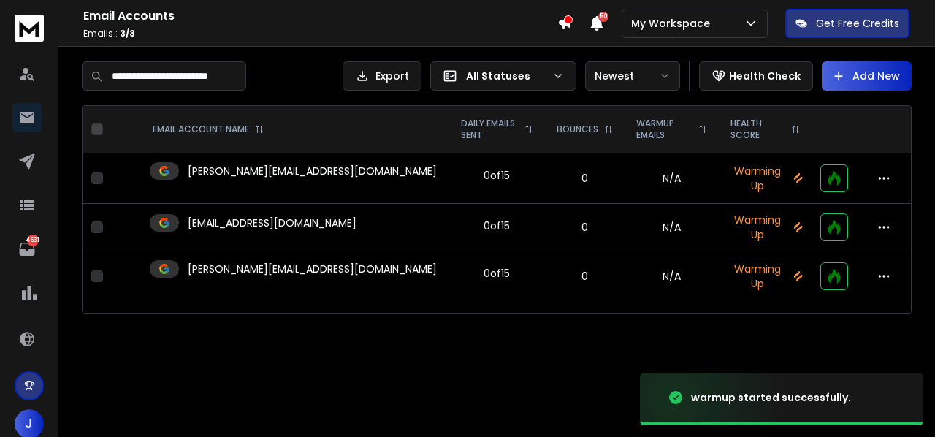
click at [96, 134] on button "button" at bounding box center [97, 129] width 12 height 12
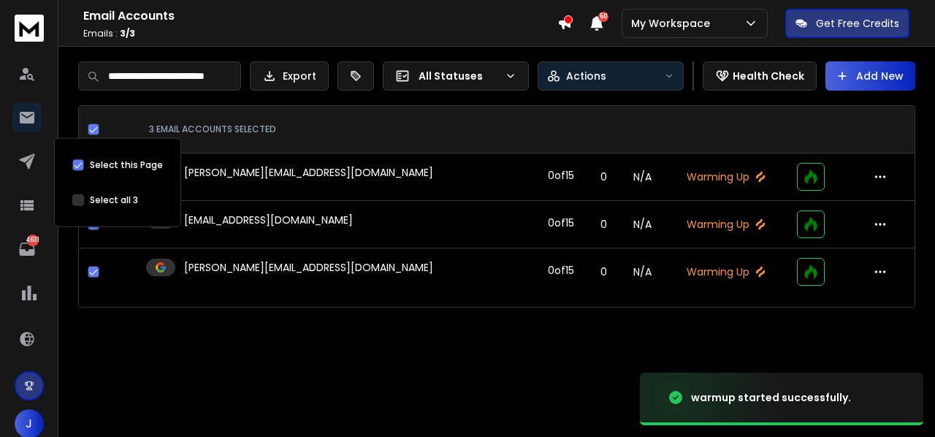
click at [582, 70] on p "Actions" at bounding box center [586, 76] width 40 height 15
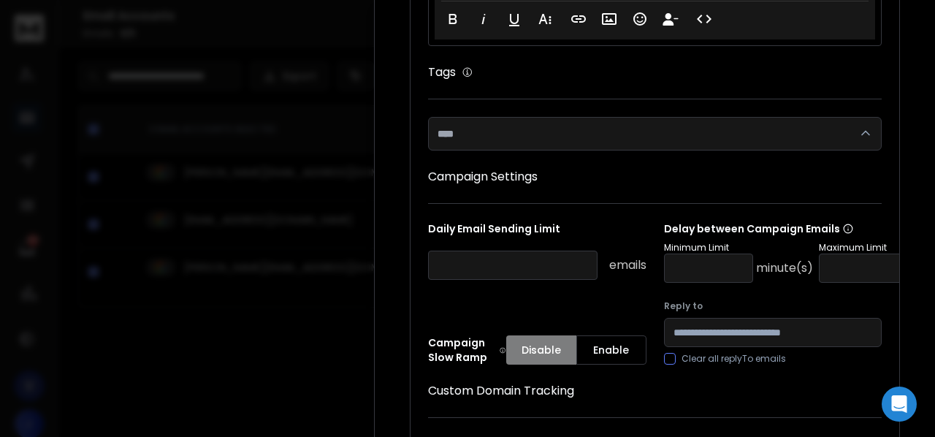
scroll to position [435, 0]
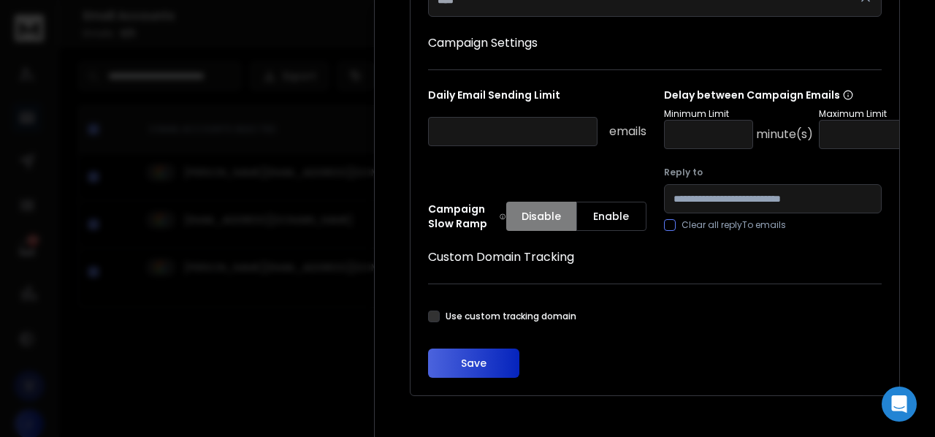
click at [434, 310] on button "Reply to" at bounding box center [434, 316] width 12 height 12
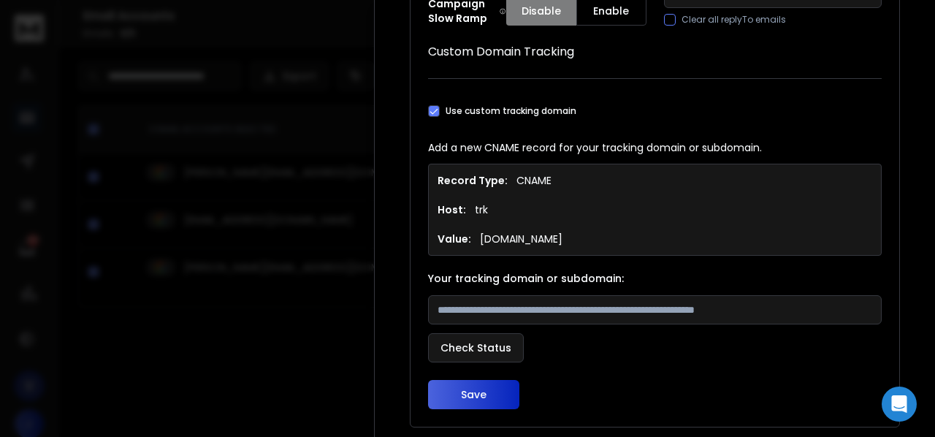
scroll to position [672, 0]
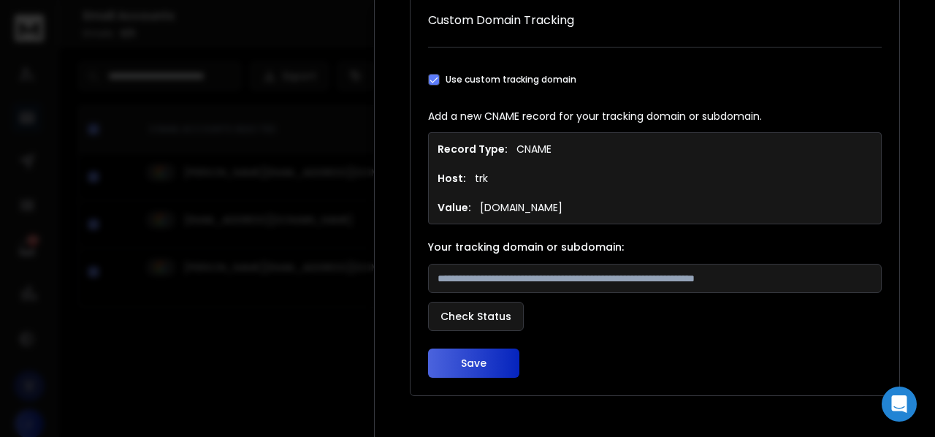
click at [638, 271] on input at bounding box center [654, 278] width 453 height 29
paste input "**********"
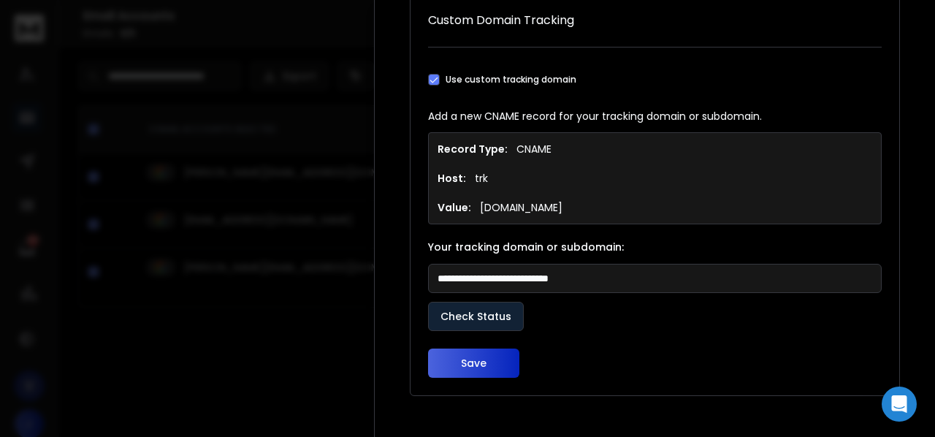
type input "**********"
click at [483, 305] on button "Check Status" at bounding box center [476, 316] width 96 height 29
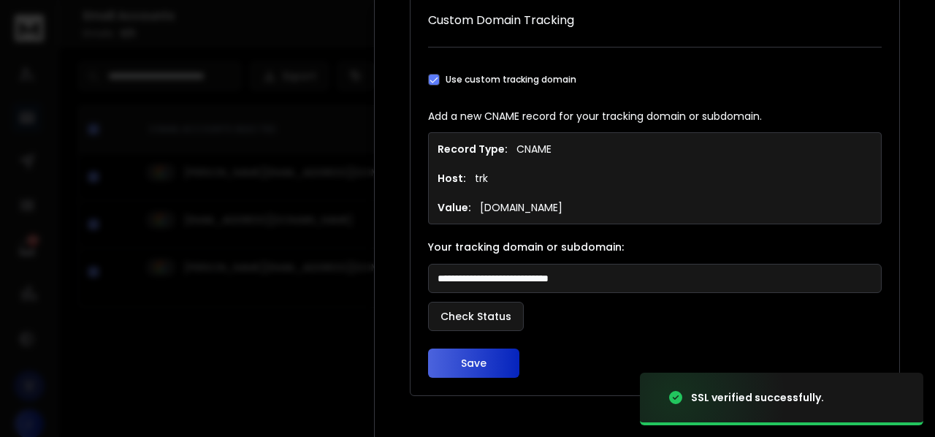
click at [475, 350] on button "Save" at bounding box center [473, 362] width 91 height 29
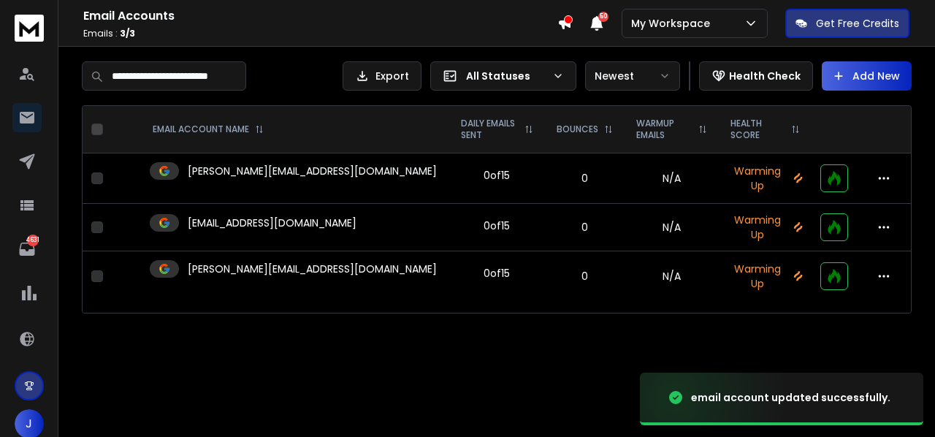
click at [165, 71] on input "**********" at bounding box center [164, 75] width 164 height 29
click at [164, 64] on input "**********" at bounding box center [164, 75] width 164 height 29
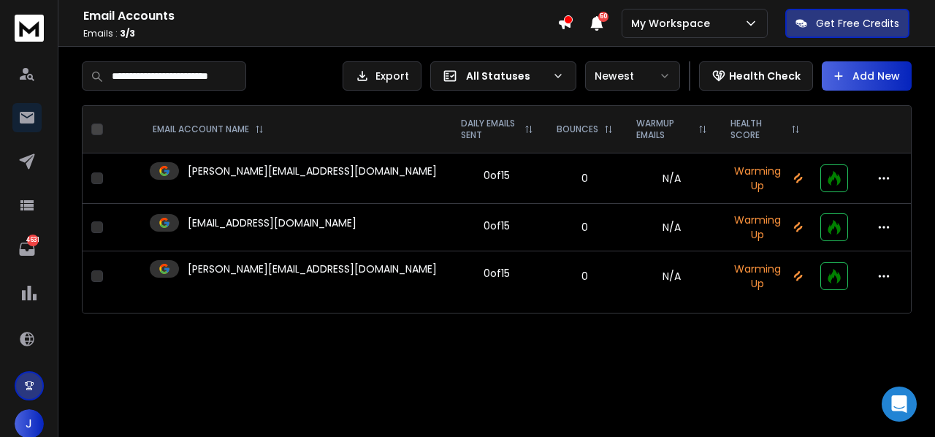
click at [165, 69] on input "**********" at bounding box center [164, 75] width 164 height 29
paste input
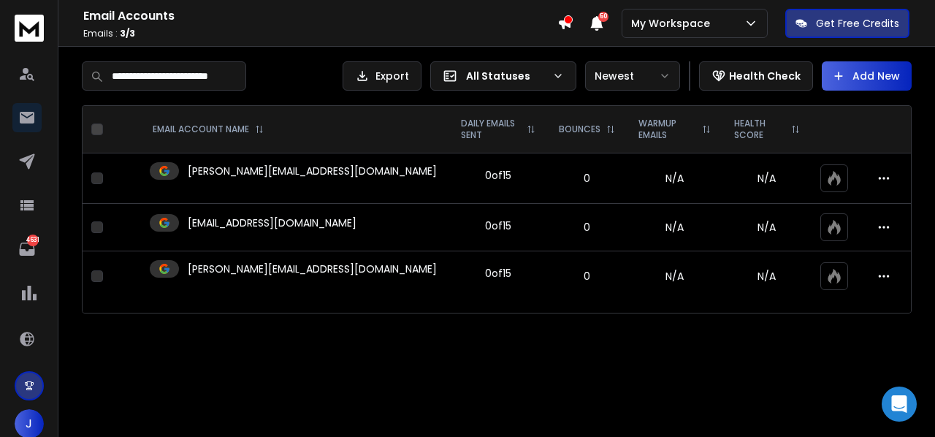
type input "**********"
click at [98, 112] on th at bounding box center [112, 129] width 58 height 47
click at [101, 126] on button "button" at bounding box center [97, 129] width 12 height 12
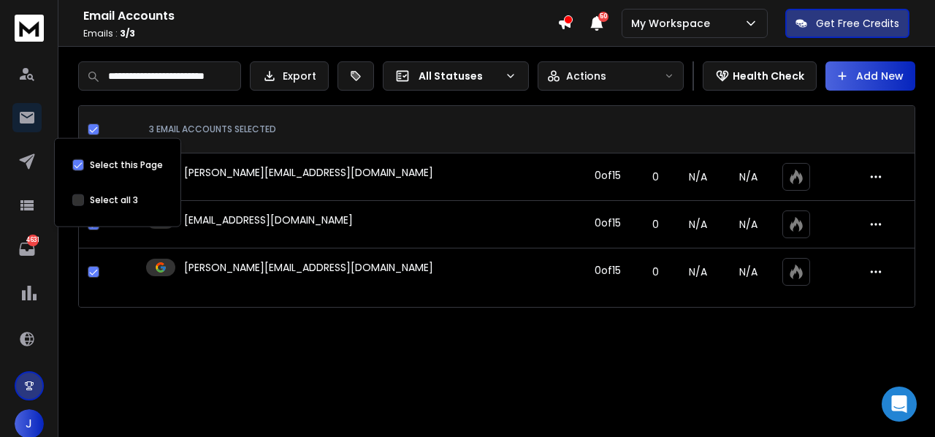
click at [625, 72] on div "Actions" at bounding box center [602, 76] width 111 height 15
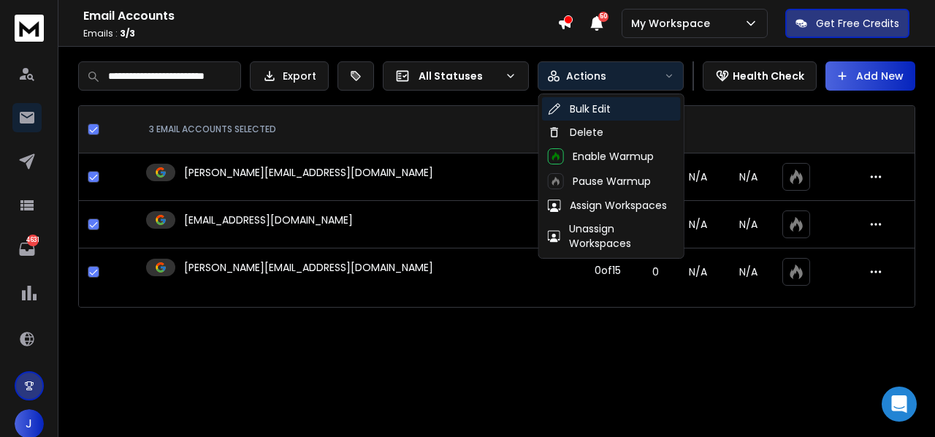
click at [596, 153] on div "Enable Warmup" at bounding box center [601, 156] width 106 height 16
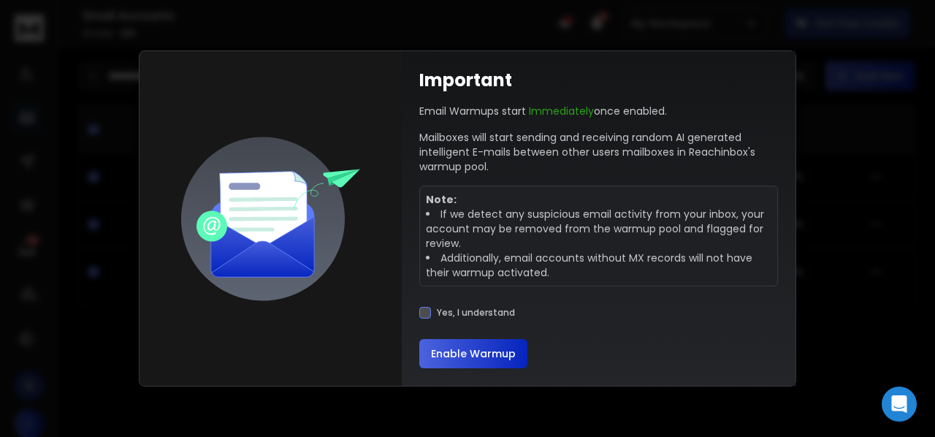
click at [441, 310] on label "Yes, I understand" at bounding box center [476, 313] width 78 height 12
click at [431, 314] on button "Yes, I understand" at bounding box center [425, 313] width 12 height 12
click at [463, 343] on button "Enable Warmup" at bounding box center [473, 353] width 108 height 29
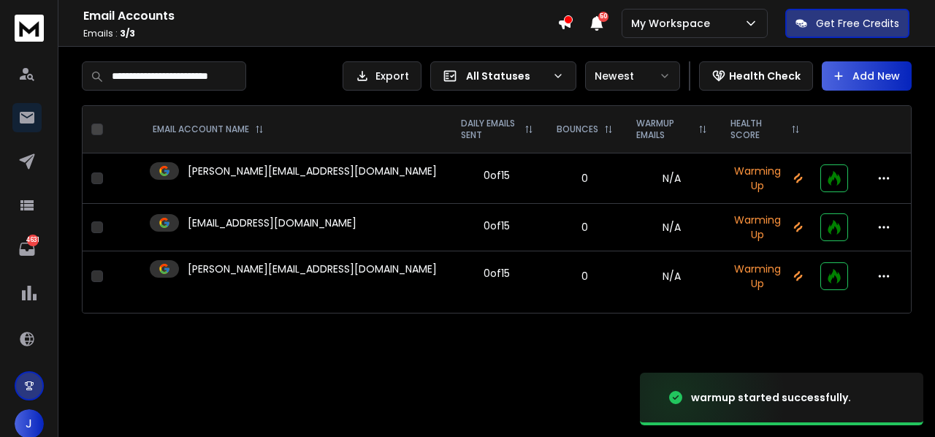
click at [641, 80] on button "Newest" at bounding box center [632, 75] width 95 height 29
click at [101, 127] on button "button" at bounding box center [97, 129] width 12 height 12
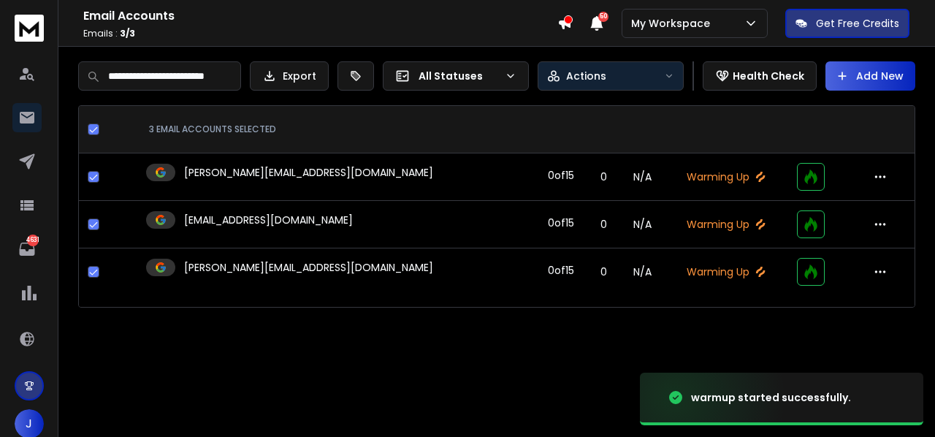
click at [636, 79] on div "Actions" at bounding box center [602, 76] width 111 height 15
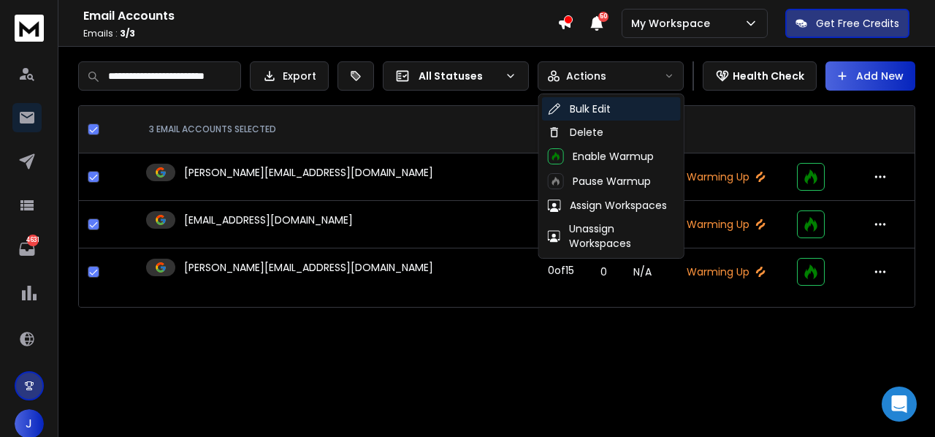
click at [622, 107] on div "Bulk Edit" at bounding box center [611, 108] width 139 height 23
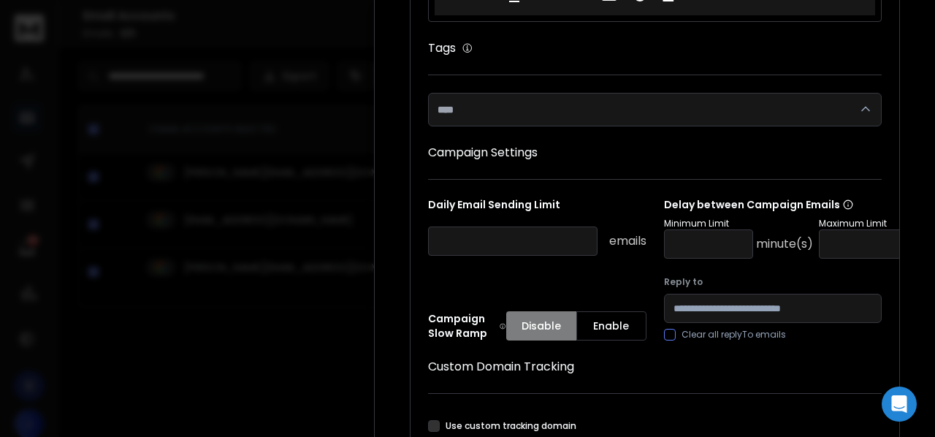
scroll to position [435, 0]
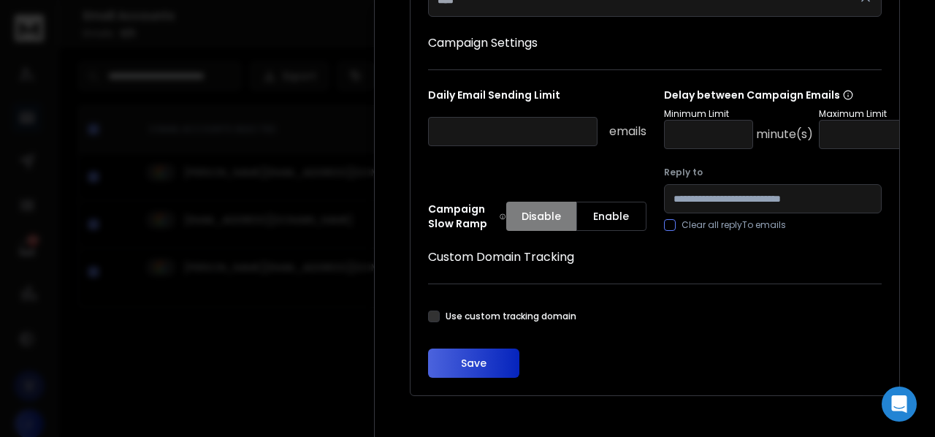
click at [454, 310] on label "Use custom tracking domain" at bounding box center [510, 316] width 131 height 12
click at [437, 310] on button "Reply to" at bounding box center [434, 316] width 12 height 12
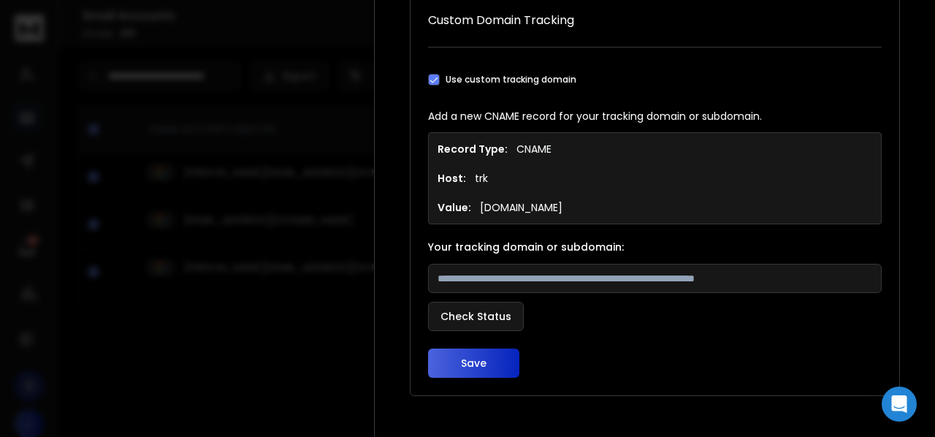
scroll to position [672, 0]
click at [518, 268] on input at bounding box center [654, 278] width 453 height 29
type input "*"
paste input "**********"
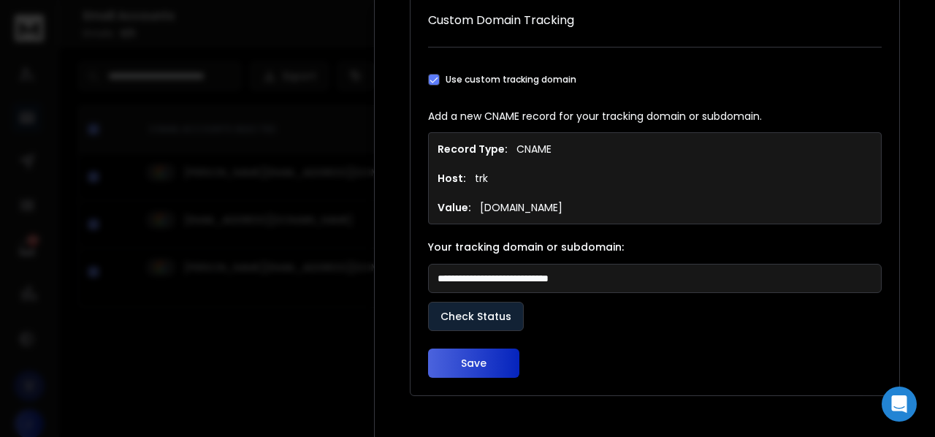
type input "**********"
click at [479, 302] on button "Check Status" at bounding box center [476, 316] width 96 height 29
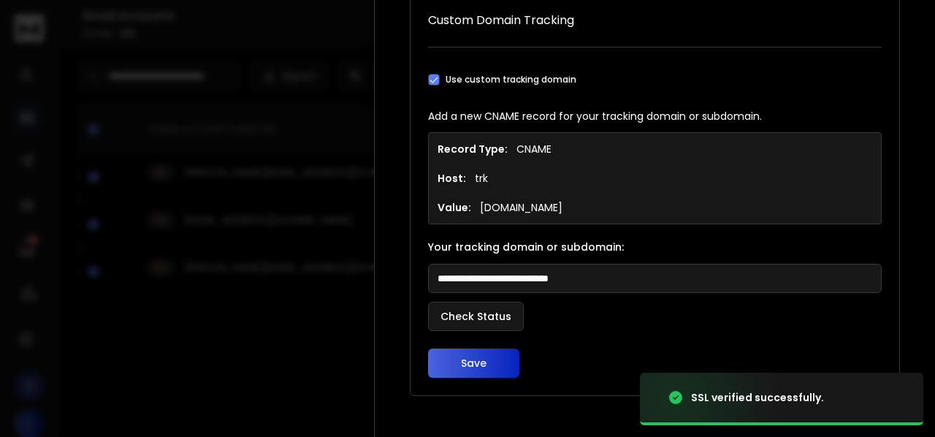
click at [491, 357] on button "Save" at bounding box center [473, 362] width 91 height 29
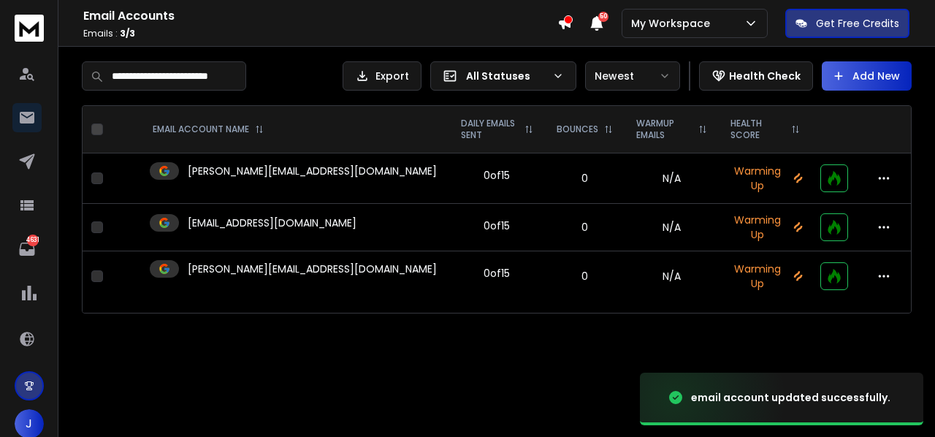
click at [102, 130] on button "button" at bounding box center [97, 129] width 12 height 12
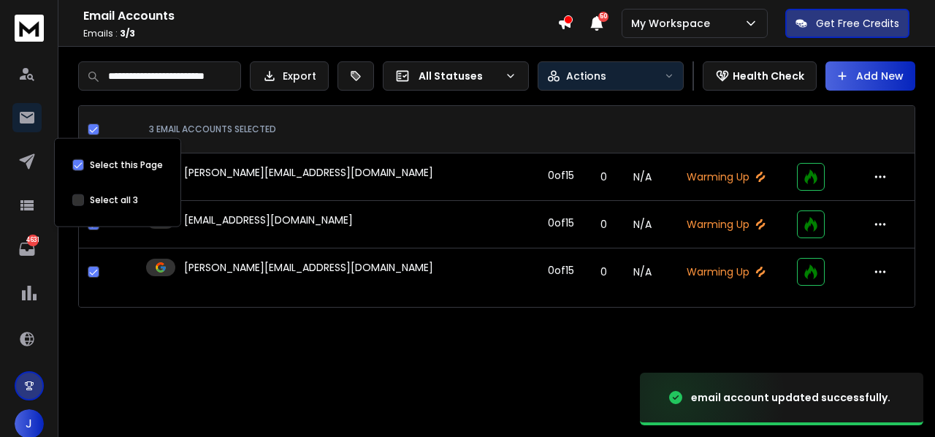
click at [610, 79] on div "Actions" at bounding box center [602, 76] width 111 height 15
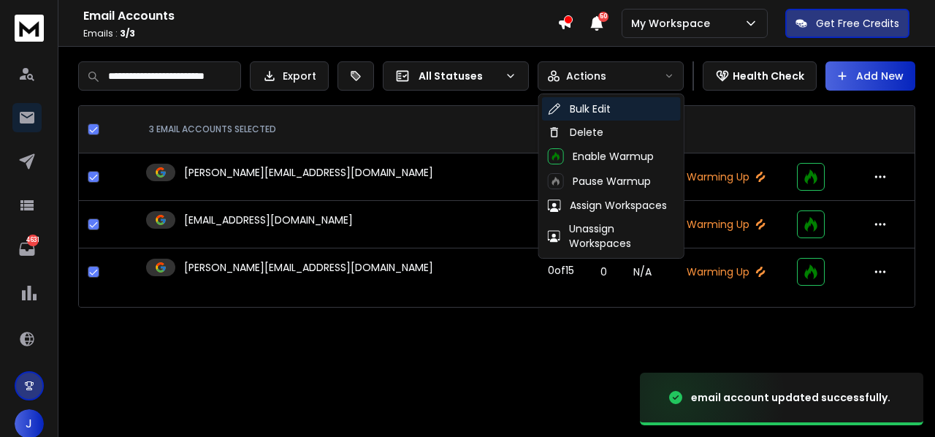
click at [629, 102] on div "Bulk Edit" at bounding box center [611, 108] width 139 height 23
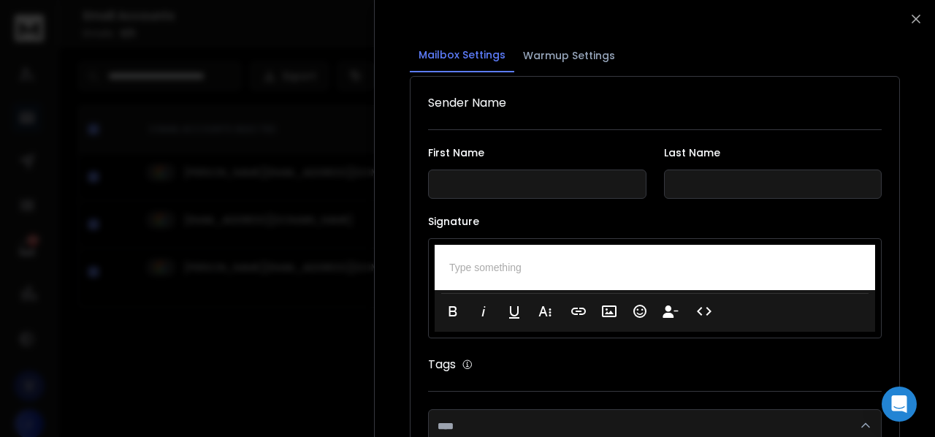
click at [581, 61] on button "Warmup Settings" at bounding box center [569, 55] width 110 height 32
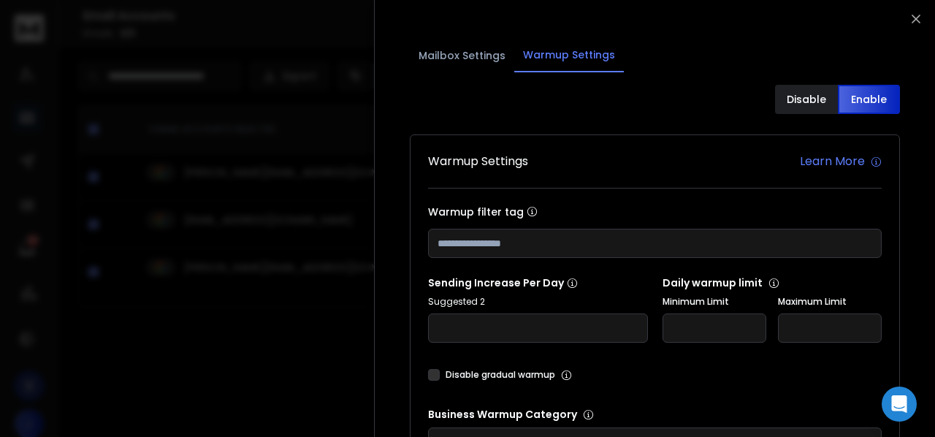
click at [529, 250] on input at bounding box center [654, 243] width 453 height 29
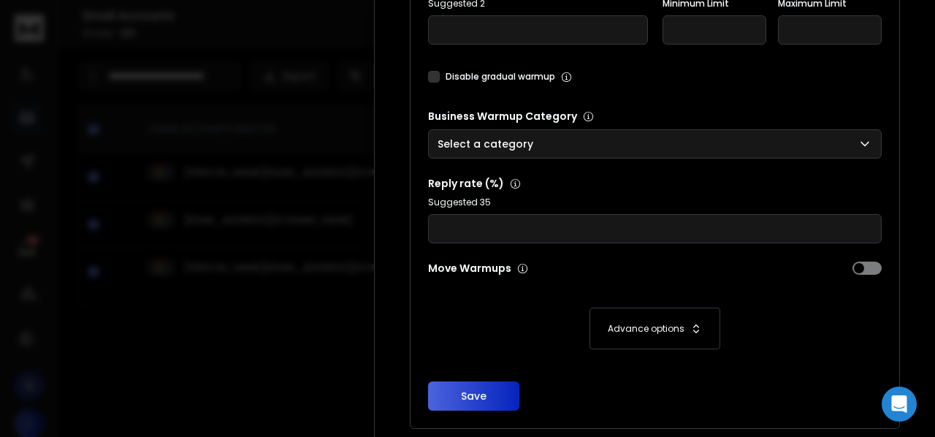
scroll to position [330, 0]
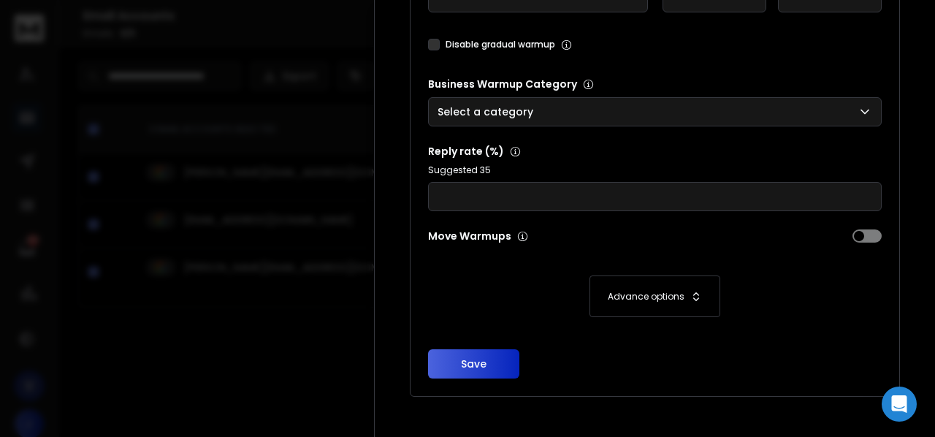
type input "*****"
click at [494, 361] on button "Save" at bounding box center [473, 363] width 91 height 29
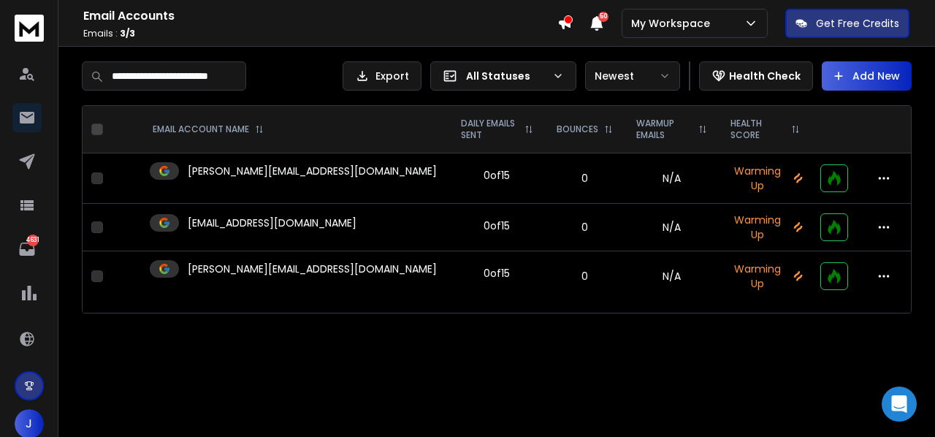
click at [862, 54] on div "**********" at bounding box center [496, 187] width 876 height 281
click at [862, 68] on button "Add New" at bounding box center [866, 75] width 90 height 29
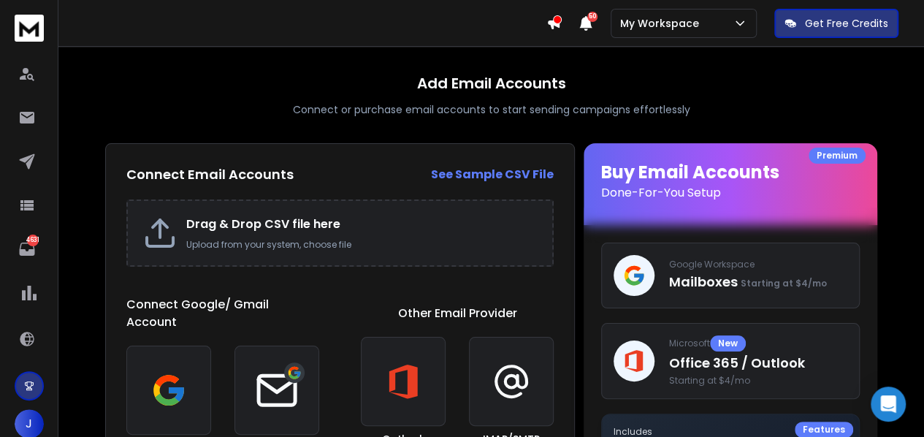
click at [177, 364] on div at bounding box center [168, 389] width 85 height 89
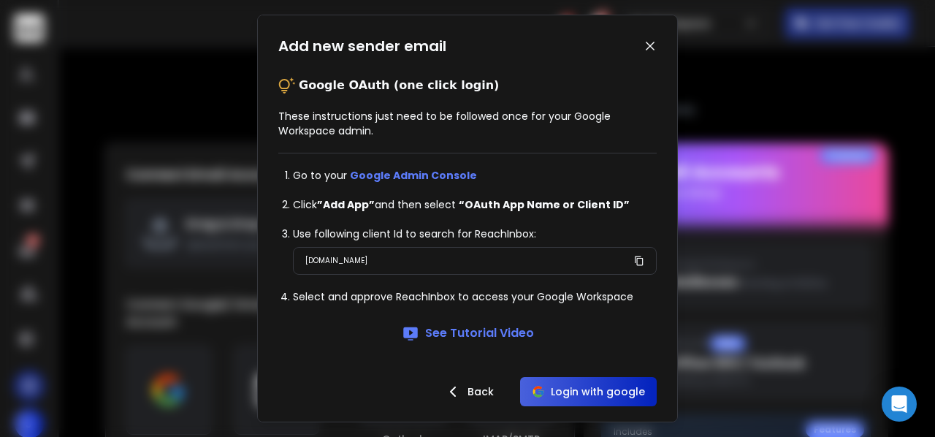
click at [597, 387] on button "Login with google" at bounding box center [588, 391] width 137 height 29
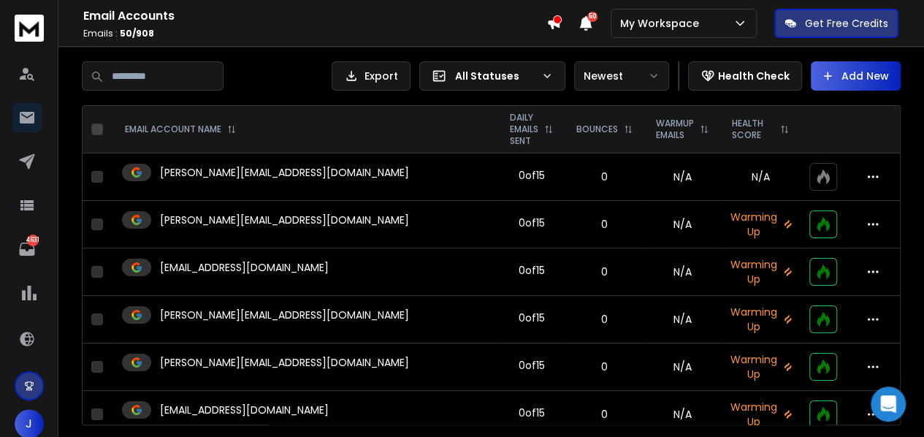
click at [865, 76] on button "Add New" at bounding box center [855, 75] width 90 height 29
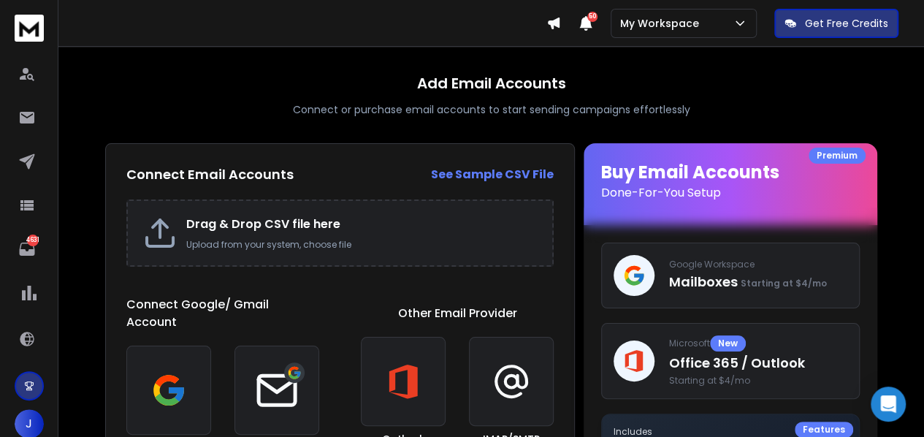
click at [174, 362] on div at bounding box center [168, 389] width 85 height 89
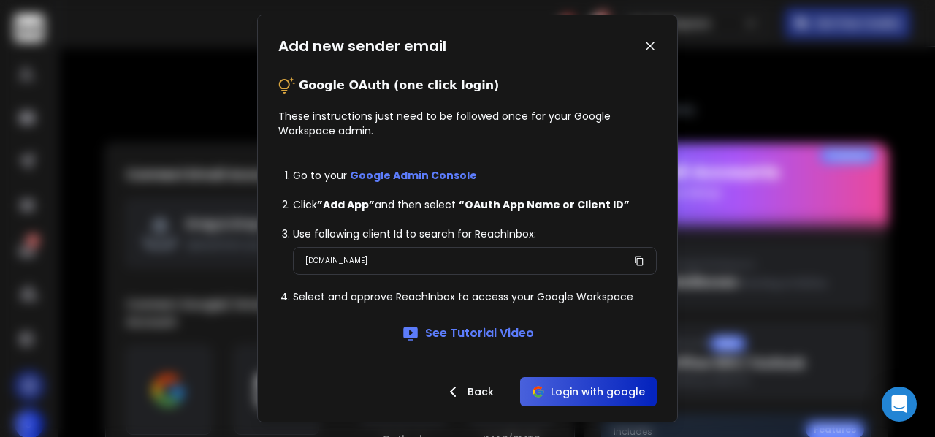
click at [625, 384] on button "Login with google" at bounding box center [588, 391] width 137 height 29
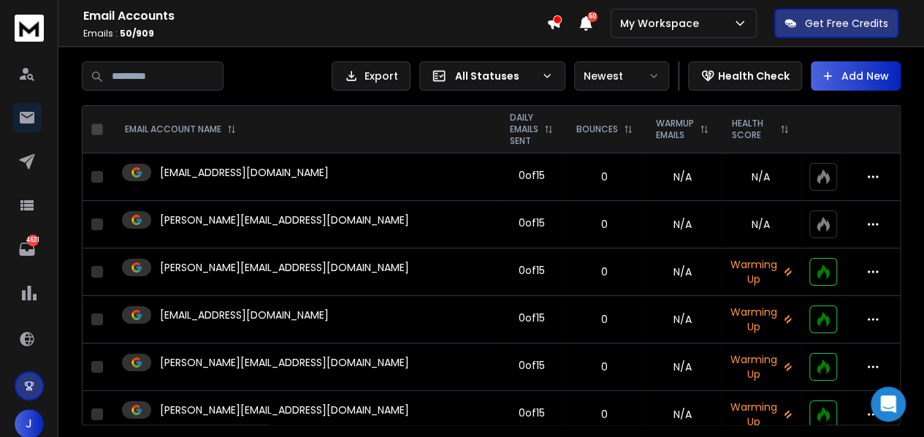
click at [853, 72] on button "Add New" at bounding box center [855, 75] width 90 height 29
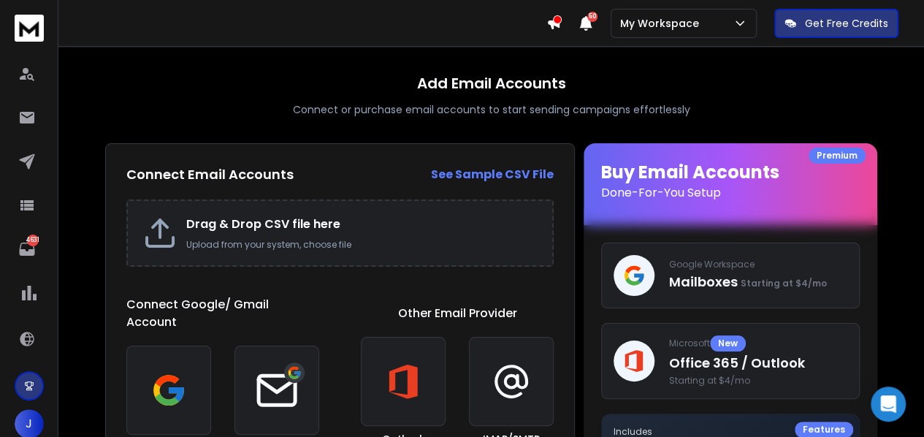
click at [172, 380] on icon at bounding box center [168, 381] width 24 height 12
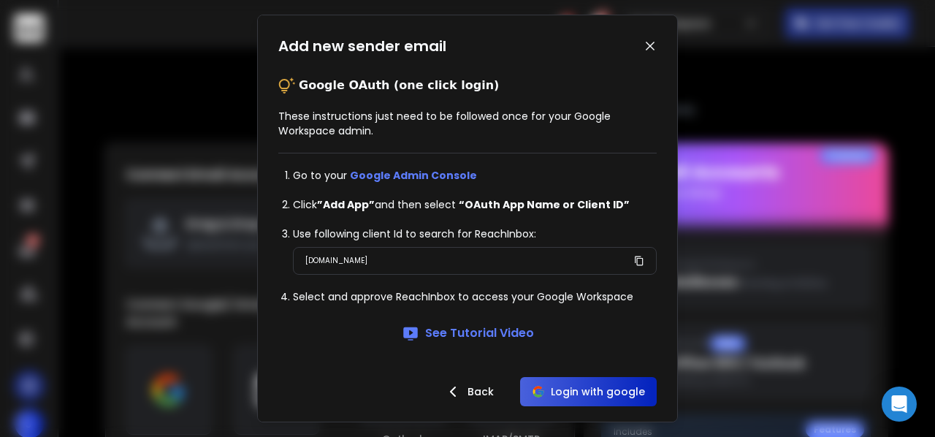
click at [623, 386] on button "Login with google" at bounding box center [588, 391] width 137 height 29
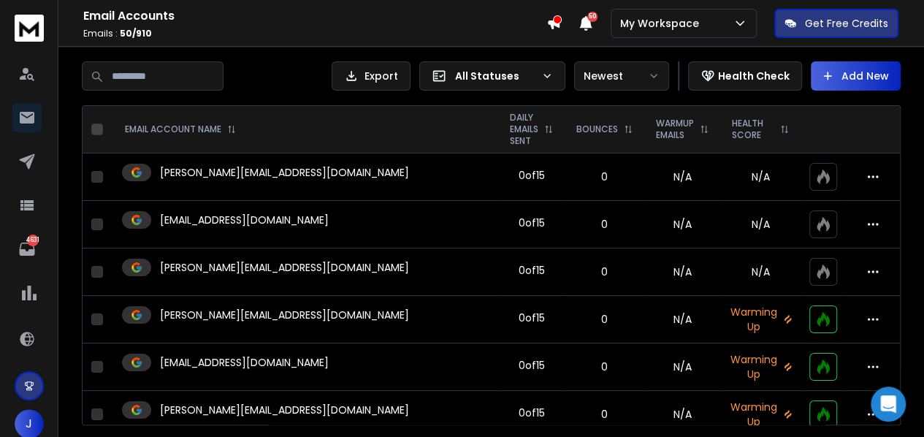
click at [863, 74] on button "Add New" at bounding box center [855, 75] width 90 height 29
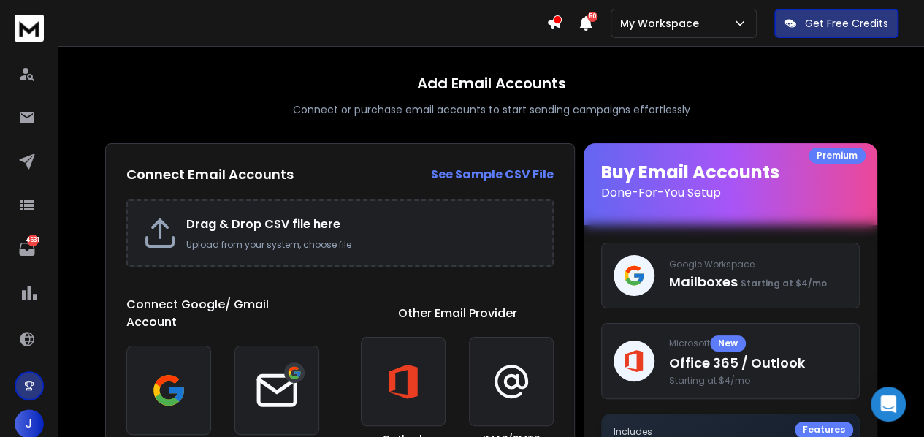
click at [196, 378] on div at bounding box center [168, 389] width 85 height 89
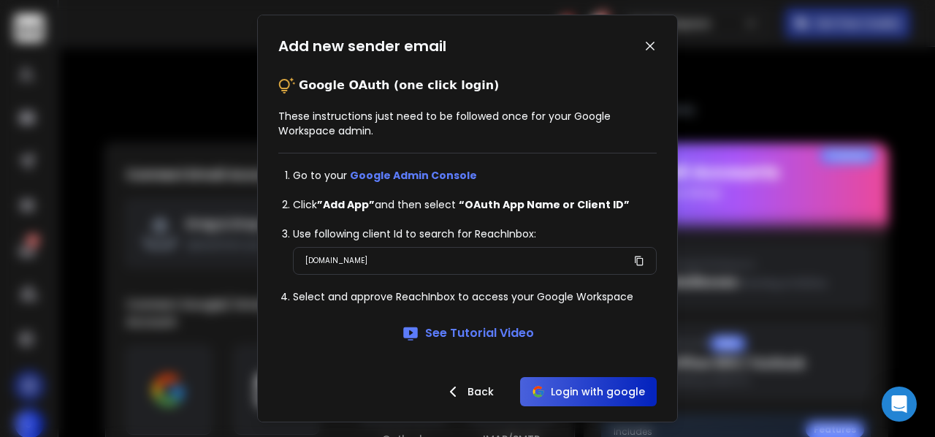
click at [559, 404] on button "Login with google" at bounding box center [588, 391] width 137 height 29
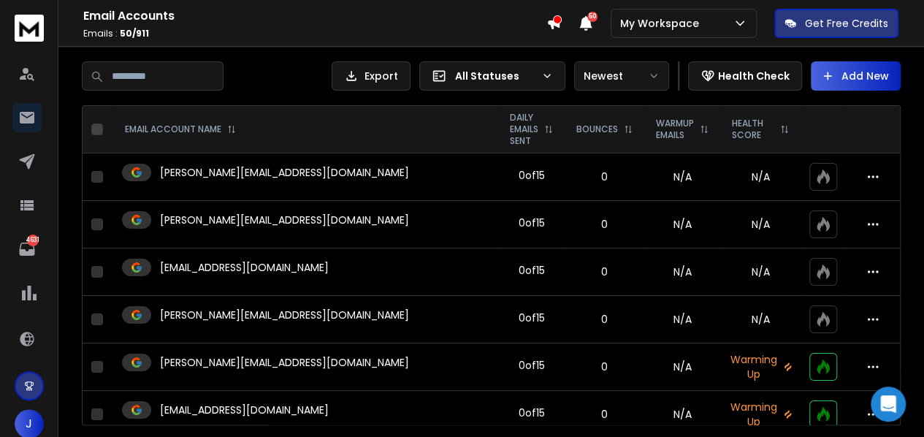
click at [876, 72] on button "Add New" at bounding box center [855, 75] width 90 height 29
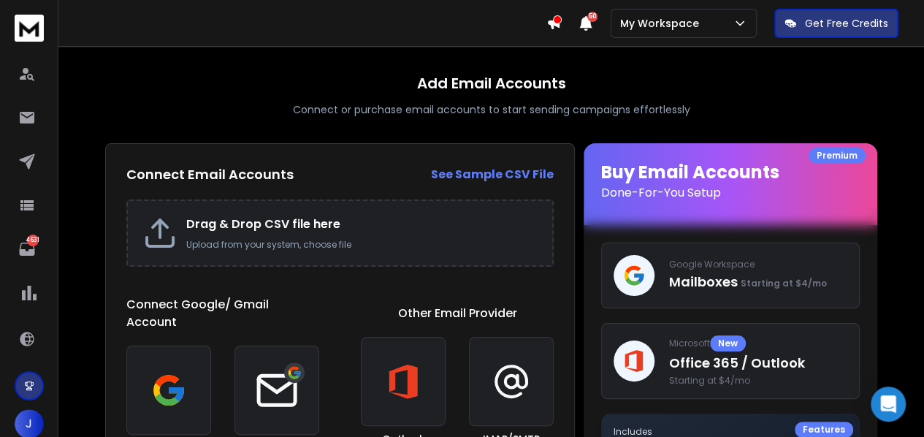
click at [180, 369] on icon at bounding box center [168, 390] width 37 height 44
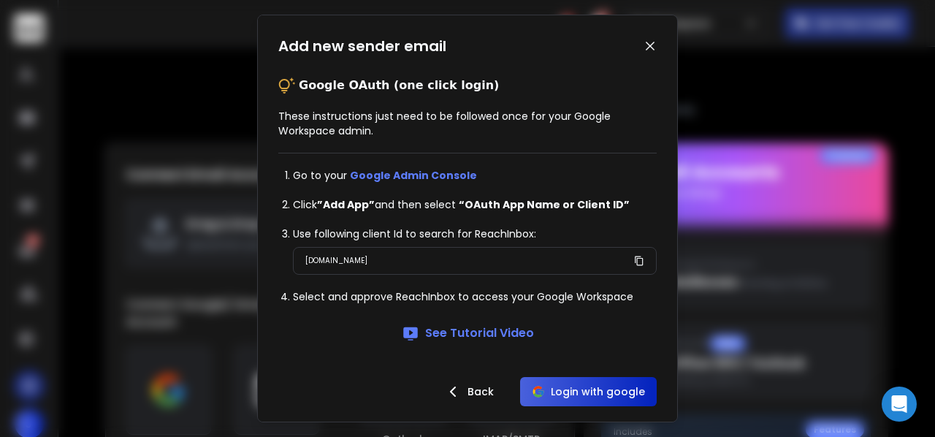
click at [615, 388] on button "Login with google" at bounding box center [588, 391] width 137 height 29
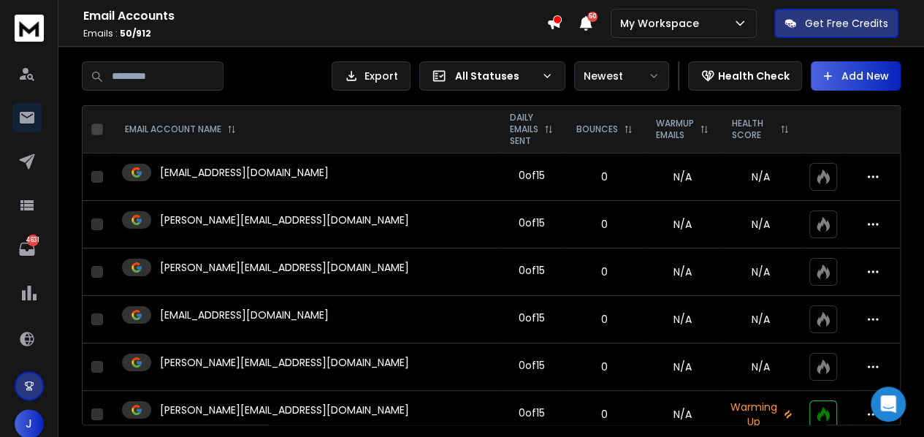
click at [848, 63] on button "Add New" at bounding box center [855, 75] width 90 height 29
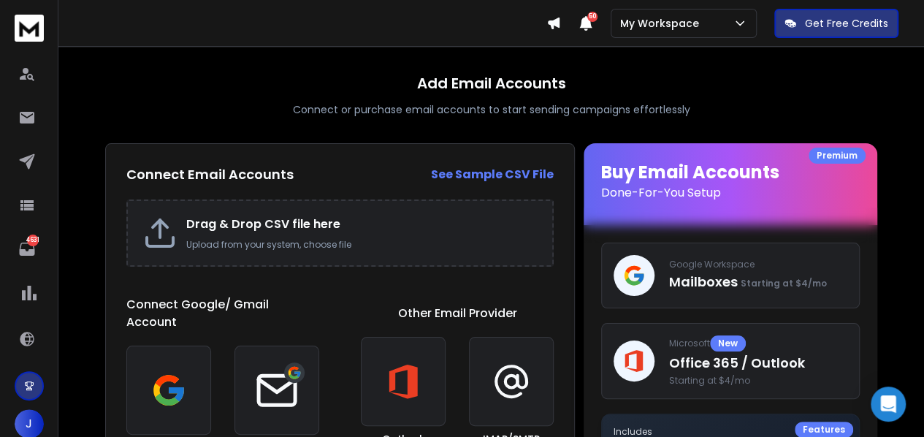
click at [166, 348] on div at bounding box center [168, 389] width 85 height 89
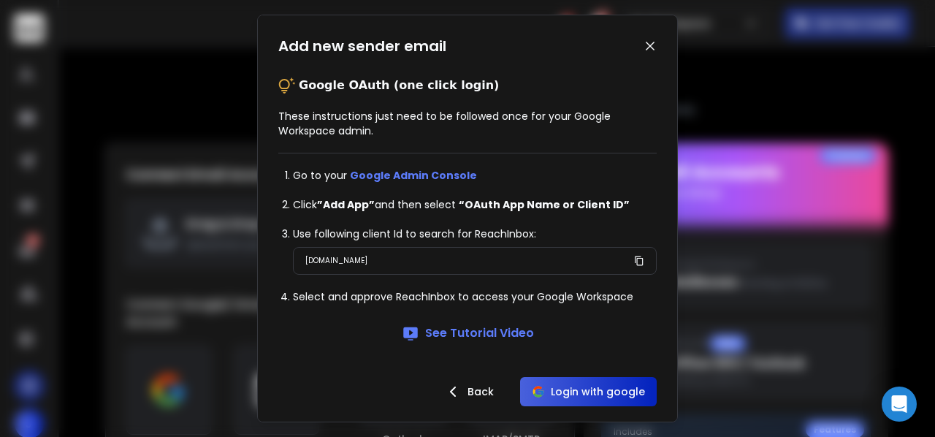
click at [610, 383] on button "Login with google" at bounding box center [588, 391] width 137 height 29
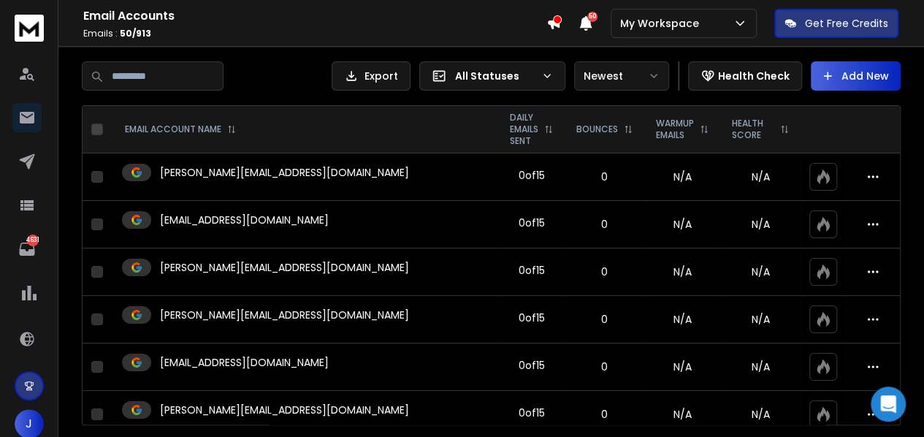
click at [882, 69] on button "Add New" at bounding box center [855, 75] width 90 height 29
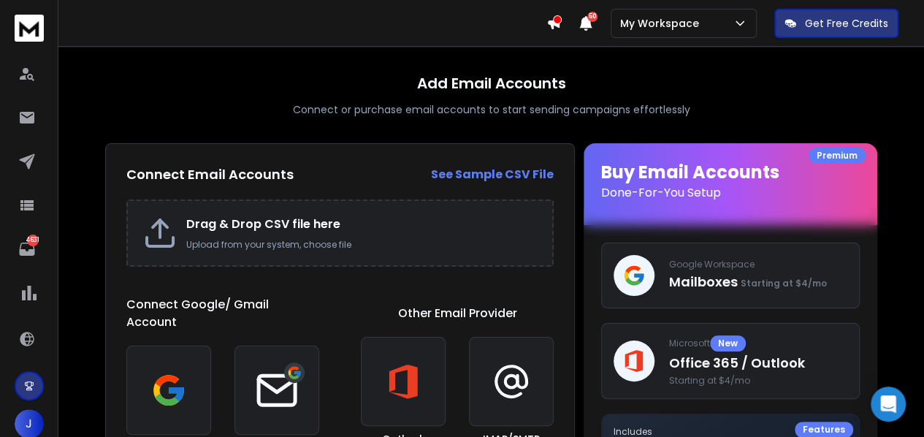
click at [166, 366] on div at bounding box center [168, 389] width 85 height 89
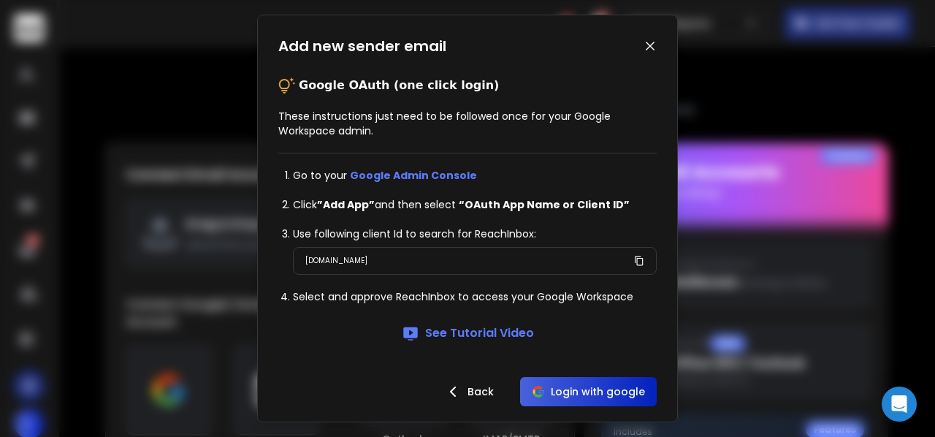
click at [611, 402] on button "Login with google" at bounding box center [588, 391] width 137 height 29
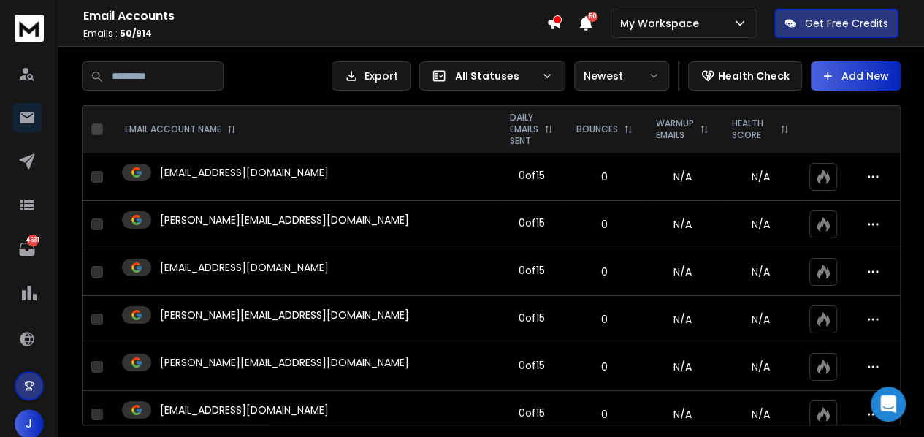
click at [870, 79] on button "Add New" at bounding box center [855, 75] width 90 height 29
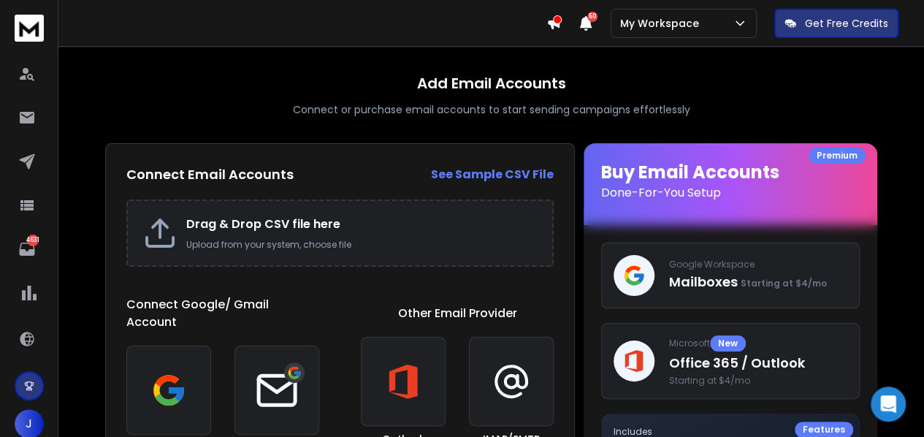
click at [164, 353] on div at bounding box center [168, 389] width 85 height 89
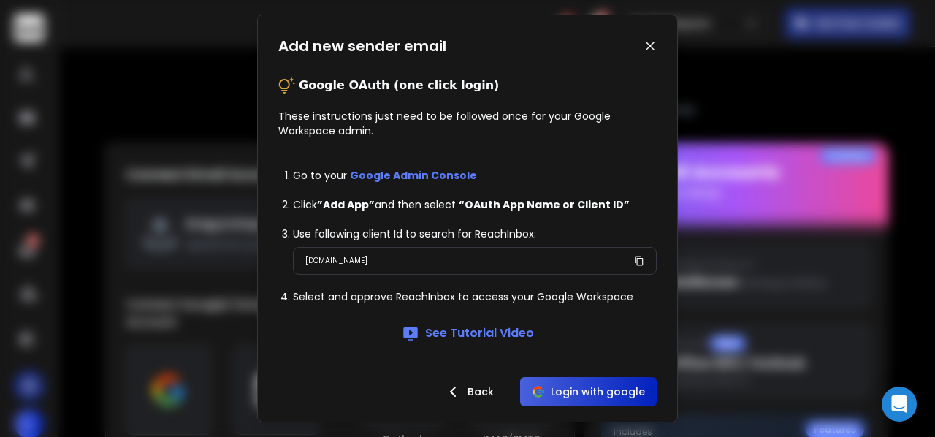
click at [622, 394] on button "Login with google" at bounding box center [588, 391] width 137 height 29
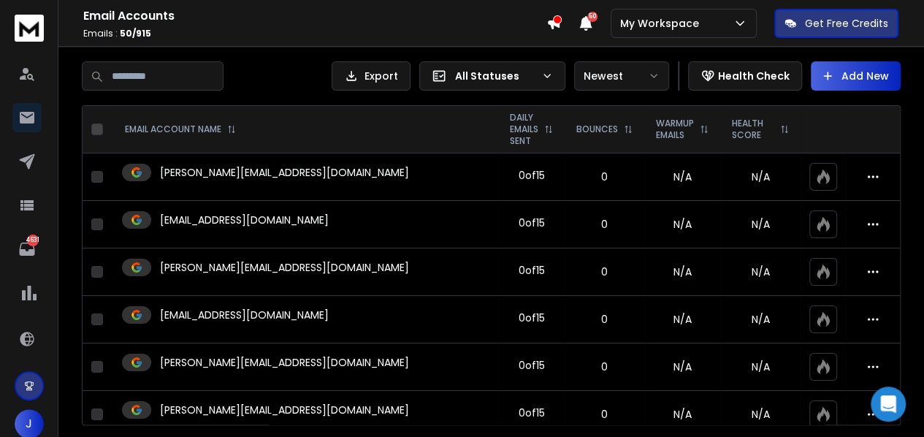
click at [164, 77] on input at bounding box center [153, 75] width 142 height 29
paste input "**********"
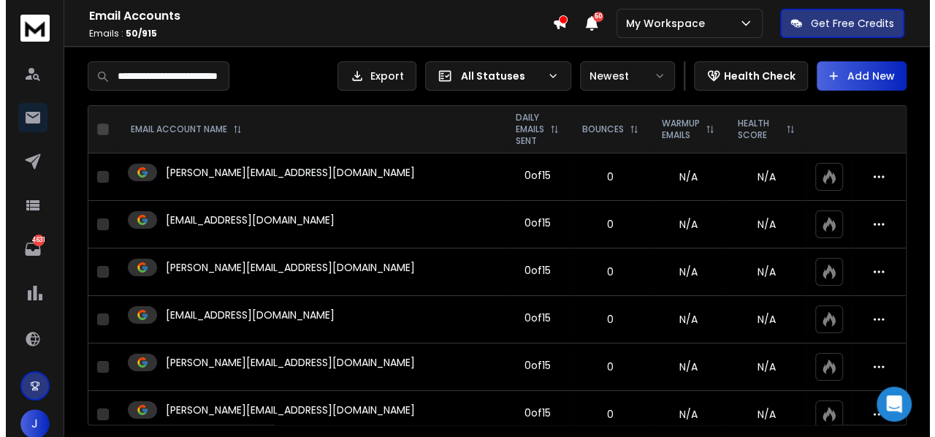
scroll to position [0, 21]
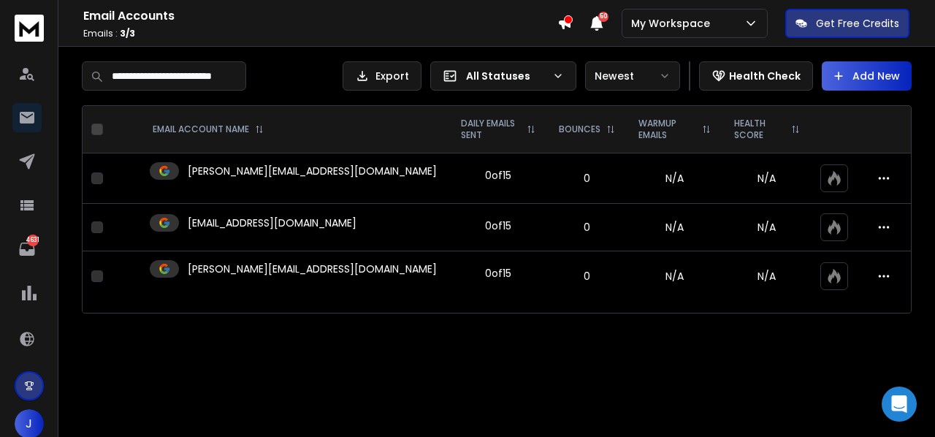
type input "**********"
click at [98, 126] on button "button" at bounding box center [97, 129] width 12 height 12
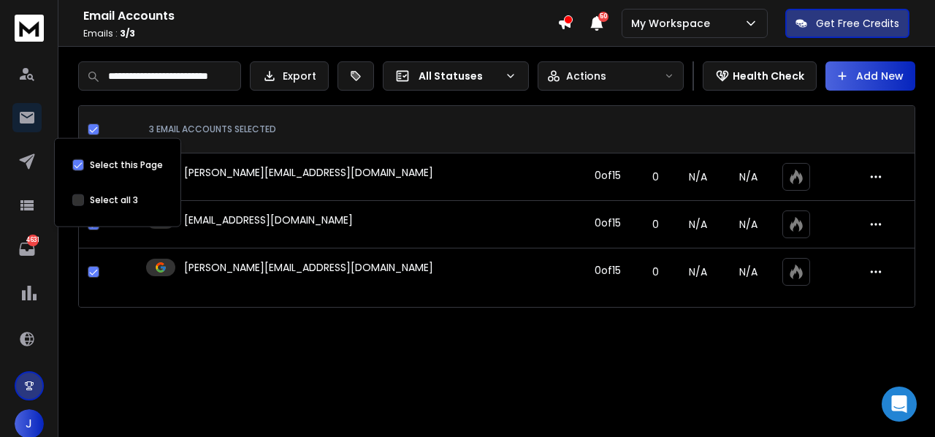
scroll to position [0, 0]
click at [624, 88] on button "Actions" at bounding box center [610, 75] width 146 height 29
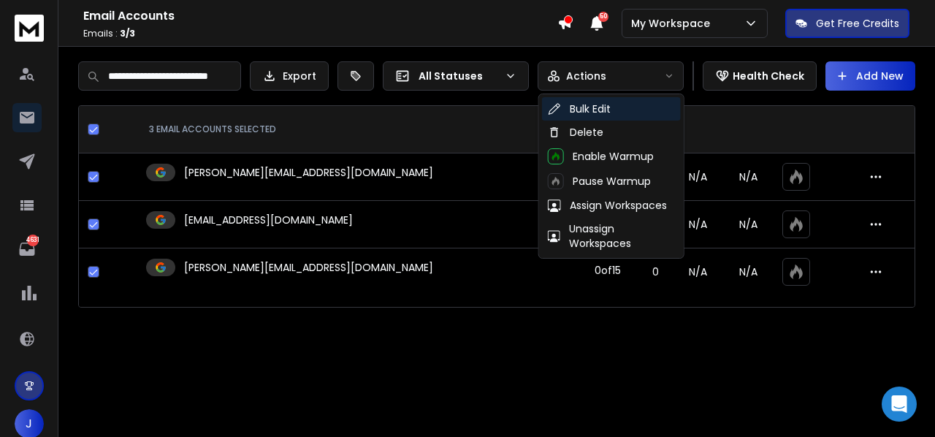
click at [609, 117] on div "Bulk Edit" at bounding box center [611, 108] width 139 height 23
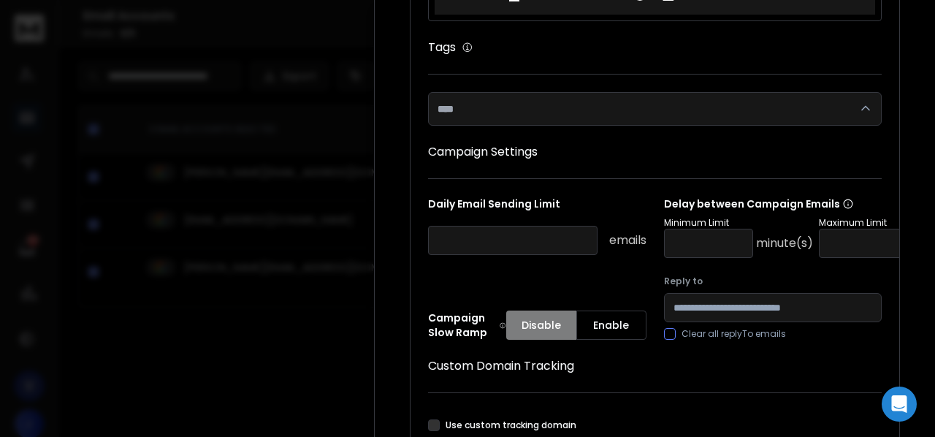
scroll to position [435, 0]
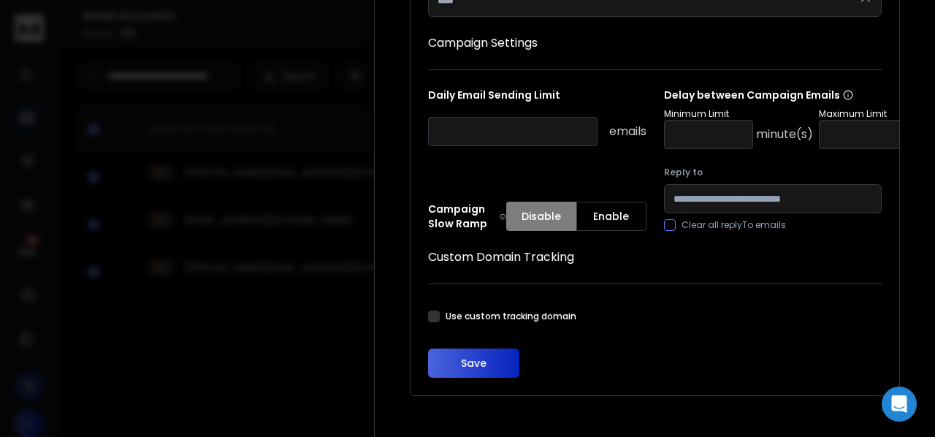
click at [450, 319] on div "Use custom tracking domain" at bounding box center [654, 316] width 453 height 29
click at [436, 310] on button "Reply to" at bounding box center [434, 316] width 12 height 12
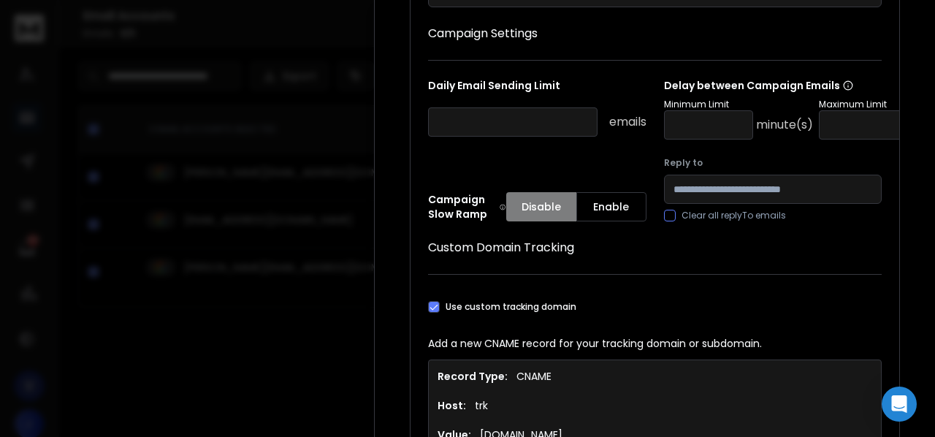
scroll to position [672, 0]
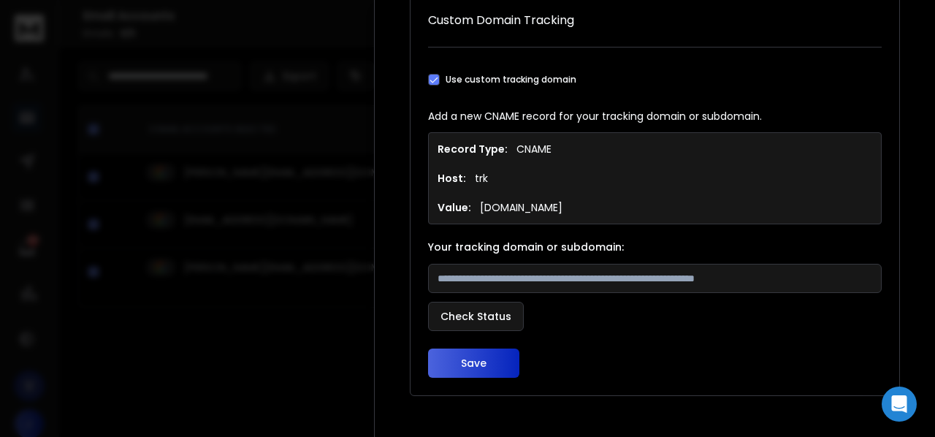
click at [517, 264] on input at bounding box center [654, 278] width 453 height 29
paste input "**********"
click at [486, 278] on input "**********" at bounding box center [654, 278] width 453 height 29
type input "**********"
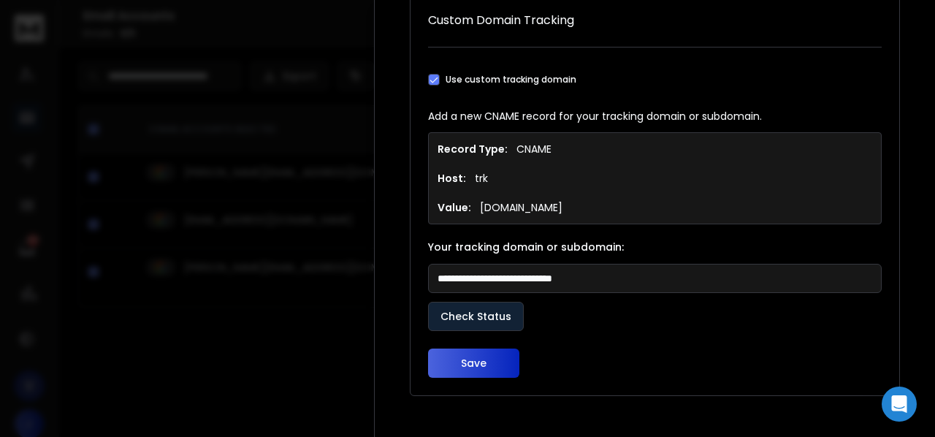
click at [461, 311] on button "Check Status" at bounding box center [476, 316] width 96 height 29
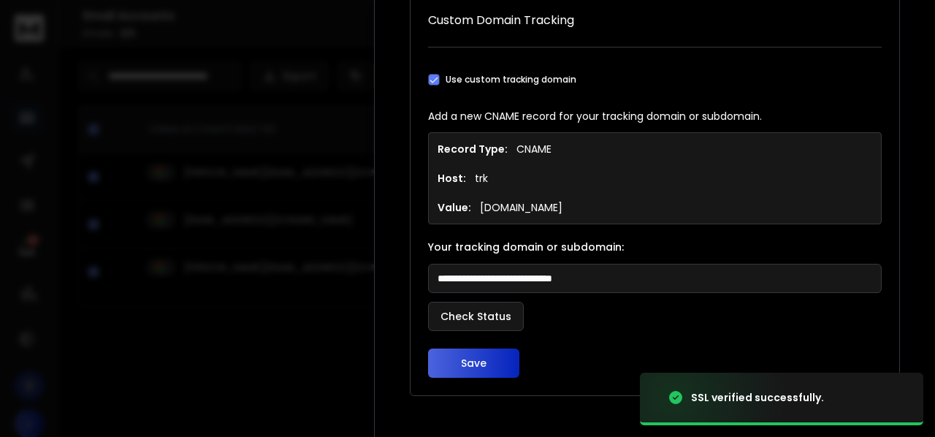
click at [488, 353] on button "Save" at bounding box center [473, 362] width 91 height 29
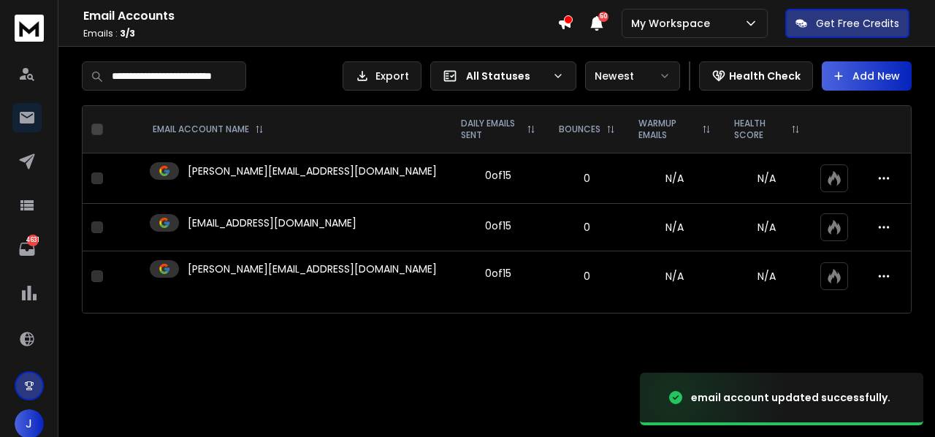
click at [93, 131] on button "button" at bounding box center [97, 129] width 12 height 12
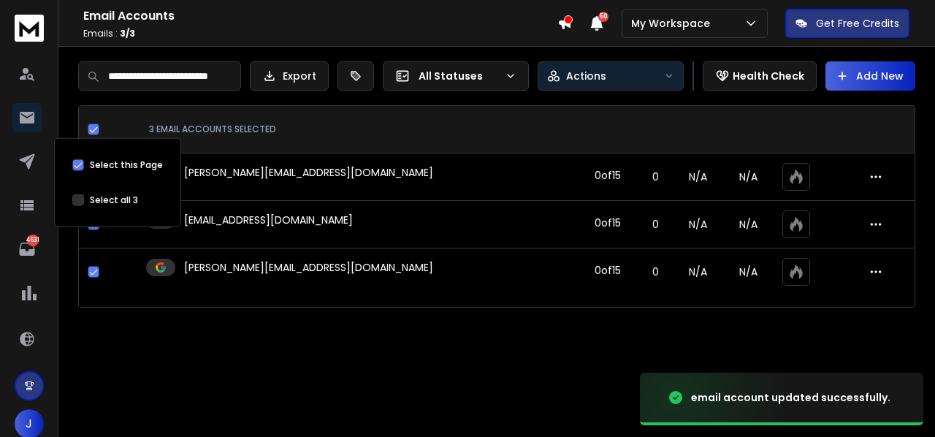
click at [597, 73] on p "Actions" at bounding box center [586, 76] width 40 height 15
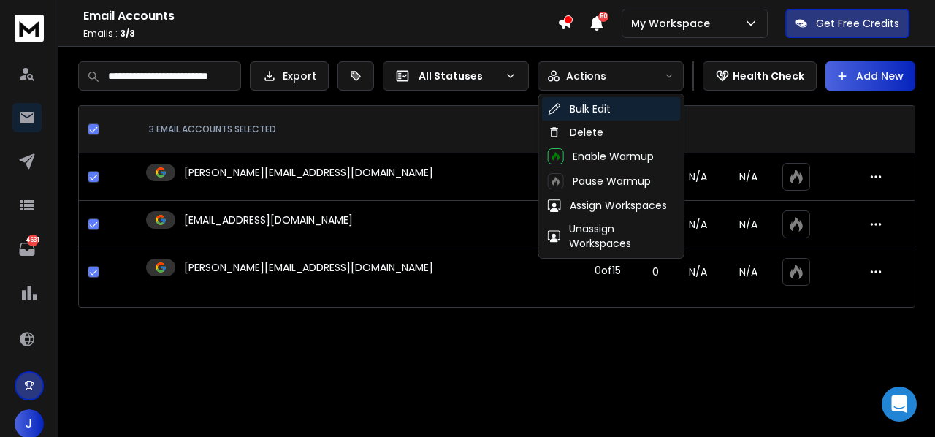
click at [602, 105] on div "Bulk Edit" at bounding box center [579, 108] width 63 height 15
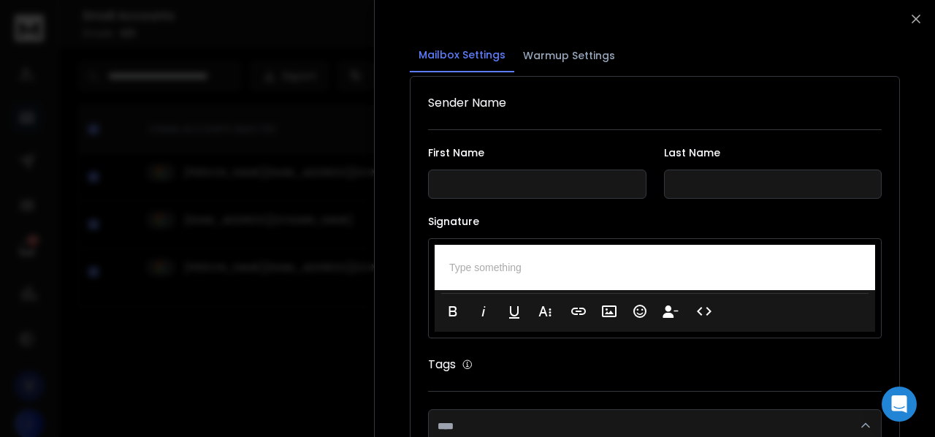
click at [599, 58] on button "Warmup Settings" at bounding box center [569, 55] width 110 height 32
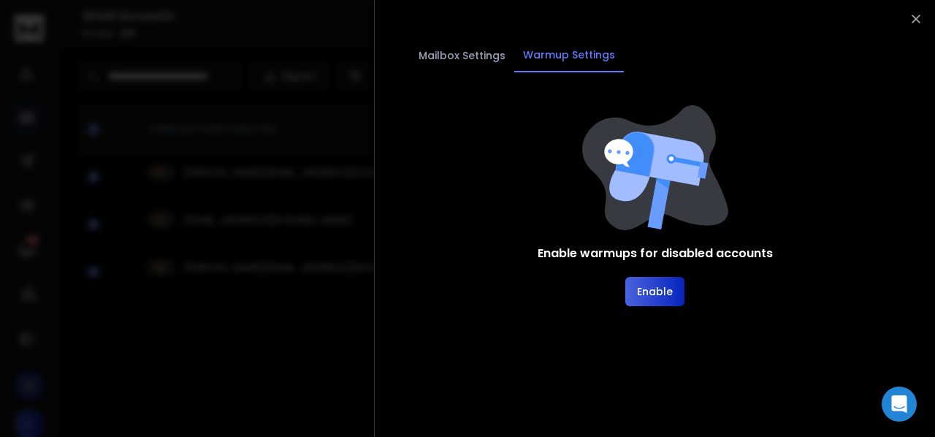
click at [663, 287] on button "Enable" at bounding box center [654, 291] width 59 height 29
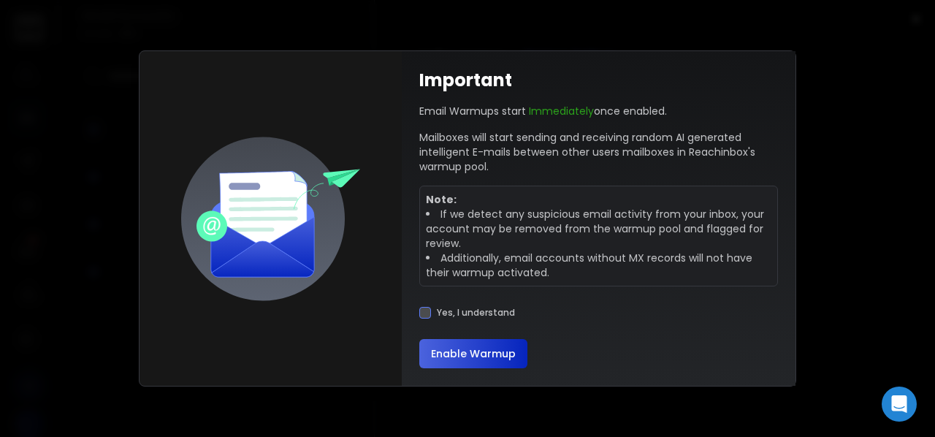
click at [429, 312] on button "Yes, I understand" at bounding box center [425, 313] width 12 height 12
click at [495, 353] on button "Enable Warmup" at bounding box center [473, 353] width 108 height 29
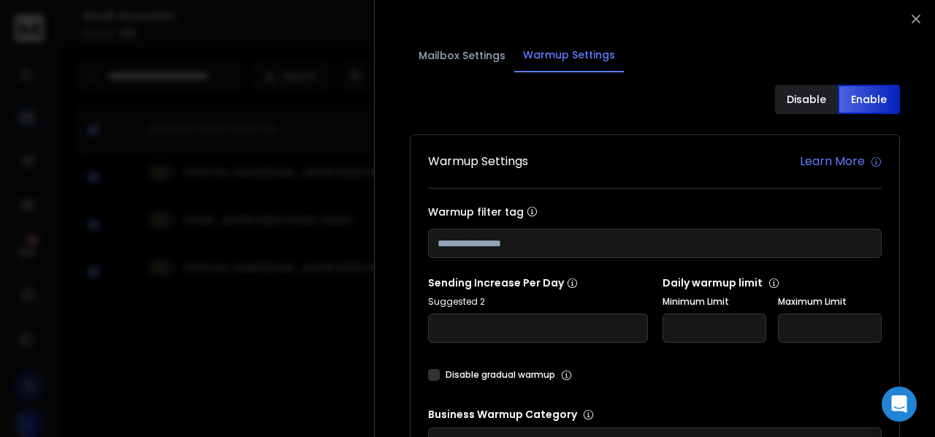
click at [670, 241] on input at bounding box center [654, 243] width 453 height 29
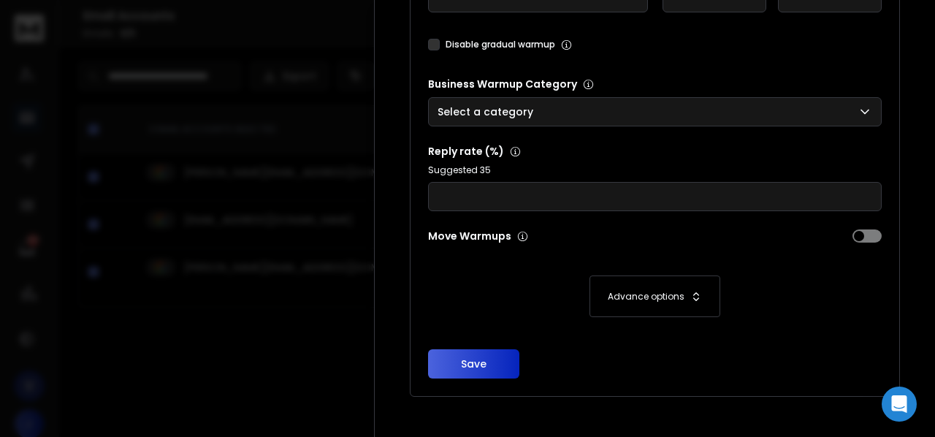
type input "*****"
click at [494, 356] on button "Save" at bounding box center [473, 363] width 91 height 29
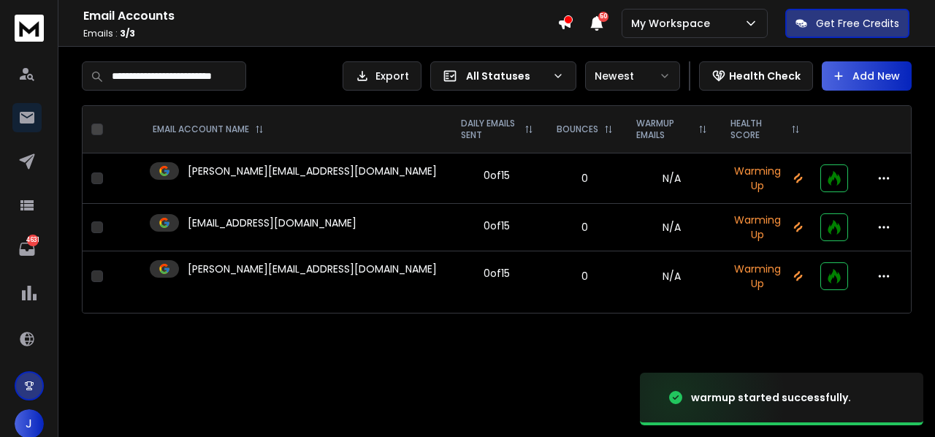
click at [718, 165] on td "Warming Up" at bounding box center [764, 178] width 93 height 50
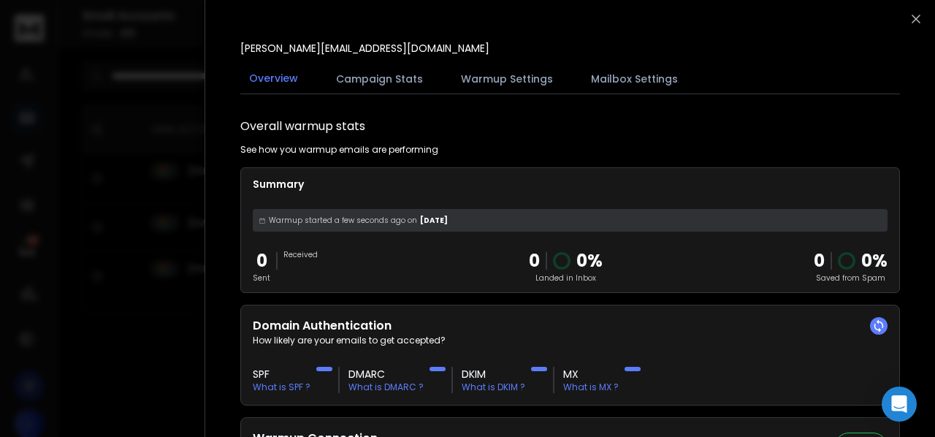
click at [623, 73] on button "Mailbox Settings" at bounding box center [634, 79] width 104 height 32
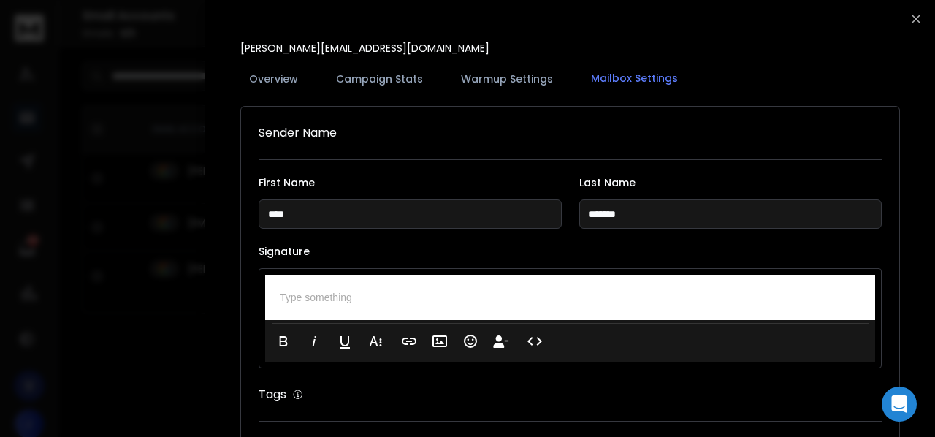
click at [520, 67] on button "Warmup Settings" at bounding box center [507, 79] width 110 height 32
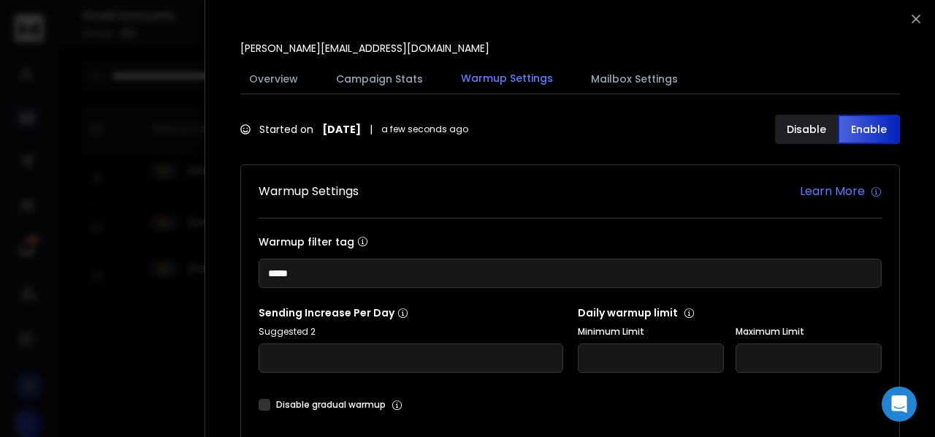
click at [629, 55] on div "[PERSON_NAME][EMAIL_ADDRESS][DOMAIN_NAME]" at bounding box center [569, 48] width 659 height 15
click at [634, 70] on button "Mailbox Settings" at bounding box center [634, 79] width 104 height 32
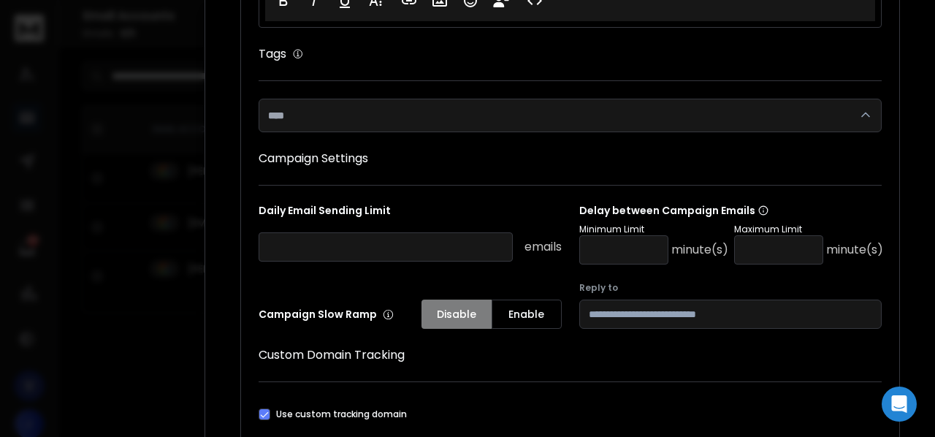
scroll to position [673, 0]
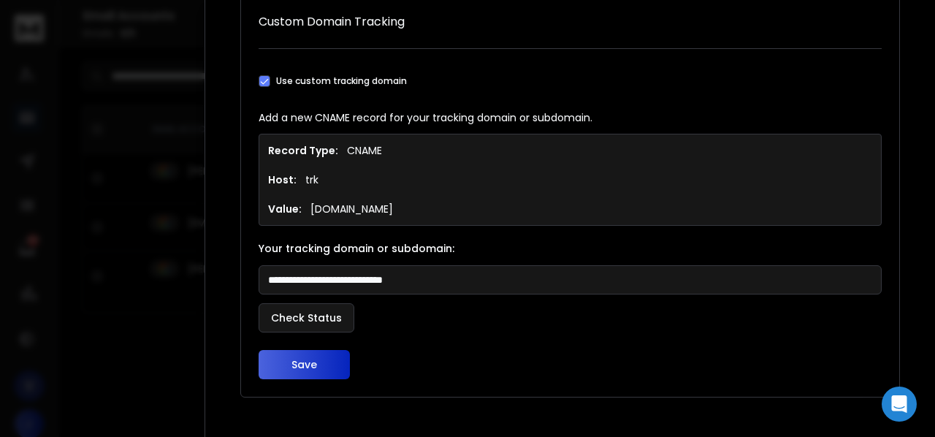
click at [135, 274] on div at bounding box center [467, 218] width 935 height 437
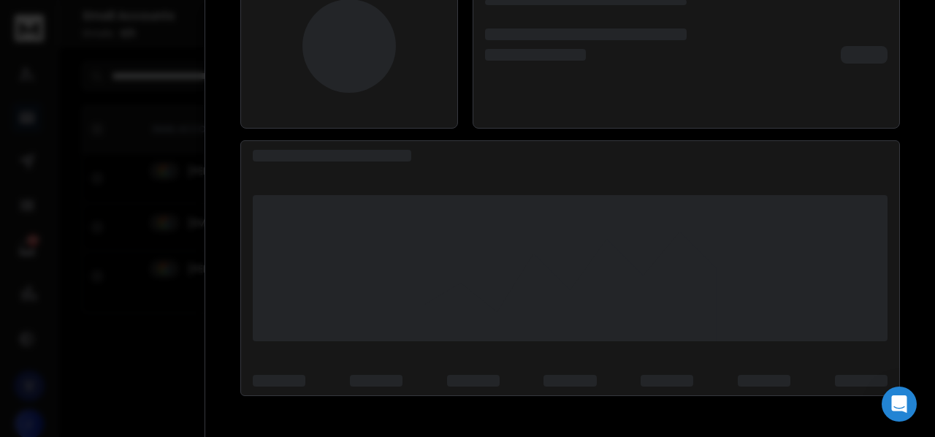
scroll to position [320, 0]
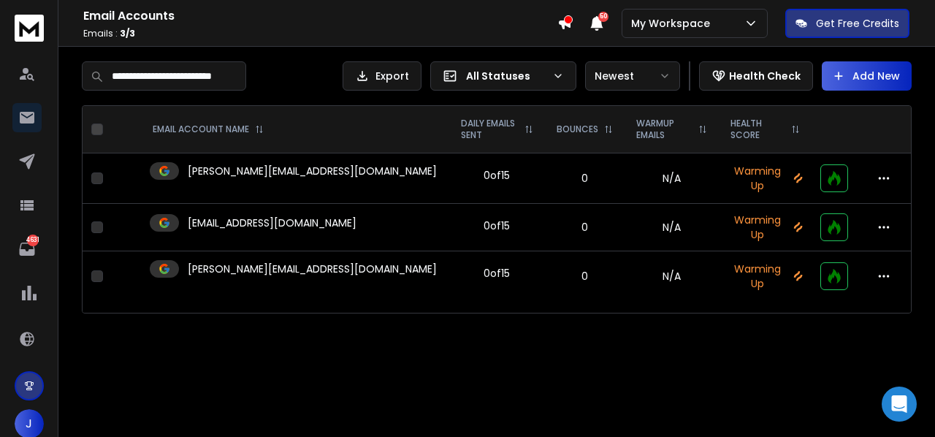
click at [164, 77] on input "**********" at bounding box center [164, 75] width 164 height 29
click at [169, 77] on input "**********" at bounding box center [164, 75] width 164 height 29
click at [166, 74] on input "**********" at bounding box center [164, 75] width 164 height 29
paste input "**"
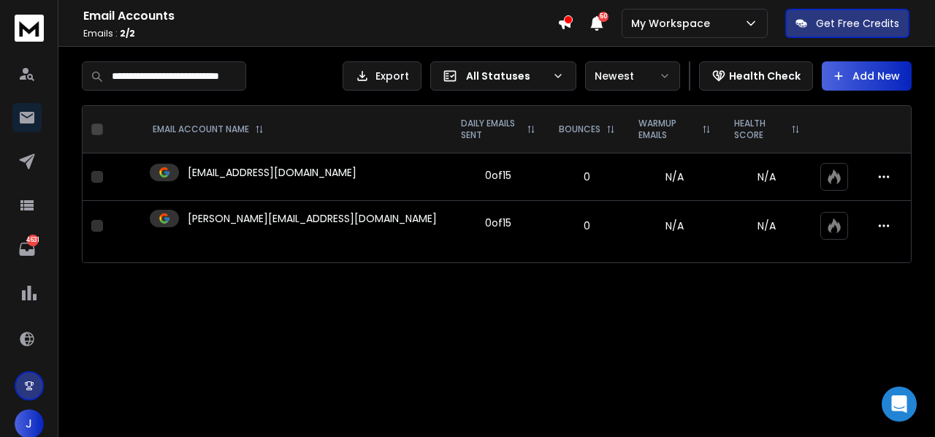
type input "**********"
click at [874, 83] on button "Add New" at bounding box center [866, 75] width 90 height 29
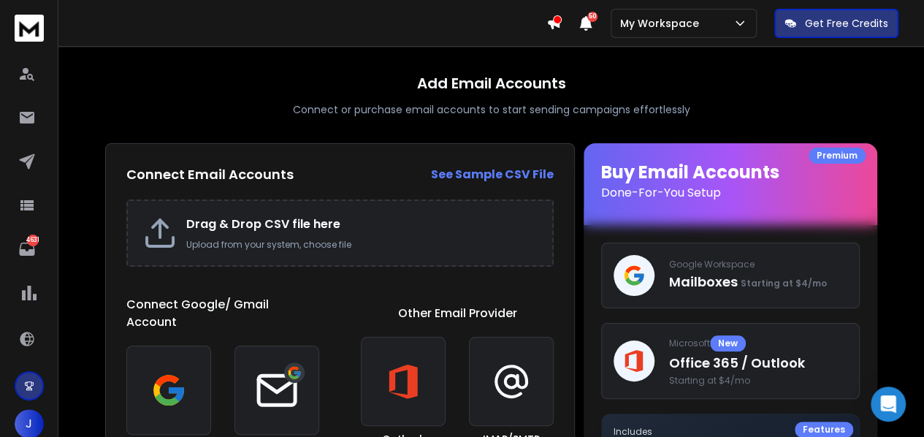
click at [174, 382] on icon at bounding box center [168, 381] width 24 height 12
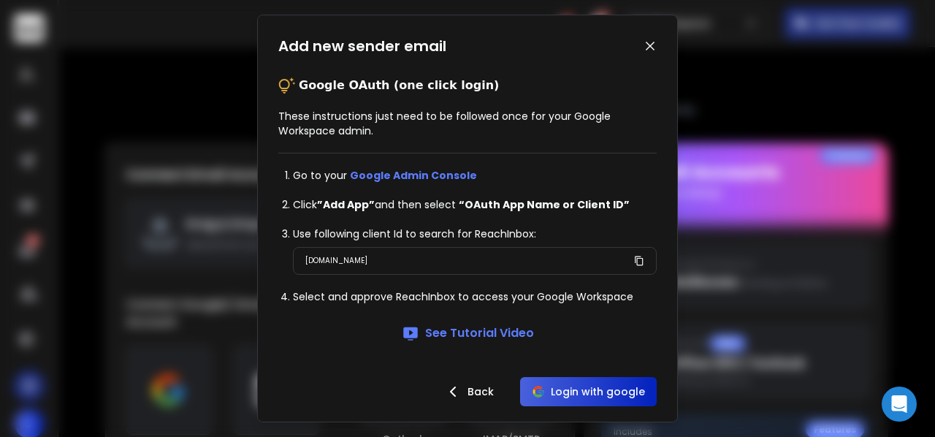
click at [618, 393] on button "Login with google" at bounding box center [588, 391] width 137 height 29
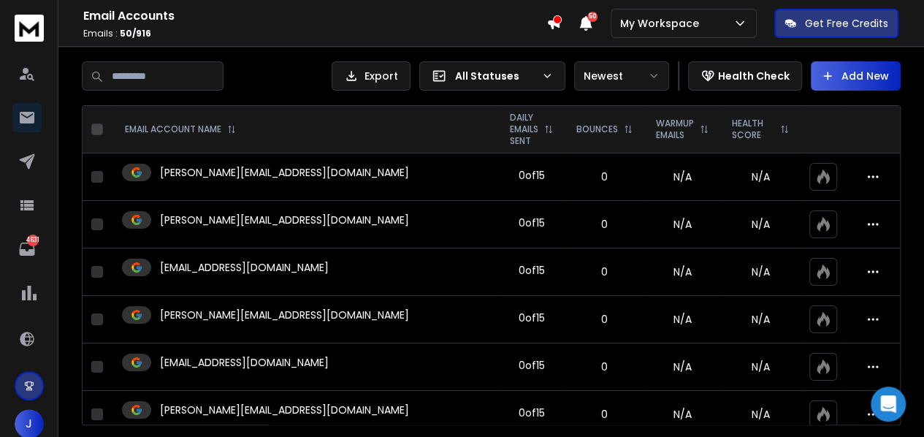
click at [153, 80] on input at bounding box center [153, 75] width 142 height 29
paste input "**********"
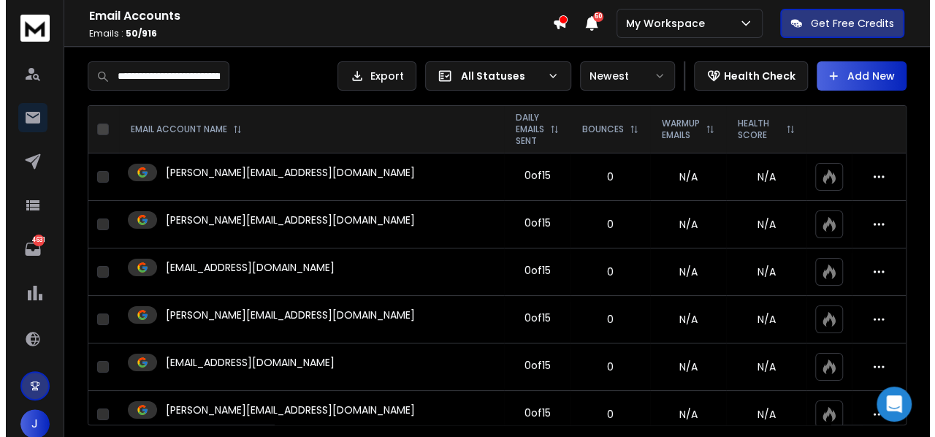
scroll to position [0, 28]
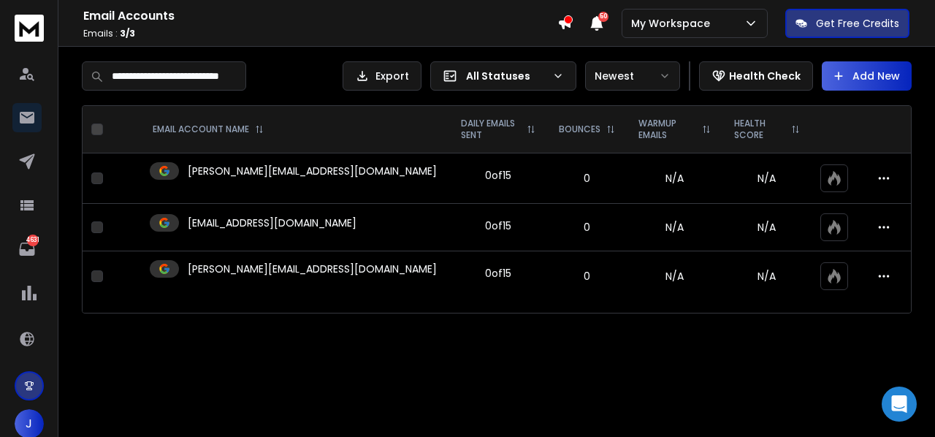
type input "**********"
click at [101, 127] on button "button" at bounding box center [97, 129] width 12 height 12
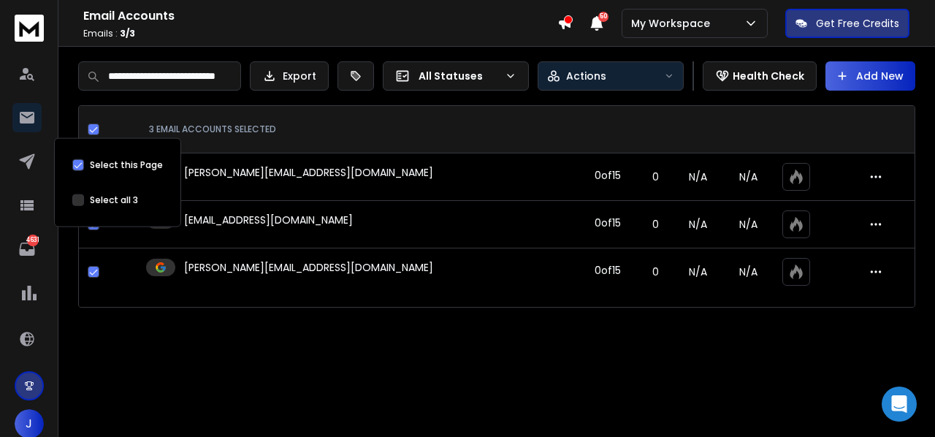
click at [610, 66] on button "Actions" at bounding box center [610, 75] width 146 height 29
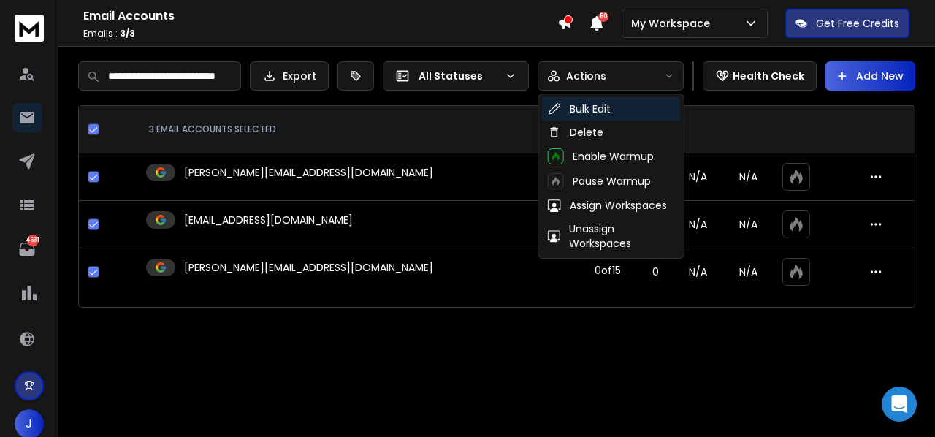
click at [614, 105] on div "Bulk Edit" at bounding box center [611, 108] width 139 height 23
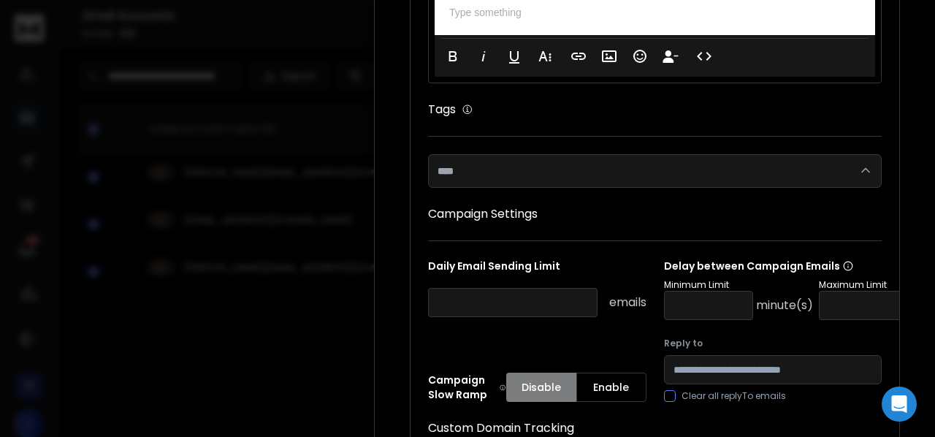
scroll to position [435, 0]
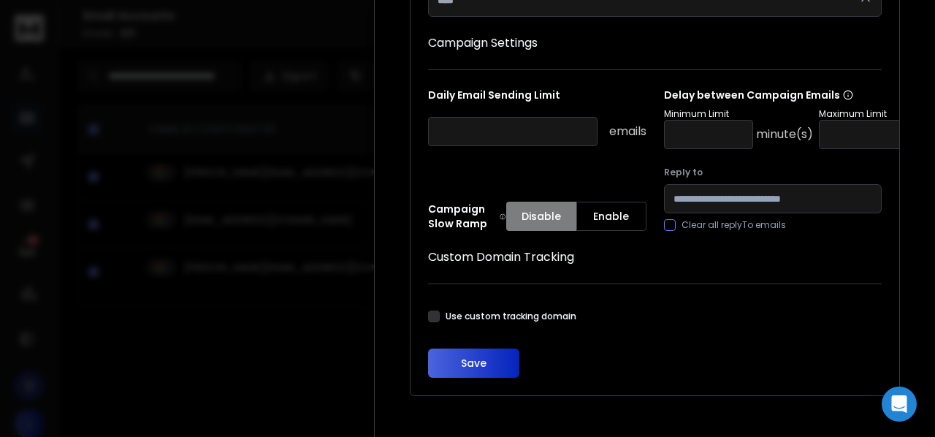
click at [438, 310] on button "Reply to" at bounding box center [434, 316] width 12 height 12
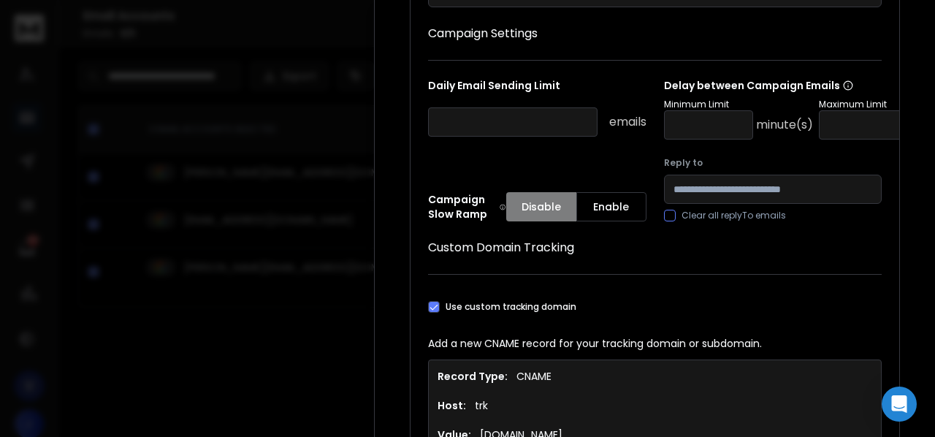
type button "on"
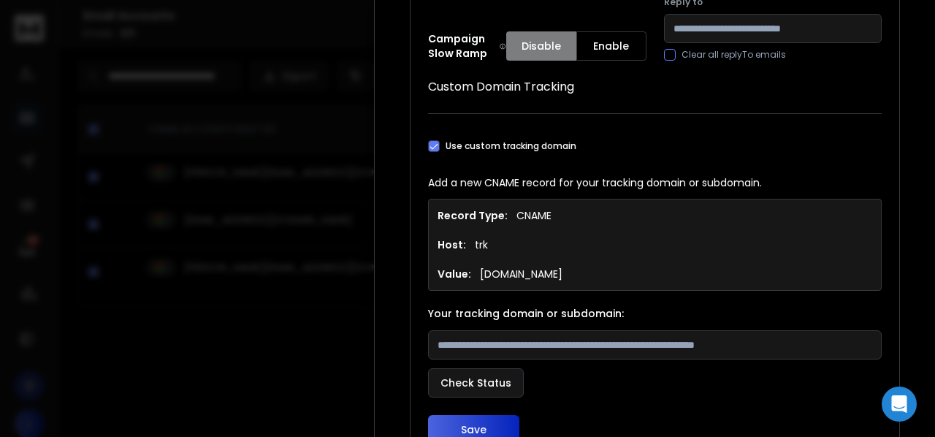
scroll to position [672, 0]
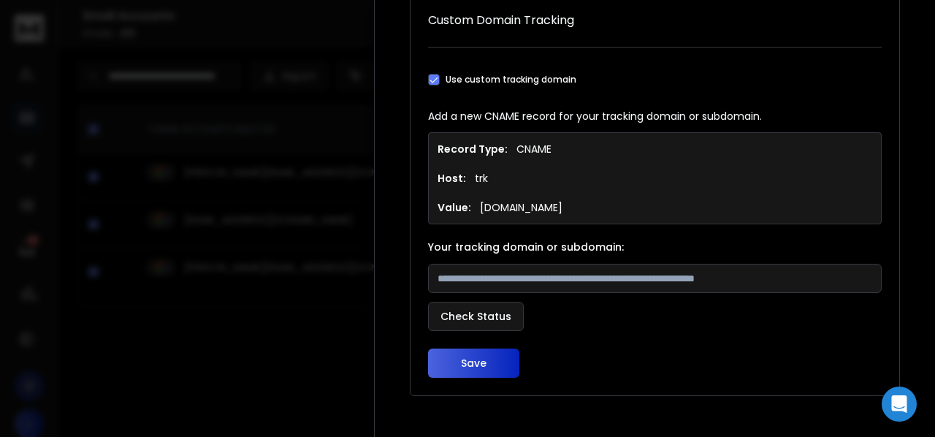
click at [610, 264] on input at bounding box center [654, 278] width 453 height 29
paste input "**********"
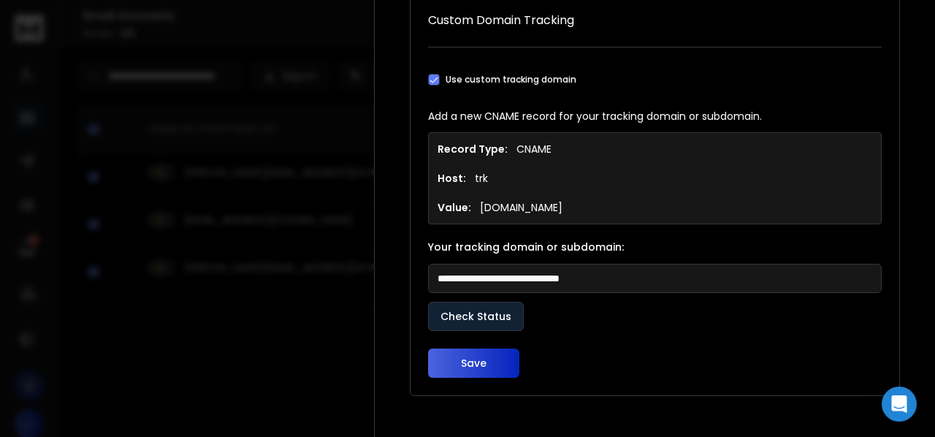
type input "**********"
click at [453, 313] on button "Check Status" at bounding box center [476, 316] width 96 height 29
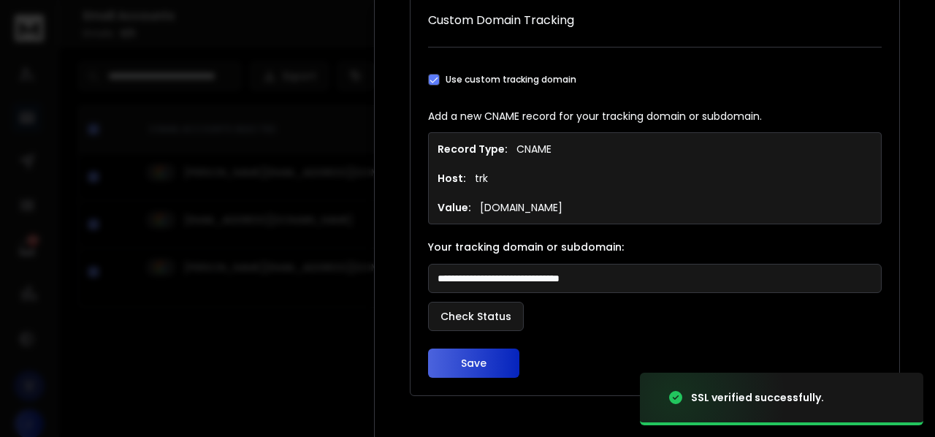
click at [494, 352] on button "Save" at bounding box center [473, 362] width 91 height 29
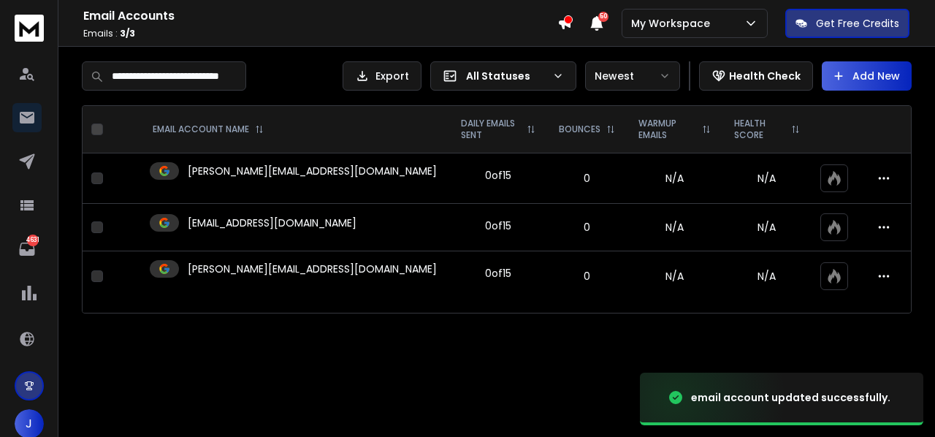
click at [99, 125] on button "button" at bounding box center [97, 129] width 12 height 12
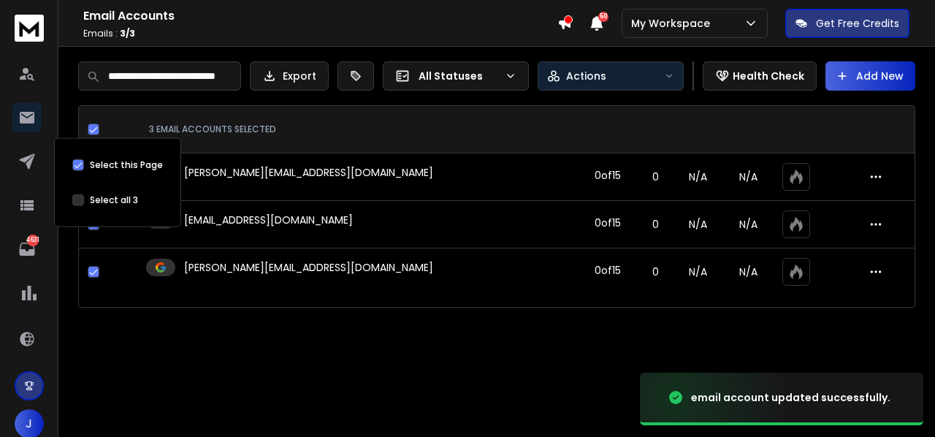
click at [635, 74] on div "Actions" at bounding box center [602, 76] width 111 height 15
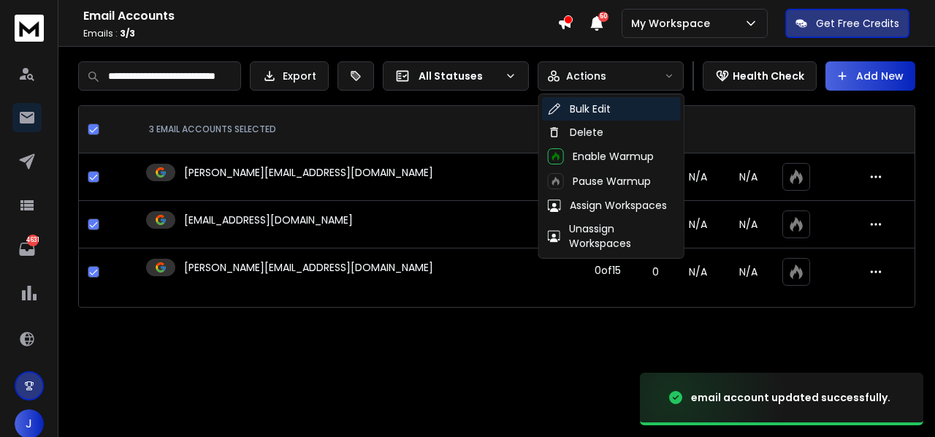
click at [631, 105] on div "Bulk Edit" at bounding box center [611, 108] width 139 height 23
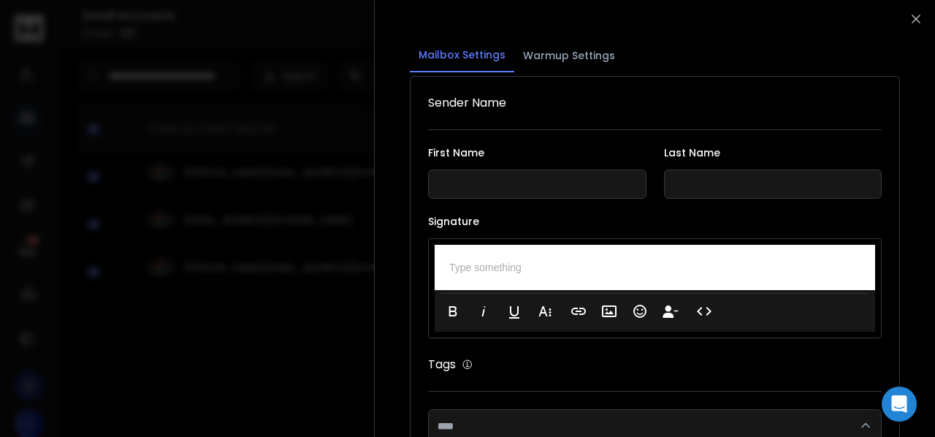
click at [591, 53] on button "Warmup Settings" at bounding box center [569, 55] width 110 height 32
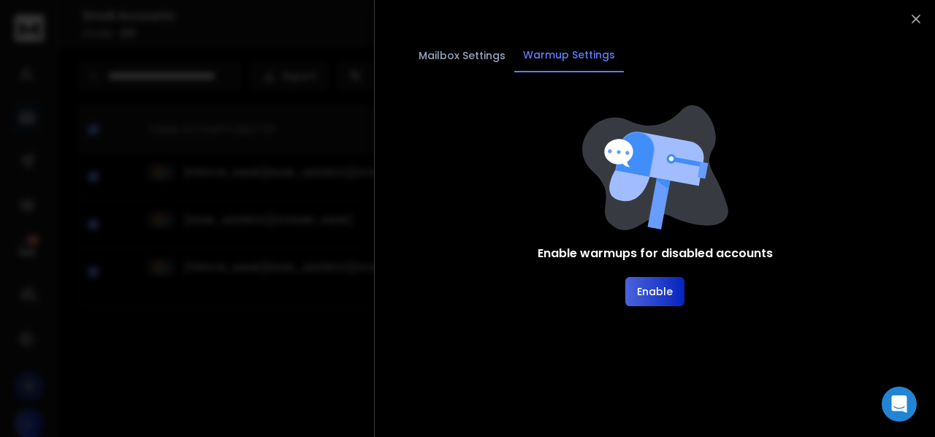
click at [656, 294] on button "Enable" at bounding box center [654, 291] width 59 height 29
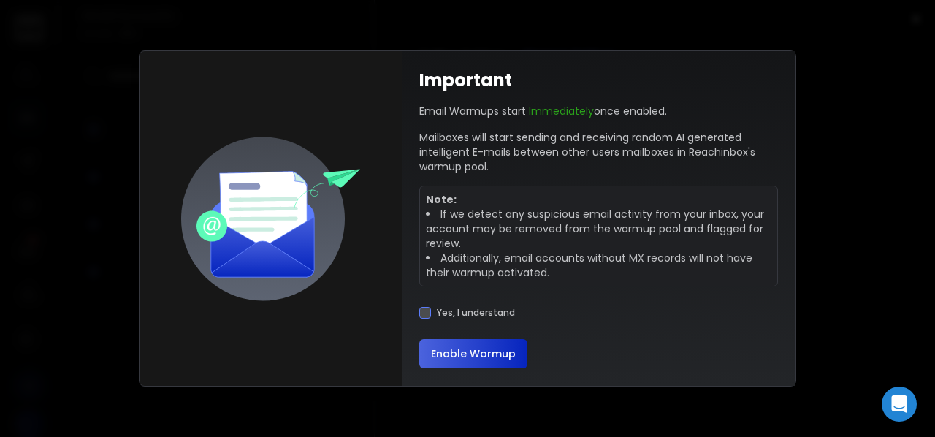
click at [429, 312] on button "Yes, I understand" at bounding box center [425, 313] width 12 height 12
click at [466, 344] on button "Enable Warmup" at bounding box center [473, 353] width 108 height 29
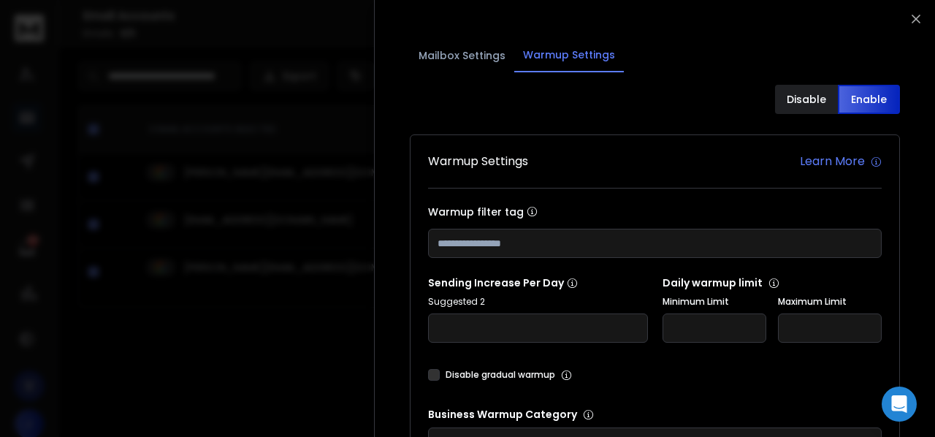
click at [532, 242] on input at bounding box center [654, 243] width 453 height 29
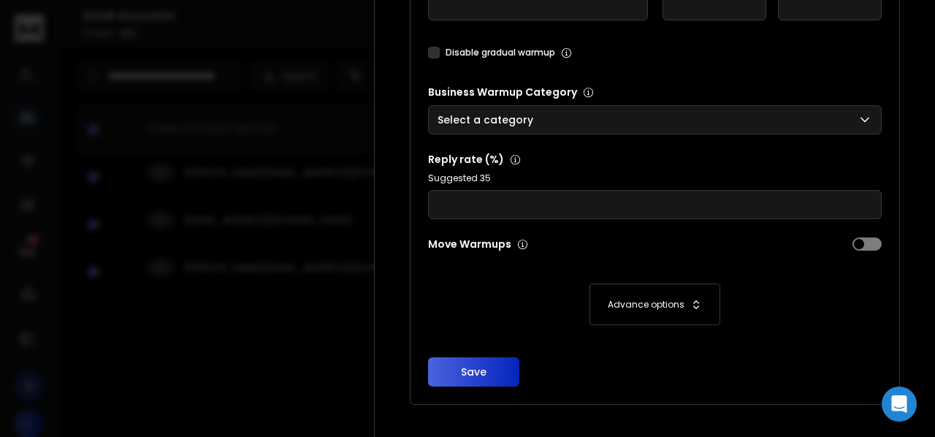
scroll to position [330, 0]
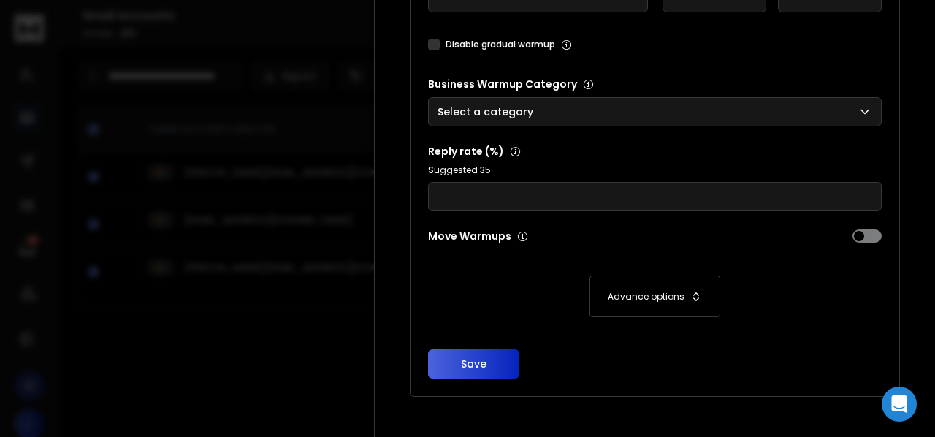
type input "*****"
click at [476, 374] on button "Save" at bounding box center [473, 363] width 91 height 29
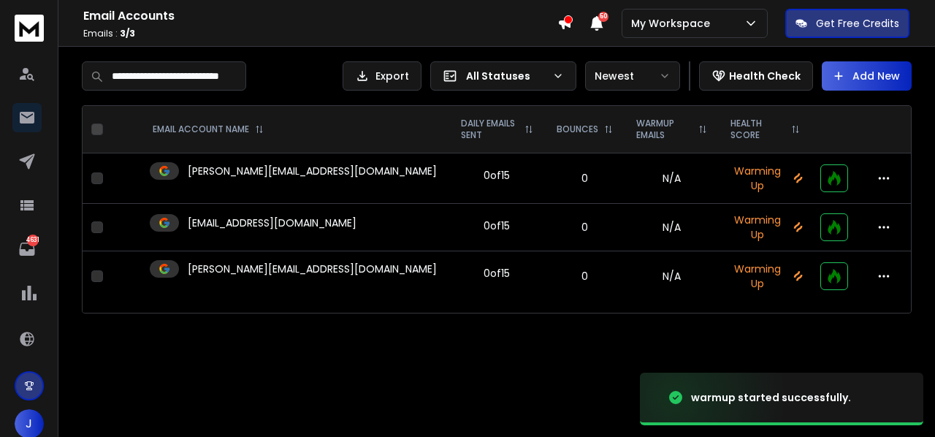
click at [154, 83] on input "**********" at bounding box center [164, 75] width 164 height 29
click at [153, 74] on input "**********" at bounding box center [164, 75] width 164 height 29
click at [155, 70] on input "**********" at bounding box center [164, 75] width 164 height 29
click at [155, 69] on input "**********" at bounding box center [164, 75] width 164 height 29
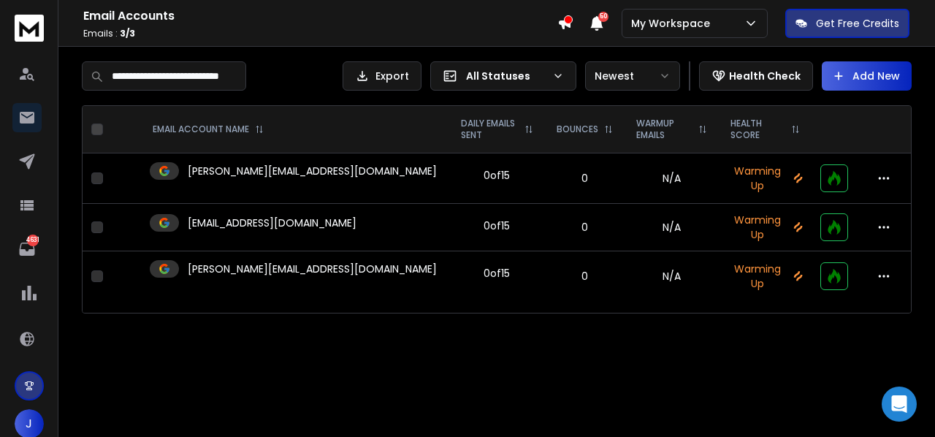
click at [180, 72] on input "**********" at bounding box center [164, 75] width 164 height 29
click at [184, 71] on input "**********" at bounding box center [164, 75] width 164 height 29
click at [183, 70] on input "**********" at bounding box center [164, 75] width 164 height 29
paste input
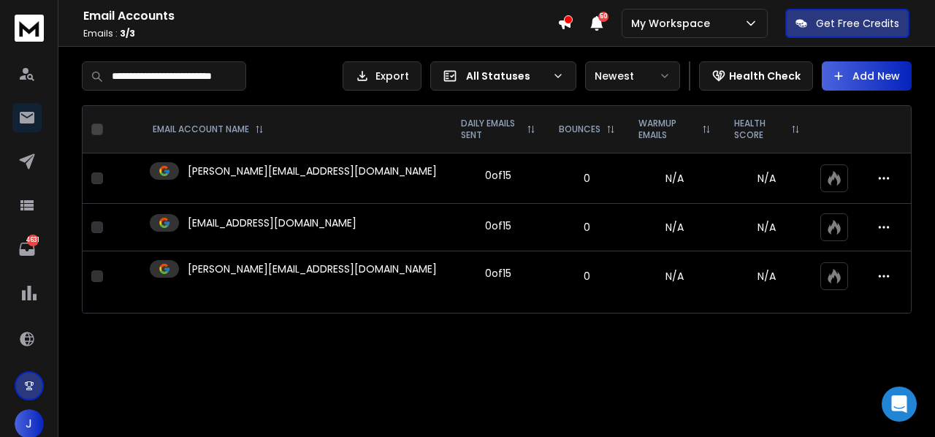
type input "**********"
click at [94, 131] on button "button" at bounding box center [97, 129] width 12 height 12
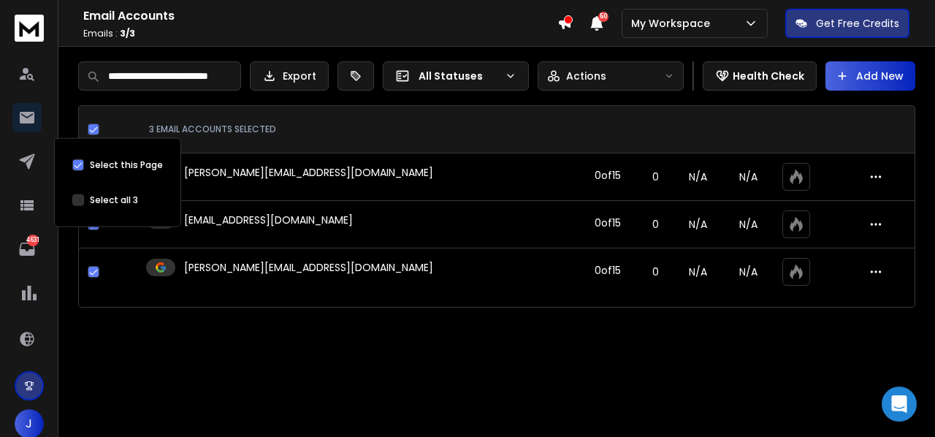
scroll to position [0, 0]
click at [629, 70] on div "Actions" at bounding box center [602, 76] width 111 height 15
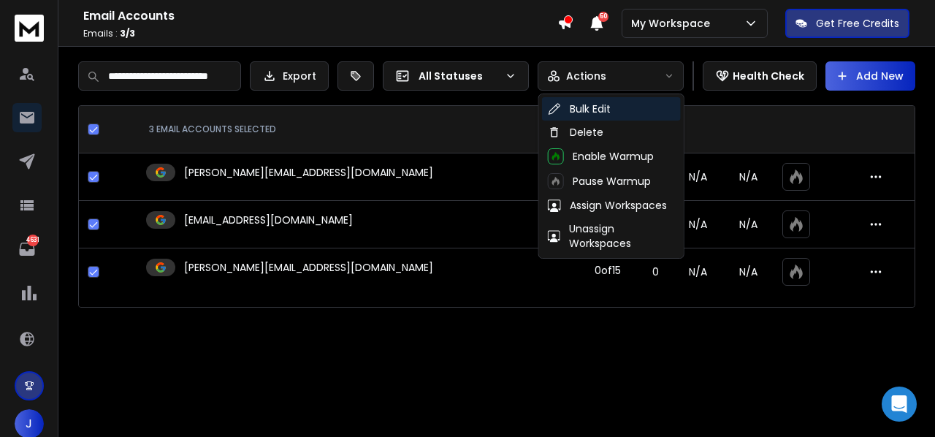
click at [604, 112] on div "Bulk Edit" at bounding box center [579, 108] width 63 height 15
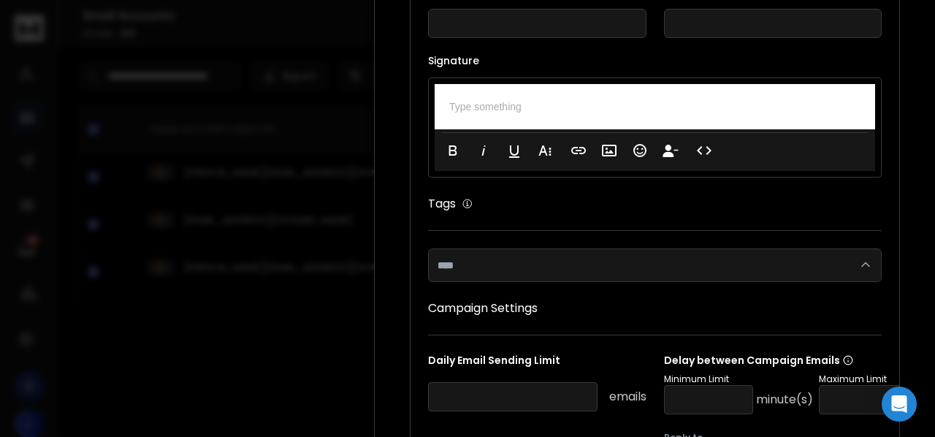
scroll to position [435, 0]
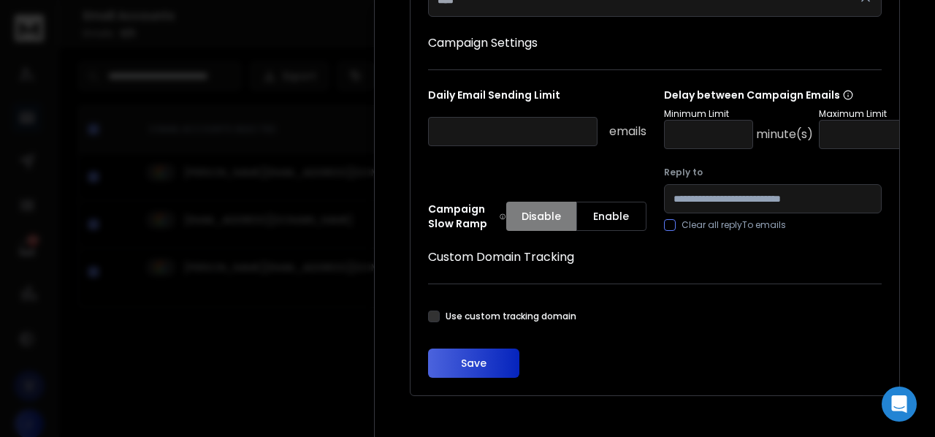
click at [448, 310] on label "Use custom tracking domain" at bounding box center [510, 316] width 131 height 12
click at [459, 285] on form "First Name Last Name Signature Type something Clear Formatting Font Family Aria…" at bounding box center [654, 50] width 453 height 656
click at [438, 310] on button "Reply to" at bounding box center [434, 316] width 12 height 12
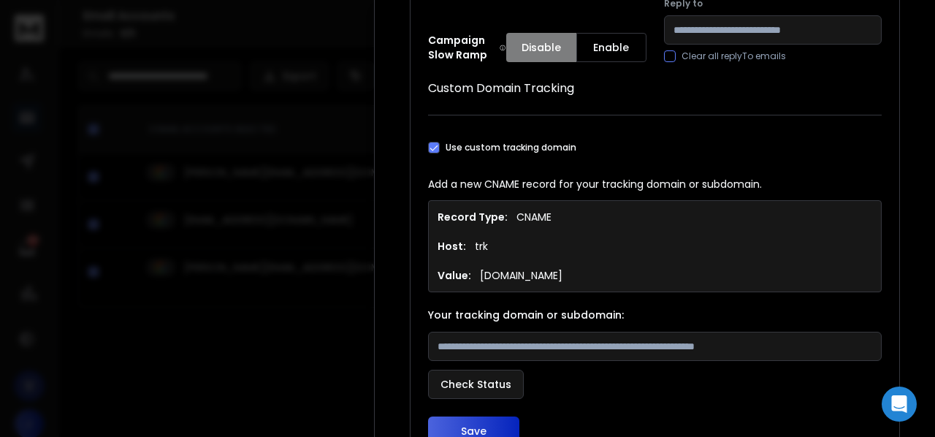
scroll to position [672, 0]
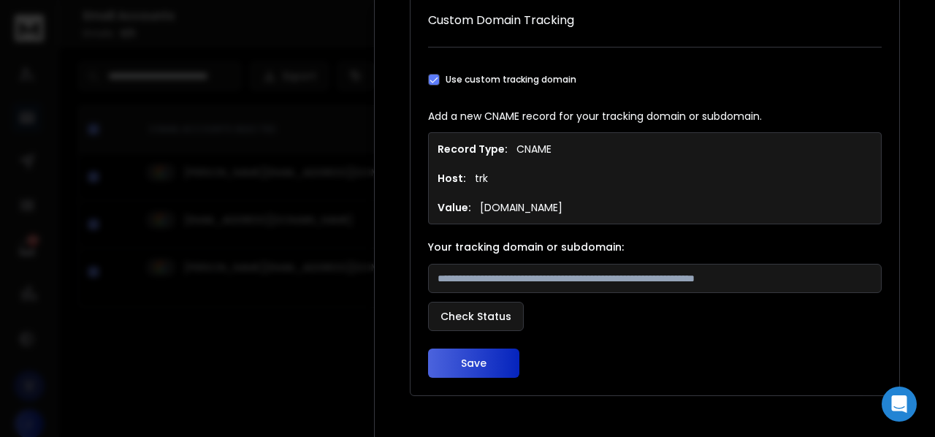
click at [597, 264] on input at bounding box center [654, 278] width 453 height 29
paste input "**********"
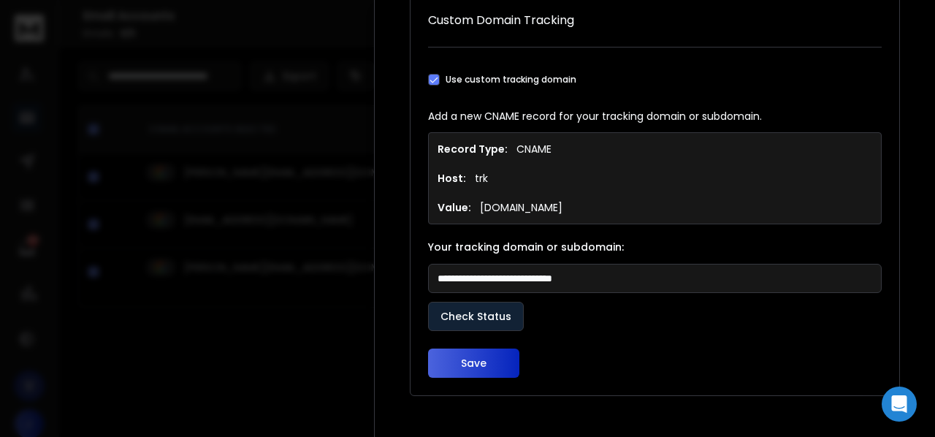
type input "**********"
click at [469, 311] on button "Check Status" at bounding box center [476, 316] width 96 height 29
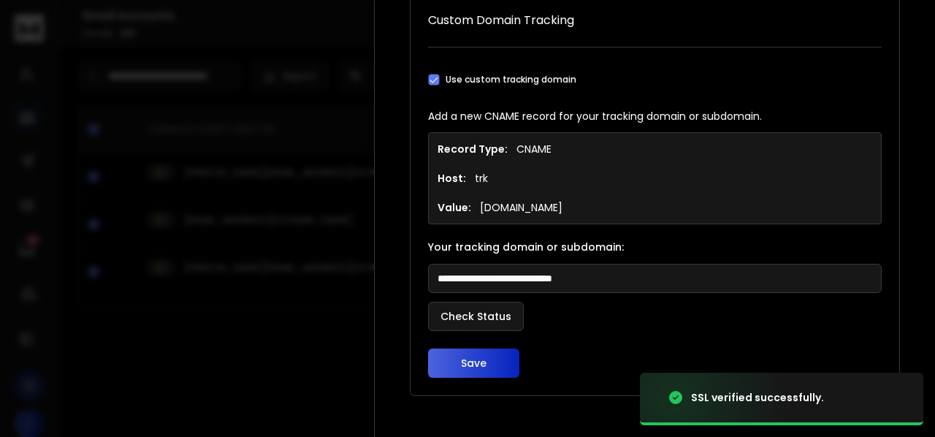
click at [485, 356] on button "Save" at bounding box center [473, 362] width 91 height 29
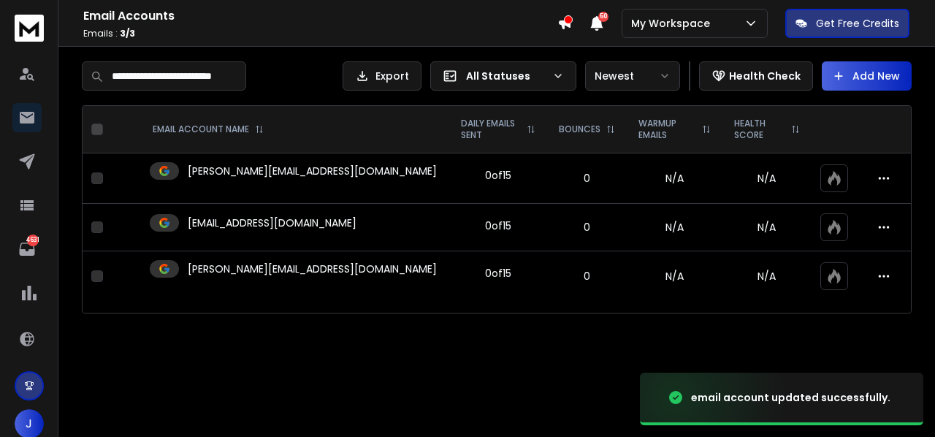
click at [99, 131] on button "button" at bounding box center [97, 129] width 12 height 12
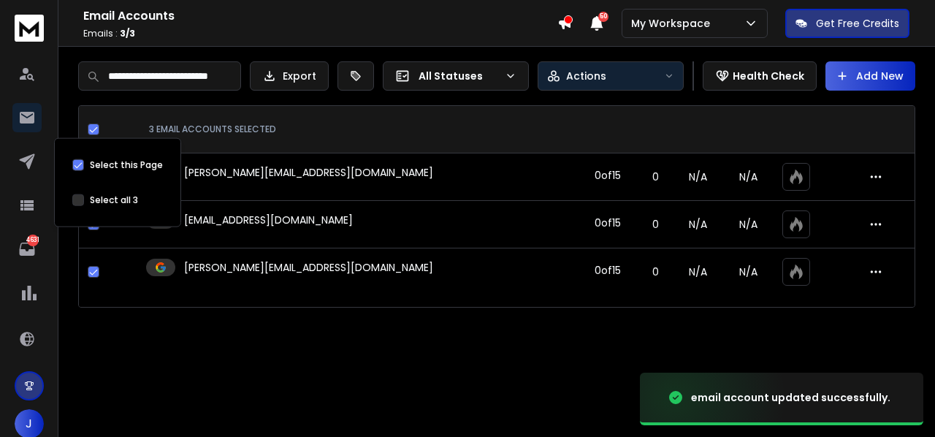
click at [592, 80] on p "Actions" at bounding box center [586, 76] width 40 height 15
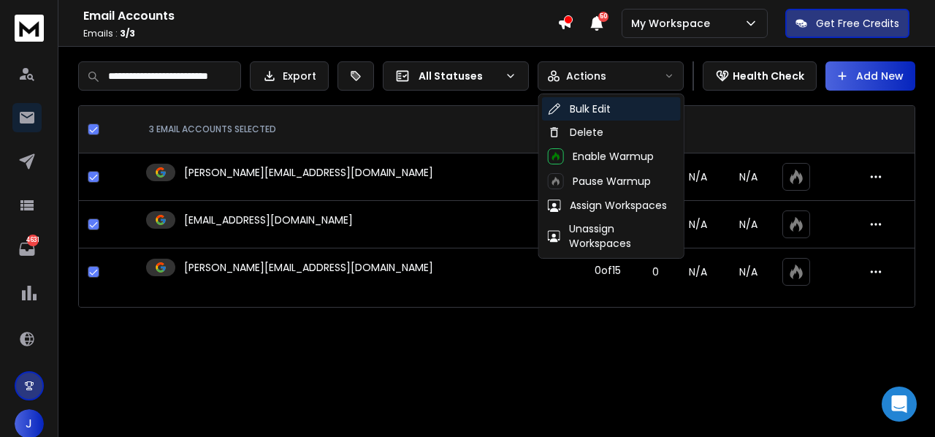
click at [625, 101] on div "Bulk Edit" at bounding box center [611, 108] width 139 height 23
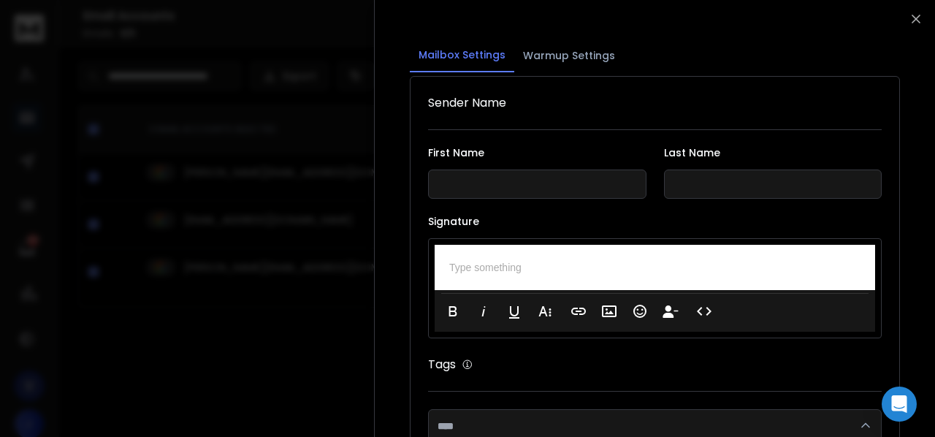
click at [586, 46] on button "Warmup Settings" at bounding box center [569, 55] width 110 height 32
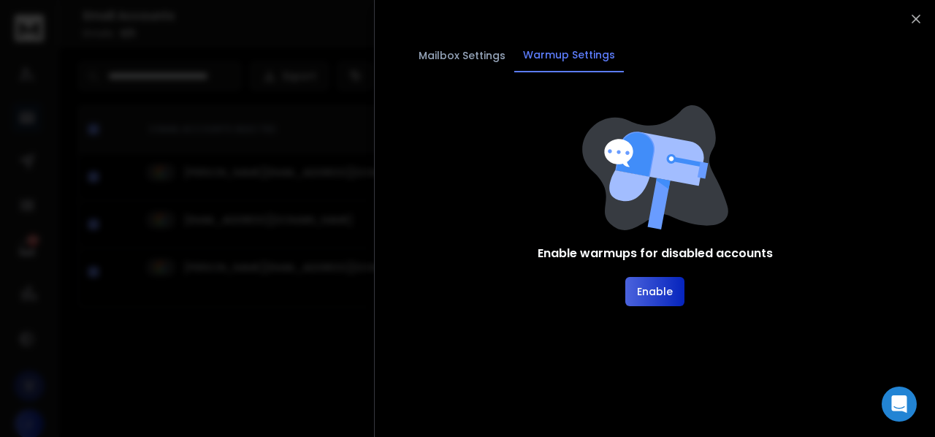
click at [652, 288] on button "Enable" at bounding box center [654, 291] width 59 height 29
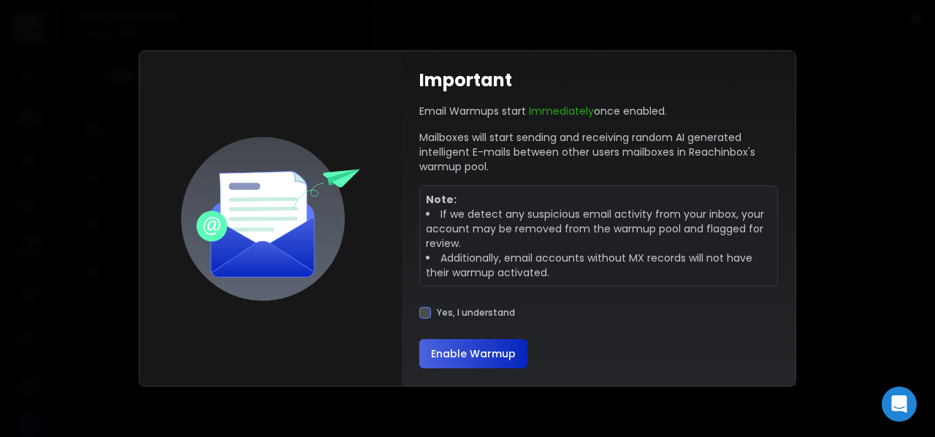
click at [425, 314] on button "Yes, I understand" at bounding box center [425, 313] width 12 height 12
click at [469, 358] on button "Enable Warmup" at bounding box center [473, 353] width 108 height 29
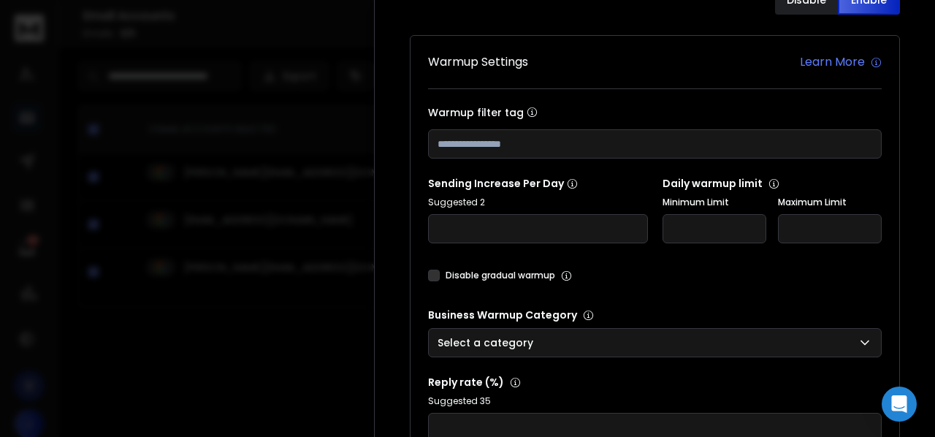
scroll to position [101, 0]
click at [648, 147] on input at bounding box center [654, 142] width 453 height 29
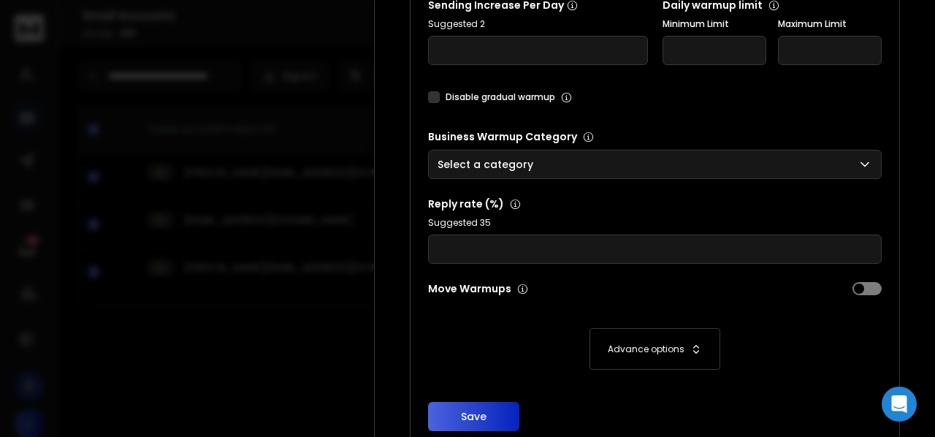
scroll to position [330, 0]
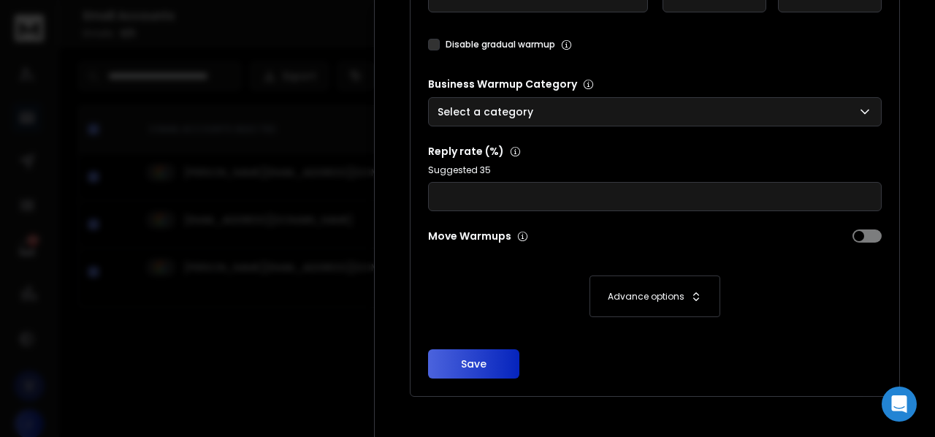
type input "*****"
click at [480, 350] on button "Save" at bounding box center [473, 363] width 91 height 29
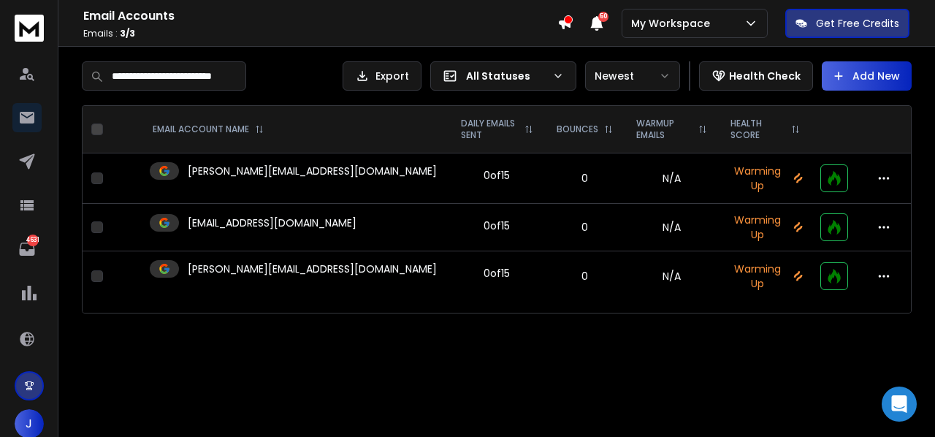
click at [838, 76] on icon at bounding box center [838, 76] width 8 height 8
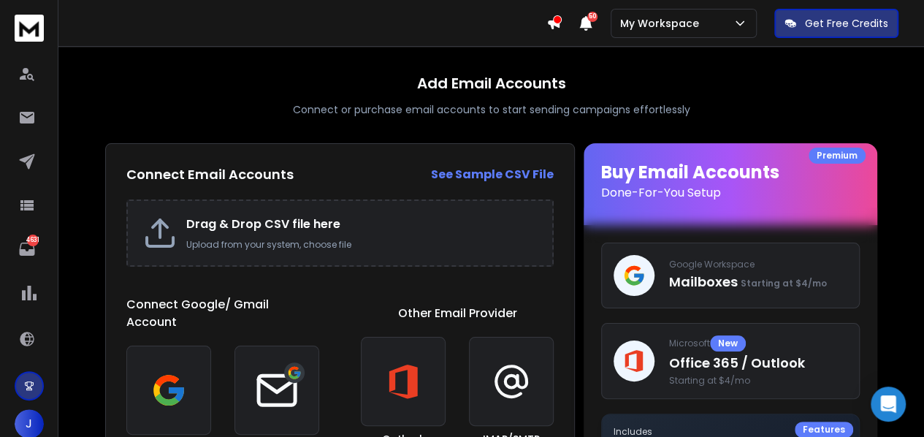
click at [183, 373] on icon at bounding box center [168, 390] width 37 height 44
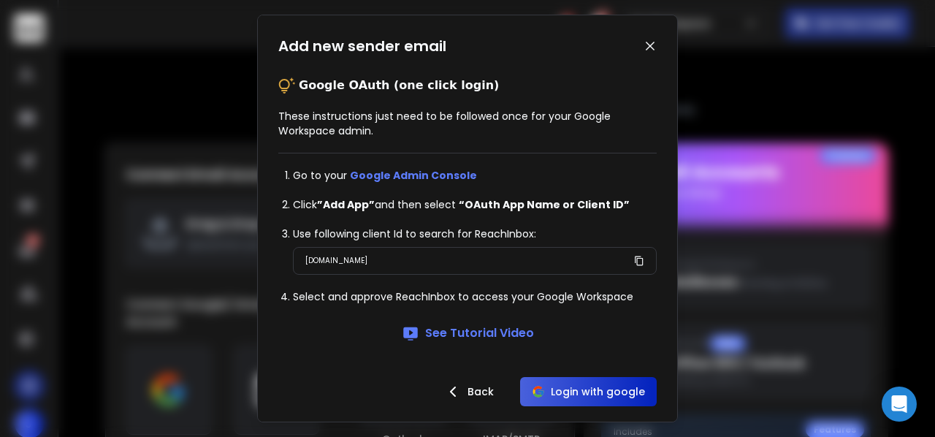
click at [589, 377] on button "Login with google" at bounding box center [588, 391] width 137 height 29
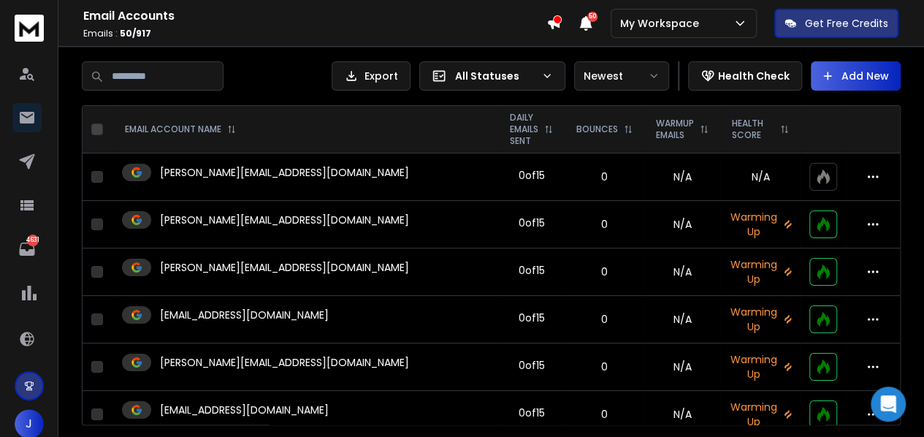
click at [870, 70] on button "Add New" at bounding box center [855, 75] width 90 height 29
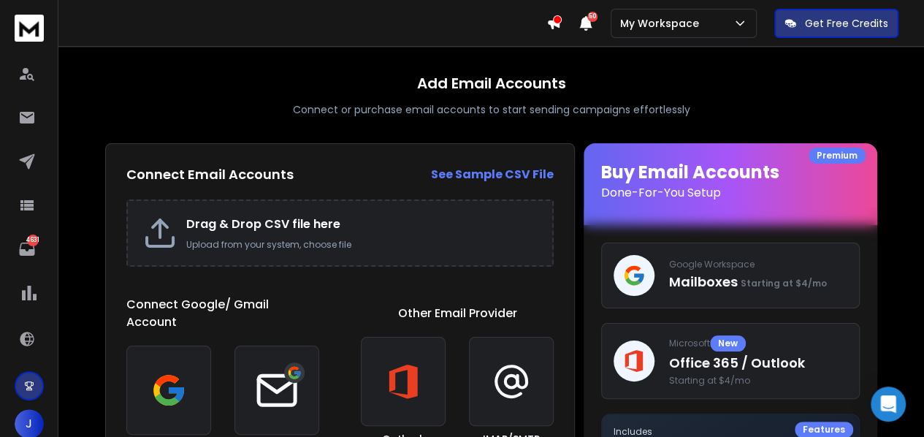
click at [185, 377] on icon at bounding box center [168, 390] width 37 height 44
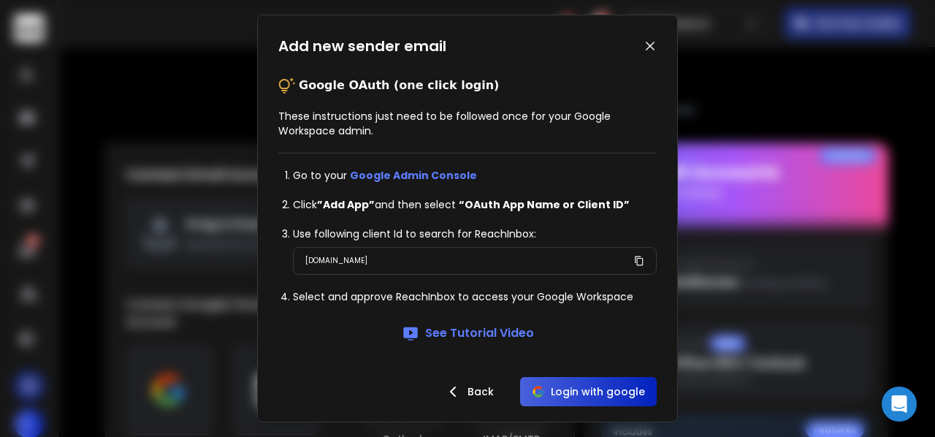
click at [550, 390] on button "Login with google" at bounding box center [588, 391] width 137 height 29
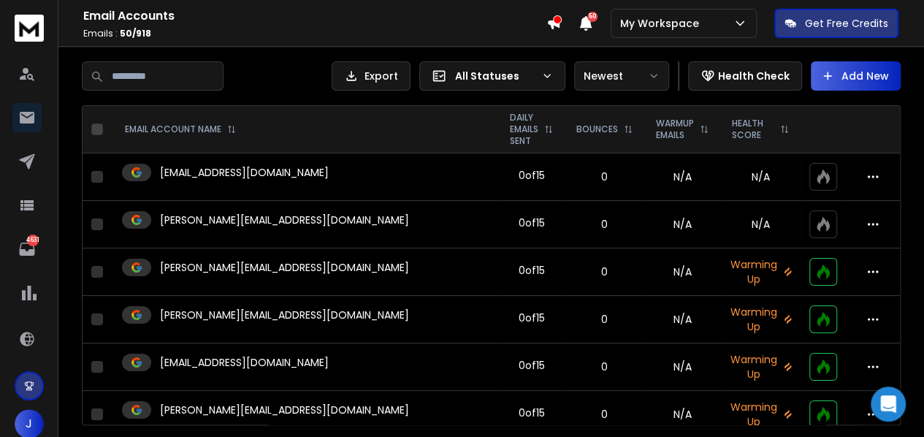
click at [874, 69] on button "Add New" at bounding box center [855, 75] width 90 height 29
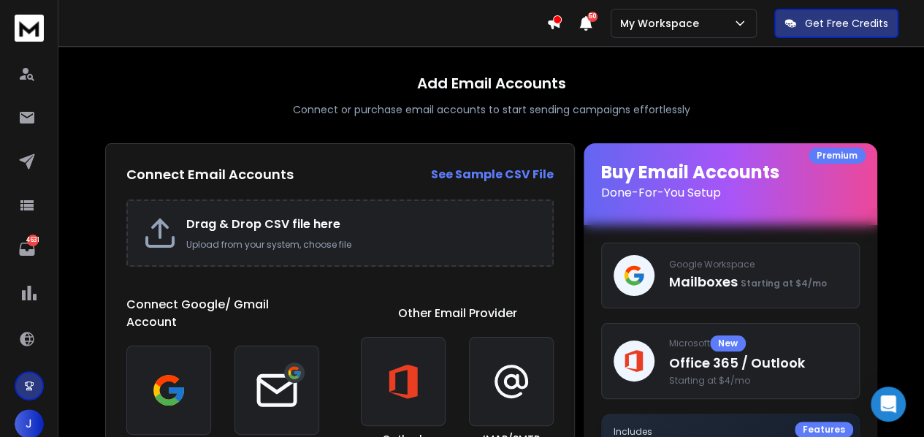
click at [200, 365] on div at bounding box center [168, 389] width 85 height 89
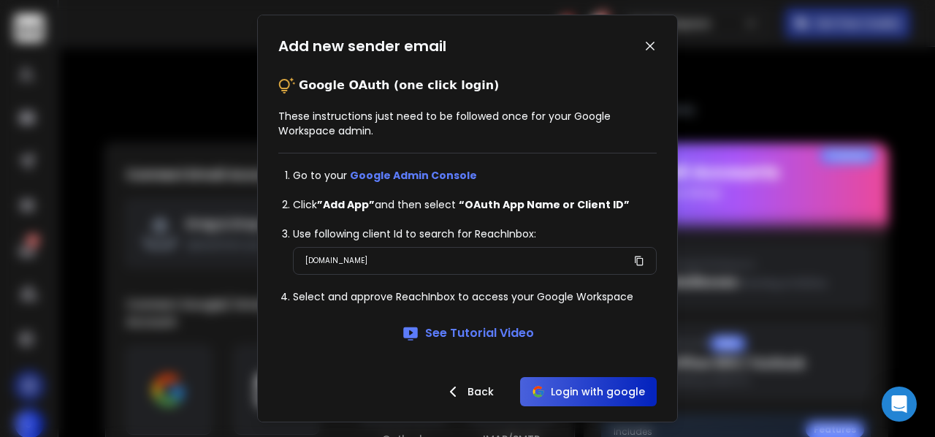
click at [599, 377] on button "Login with google" at bounding box center [588, 391] width 137 height 29
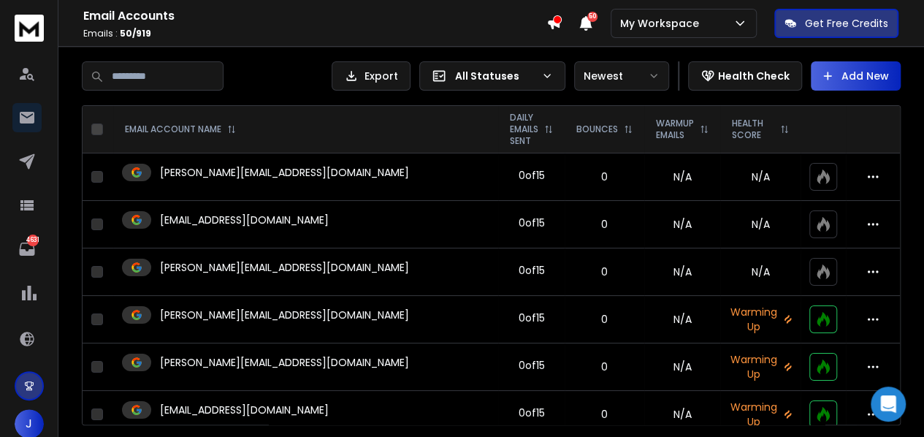
click at [866, 80] on button "Add New" at bounding box center [855, 75] width 90 height 29
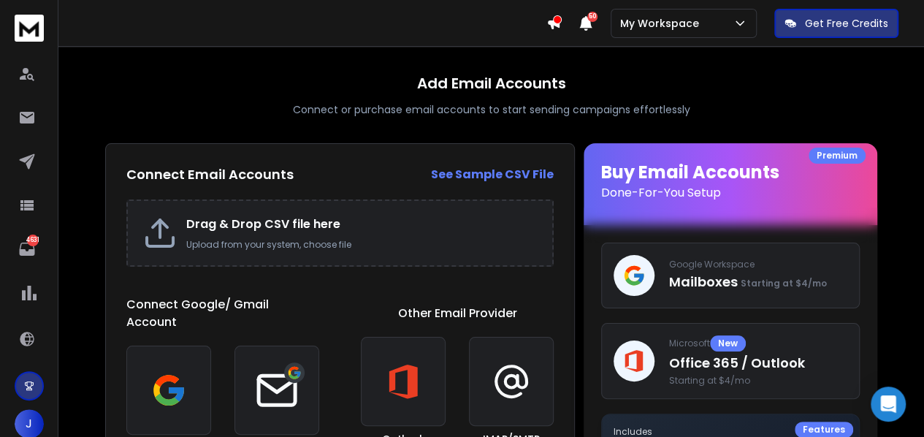
click at [206, 387] on div at bounding box center [168, 389] width 85 height 89
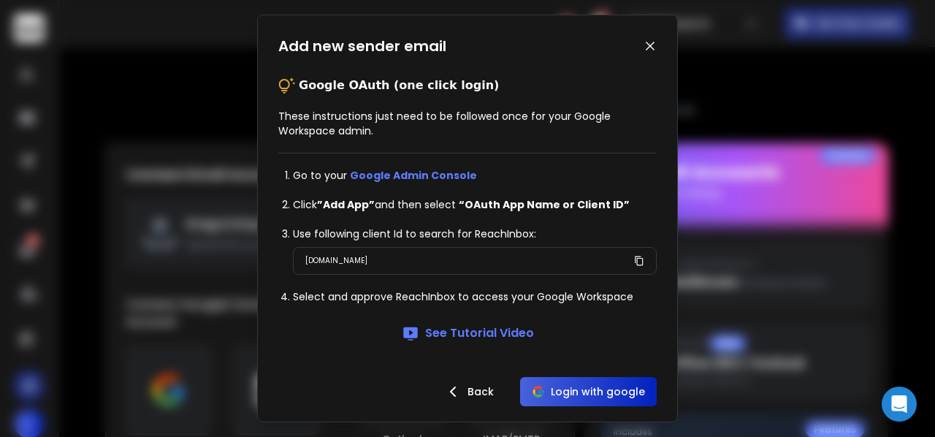
click at [580, 388] on button "Login with google" at bounding box center [588, 391] width 137 height 29
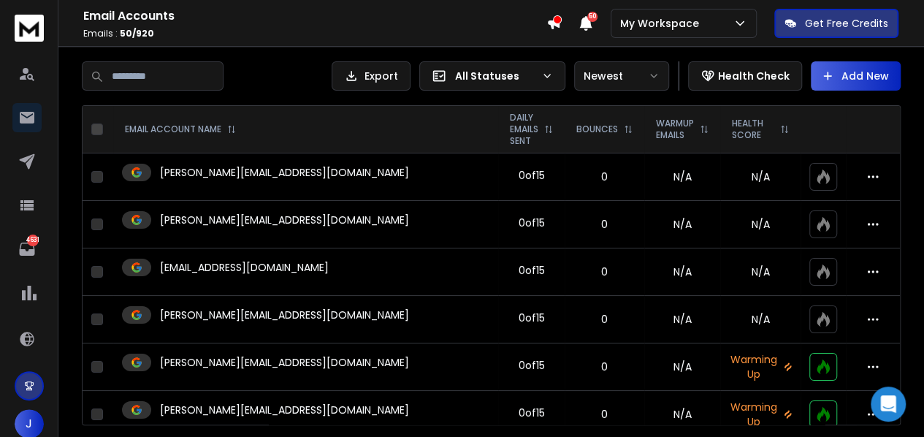
click at [876, 74] on button "Add New" at bounding box center [855, 75] width 90 height 29
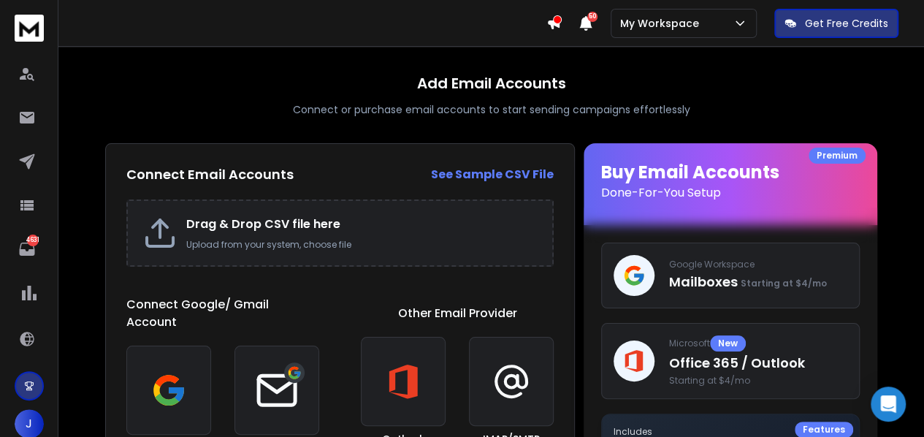
click at [183, 376] on icon at bounding box center [168, 390] width 37 height 44
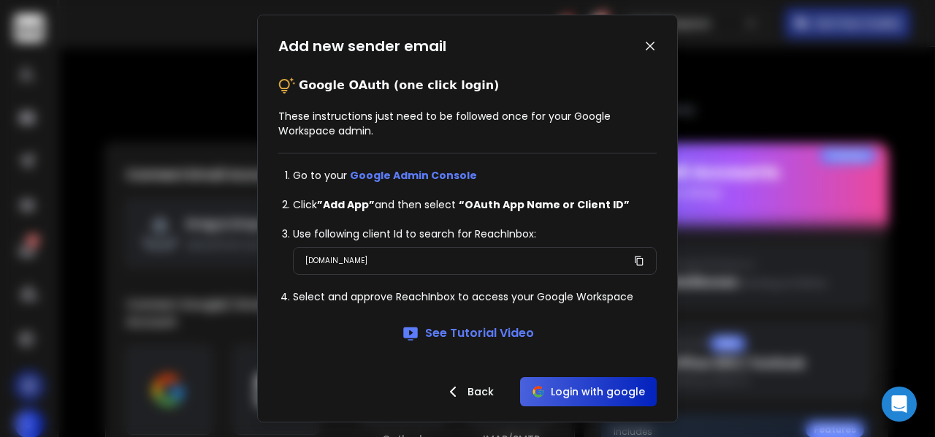
click at [551, 396] on button "Login with google" at bounding box center [588, 391] width 137 height 29
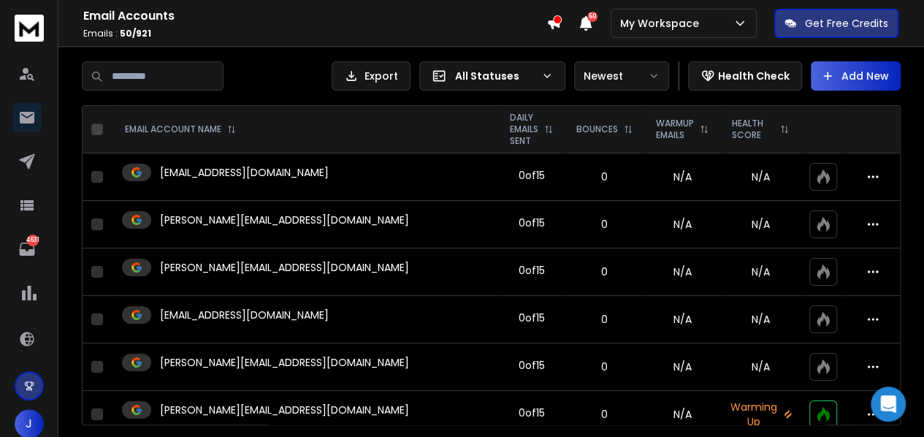
click at [859, 75] on button "Add New" at bounding box center [855, 75] width 90 height 29
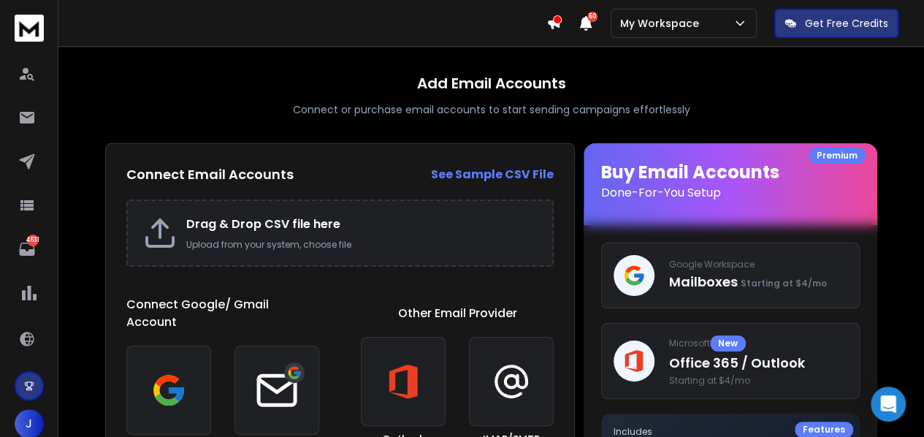
click at [190, 365] on div at bounding box center [168, 389] width 85 height 89
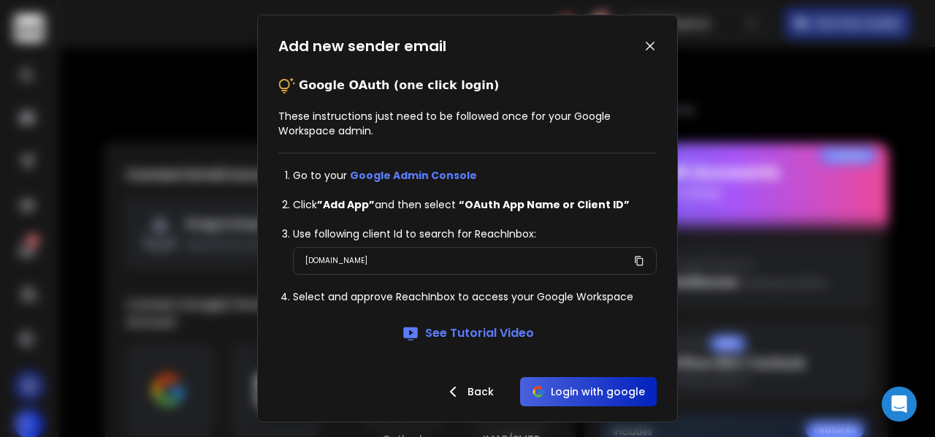
click at [538, 402] on button "Login with google" at bounding box center [588, 391] width 137 height 29
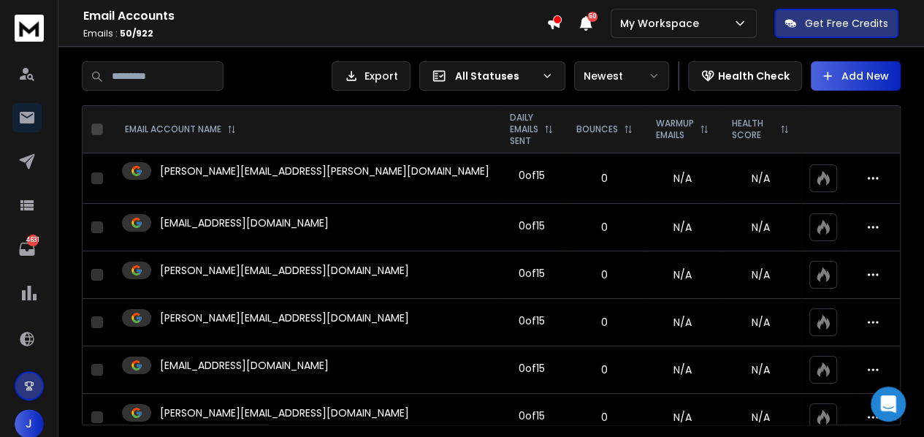
click at [862, 70] on button "Add New" at bounding box center [855, 75] width 90 height 29
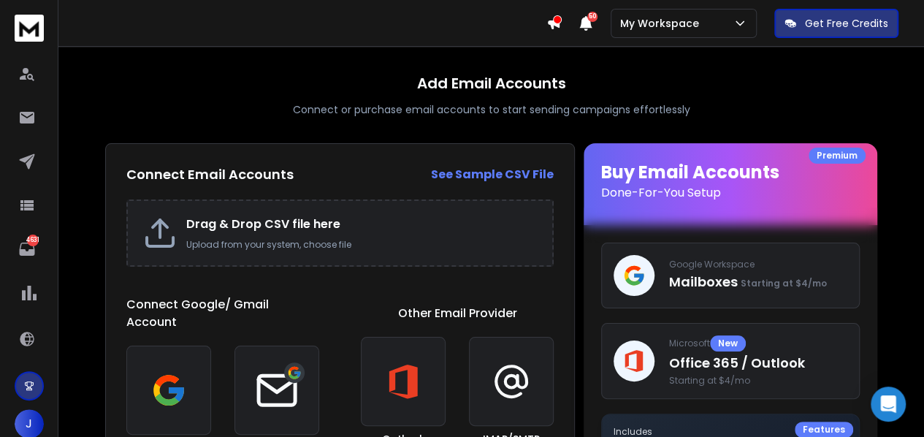
click at [196, 371] on div at bounding box center [168, 389] width 85 height 89
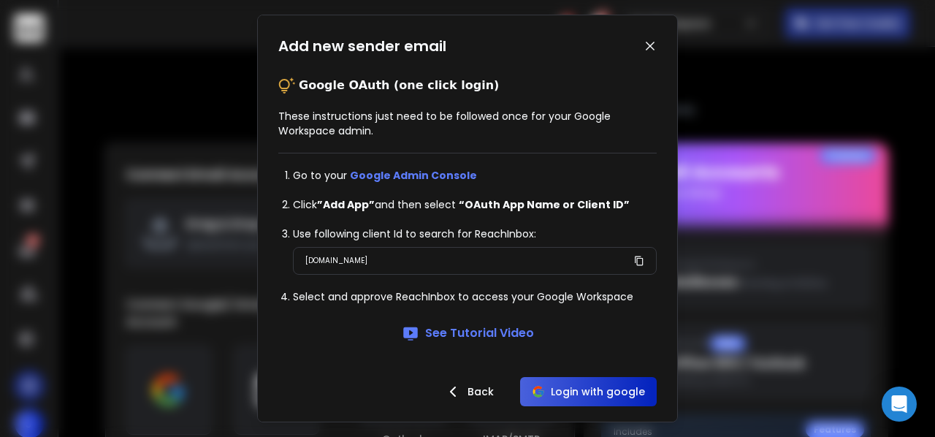
click at [598, 388] on button "Login with google" at bounding box center [588, 391] width 137 height 29
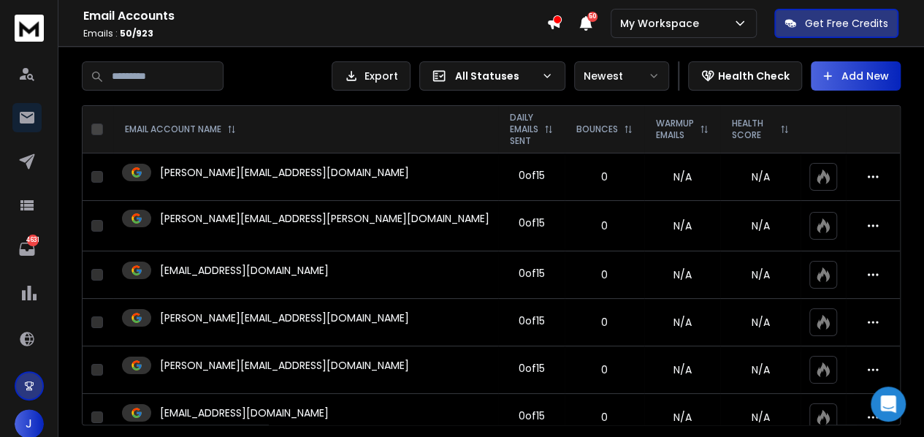
click at [861, 73] on button "Add New" at bounding box center [855, 75] width 90 height 29
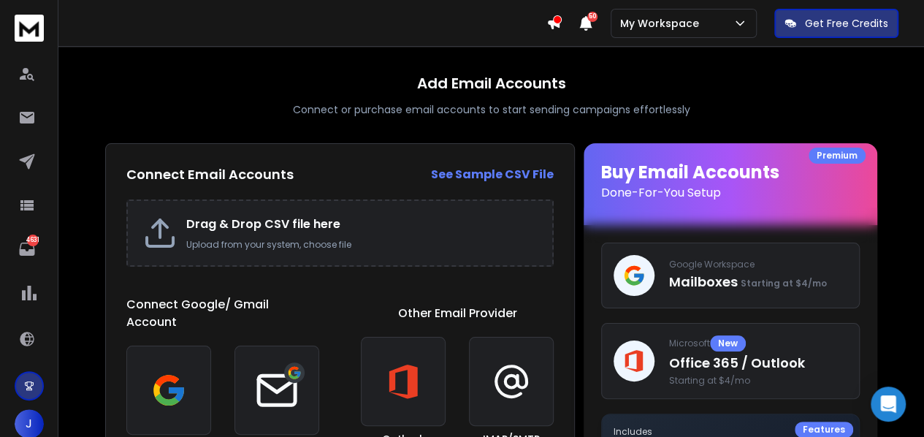
click at [196, 361] on div at bounding box center [168, 389] width 85 height 89
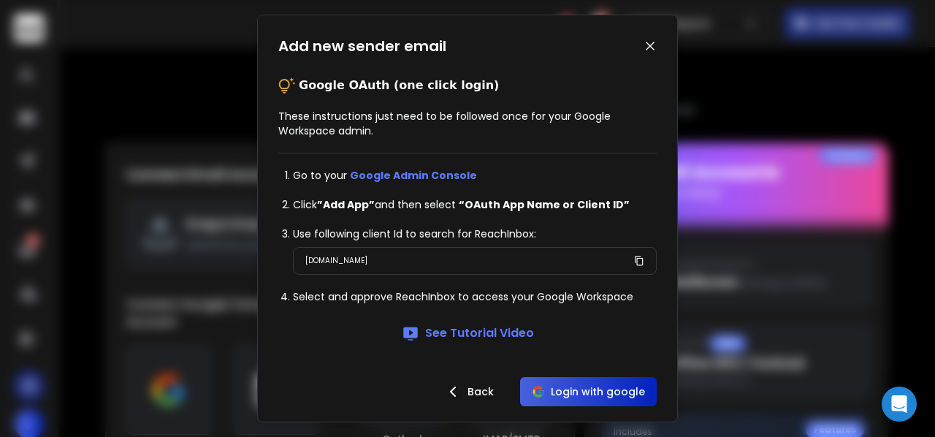
click at [605, 395] on button "Login with google" at bounding box center [588, 391] width 137 height 29
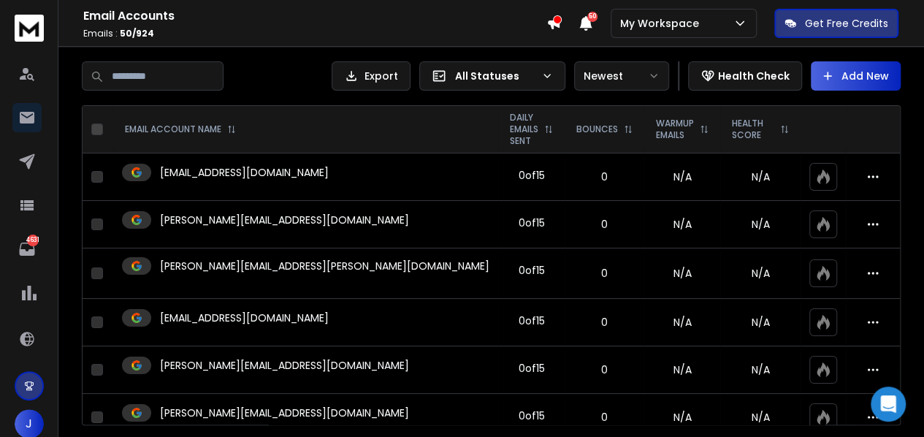
click at [879, 85] on button "Add New" at bounding box center [855, 75] width 90 height 29
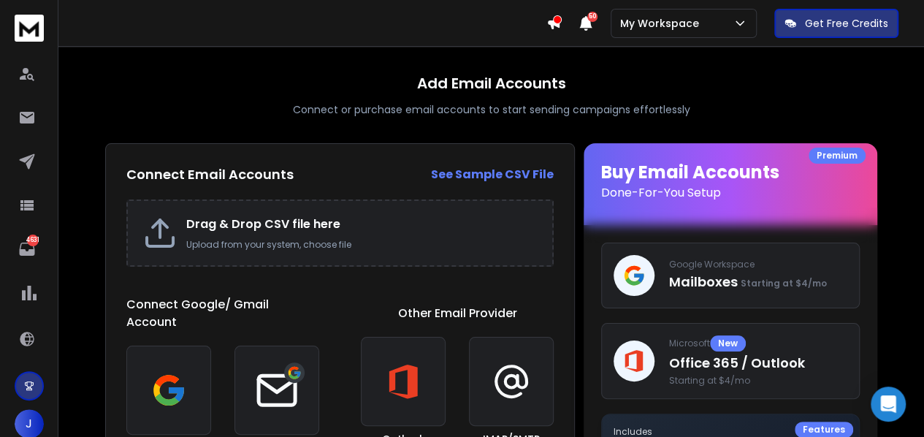
click at [198, 376] on div at bounding box center [168, 389] width 85 height 89
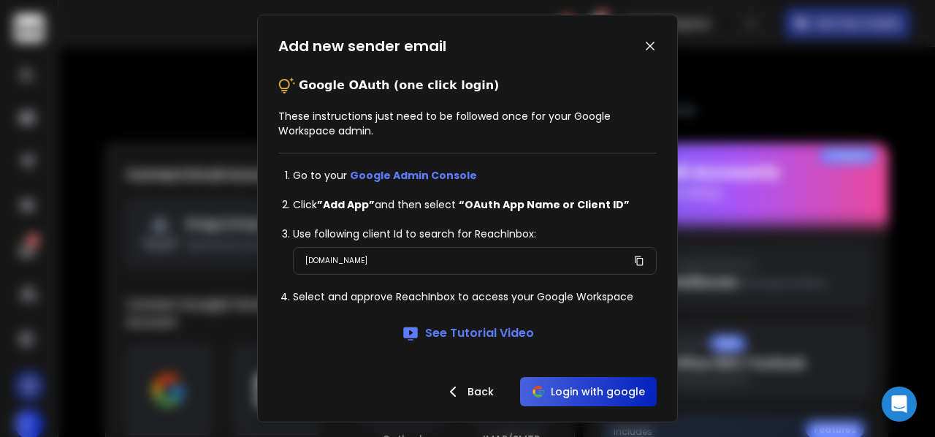
click at [572, 393] on button "Login with google" at bounding box center [588, 391] width 137 height 29
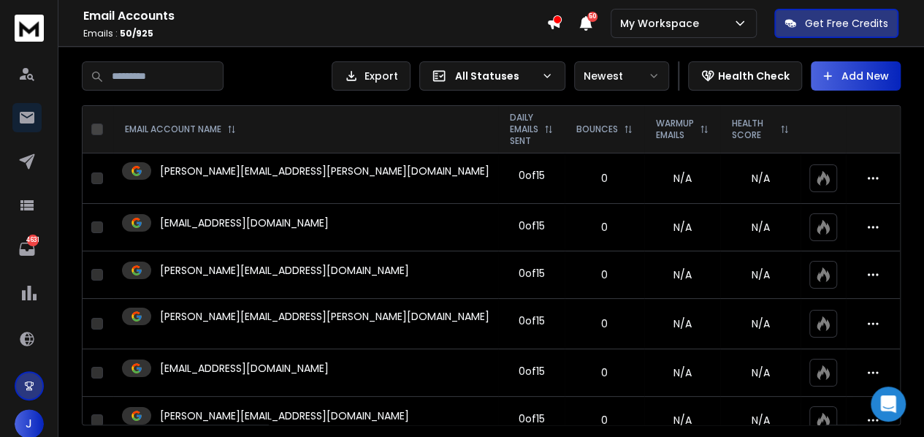
click at [174, 74] on input at bounding box center [153, 75] width 142 height 29
paste input "**********"
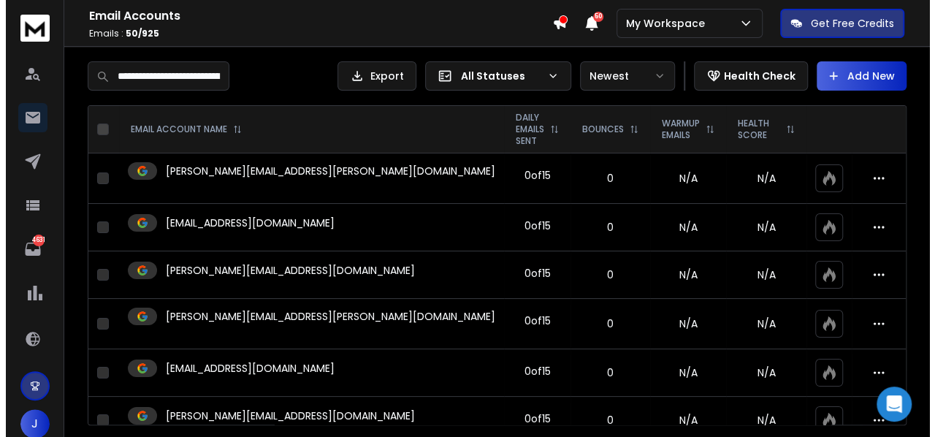
scroll to position [0, 37]
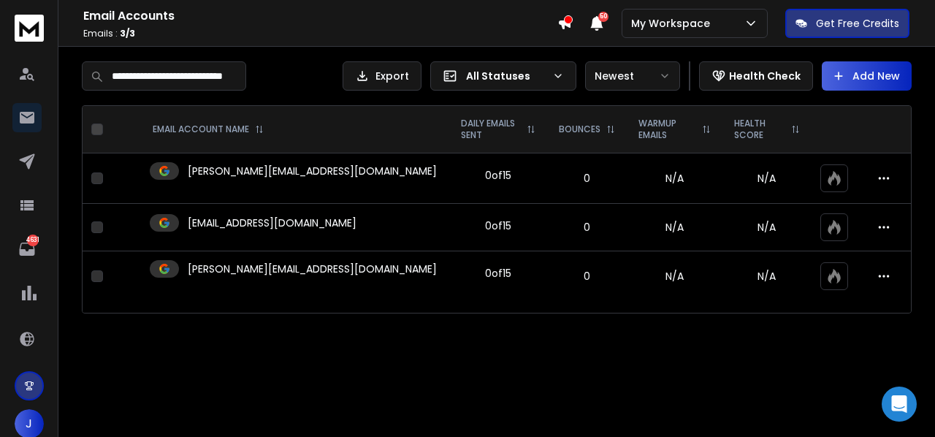
type input "**********"
click at [99, 124] on button "button" at bounding box center [97, 129] width 12 height 12
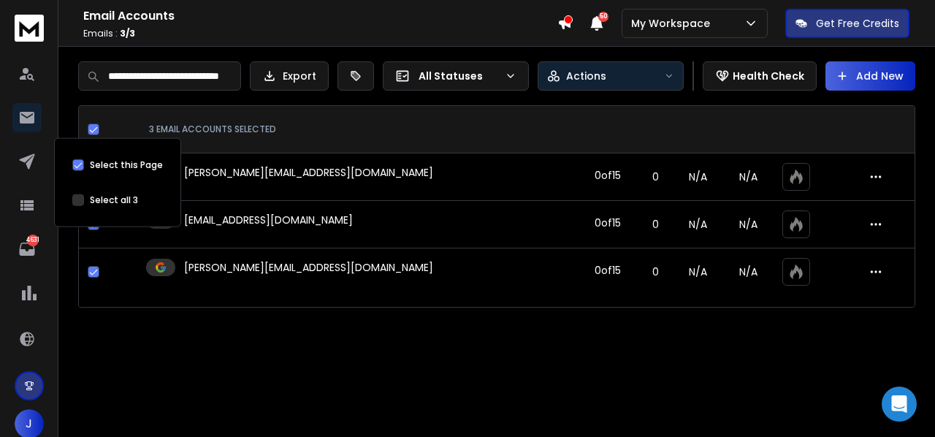
click at [600, 74] on p "Actions" at bounding box center [586, 76] width 40 height 15
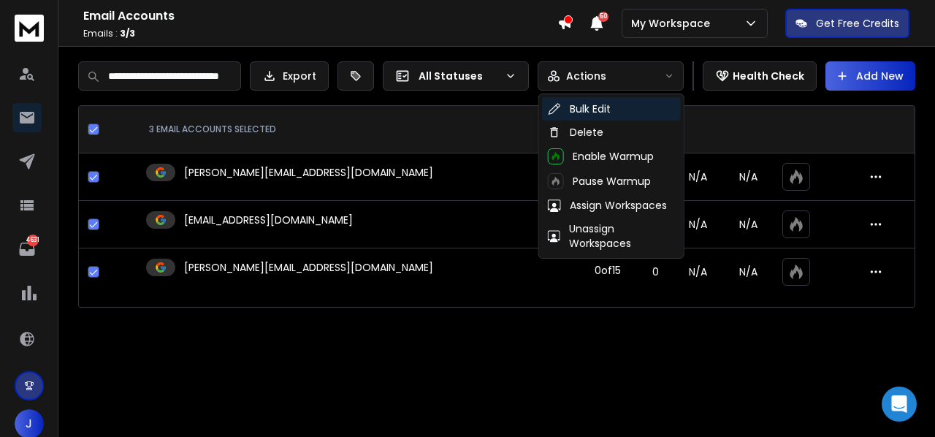
click at [605, 100] on div "Bulk Edit" at bounding box center [611, 108] width 139 height 23
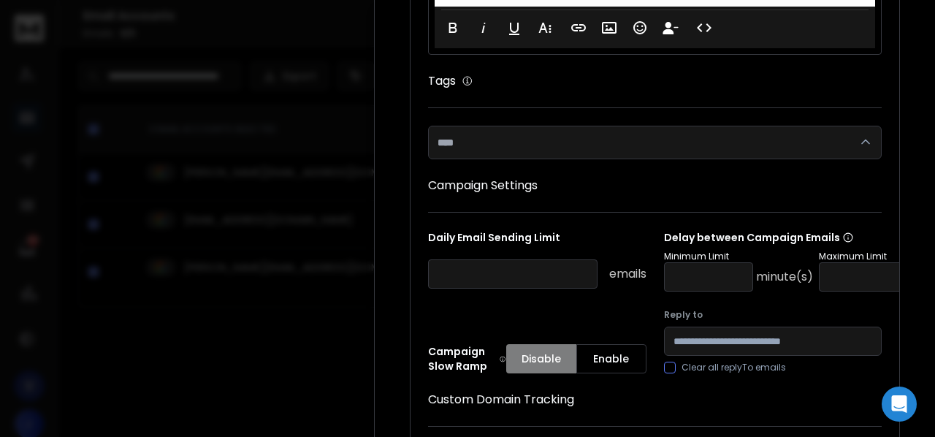
scroll to position [435, 0]
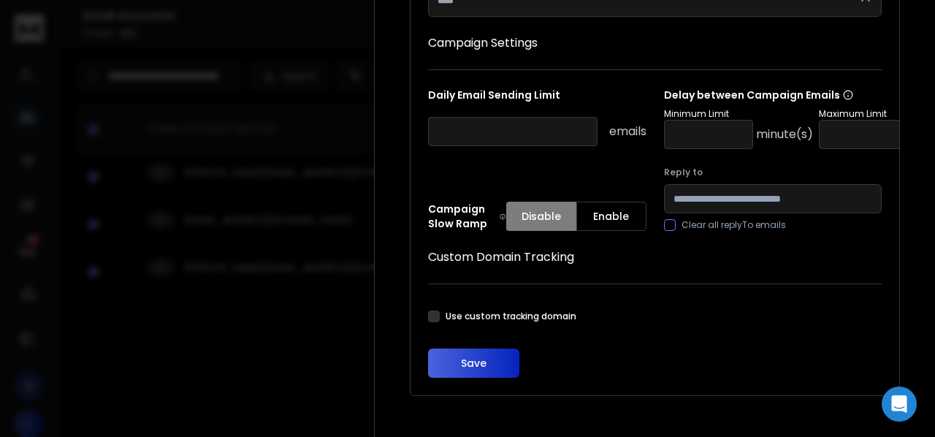
click at [437, 290] on form "First Name Last Name Signature Type something Clear Formatting Font Family Aria…" at bounding box center [654, 50] width 453 height 656
click at [434, 310] on button "Reply to" at bounding box center [434, 316] width 12 height 12
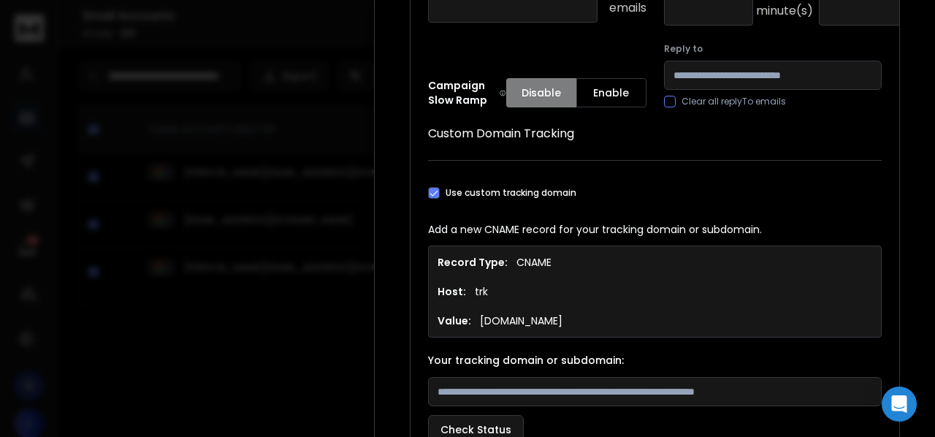
scroll to position [672, 0]
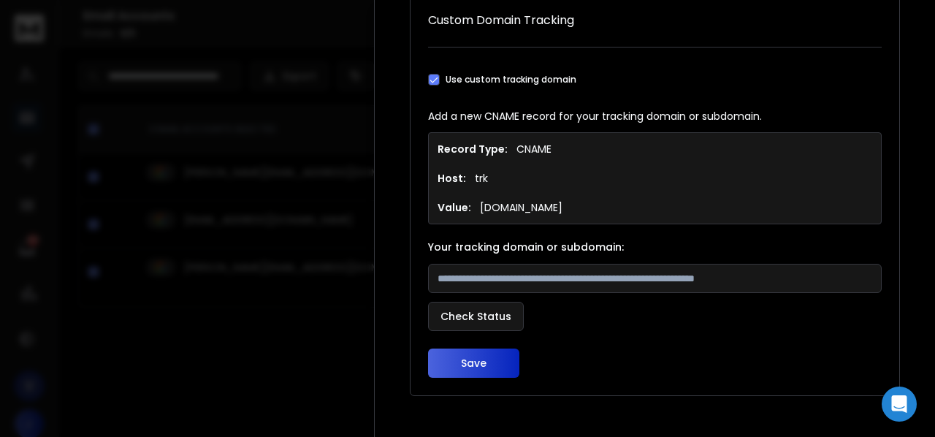
click at [519, 267] on input at bounding box center [654, 278] width 453 height 29
paste input "**********"
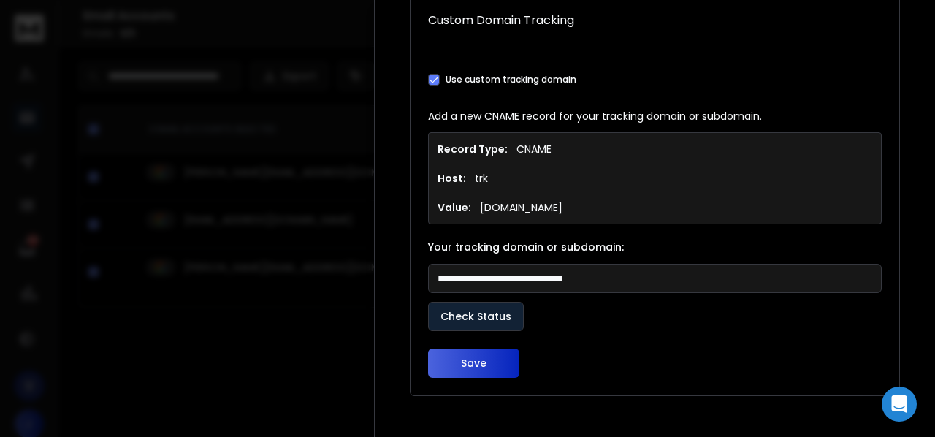
type input "**********"
click at [486, 306] on button "Check Status" at bounding box center [476, 316] width 96 height 29
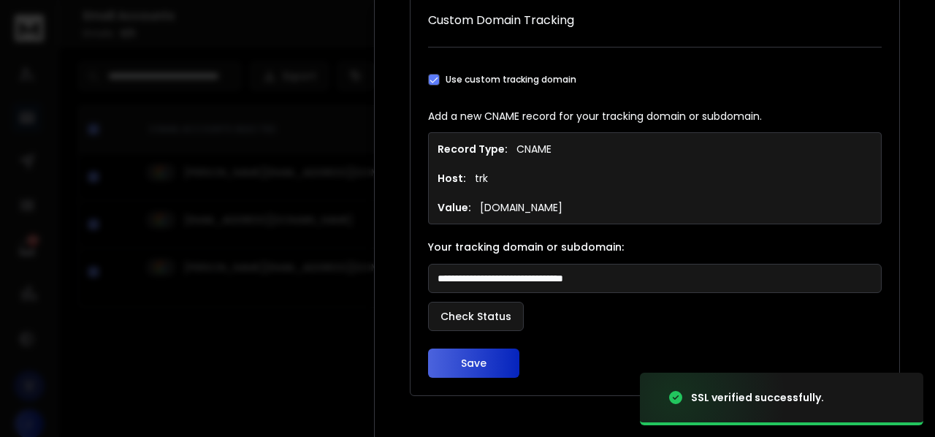
click at [467, 348] on button "Save" at bounding box center [473, 362] width 91 height 29
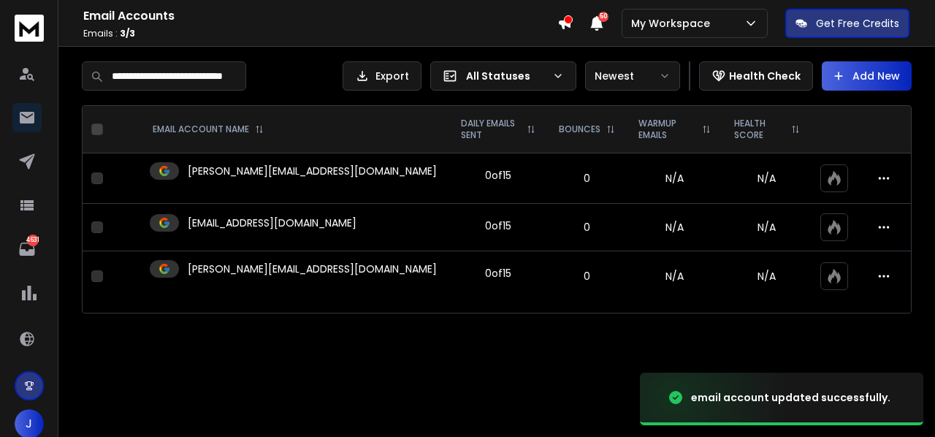
click at [101, 131] on button "button" at bounding box center [97, 129] width 12 height 12
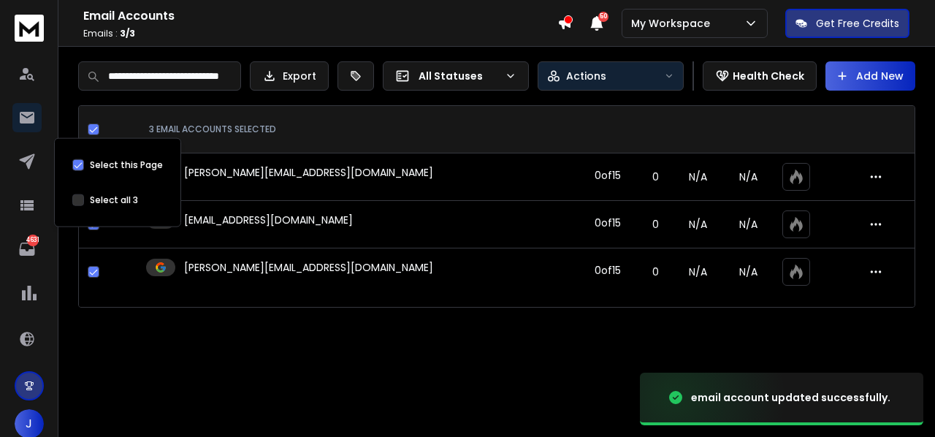
click at [597, 66] on button "Actions" at bounding box center [610, 75] width 146 height 29
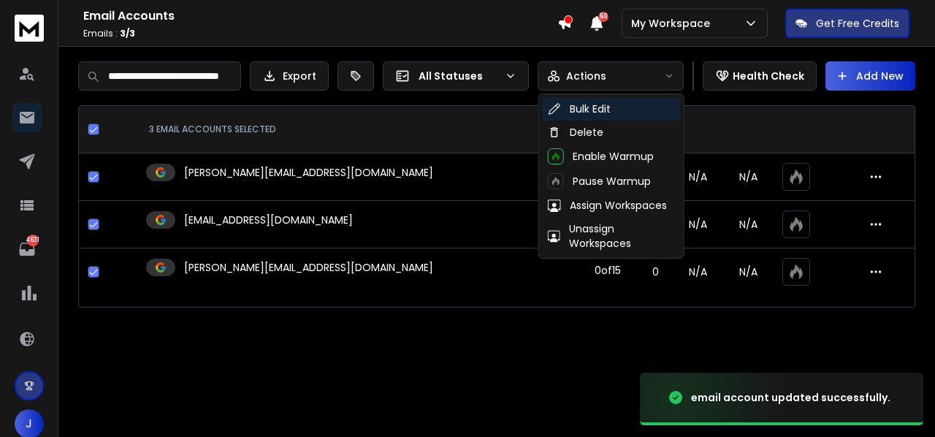
click at [611, 110] on div "Bulk Edit" at bounding box center [611, 108] width 139 height 23
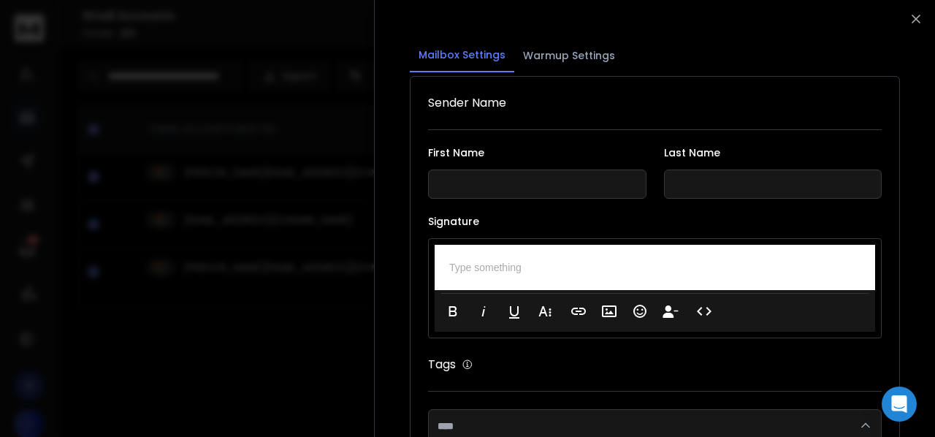
click at [589, 48] on button "Warmup Settings" at bounding box center [569, 55] width 110 height 32
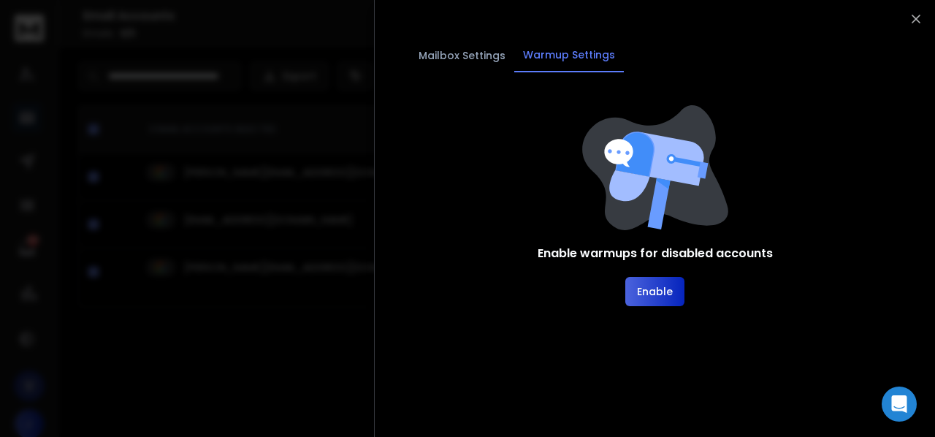
click at [654, 299] on button "Enable" at bounding box center [654, 291] width 59 height 29
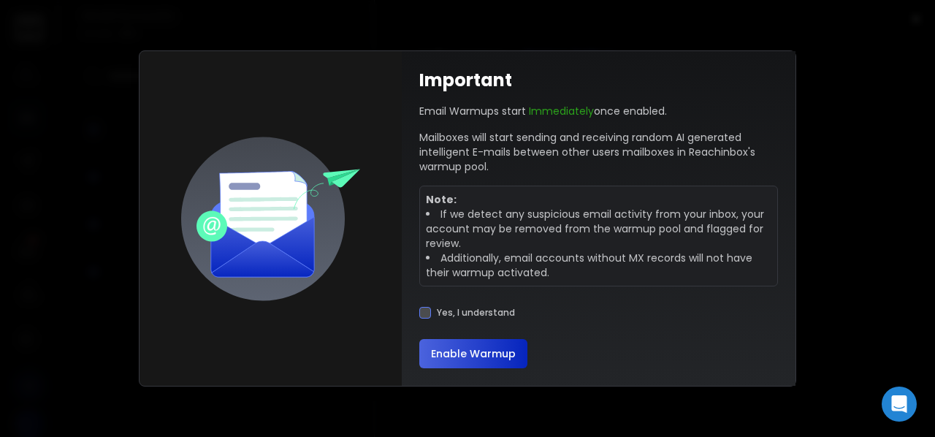
click at [422, 308] on button "Yes, I understand" at bounding box center [425, 313] width 12 height 12
click at [462, 350] on button "Enable Warmup" at bounding box center [473, 353] width 108 height 29
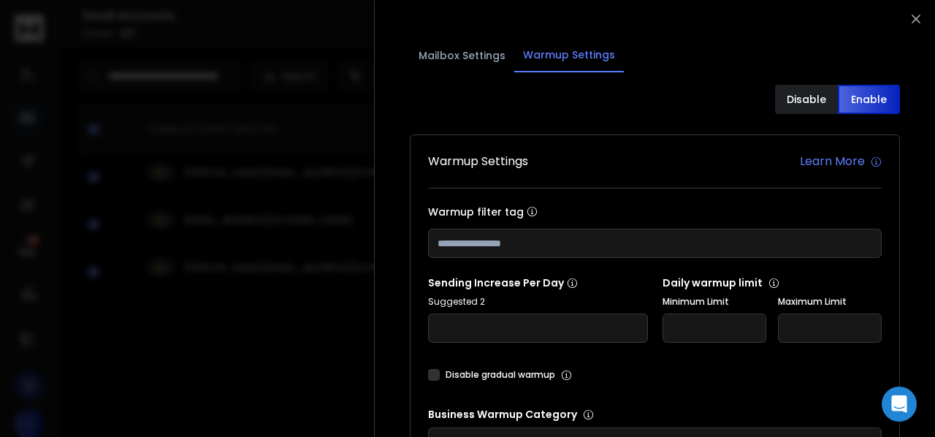
click at [558, 239] on input at bounding box center [654, 243] width 453 height 29
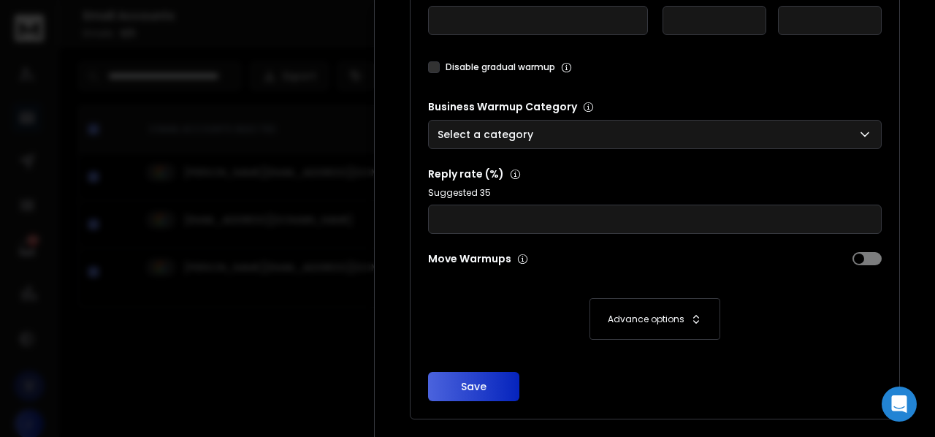
scroll to position [330, 0]
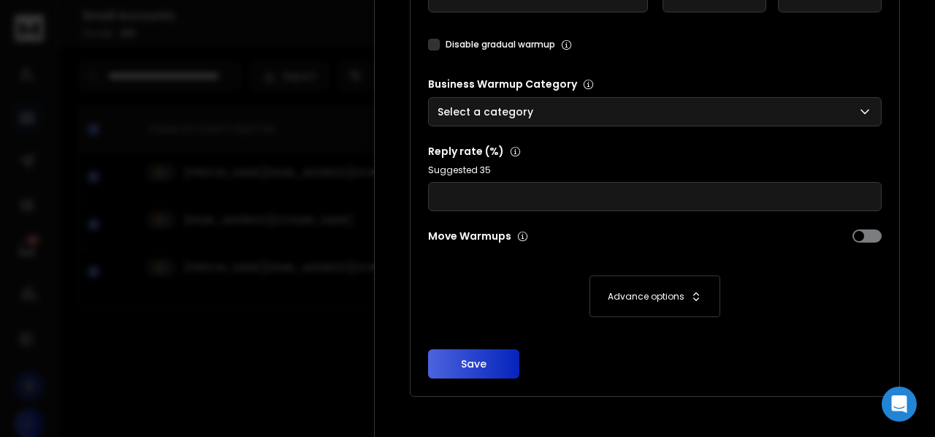
type input "*****"
click at [510, 361] on button "Save" at bounding box center [473, 363] width 91 height 29
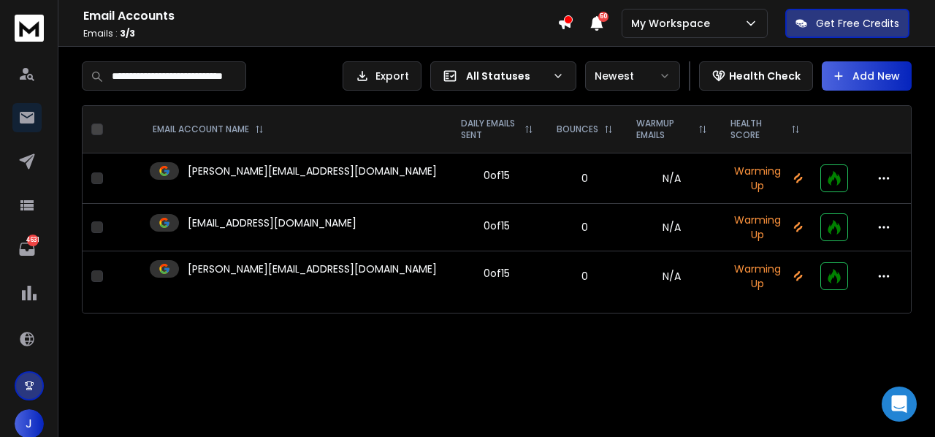
click at [158, 64] on input "**********" at bounding box center [164, 75] width 164 height 29
click at [158, 69] on input "**********" at bounding box center [164, 75] width 164 height 29
click at [159, 69] on input "**********" at bounding box center [164, 75] width 164 height 29
paste input
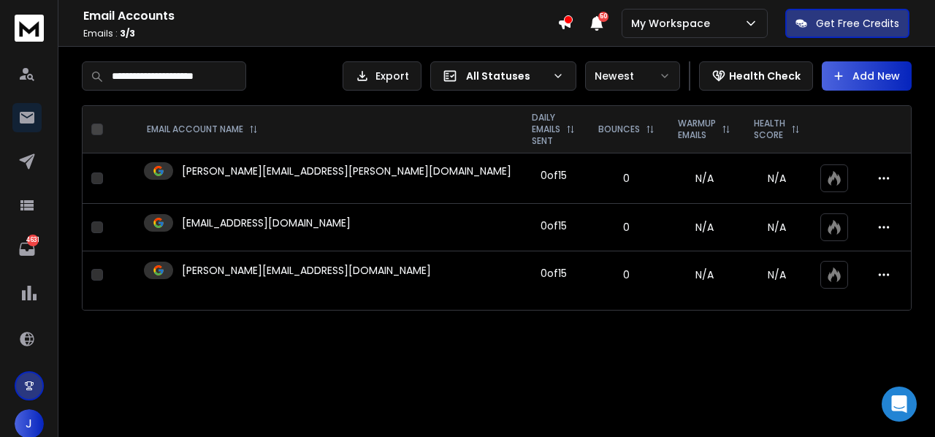
type input "**********"
click at [97, 130] on button "button" at bounding box center [97, 129] width 12 height 12
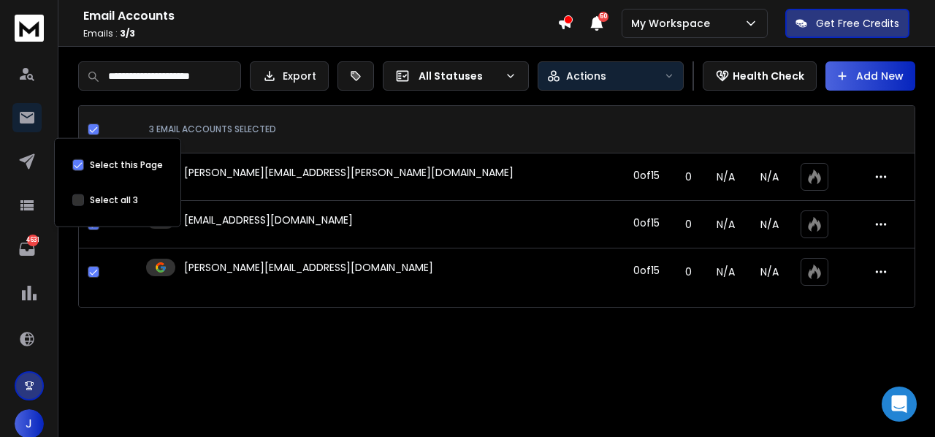
click at [612, 88] on button "Actions" at bounding box center [610, 75] width 146 height 29
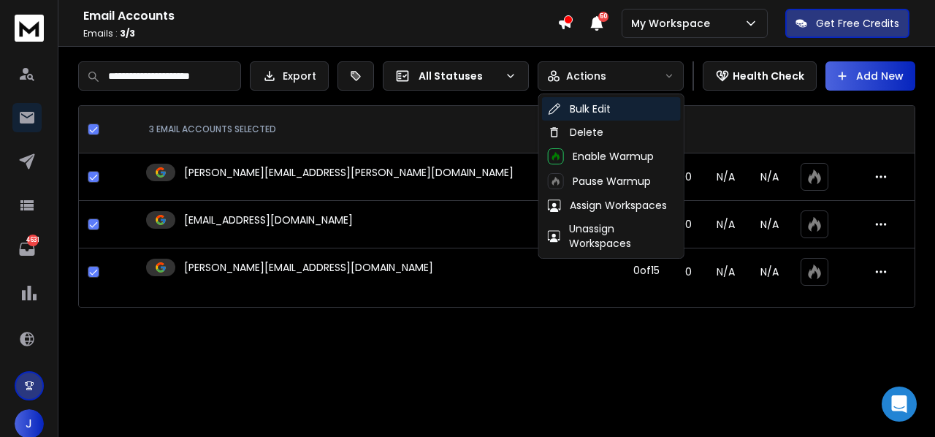
click at [616, 102] on div "Bulk Edit" at bounding box center [611, 108] width 139 height 23
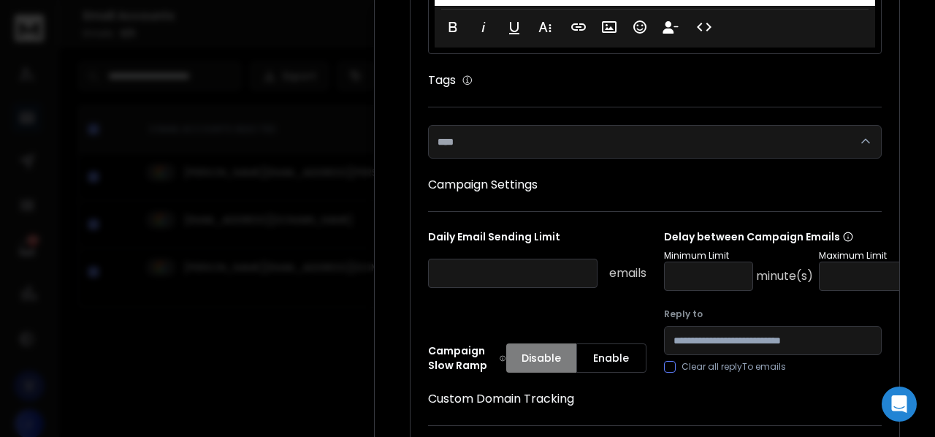
scroll to position [435, 0]
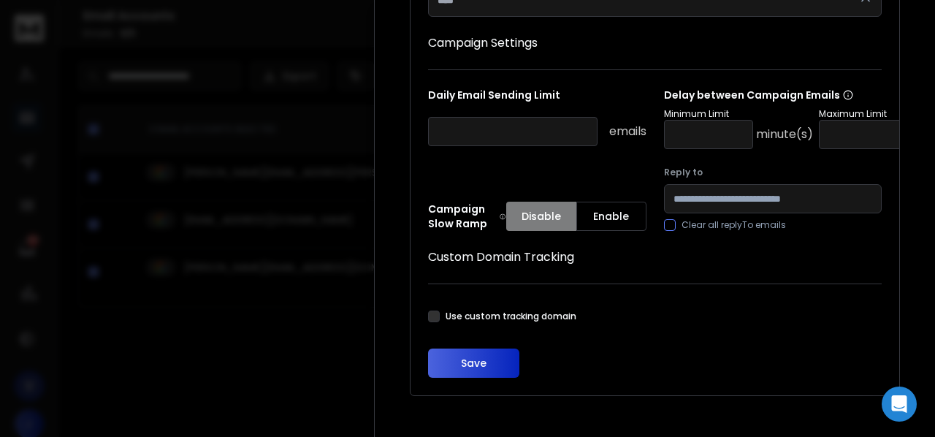
click at [434, 310] on button "Reply to" at bounding box center [434, 316] width 12 height 12
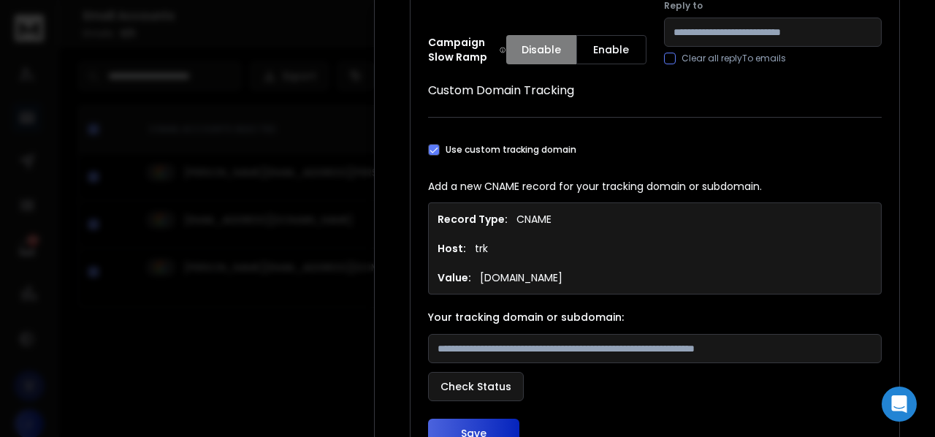
scroll to position [672, 0]
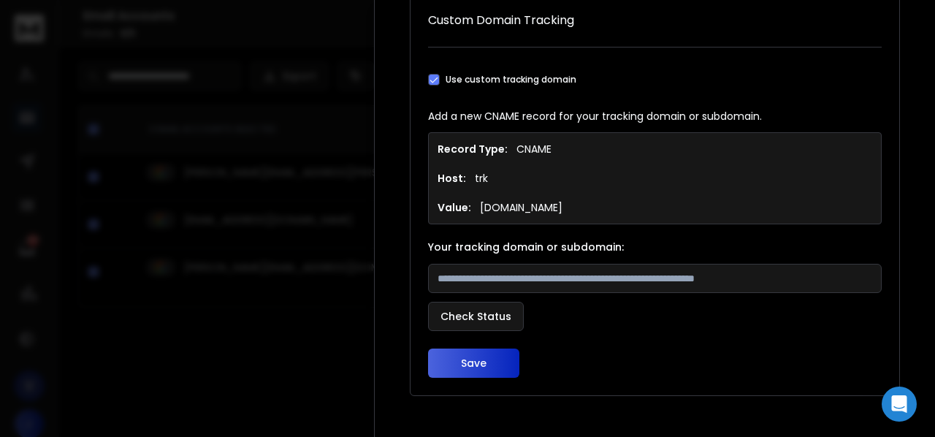
click at [525, 264] on input at bounding box center [654, 278] width 453 height 29
paste input "**********"
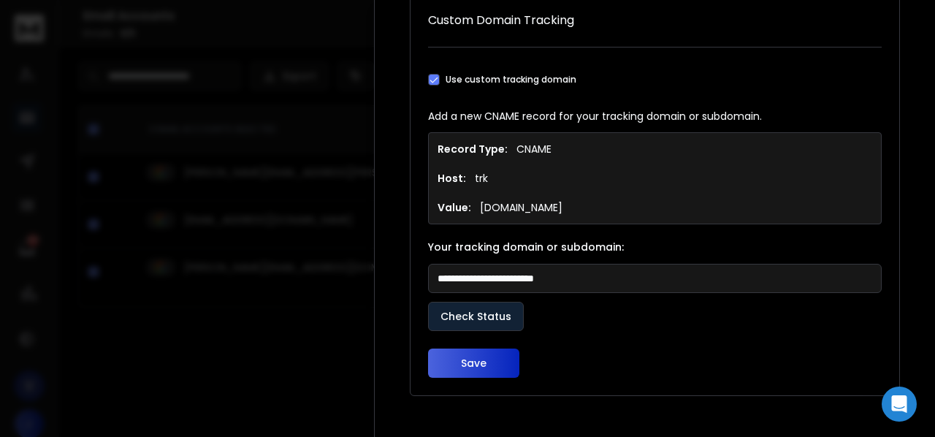
type input "**********"
click at [467, 306] on button "Check Status" at bounding box center [476, 316] width 96 height 29
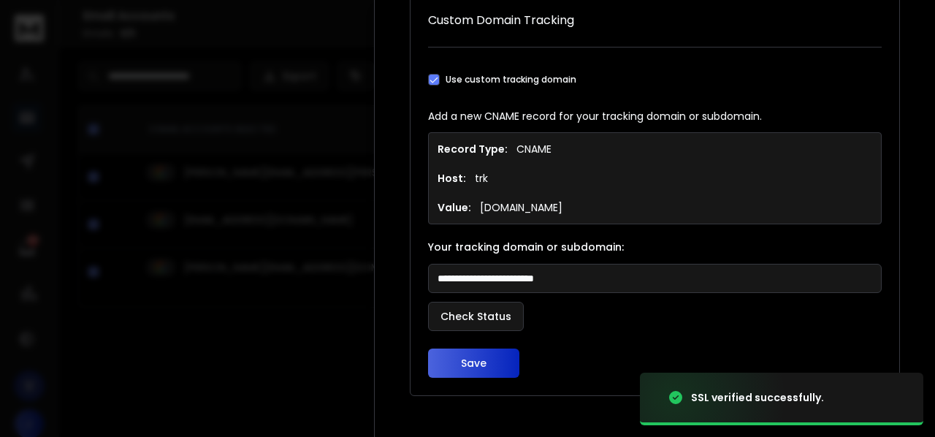
click at [495, 350] on button "Save" at bounding box center [473, 362] width 91 height 29
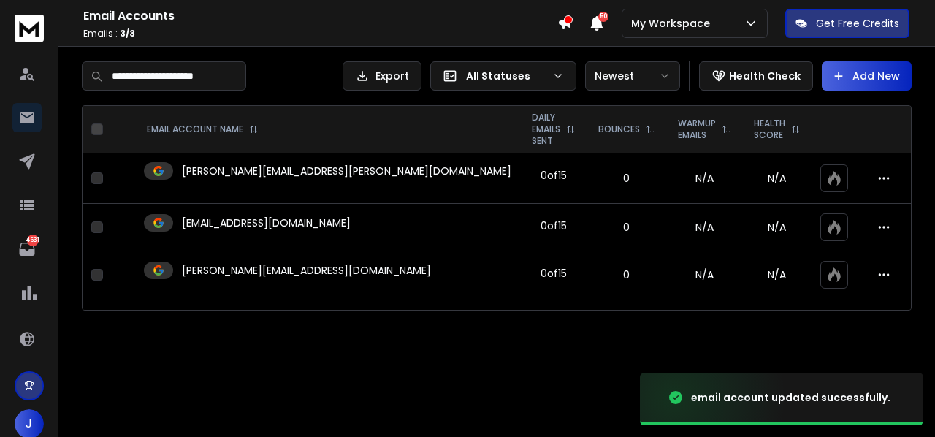
click at [99, 129] on button "button" at bounding box center [97, 129] width 12 height 12
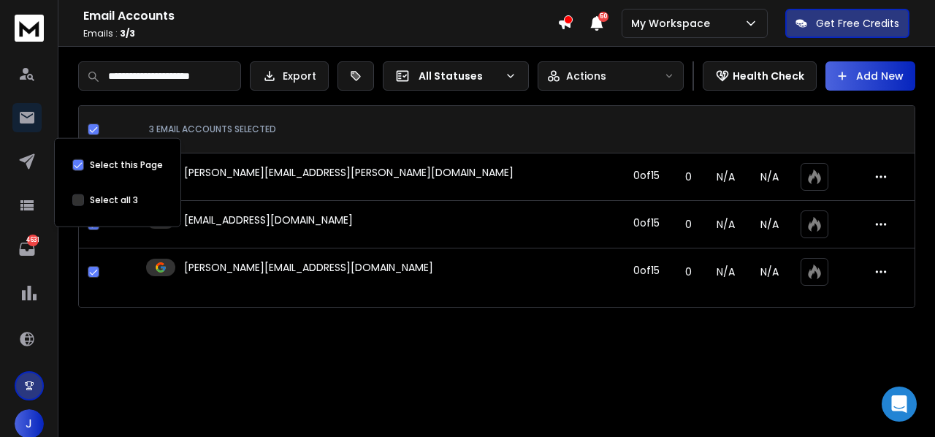
click at [615, 63] on button "Actions" at bounding box center [610, 75] width 146 height 29
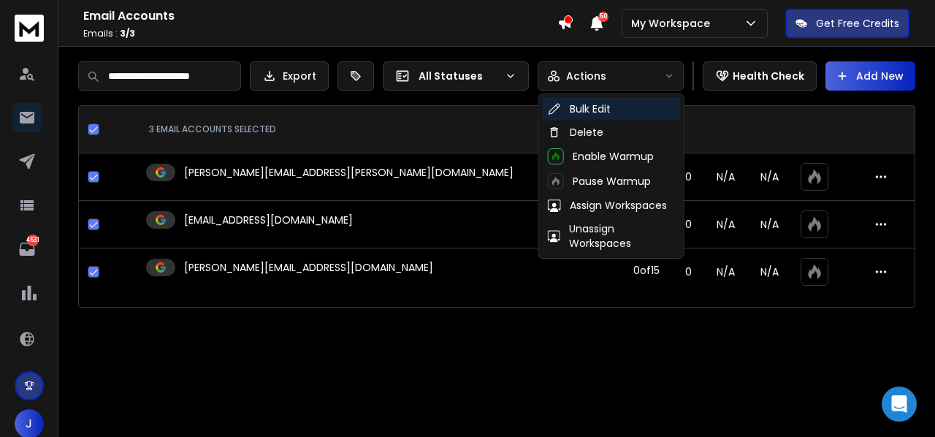
click at [612, 107] on div "Bulk Edit" at bounding box center [611, 108] width 139 height 23
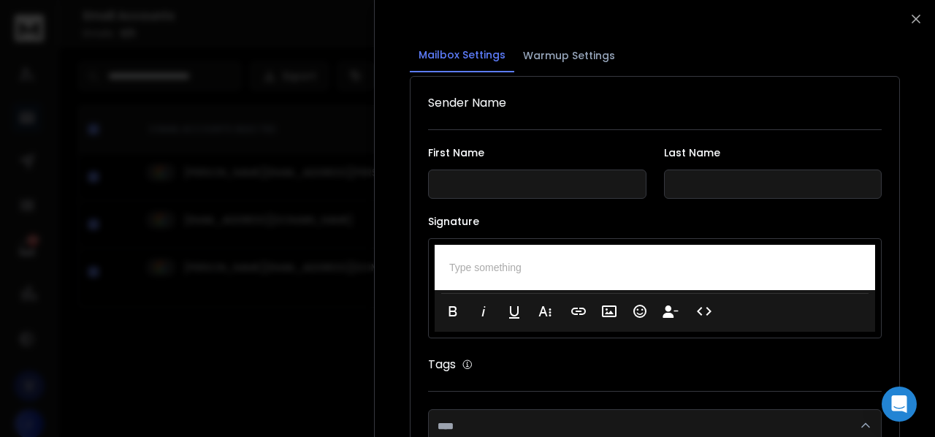
click at [589, 57] on button "Warmup Settings" at bounding box center [569, 55] width 110 height 32
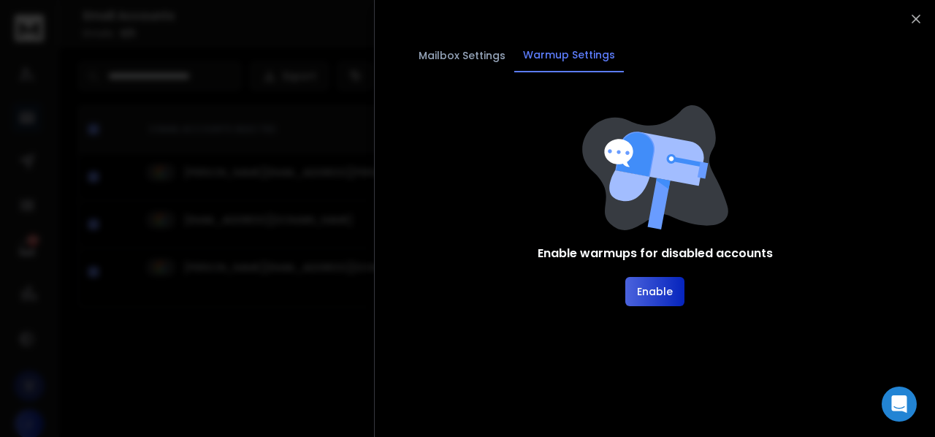
click at [648, 299] on button "Enable" at bounding box center [654, 291] width 59 height 29
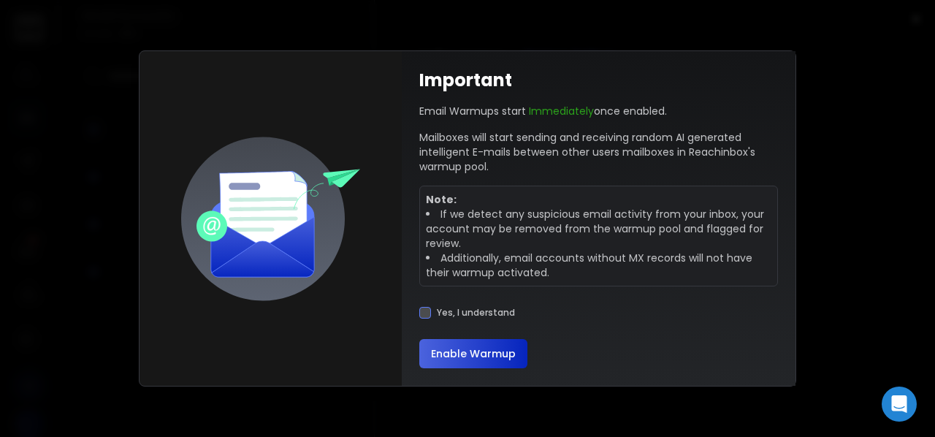
click at [423, 315] on button "Yes, I understand" at bounding box center [425, 313] width 12 height 12
click at [499, 362] on button "Enable Warmup" at bounding box center [473, 353] width 108 height 29
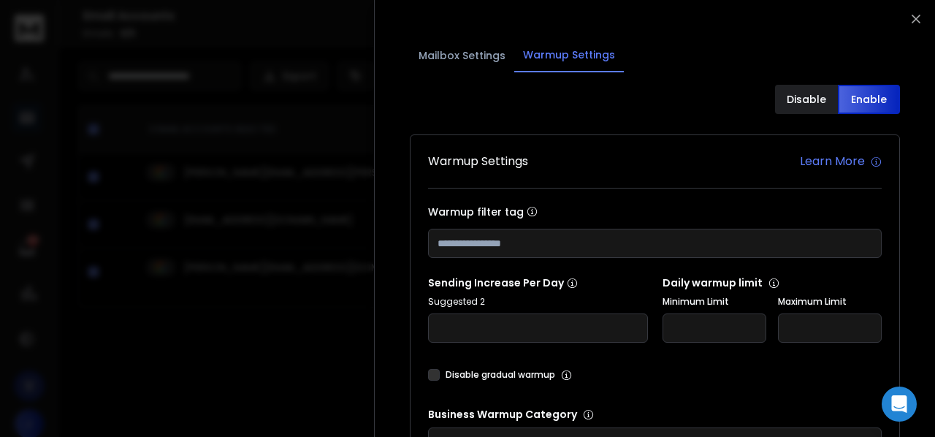
click at [616, 242] on input at bounding box center [654, 243] width 453 height 29
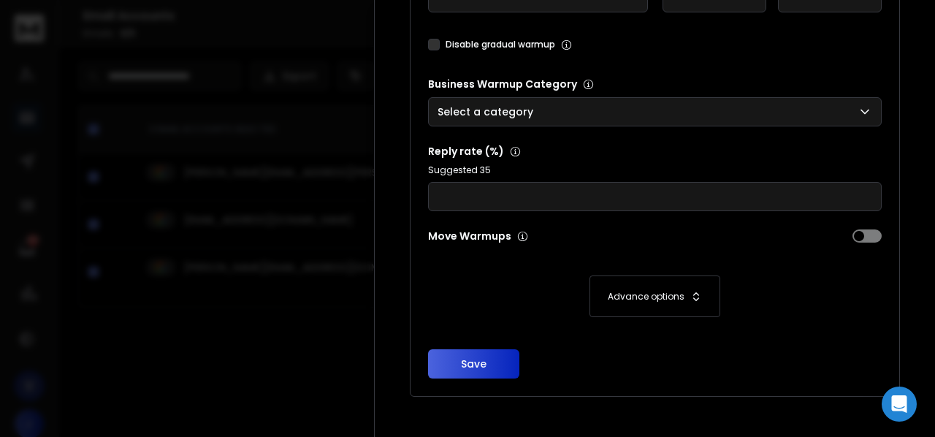
type input "*****"
click at [472, 375] on button "Save" at bounding box center [473, 363] width 91 height 29
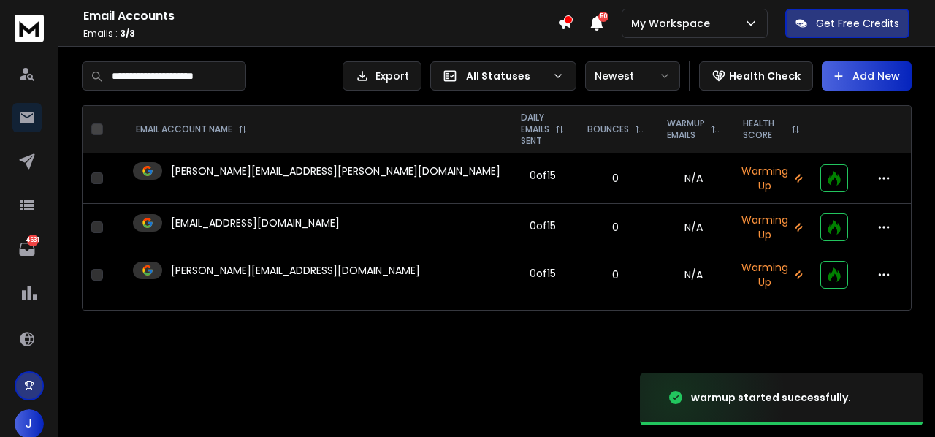
click at [164, 81] on input "**********" at bounding box center [164, 75] width 164 height 29
click at [160, 77] on input "**********" at bounding box center [164, 75] width 164 height 29
click at [164, 82] on input "**********" at bounding box center [164, 75] width 164 height 29
click at [201, 29] on p "Emails : 3 / 3" at bounding box center [320, 34] width 474 height 12
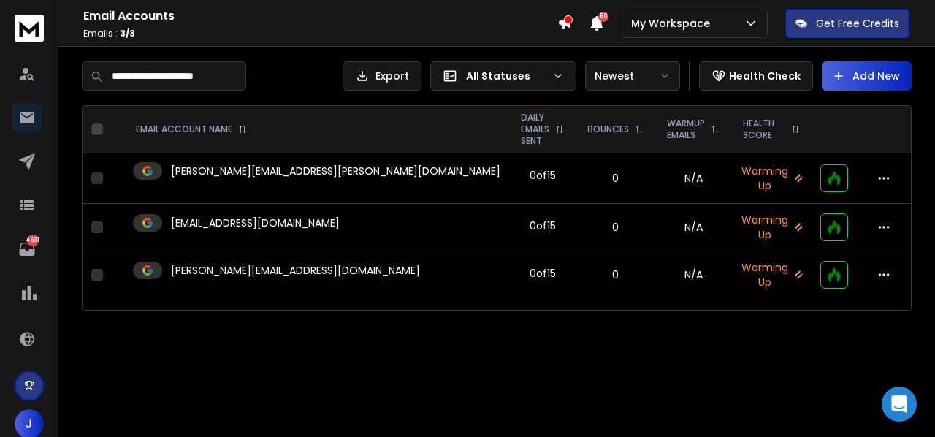
click at [159, 75] on input "**********" at bounding box center [164, 75] width 164 height 29
click at [159, 76] on input "**********" at bounding box center [164, 75] width 164 height 29
click at [163, 76] on input "**********" at bounding box center [164, 75] width 164 height 29
paste input
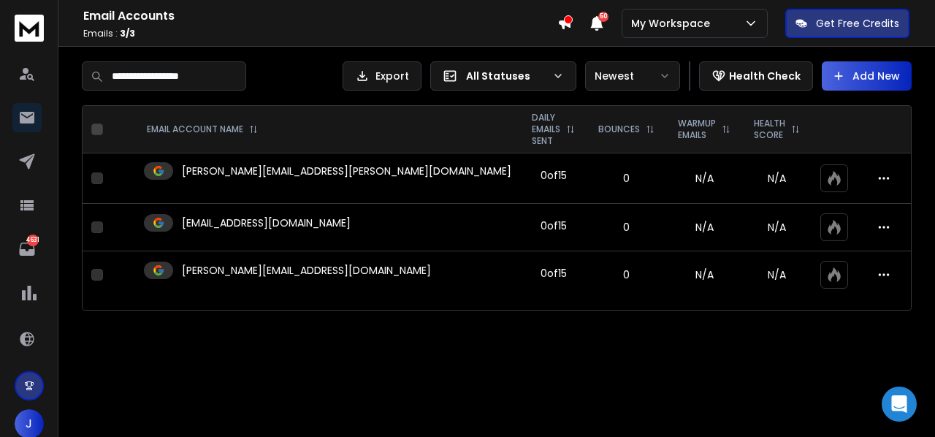
type input "**********"
click at [102, 126] on button "button" at bounding box center [97, 129] width 12 height 12
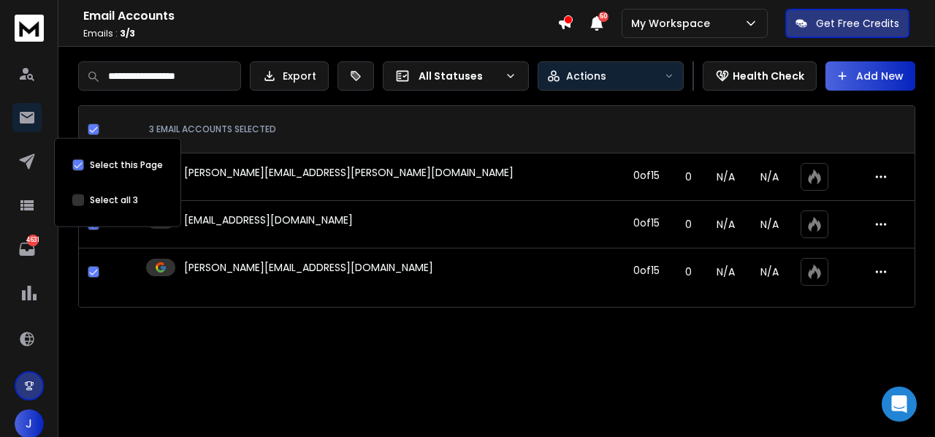
click at [605, 77] on div "Actions" at bounding box center [602, 76] width 111 height 15
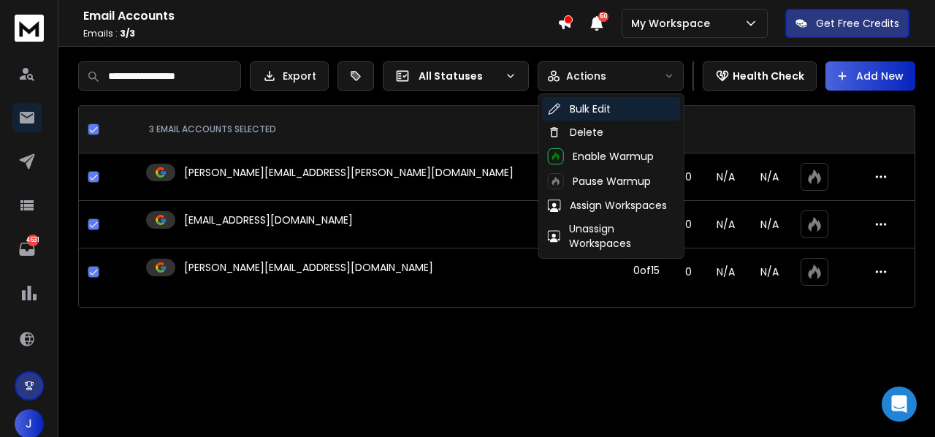
click at [609, 110] on div "Bulk Edit" at bounding box center [579, 108] width 63 height 15
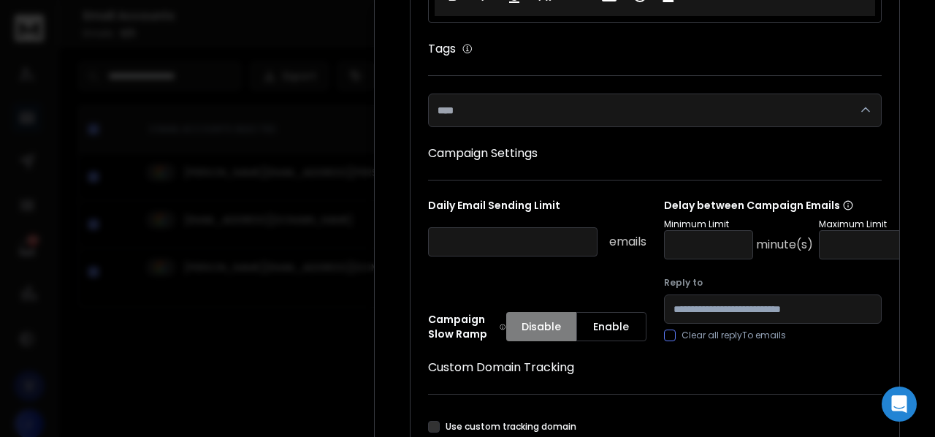
scroll to position [435, 0]
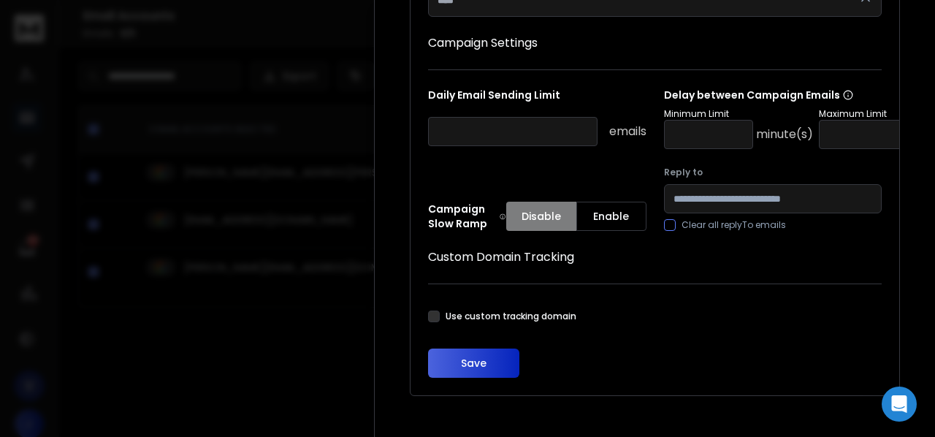
click at [456, 310] on label "Use custom tracking domain" at bounding box center [510, 316] width 131 height 12
click at [434, 310] on button "Reply to" at bounding box center [434, 316] width 12 height 12
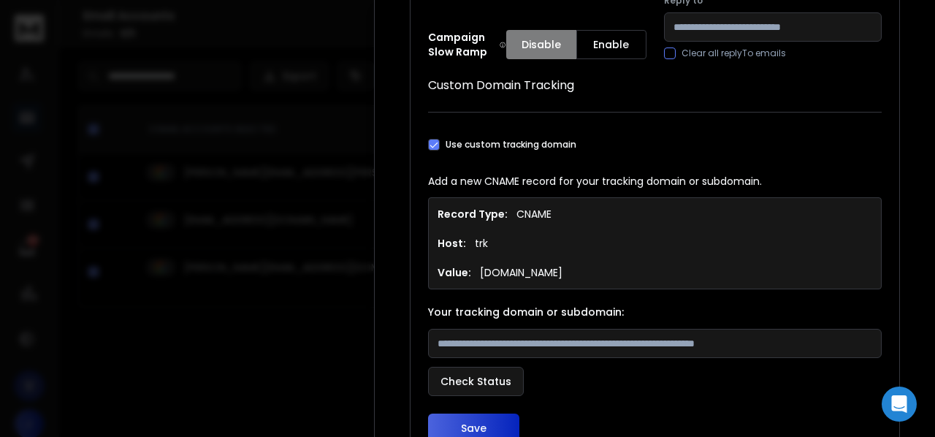
scroll to position [672, 0]
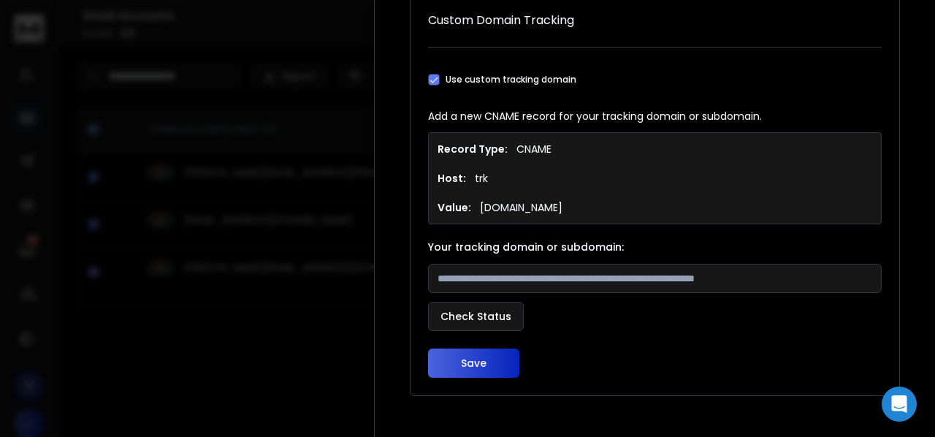
click at [549, 279] on input at bounding box center [654, 278] width 453 height 29
paste input "**********"
type input "**********"
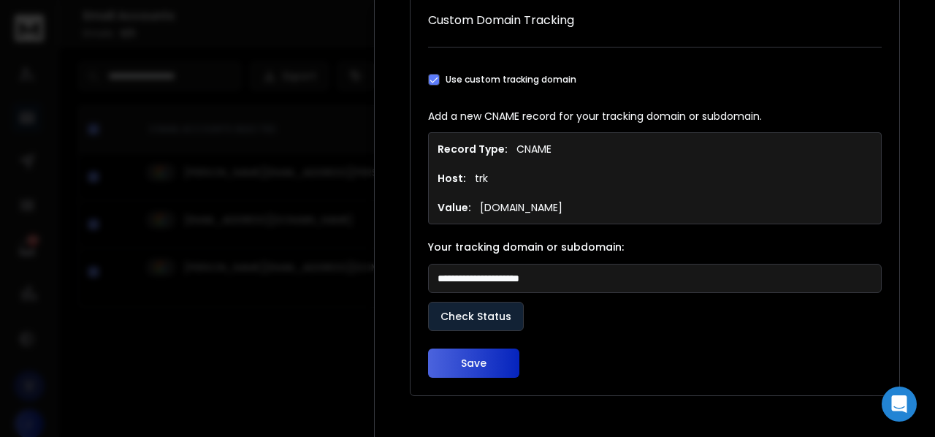
click at [467, 302] on button "Check Status" at bounding box center [476, 316] width 96 height 29
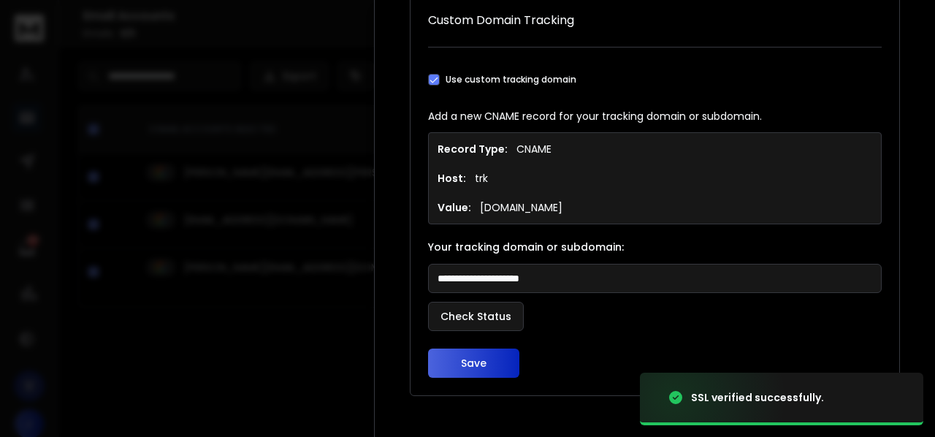
click at [473, 348] on button "Save" at bounding box center [473, 362] width 91 height 29
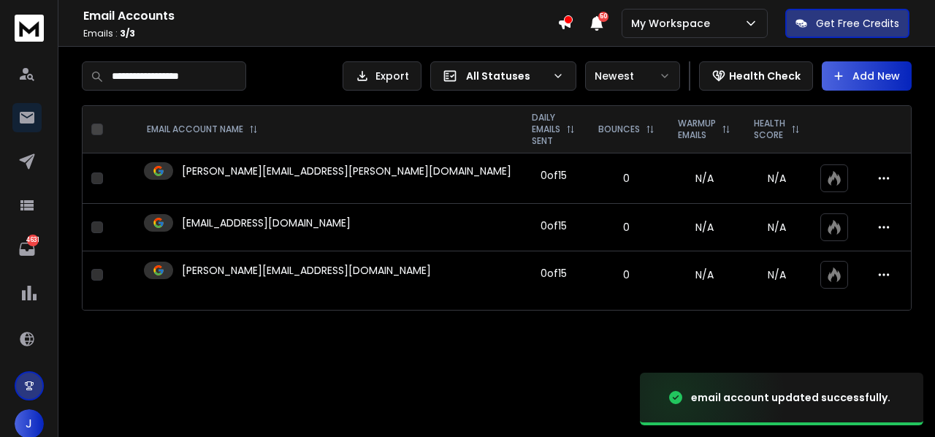
click at [83, 127] on th at bounding box center [109, 129] width 53 height 47
click at [93, 126] on button "button" at bounding box center [97, 129] width 12 height 12
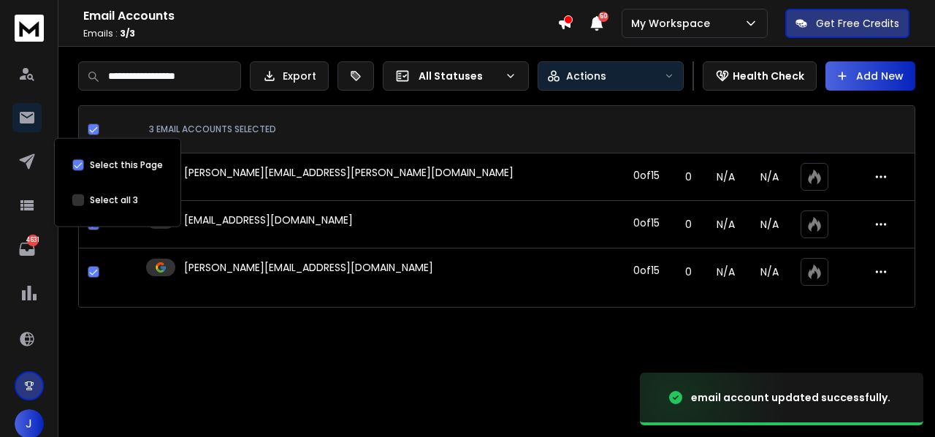
click at [559, 81] on icon "button" at bounding box center [553, 75] width 13 height 13
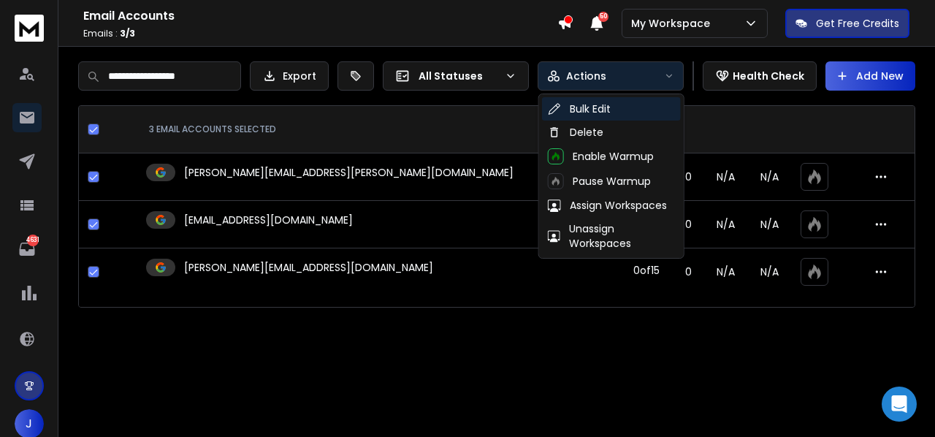
click at [573, 107] on div "Bulk Edit" at bounding box center [579, 108] width 63 height 15
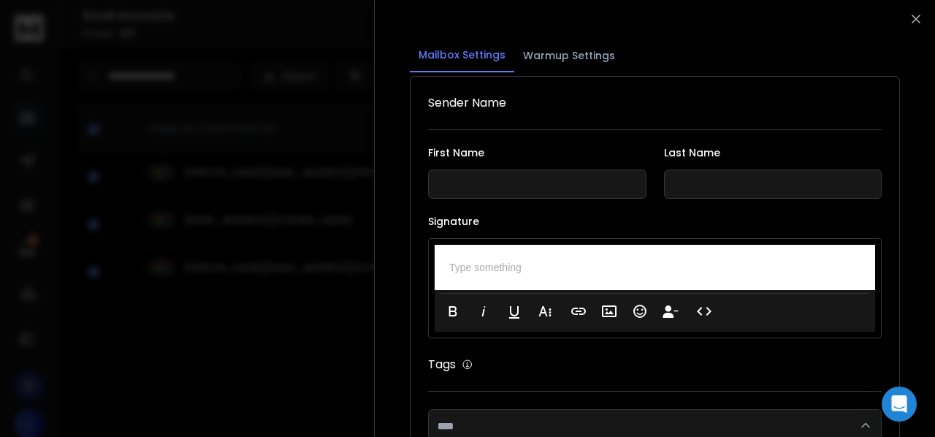
click at [561, 59] on button "Warmup Settings" at bounding box center [569, 55] width 110 height 32
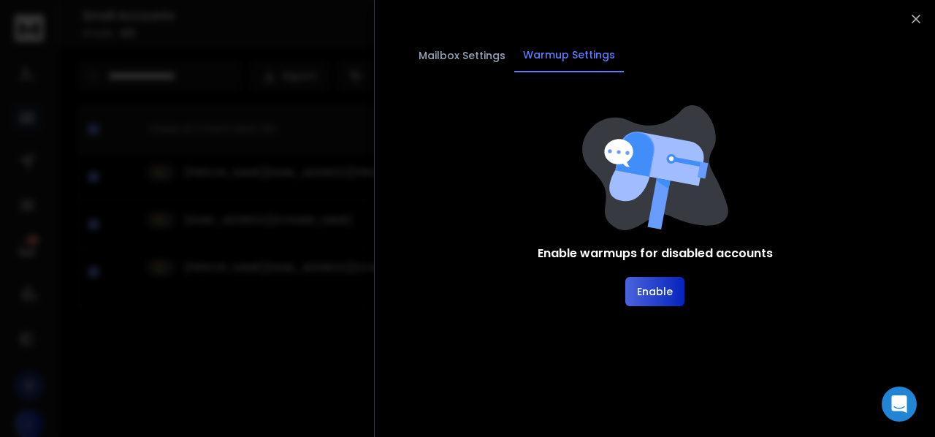
click at [659, 290] on button "Enable" at bounding box center [654, 291] width 59 height 29
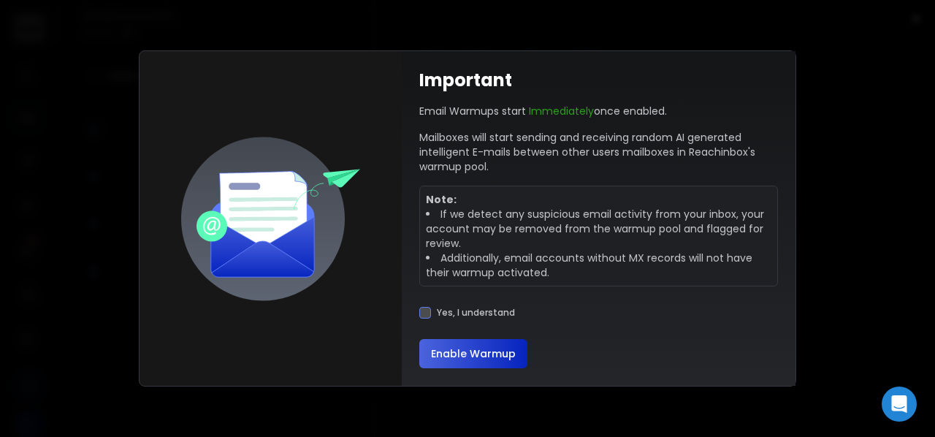
click at [422, 307] on button "Yes, I understand" at bounding box center [425, 313] width 12 height 12
click at [489, 359] on button "Enable Warmup" at bounding box center [473, 353] width 108 height 29
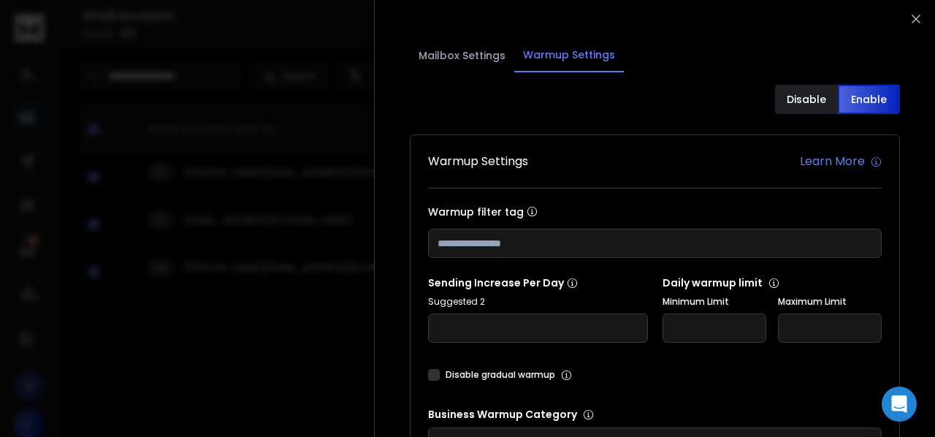
click at [556, 247] on input at bounding box center [654, 243] width 453 height 29
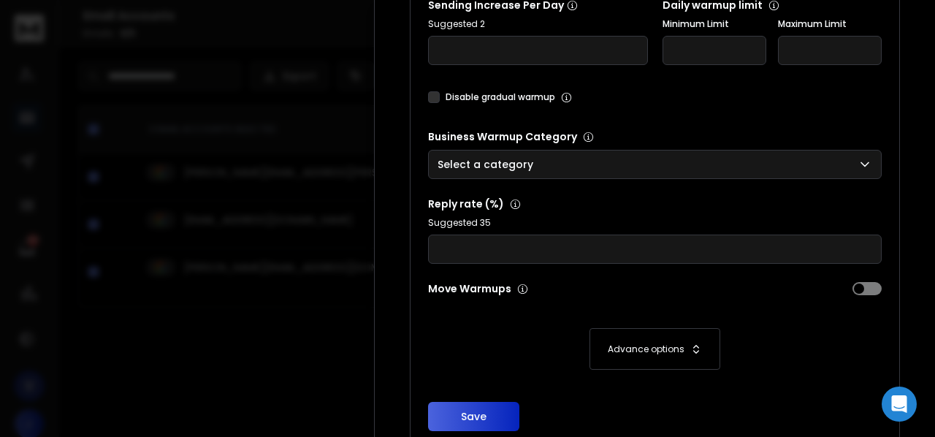
scroll to position [330, 0]
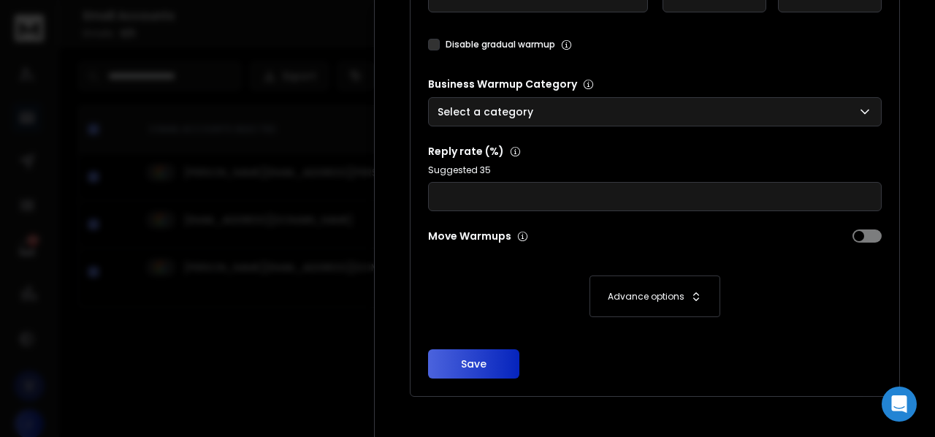
type input "*****"
click at [459, 361] on button "Save" at bounding box center [473, 363] width 91 height 29
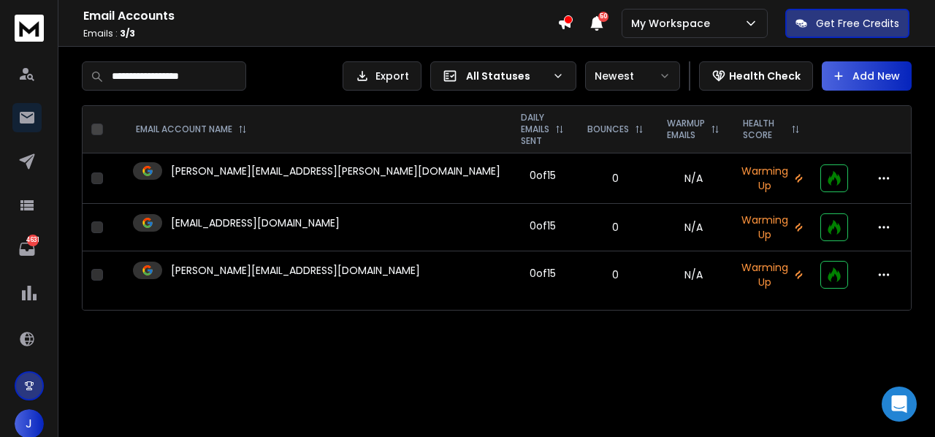
click at [873, 69] on button "Add New" at bounding box center [866, 75] width 90 height 29
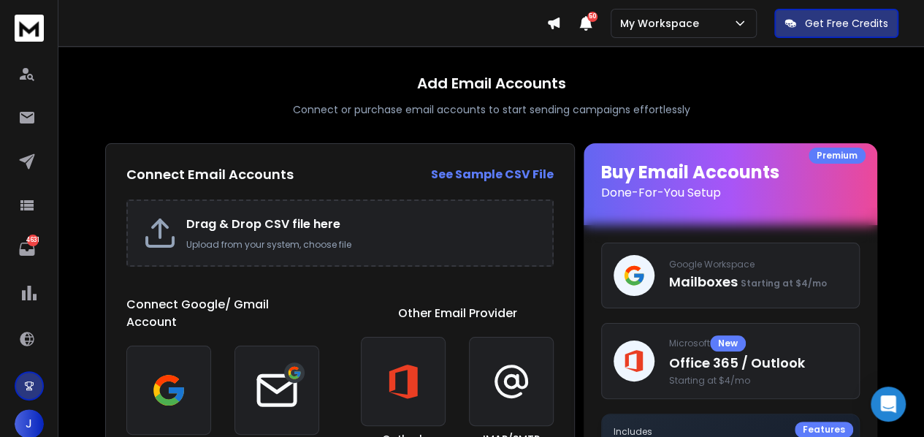
click at [156, 349] on div at bounding box center [168, 389] width 85 height 89
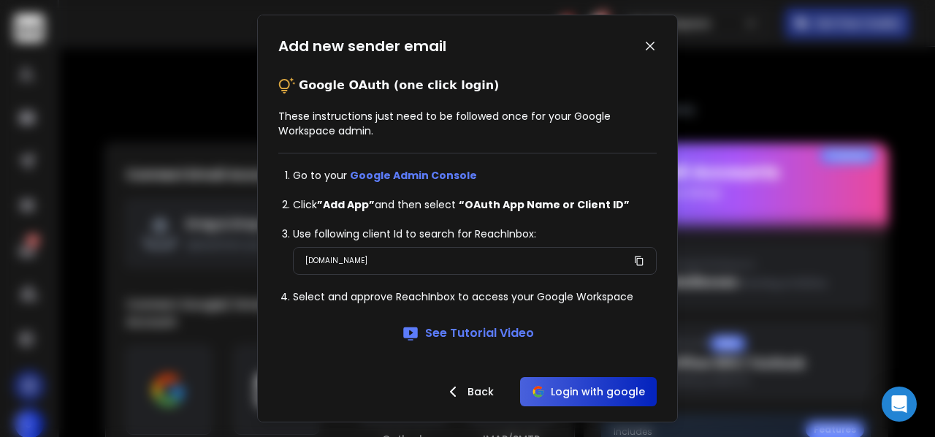
click at [560, 378] on button "Login with google" at bounding box center [588, 391] width 137 height 29
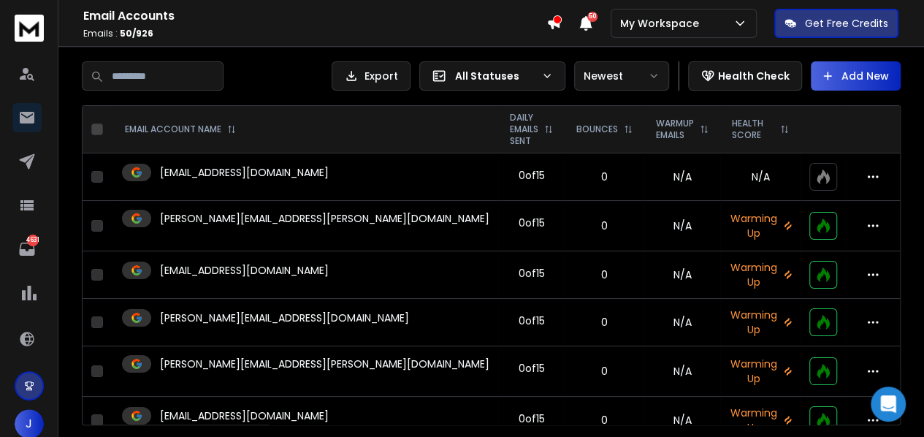
click at [832, 79] on icon at bounding box center [827, 76] width 10 height 10
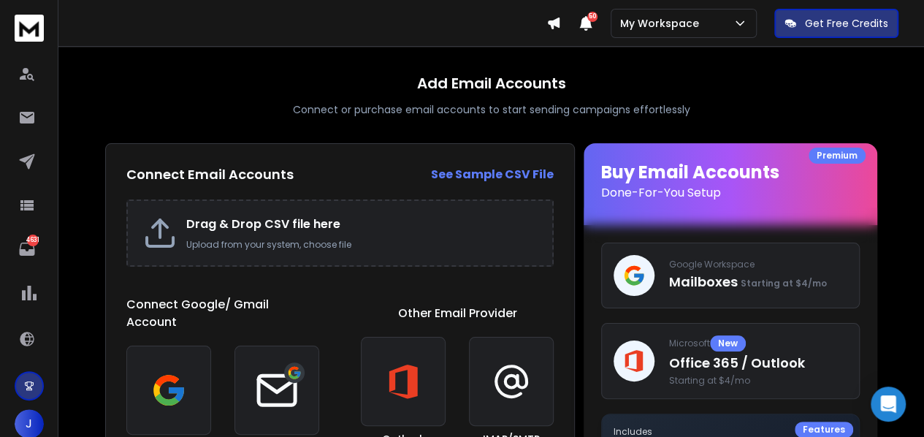
click at [166, 371] on icon at bounding box center [168, 390] width 37 height 44
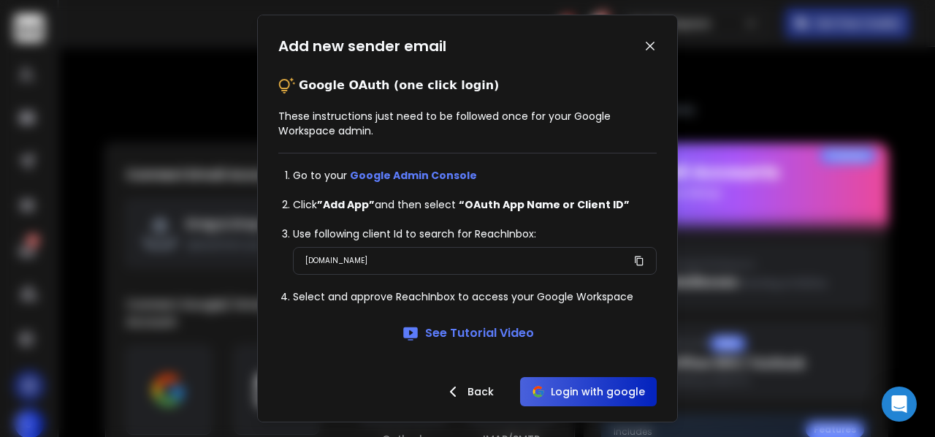
click at [621, 381] on button "Login with google" at bounding box center [588, 391] width 137 height 29
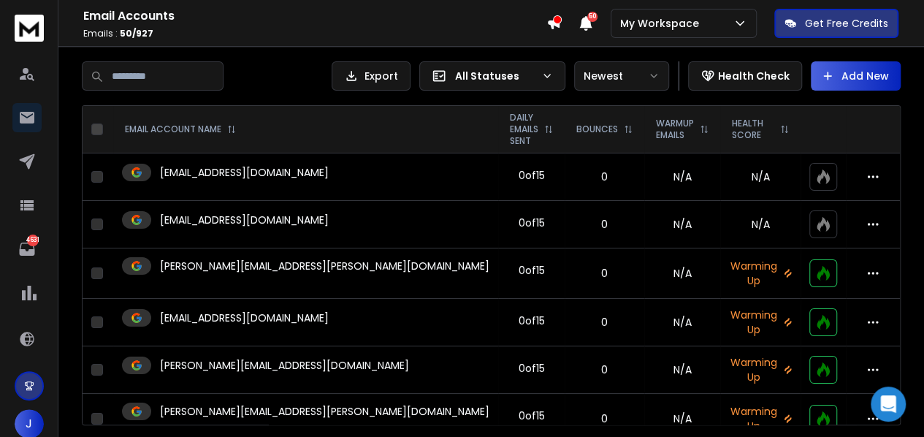
click at [873, 63] on button "Add New" at bounding box center [855, 75] width 90 height 29
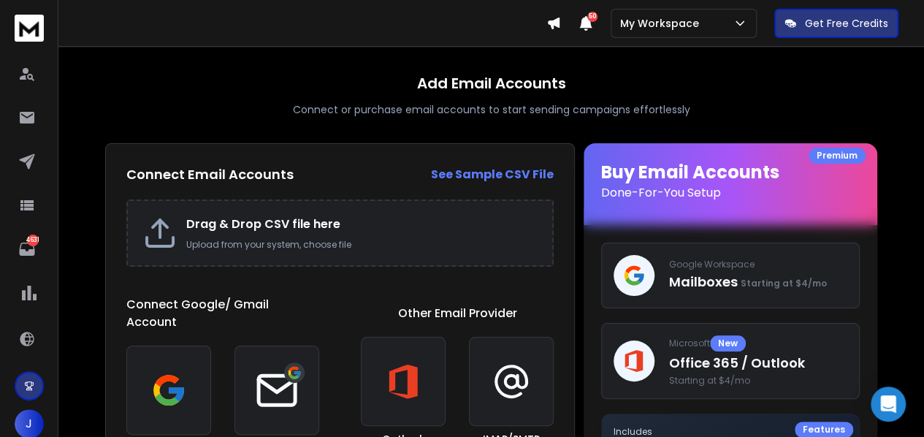
click at [847, 83] on div "Add Email Accounts Connect or purchase email accounts to start sending campaign…" at bounding box center [490, 95] width 865 height 44
click at [156, 363] on div at bounding box center [168, 389] width 85 height 89
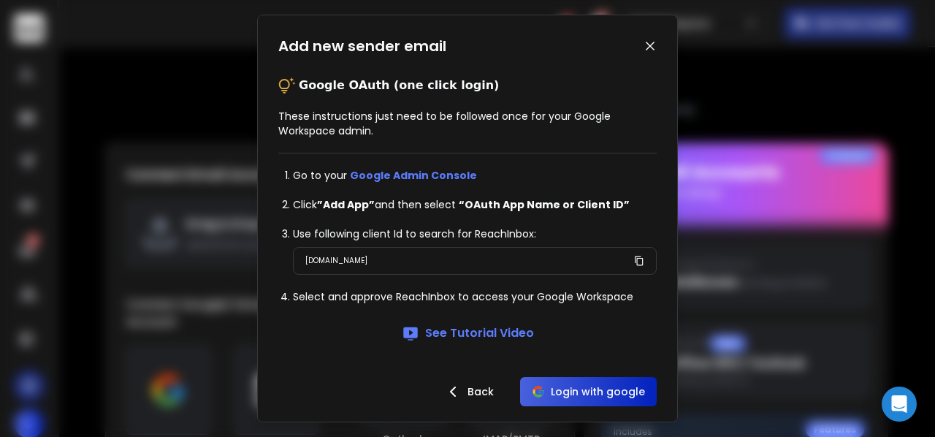
click at [647, 381] on button "Login with google" at bounding box center [588, 391] width 137 height 29
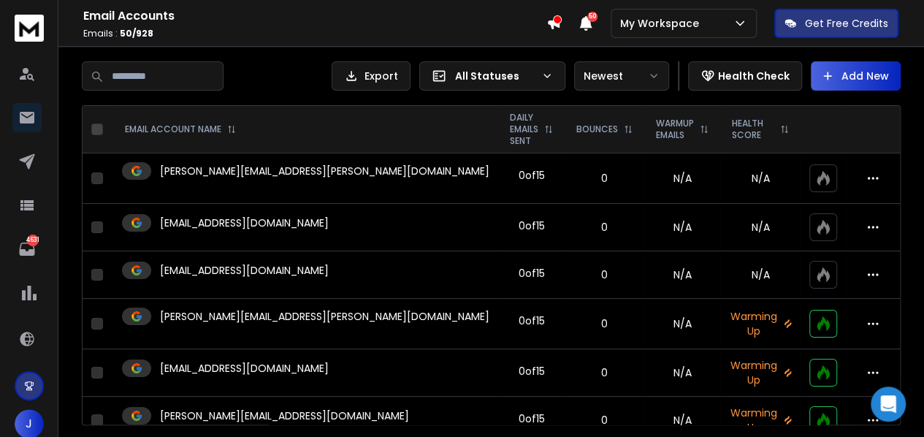
click at [853, 74] on button "Add New" at bounding box center [855, 75] width 90 height 29
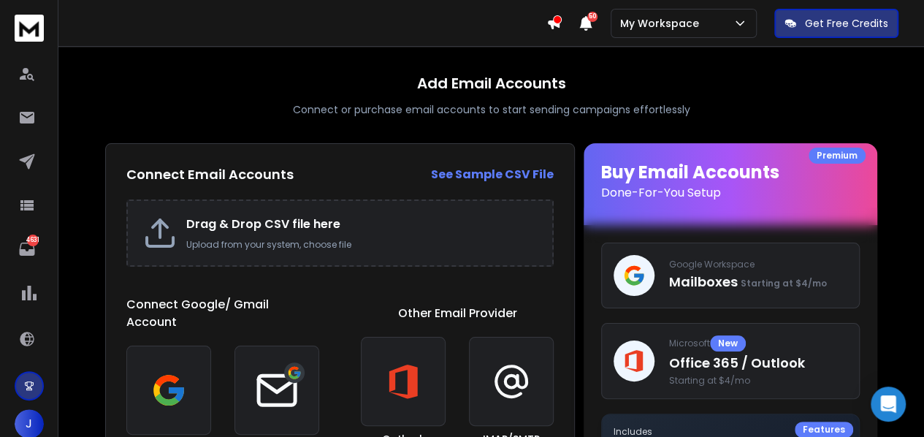
click at [152, 388] on icon at bounding box center [168, 390] width 37 height 44
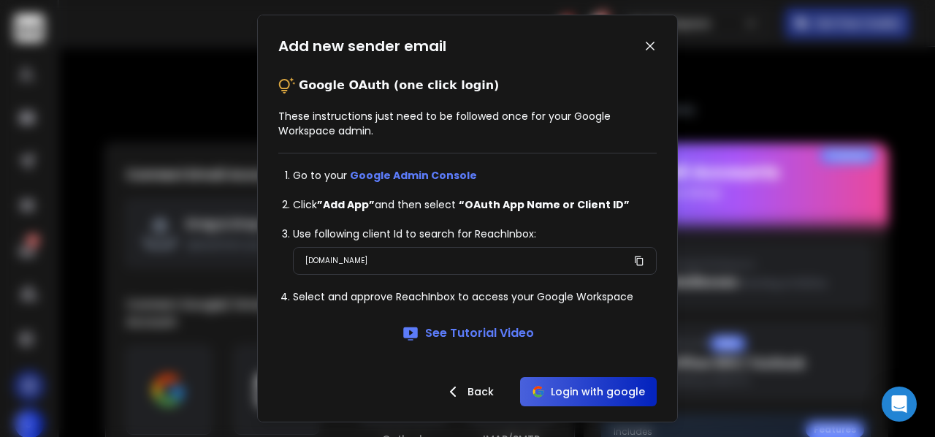
click at [651, 389] on button "Login with google" at bounding box center [588, 391] width 137 height 29
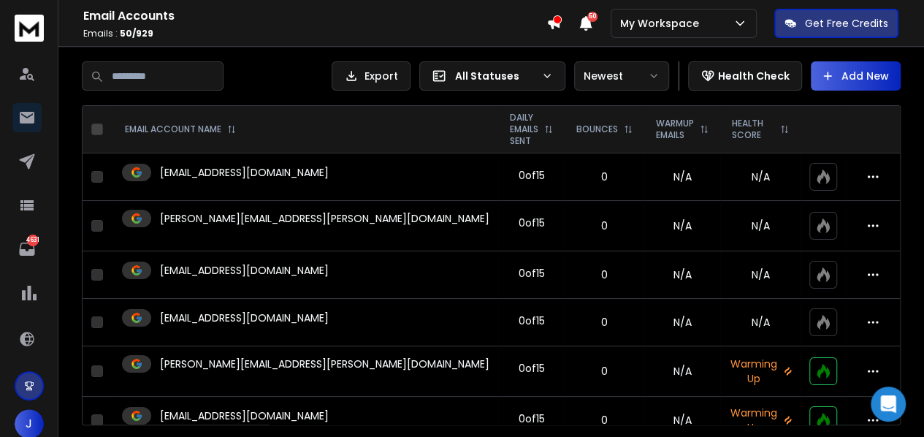
click at [857, 76] on button "Add New" at bounding box center [855, 75] width 90 height 29
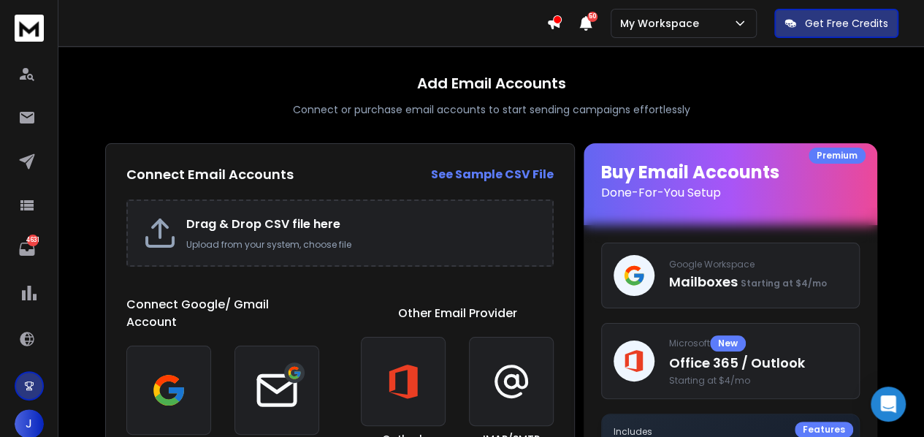
click at [158, 377] on icon at bounding box center [168, 390] width 37 height 44
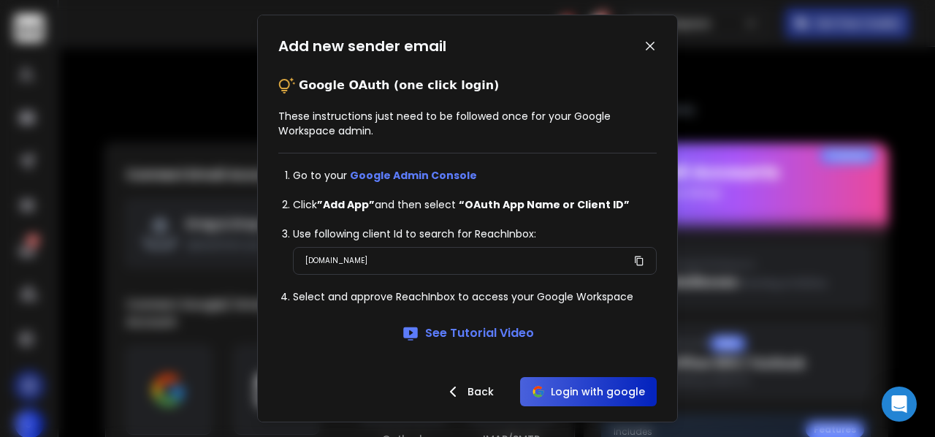
click at [635, 380] on button "Login with google" at bounding box center [588, 391] width 137 height 29
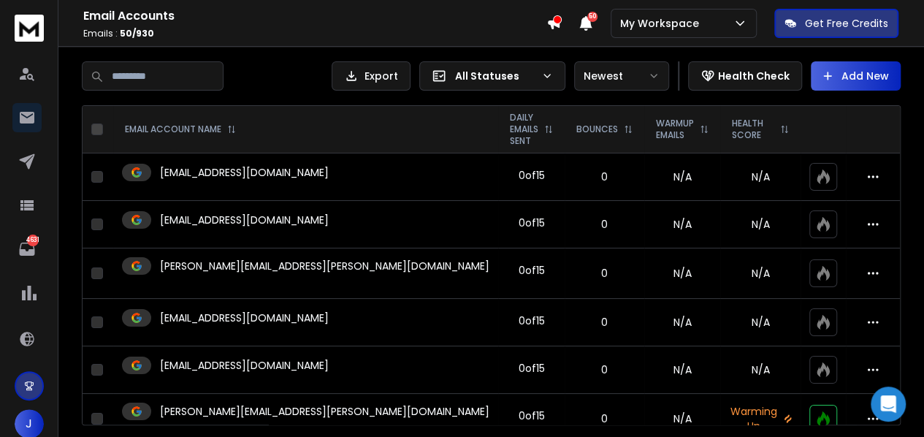
click at [862, 68] on button "Add New" at bounding box center [855, 75] width 90 height 29
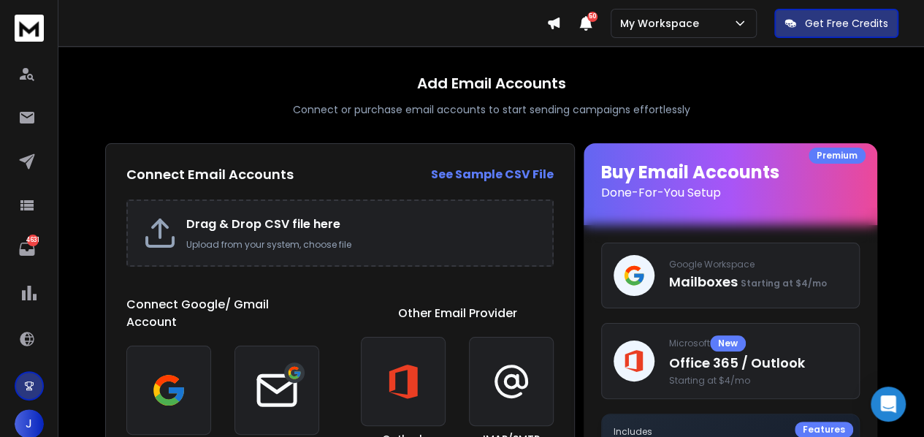
click at [155, 387] on icon at bounding box center [168, 390] width 31 height 31
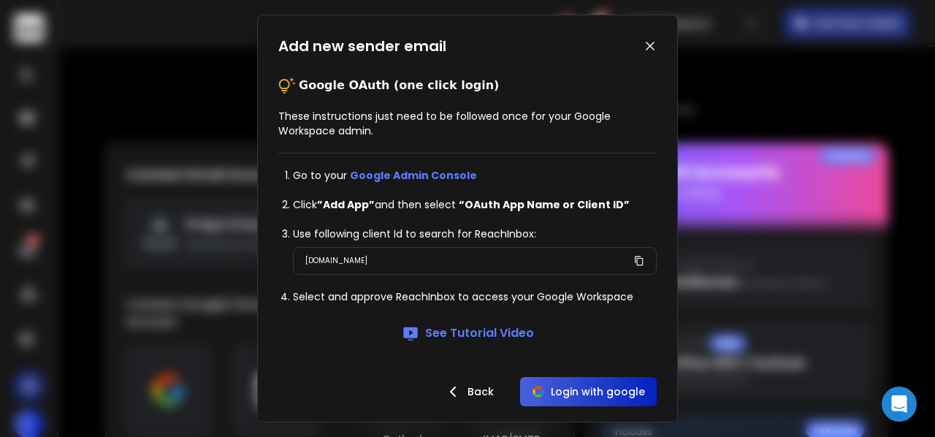
click at [635, 382] on button "Login with google" at bounding box center [588, 391] width 137 height 29
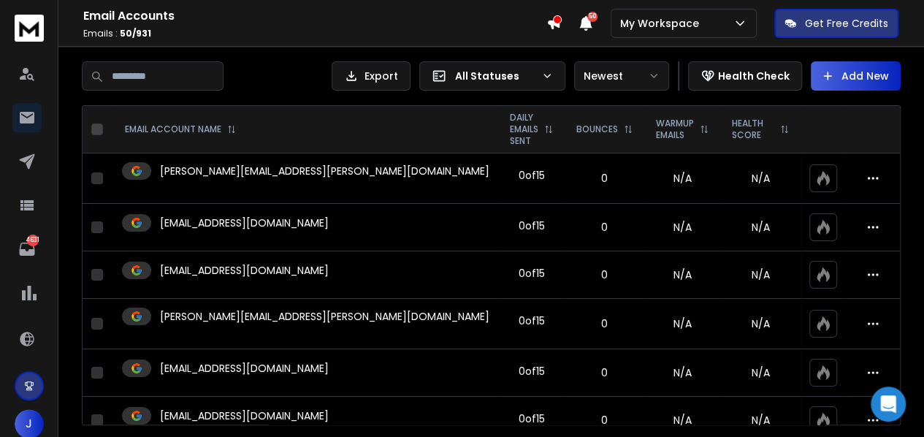
click at [891, 73] on button "Add New" at bounding box center [855, 75] width 90 height 29
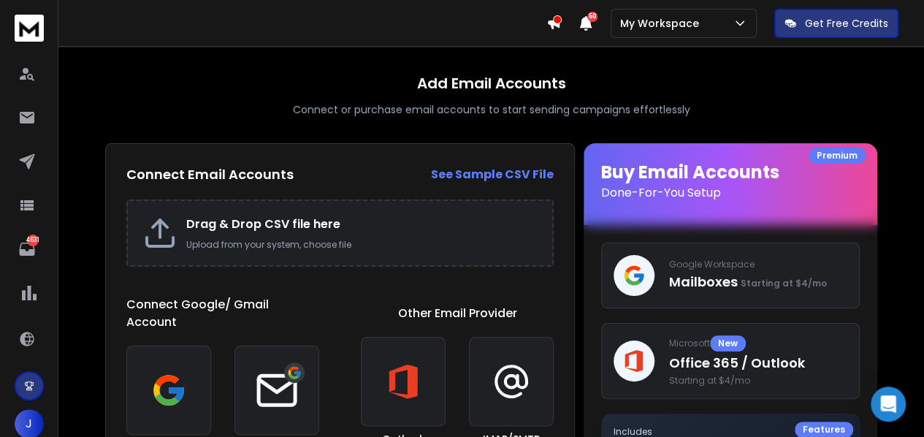
click at [167, 386] on icon at bounding box center [168, 390] width 37 height 44
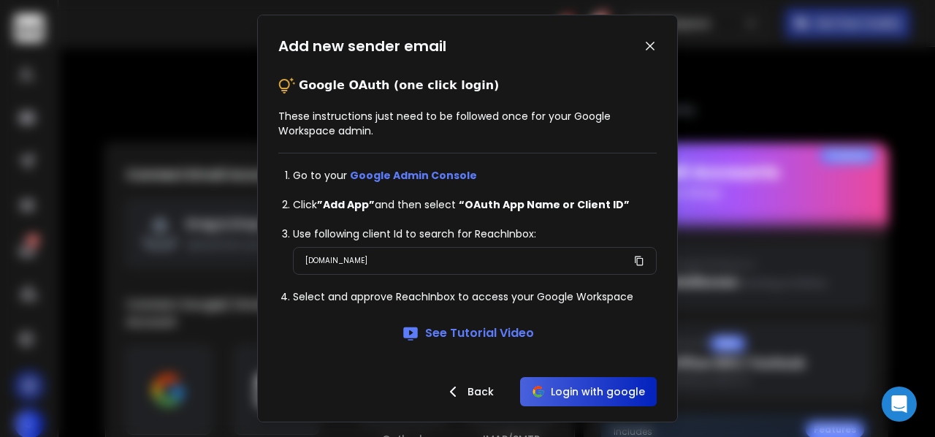
click at [624, 386] on button "Login with google" at bounding box center [588, 391] width 137 height 29
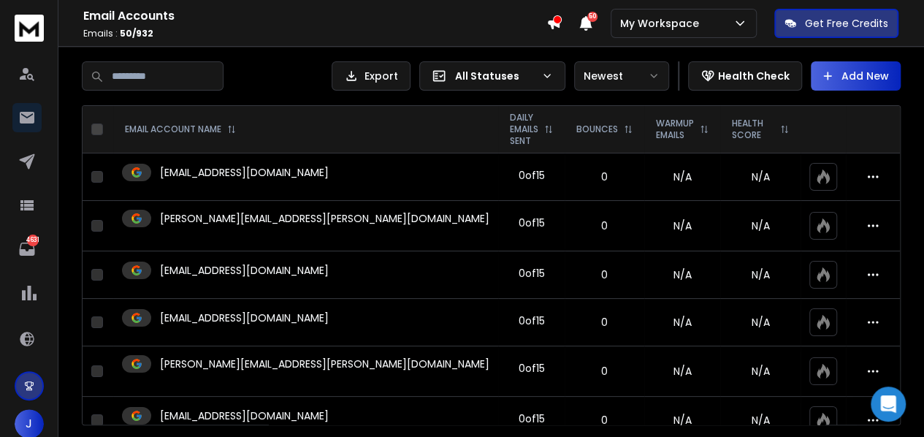
click at [841, 79] on button "Add New" at bounding box center [855, 75] width 90 height 29
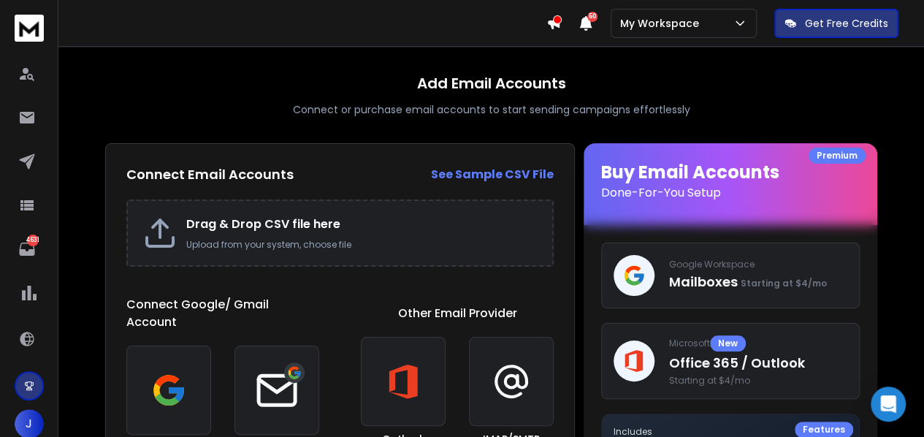
click at [159, 373] on icon at bounding box center [168, 390] width 37 height 44
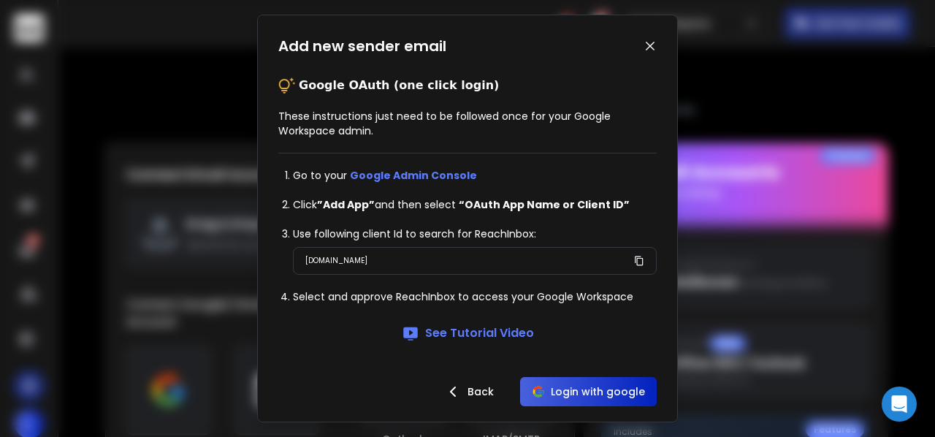
click at [629, 380] on button "Login with google" at bounding box center [588, 391] width 137 height 29
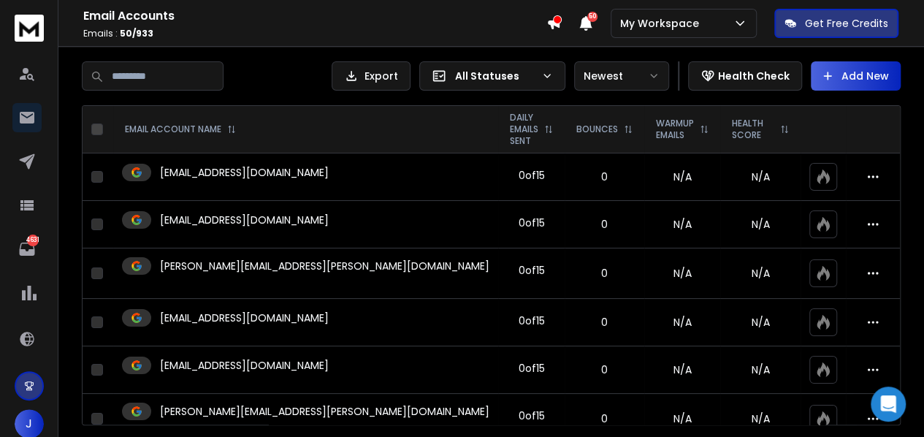
click at [877, 73] on button "Add New" at bounding box center [855, 75] width 90 height 29
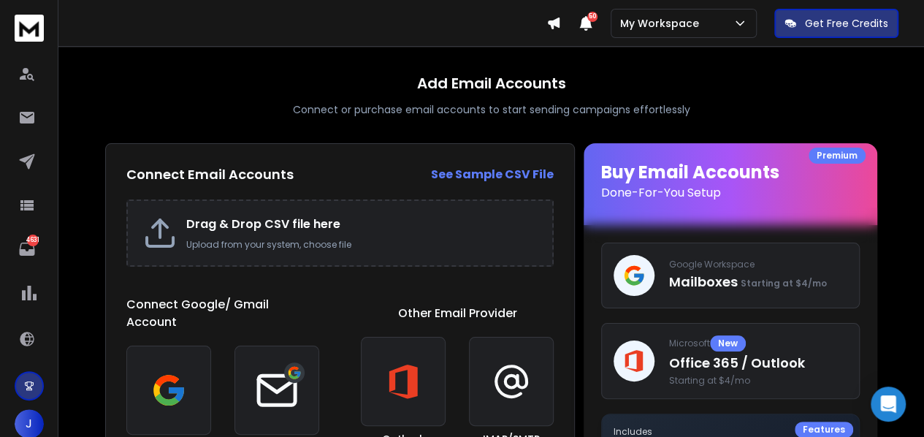
click at [846, 68] on div "Add Email Accounts Connect or purchase email accounts to start sending campaign…" at bounding box center [462, 314] width 924 height 628
click at [164, 384] on icon at bounding box center [168, 390] width 37 height 44
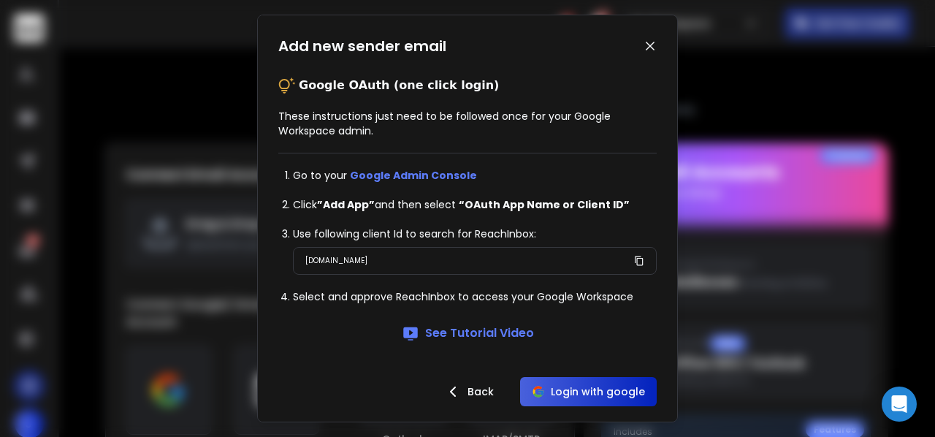
click at [629, 378] on button "Login with google" at bounding box center [588, 391] width 137 height 29
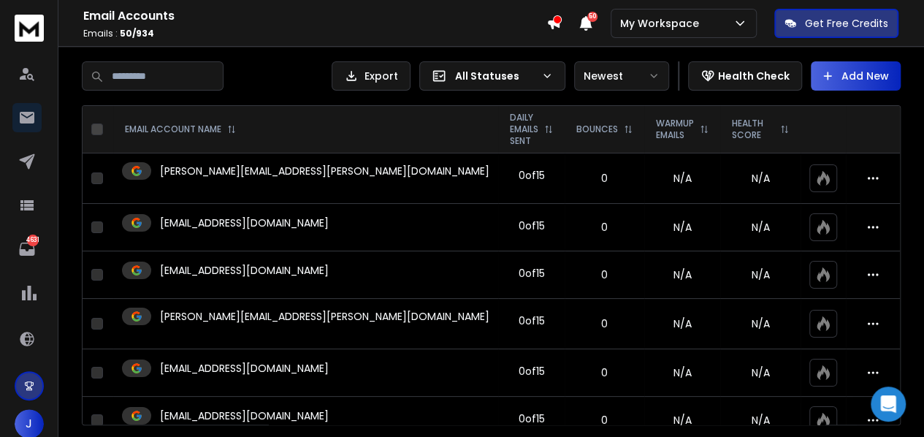
click at [142, 69] on input at bounding box center [153, 75] width 142 height 29
paste input "**********"
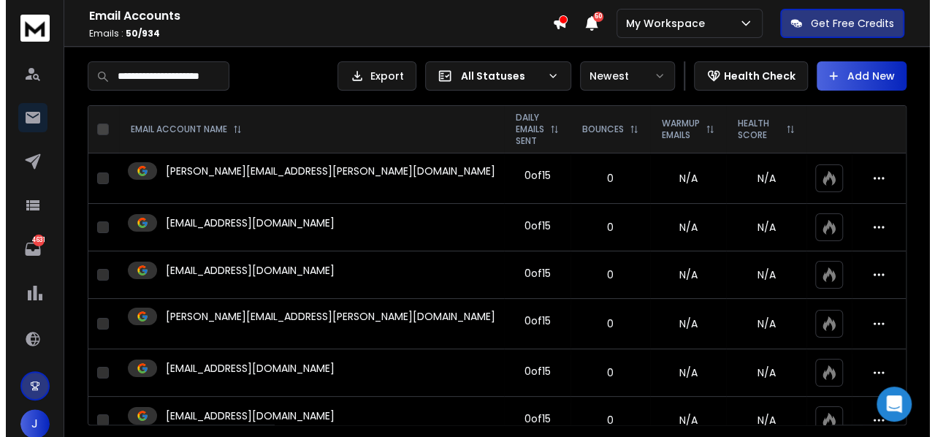
scroll to position [0, 3]
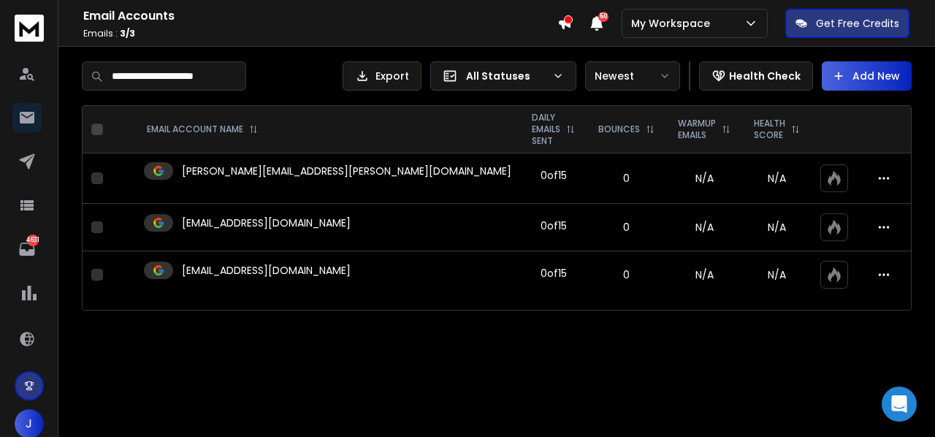
type input "**********"
click at [101, 127] on button "button" at bounding box center [97, 129] width 12 height 12
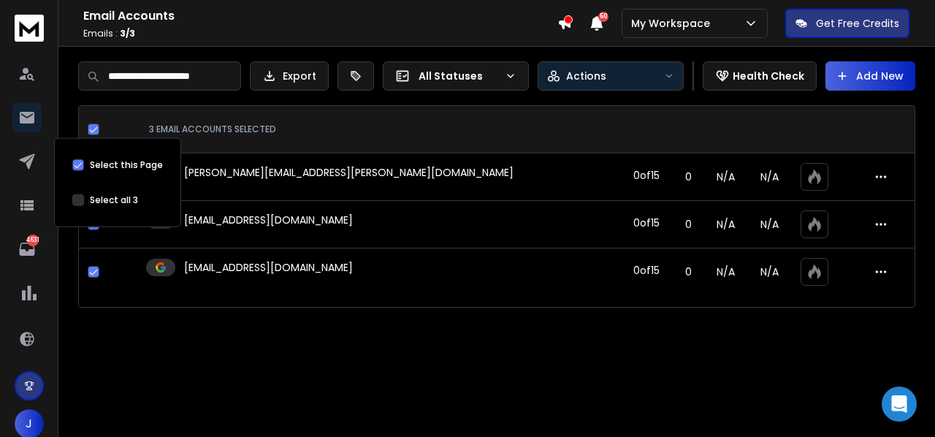
click at [609, 69] on div "Actions" at bounding box center [602, 76] width 111 height 15
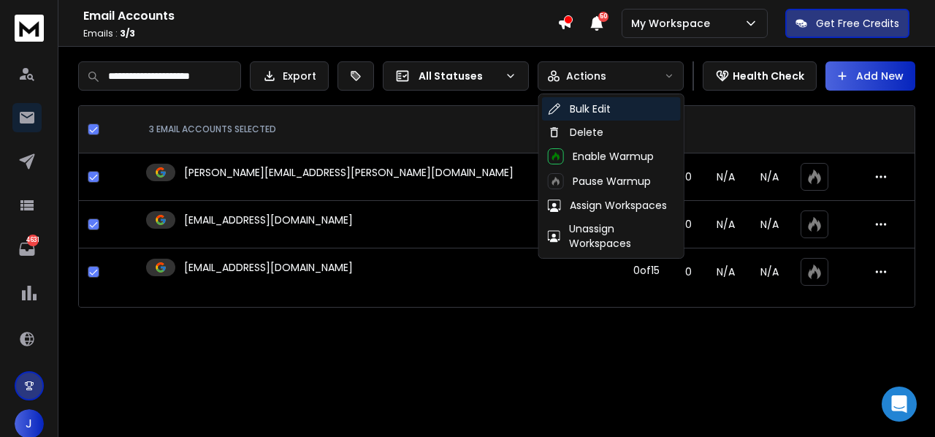
click at [618, 110] on div "Bulk Edit" at bounding box center [611, 108] width 139 height 23
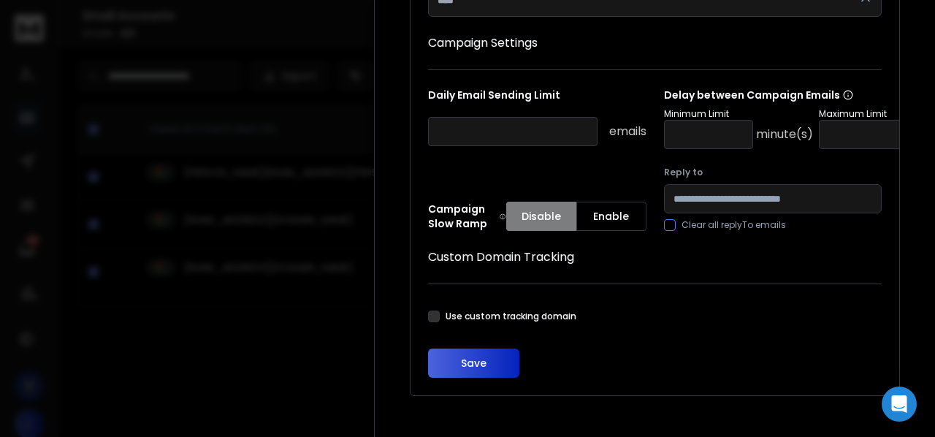
scroll to position [435, 0]
click at [435, 310] on button "Reply to" at bounding box center [434, 316] width 12 height 12
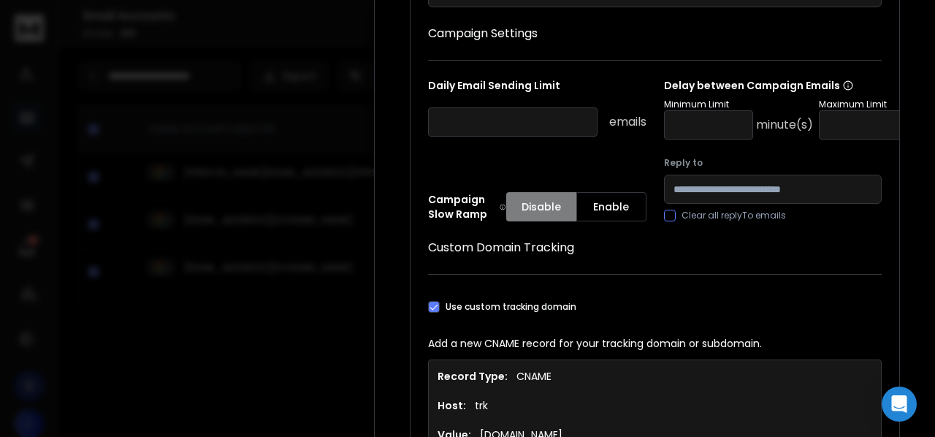
scroll to position [672, 0]
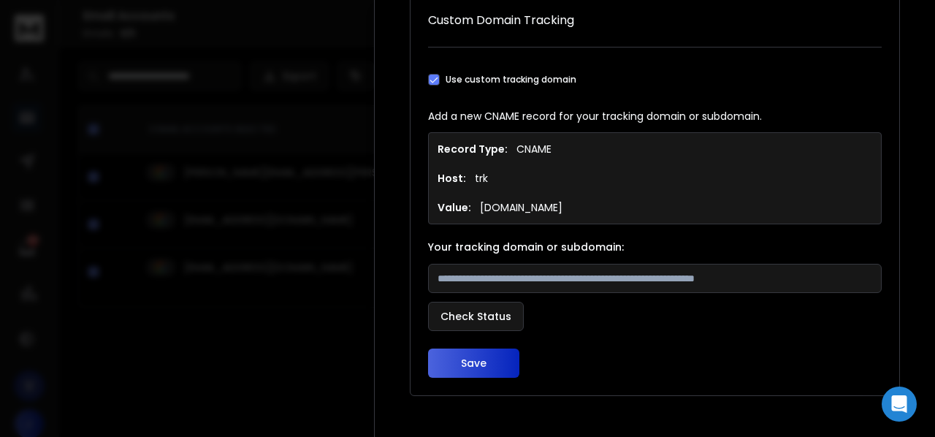
click at [546, 280] on input at bounding box center [654, 278] width 453 height 29
paste input "**********"
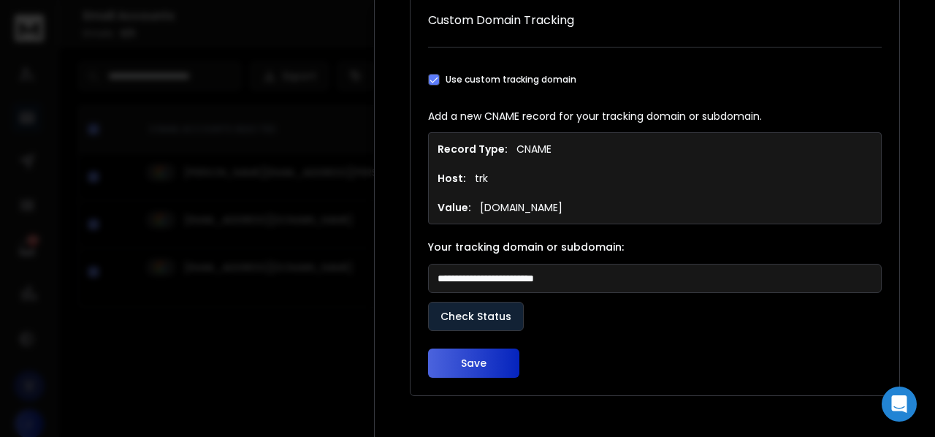
type input "**********"
click at [489, 313] on button "Check Status" at bounding box center [476, 316] width 96 height 29
click at [472, 348] on button "Save" at bounding box center [473, 362] width 91 height 29
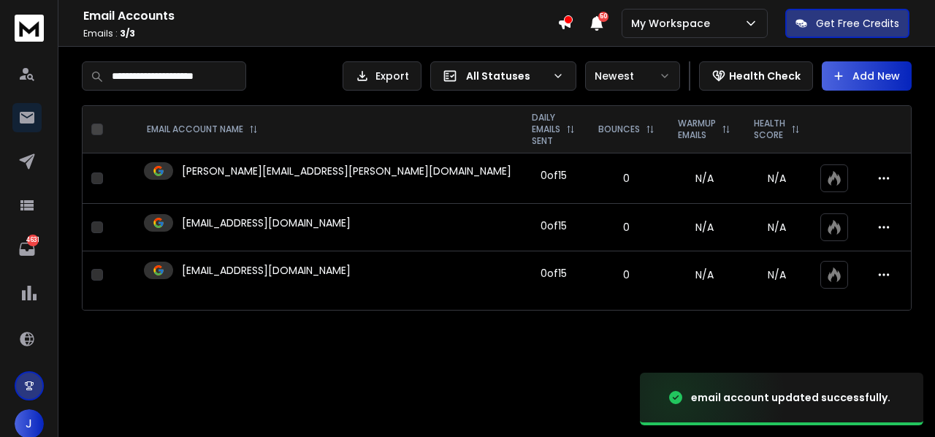
click at [110, 127] on div at bounding box center [113, 129] width 44 height 12
click at [634, 69] on button "Newest" at bounding box center [632, 75] width 95 height 29
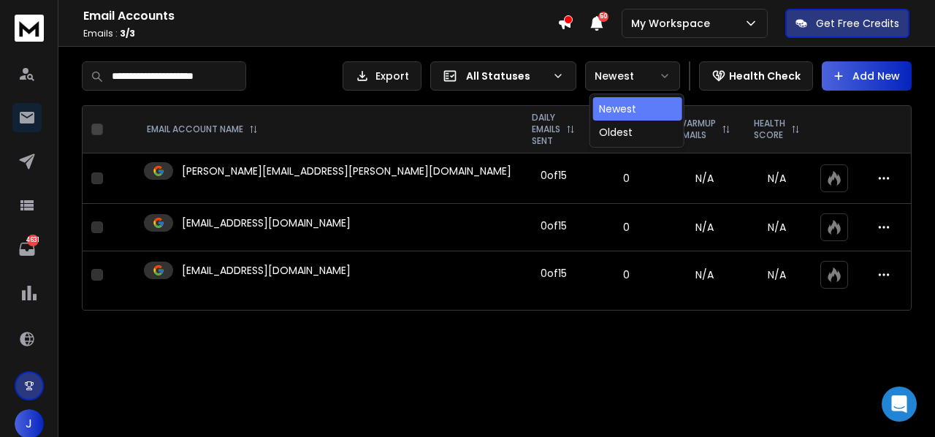
click at [100, 134] on button "button" at bounding box center [97, 129] width 12 height 12
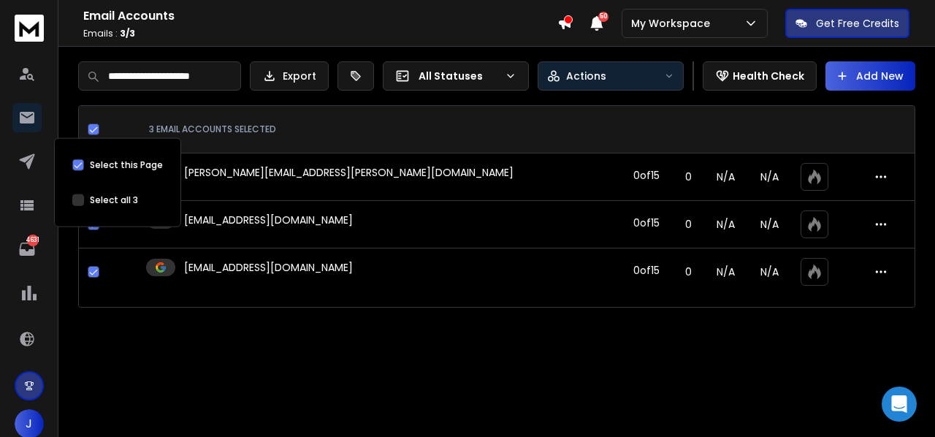
click at [626, 76] on div "Actions" at bounding box center [602, 76] width 111 height 15
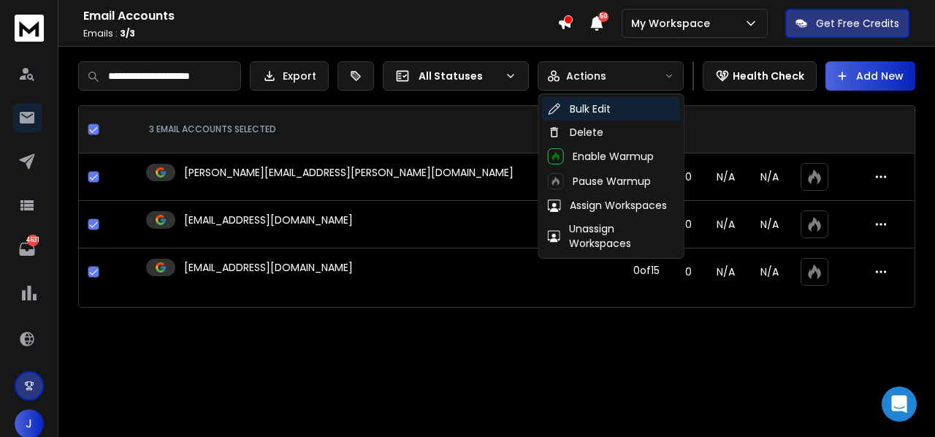
click at [619, 111] on div "Bulk Edit" at bounding box center [611, 108] width 139 height 23
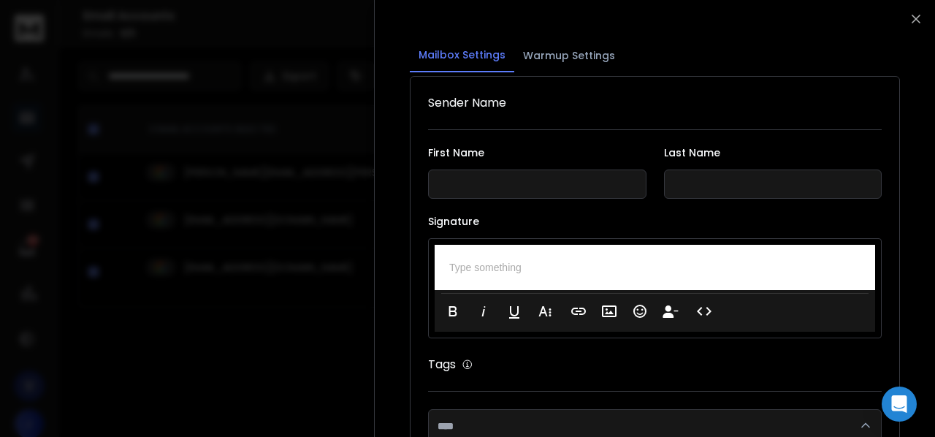
click at [616, 61] on button "Warmup Settings" at bounding box center [569, 55] width 110 height 32
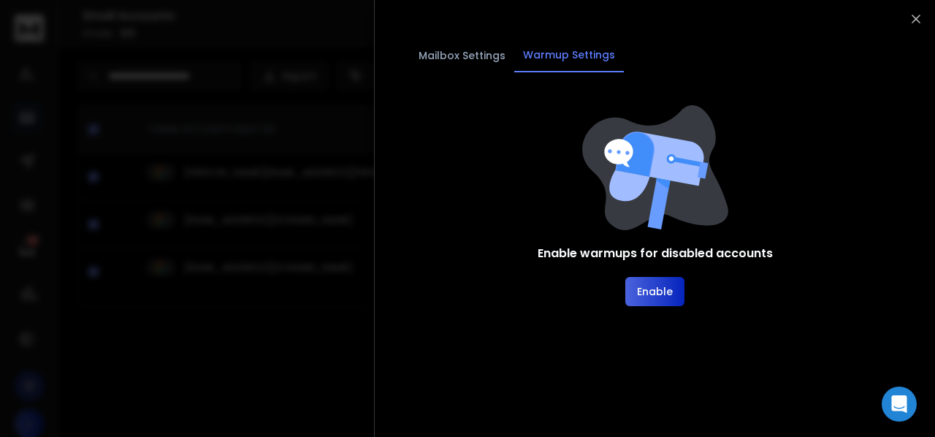
click at [683, 306] on button "Enable" at bounding box center [654, 291] width 59 height 29
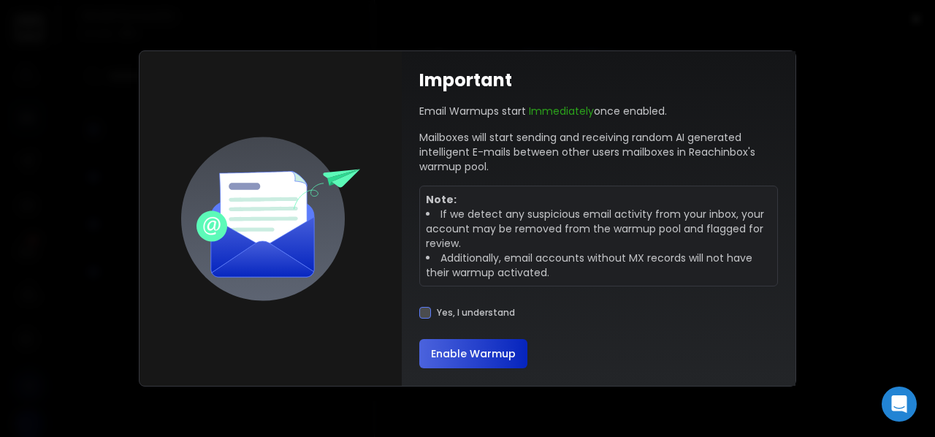
click at [419, 314] on button "Yes, I understand" at bounding box center [425, 313] width 12 height 12
click at [492, 354] on button "Enable Warmup" at bounding box center [473, 353] width 108 height 29
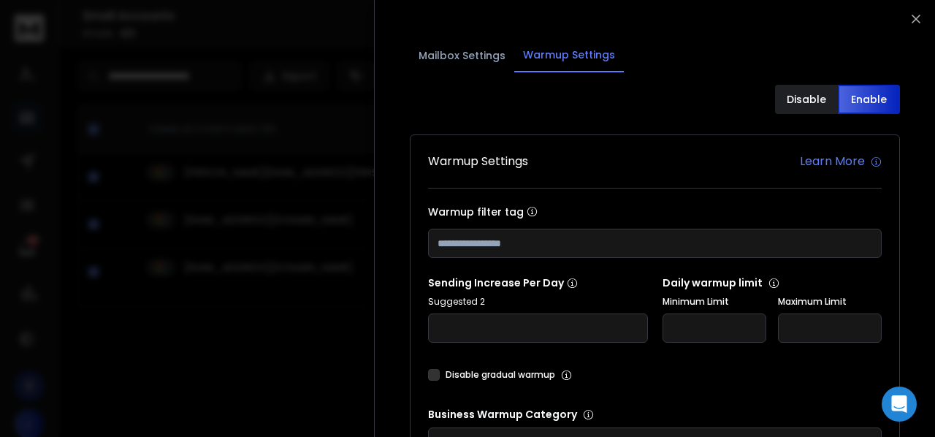
click at [558, 242] on input at bounding box center [654, 243] width 453 height 29
type input "*"
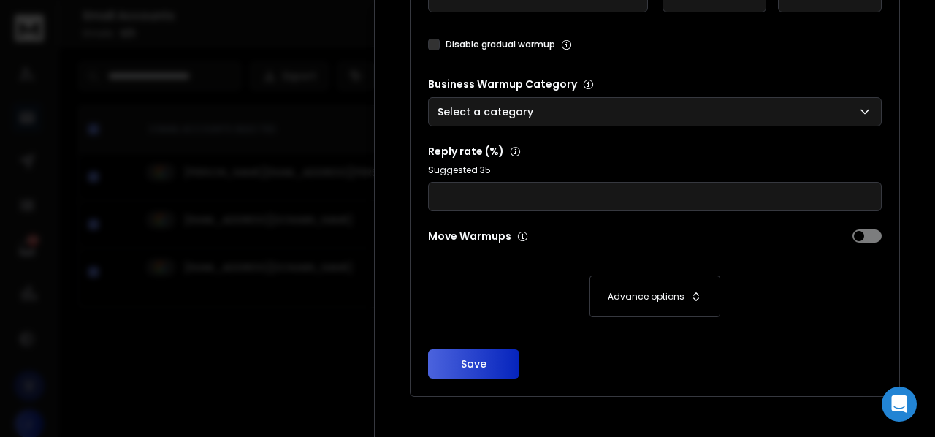
type input "*****"
click at [498, 350] on button "Save" at bounding box center [473, 363] width 91 height 29
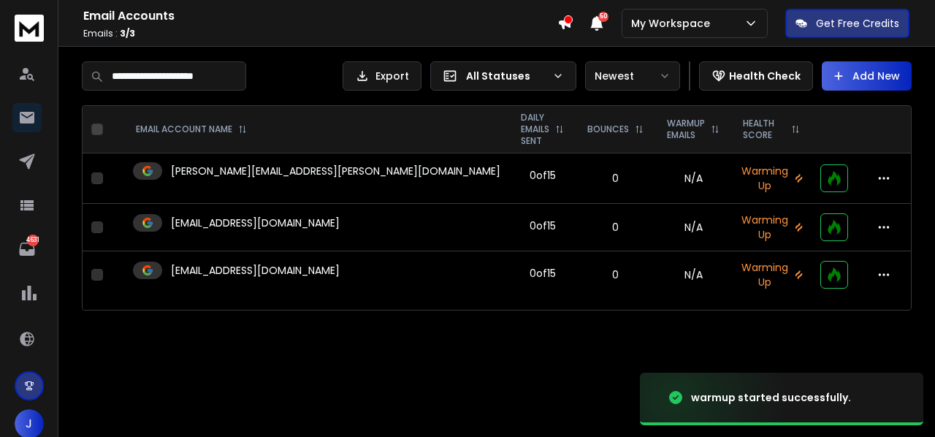
click at [165, 77] on input "**********" at bounding box center [164, 75] width 164 height 29
click at [165, 79] on input "**********" at bounding box center [164, 75] width 164 height 29
click at [161, 73] on input "**********" at bounding box center [164, 75] width 164 height 29
paste input
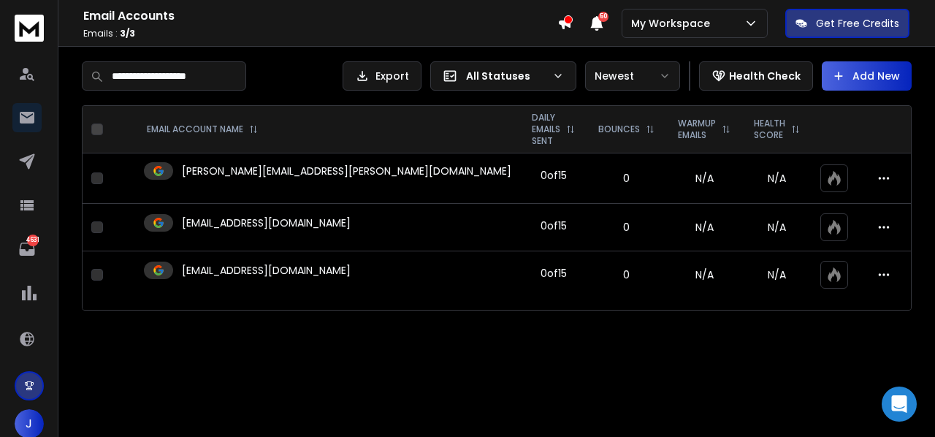
type input "**********"
click at [93, 126] on button "button" at bounding box center [97, 129] width 12 height 12
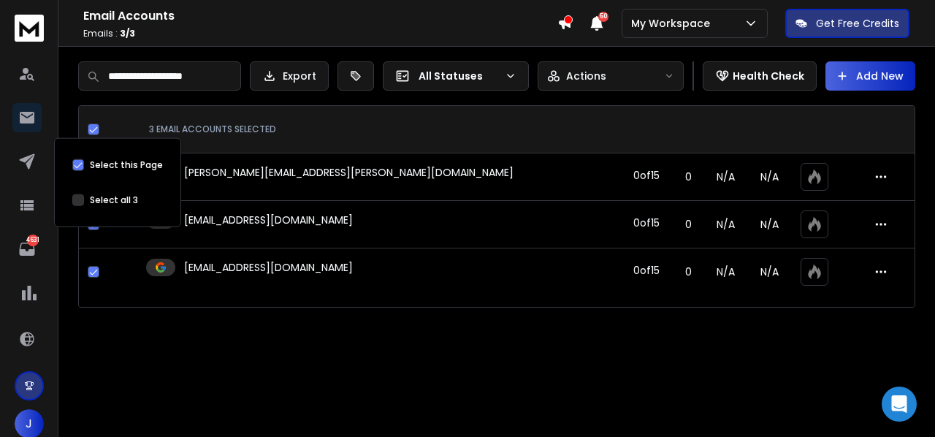
click at [607, 70] on div "Actions" at bounding box center [602, 76] width 111 height 15
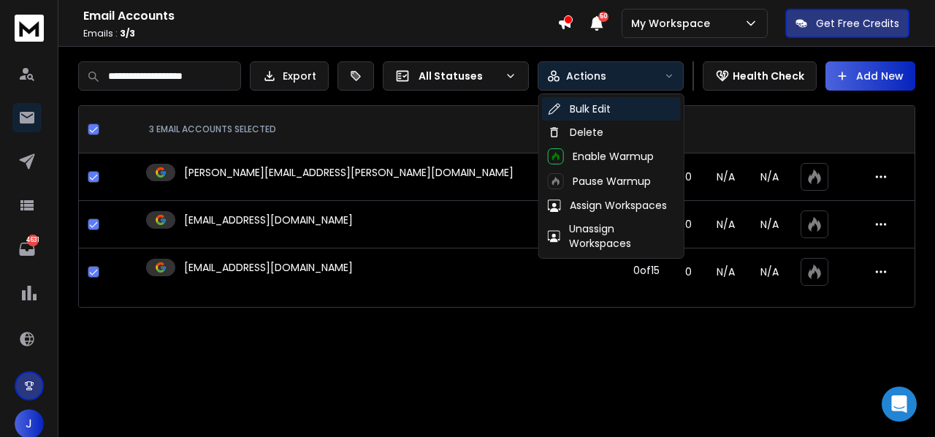
click at [610, 113] on div "Bulk Edit" at bounding box center [579, 108] width 63 height 15
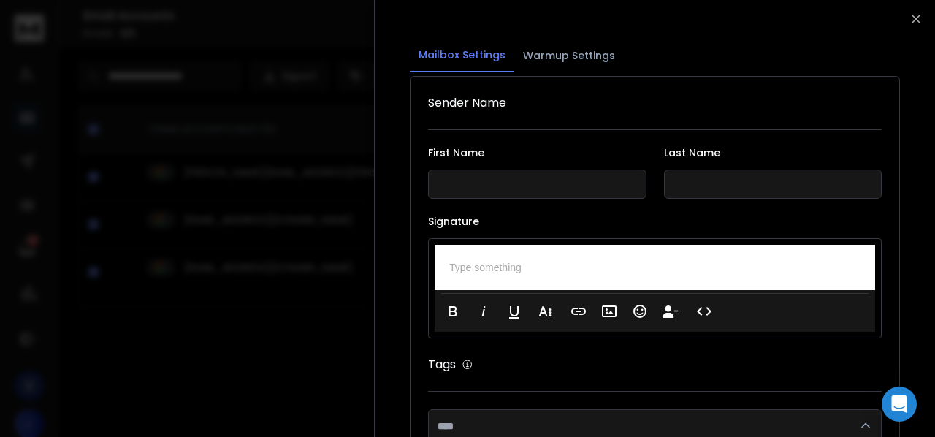
click at [577, 50] on button "Warmup Settings" at bounding box center [569, 55] width 110 height 32
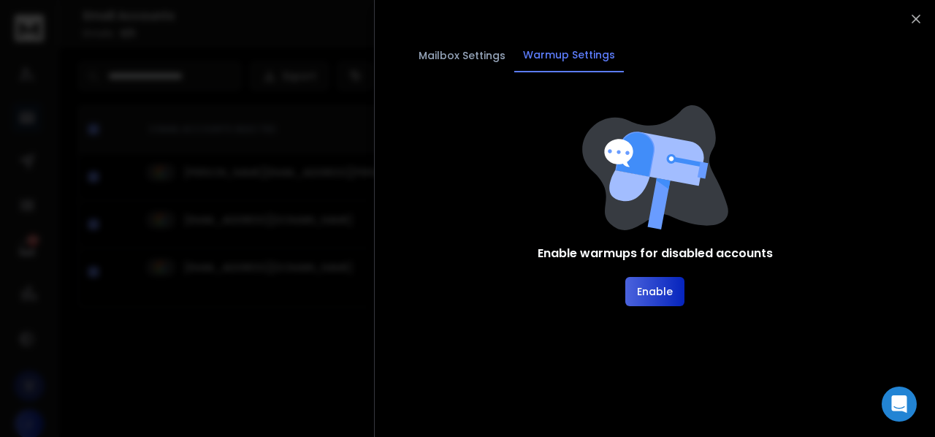
click at [660, 285] on button "Enable" at bounding box center [654, 291] width 59 height 29
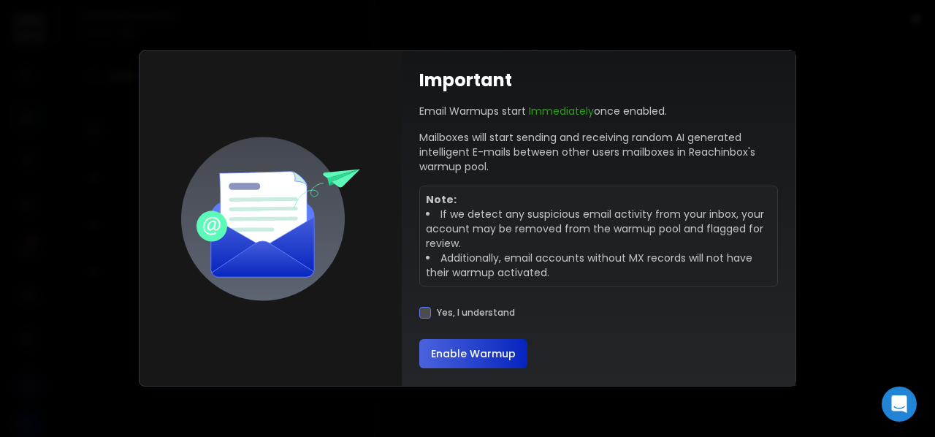
click at [473, 352] on button "Enable Warmup" at bounding box center [473, 353] width 108 height 29
click at [428, 309] on button "Yes, I understand" at bounding box center [425, 313] width 12 height 12
click at [483, 363] on button "Enable Warmup" at bounding box center [473, 353] width 108 height 29
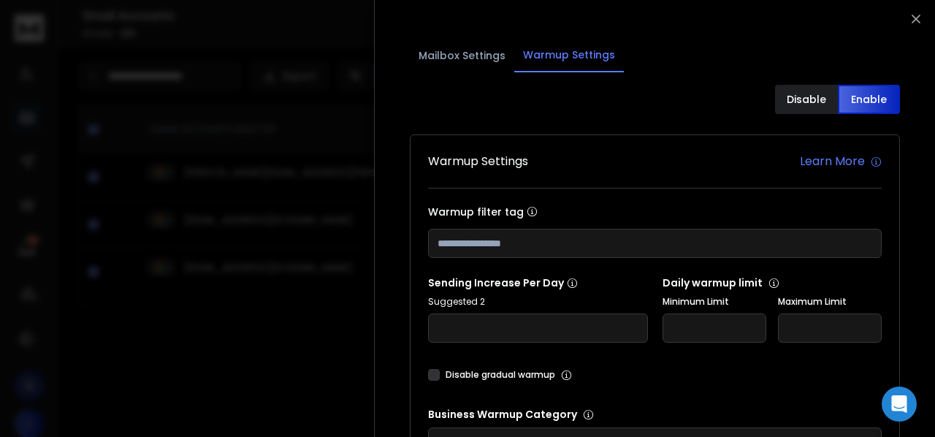
click at [519, 267] on form "Warmup Settings Learn More Warmup filter tag Sending Increase Per Day Suggested…" at bounding box center [654, 431] width 453 height 556
click at [583, 236] on input at bounding box center [654, 243] width 453 height 29
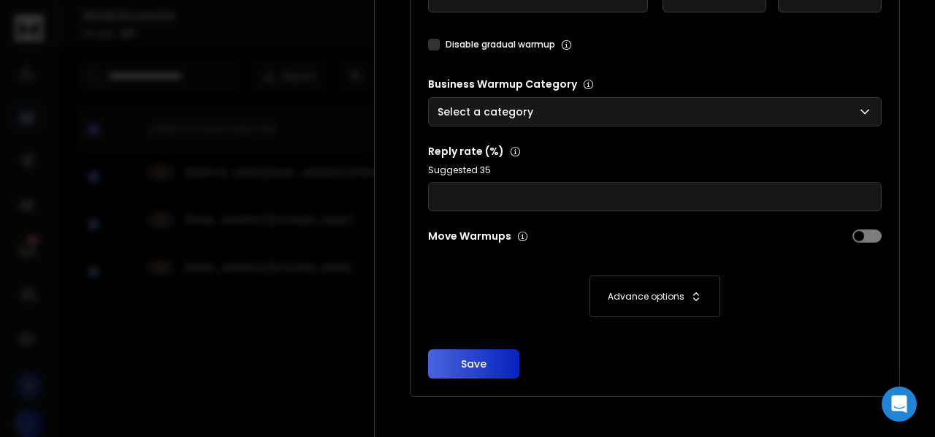
type input "*****"
click at [494, 369] on button "Save" at bounding box center [473, 363] width 91 height 29
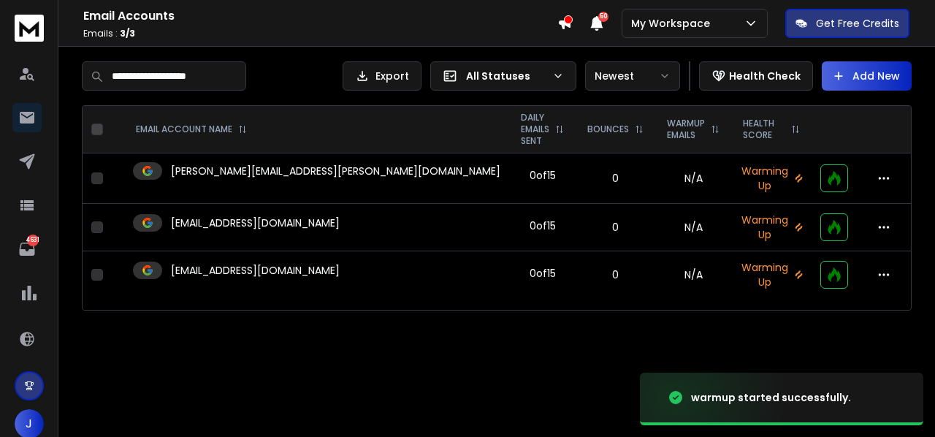
click at [101, 130] on button "button" at bounding box center [97, 129] width 12 height 12
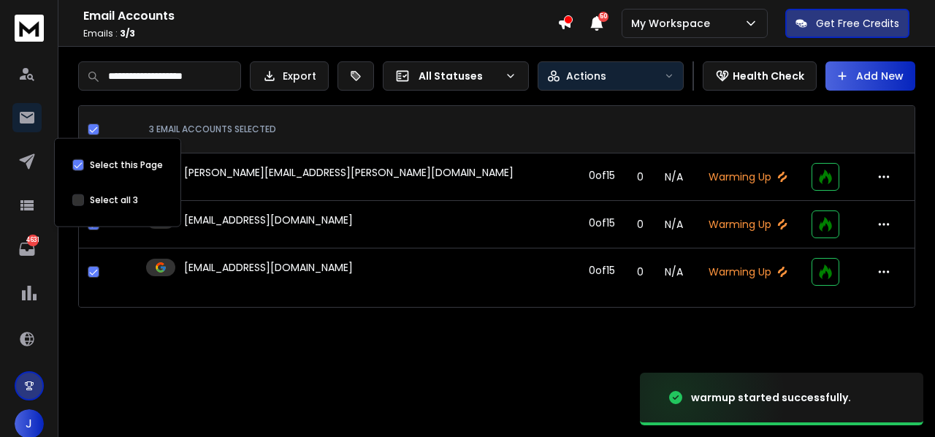
click at [584, 69] on p "Actions" at bounding box center [586, 76] width 40 height 15
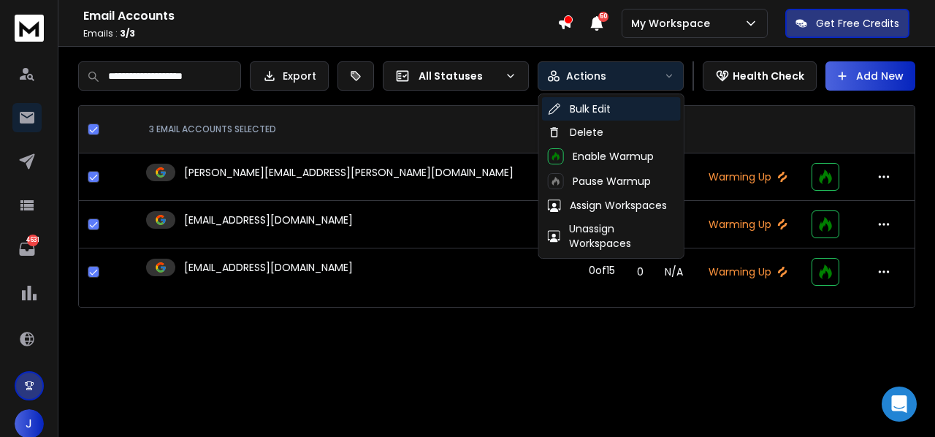
click at [583, 109] on div "Bulk Edit" at bounding box center [579, 108] width 63 height 15
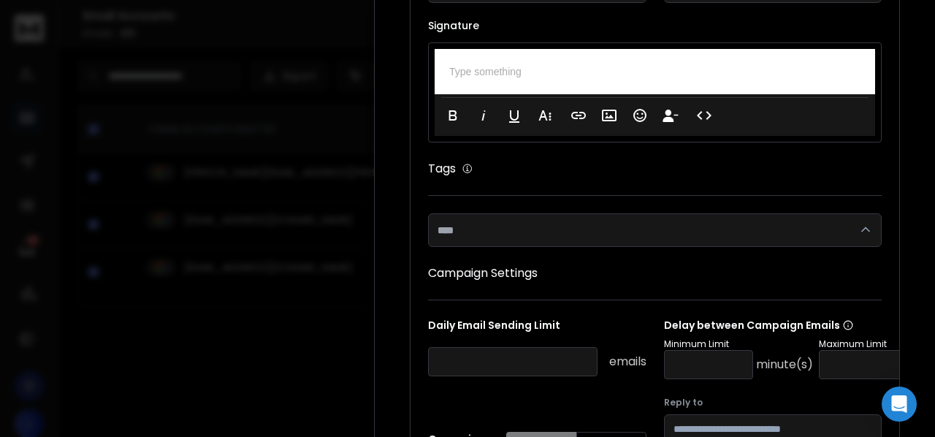
scroll to position [435, 0]
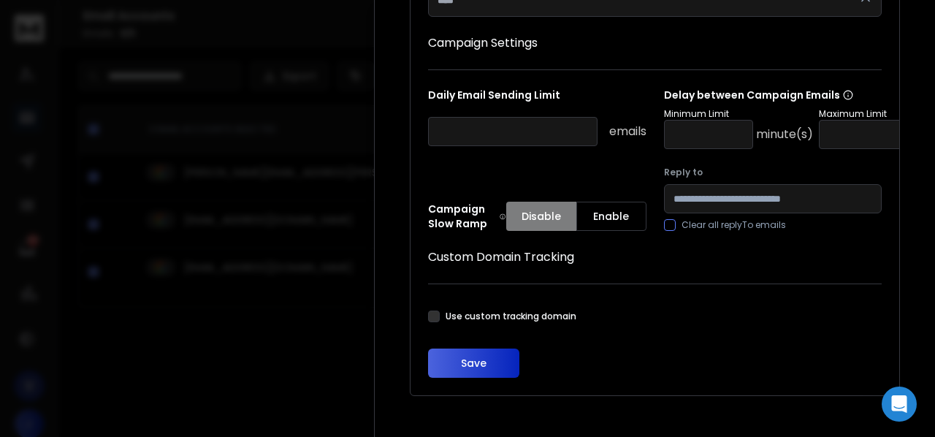
click at [430, 310] on button "Reply to" at bounding box center [434, 316] width 12 height 12
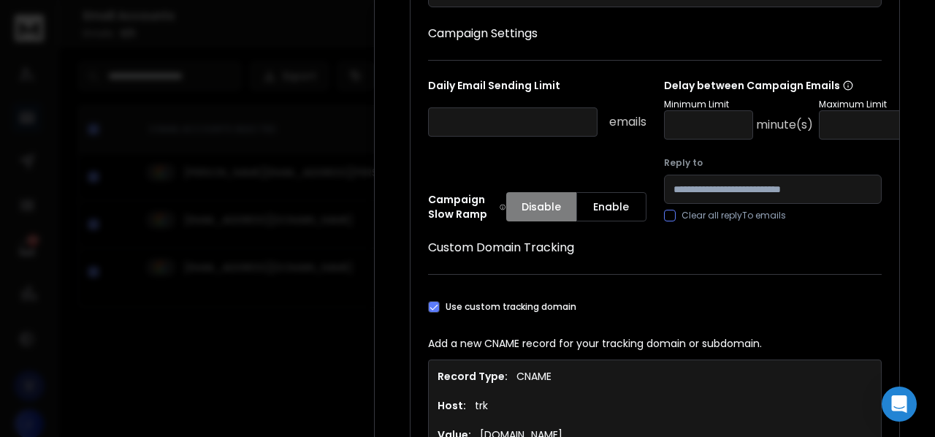
scroll to position [672, 0]
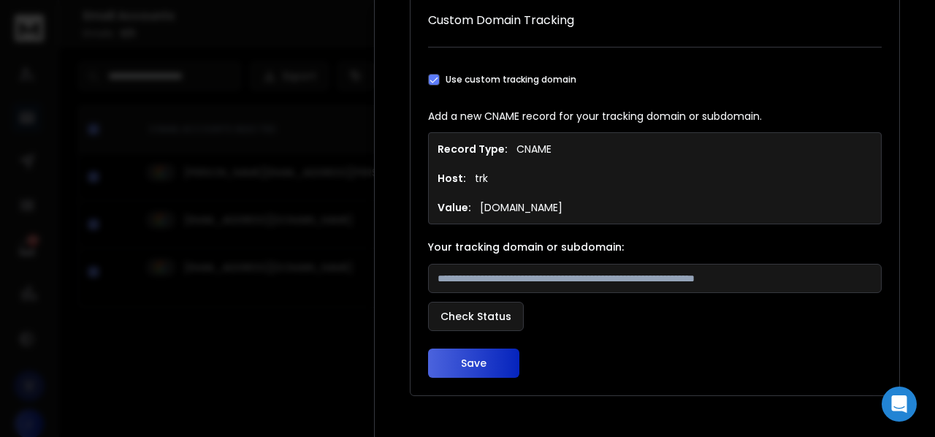
click at [537, 271] on input at bounding box center [654, 278] width 453 height 29
paste input "**********"
type input "**********"
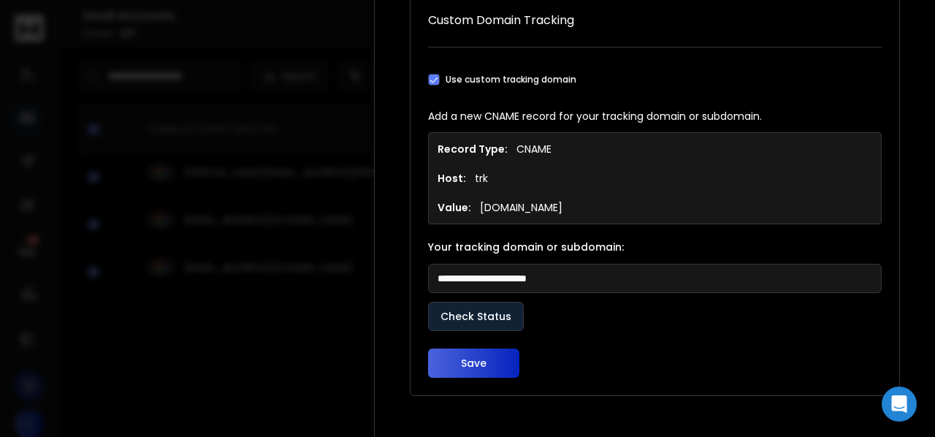
click at [466, 305] on button "Check Status" at bounding box center [476, 316] width 96 height 29
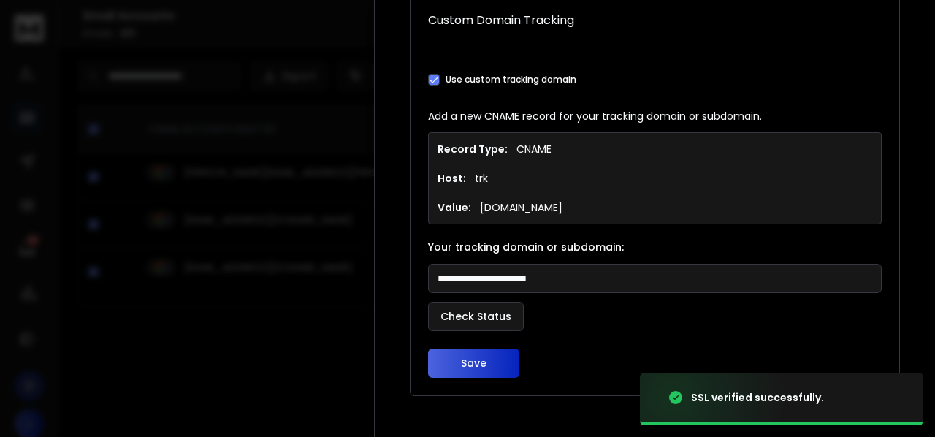
click at [482, 348] on button "Save" at bounding box center [473, 362] width 91 height 29
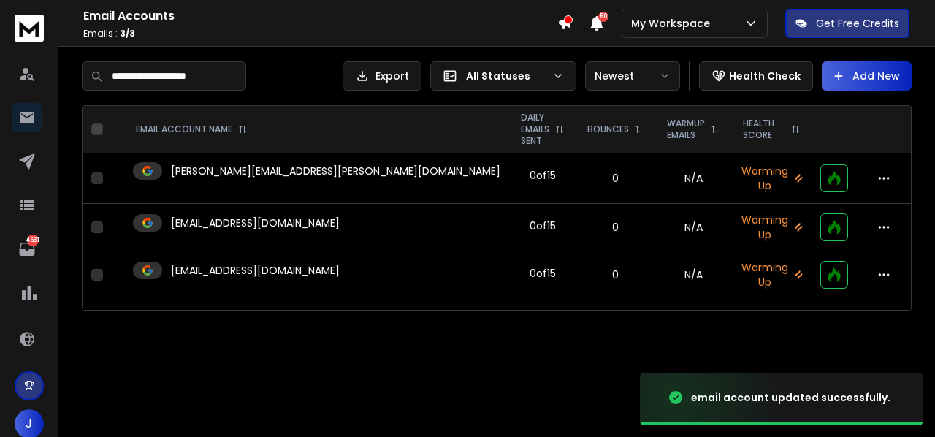
click at [166, 79] on input "**********" at bounding box center [164, 75] width 164 height 29
click at [163, 76] on input "**********" at bounding box center [164, 75] width 164 height 29
click at [158, 74] on input "**********" at bounding box center [164, 75] width 164 height 29
click at [161, 72] on input "**********" at bounding box center [164, 75] width 164 height 29
click at [177, 80] on input "**********" at bounding box center [164, 75] width 164 height 29
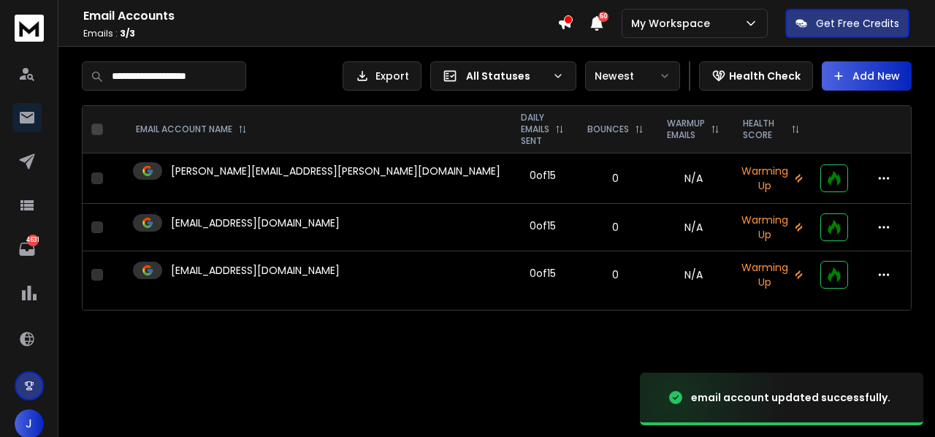
click at [179, 75] on input "**********" at bounding box center [164, 75] width 164 height 29
click at [180, 69] on input "**********" at bounding box center [164, 75] width 164 height 29
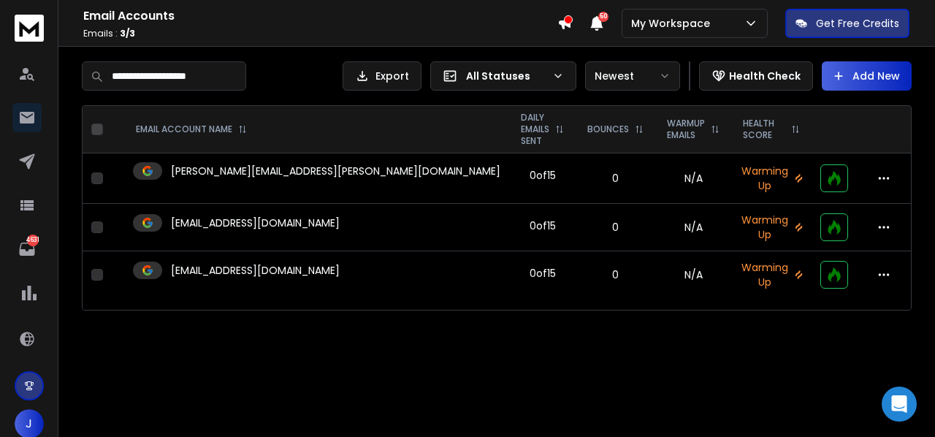
paste input
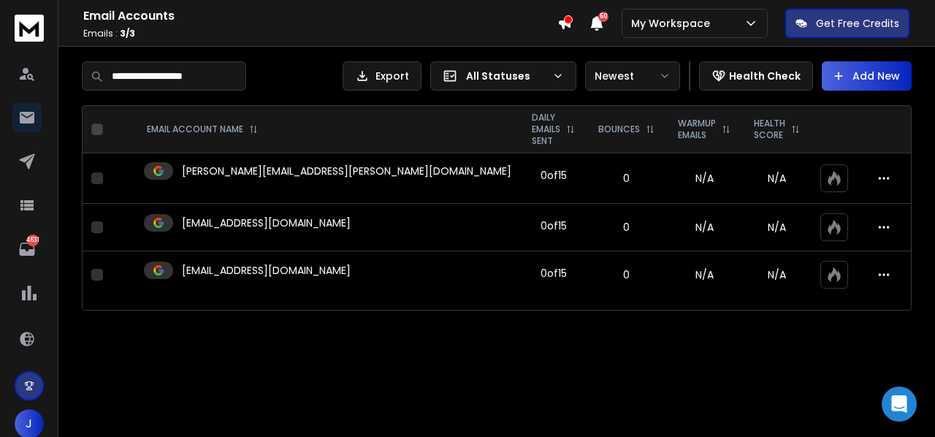
type input "**********"
click at [101, 127] on button "button" at bounding box center [97, 129] width 12 height 12
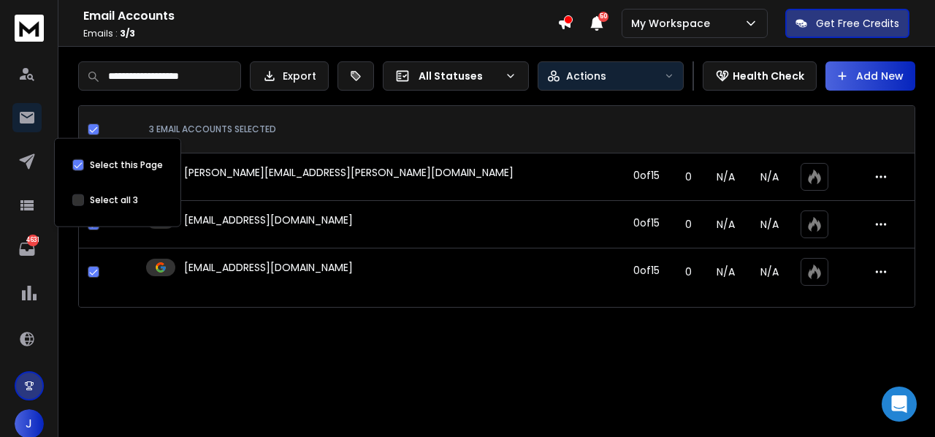
click at [586, 70] on p "Actions" at bounding box center [586, 76] width 40 height 15
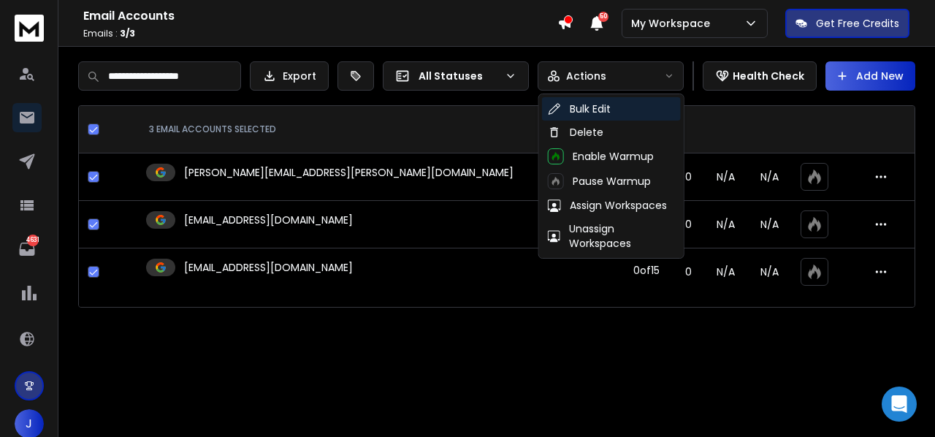
click at [587, 100] on div "Bulk Edit" at bounding box center [611, 108] width 139 height 23
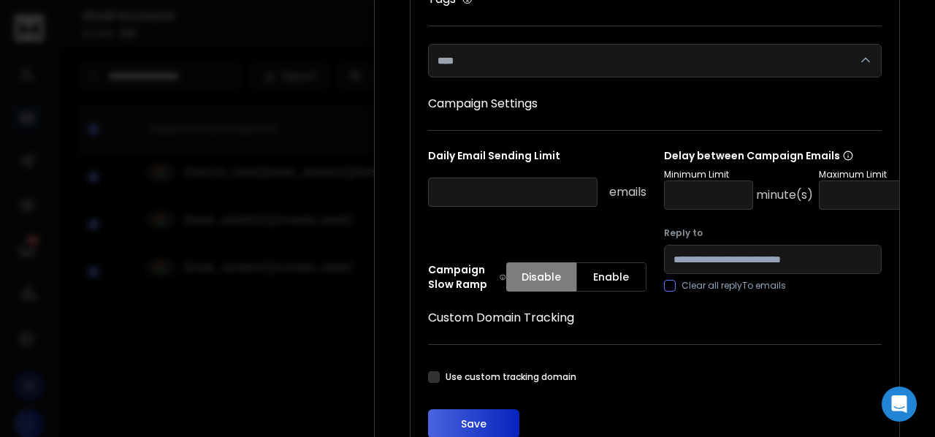
scroll to position [435, 0]
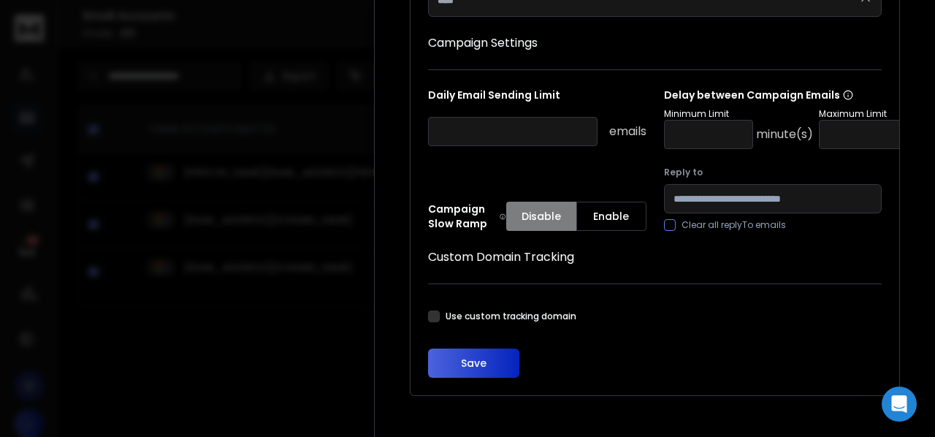
click at [435, 310] on button "Reply to" at bounding box center [434, 316] width 12 height 12
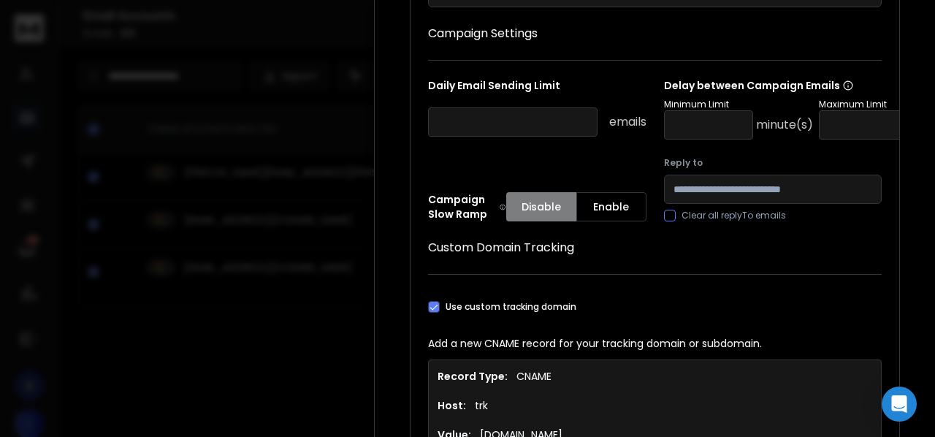
scroll to position [672, 0]
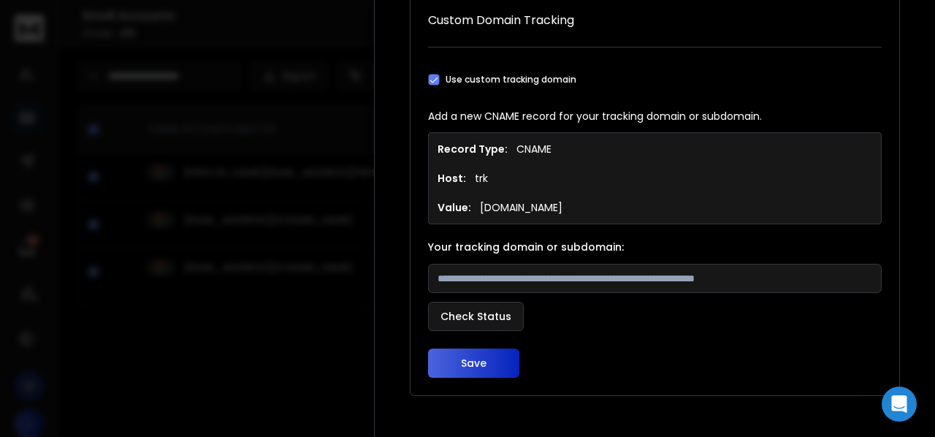
click at [533, 269] on input at bounding box center [654, 278] width 453 height 29
paste input "**********"
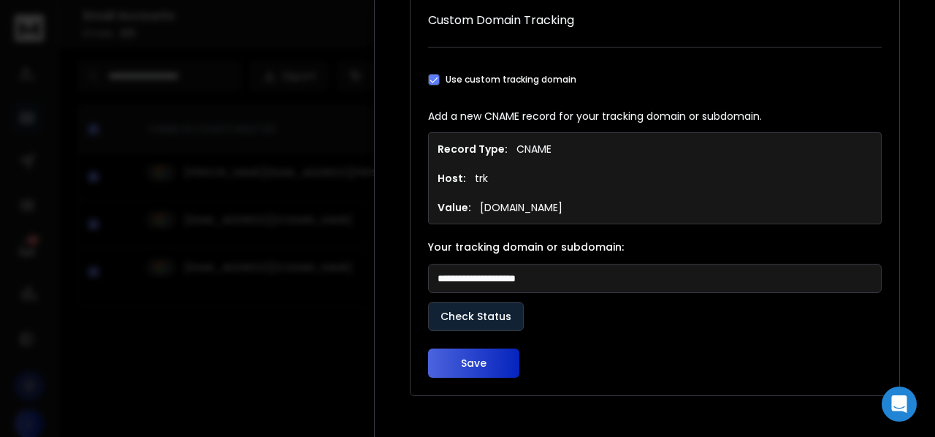
click at [474, 302] on button "Check Status" at bounding box center [476, 316] width 96 height 29
click at [440, 266] on input "**********" at bounding box center [654, 278] width 453 height 29
type input "**********"
click at [475, 302] on button "Check Status" at bounding box center [476, 316] width 96 height 29
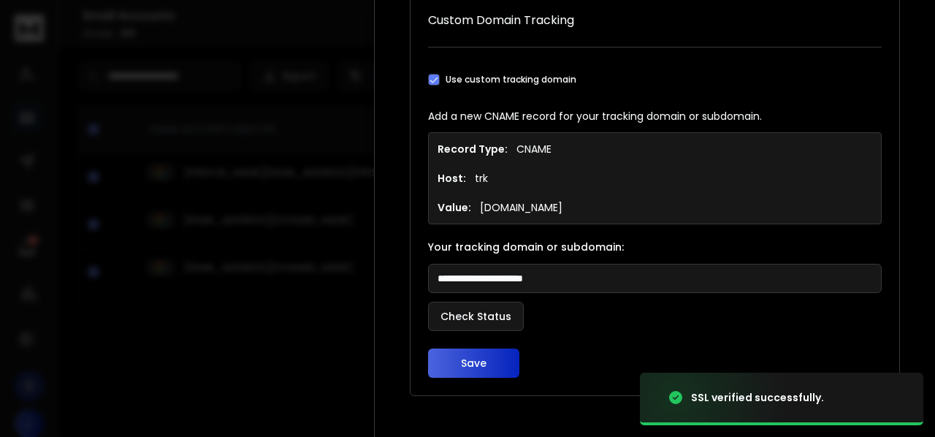
click at [486, 356] on button "Save" at bounding box center [473, 362] width 91 height 29
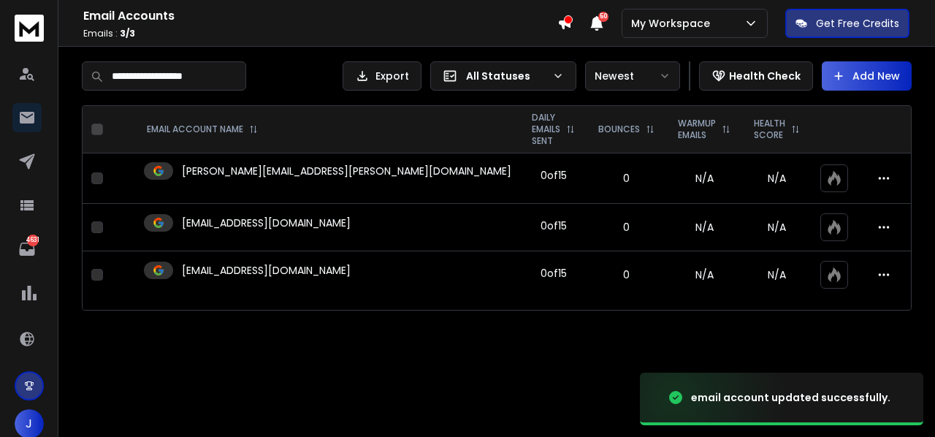
click at [101, 126] on button "button" at bounding box center [97, 129] width 12 height 12
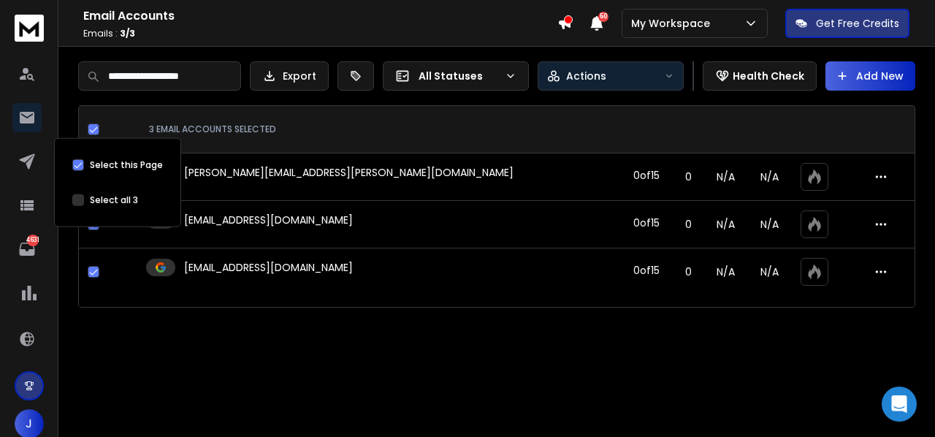
click at [610, 73] on div "Actions" at bounding box center [602, 76] width 111 height 15
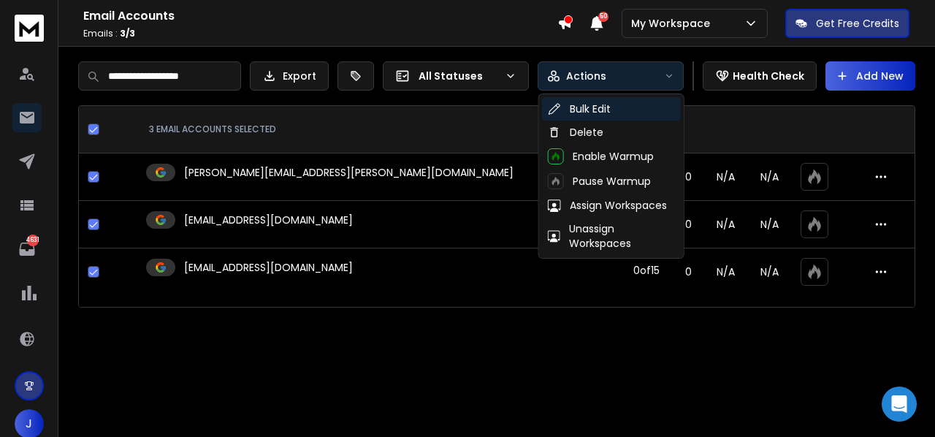
click at [629, 112] on div "Bulk Edit" at bounding box center [611, 108] width 139 height 23
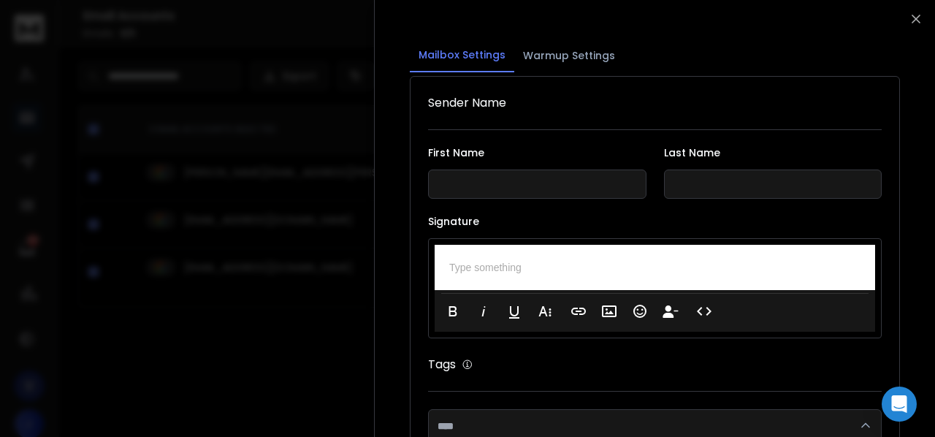
click at [567, 55] on button "Warmup Settings" at bounding box center [569, 55] width 110 height 32
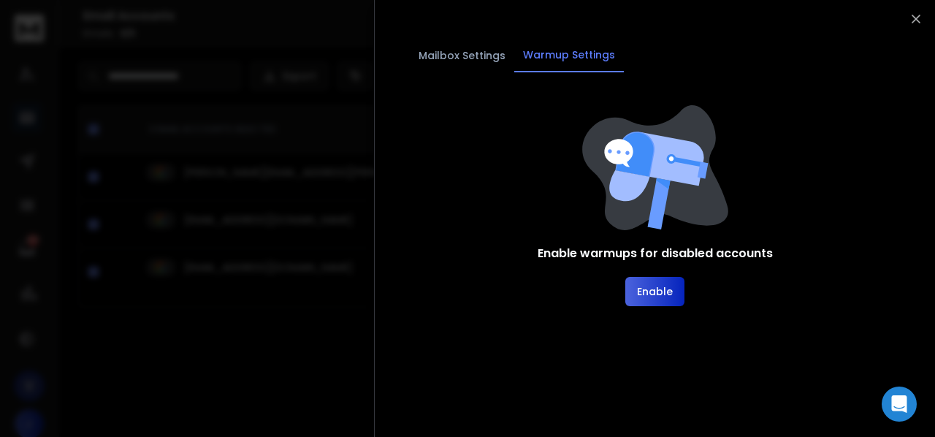
click at [666, 291] on button "Enable" at bounding box center [654, 291] width 59 height 29
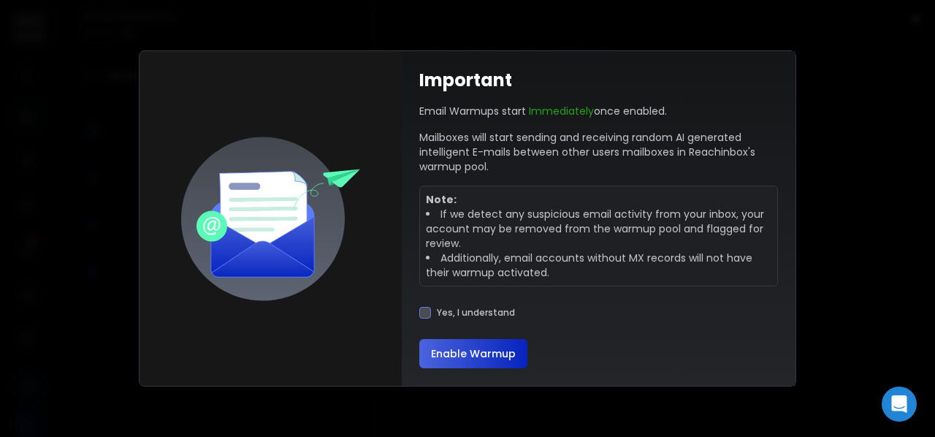
click at [653, 299] on div "Important Email Warmups start Immediately once enabled. Mailboxes will start se…" at bounding box center [599, 218] width 394 height 334
click at [428, 316] on button "Yes, I understand" at bounding box center [425, 313] width 12 height 12
click at [492, 362] on button "Enable Warmup" at bounding box center [473, 353] width 108 height 29
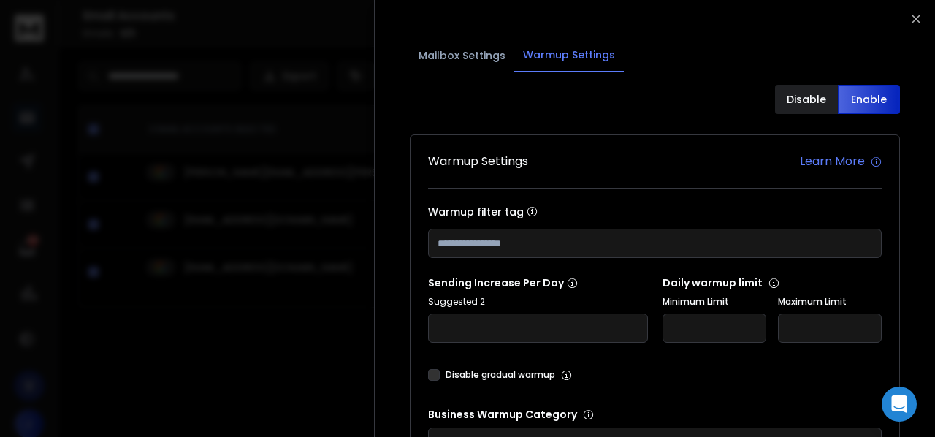
click at [506, 247] on input at bounding box center [654, 243] width 453 height 29
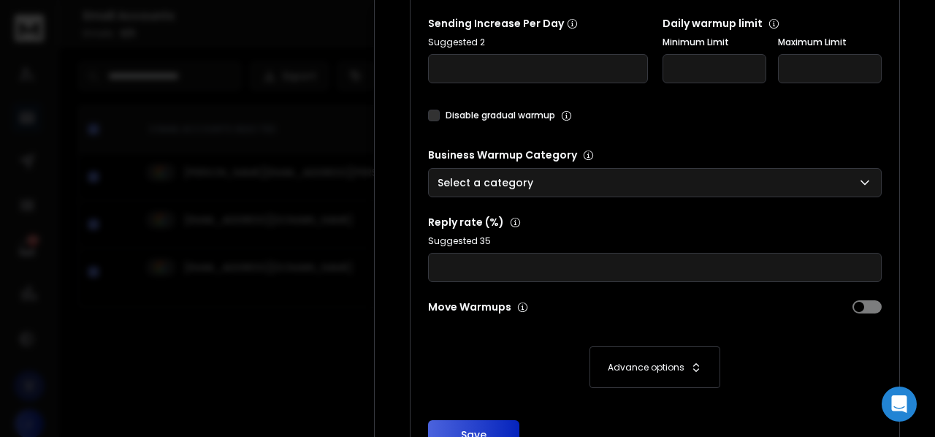
scroll to position [330, 0]
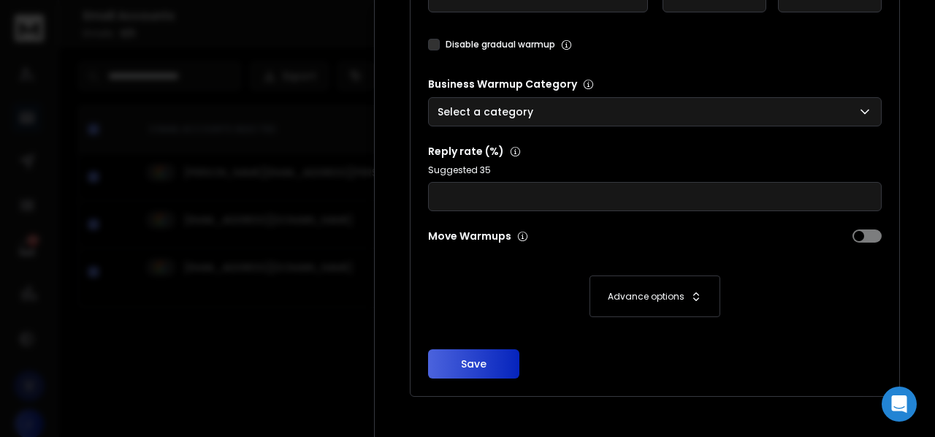
type input "*****"
click at [482, 365] on button "Save" at bounding box center [473, 363] width 91 height 29
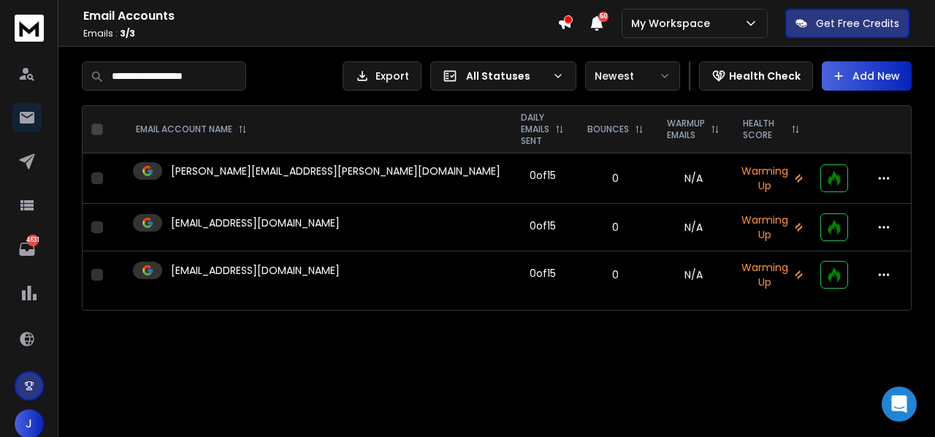
click at [844, 88] on button "Add New" at bounding box center [866, 75] width 90 height 29
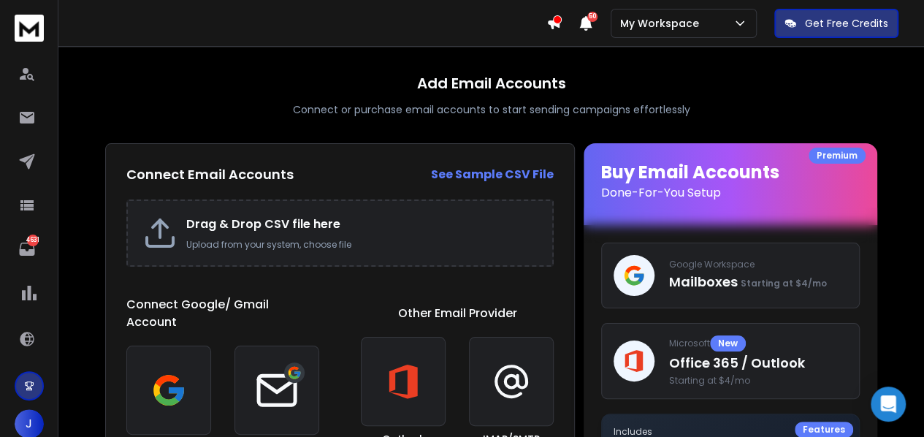
click at [169, 381] on icon at bounding box center [168, 390] width 37 height 44
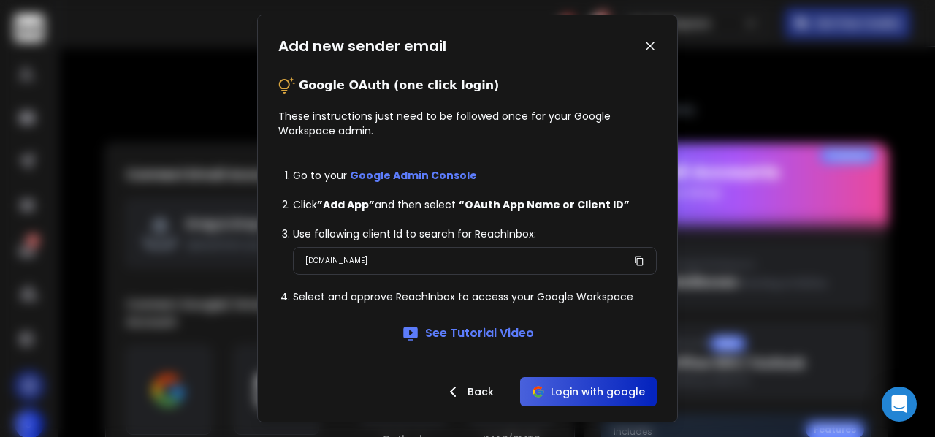
click at [613, 390] on button "Login with google" at bounding box center [588, 391] width 137 height 29
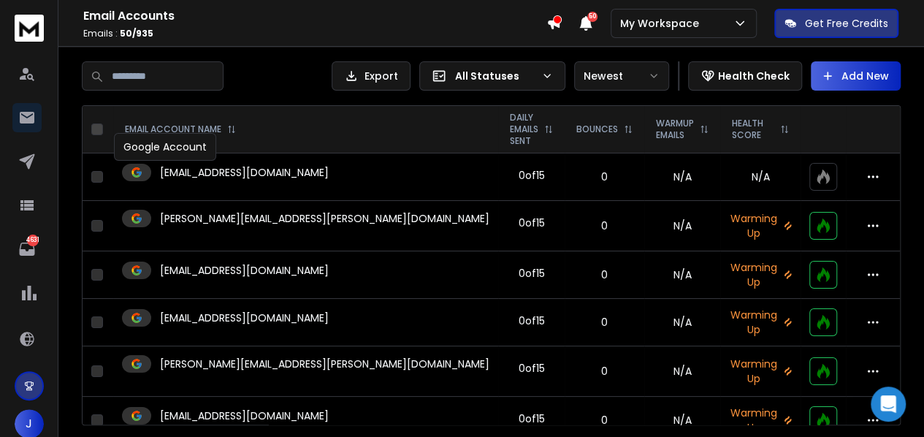
click at [846, 77] on button "Add New" at bounding box center [855, 75] width 90 height 29
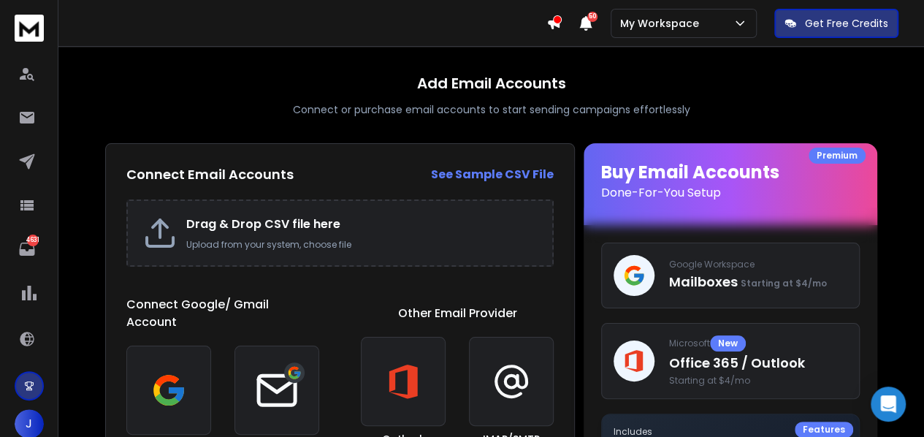
click at [158, 354] on div at bounding box center [168, 389] width 85 height 89
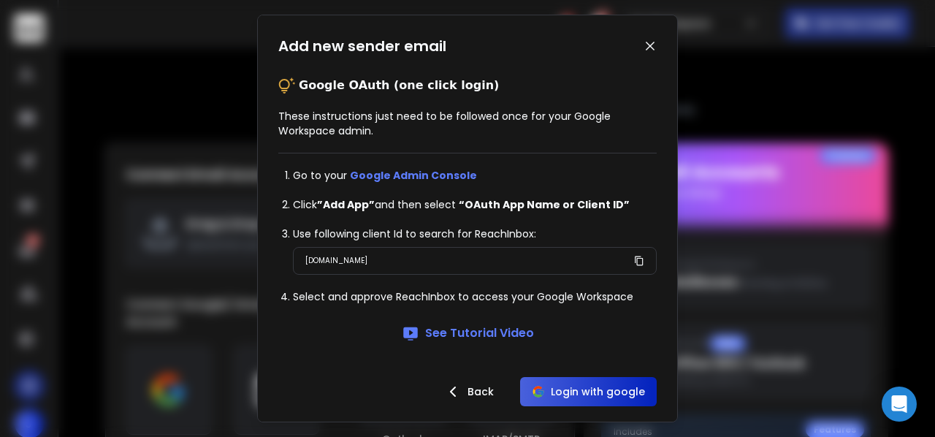
click at [634, 387] on button "Login with google" at bounding box center [588, 391] width 137 height 29
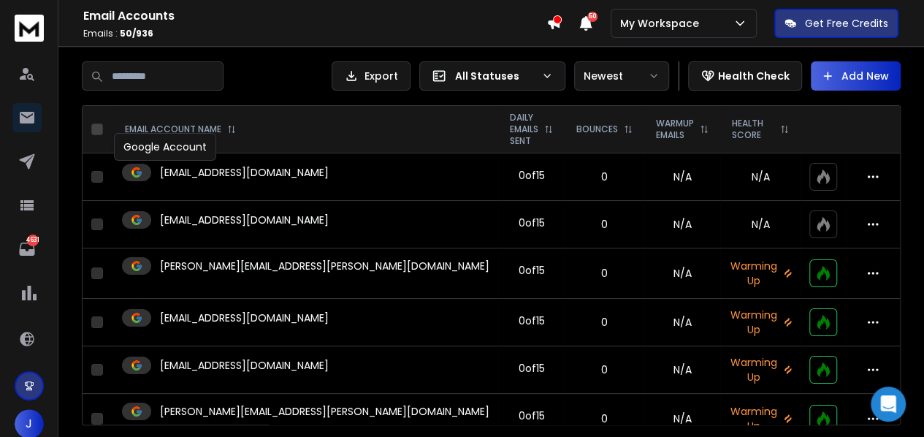
click at [866, 64] on button "Add New" at bounding box center [855, 75] width 90 height 29
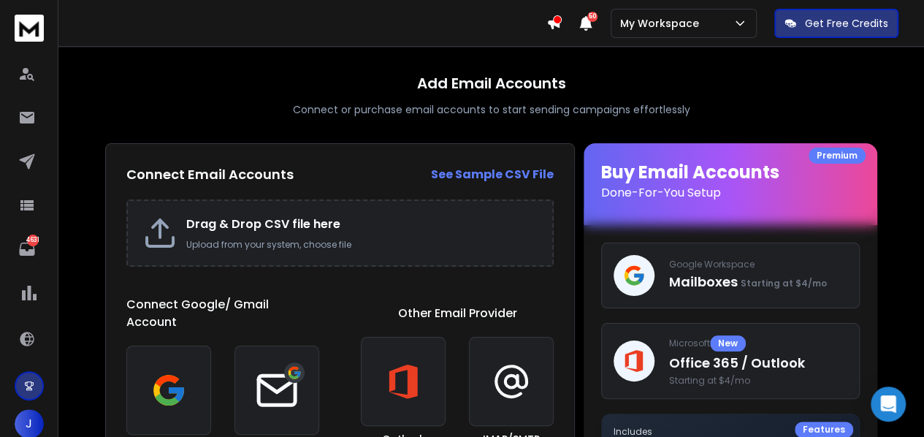
click at [194, 378] on div at bounding box center [168, 389] width 85 height 89
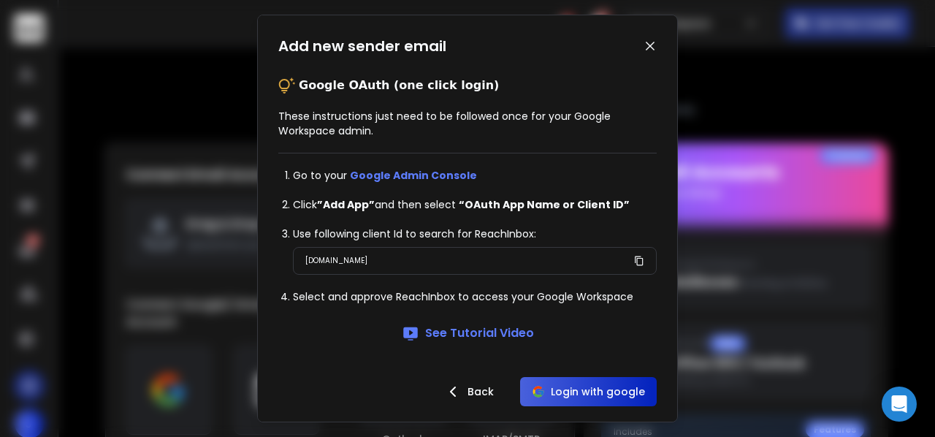
click at [583, 389] on button "Login with google" at bounding box center [588, 391] width 137 height 29
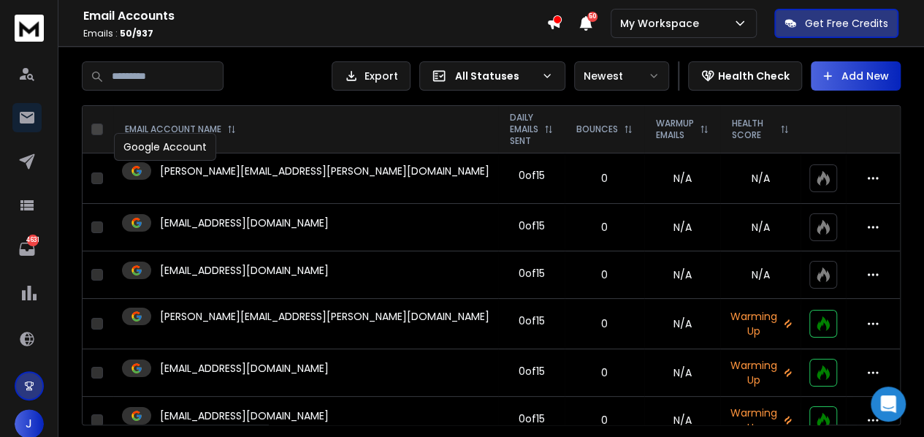
click at [883, 77] on button "Add New" at bounding box center [855, 75] width 90 height 29
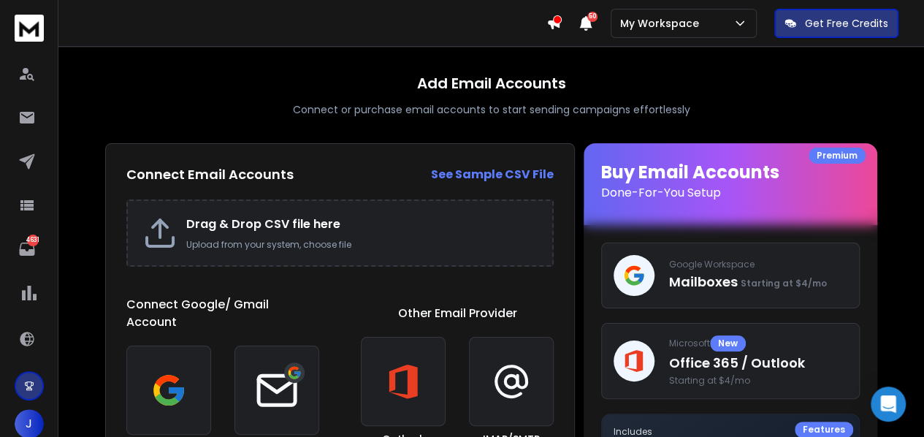
click at [153, 380] on icon at bounding box center [168, 390] width 37 height 44
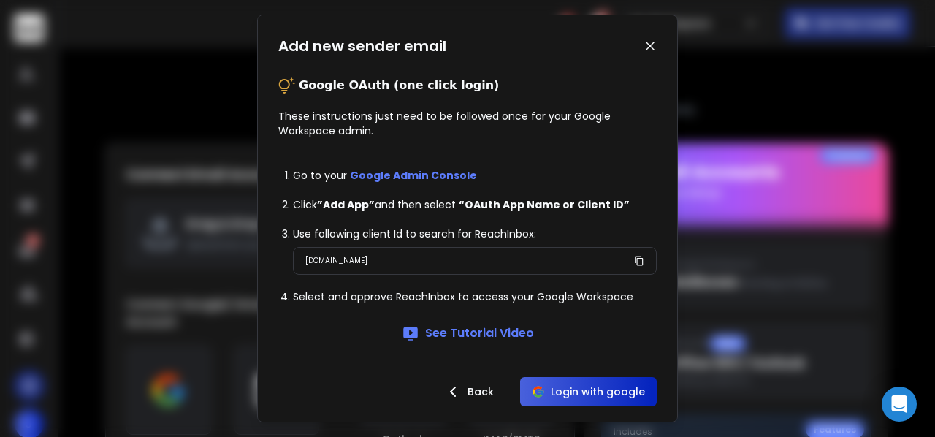
click at [625, 386] on button "Login with google" at bounding box center [588, 391] width 137 height 29
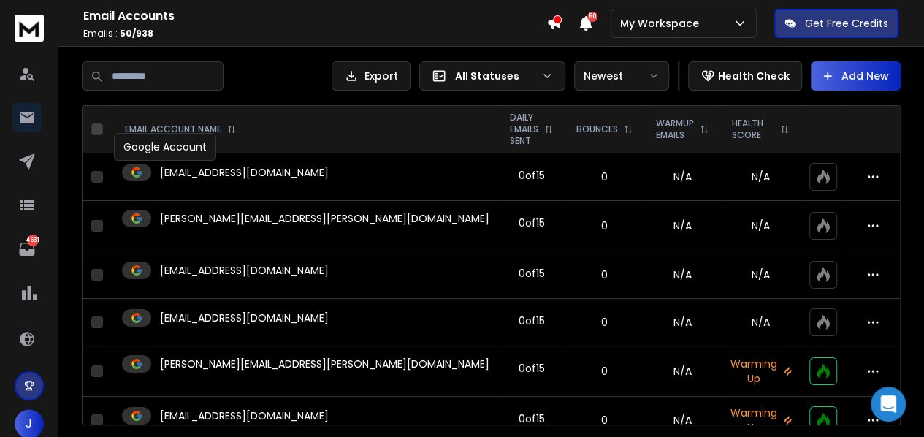
click at [867, 76] on button "Add New" at bounding box center [855, 75] width 90 height 29
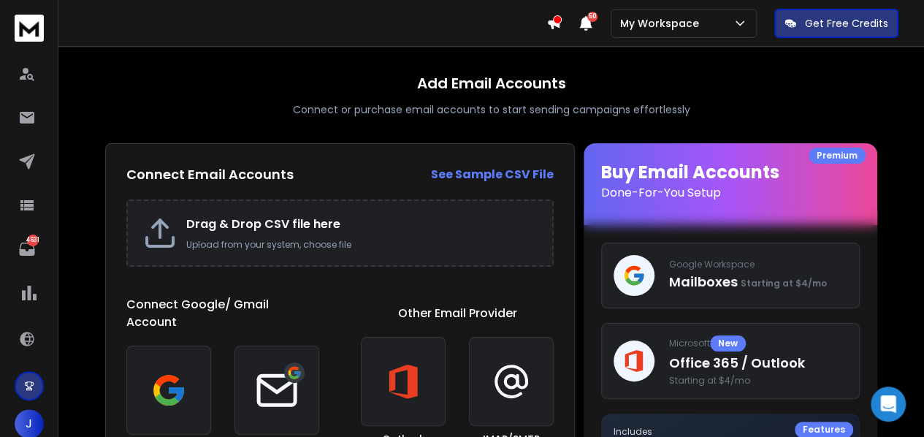
click at [153, 383] on icon at bounding box center [168, 390] width 37 height 44
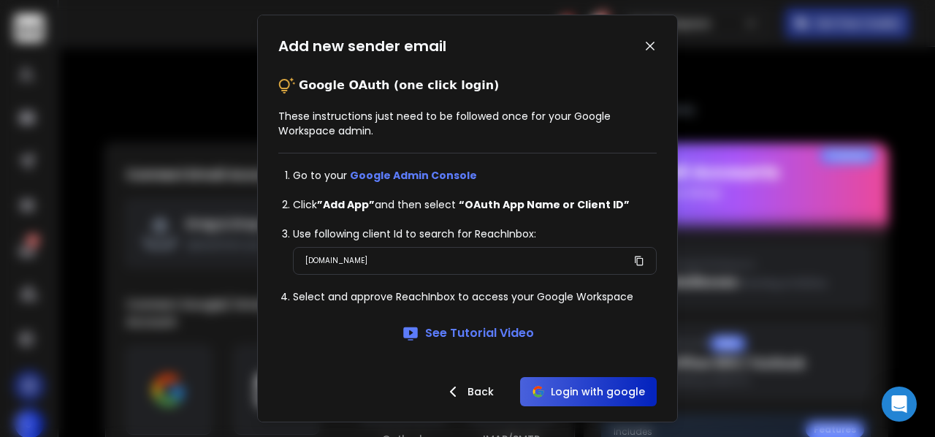
click at [591, 387] on button "Login with google" at bounding box center [588, 391] width 137 height 29
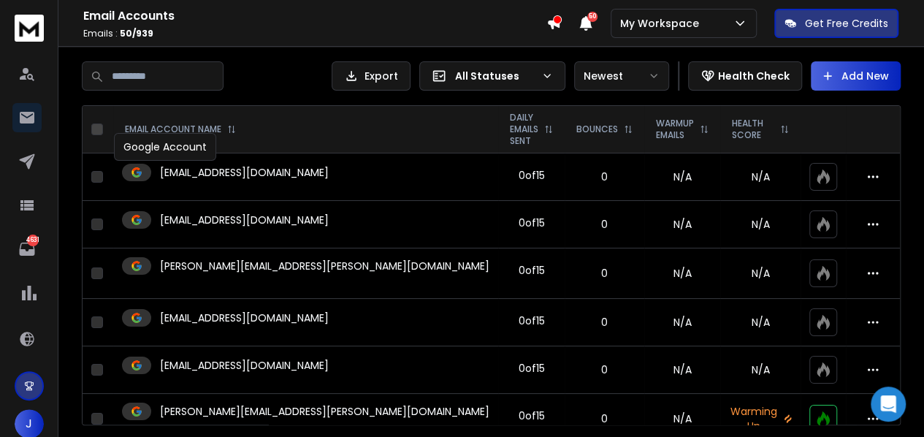
click at [866, 63] on button "Add New" at bounding box center [855, 75] width 90 height 29
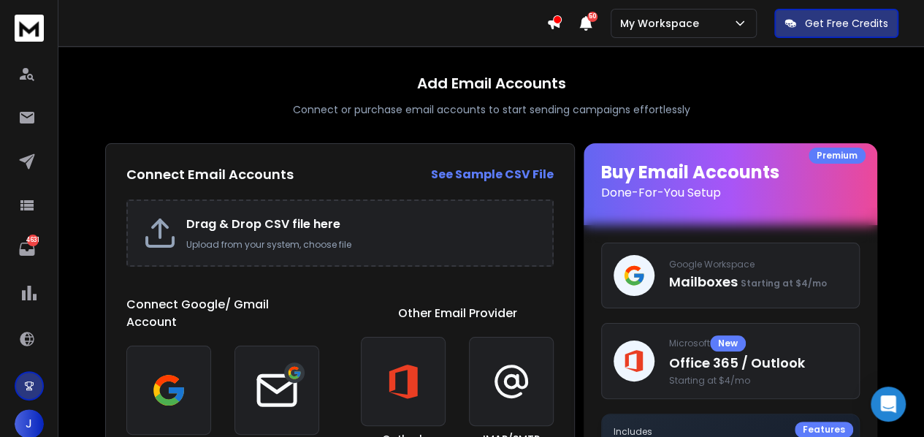
click at [149, 387] on div at bounding box center [168, 389] width 85 height 89
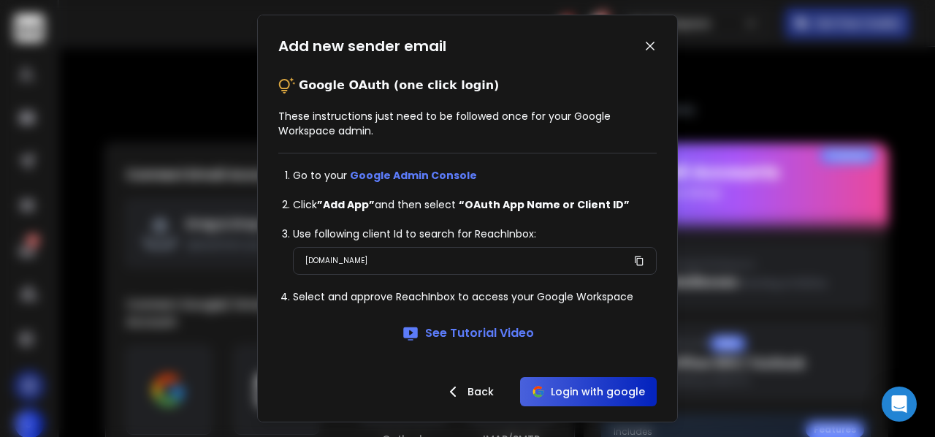
click at [597, 388] on button "Login with google" at bounding box center [588, 391] width 137 height 29
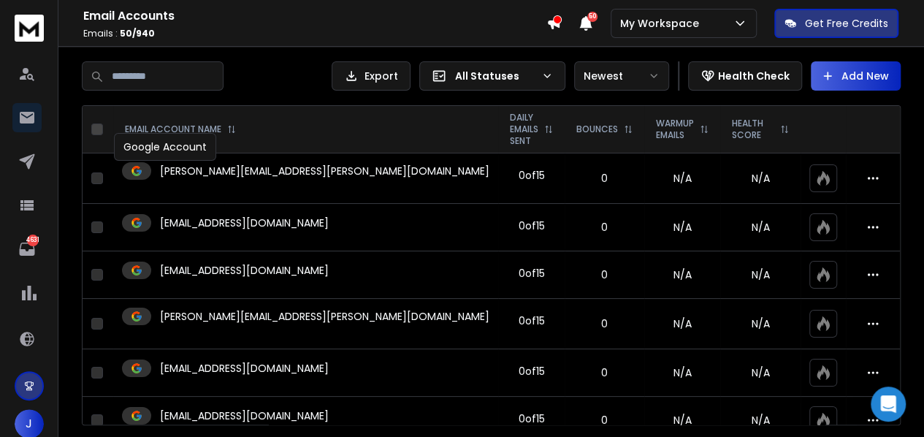
click at [879, 71] on button "Add New" at bounding box center [855, 75] width 90 height 29
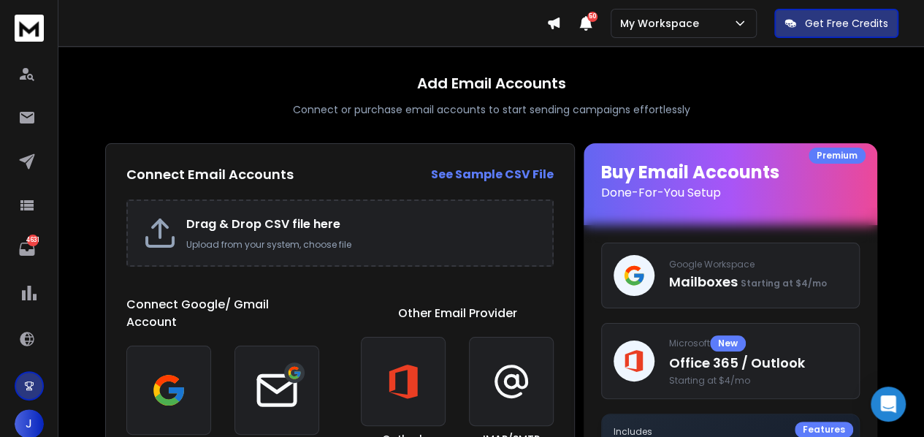
click at [152, 376] on icon at bounding box center [168, 390] width 37 height 44
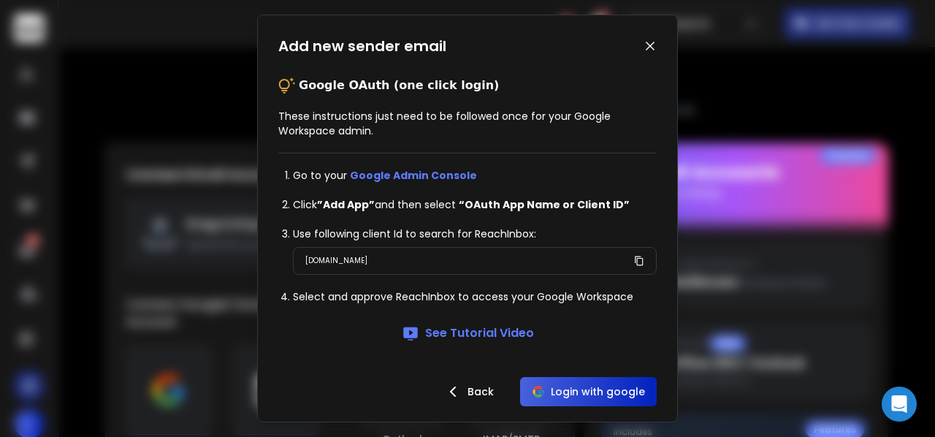
click at [616, 391] on button "Login with google" at bounding box center [588, 391] width 137 height 29
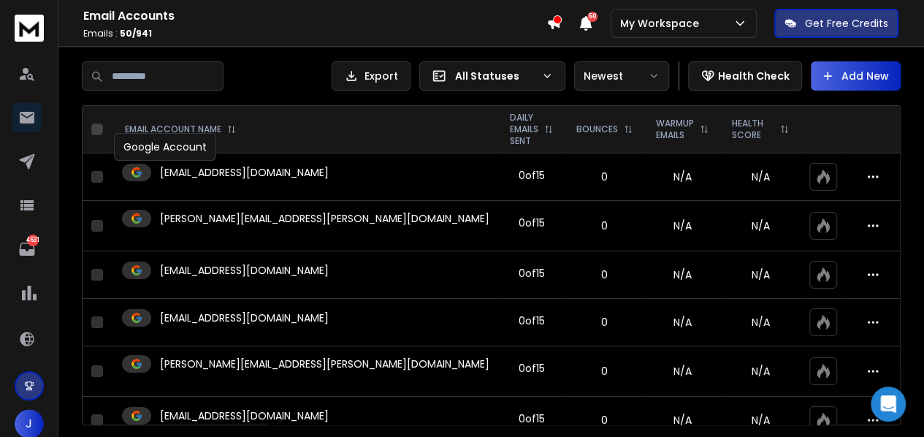
click at [879, 69] on button "Add New" at bounding box center [855, 75] width 90 height 29
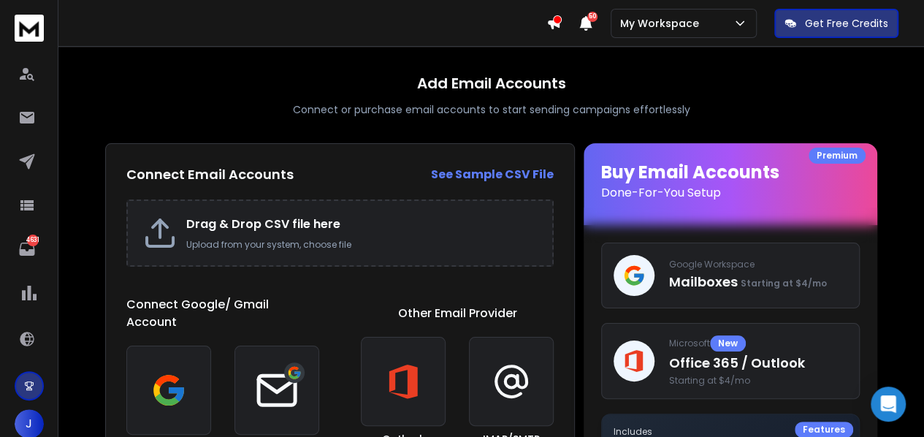
click at [142, 372] on div at bounding box center [168, 389] width 85 height 89
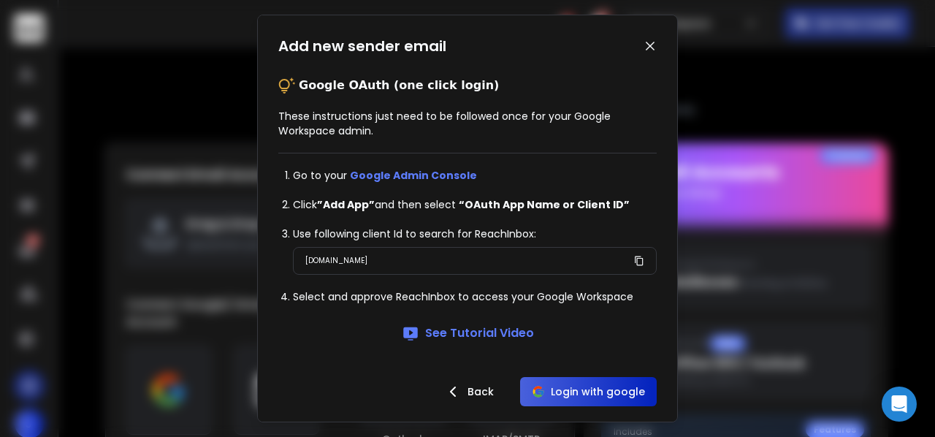
click at [624, 387] on button "Login with google" at bounding box center [588, 391] width 137 height 29
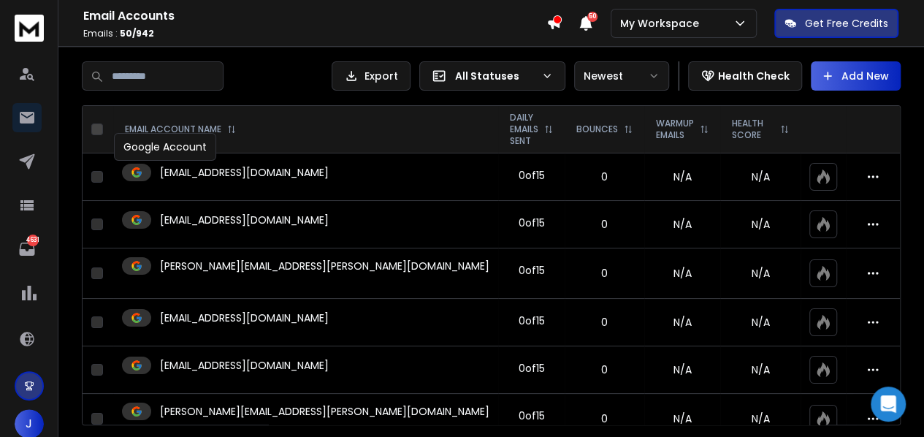
click at [867, 72] on button "Add New" at bounding box center [855, 75] width 90 height 29
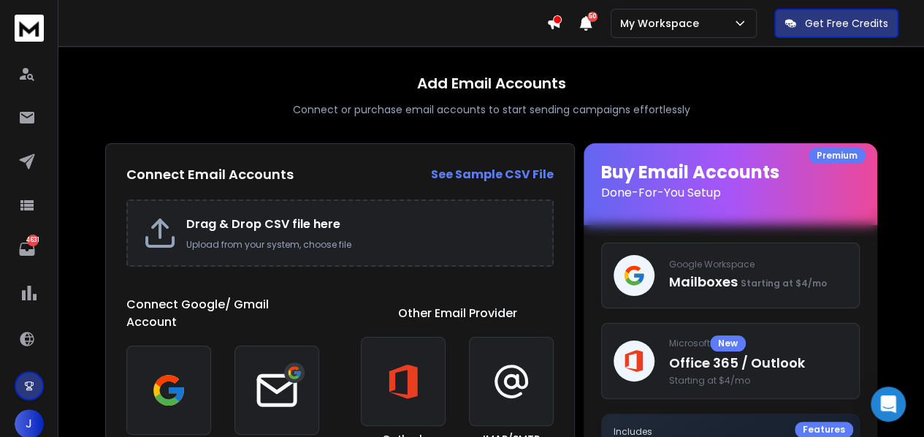
click at [158, 375] on icon at bounding box center [168, 390] width 37 height 44
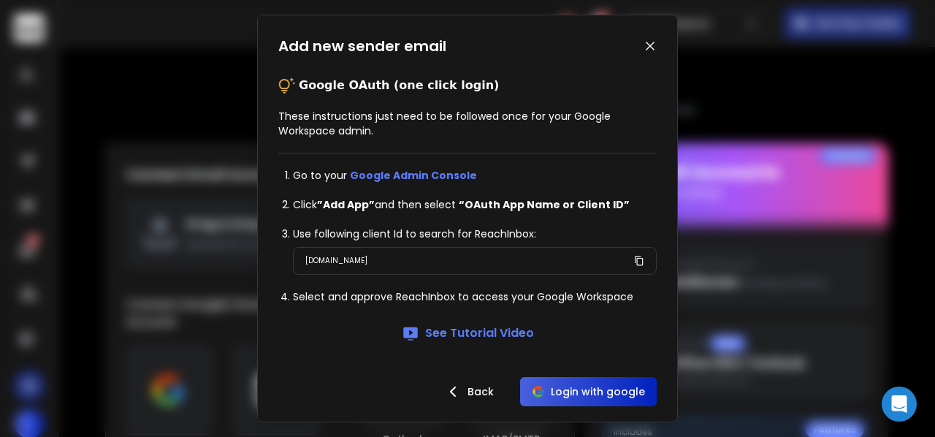
click at [618, 387] on button "Login with google" at bounding box center [588, 391] width 137 height 29
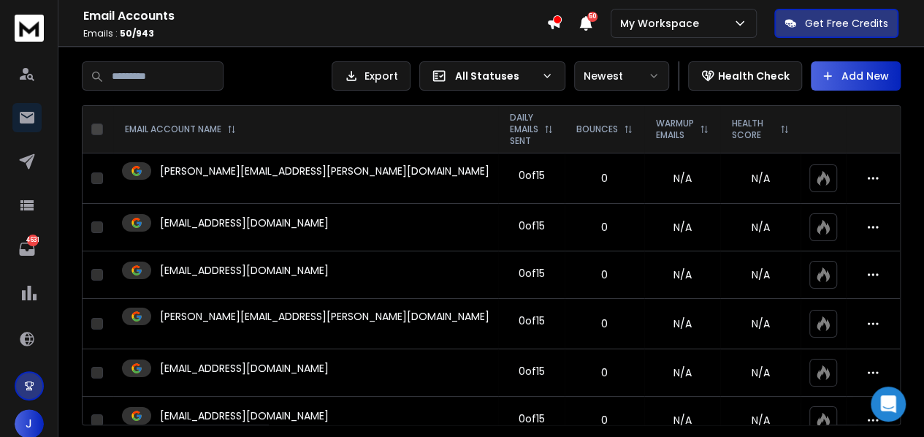
click at [177, 80] on input at bounding box center [153, 75] width 142 height 29
paste input "**********"
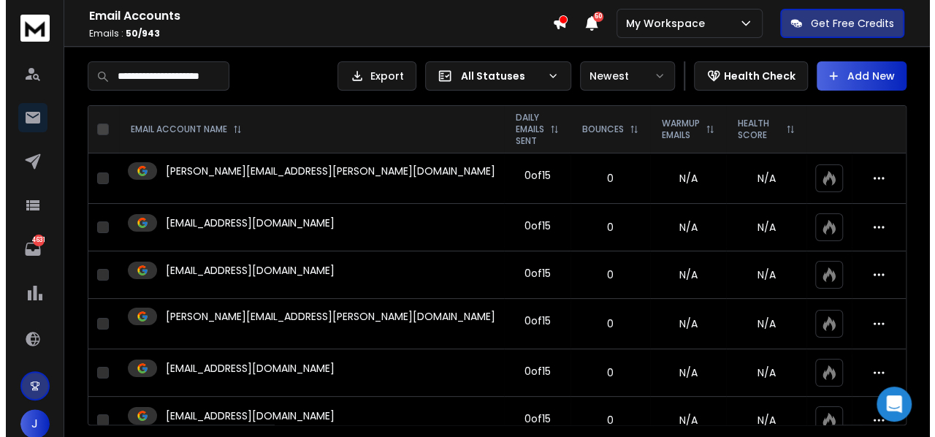
scroll to position [0, 1]
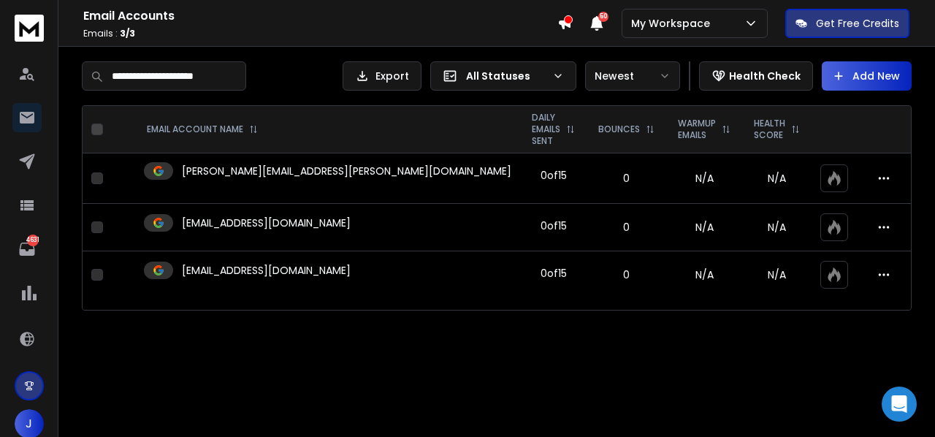
type input "**********"
click at [96, 124] on button "button" at bounding box center [97, 129] width 12 height 12
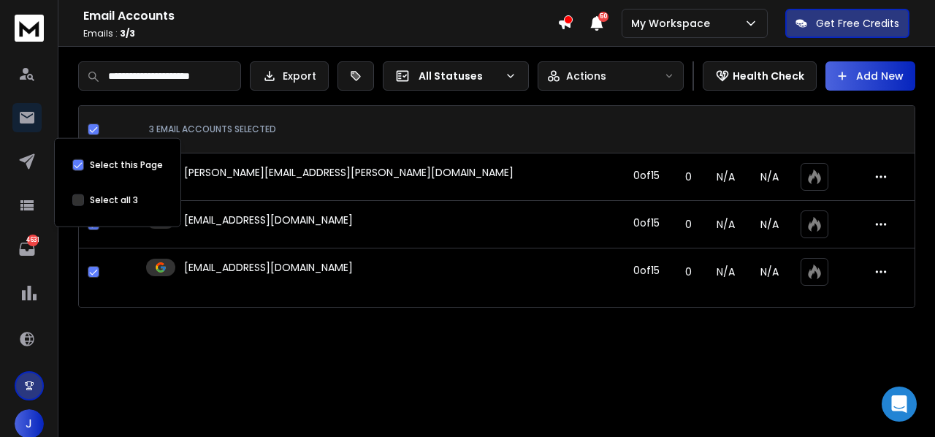
scroll to position [0, 0]
click at [583, 83] on button "Actions" at bounding box center [610, 75] width 146 height 29
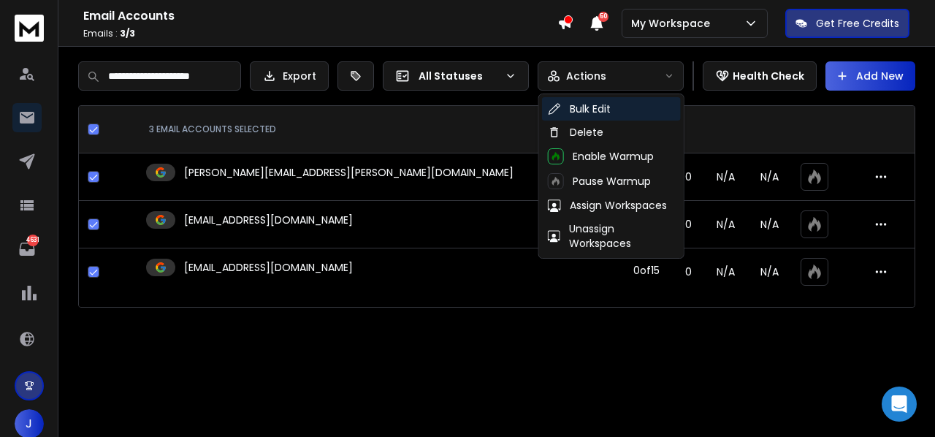
click at [602, 107] on div "Bulk Edit" at bounding box center [579, 108] width 63 height 15
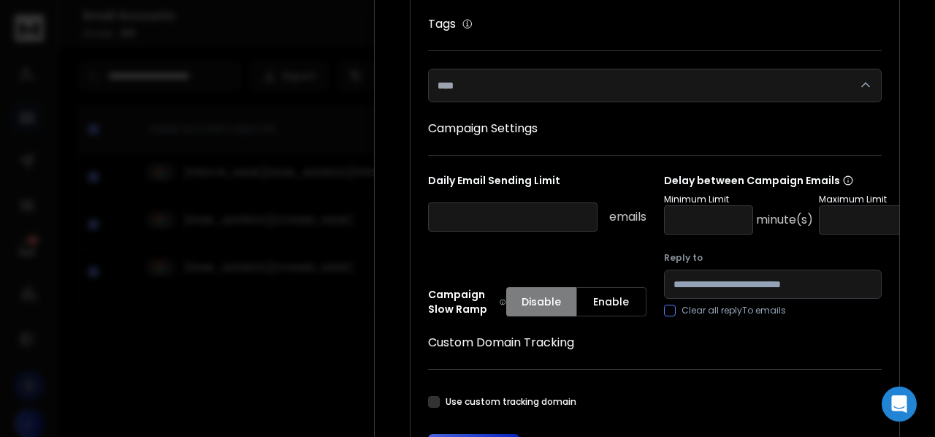
scroll to position [435, 0]
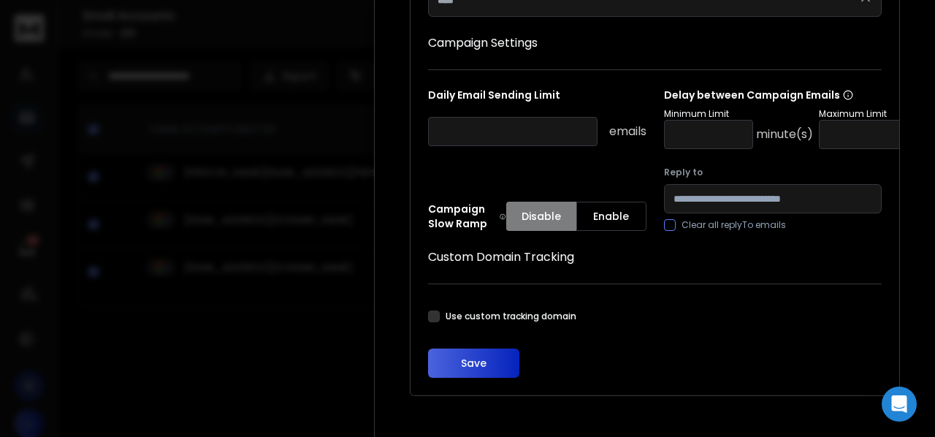
click at [428, 310] on button "Reply to" at bounding box center [434, 316] width 12 height 12
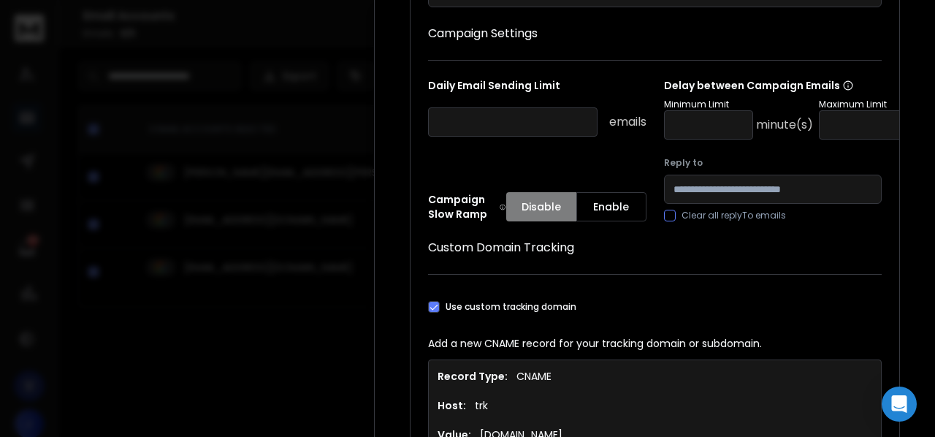
scroll to position [672, 0]
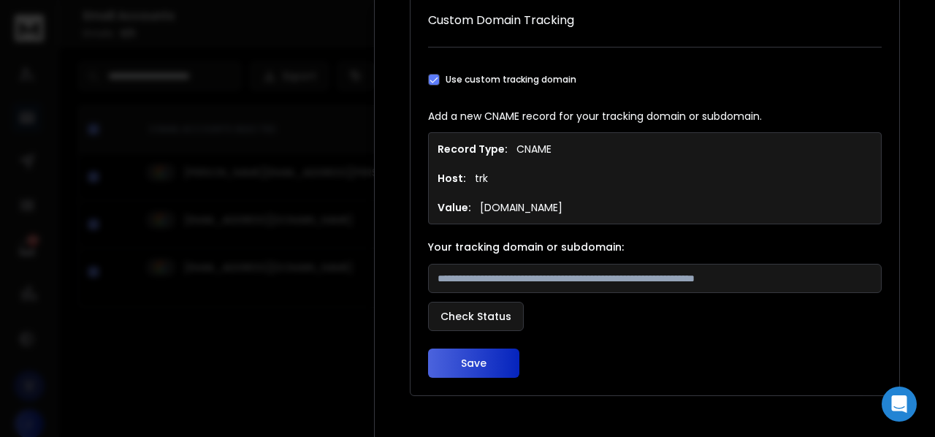
click at [526, 272] on input at bounding box center [654, 278] width 453 height 29
paste input "**********"
type input "**********"
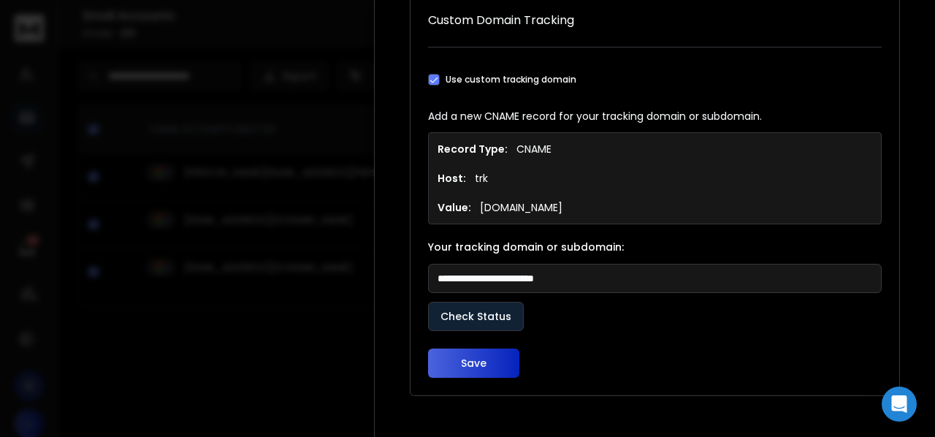
click at [469, 307] on button "Check Status" at bounding box center [476, 316] width 96 height 29
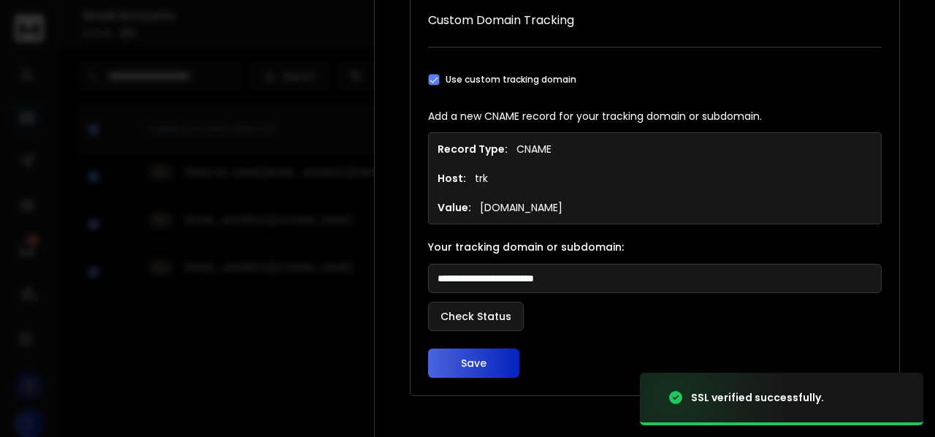
click at [474, 364] on button "Save" at bounding box center [473, 362] width 91 height 29
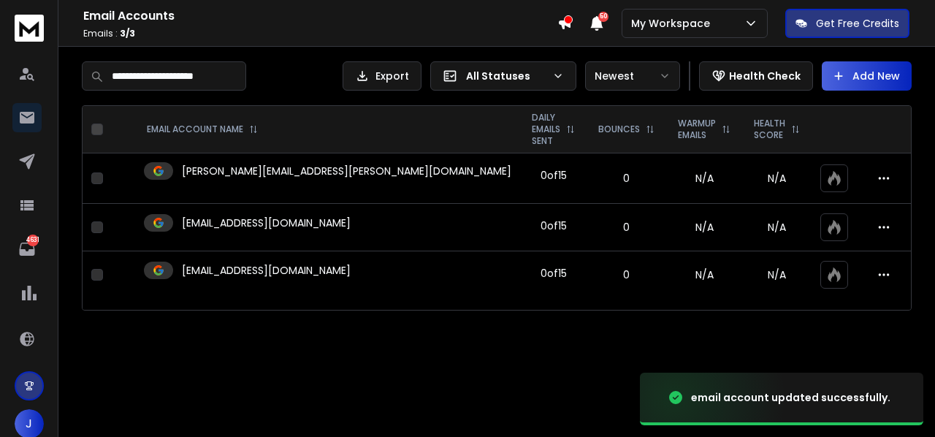
click at [92, 123] on button "button" at bounding box center [97, 129] width 12 height 12
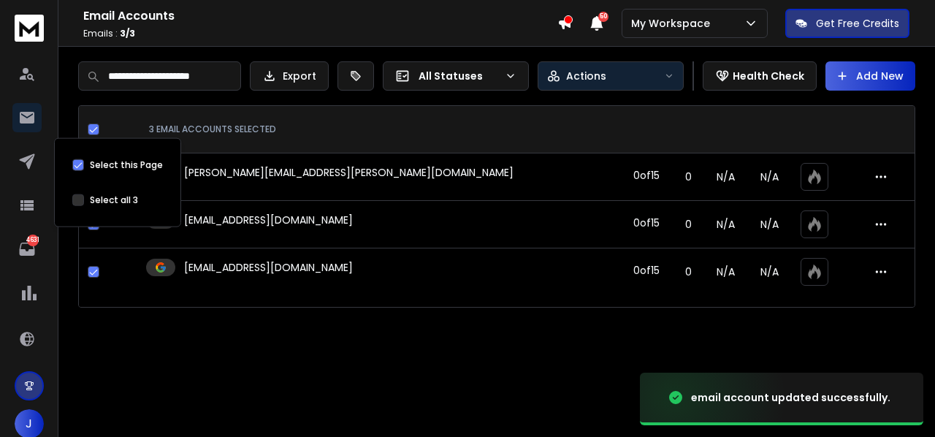
click at [599, 79] on p "Actions" at bounding box center [586, 76] width 40 height 15
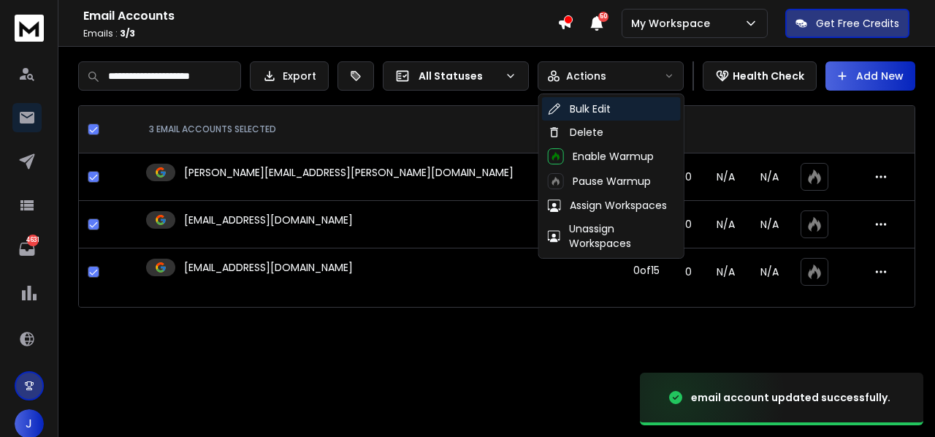
click at [621, 103] on div "Bulk Edit" at bounding box center [611, 108] width 139 height 23
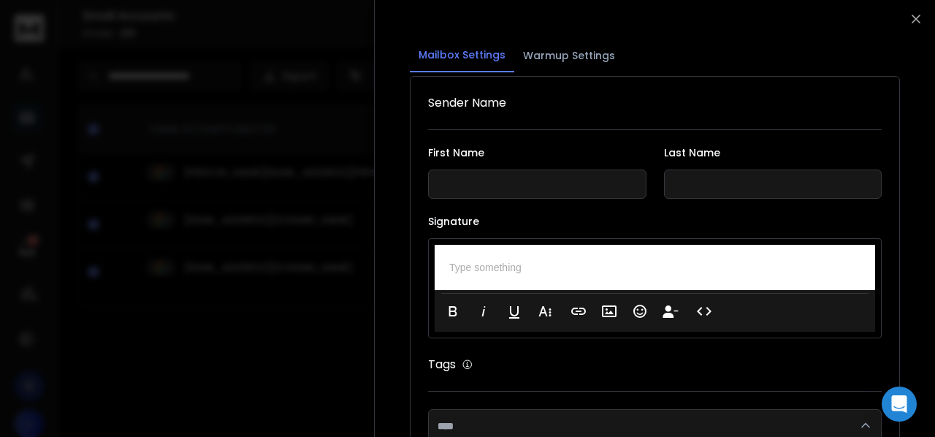
click at [584, 55] on button "Warmup Settings" at bounding box center [569, 55] width 110 height 32
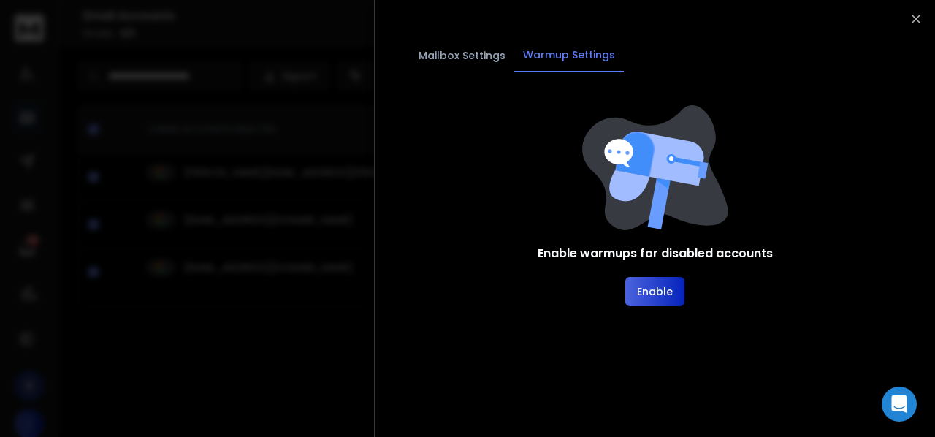
click at [651, 298] on button "Enable" at bounding box center [654, 291] width 59 height 29
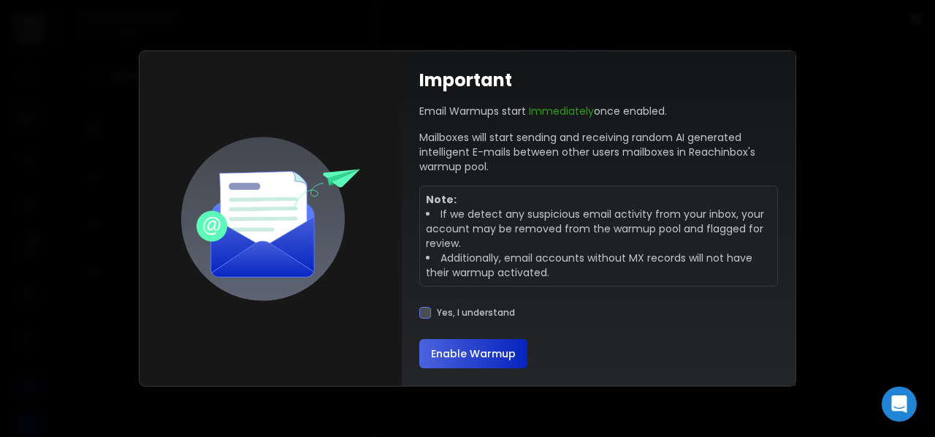
click at [428, 315] on button "Yes, I understand" at bounding box center [425, 313] width 12 height 12
click at [459, 356] on button "Enable Warmup" at bounding box center [473, 353] width 108 height 29
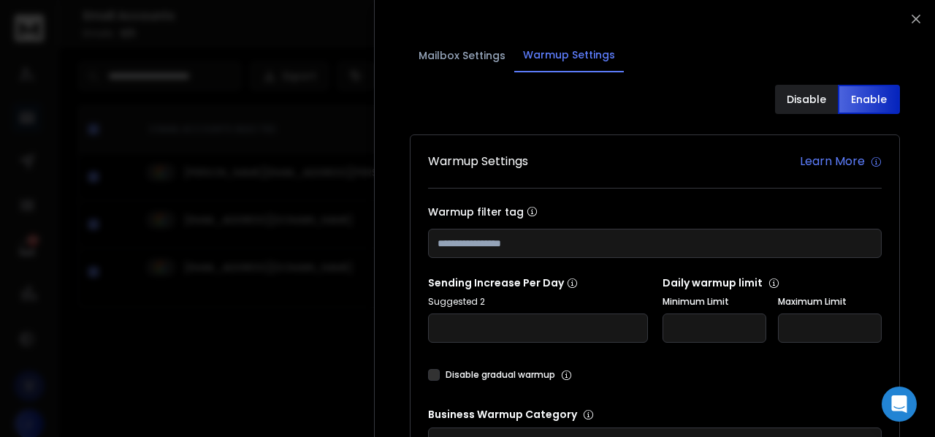
click at [559, 237] on input at bounding box center [654, 243] width 453 height 29
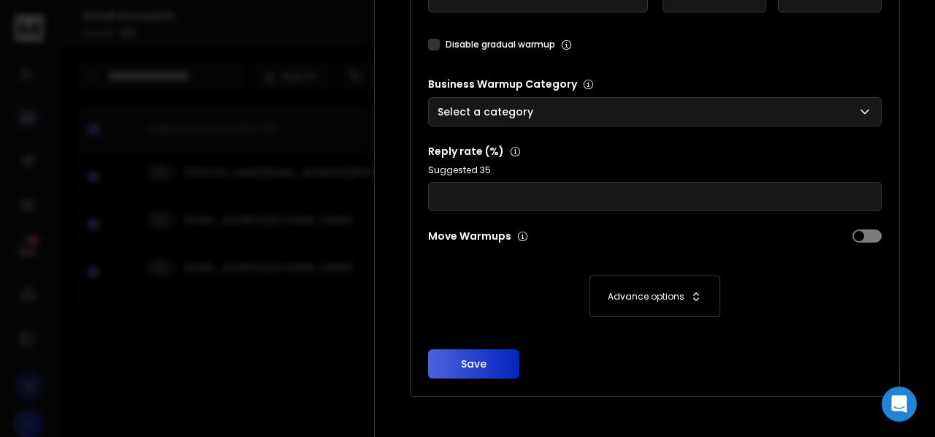
type input "*****"
click at [510, 353] on button "Save" at bounding box center [473, 363] width 91 height 29
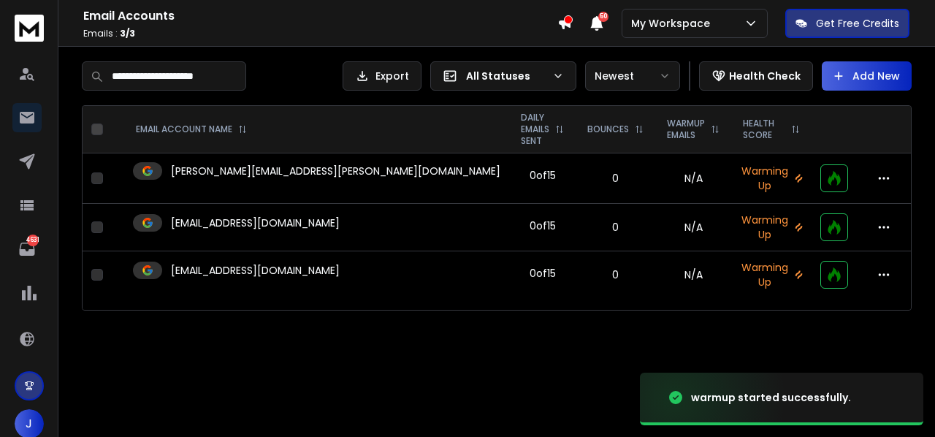
click at [166, 80] on input "**********" at bounding box center [164, 75] width 164 height 29
click at [163, 77] on input "**********" at bounding box center [164, 75] width 164 height 29
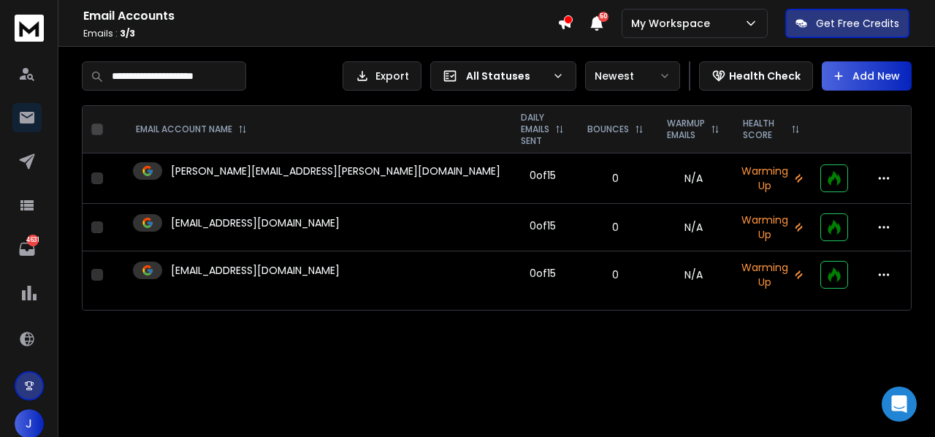
click at [166, 74] on input "**********" at bounding box center [164, 75] width 164 height 29
paste input
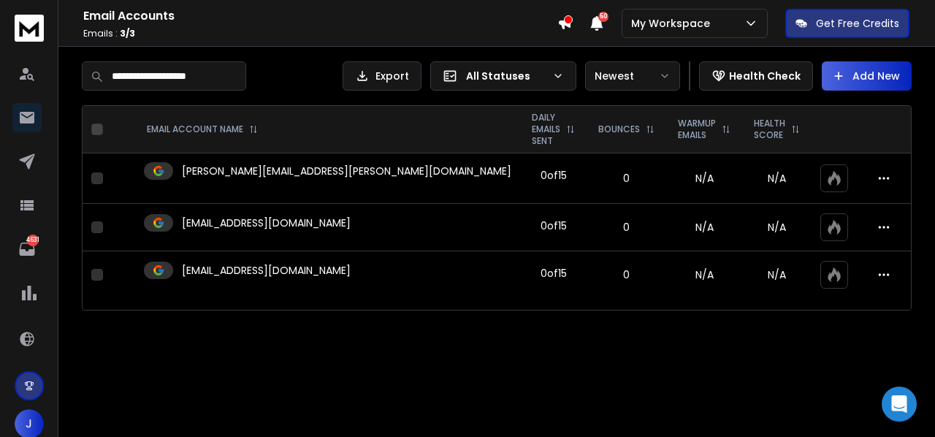
type input "**********"
click at [101, 129] on button "button" at bounding box center [97, 129] width 12 height 12
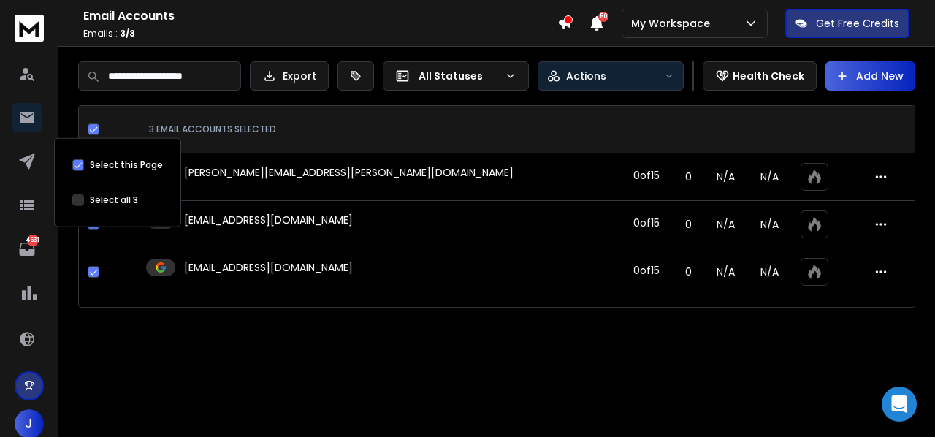
click at [634, 82] on div "Actions" at bounding box center [602, 76] width 111 height 15
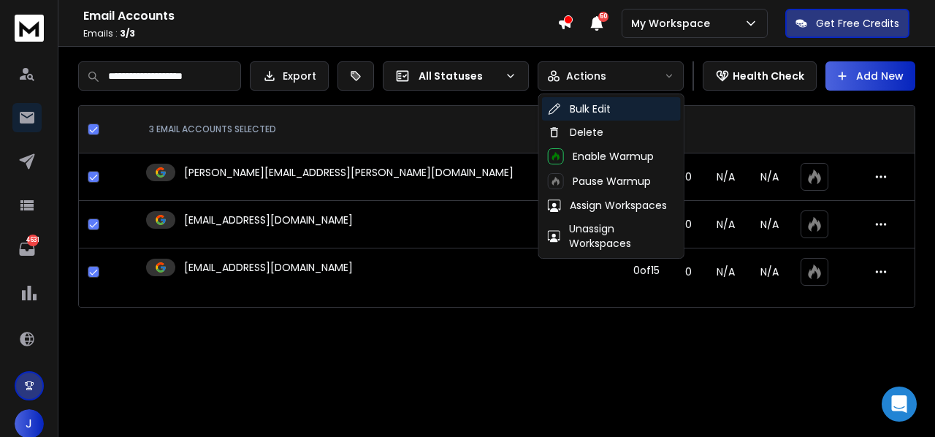
click at [624, 107] on div "Bulk Edit" at bounding box center [611, 108] width 139 height 23
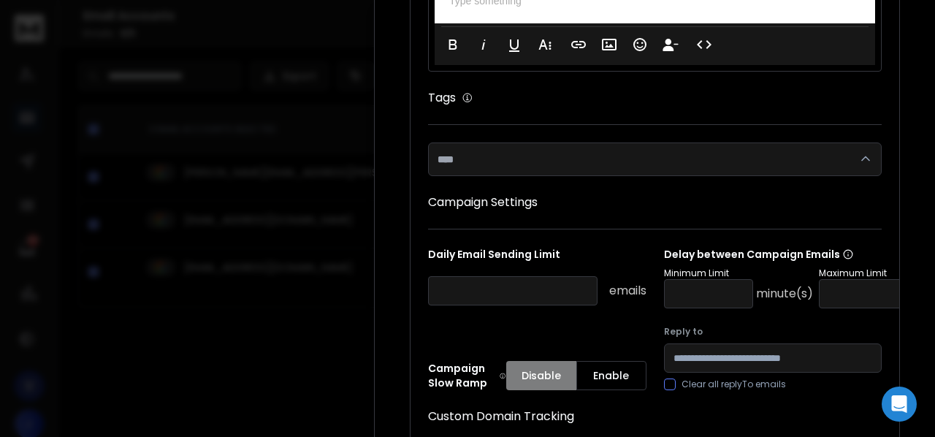
scroll to position [435, 0]
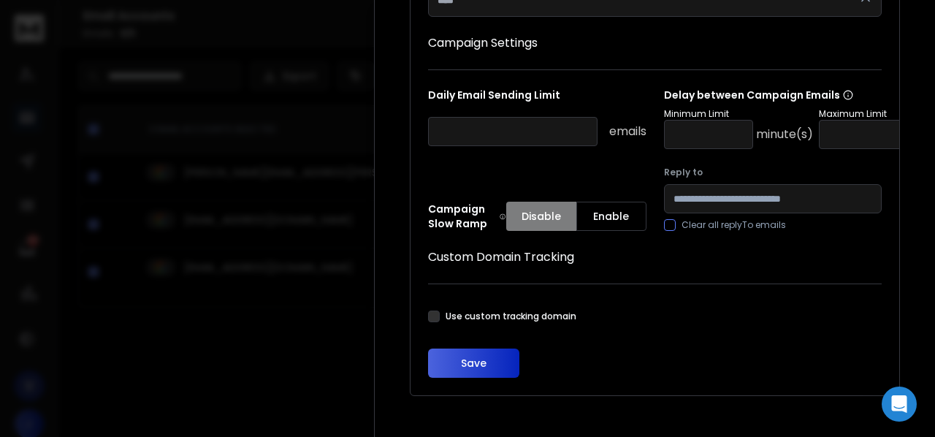
click at [437, 310] on button "Reply to" at bounding box center [434, 316] width 12 height 12
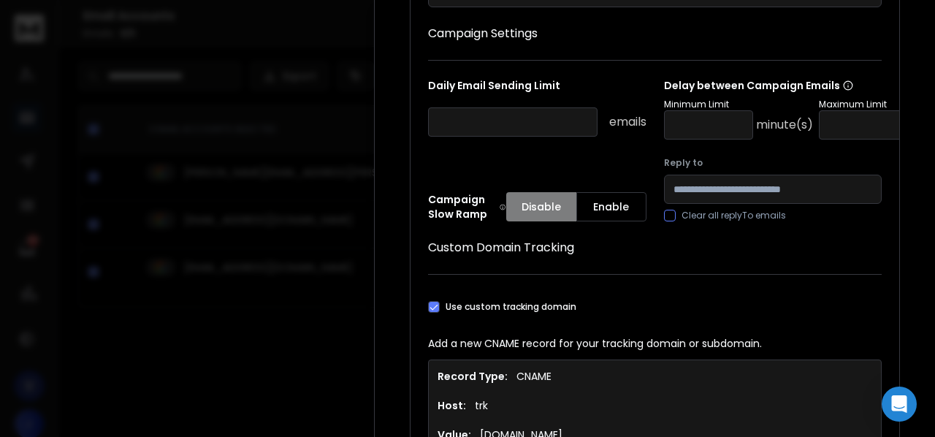
scroll to position [672, 0]
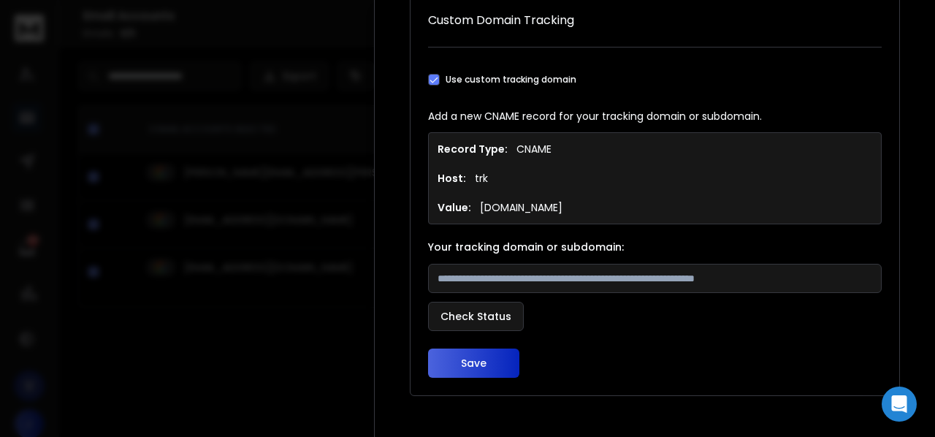
click at [545, 267] on input at bounding box center [654, 278] width 453 height 29
paste input "**********"
type input "**********"
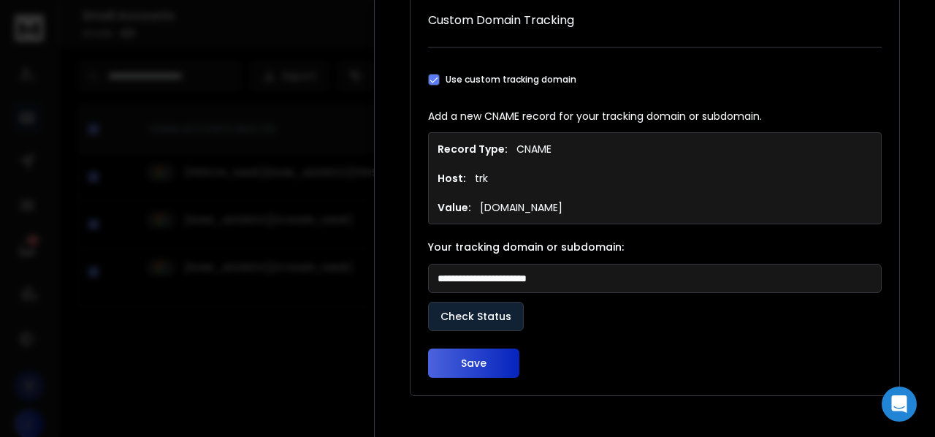
click at [485, 302] on button "Check Status" at bounding box center [476, 316] width 96 height 29
click at [468, 350] on button "Save" at bounding box center [473, 362] width 91 height 29
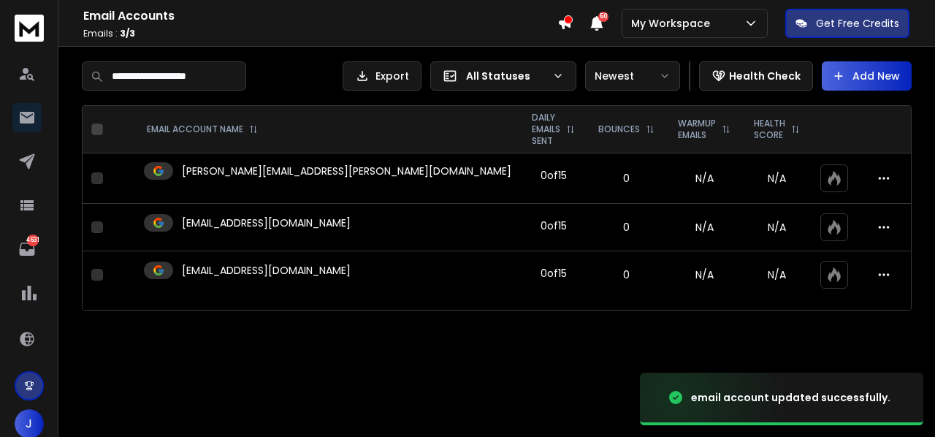
click at [101, 127] on button "button" at bounding box center [97, 129] width 12 height 12
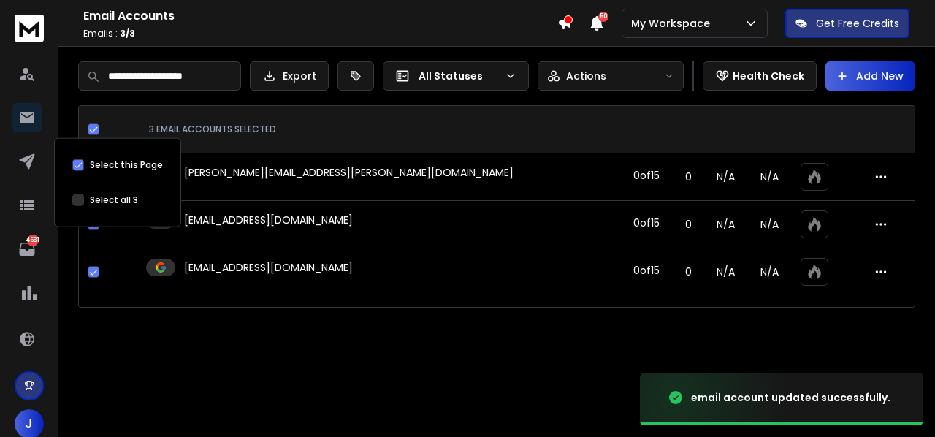
click at [587, 69] on p "Actions" at bounding box center [586, 76] width 40 height 15
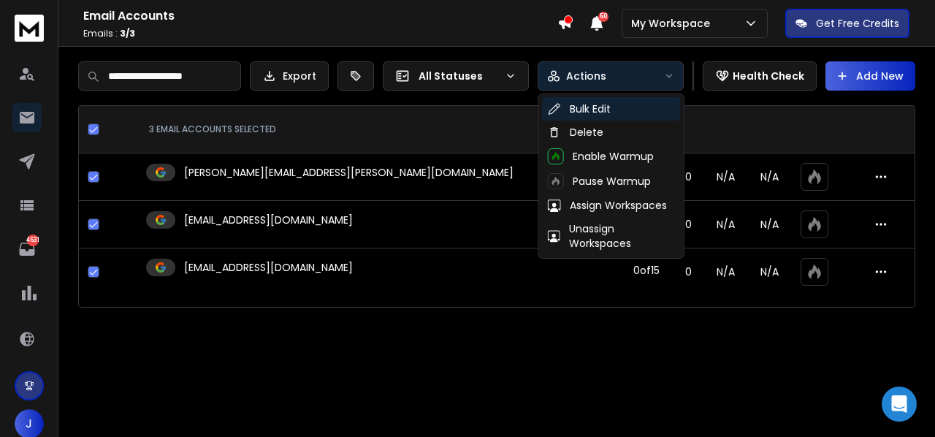
click at [624, 107] on div "Bulk Edit" at bounding box center [611, 108] width 139 height 23
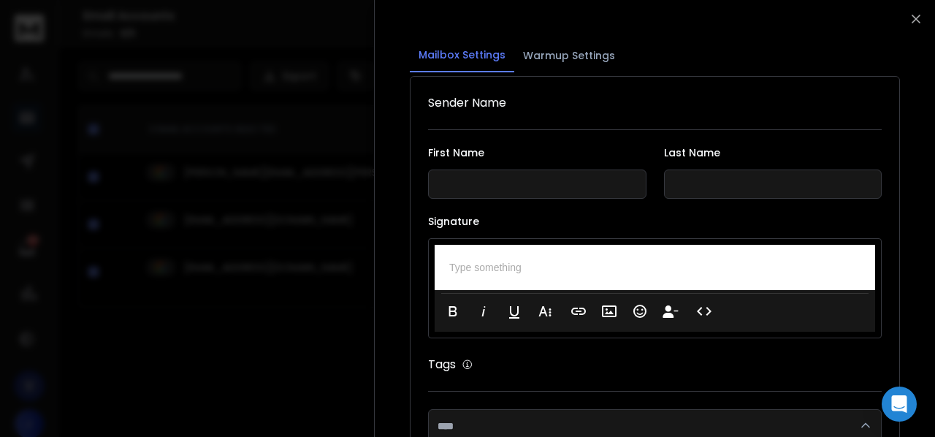
click at [582, 61] on button "Warmup Settings" at bounding box center [569, 55] width 110 height 32
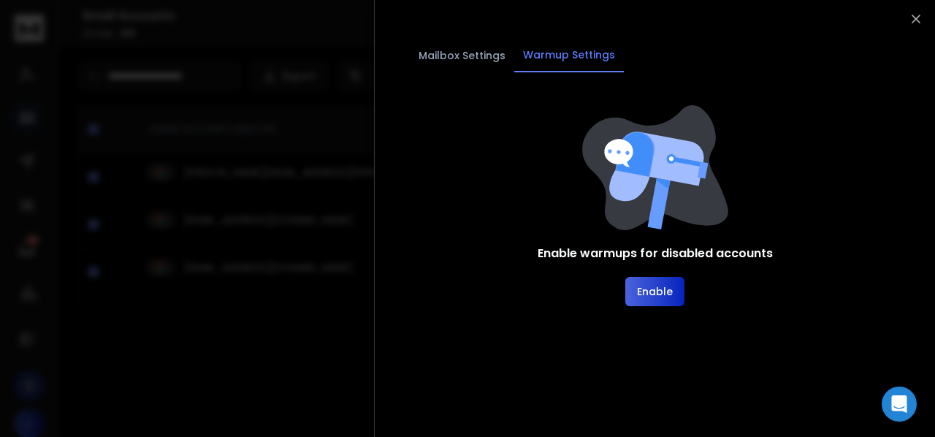
click at [659, 280] on button "Enable" at bounding box center [654, 291] width 59 height 29
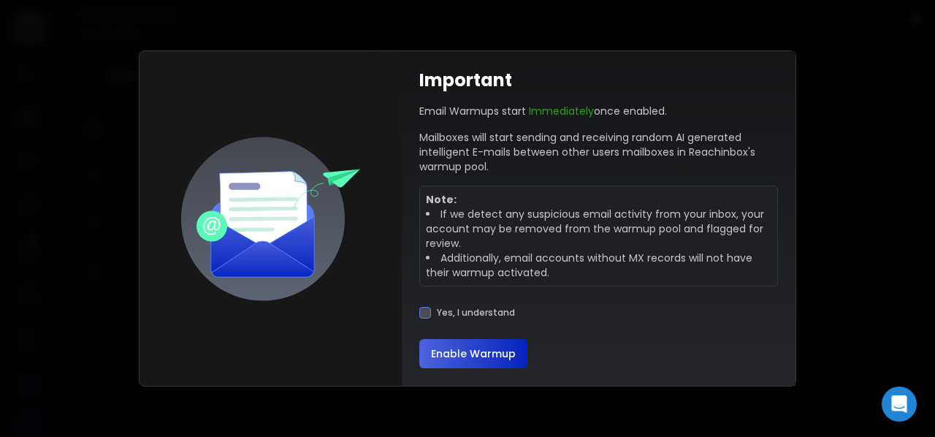
click at [428, 311] on button "Yes, I understand" at bounding box center [425, 313] width 12 height 12
click at [467, 361] on button "Enable Warmup" at bounding box center [473, 353] width 108 height 29
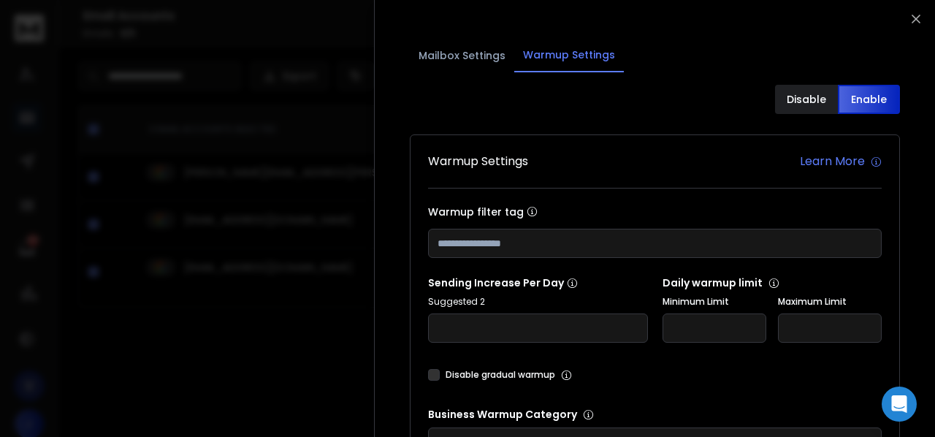
click at [664, 237] on input at bounding box center [654, 243] width 453 height 29
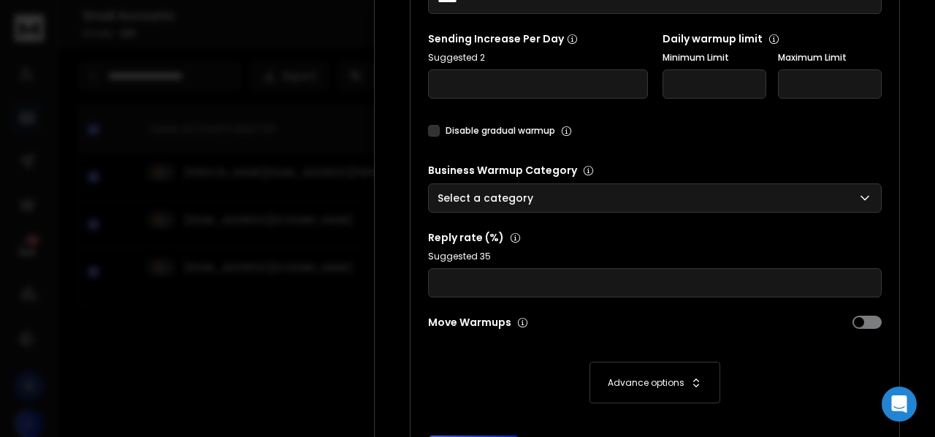
scroll to position [330, 0]
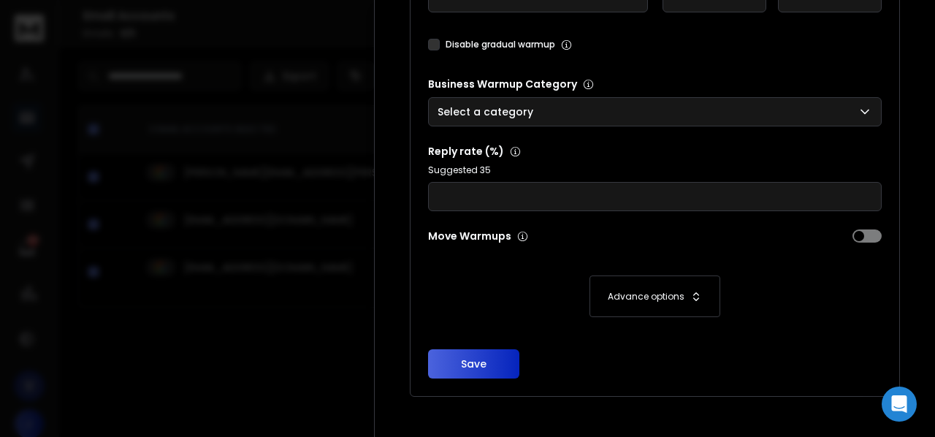
type input "*****"
click at [507, 350] on button "Save" at bounding box center [473, 363] width 91 height 29
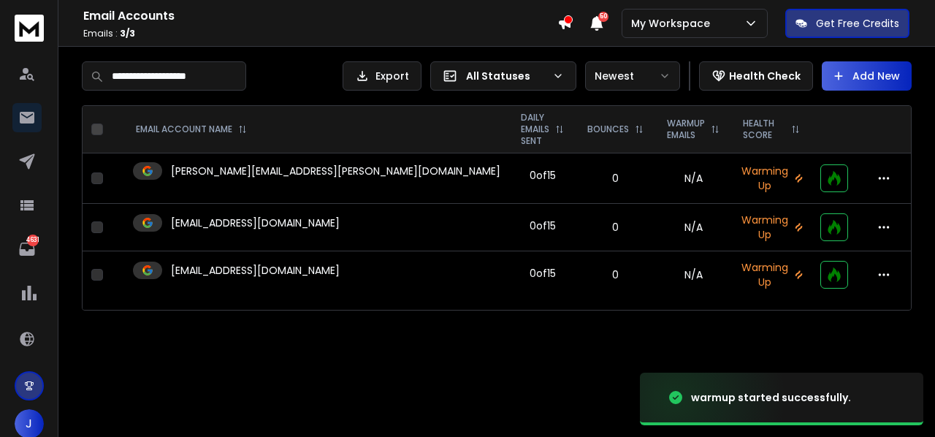
click at [177, 71] on input "**********" at bounding box center [164, 75] width 164 height 29
click at [177, 72] on input "**********" at bounding box center [164, 75] width 164 height 29
click at [178, 71] on input "**********" at bounding box center [164, 75] width 164 height 29
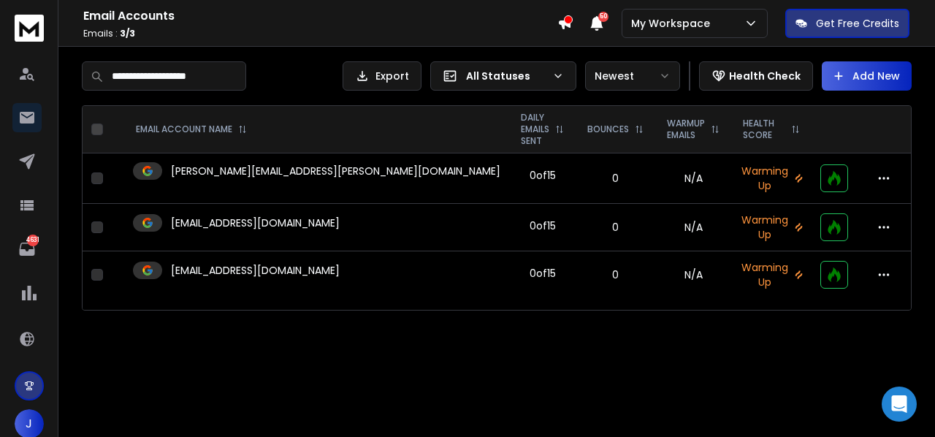
paste input
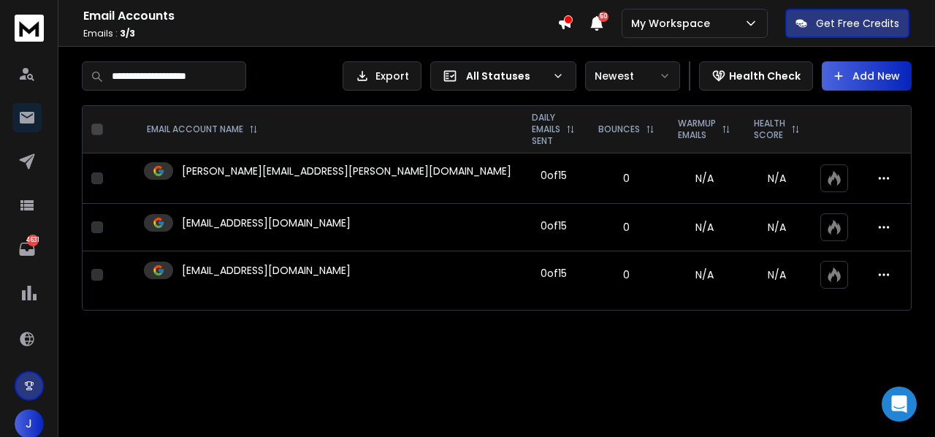
type input "**********"
click at [94, 131] on button "button" at bounding box center [97, 129] width 12 height 12
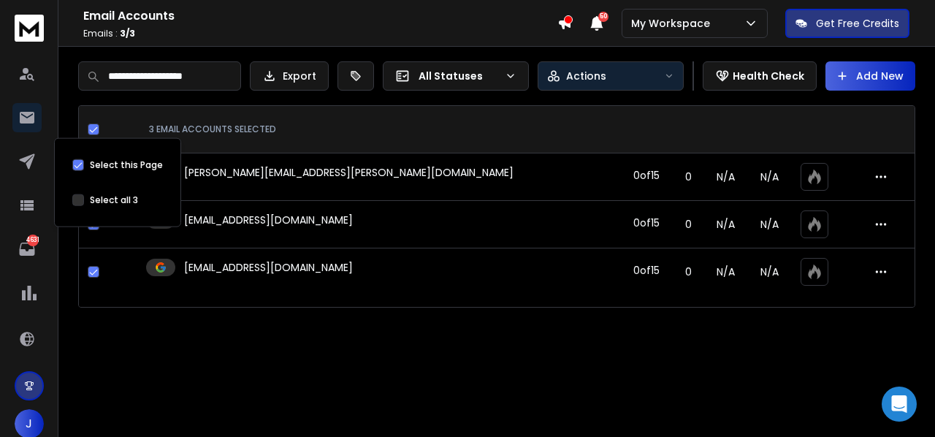
click at [587, 69] on p "Actions" at bounding box center [586, 76] width 40 height 15
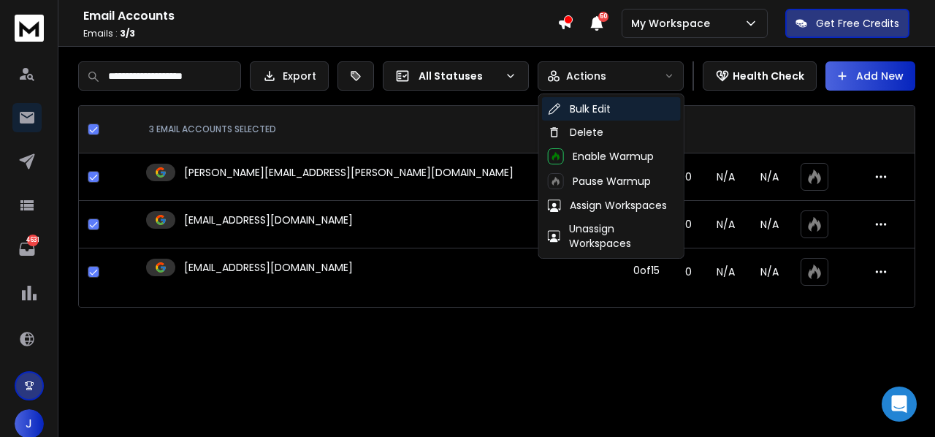
click at [611, 103] on div "Bulk Edit" at bounding box center [611, 108] width 139 height 23
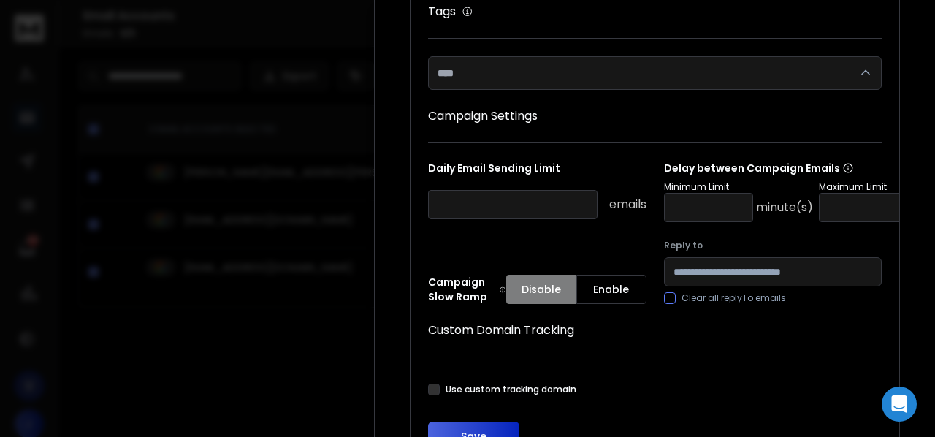
scroll to position [435, 0]
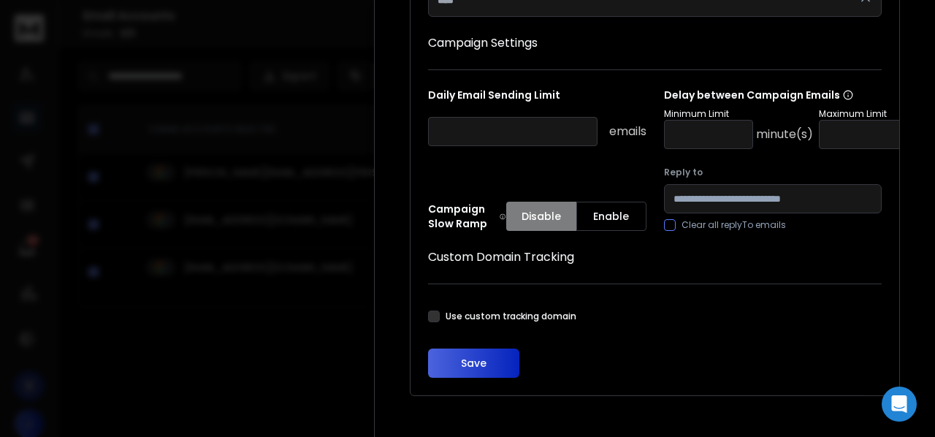
click at [437, 310] on button "Reply to" at bounding box center [434, 316] width 12 height 12
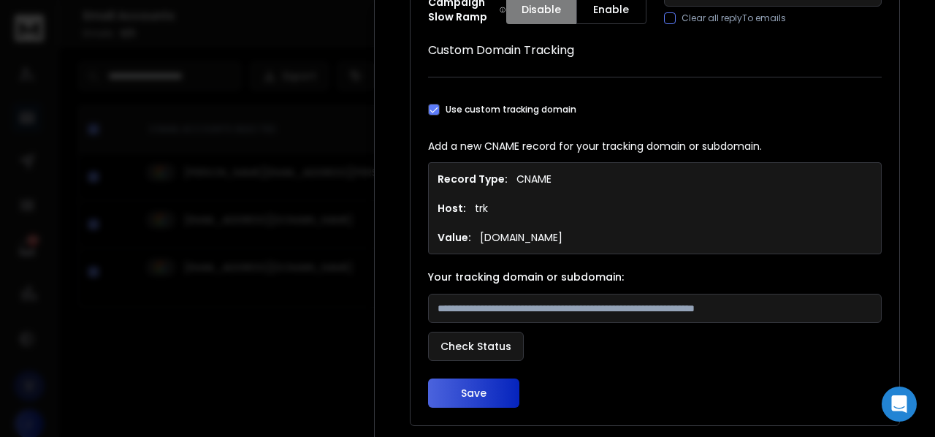
scroll to position [672, 0]
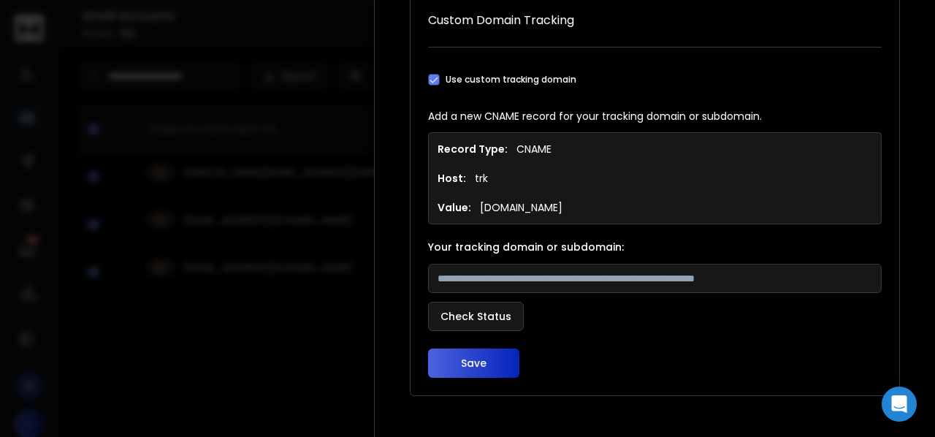
click at [568, 264] on input at bounding box center [654, 278] width 453 height 29
paste input "**********"
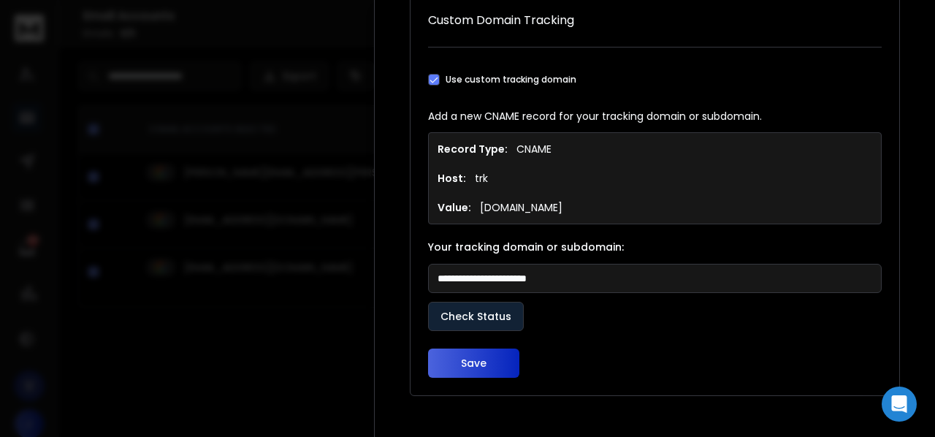
type input "**********"
click at [478, 302] on button "Check Status" at bounding box center [476, 316] width 96 height 29
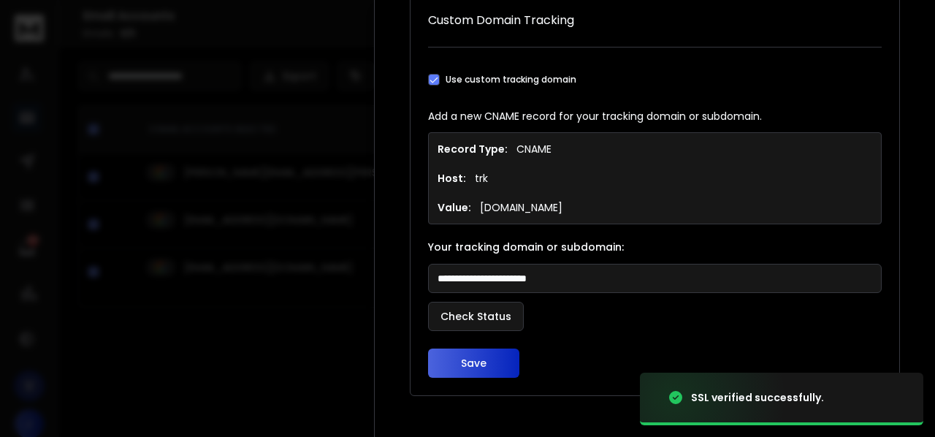
click at [475, 348] on button "Save" at bounding box center [473, 362] width 91 height 29
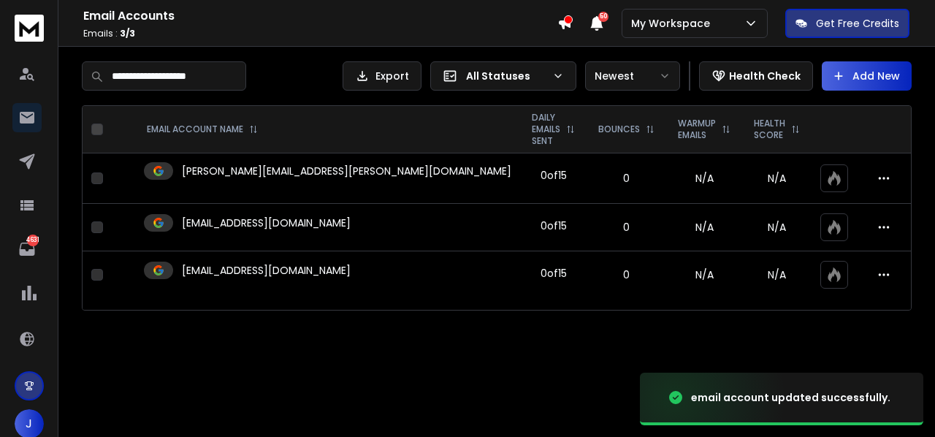
click at [99, 133] on button "button" at bounding box center [97, 129] width 12 height 12
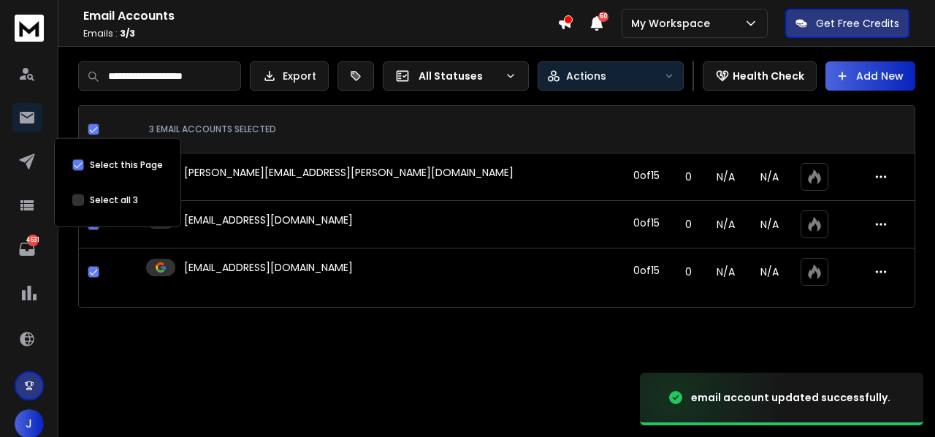
click at [606, 70] on div "Actions" at bounding box center [602, 76] width 111 height 15
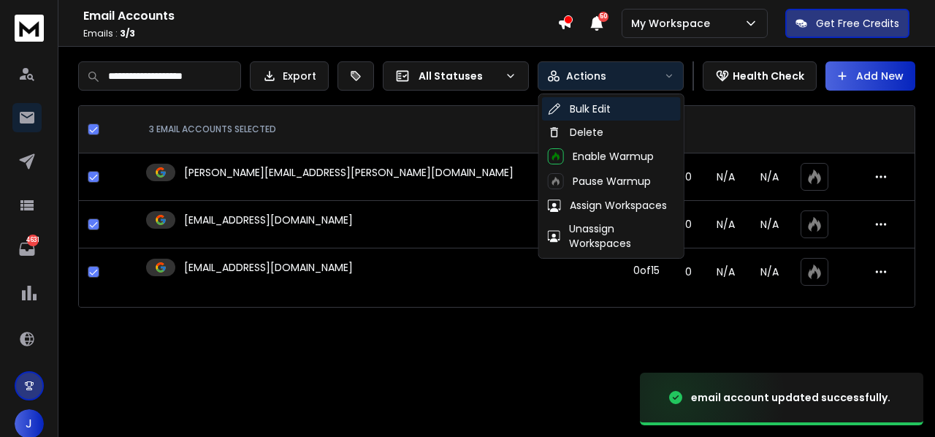
click at [609, 110] on div "Bulk Edit" at bounding box center [579, 108] width 63 height 15
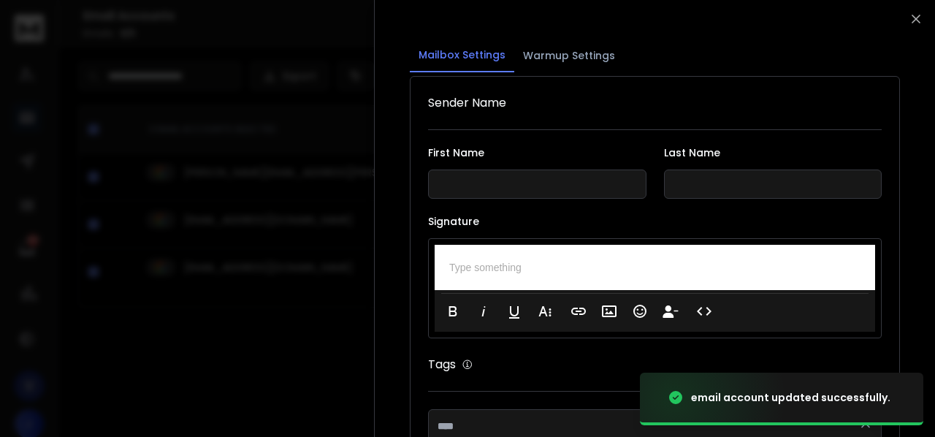
click at [567, 41] on button "Warmup Settings" at bounding box center [569, 55] width 110 height 32
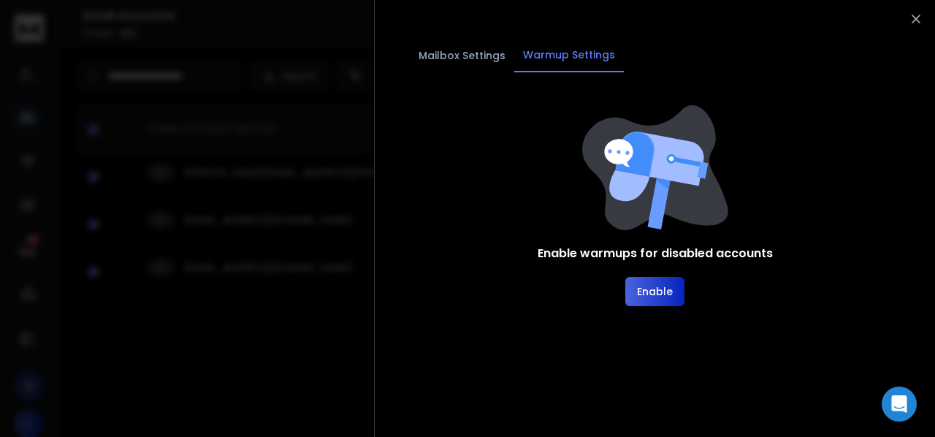
click at [664, 299] on button "Enable" at bounding box center [654, 291] width 59 height 29
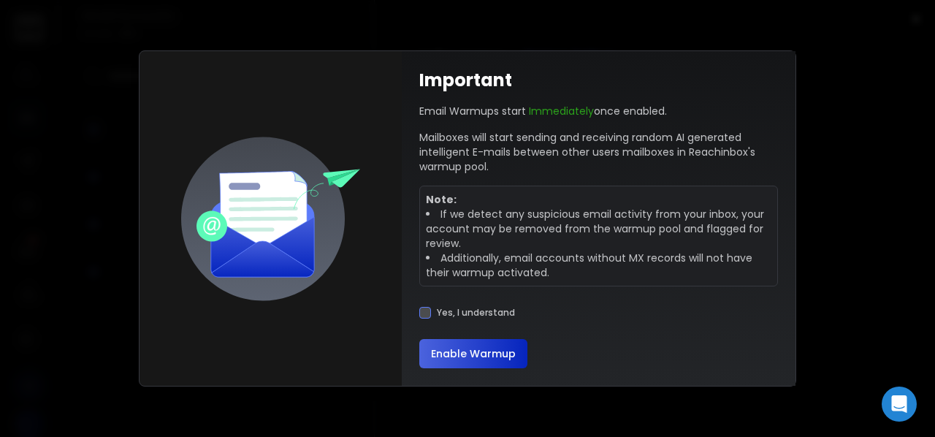
click at [428, 311] on button "Yes, I understand" at bounding box center [425, 313] width 12 height 12
click at [456, 365] on button "Enable Warmup" at bounding box center [473, 353] width 108 height 29
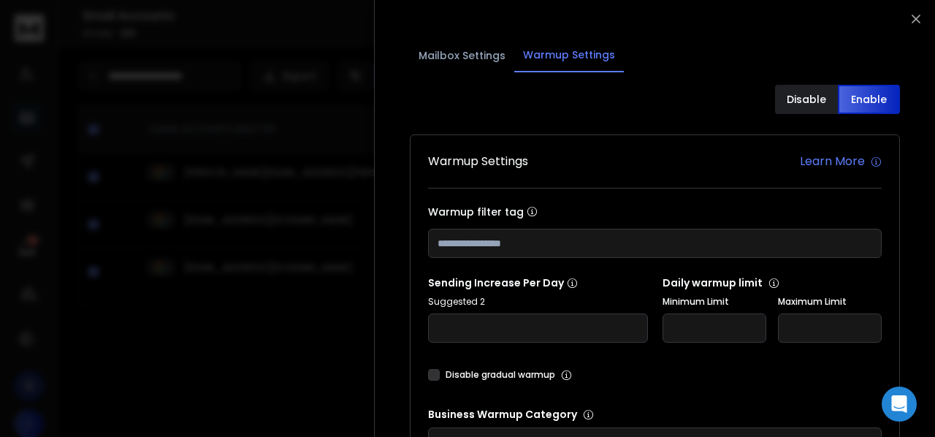
click at [590, 237] on input at bounding box center [654, 243] width 453 height 29
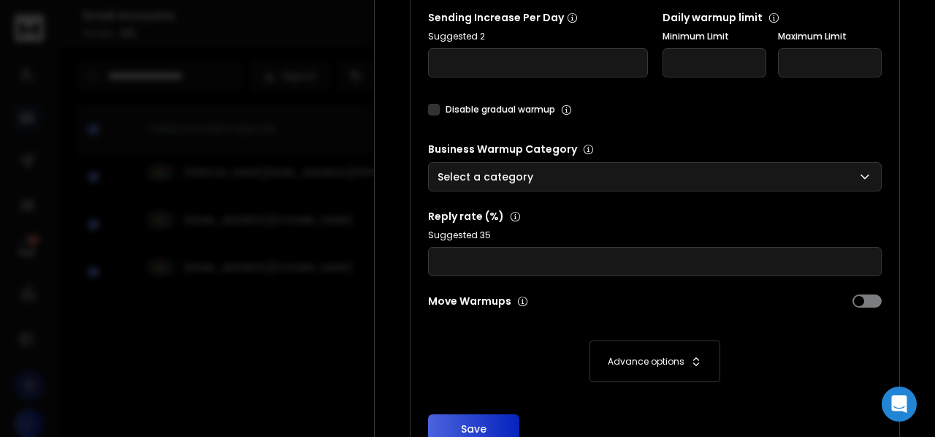
scroll to position [330, 0]
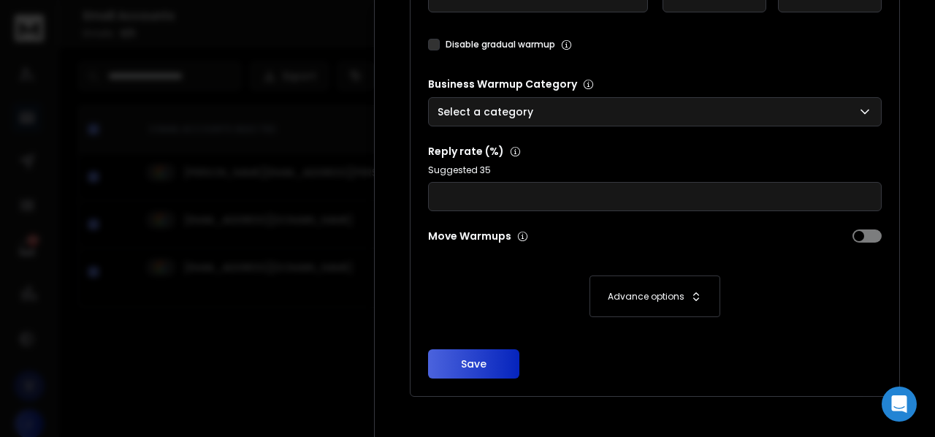
type input "*****"
click at [517, 369] on button "Save" at bounding box center [473, 363] width 91 height 29
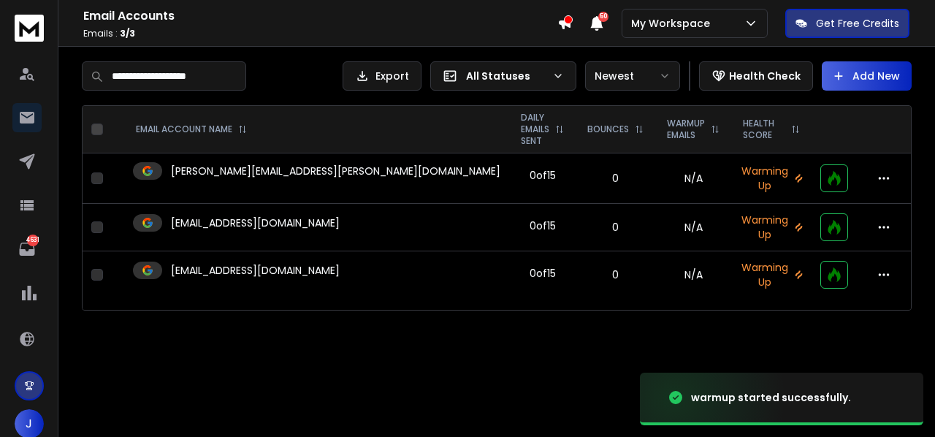
click at [868, 74] on button "Add New" at bounding box center [866, 75] width 90 height 29
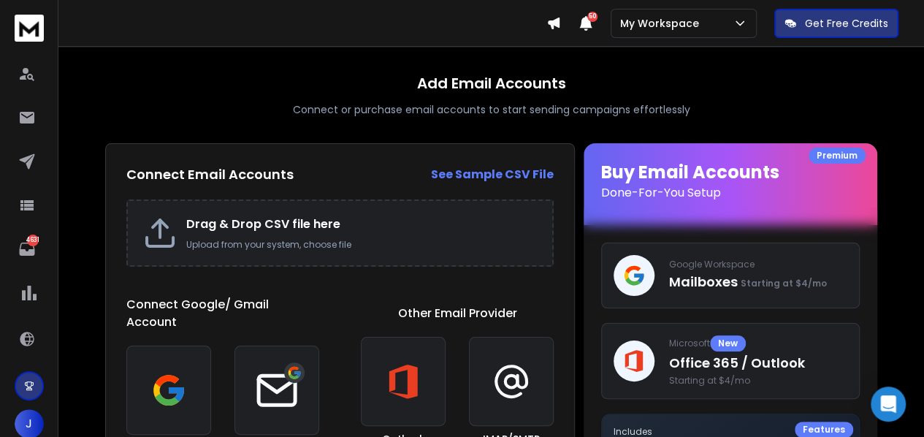
click at [165, 380] on icon at bounding box center [168, 381] width 24 height 12
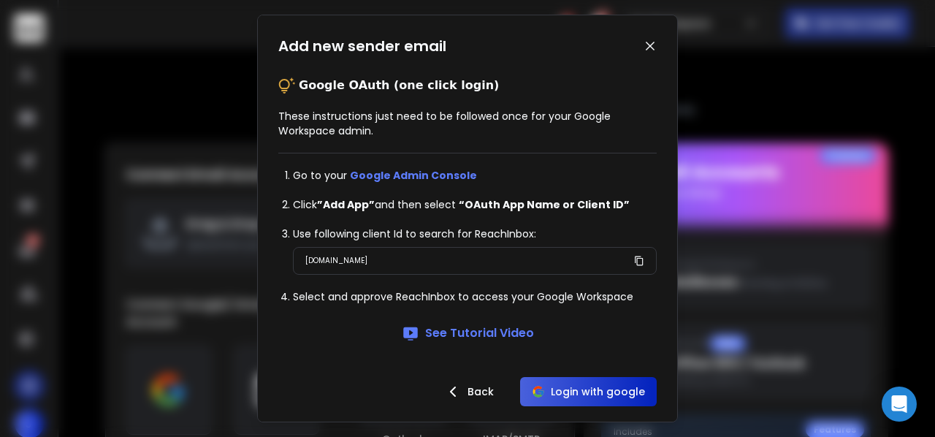
click at [608, 383] on button "Login with google" at bounding box center [588, 391] width 137 height 29
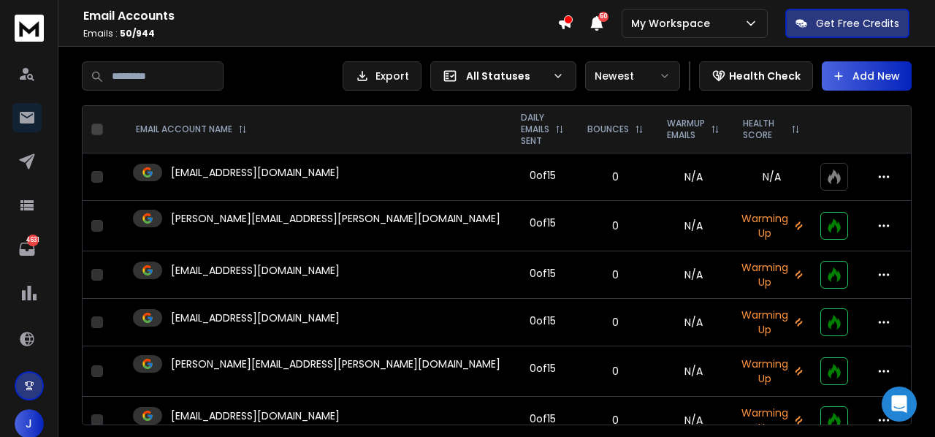
click at [853, 68] on button "Add New" at bounding box center [866, 75] width 90 height 29
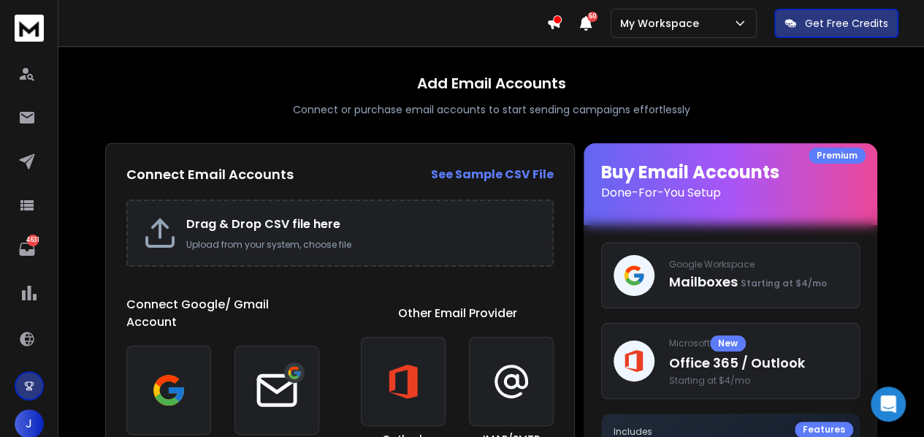
click at [156, 387] on icon at bounding box center [168, 390] width 31 height 31
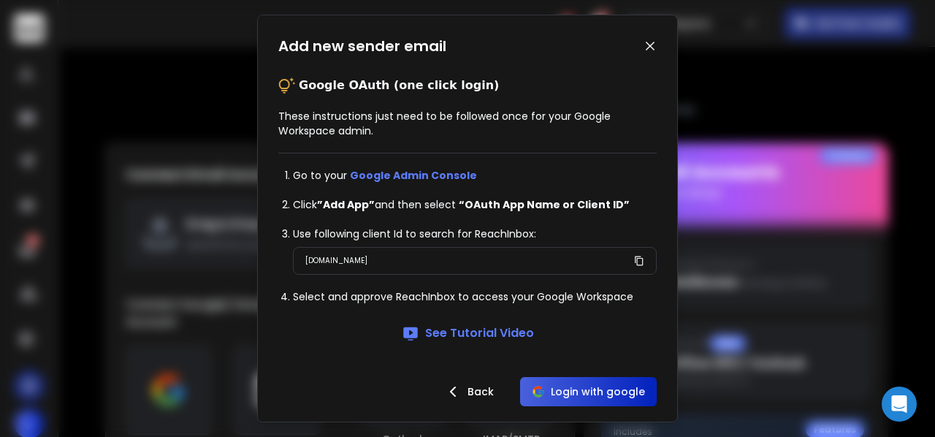
click at [599, 383] on button "Login with google" at bounding box center [588, 391] width 137 height 29
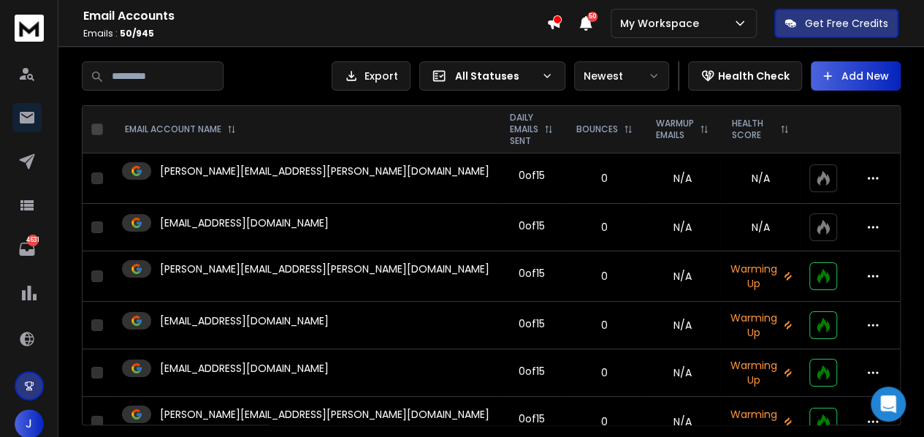
click at [885, 77] on button "Add New" at bounding box center [855, 75] width 90 height 29
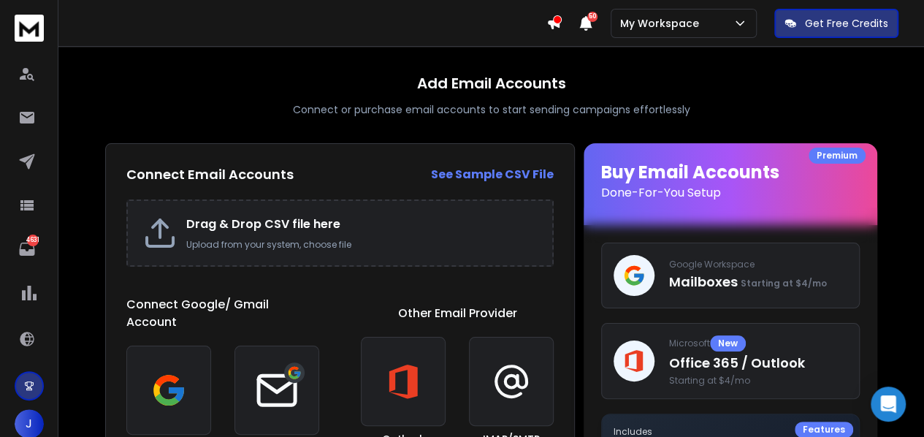
click at [155, 374] on icon at bounding box center [168, 390] width 37 height 44
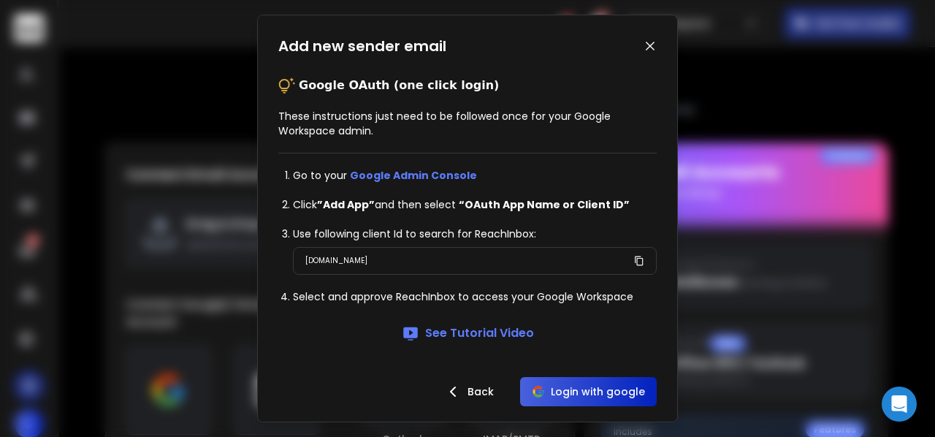
click at [586, 378] on button "Login with google" at bounding box center [588, 391] width 137 height 29
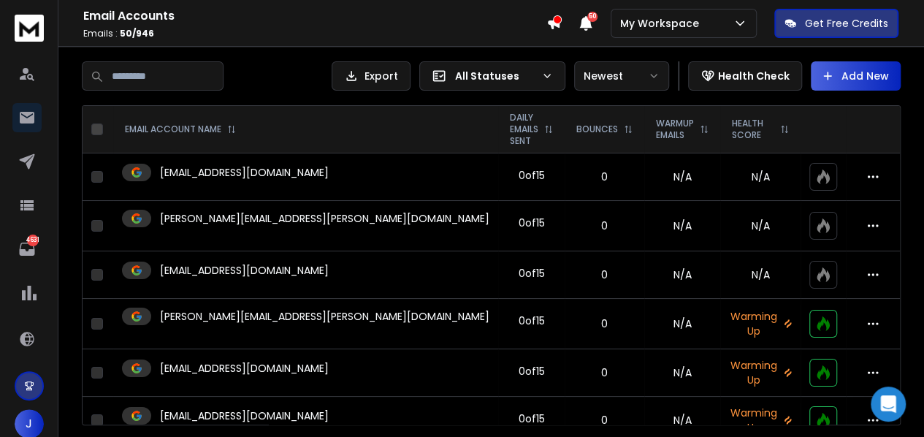
click at [879, 68] on button "Add New" at bounding box center [855, 75] width 90 height 29
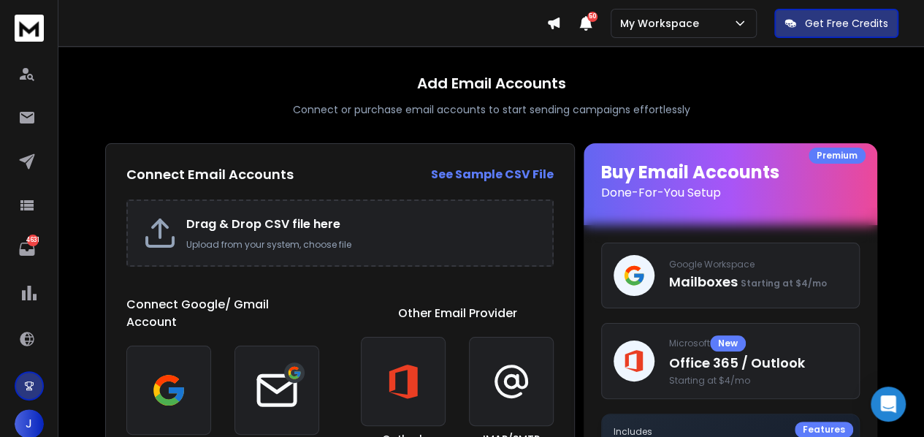
click at [140, 390] on div at bounding box center [168, 389] width 85 height 89
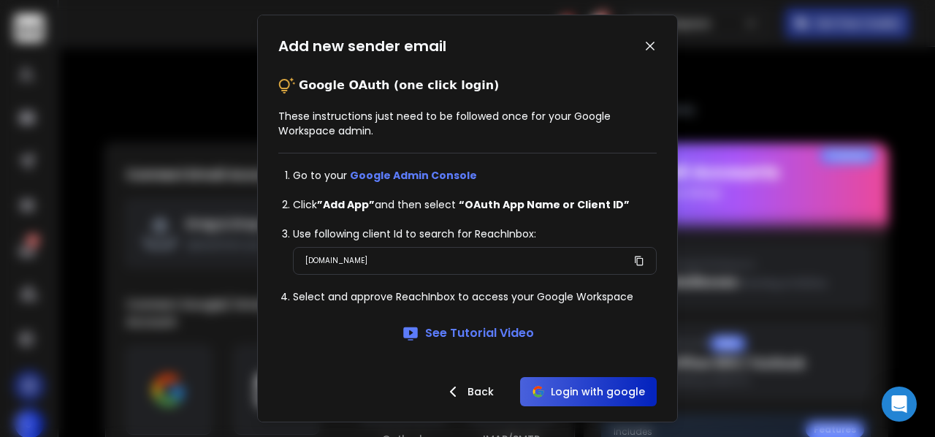
click at [645, 380] on button "Login with google" at bounding box center [588, 391] width 137 height 29
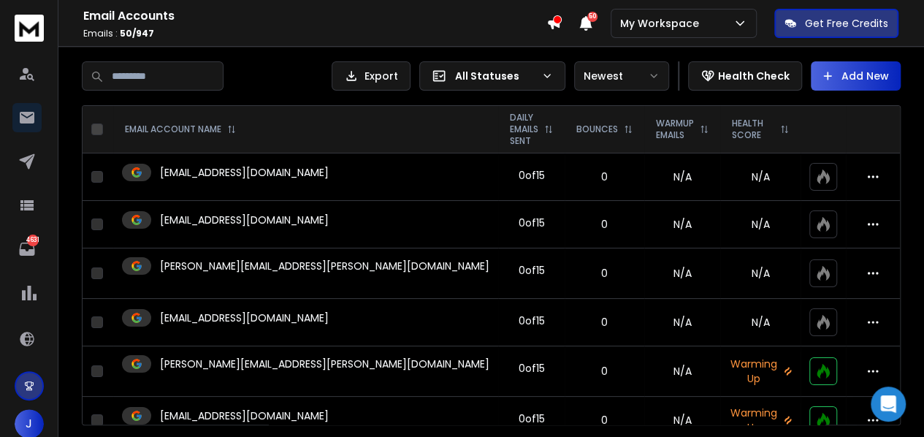
click at [879, 74] on button "Add New" at bounding box center [855, 75] width 90 height 29
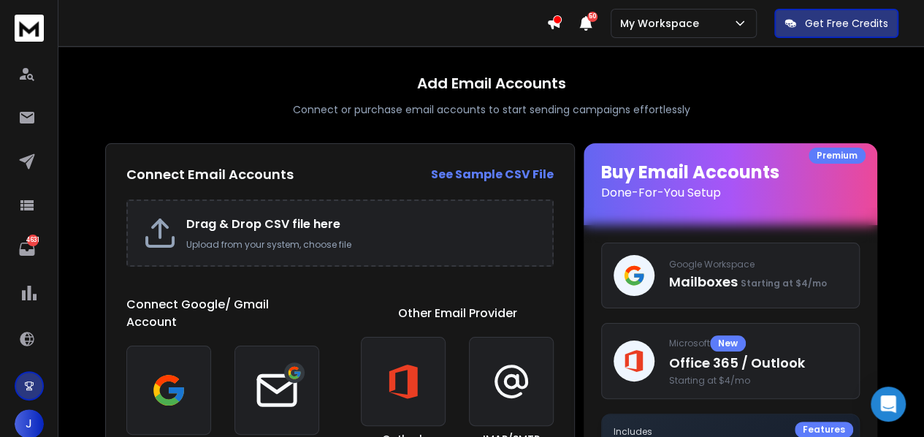
click at [164, 377] on icon at bounding box center [168, 381] width 24 height 12
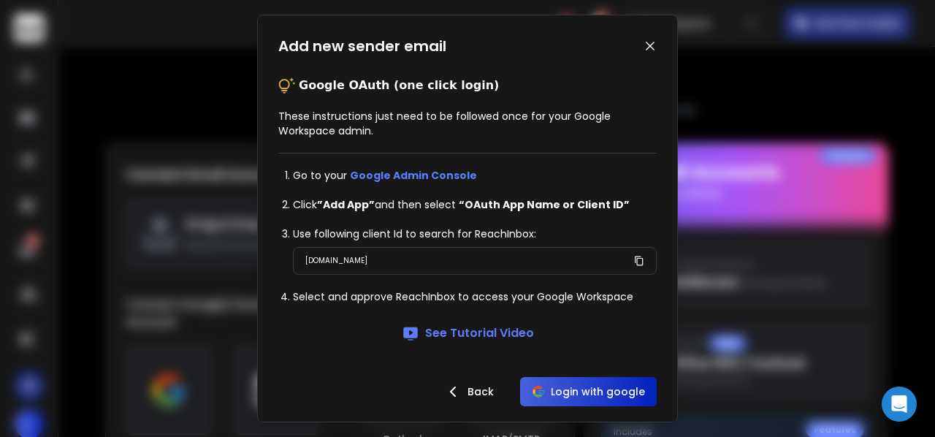
click at [637, 384] on button "Login with google" at bounding box center [588, 391] width 137 height 29
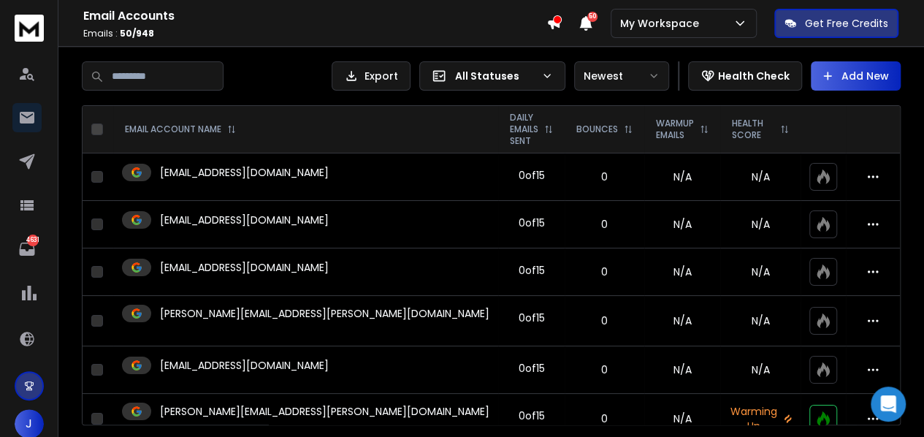
click at [850, 87] on button "Add New" at bounding box center [855, 75] width 90 height 29
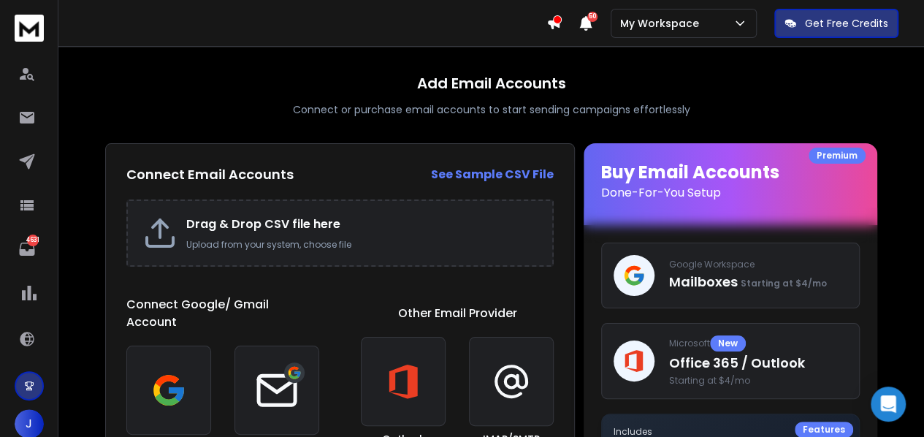
click at [163, 386] on icon at bounding box center [168, 390] width 37 height 44
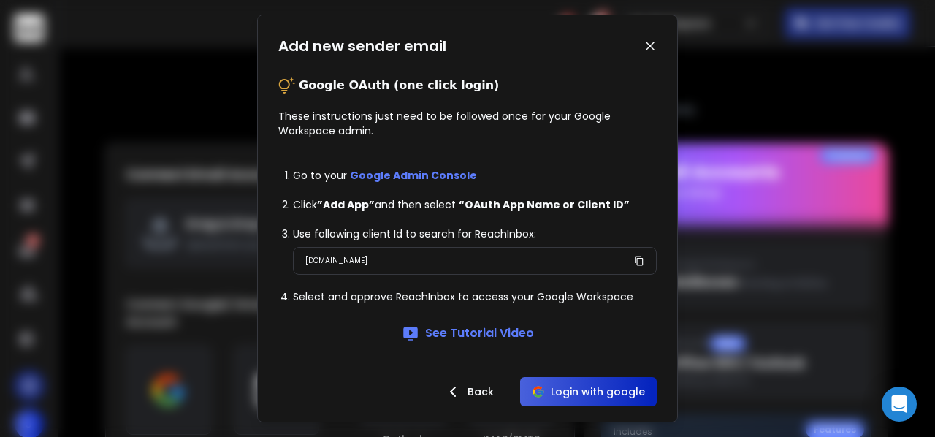
click at [654, 386] on button "Login with google" at bounding box center [588, 391] width 137 height 29
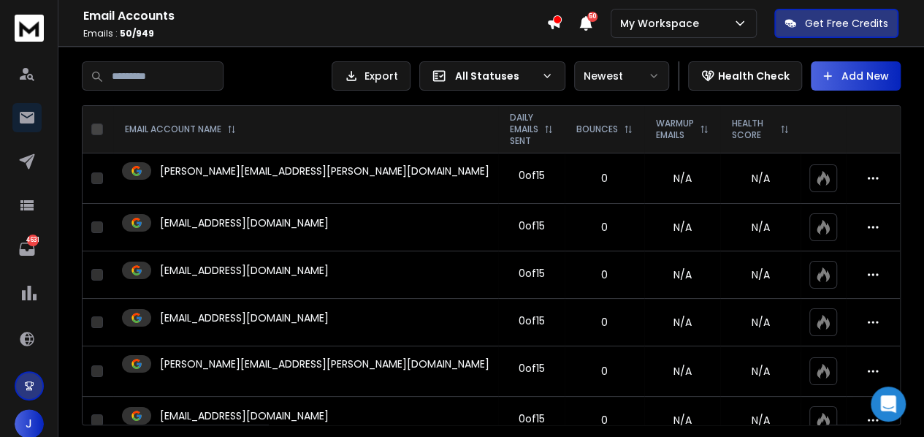
click at [871, 78] on button "Add New" at bounding box center [855, 75] width 90 height 29
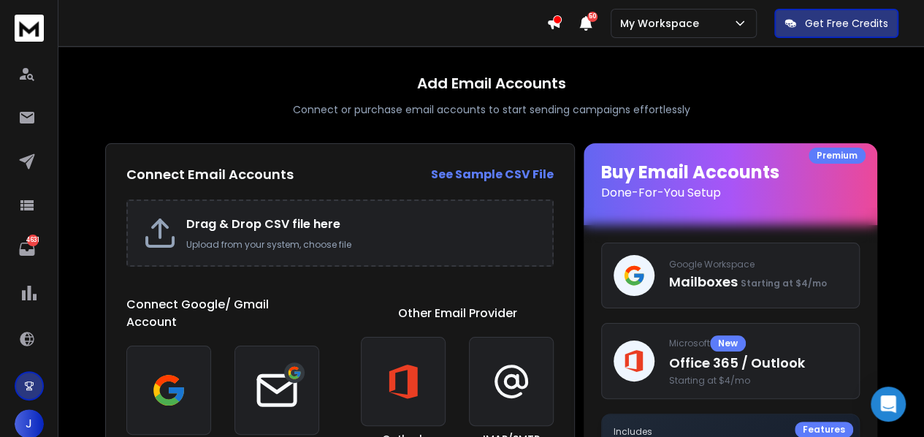
click at [159, 377] on icon at bounding box center [168, 390] width 37 height 44
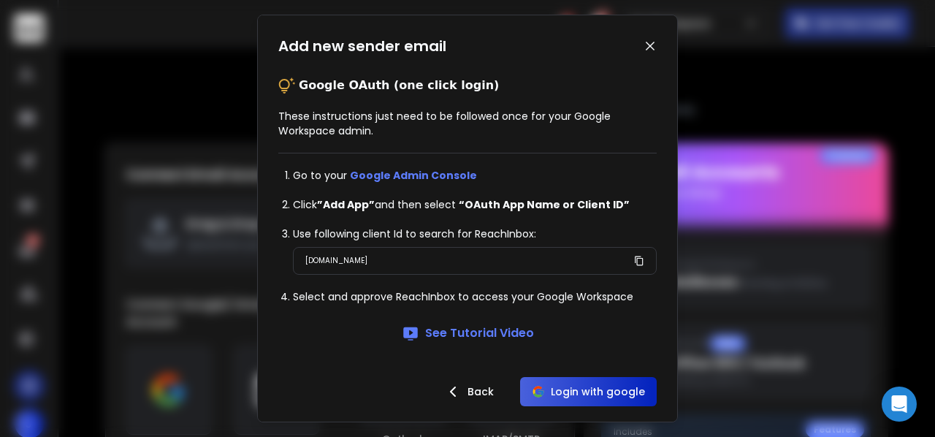
click at [644, 387] on button "Login with google" at bounding box center [588, 391] width 137 height 29
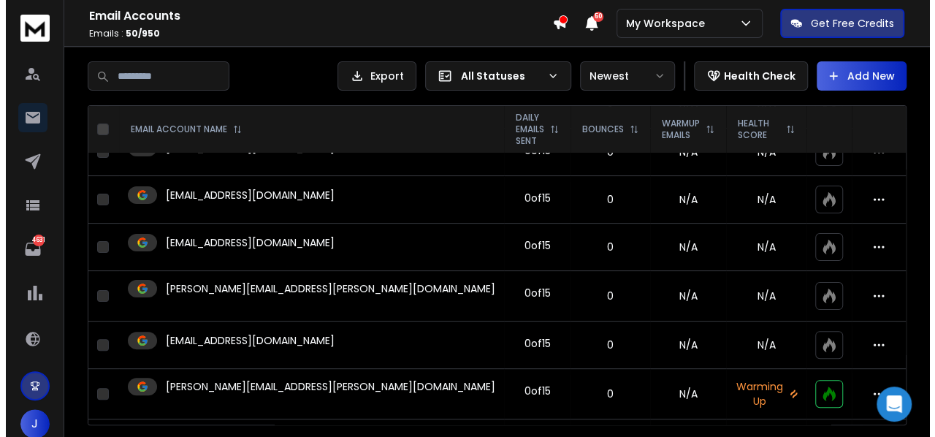
scroll to position [124, 0]
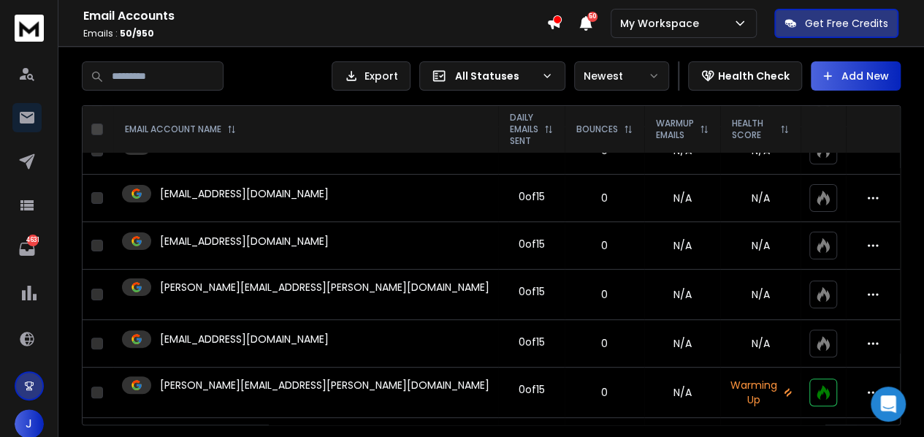
click at [879, 47] on div "Export All Statuses Newest Health Check Add New EMAIL ACCOUNT NAME DAILY EMAILS…" at bounding box center [490, 243] width 865 height 393
click at [857, 68] on button "Add New" at bounding box center [855, 75] width 90 height 29
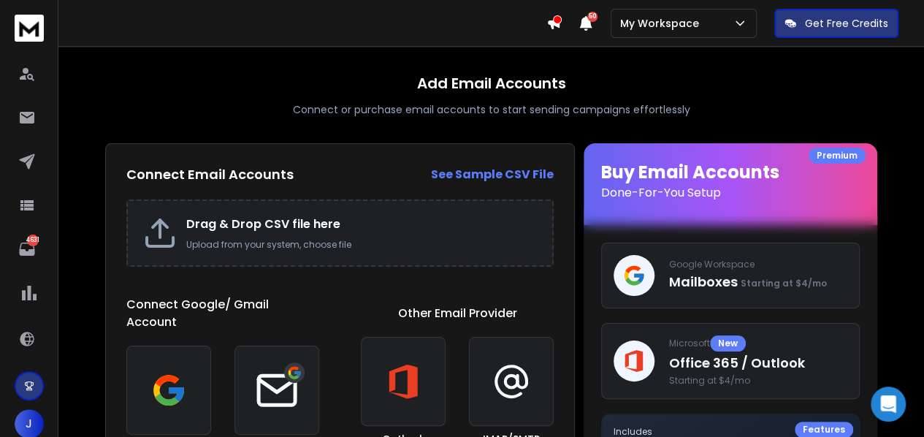
click at [168, 384] on icon at bounding box center [168, 390] width 37 height 44
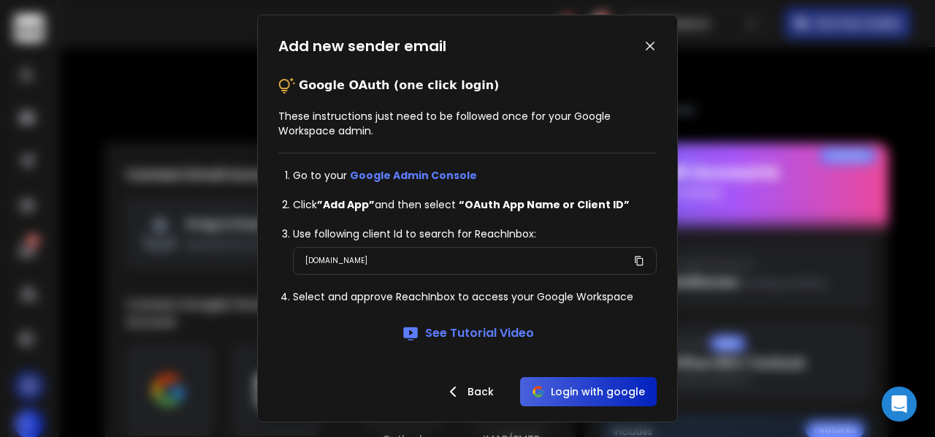
click at [565, 390] on button "Login with google" at bounding box center [588, 391] width 137 height 29
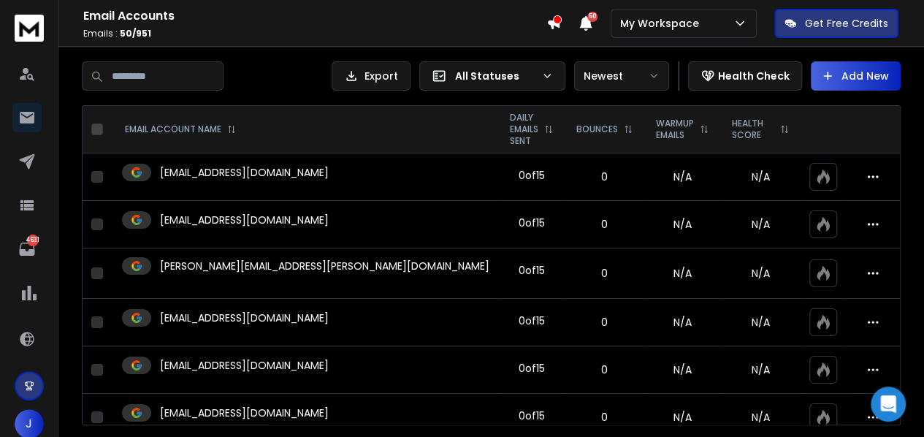
click at [866, 78] on button "Add New" at bounding box center [855, 75] width 90 height 29
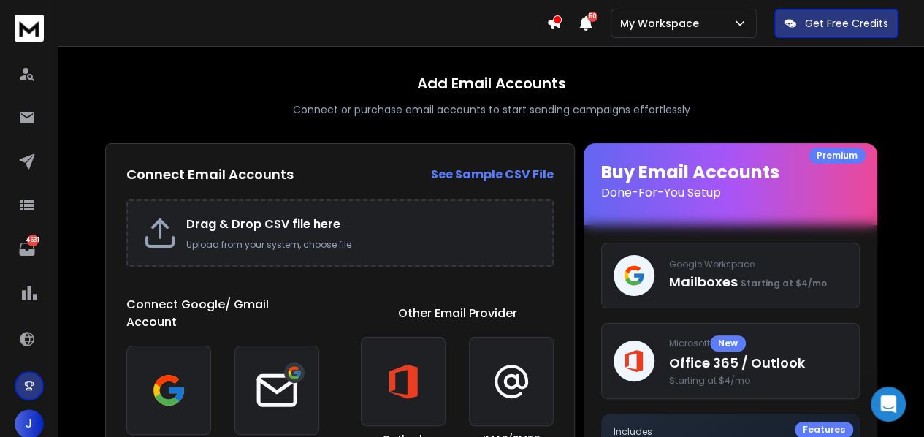
click at [196, 375] on div at bounding box center [168, 389] width 85 height 89
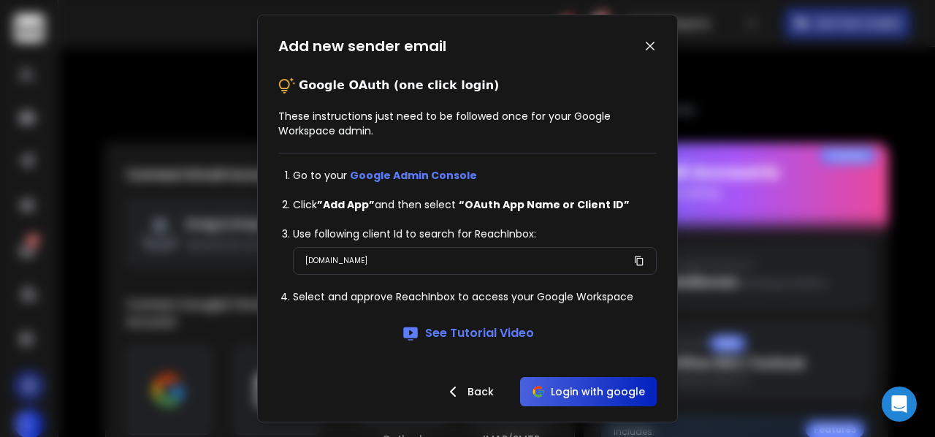
click at [609, 394] on button "Login with google" at bounding box center [588, 391] width 137 height 29
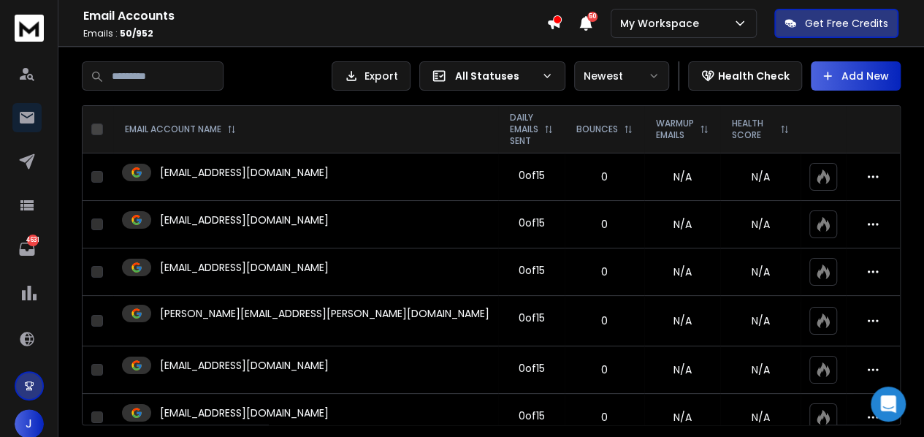
click at [168, 74] on input at bounding box center [153, 75] width 142 height 29
paste input "**********"
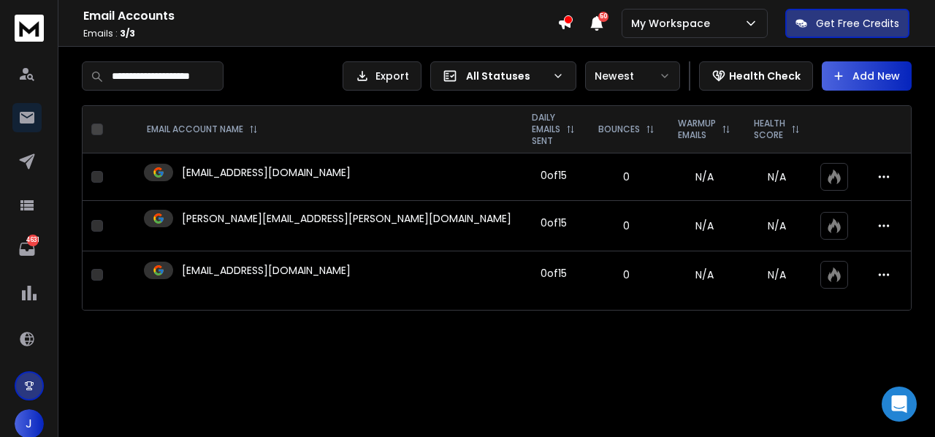
type input "**********"
click at [96, 124] on button "button" at bounding box center [97, 129] width 12 height 12
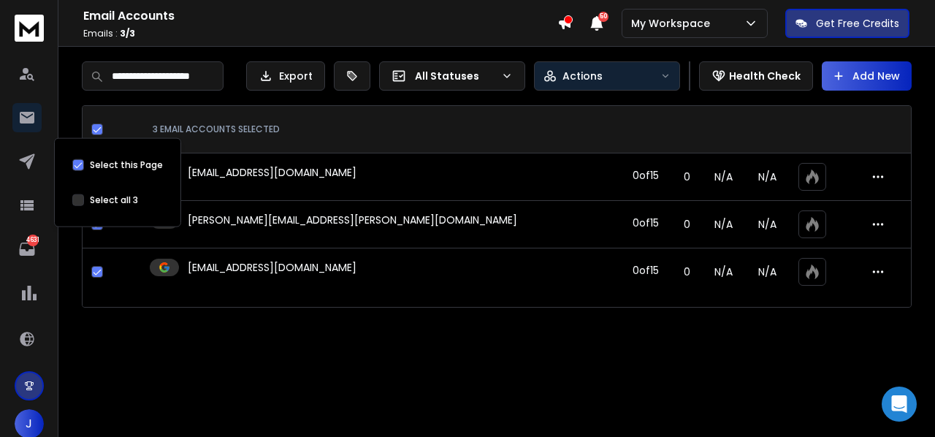
click at [632, 63] on button "Actions" at bounding box center [607, 75] width 146 height 29
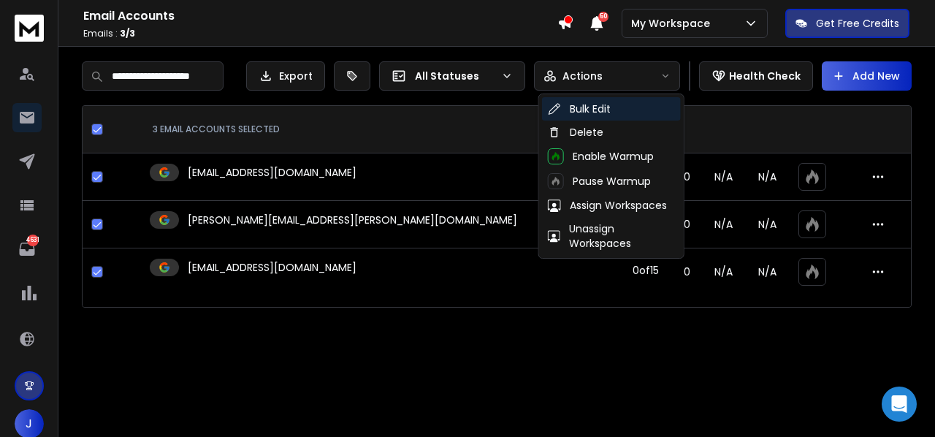
click at [613, 102] on div "Bulk Edit" at bounding box center [611, 108] width 139 height 23
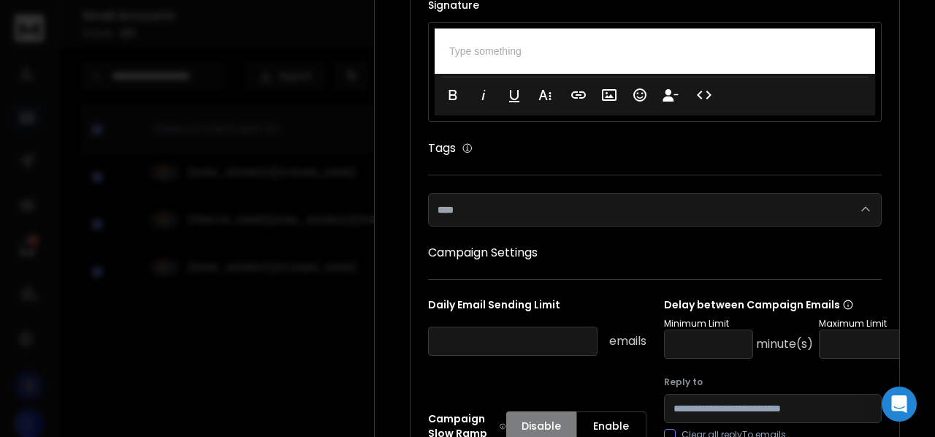
scroll to position [435, 0]
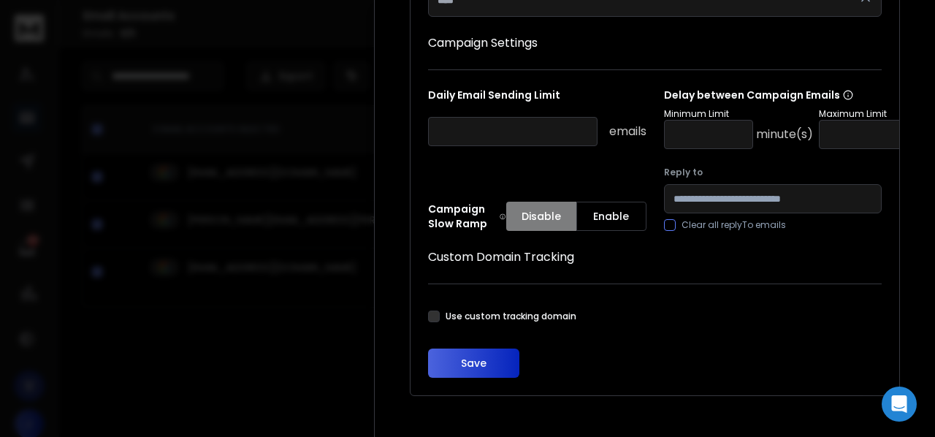
click at [433, 310] on button "Reply to" at bounding box center [434, 316] width 12 height 12
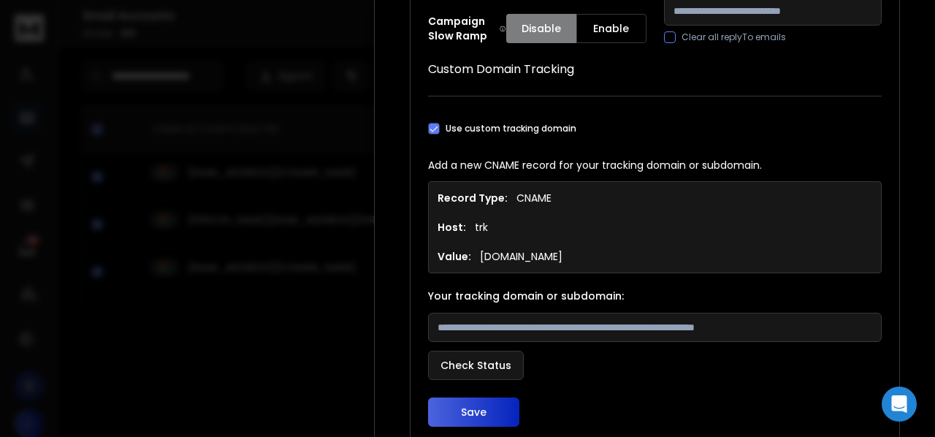
scroll to position [672, 0]
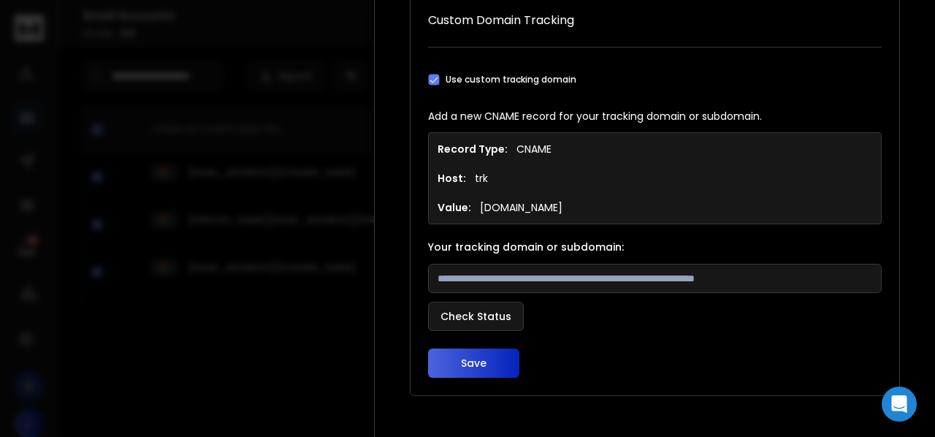
click at [516, 264] on input at bounding box center [654, 278] width 453 height 29
paste input "**********"
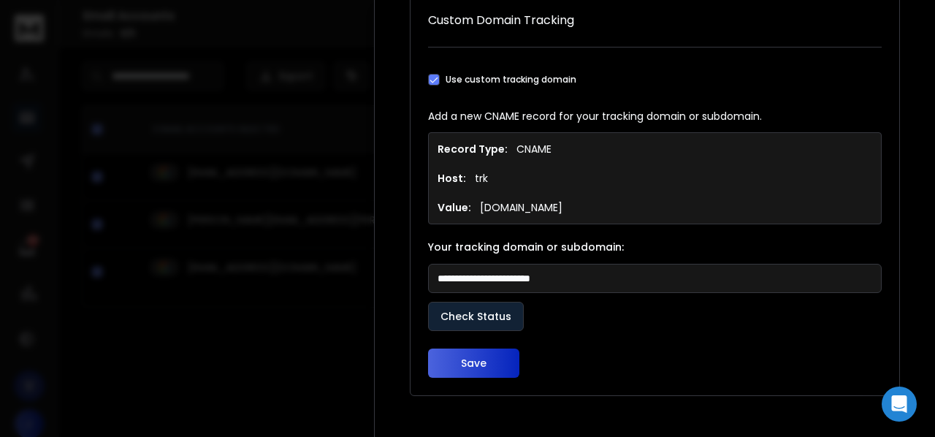
type input "**********"
click at [465, 311] on button "Check Status" at bounding box center [476, 316] width 96 height 29
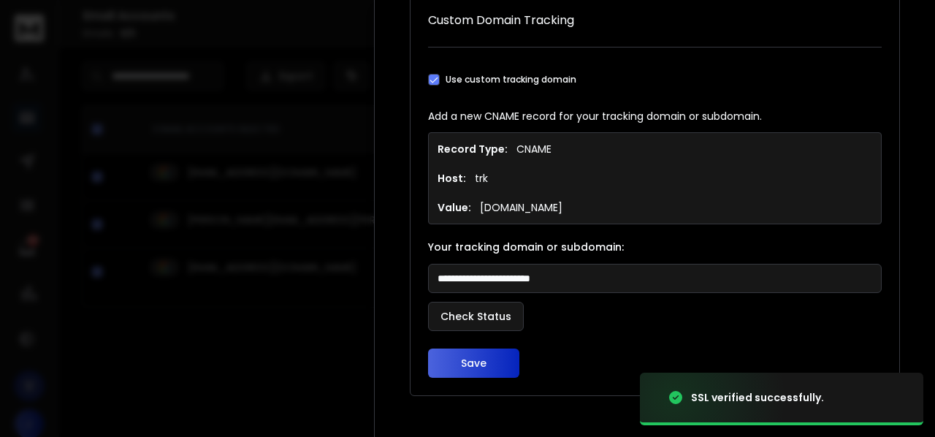
click at [515, 353] on button "Save" at bounding box center [473, 362] width 91 height 29
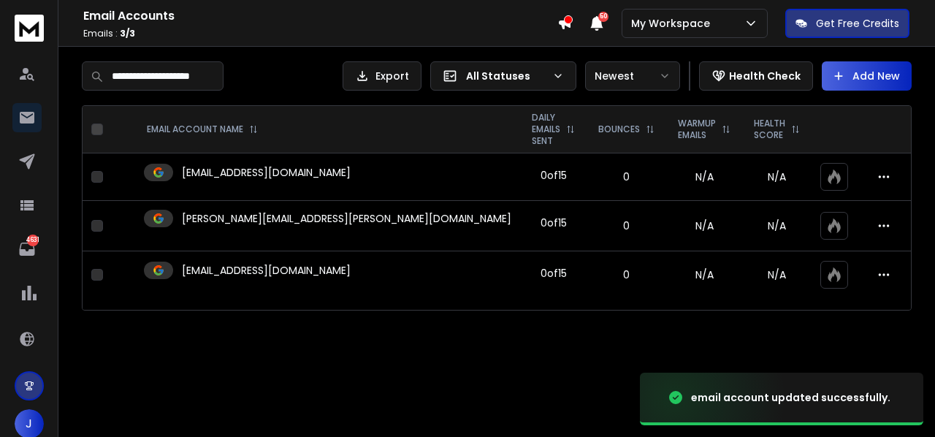
click at [92, 127] on button "button" at bounding box center [97, 129] width 12 height 12
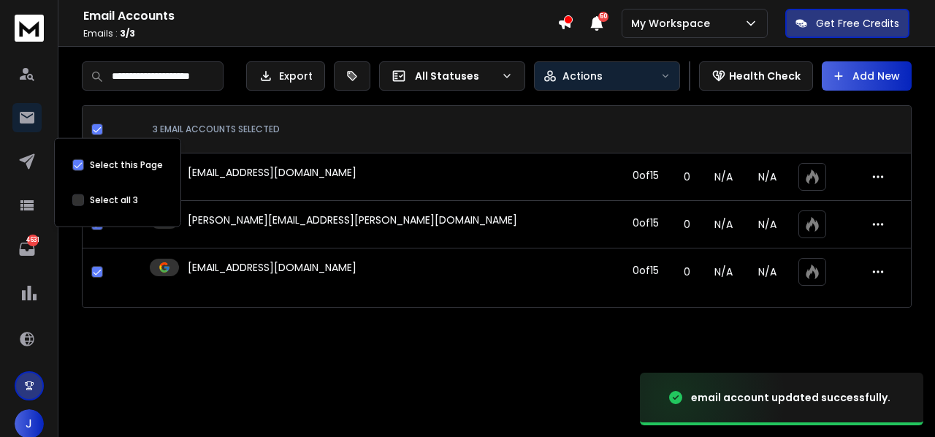
click at [606, 79] on div "Actions" at bounding box center [598, 76] width 111 height 15
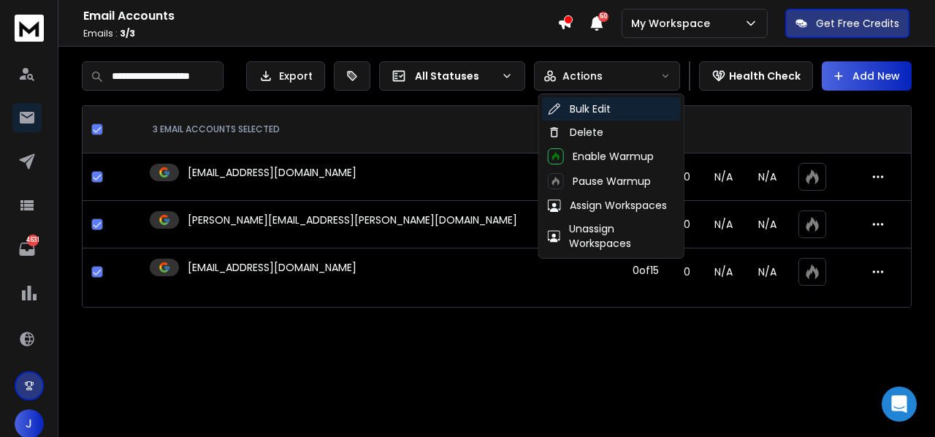
click at [591, 112] on div "Bulk Edit" at bounding box center [579, 108] width 63 height 15
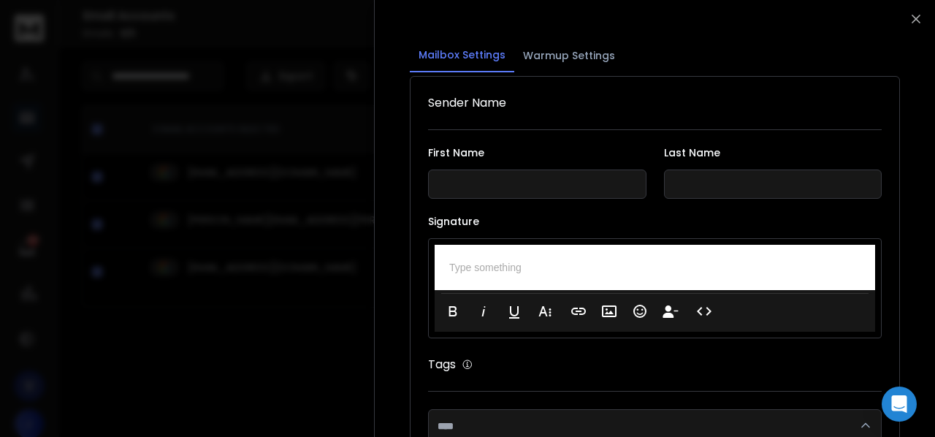
click at [553, 59] on button "Warmup Settings" at bounding box center [569, 55] width 110 height 32
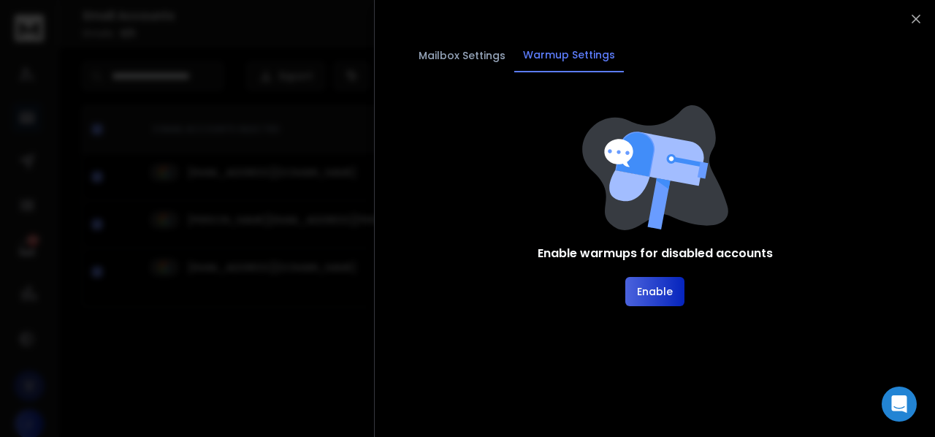
click at [662, 315] on div "Mailbox Settings Warmup Settings Enable warmups for disabled accounts Enable" at bounding box center [654, 174] width 525 height 312
click at [671, 286] on button "Enable" at bounding box center [654, 291] width 59 height 29
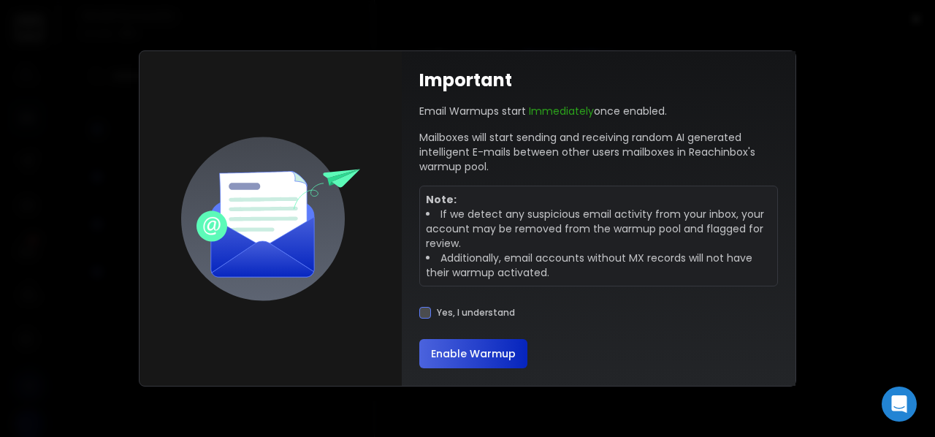
click at [429, 312] on button "Yes, I understand" at bounding box center [425, 313] width 12 height 12
click at [472, 342] on button "Enable Warmup" at bounding box center [473, 353] width 108 height 29
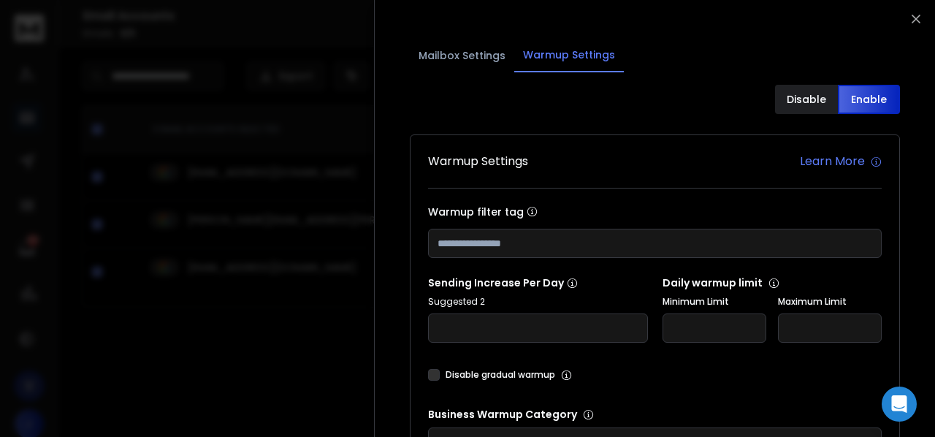
click at [703, 244] on input at bounding box center [654, 243] width 453 height 29
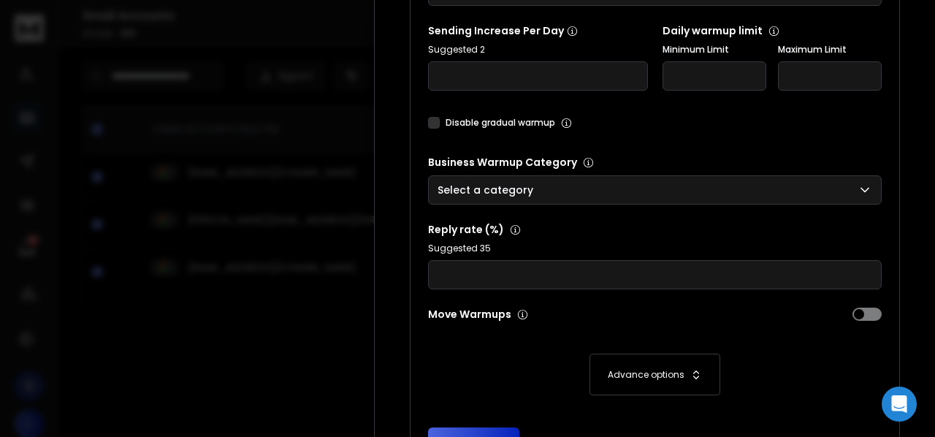
scroll to position [330, 0]
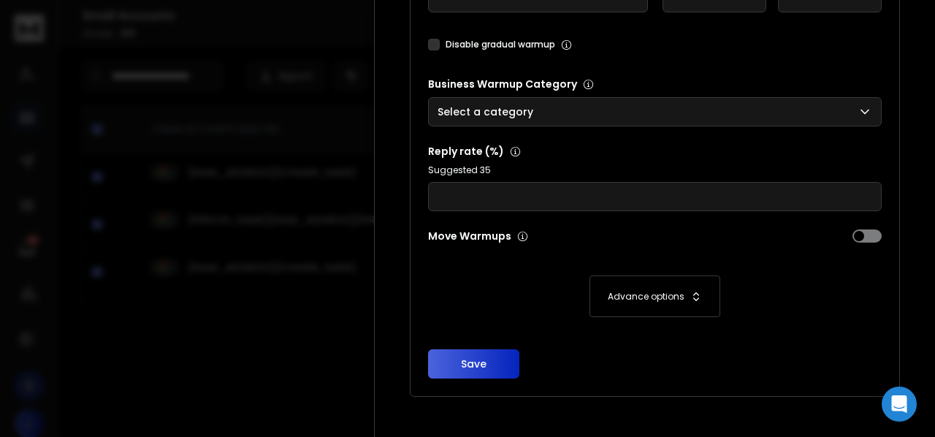
type input "*****"
click at [478, 361] on button "Save" at bounding box center [473, 363] width 91 height 29
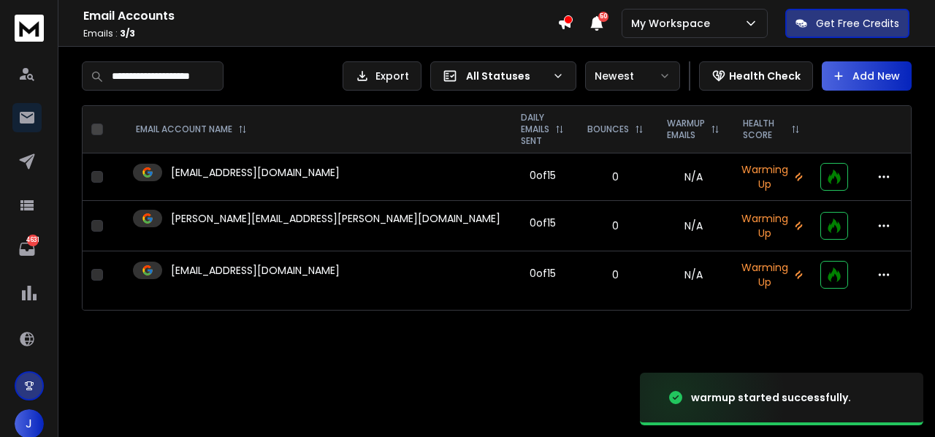
click at [166, 70] on input "**********" at bounding box center [153, 75] width 142 height 29
click at [166, 71] on input "**********" at bounding box center [153, 75] width 142 height 29
click at [167, 70] on input "**********" at bounding box center [153, 75] width 142 height 29
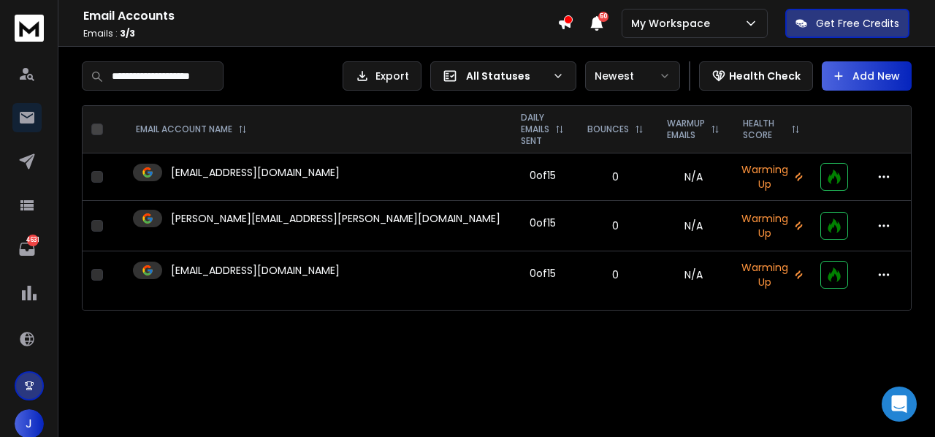
paste input
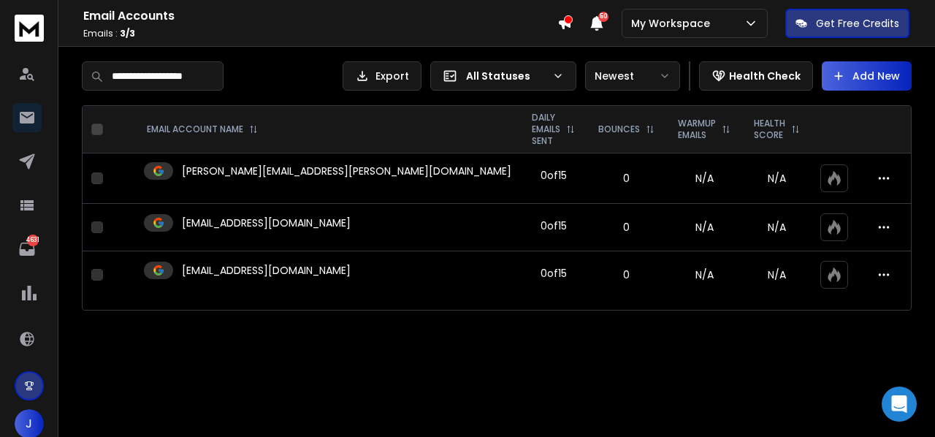
type input "**********"
click at [96, 126] on button "button" at bounding box center [97, 129] width 12 height 12
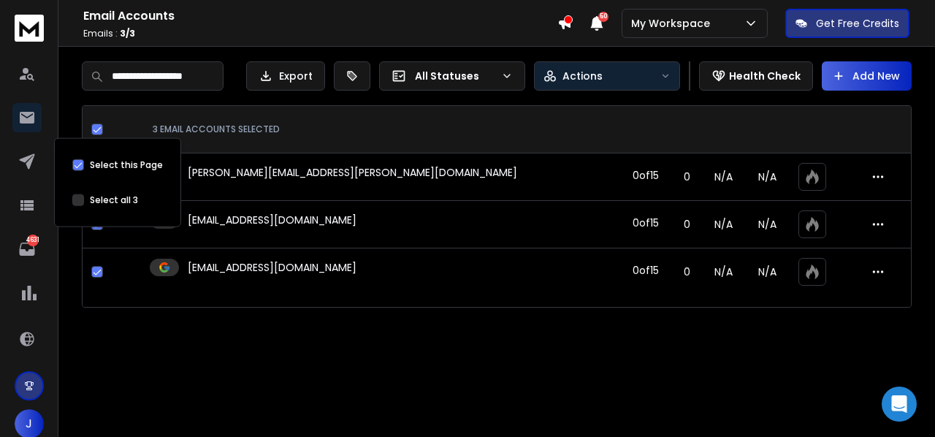
click at [633, 72] on div "Actions" at bounding box center [598, 76] width 111 height 15
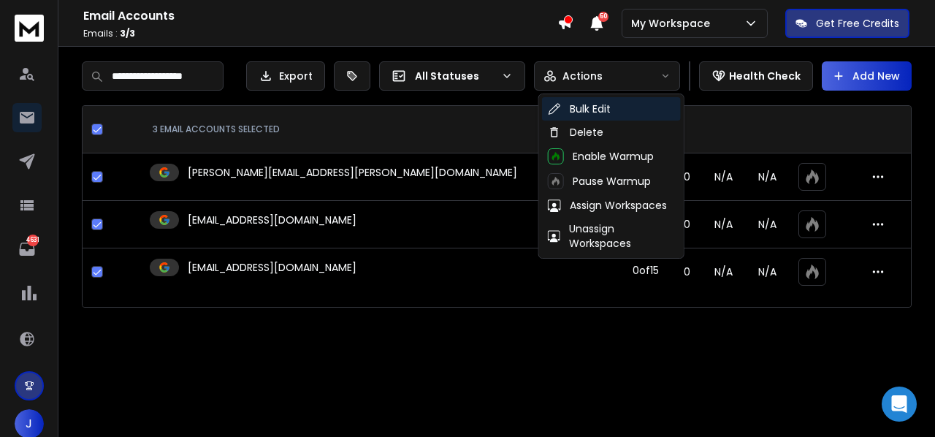
click at [636, 109] on div "Bulk Edit" at bounding box center [611, 108] width 139 height 23
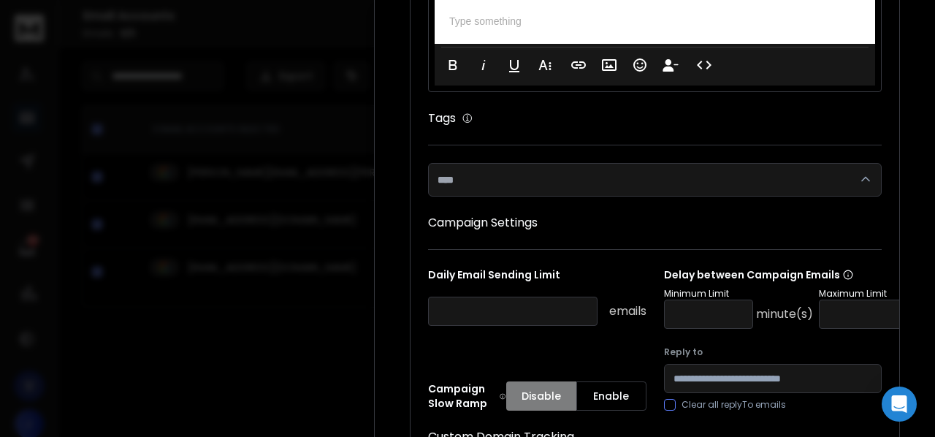
scroll to position [435, 0]
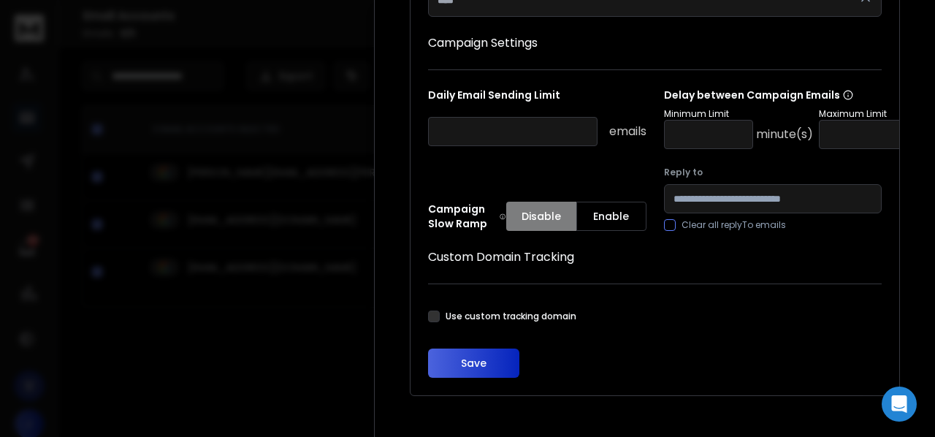
click at [437, 310] on button "Reply to" at bounding box center [434, 316] width 12 height 12
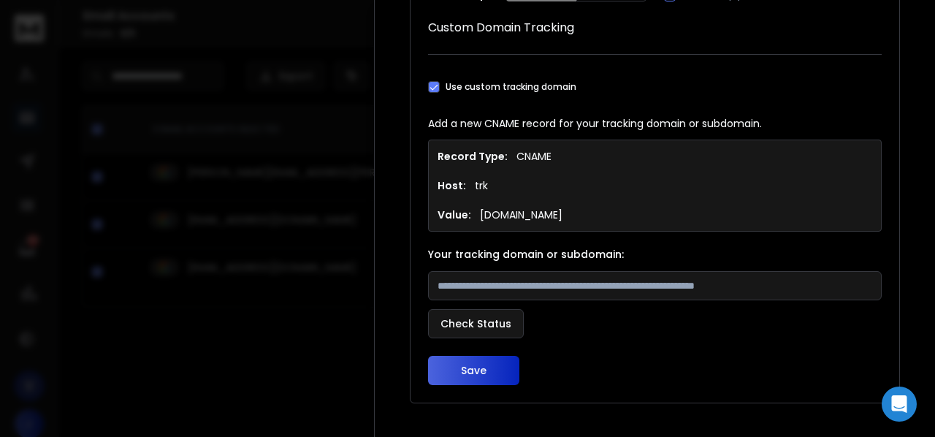
scroll to position [672, 0]
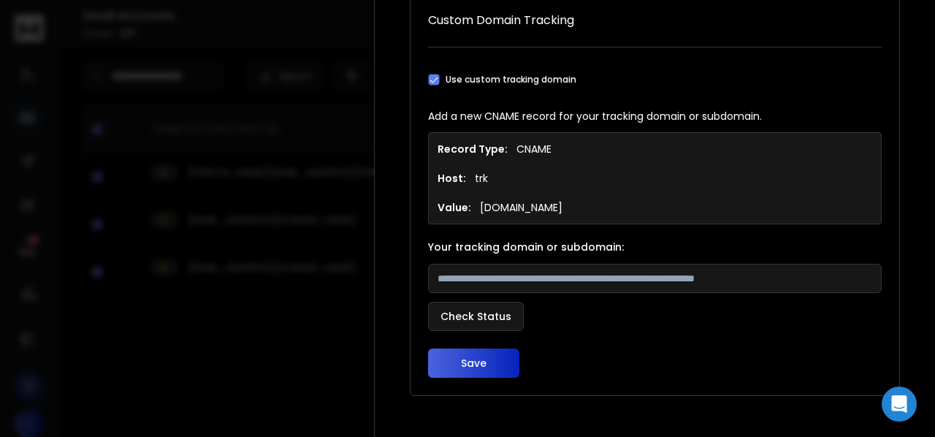
click at [511, 264] on input at bounding box center [654, 278] width 453 height 29
paste input "**********"
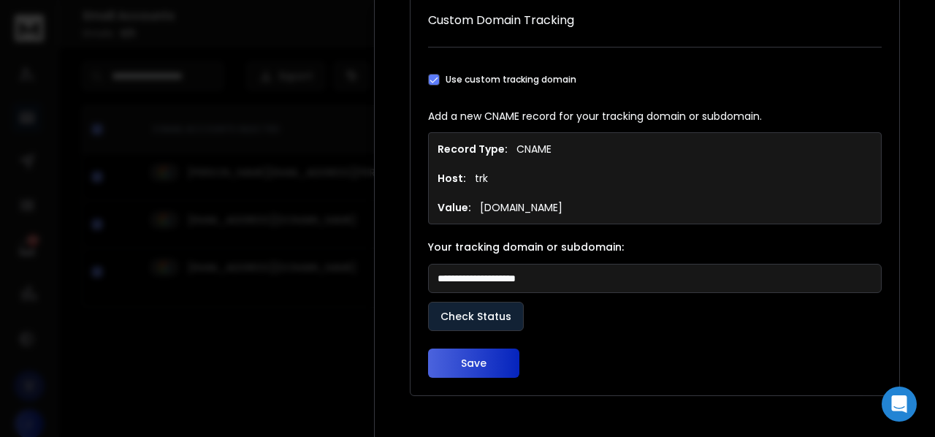
click at [497, 318] on button "Check Status" at bounding box center [476, 316] width 96 height 29
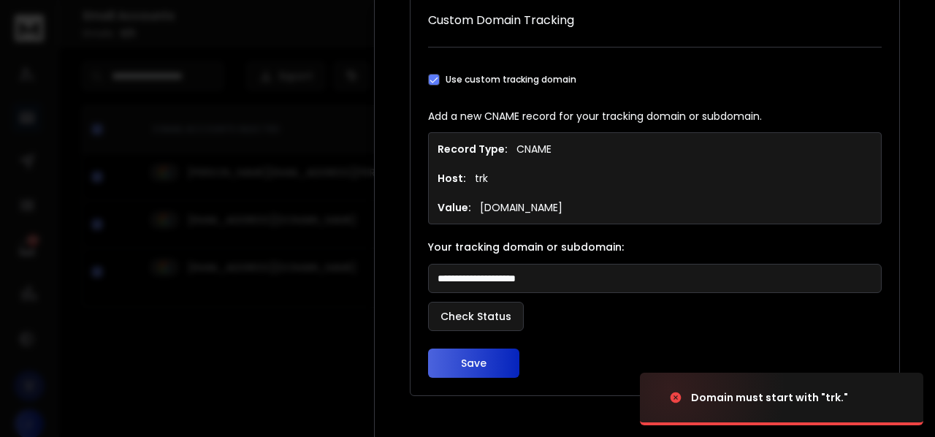
click at [446, 264] on input "**********" at bounding box center [654, 278] width 453 height 29
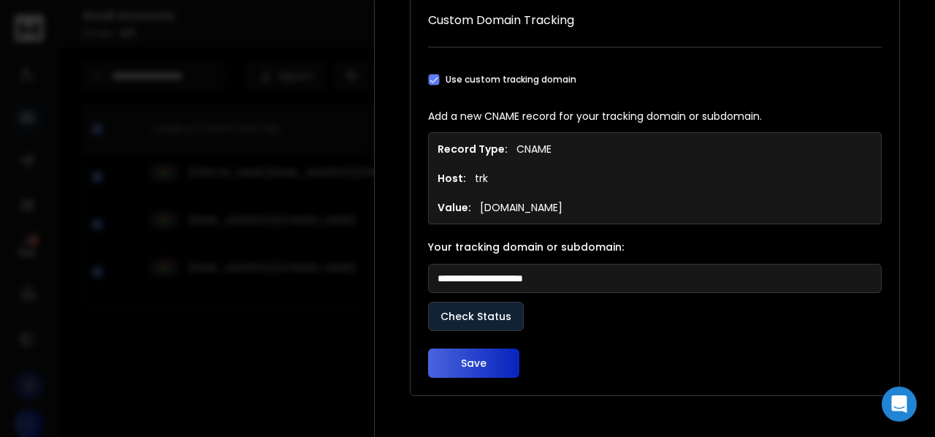
type input "**********"
click at [495, 304] on button "Check Status" at bounding box center [476, 316] width 96 height 29
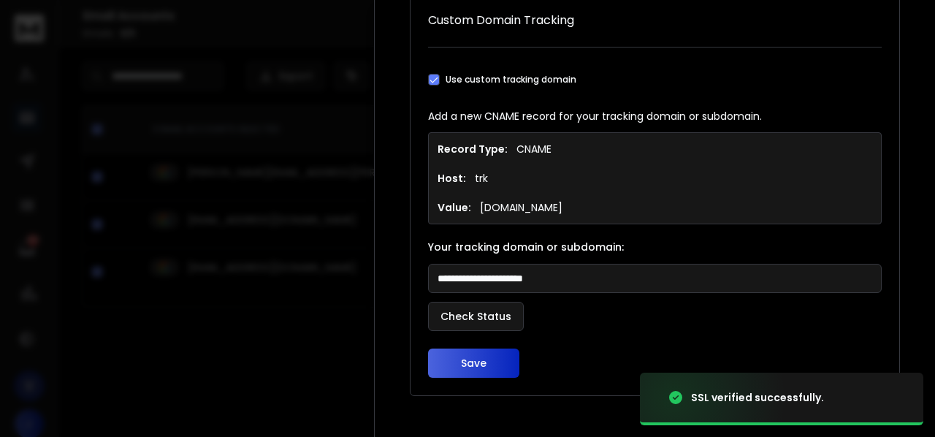
click at [489, 356] on button "Save" at bounding box center [473, 362] width 91 height 29
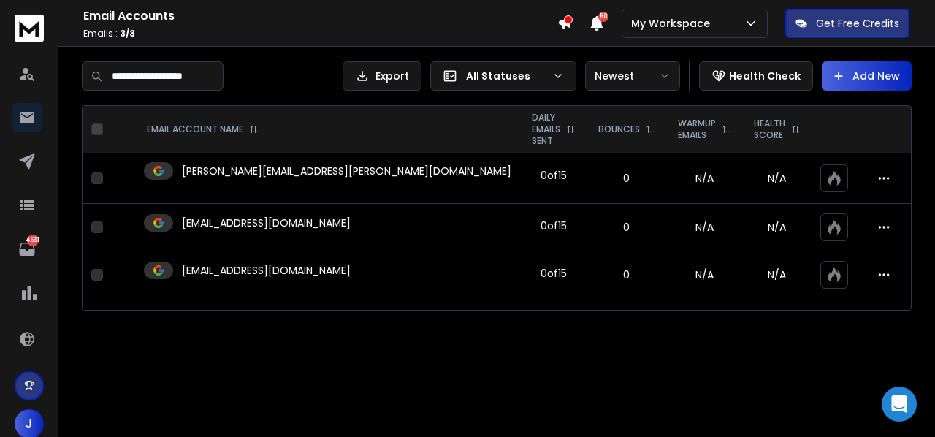
click at [101, 123] on button "button" at bounding box center [97, 129] width 12 height 12
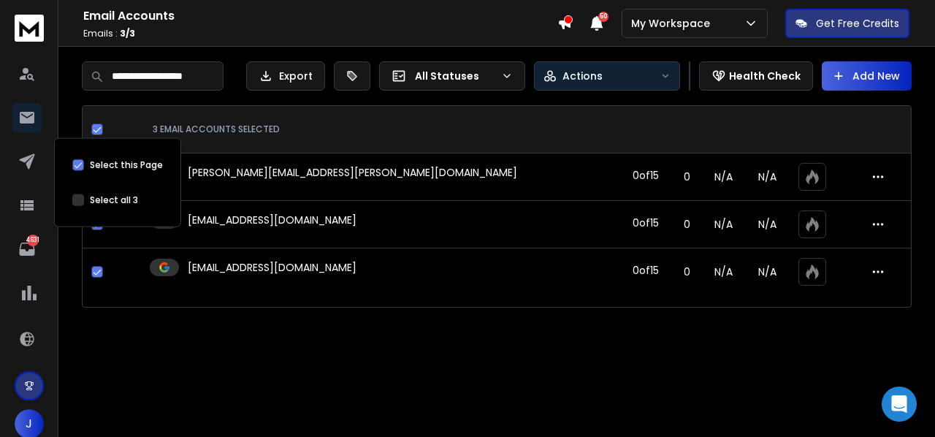
click at [638, 64] on button "Actions" at bounding box center [607, 75] width 146 height 29
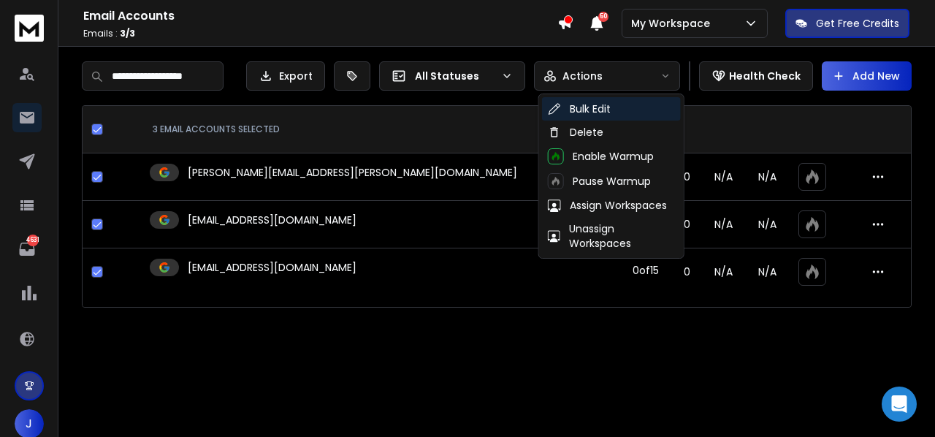
click at [632, 105] on div "Bulk Edit" at bounding box center [611, 108] width 139 height 23
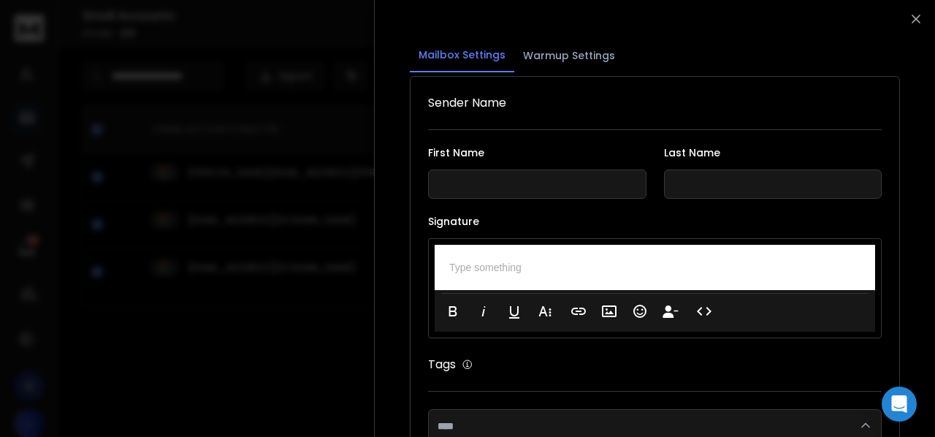
click at [593, 42] on button "Warmup Settings" at bounding box center [569, 55] width 110 height 32
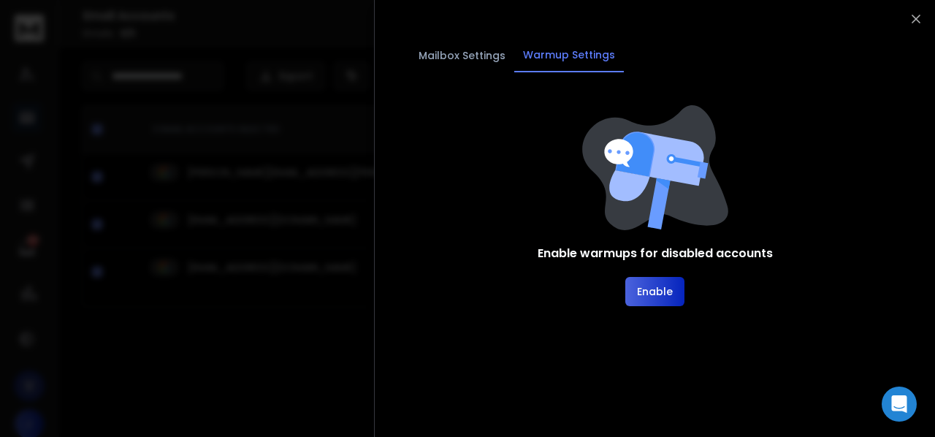
click at [664, 295] on button "Enable" at bounding box center [654, 291] width 59 height 29
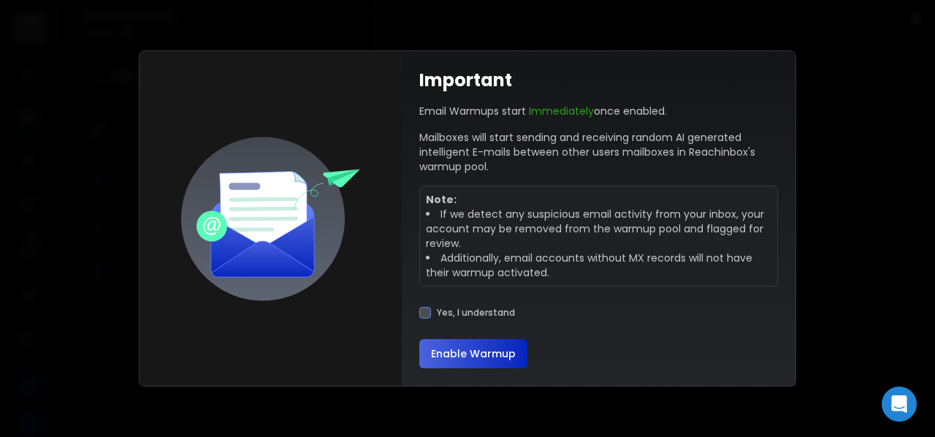
click at [428, 310] on button "Yes, I understand" at bounding box center [425, 313] width 12 height 12
click at [483, 349] on button "Enable Warmup" at bounding box center [473, 353] width 108 height 29
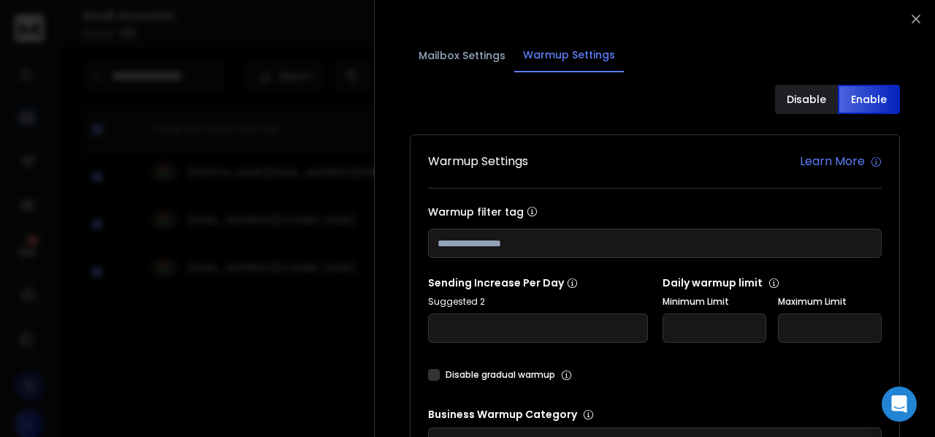
click at [597, 242] on input at bounding box center [654, 243] width 453 height 29
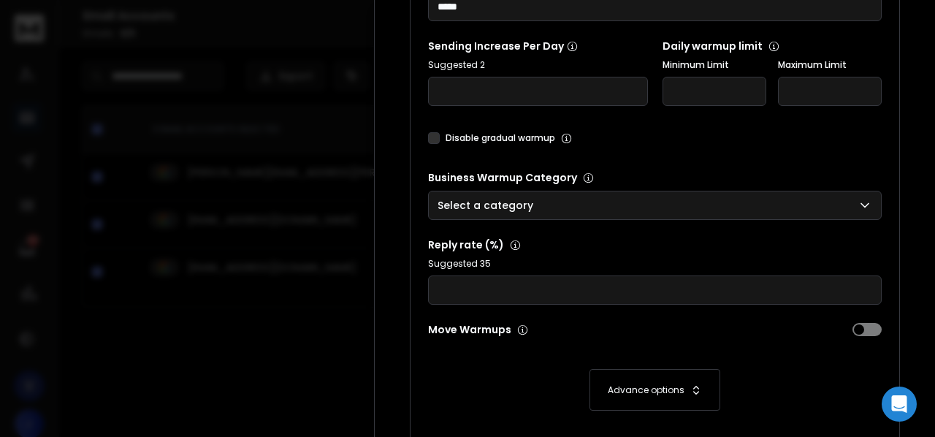
scroll to position [330, 0]
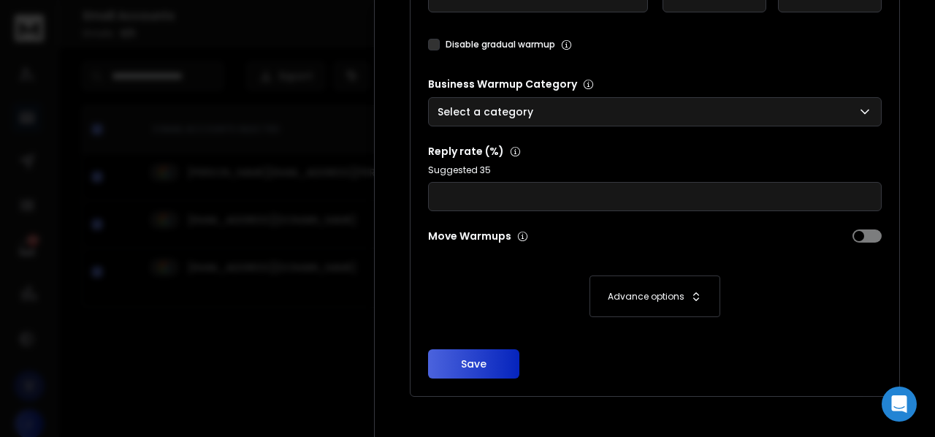
type input "*****"
click at [486, 372] on button "Save" at bounding box center [473, 363] width 91 height 29
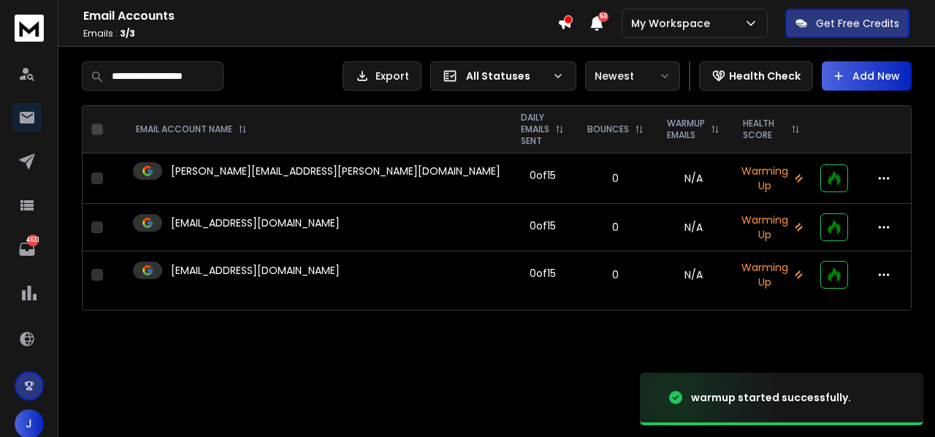
click at [160, 70] on input "**********" at bounding box center [153, 75] width 142 height 29
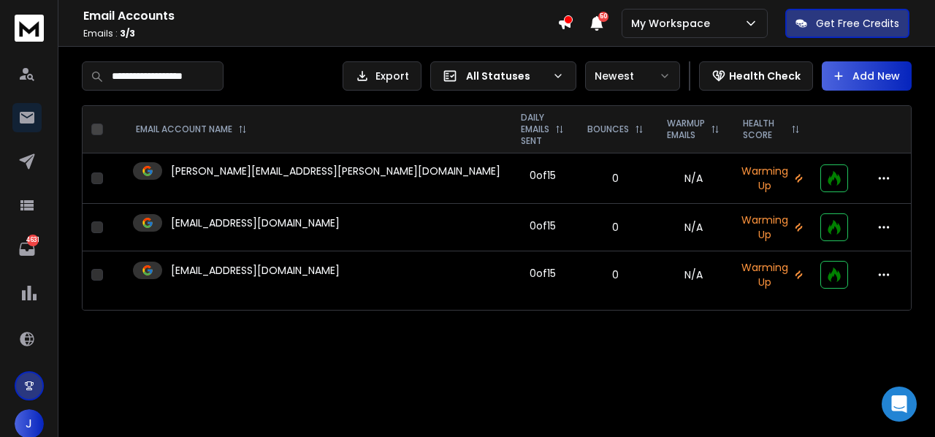
click at [156, 71] on input "**********" at bounding box center [153, 75] width 142 height 29
click at [156, 70] on input "**********" at bounding box center [153, 75] width 142 height 29
paste input "*"
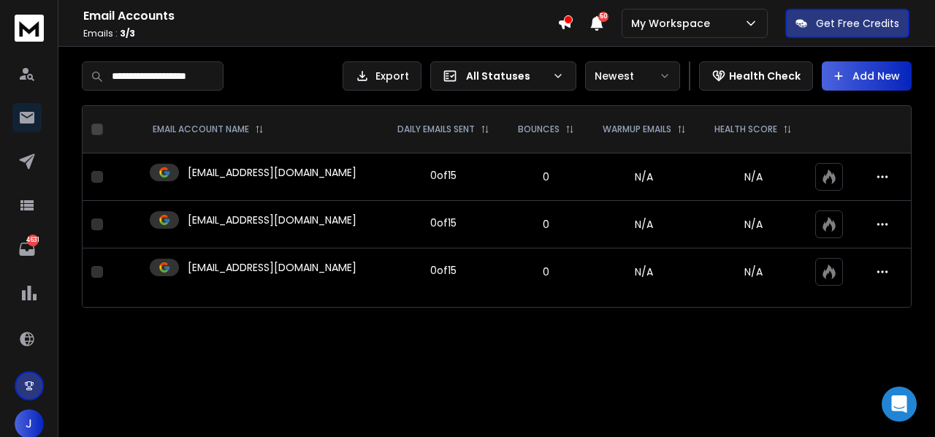
type input "**********"
click at [99, 129] on button "button" at bounding box center [97, 129] width 12 height 12
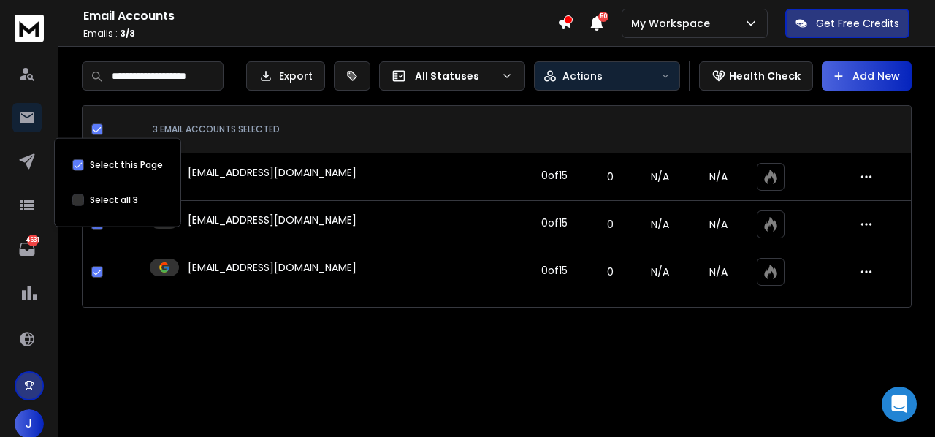
click at [637, 77] on div "Actions" at bounding box center [598, 76] width 111 height 15
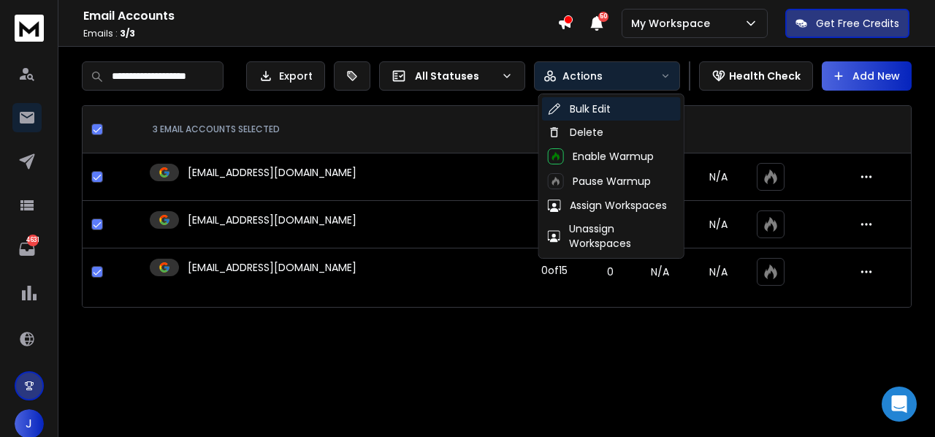
click at [609, 113] on div "Bulk Edit" at bounding box center [579, 108] width 63 height 15
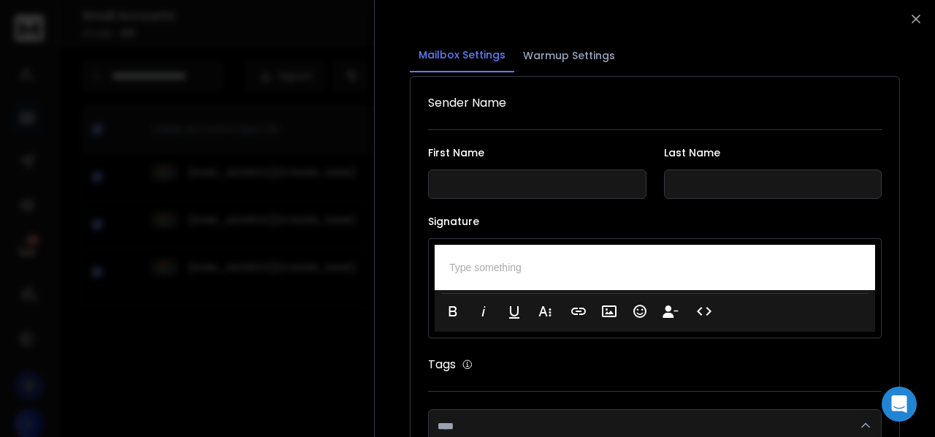
click at [593, 57] on button "Warmup Settings" at bounding box center [569, 55] width 110 height 32
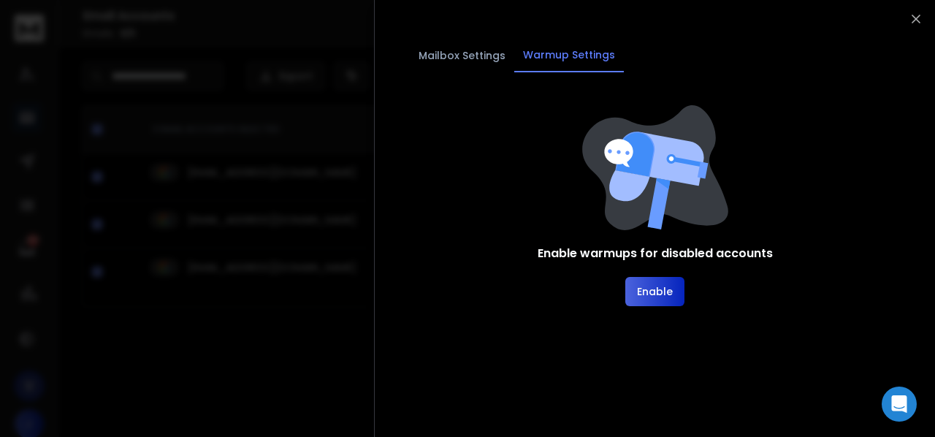
click at [653, 284] on button "Enable" at bounding box center [654, 291] width 59 height 29
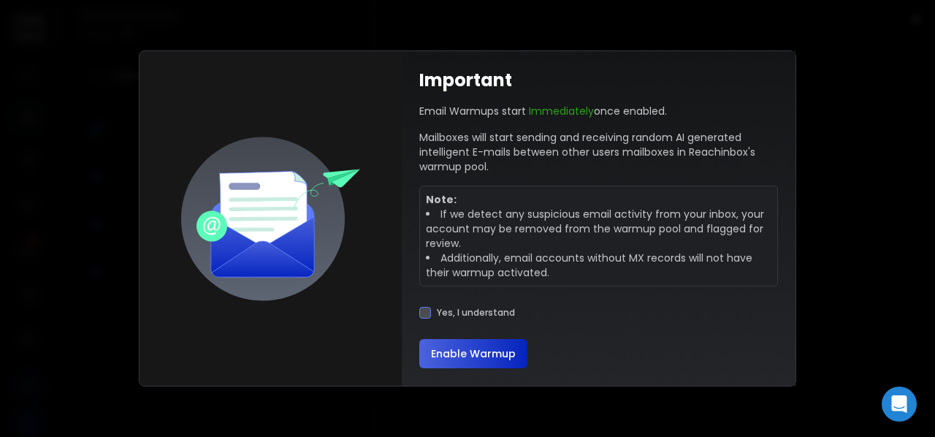
click at [428, 313] on button "Yes, I understand" at bounding box center [425, 313] width 12 height 12
click at [493, 360] on button "Enable Warmup" at bounding box center [473, 353] width 108 height 29
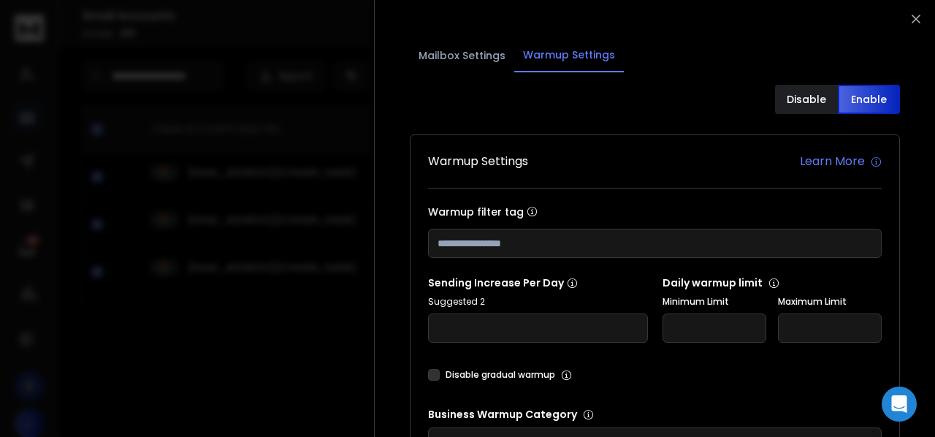
click at [581, 241] on input at bounding box center [654, 243] width 453 height 29
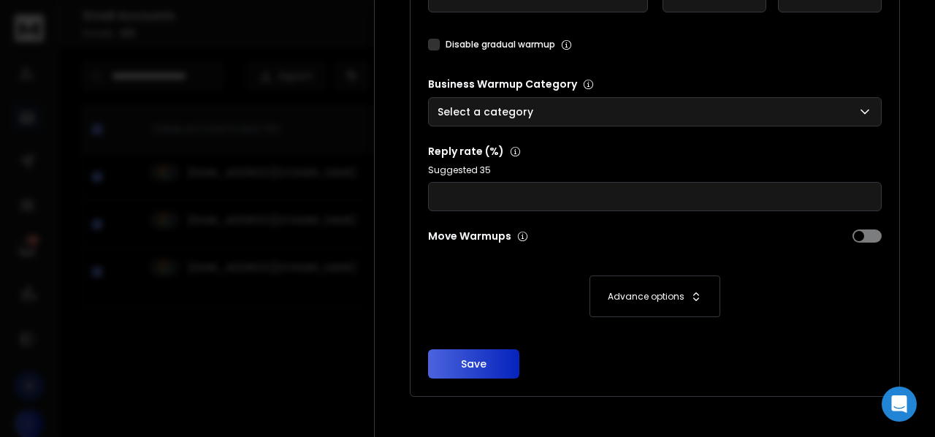
type input "*****"
click at [483, 353] on button "Save" at bounding box center [473, 363] width 91 height 29
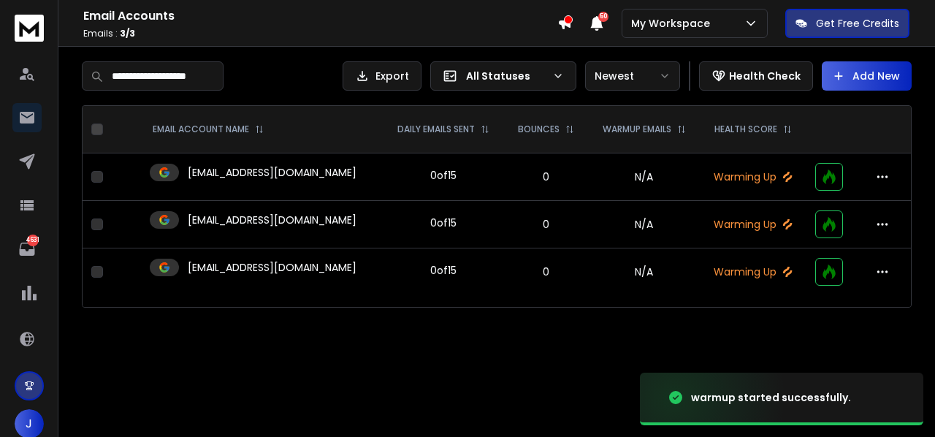
click at [547, 188] on td "0" at bounding box center [547, 176] width 84 height 47
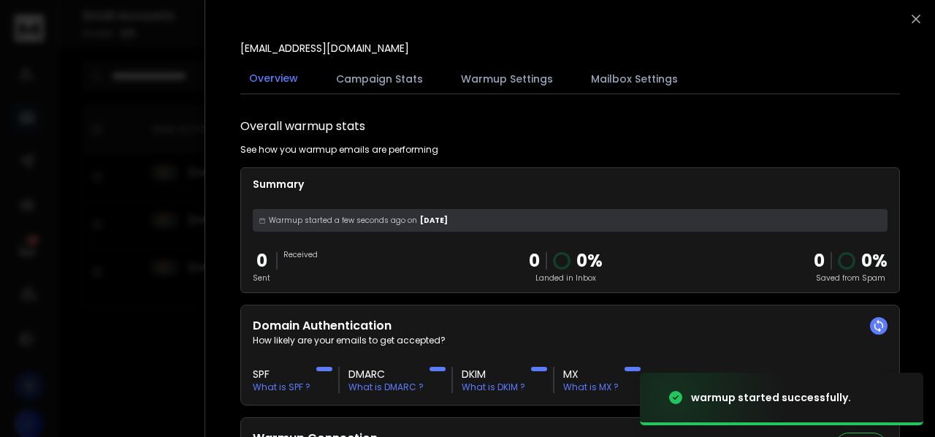
click at [520, 70] on button "Warmup Settings" at bounding box center [507, 79] width 110 height 32
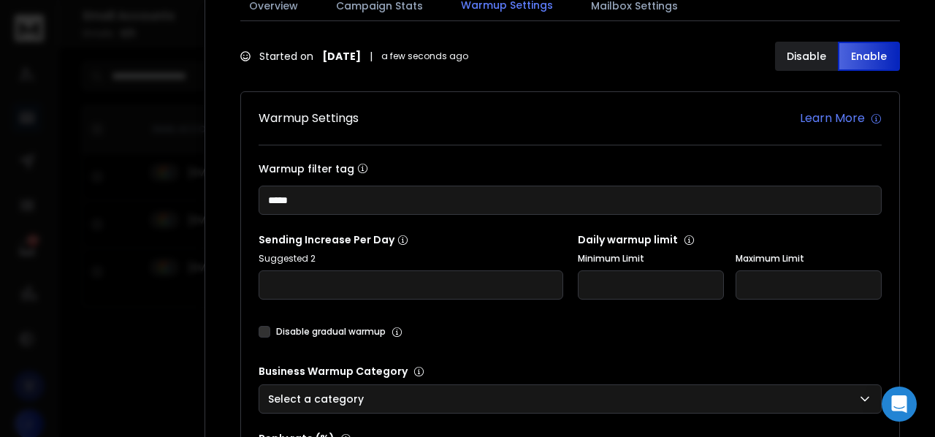
scroll to position [0, 0]
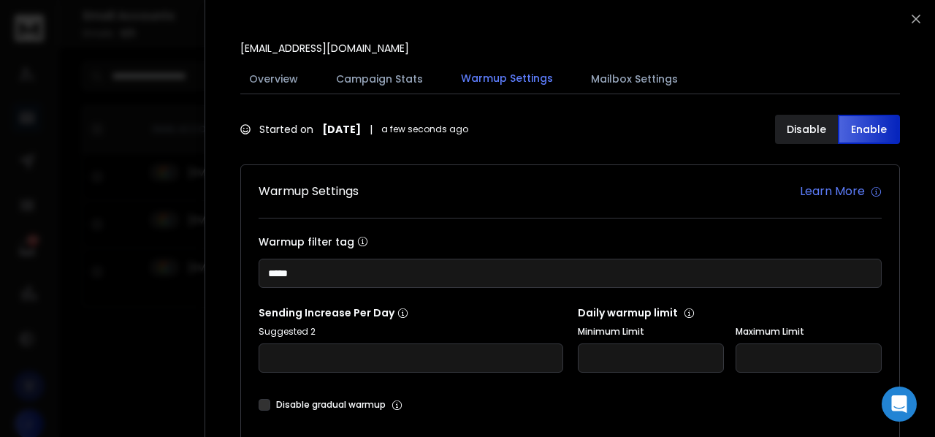
click at [632, 67] on button "Mailbox Settings" at bounding box center [634, 79] width 104 height 32
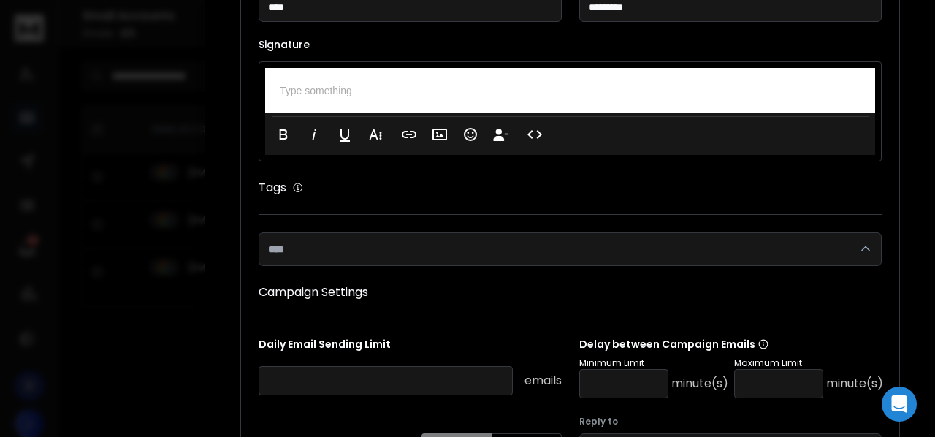
scroll to position [437, 0]
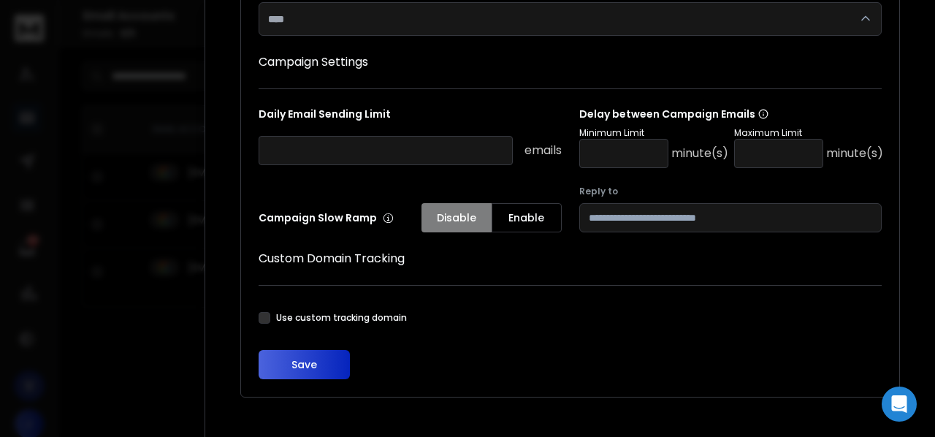
click at [156, 331] on div at bounding box center [467, 218] width 935 height 437
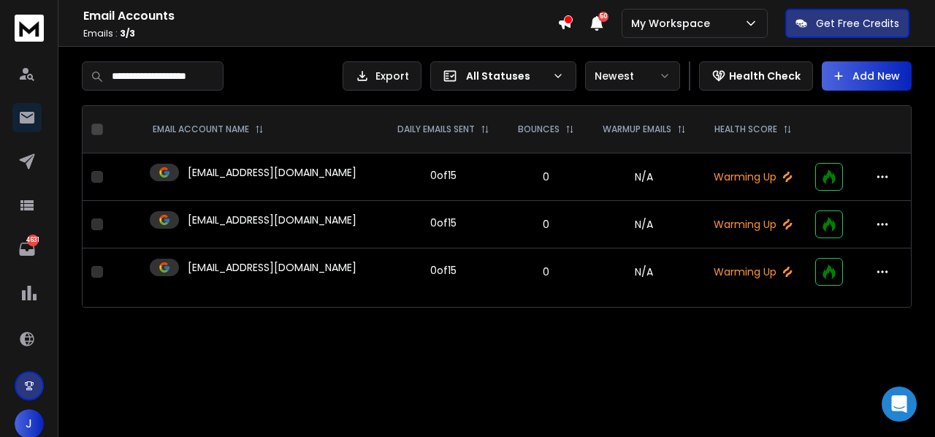
click at [101, 128] on button "button" at bounding box center [97, 129] width 12 height 12
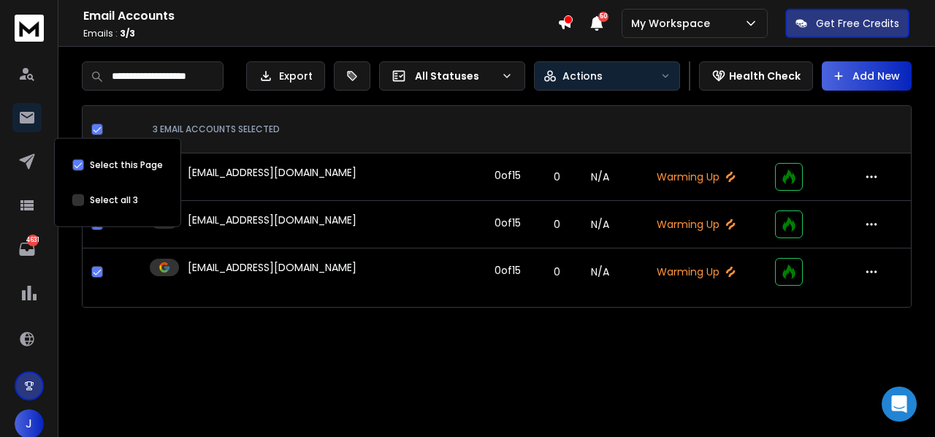
click at [585, 70] on p "Actions" at bounding box center [582, 76] width 40 height 15
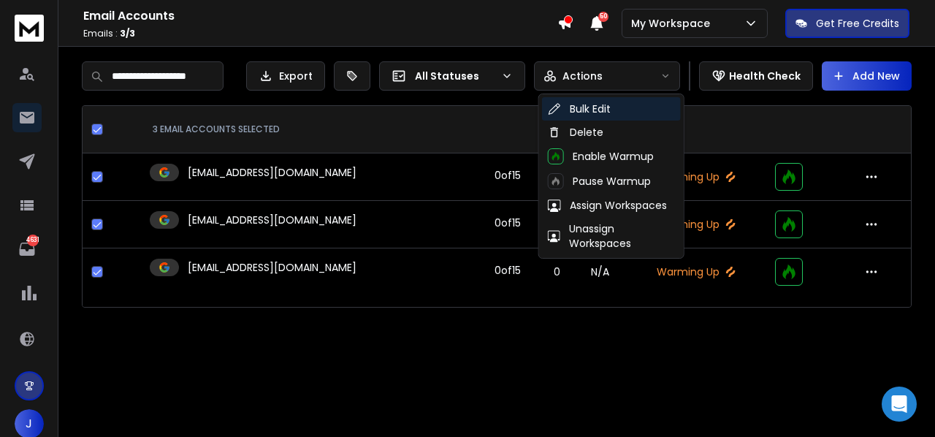
click at [595, 109] on div "Bulk Edit" at bounding box center [579, 108] width 63 height 15
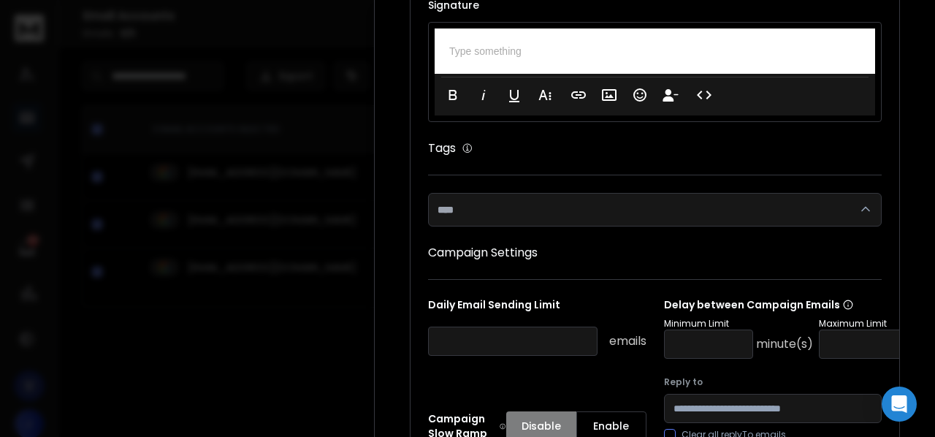
scroll to position [435, 0]
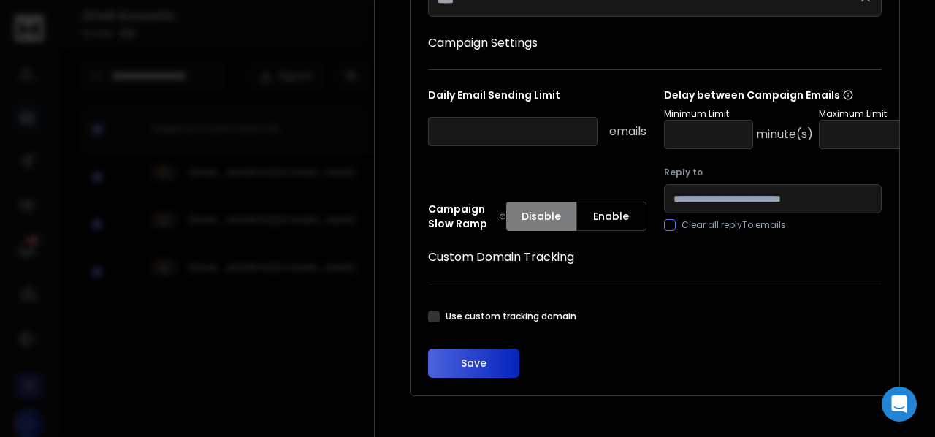
click at [437, 310] on button "Reply to" at bounding box center [434, 316] width 12 height 12
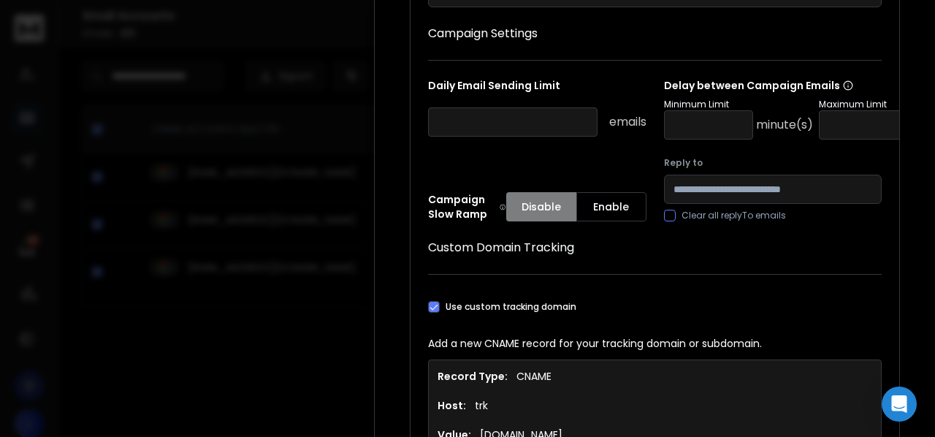
scroll to position [672, 0]
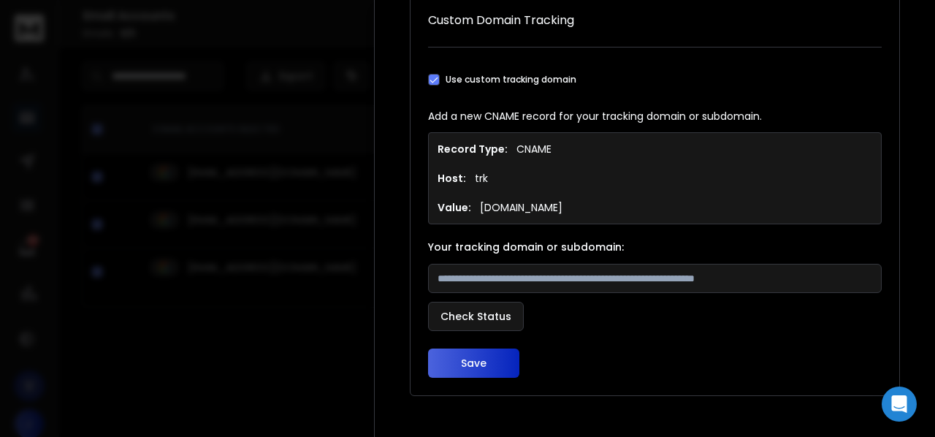
click at [502, 264] on input at bounding box center [654, 278] width 453 height 29
paste input "**********"
click at [440, 278] on input "**********" at bounding box center [654, 278] width 453 height 29
type input "**********"
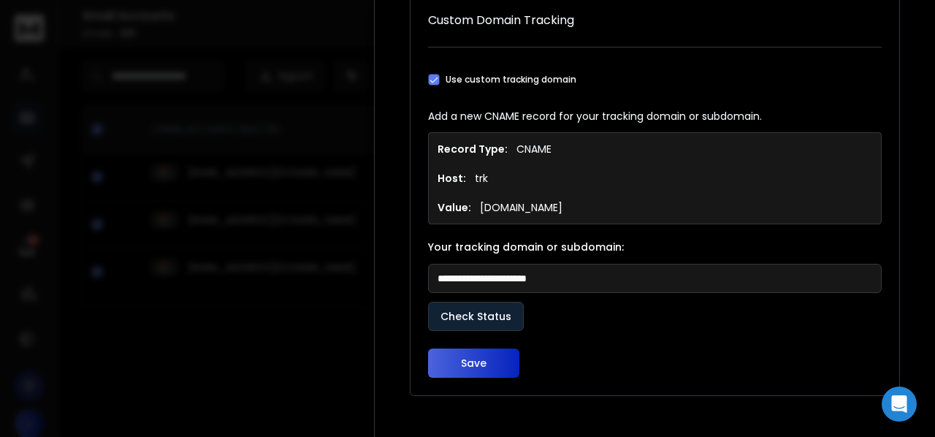
click at [489, 318] on button "Check Status" at bounding box center [476, 316] width 96 height 29
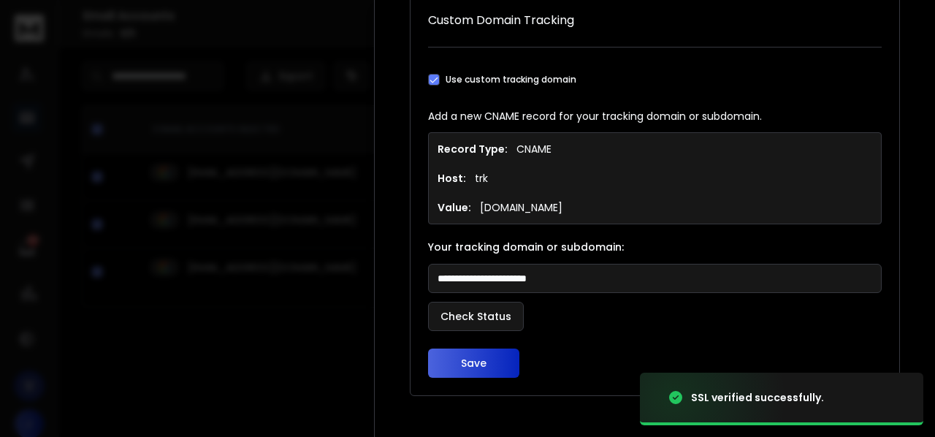
click at [488, 357] on button "Save" at bounding box center [473, 362] width 91 height 29
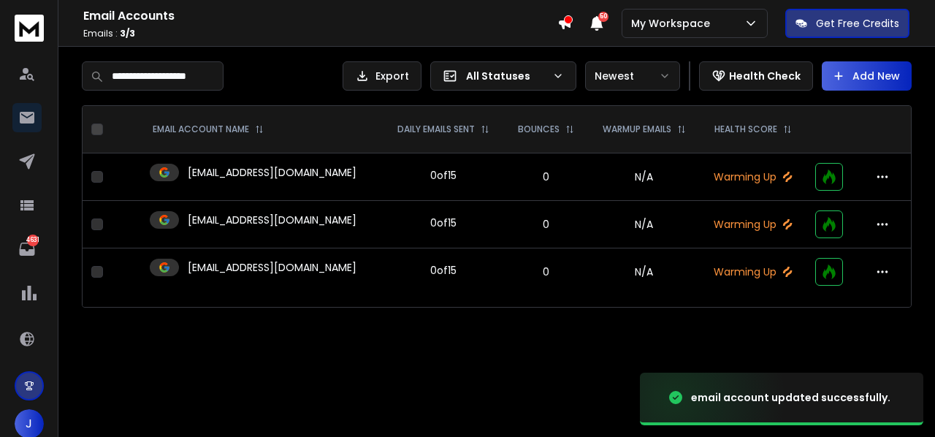
click at [674, 228] on td "N/A" at bounding box center [644, 224] width 112 height 47
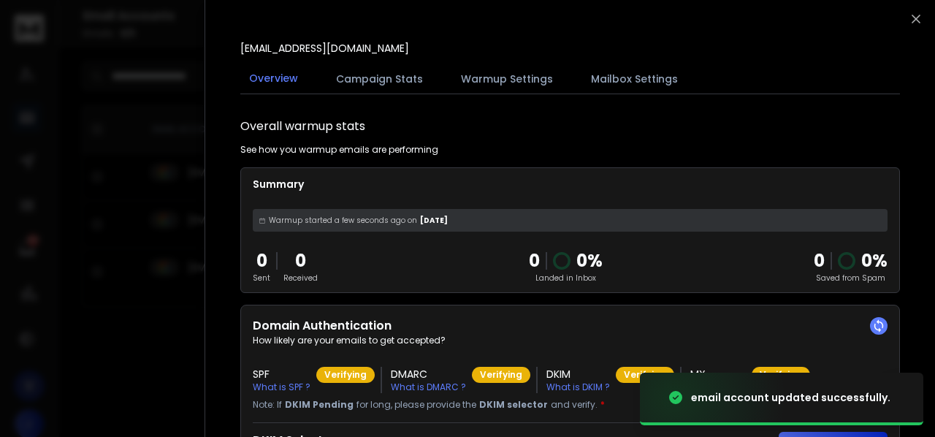
click at [614, 53] on div "[EMAIL_ADDRESS][DOMAIN_NAME]" at bounding box center [569, 48] width 659 height 15
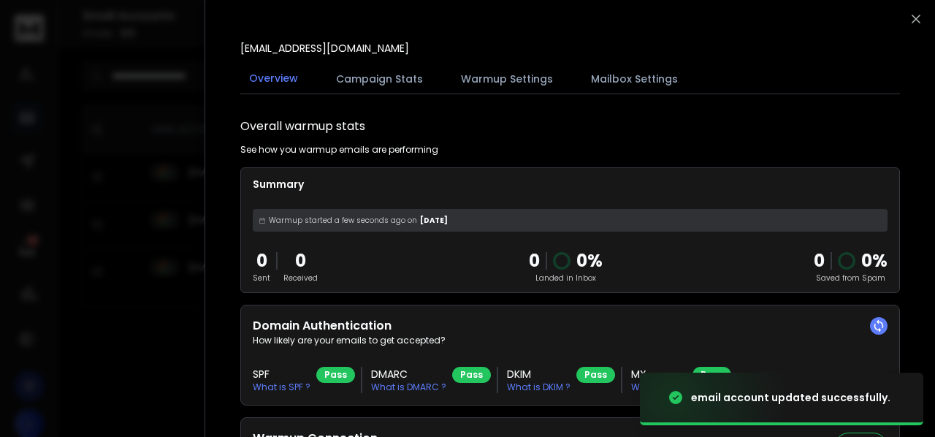
click at [616, 67] on button "Mailbox Settings" at bounding box center [634, 79] width 104 height 32
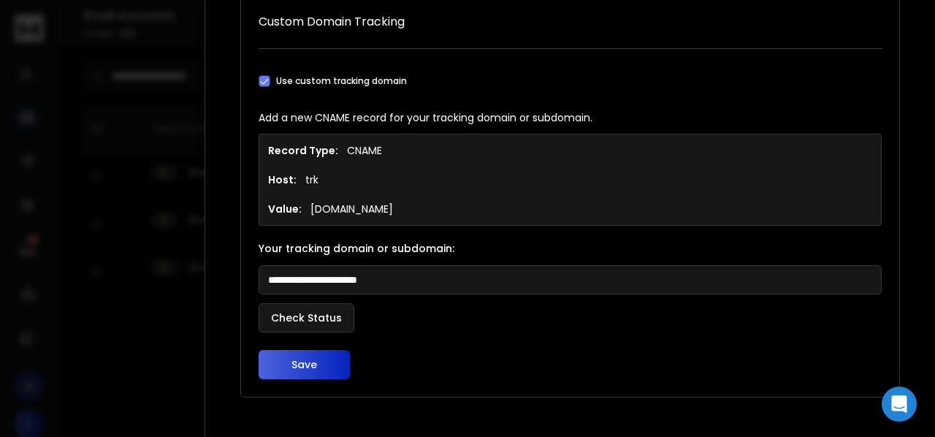
click at [163, 340] on div at bounding box center [467, 218] width 935 height 437
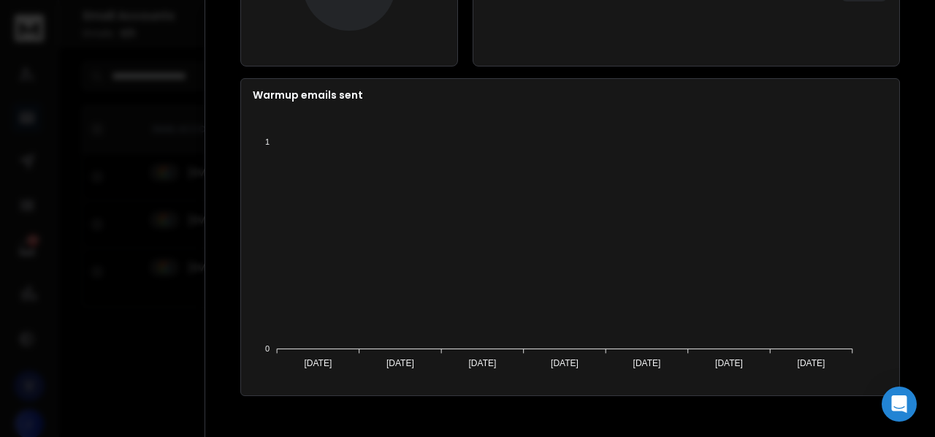
scroll to position [320, 0]
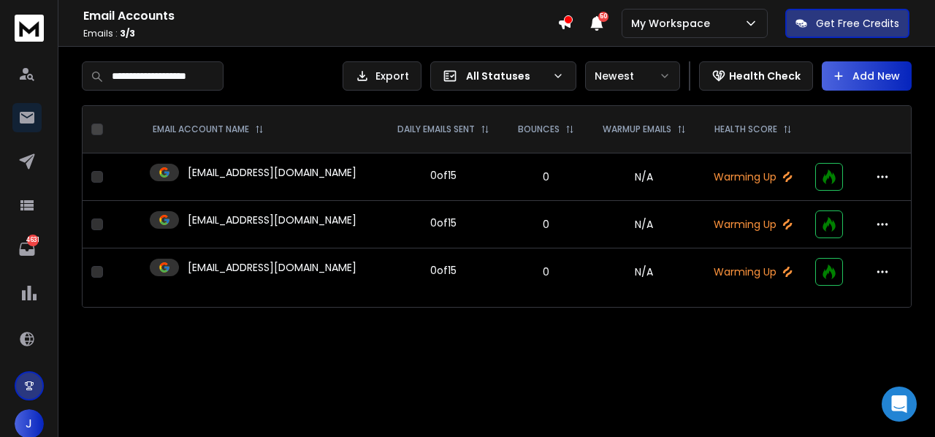
click at [878, 77] on button "Add New" at bounding box center [866, 75] width 90 height 29
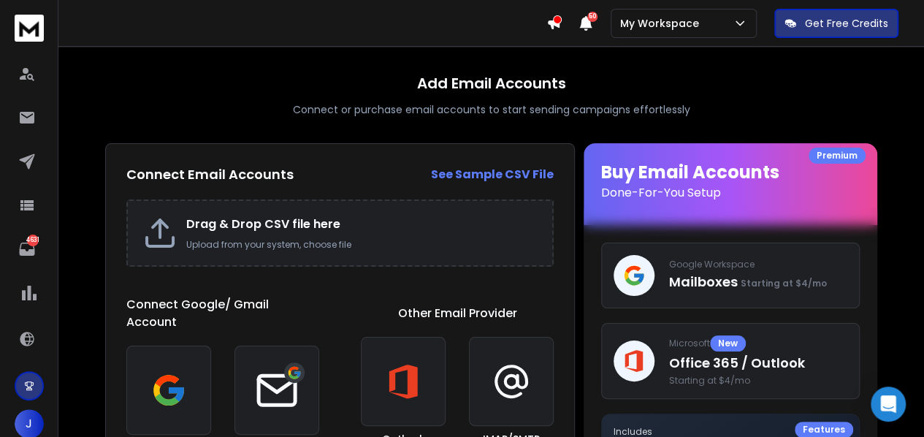
click at [152, 386] on icon at bounding box center [168, 390] width 37 height 44
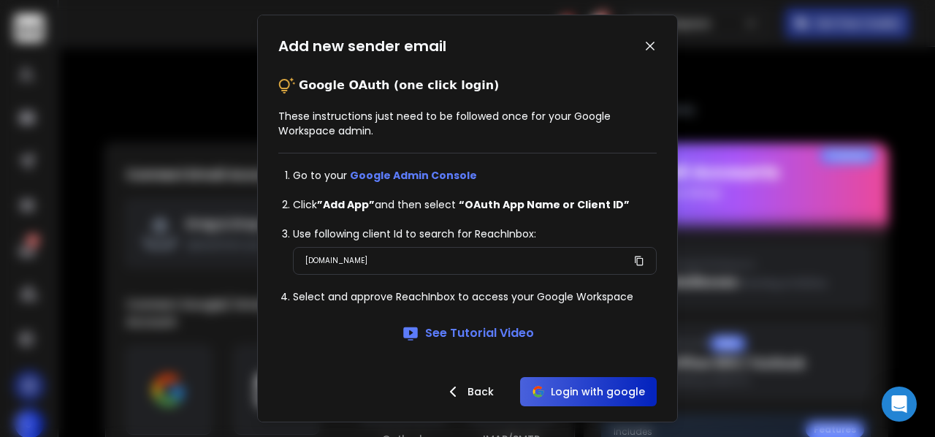
click at [572, 388] on button "Login with google" at bounding box center [588, 391] width 137 height 29
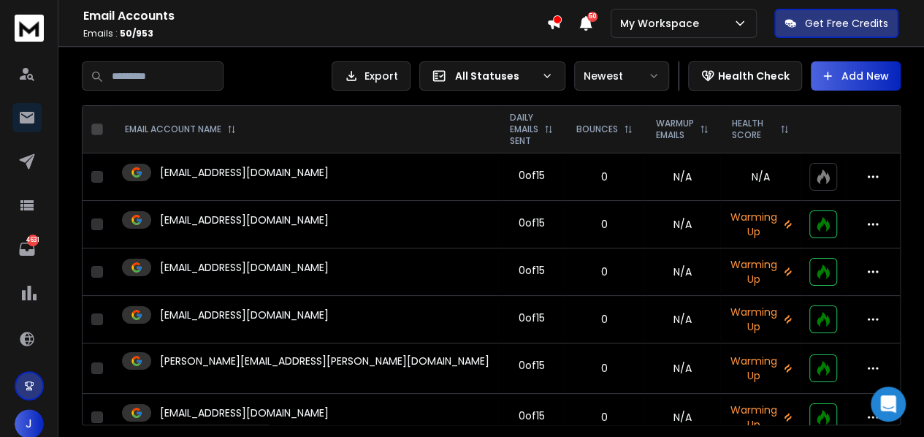
click at [876, 66] on button "Add New" at bounding box center [855, 75] width 90 height 29
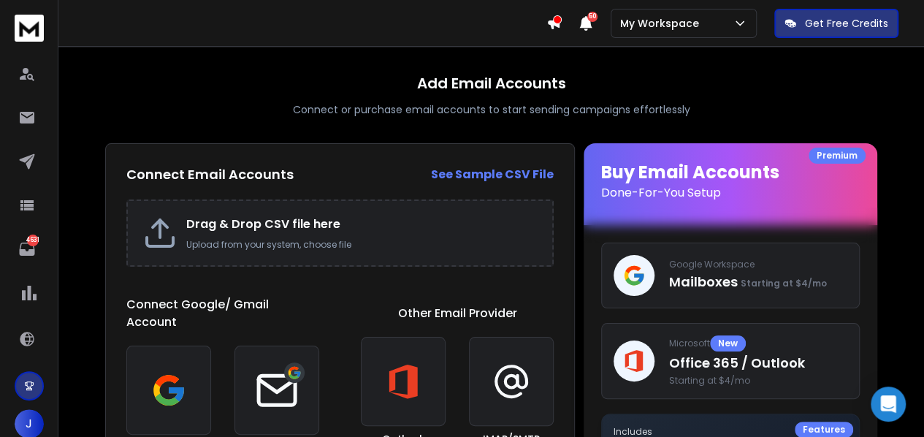
click at [174, 374] on icon at bounding box center [168, 390] width 37 height 44
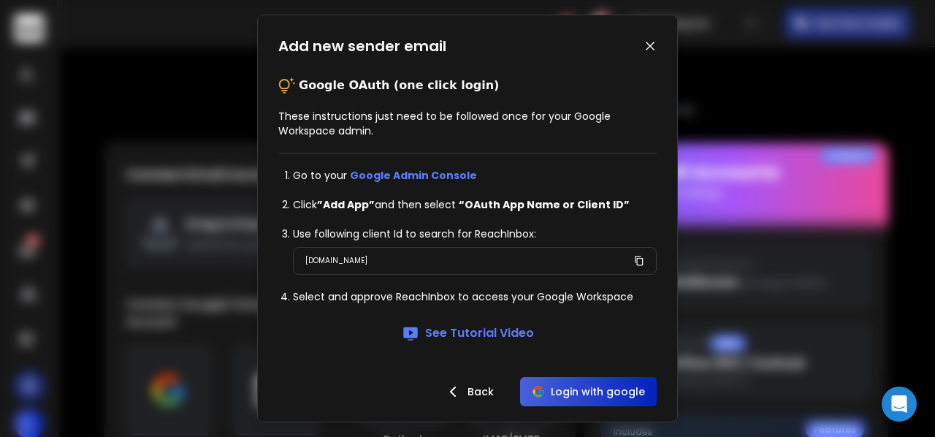
click at [615, 387] on button "Login with google" at bounding box center [588, 391] width 137 height 29
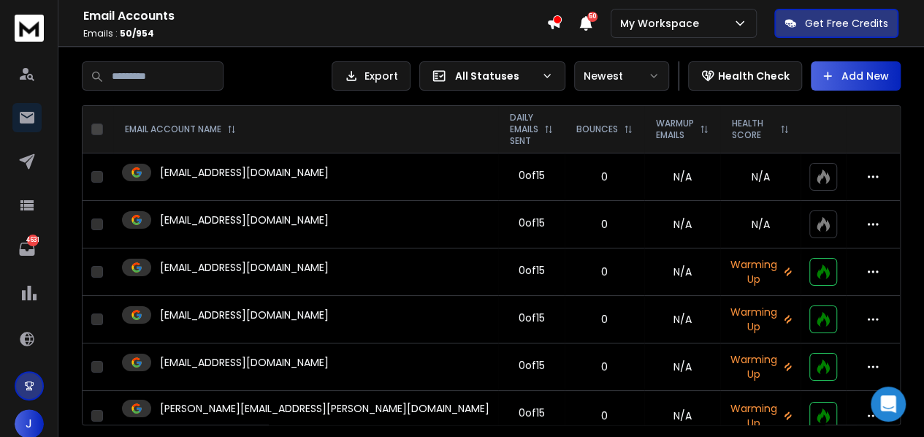
click at [862, 84] on button "Add New" at bounding box center [855, 75] width 90 height 29
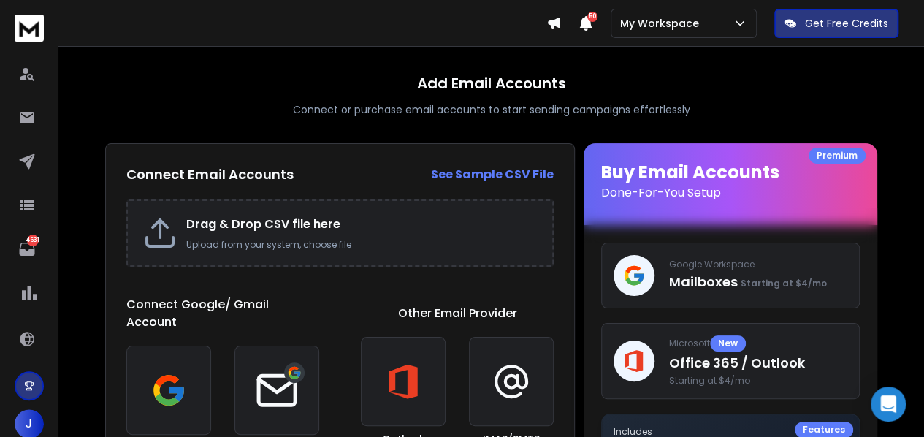
click at [150, 363] on div at bounding box center [168, 389] width 85 height 89
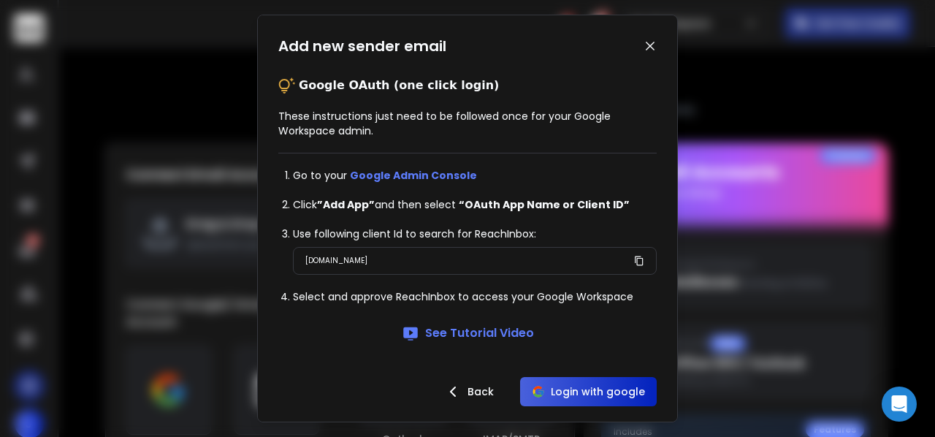
click at [612, 377] on button "Login with google" at bounding box center [588, 391] width 137 height 29
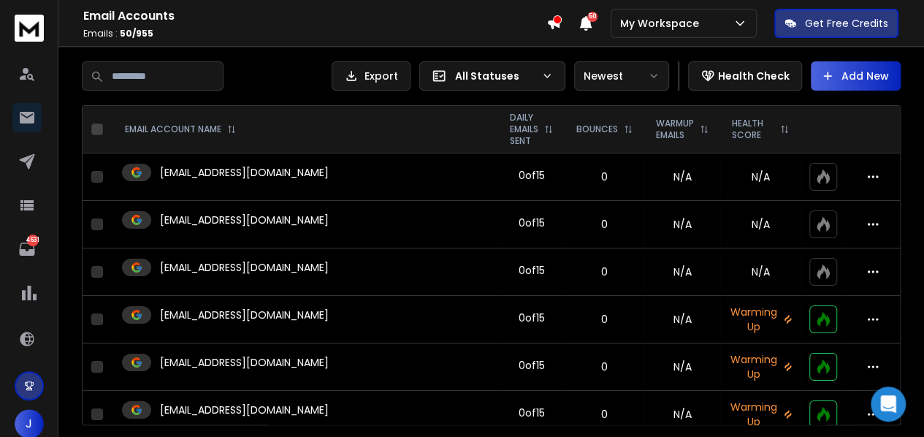
click at [879, 80] on button "Add New" at bounding box center [855, 75] width 90 height 29
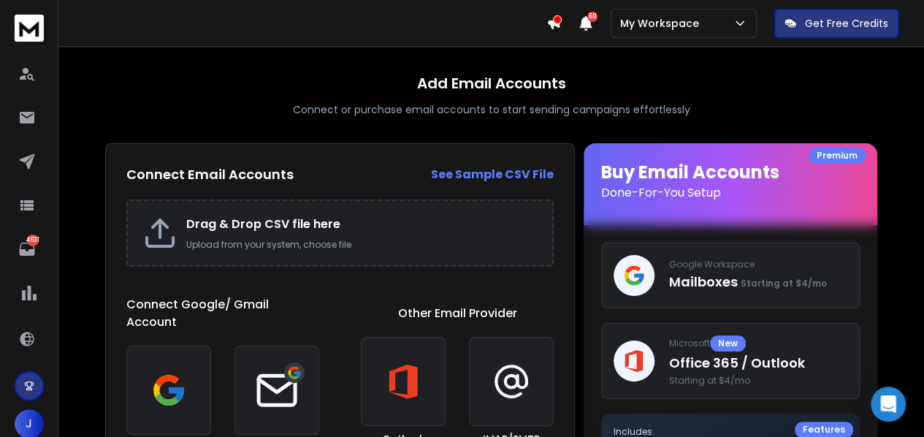
click at [129, 395] on div at bounding box center [168, 389] width 85 height 89
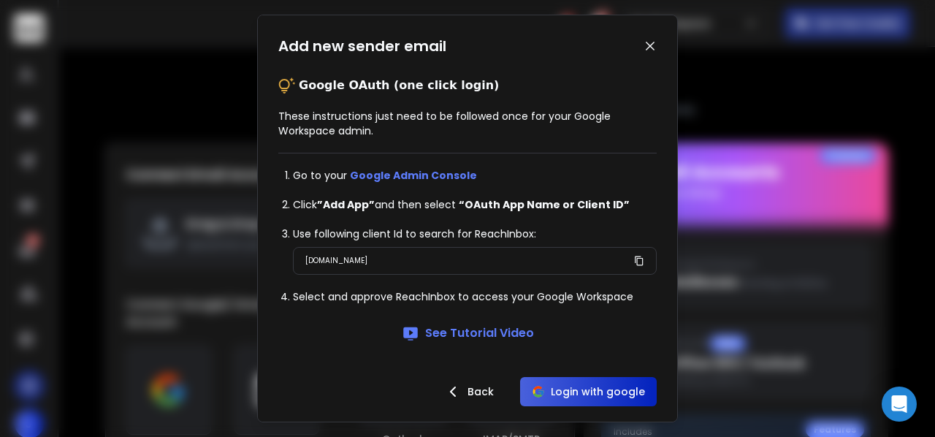
click at [648, 380] on button "Login with google" at bounding box center [588, 391] width 137 height 29
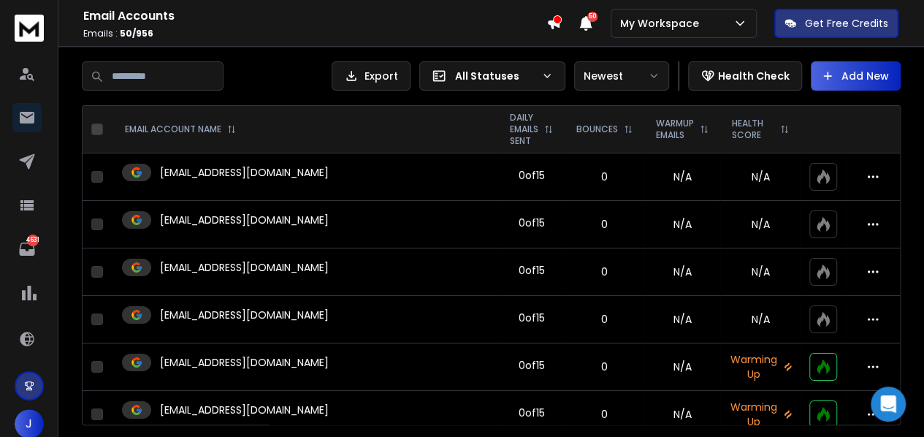
click at [846, 80] on button "Add New" at bounding box center [855, 75] width 90 height 29
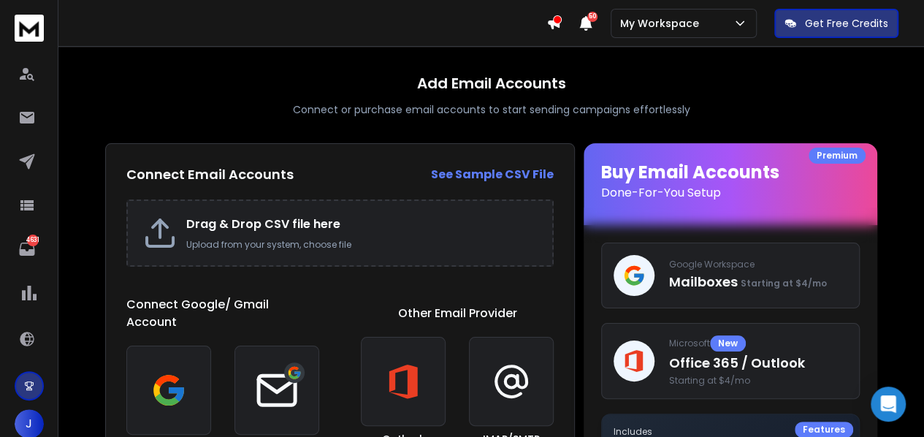
click at [169, 394] on icon at bounding box center [168, 390] width 37 height 44
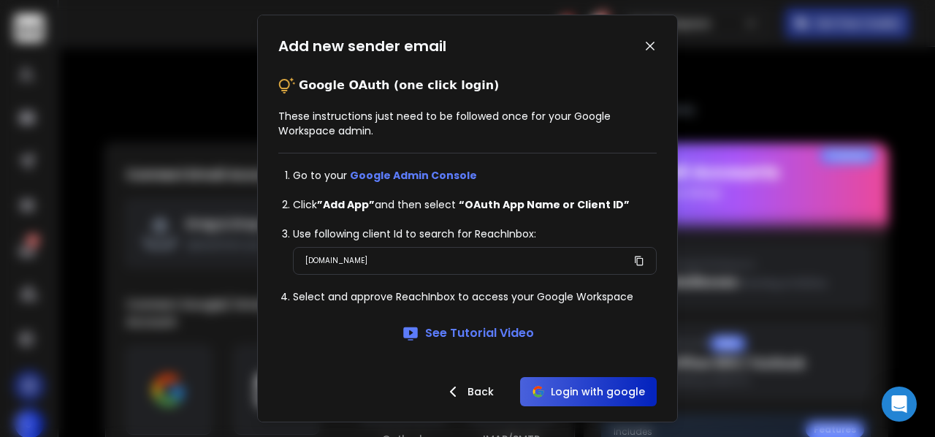
click at [620, 383] on button "Login with google" at bounding box center [588, 391] width 137 height 29
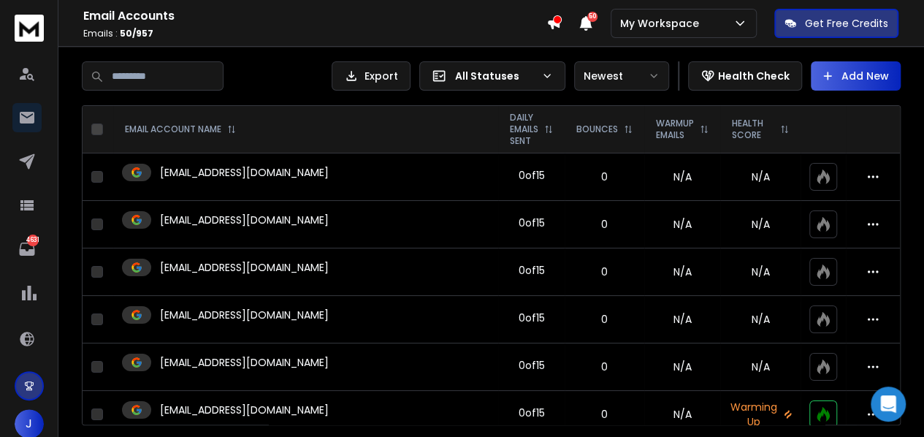
click at [875, 65] on button "Add New" at bounding box center [855, 75] width 90 height 29
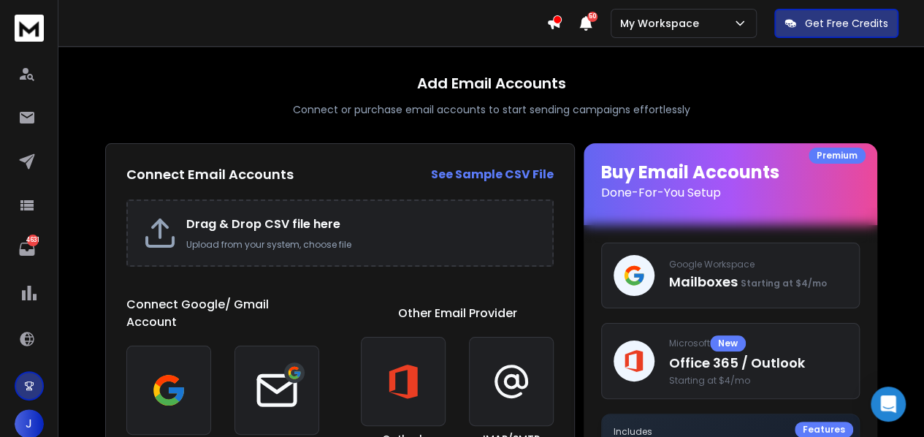
click at [166, 375] on icon at bounding box center [168, 381] width 24 height 12
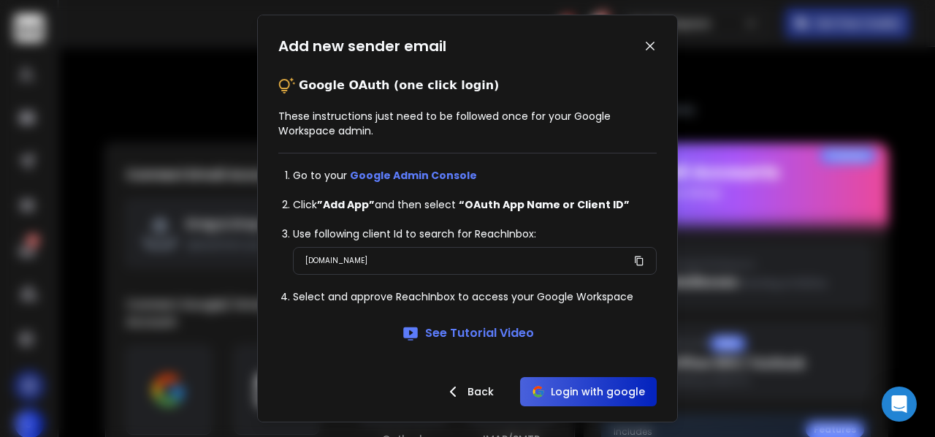
click at [629, 387] on button "Login with google" at bounding box center [588, 391] width 137 height 29
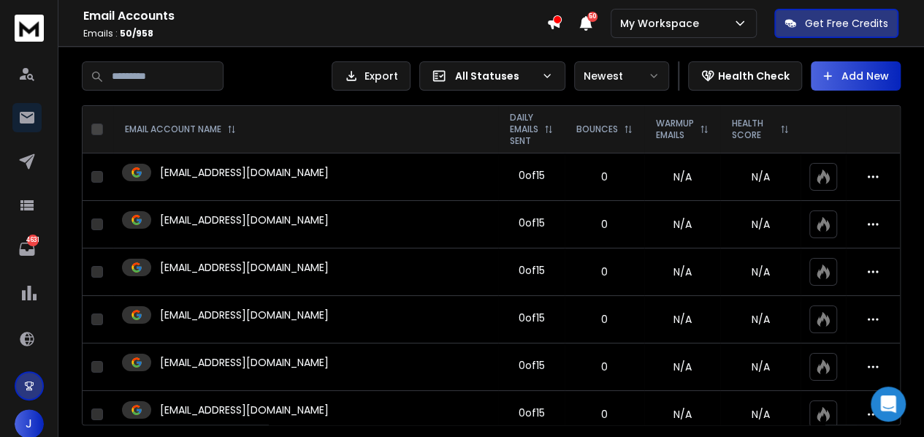
click at [865, 85] on button "Add New" at bounding box center [855, 75] width 90 height 29
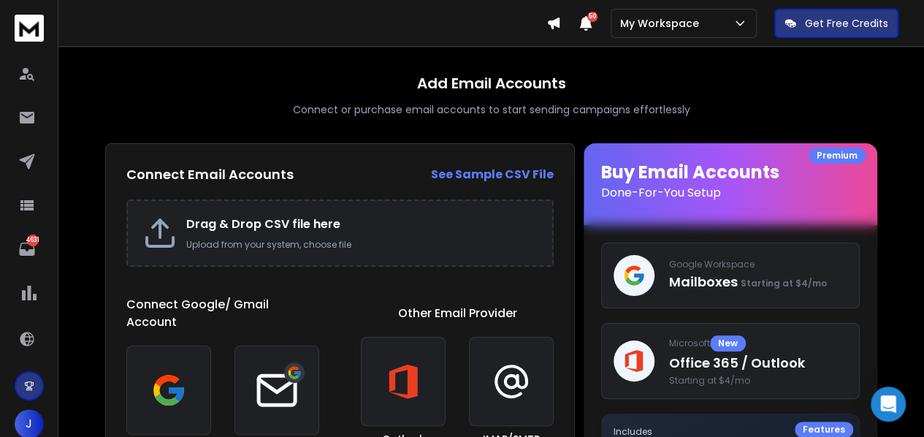
click at [145, 375] on div at bounding box center [168, 389] width 85 height 89
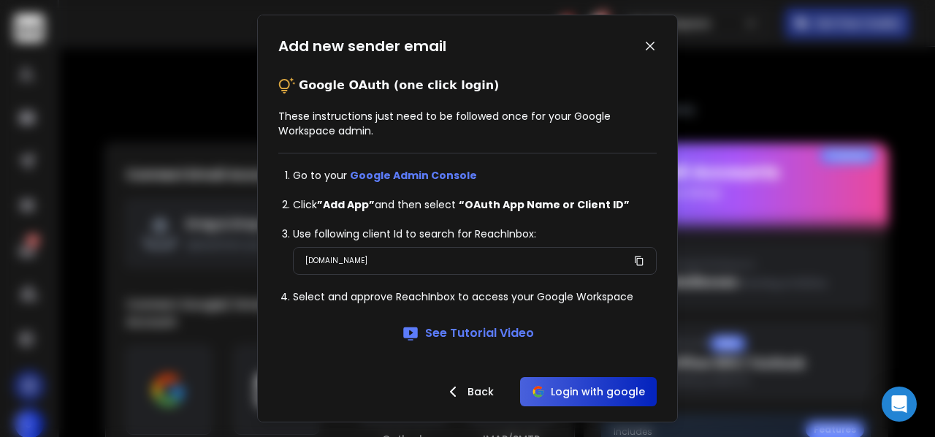
click at [635, 396] on button "Login with google" at bounding box center [588, 391] width 137 height 29
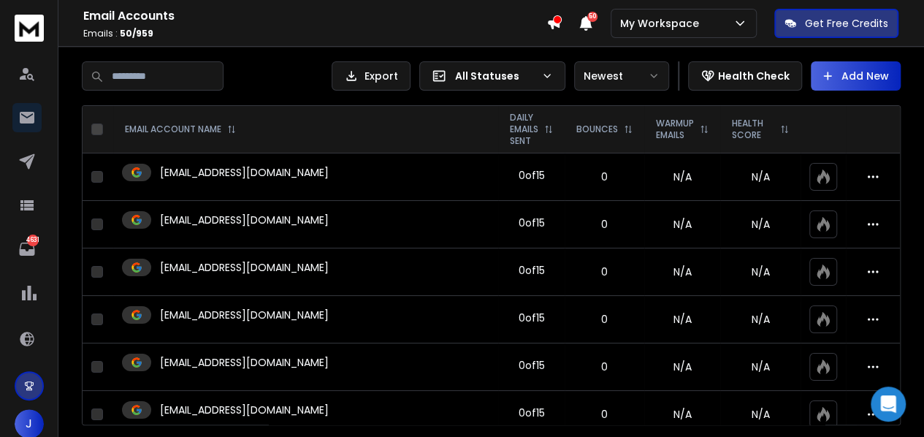
click at [846, 81] on button "Add New" at bounding box center [855, 75] width 90 height 29
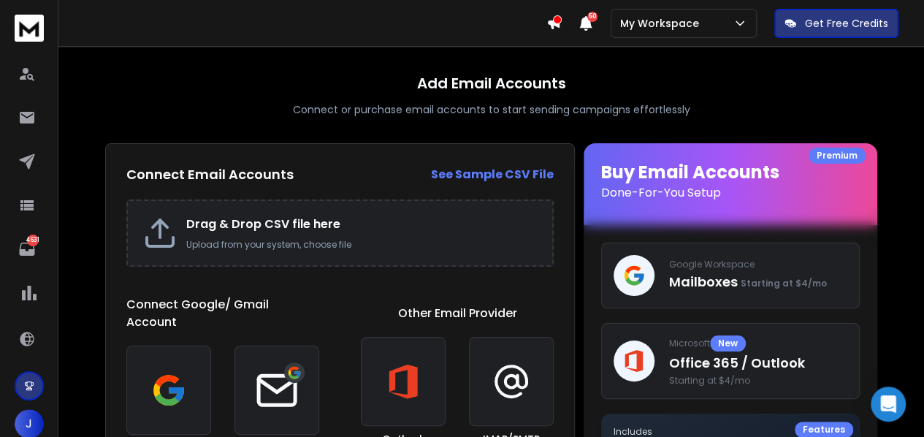
click at [158, 388] on icon at bounding box center [168, 390] width 31 height 31
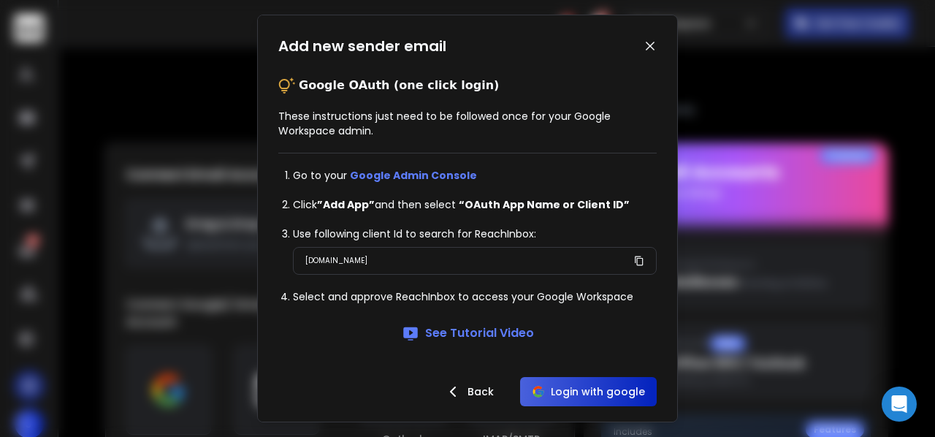
click at [642, 388] on button "Login with google" at bounding box center [588, 391] width 137 height 29
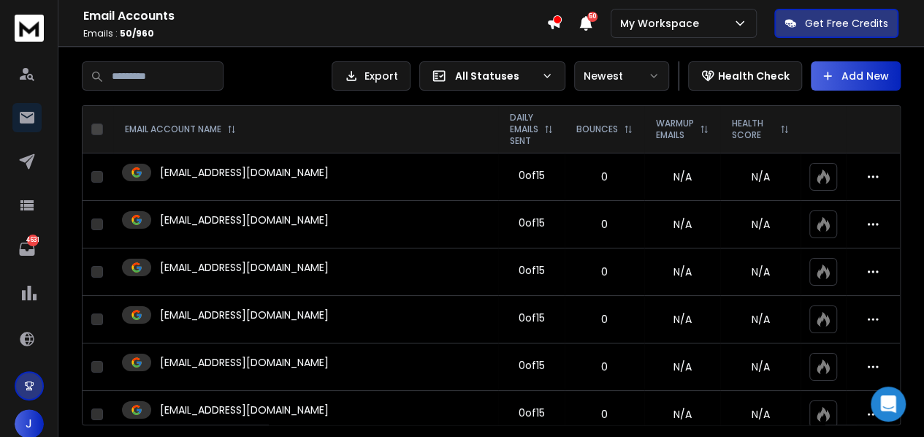
click at [879, 69] on button "Add New" at bounding box center [855, 75] width 90 height 29
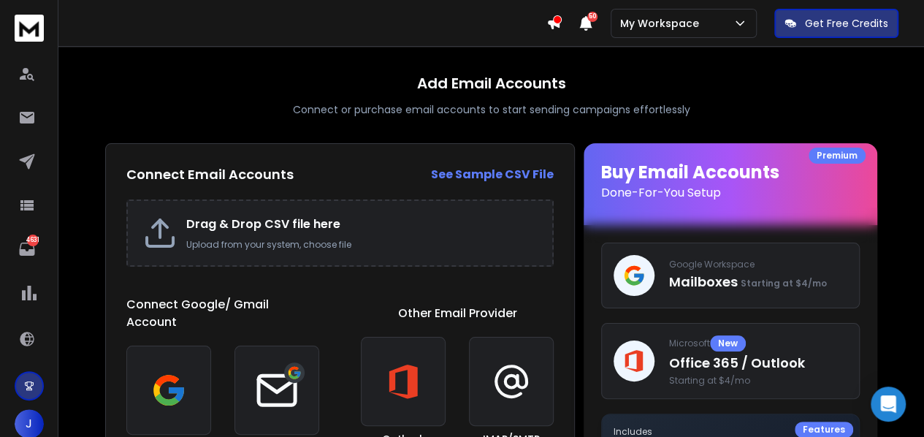
click at [161, 372] on icon at bounding box center [168, 390] width 37 height 44
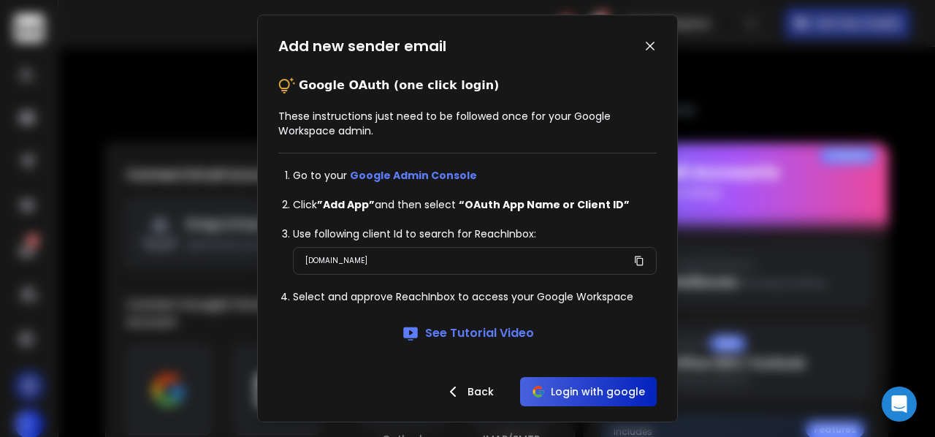
click at [618, 386] on button "Login with google" at bounding box center [588, 391] width 137 height 29
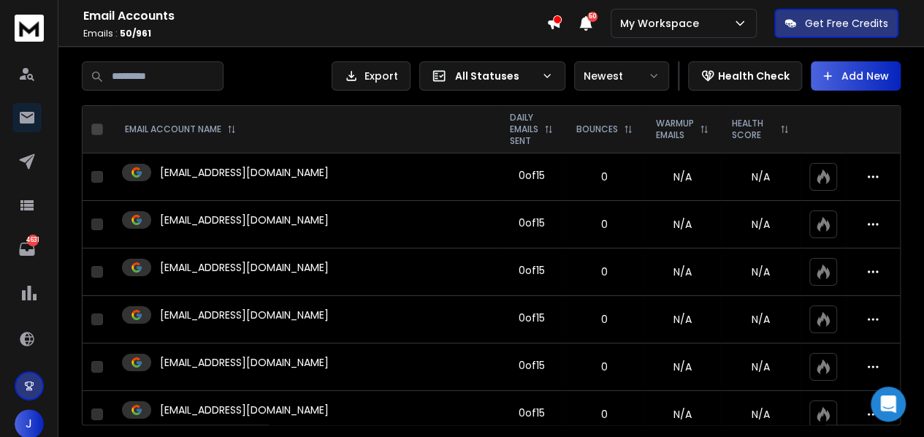
click at [140, 69] on input at bounding box center [153, 75] width 142 height 29
paste input "**********"
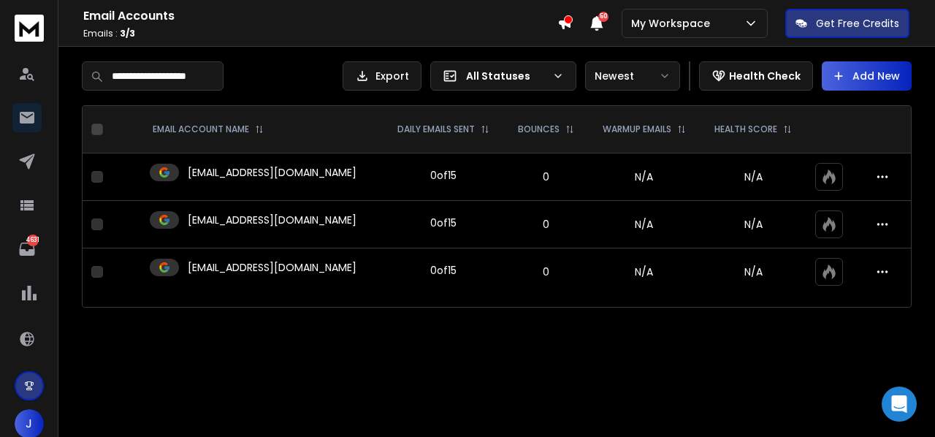
type input "**********"
click at [101, 129] on button "button" at bounding box center [97, 129] width 12 height 12
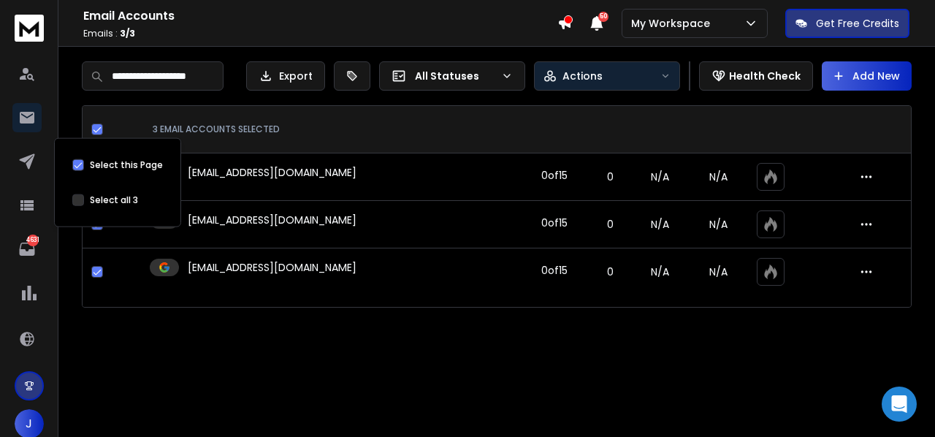
click at [617, 77] on div "Actions" at bounding box center [598, 76] width 111 height 15
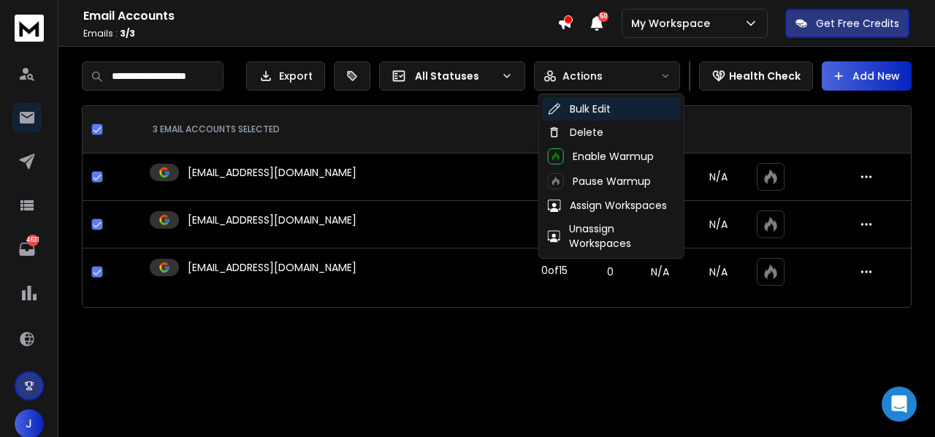
click at [629, 108] on div "Bulk Edit" at bounding box center [611, 108] width 139 height 23
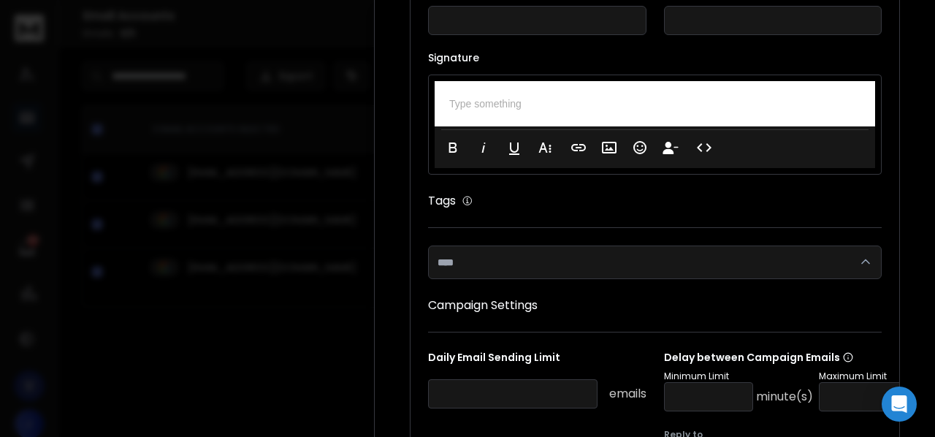
scroll to position [435, 0]
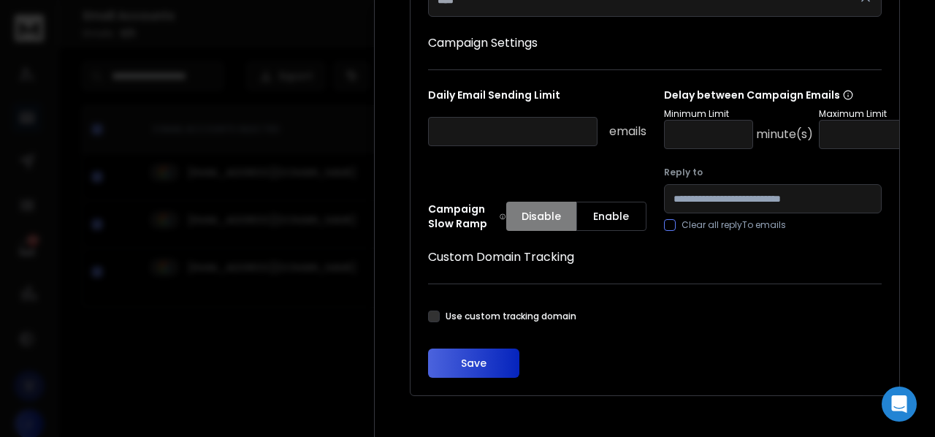
click at [435, 310] on button "Reply to" at bounding box center [434, 316] width 12 height 12
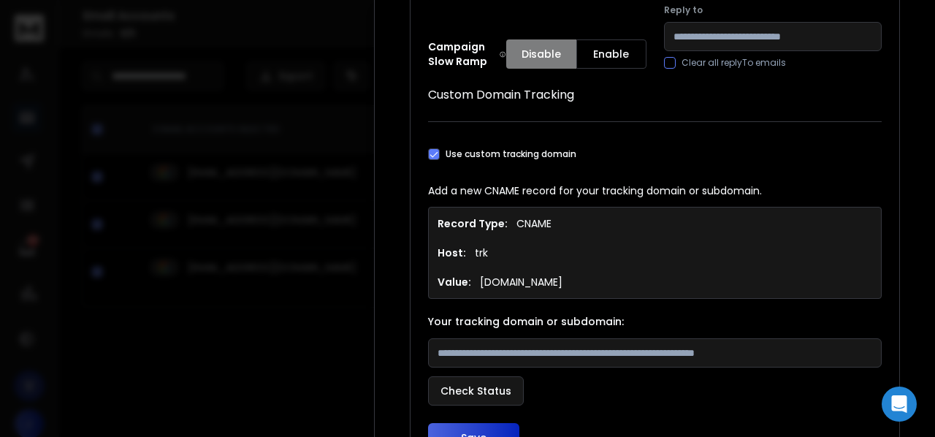
scroll to position [672, 0]
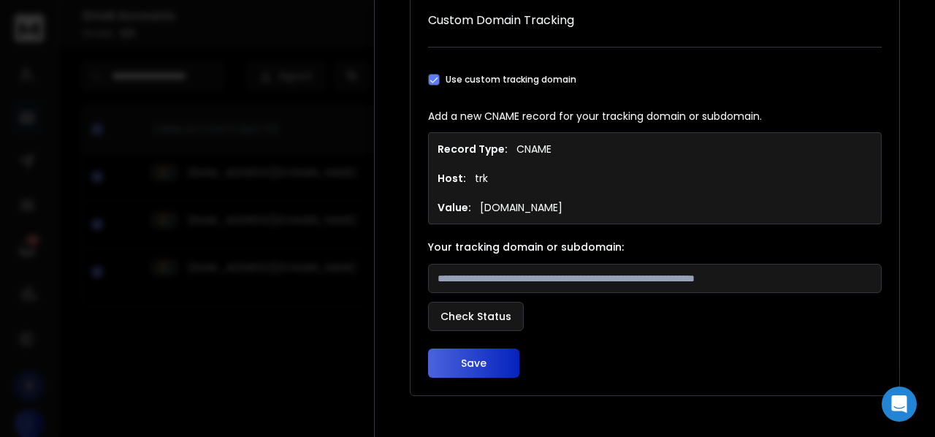
click at [517, 265] on input at bounding box center [654, 278] width 453 height 29
paste input "**********"
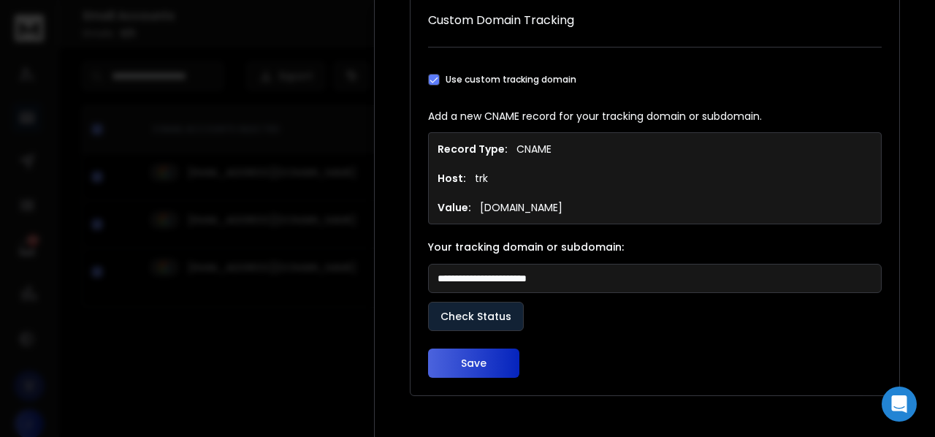
type input "**********"
click at [460, 318] on button "Check Status" at bounding box center [476, 316] width 96 height 29
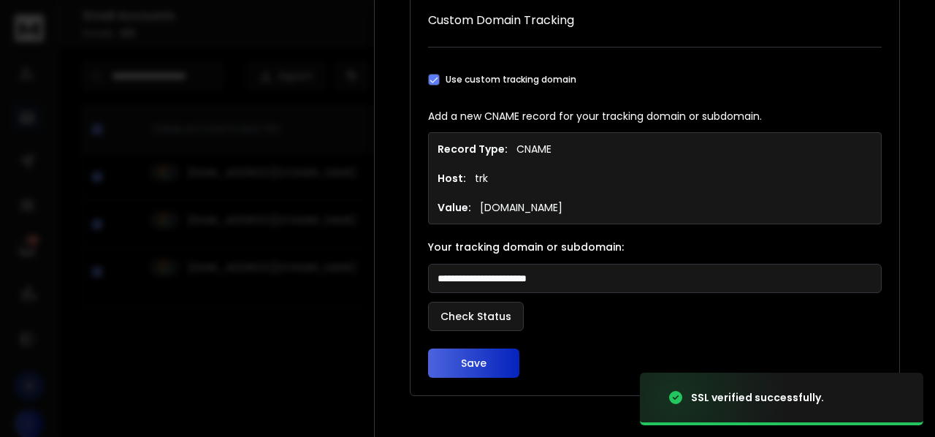
click at [494, 348] on button "Save" at bounding box center [473, 362] width 91 height 29
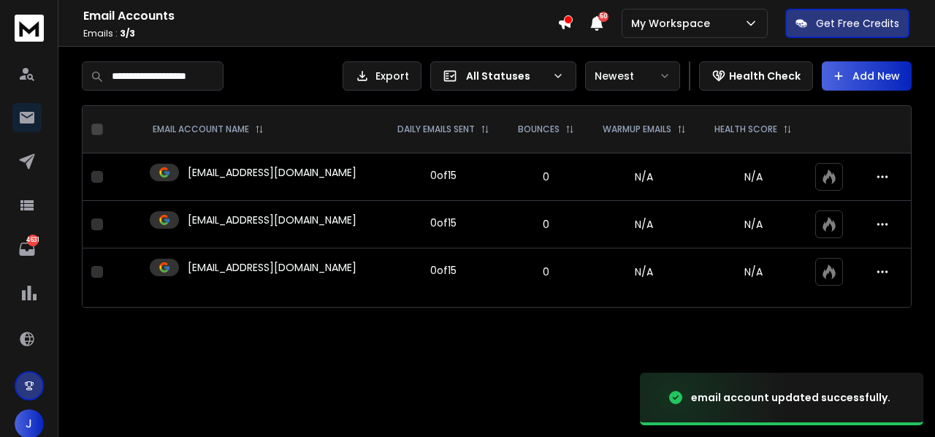
click at [93, 128] on button "button" at bounding box center [97, 129] width 12 height 12
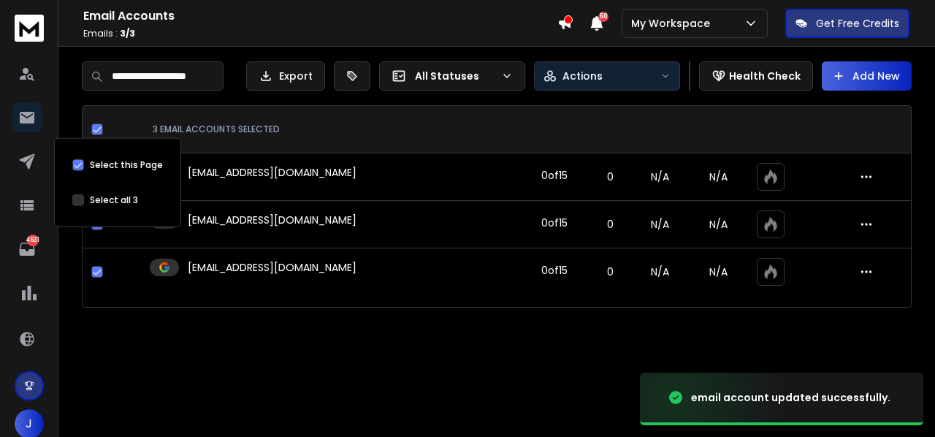
click at [605, 69] on div "Actions" at bounding box center [598, 76] width 111 height 15
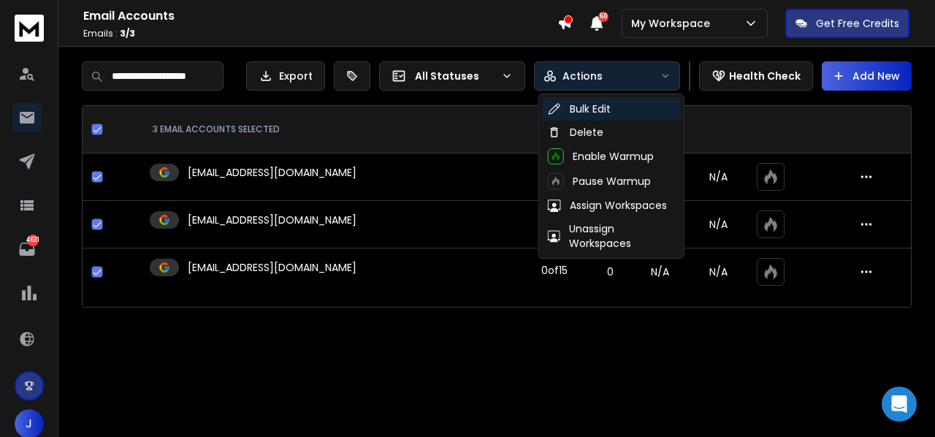
click at [626, 108] on div "Bulk Edit" at bounding box center [611, 108] width 139 height 23
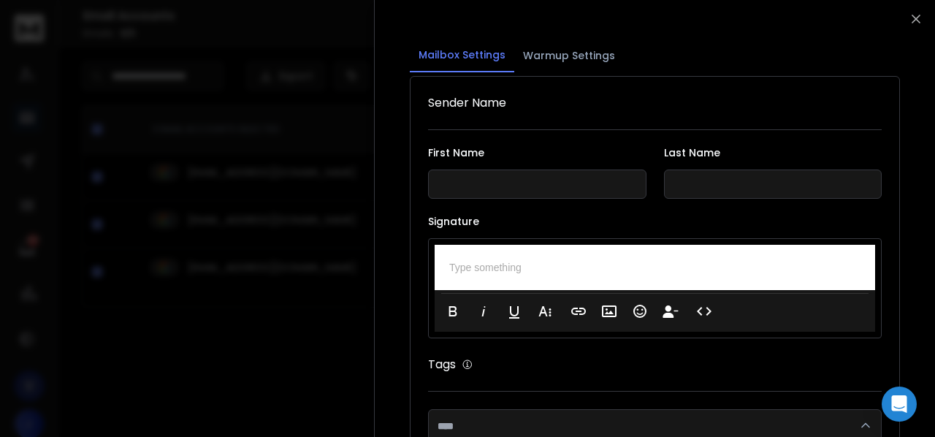
click at [576, 68] on button "Warmup Settings" at bounding box center [569, 55] width 110 height 32
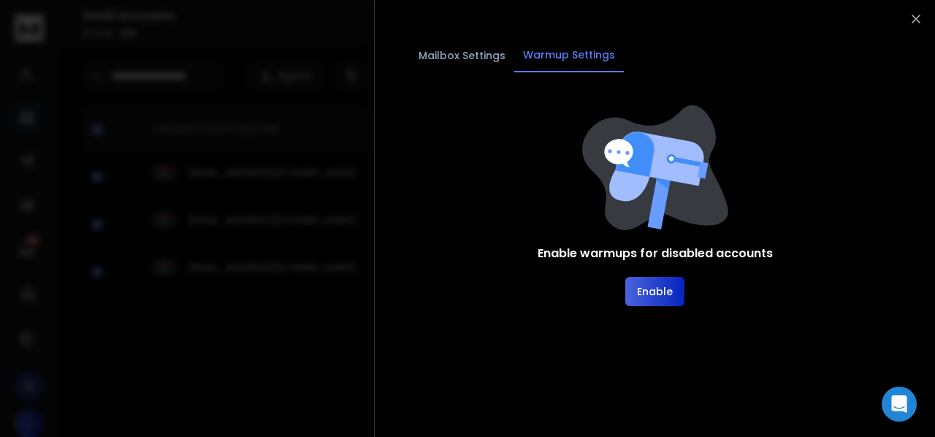
click at [666, 304] on button "Enable" at bounding box center [654, 291] width 59 height 29
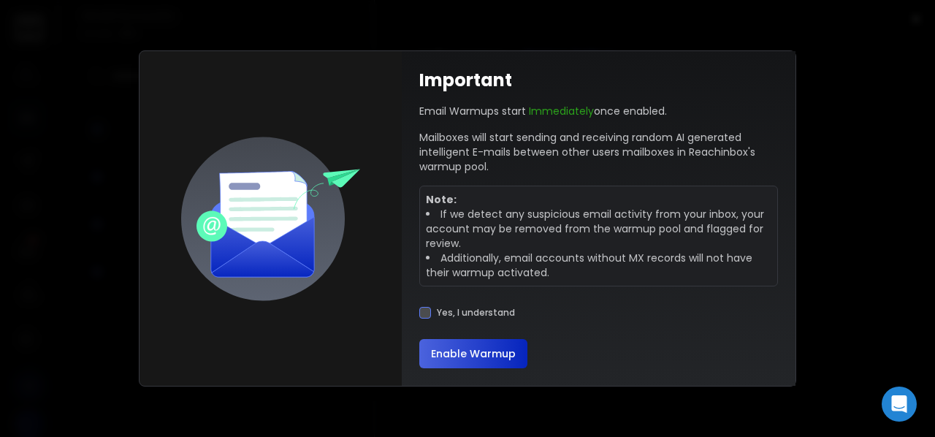
click at [429, 308] on button "Yes, I understand" at bounding box center [425, 313] width 12 height 12
click at [464, 345] on button "Enable Warmup" at bounding box center [473, 353] width 108 height 29
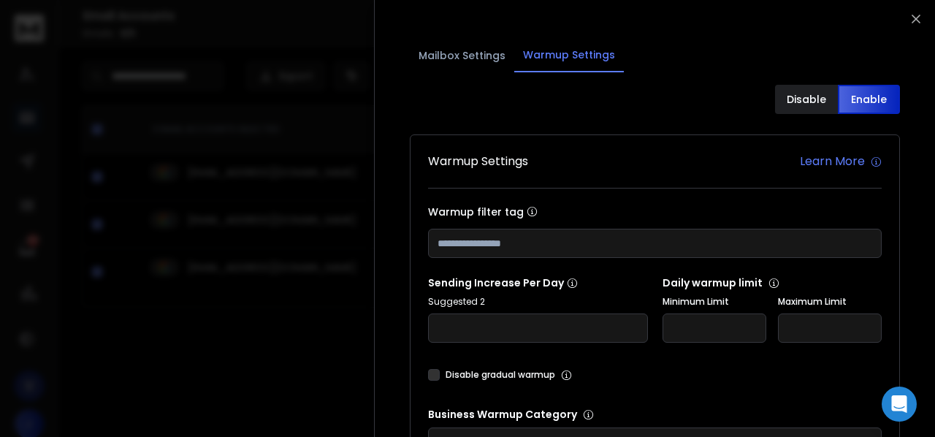
click at [522, 243] on input at bounding box center [654, 243] width 453 height 29
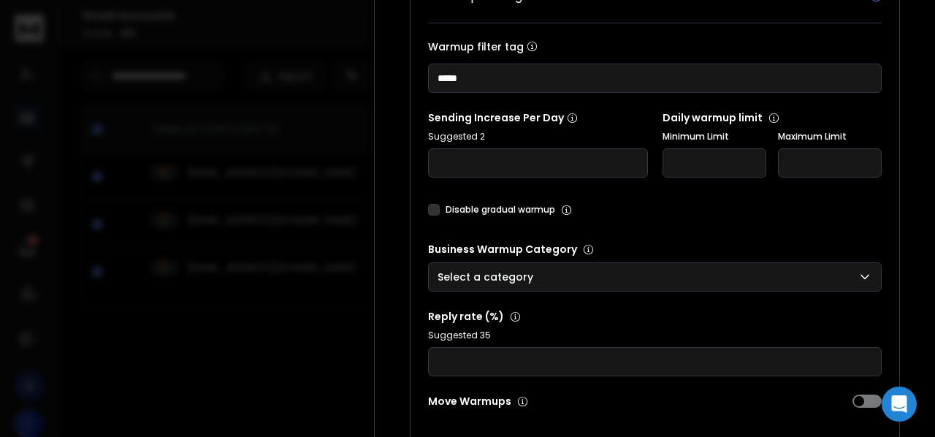
scroll to position [330, 0]
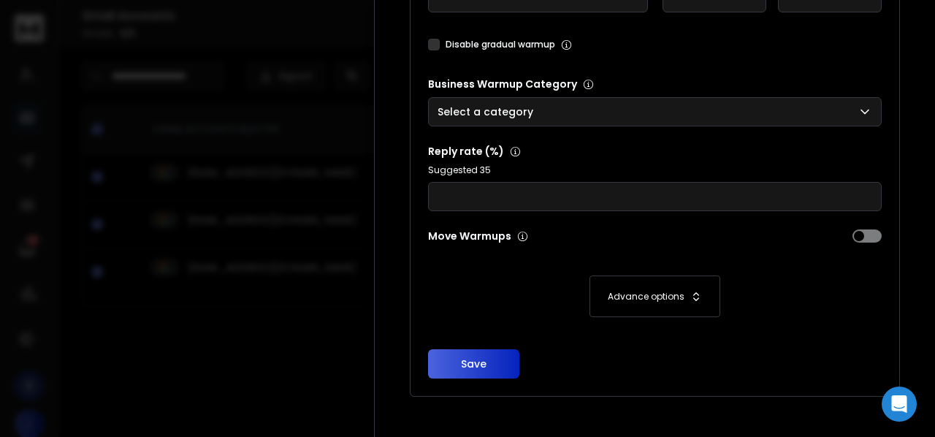
type input "*****"
click at [505, 354] on button "Save" at bounding box center [473, 363] width 91 height 29
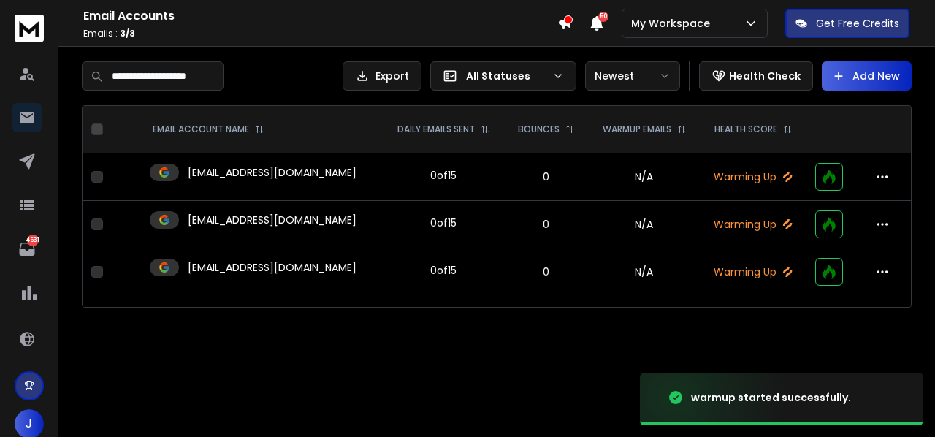
click at [98, 126] on button "button" at bounding box center [97, 129] width 12 height 12
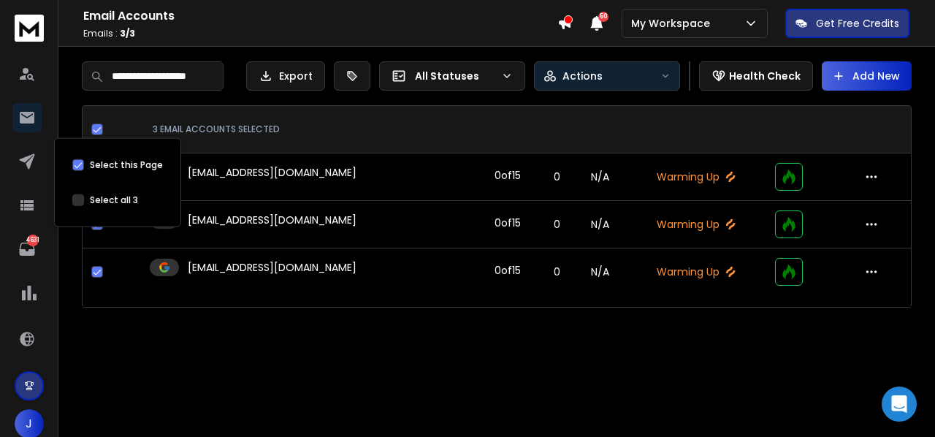
click at [640, 76] on div "Actions" at bounding box center [598, 76] width 111 height 15
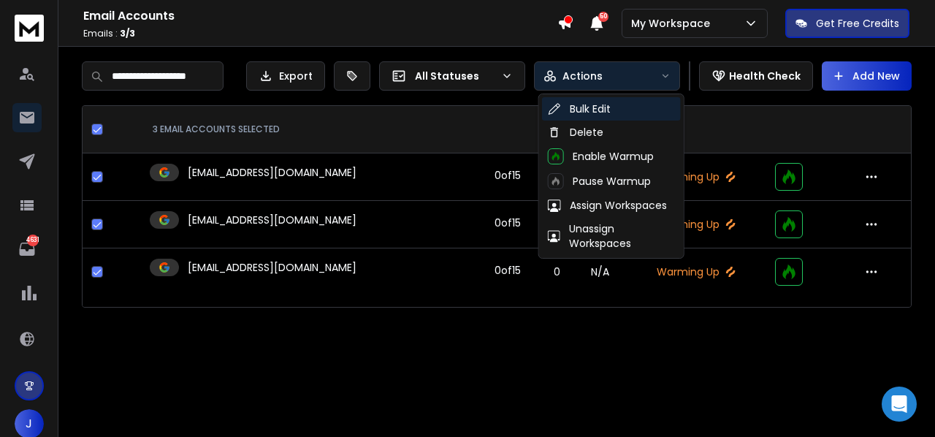
click at [610, 110] on div "Bulk Edit" at bounding box center [611, 108] width 139 height 23
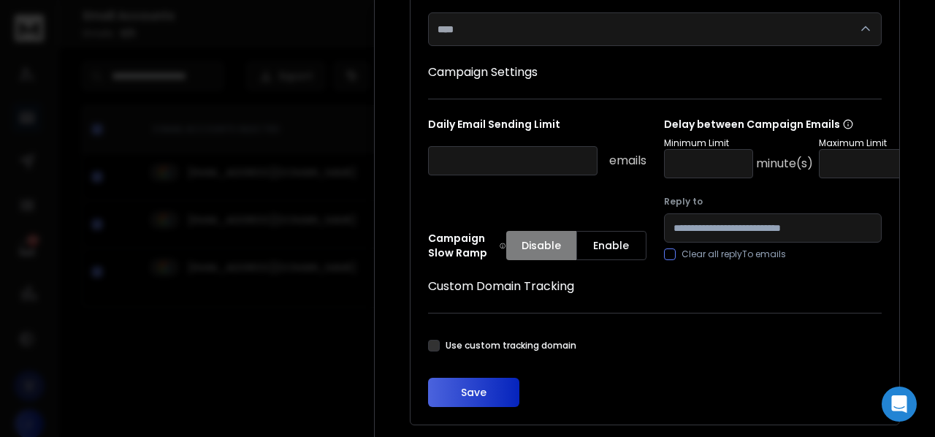
scroll to position [435, 0]
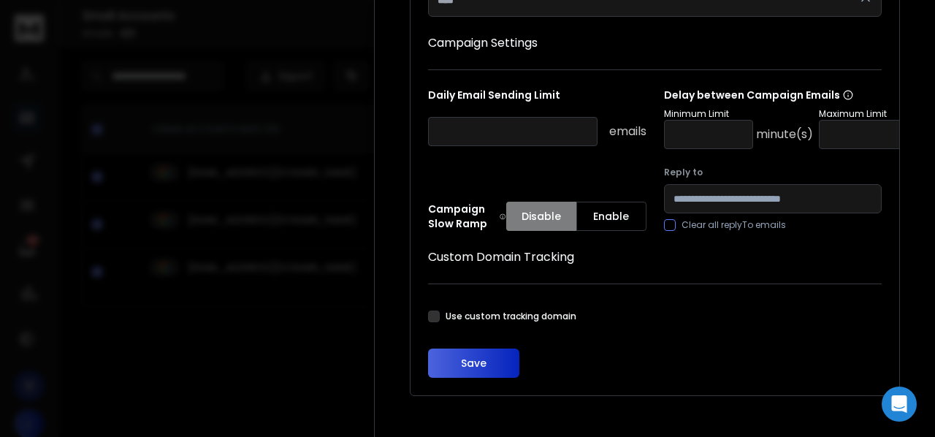
click at [202, 340] on div at bounding box center [467, 218] width 935 height 437
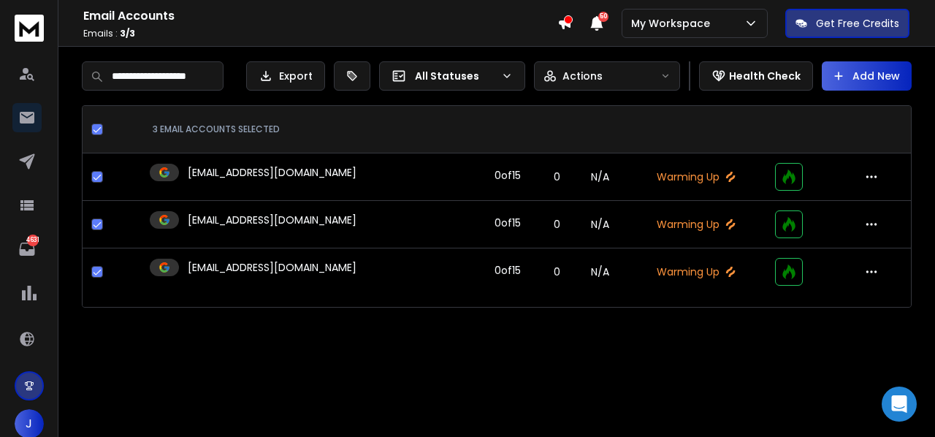
click at [539, 183] on td "0 of 15" at bounding box center [507, 172] width 64 height 38
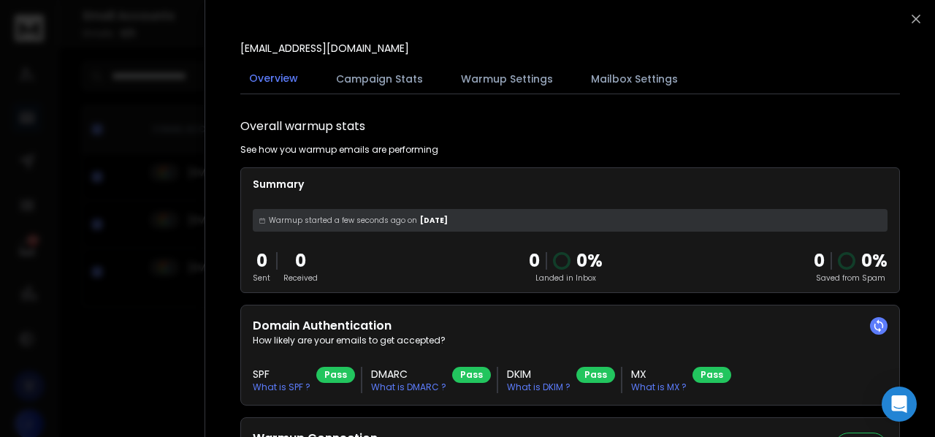
click at [644, 73] on button "Mailbox Settings" at bounding box center [634, 79] width 104 height 32
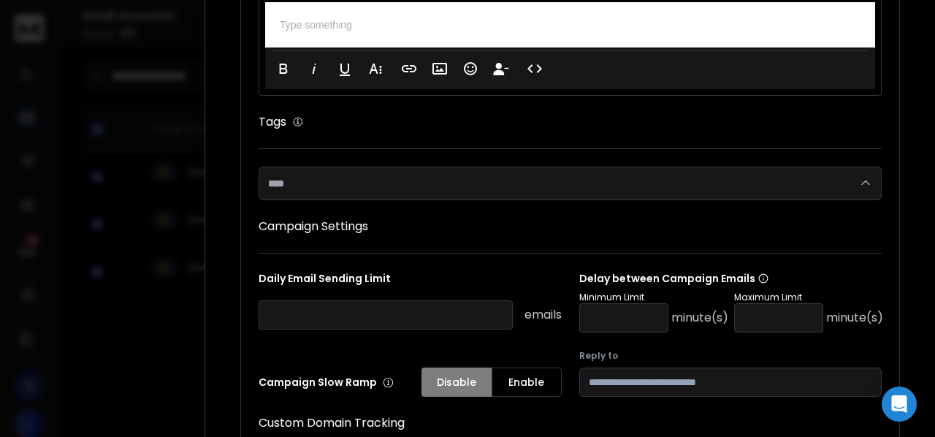
scroll to position [673, 0]
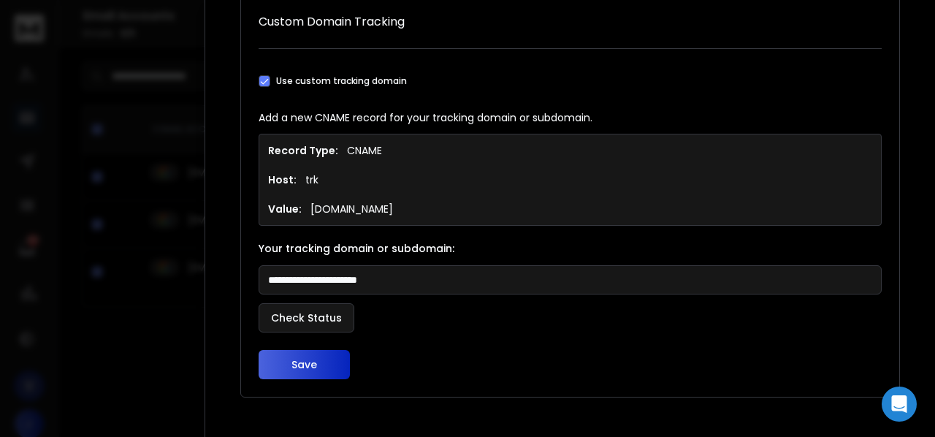
click at [164, 320] on div at bounding box center [467, 218] width 935 height 437
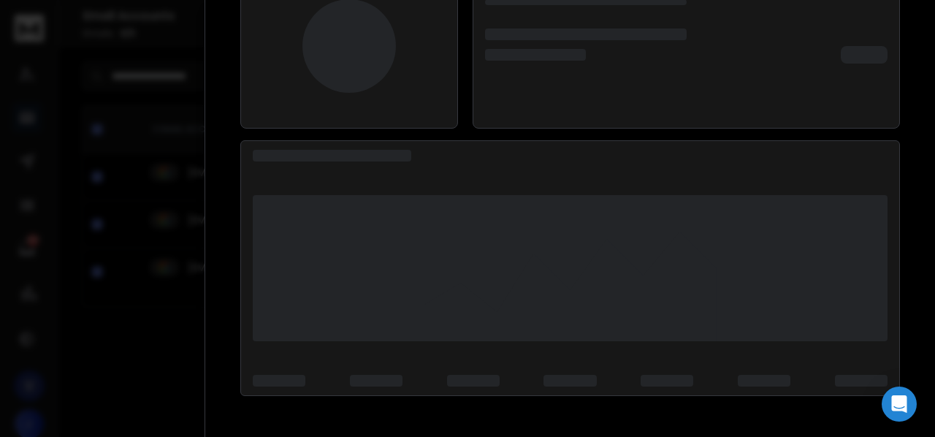
scroll to position [320, 0]
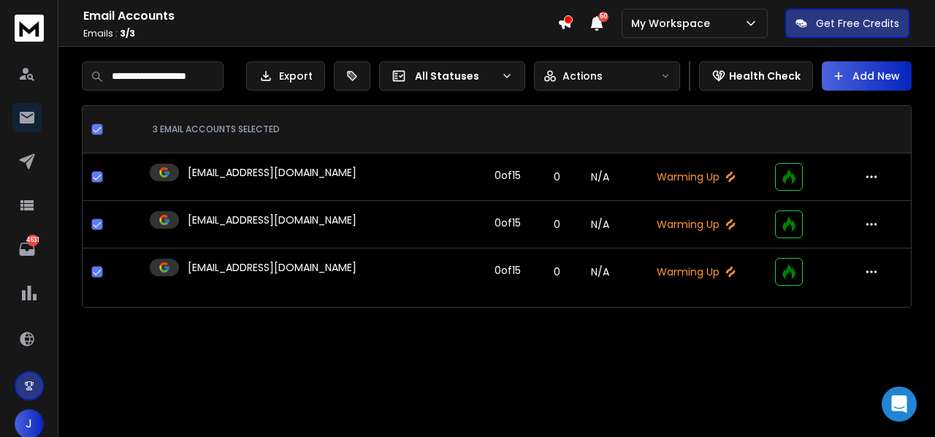
click at [139, 70] on input "**********" at bounding box center [153, 75] width 142 height 29
click at [139, 69] on input "**********" at bounding box center [153, 75] width 142 height 29
click at [146, 64] on input "**********" at bounding box center [153, 75] width 142 height 29
paste input
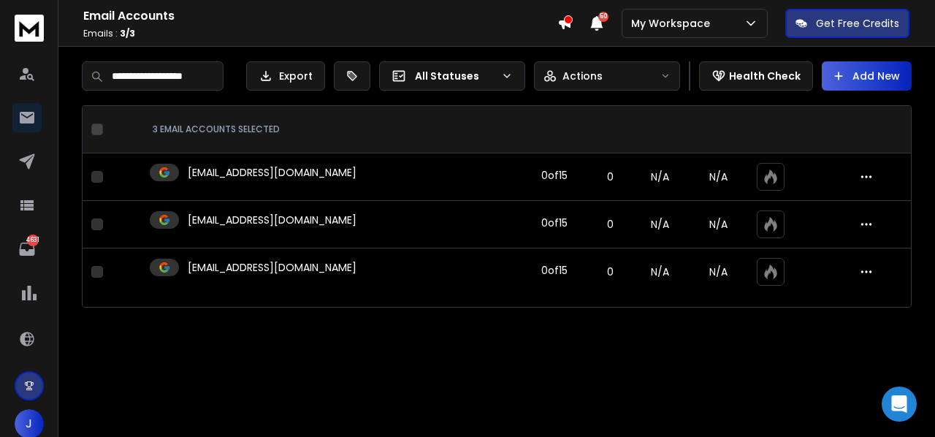
type input "**********"
click at [100, 129] on button "button" at bounding box center [97, 129] width 12 height 12
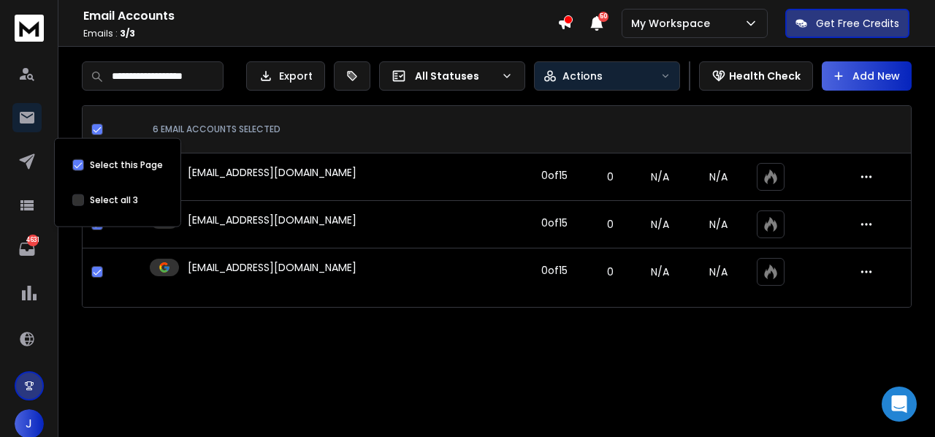
click at [605, 69] on div "Actions" at bounding box center [598, 76] width 111 height 15
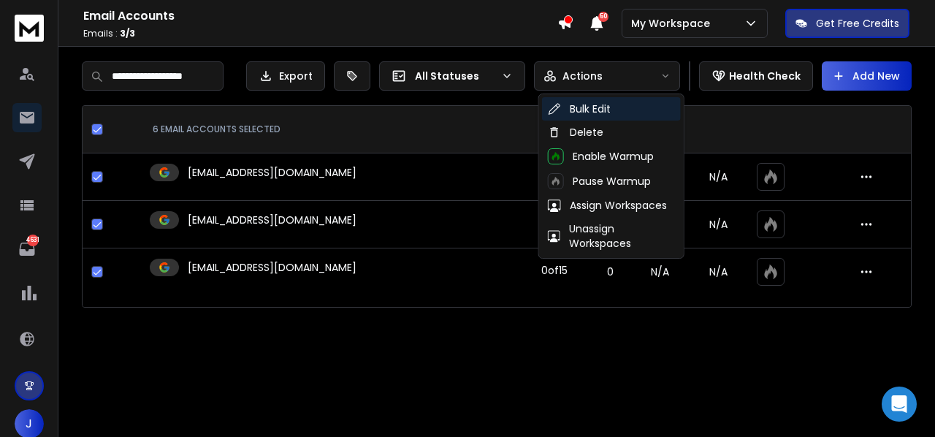
click at [624, 97] on div "Bulk Edit" at bounding box center [611, 108] width 139 height 23
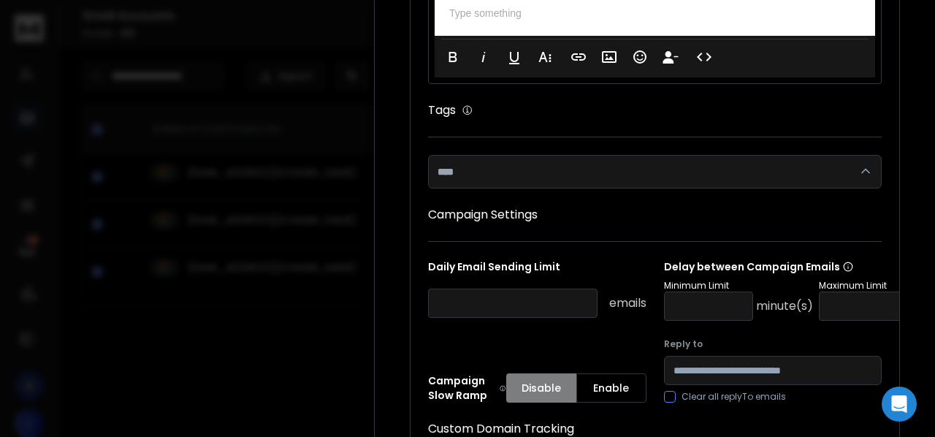
scroll to position [435, 0]
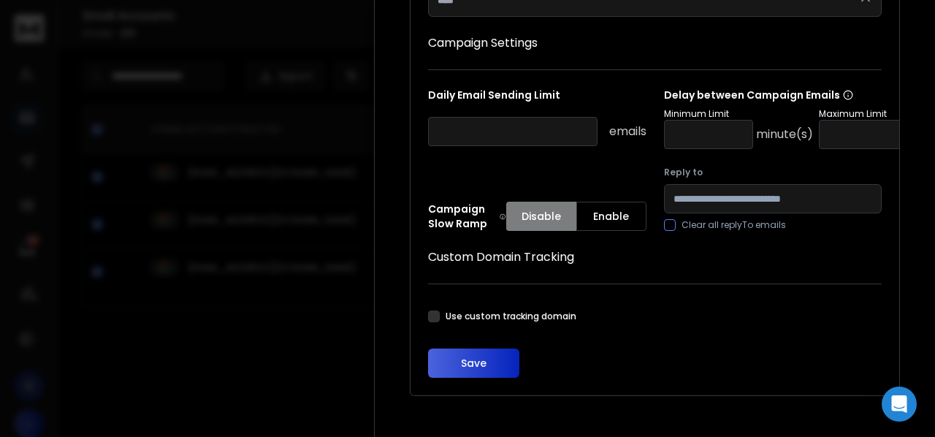
click at [435, 310] on button "Reply to" at bounding box center [434, 316] width 12 height 12
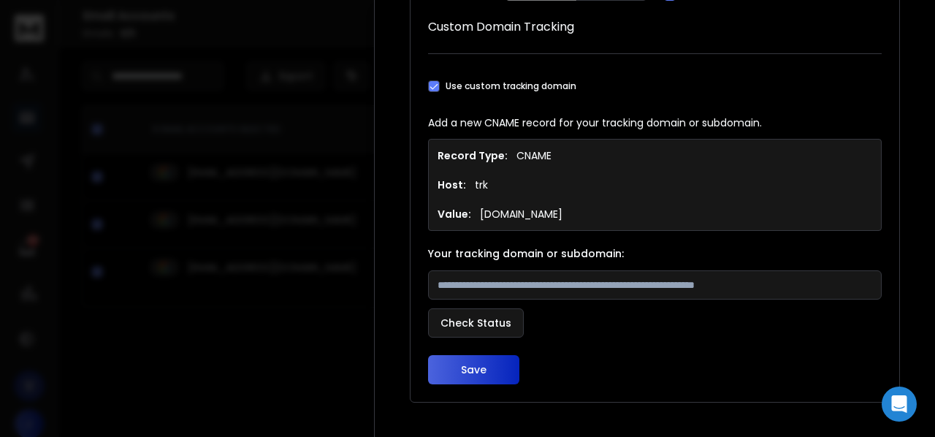
scroll to position [672, 0]
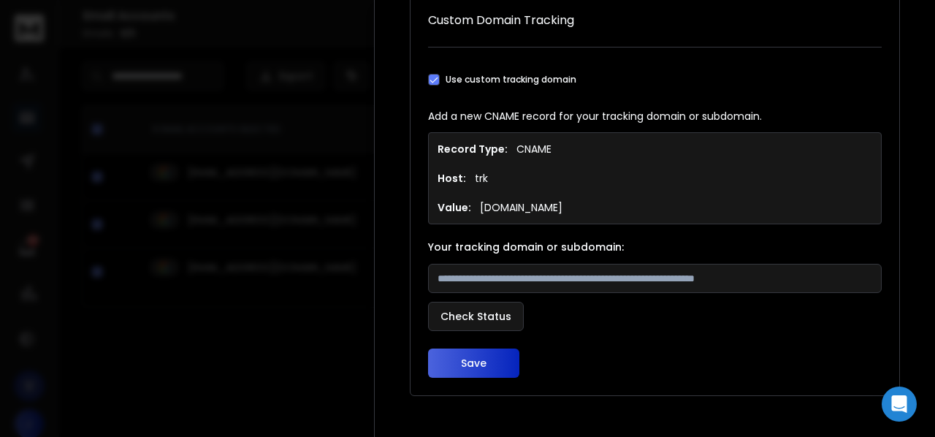
click at [520, 264] on input at bounding box center [654, 278] width 453 height 29
paste input "**********"
type input "**********"
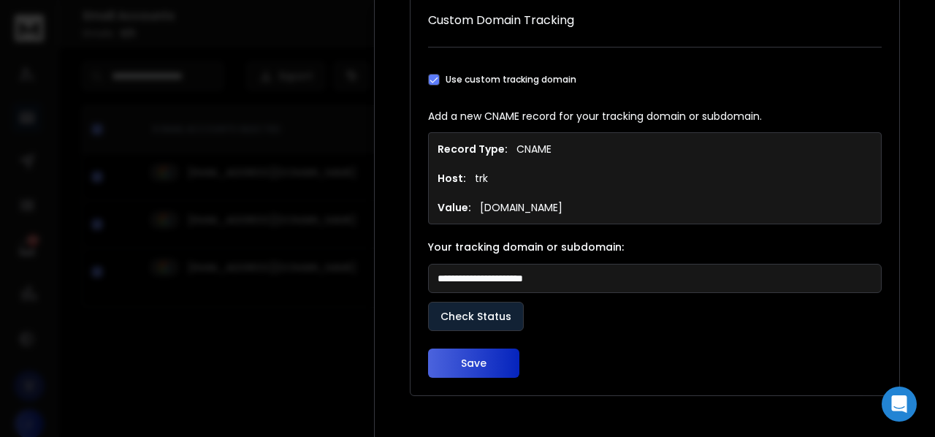
click at [511, 308] on button "Check Status" at bounding box center [476, 316] width 96 height 29
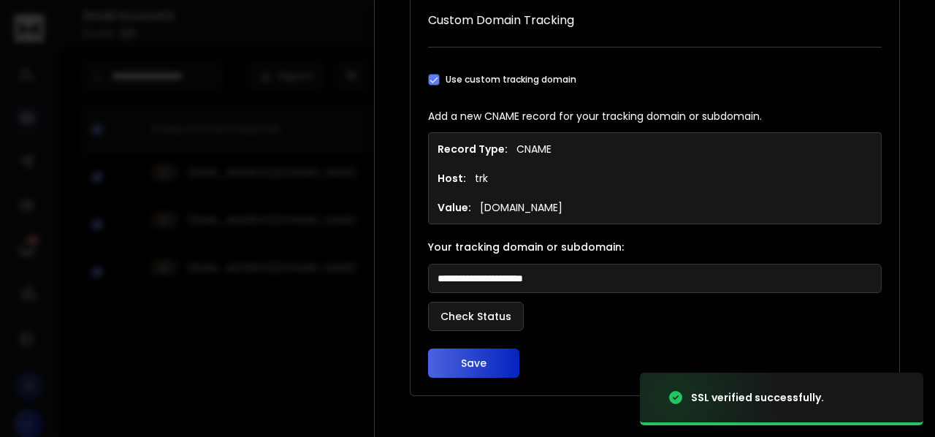
click at [475, 349] on button "Save" at bounding box center [473, 362] width 91 height 29
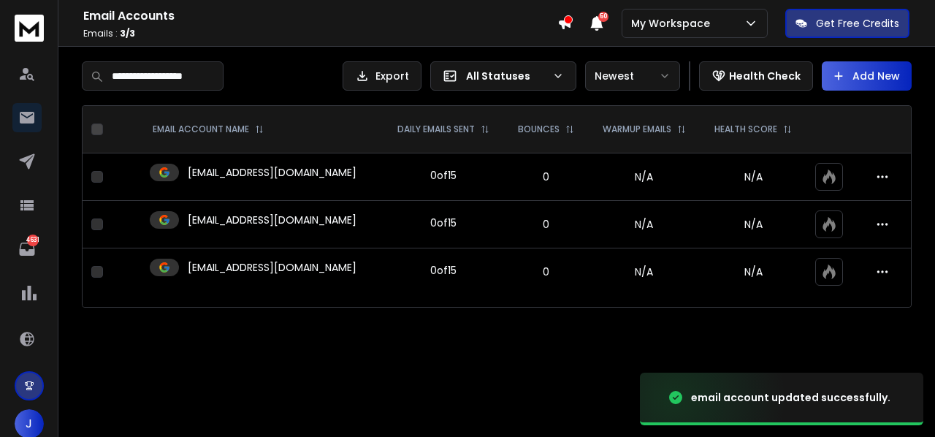
click at [98, 129] on button "button" at bounding box center [97, 129] width 12 height 12
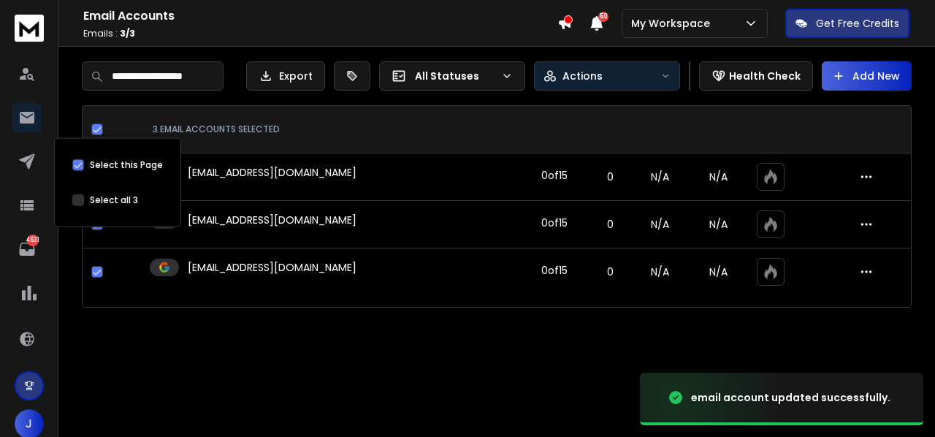
click at [609, 65] on button "Actions" at bounding box center [607, 75] width 146 height 29
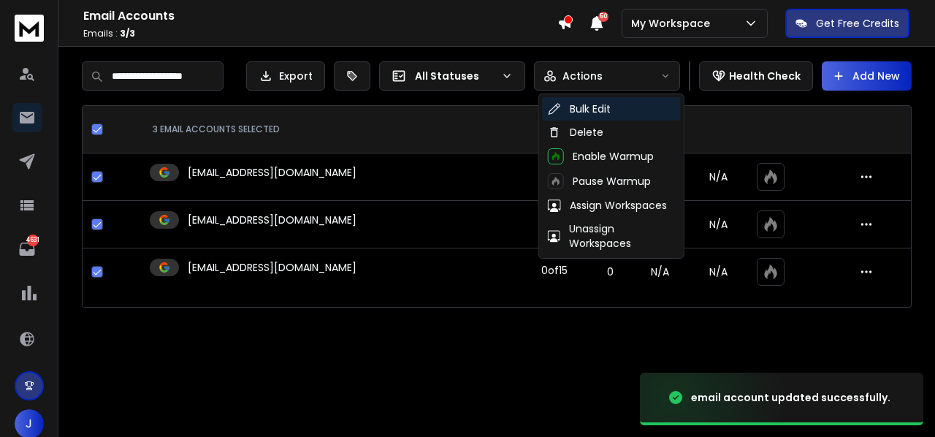
click at [623, 108] on div "Bulk Edit" at bounding box center [611, 108] width 139 height 23
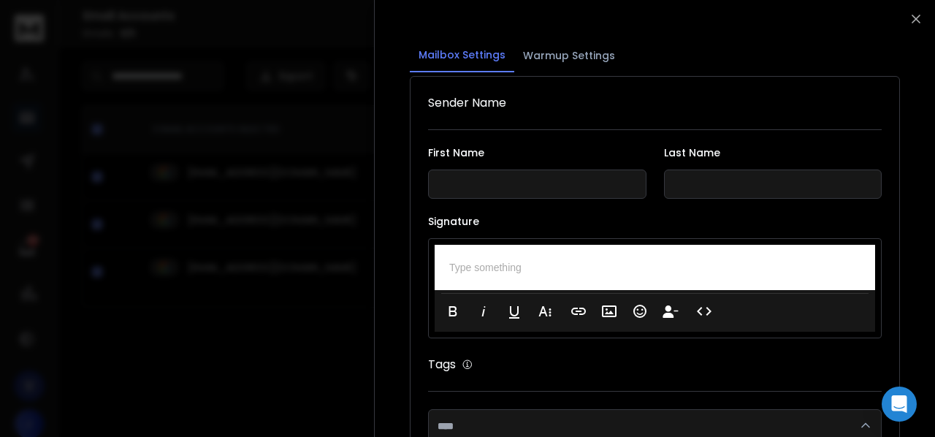
click at [616, 48] on button "Warmup Settings" at bounding box center [569, 55] width 110 height 32
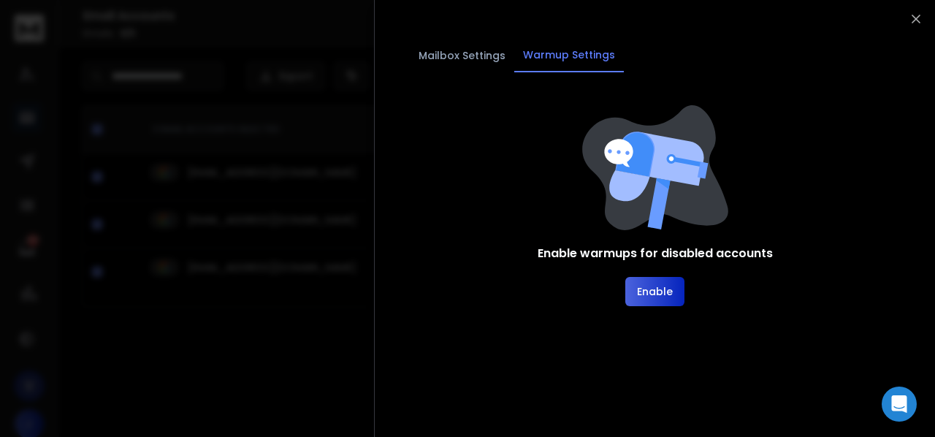
click at [662, 290] on button "Enable" at bounding box center [654, 291] width 59 height 29
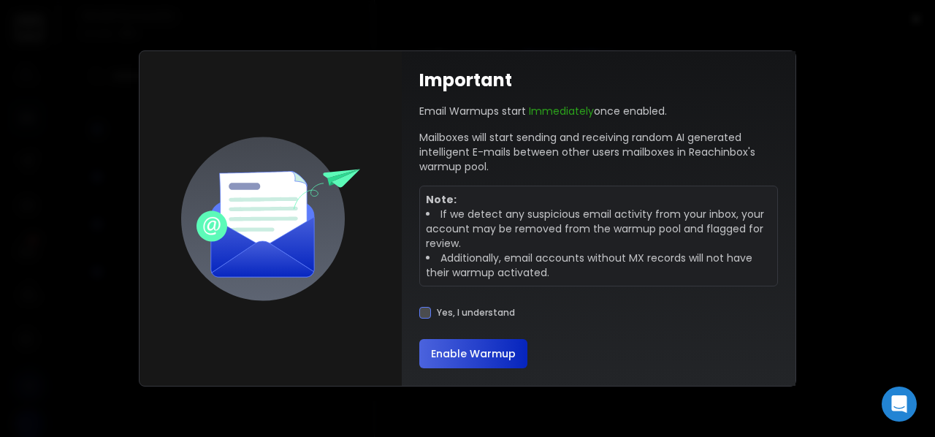
click at [441, 314] on label "Yes, I understand" at bounding box center [476, 313] width 78 height 12
click at [466, 348] on button "Enable Warmup" at bounding box center [473, 353] width 108 height 29
click at [421, 311] on button "Yes, I understand" at bounding box center [425, 313] width 12 height 12
click at [473, 356] on button "Enable Warmup" at bounding box center [473, 353] width 108 height 29
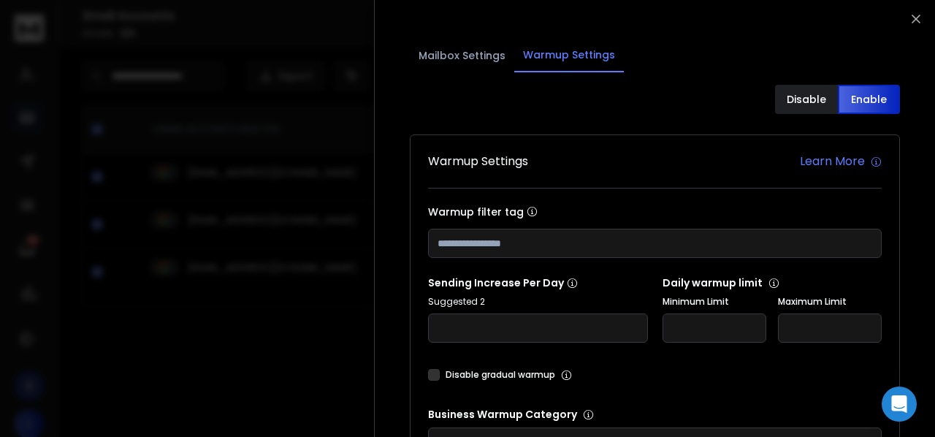
click at [624, 240] on input at bounding box center [654, 243] width 453 height 29
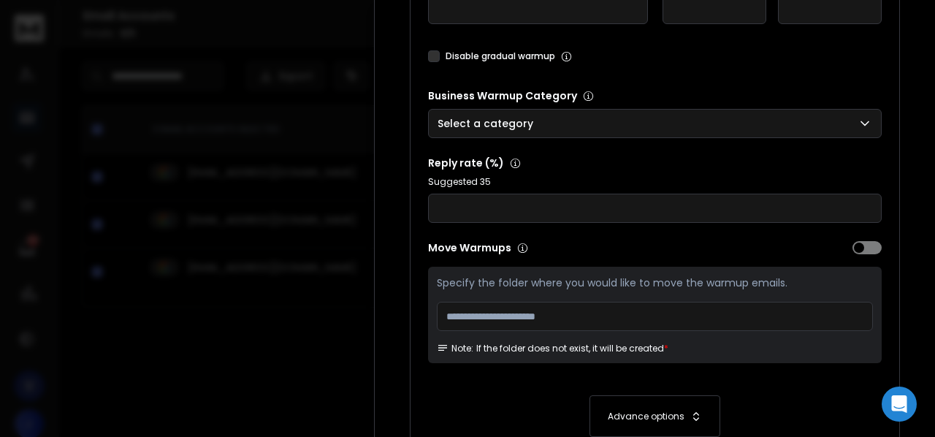
scroll to position [438, 0]
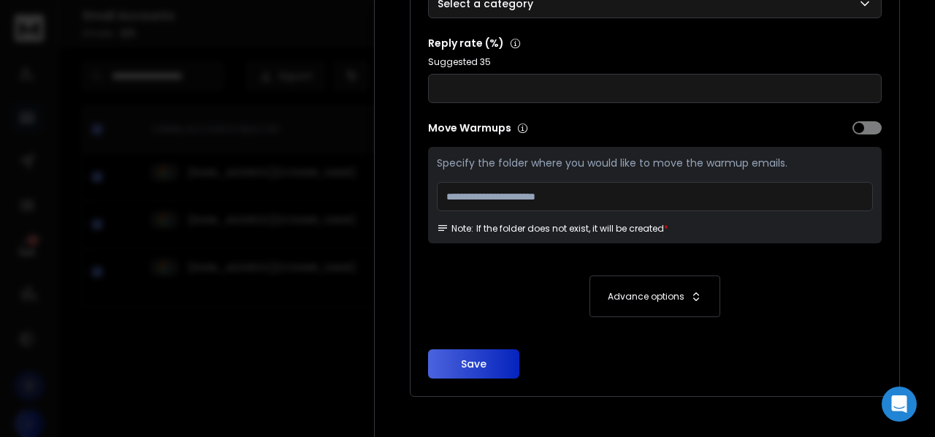
type input "*****"
click at [470, 349] on button "Save" at bounding box center [473, 363] width 91 height 29
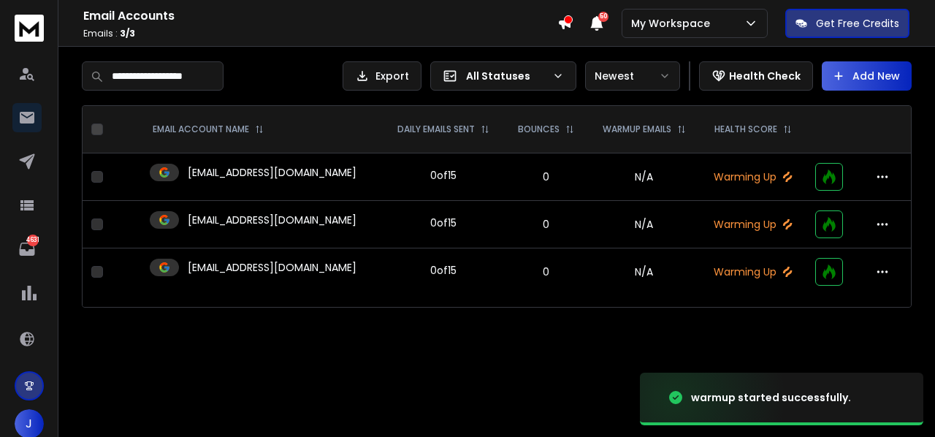
click at [158, 73] on input "**********" at bounding box center [153, 75] width 142 height 29
click at [162, 77] on input "**********" at bounding box center [153, 75] width 142 height 29
click at [164, 79] on input "**********" at bounding box center [153, 75] width 142 height 29
paste input "***"
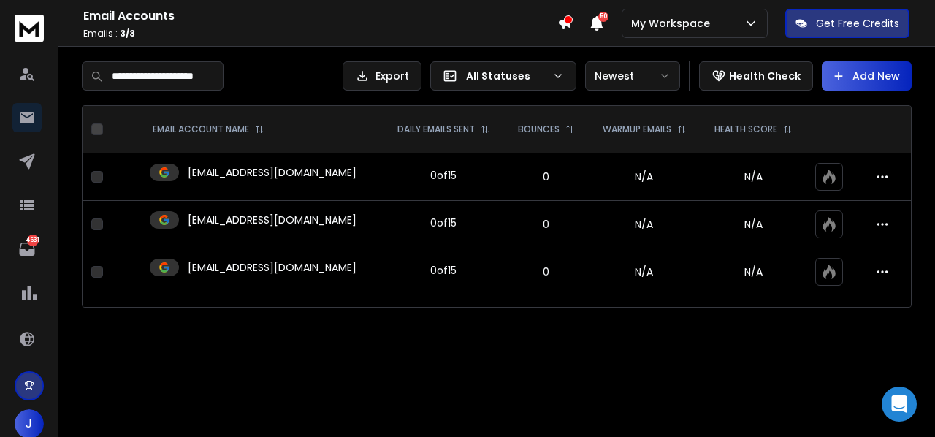
type input "**********"
click at [101, 128] on button "button" at bounding box center [97, 129] width 12 height 12
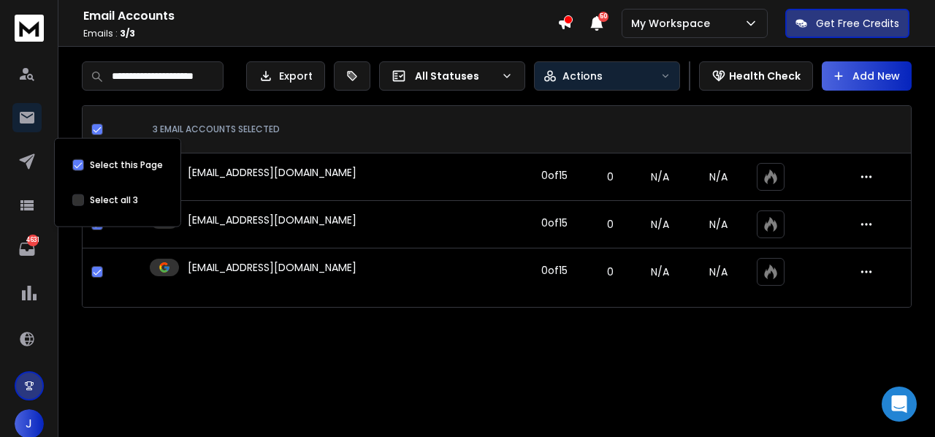
click at [637, 79] on div "Actions" at bounding box center [598, 76] width 111 height 15
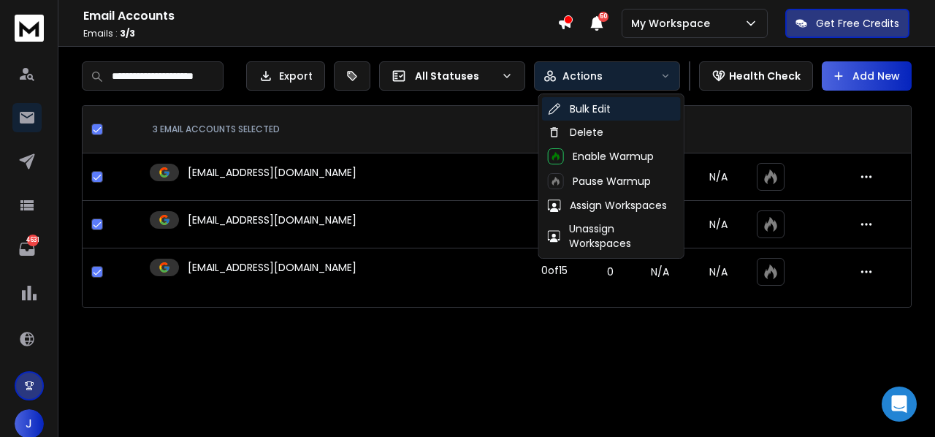
click at [625, 107] on div "Bulk Edit" at bounding box center [611, 108] width 139 height 23
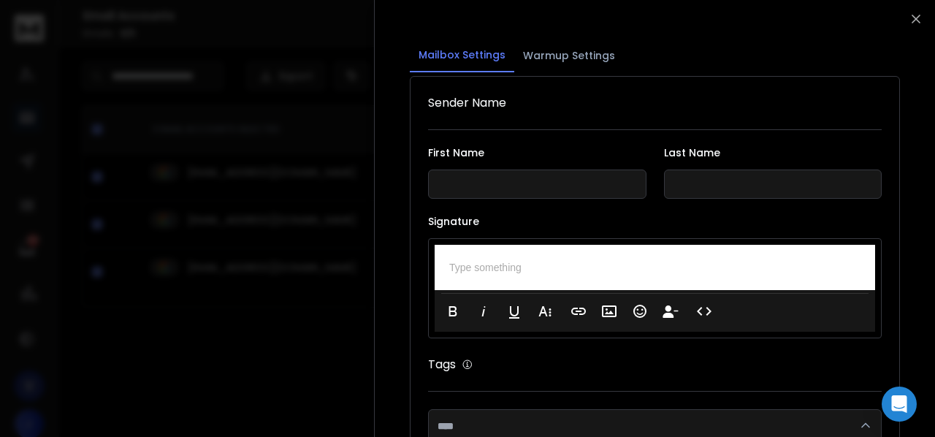
click at [583, 51] on button "Warmup Settings" at bounding box center [569, 55] width 110 height 32
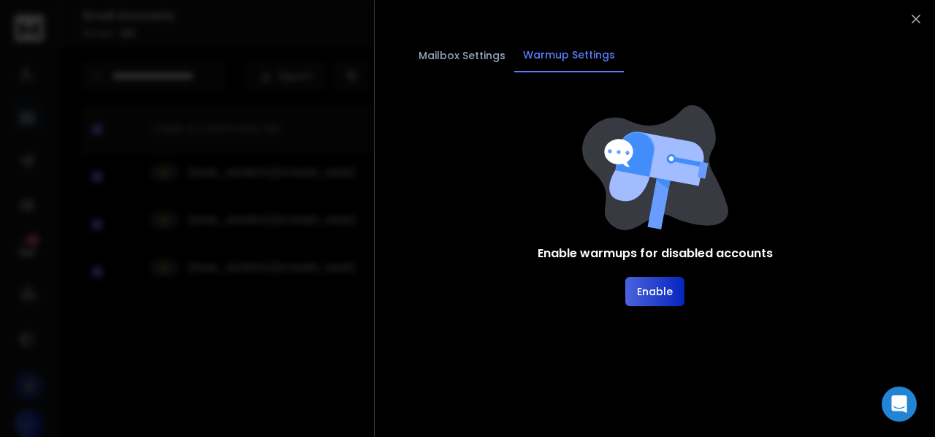
click at [469, 69] on button "Mailbox Settings" at bounding box center [462, 55] width 104 height 32
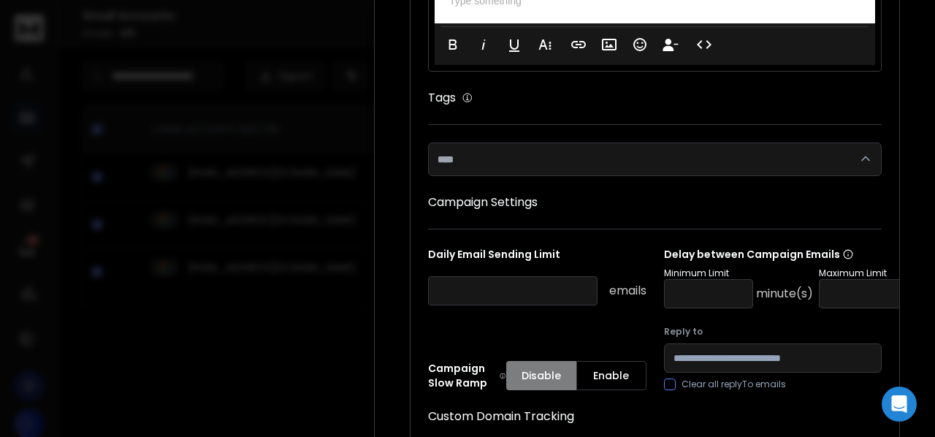
scroll to position [435, 0]
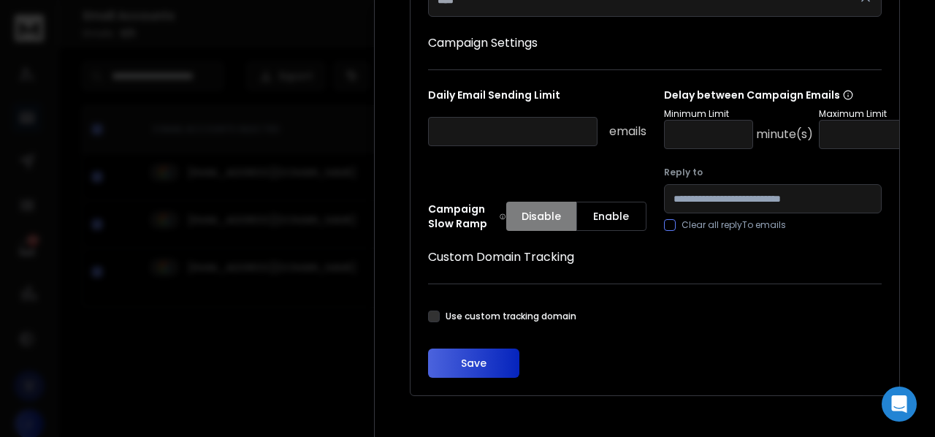
click at [446, 310] on label "Use custom tracking domain" at bounding box center [510, 316] width 131 height 12
click at [437, 310] on button "Reply to" at bounding box center [434, 316] width 12 height 12
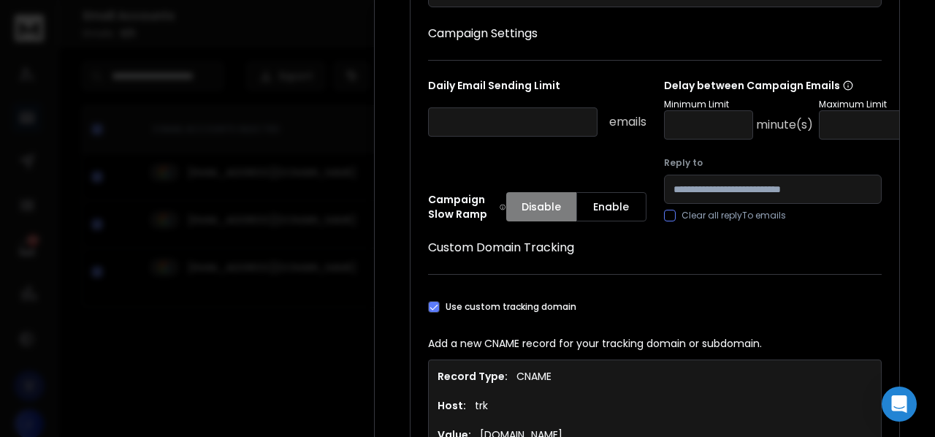
scroll to position [672, 0]
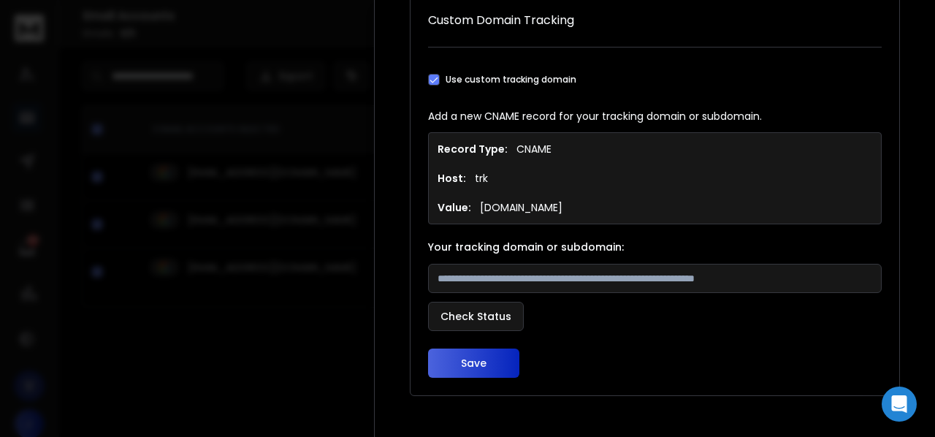
click at [583, 266] on input at bounding box center [654, 278] width 453 height 29
paste input "**********"
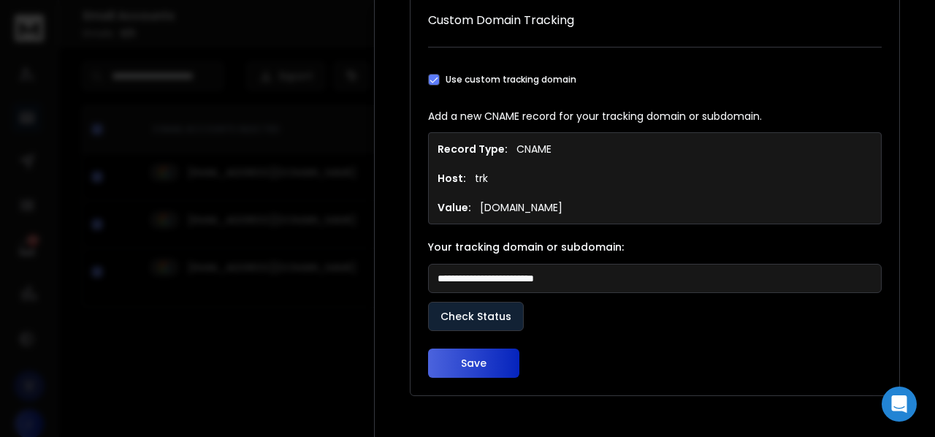
type input "**********"
click at [467, 302] on button "Check Status" at bounding box center [476, 316] width 96 height 29
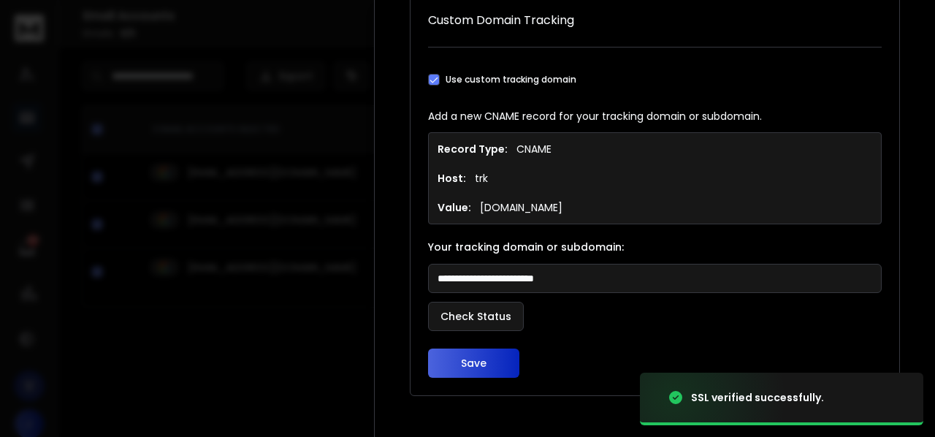
click at [494, 352] on button "Save" at bounding box center [473, 362] width 91 height 29
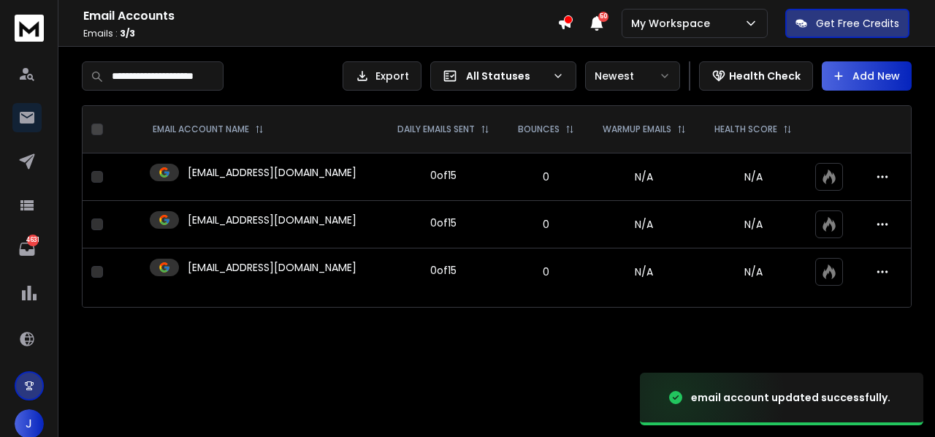
click at [93, 129] on button "button" at bounding box center [97, 129] width 12 height 12
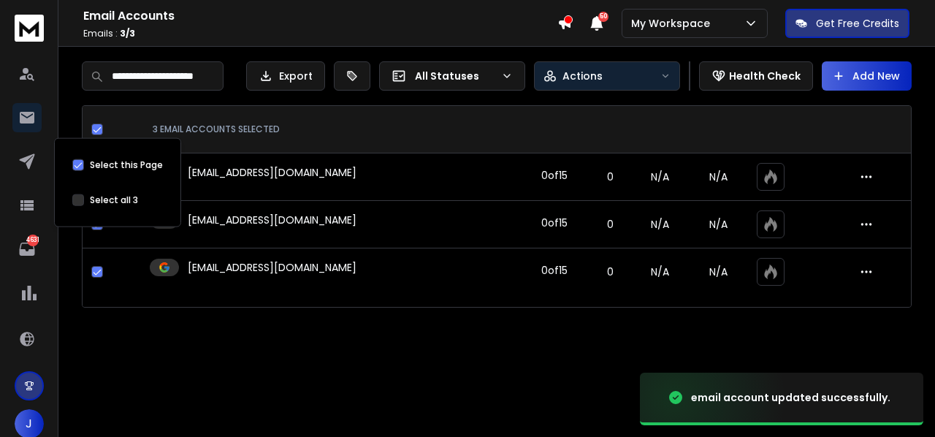
click at [628, 78] on div "Actions" at bounding box center [598, 76] width 111 height 15
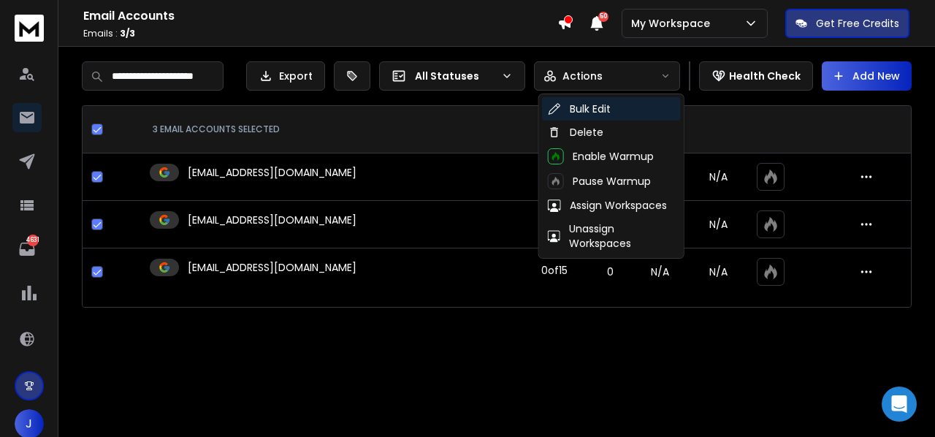
click at [628, 104] on div "Bulk Edit" at bounding box center [611, 108] width 139 height 23
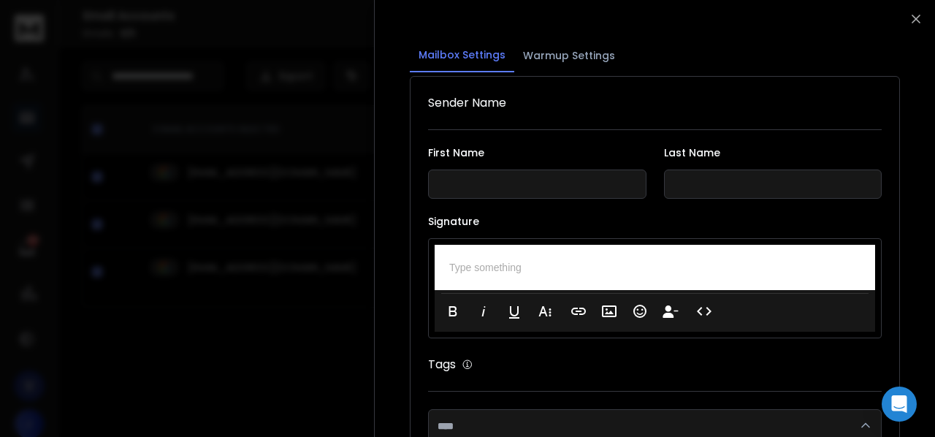
click at [558, 62] on button "Warmup Settings" at bounding box center [569, 55] width 110 height 32
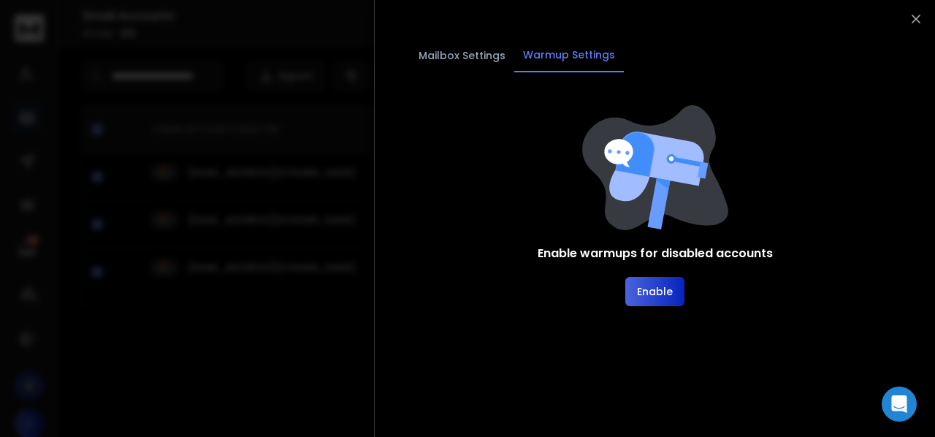
click at [670, 298] on button "Enable" at bounding box center [654, 291] width 59 height 29
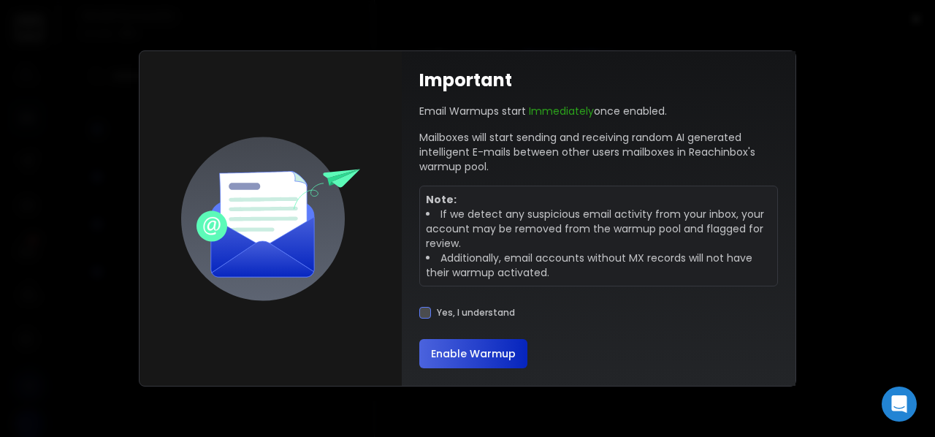
click at [660, 302] on div "Important Email Warmups start Immediately once enabled. Mailboxes will start se…" at bounding box center [599, 218] width 394 height 334
click at [836, 143] on div at bounding box center [467, 218] width 935 height 437
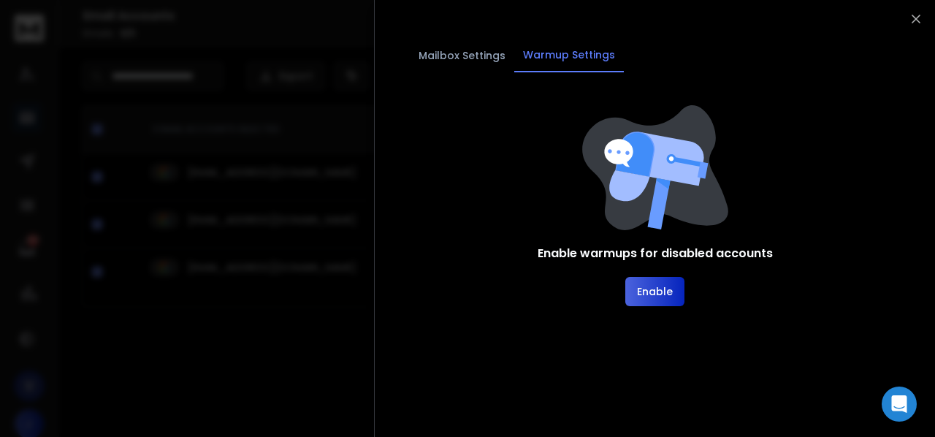
click at [652, 294] on button "Enable" at bounding box center [654, 291] width 59 height 29
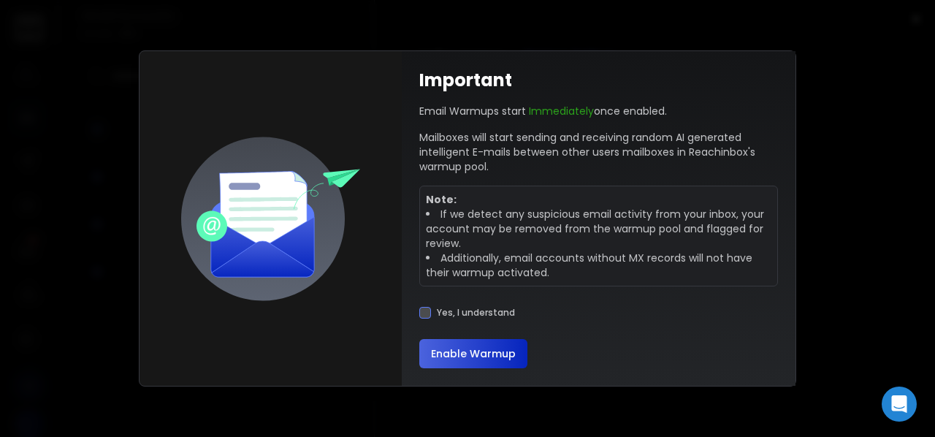
click at [427, 313] on button "Yes, I understand" at bounding box center [425, 313] width 12 height 12
click at [478, 361] on button "Enable Warmup" at bounding box center [473, 353] width 108 height 29
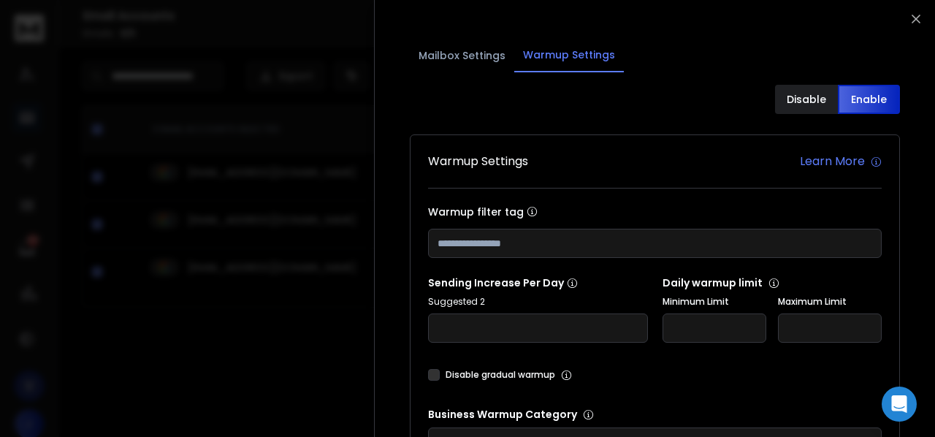
click at [576, 213] on label "Warmup filter tag" at bounding box center [654, 211] width 453 height 11
click at [599, 231] on input at bounding box center [654, 243] width 453 height 29
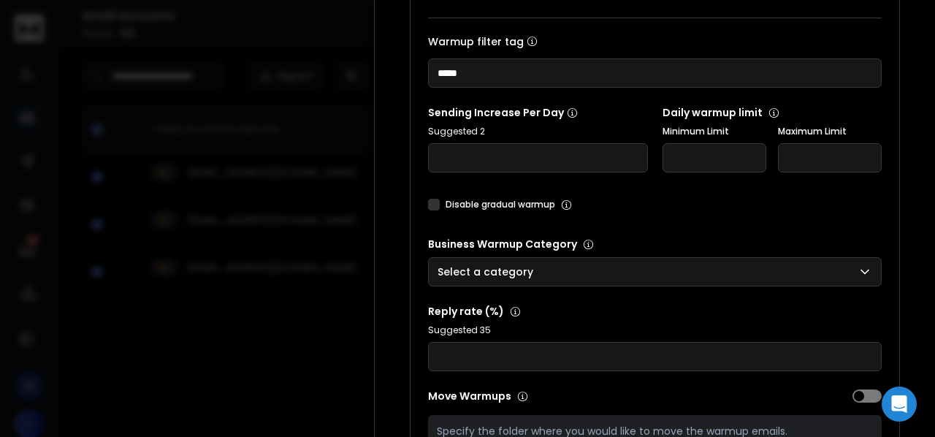
scroll to position [438, 0]
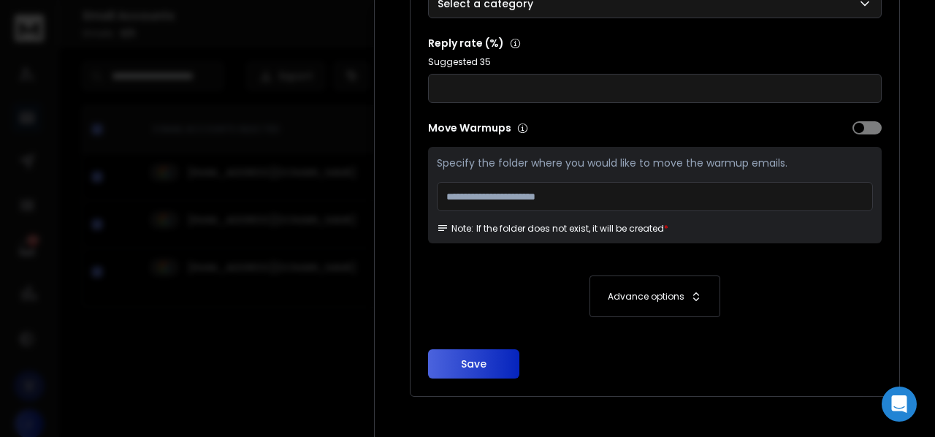
type input "*****"
click at [492, 361] on button "Save" at bounding box center [473, 363] width 91 height 29
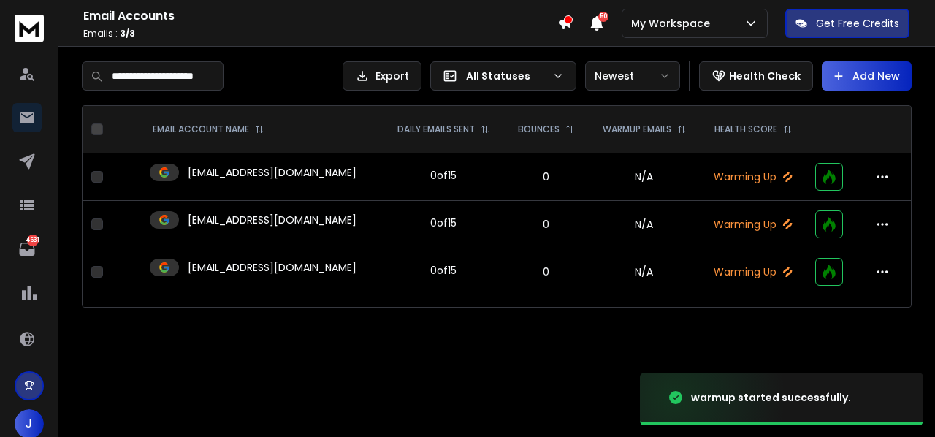
click at [679, 231] on td "N/A" at bounding box center [644, 224] width 112 height 47
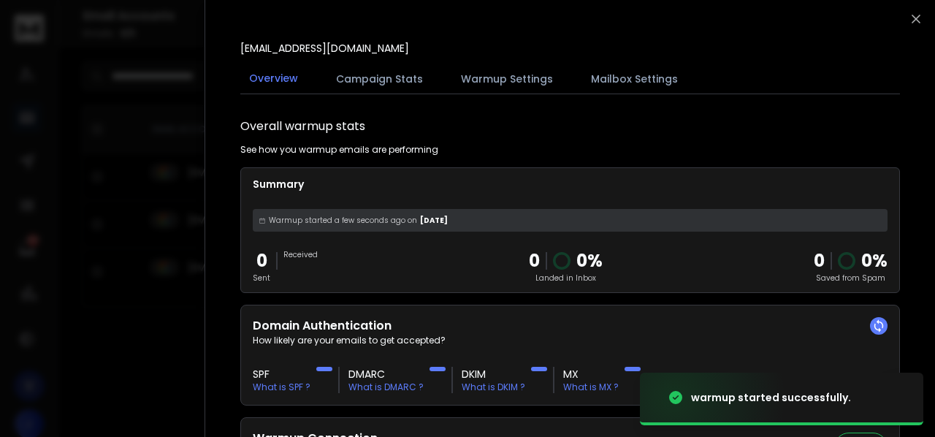
click at [483, 79] on button "Warmup Settings" at bounding box center [507, 79] width 110 height 32
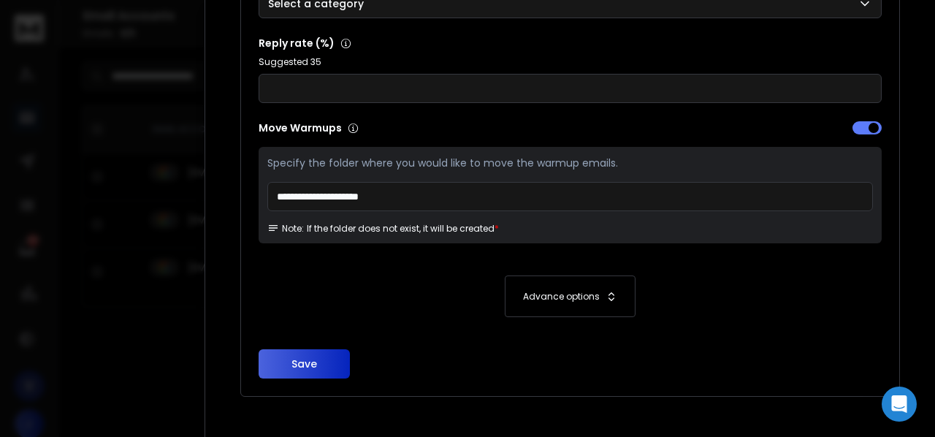
click at [168, 320] on div at bounding box center [467, 218] width 935 height 437
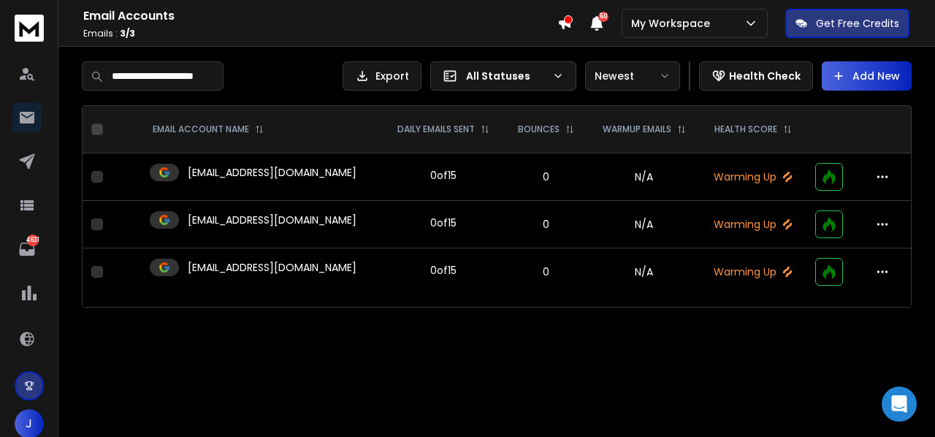
click at [862, 83] on button "Add New" at bounding box center [866, 75] width 90 height 29
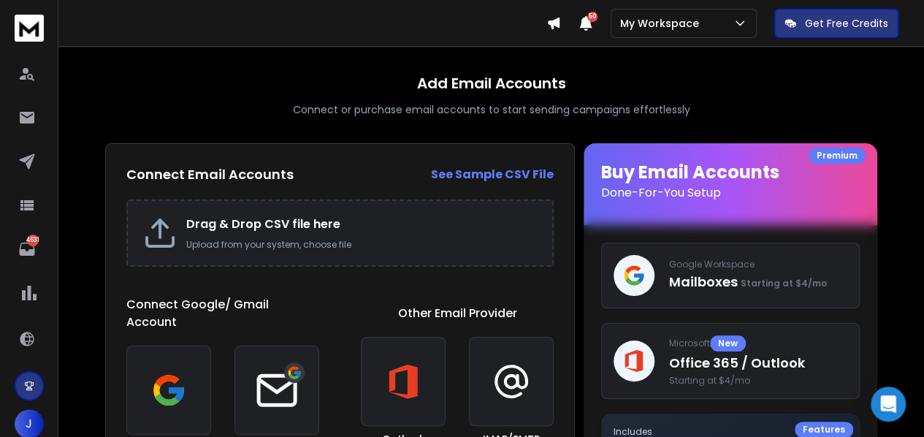
click at [176, 353] on div at bounding box center [168, 389] width 85 height 89
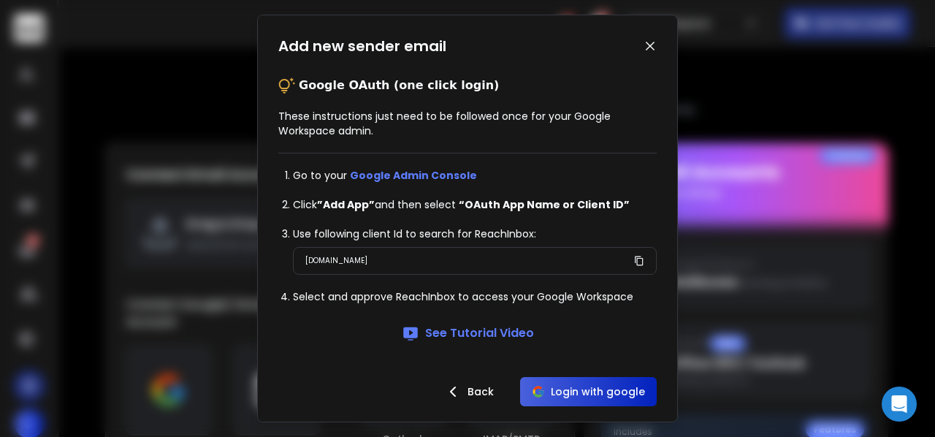
click at [644, 390] on button "Login with google" at bounding box center [588, 391] width 137 height 29
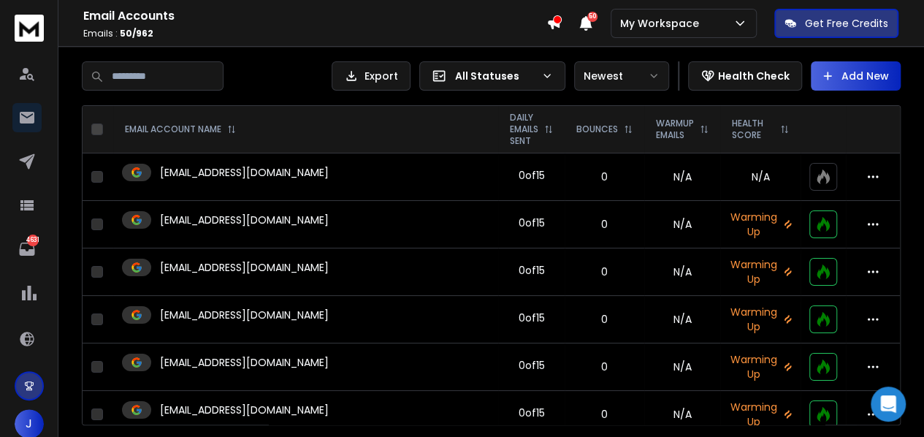
click at [867, 72] on button "Add New" at bounding box center [855, 75] width 90 height 29
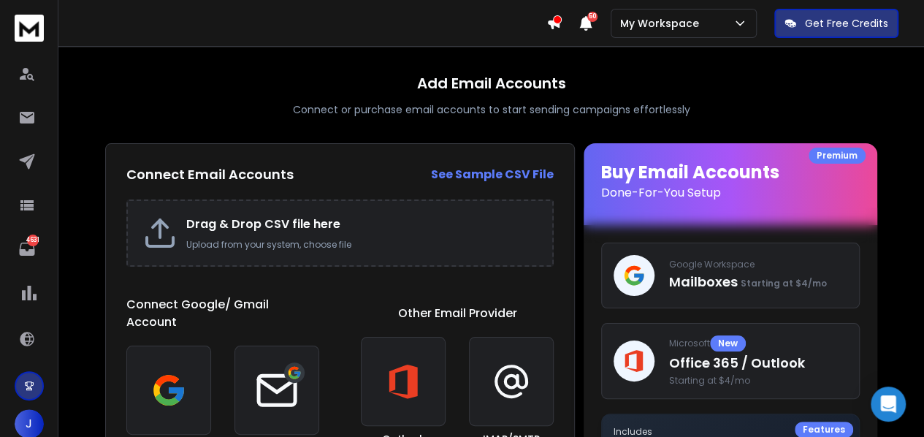
click at [178, 374] on icon at bounding box center [168, 390] width 37 height 44
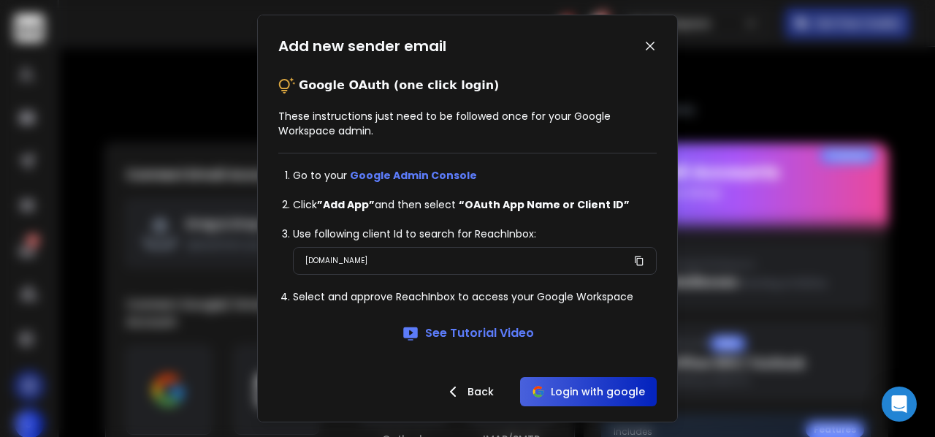
click at [623, 395] on button "Login with google" at bounding box center [588, 391] width 137 height 29
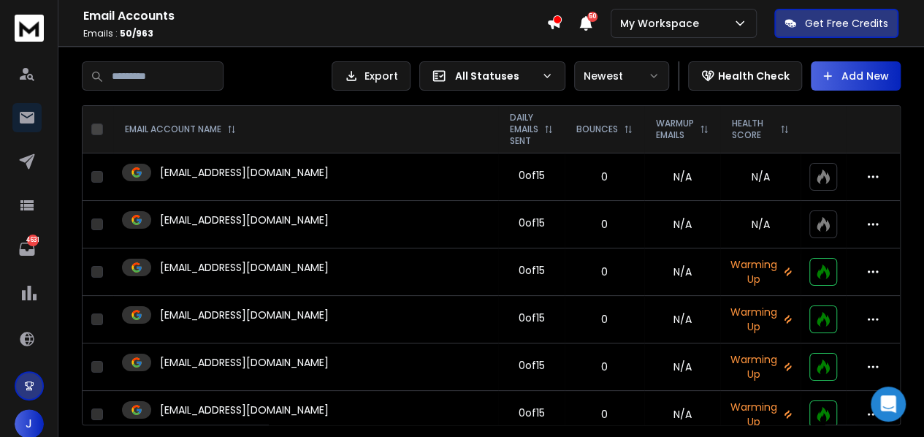
click at [876, 79] on button "Add New" at bounding box center [855, 75] width 90 height 29
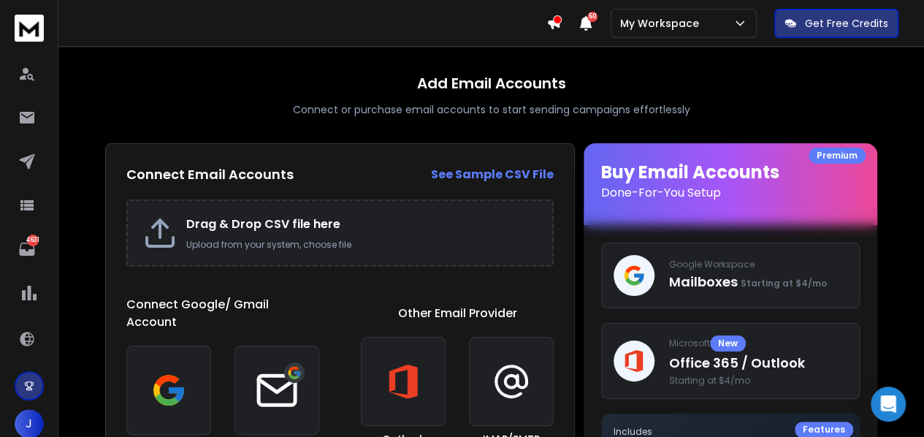
click at [161, 377] on icon at bounding box center [168, 381] width 24 height 12
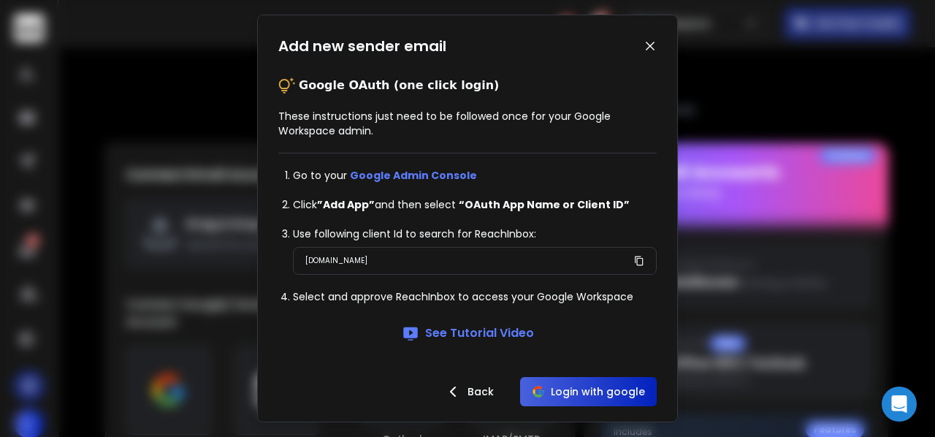
click at [632, 387] on button "Login with google" at bounding box center [588, 391] width 137 height 29
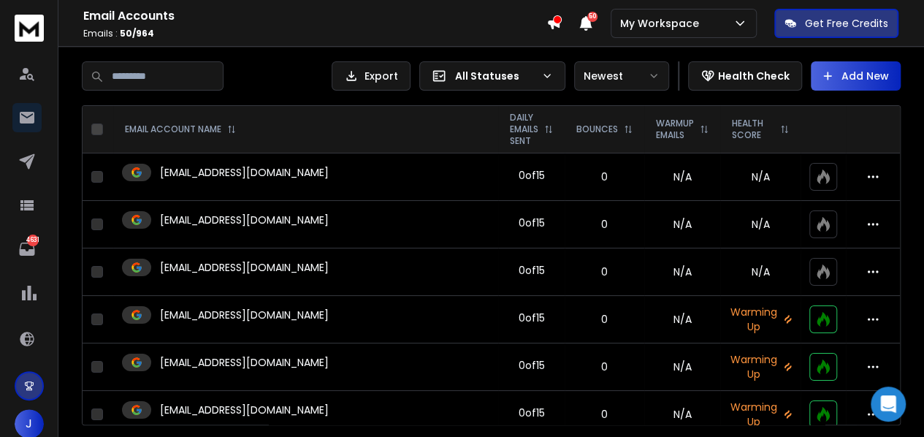
click at [150, 69] on input at bounding box center [153, 75] width 142 height 29
paste input "**********"
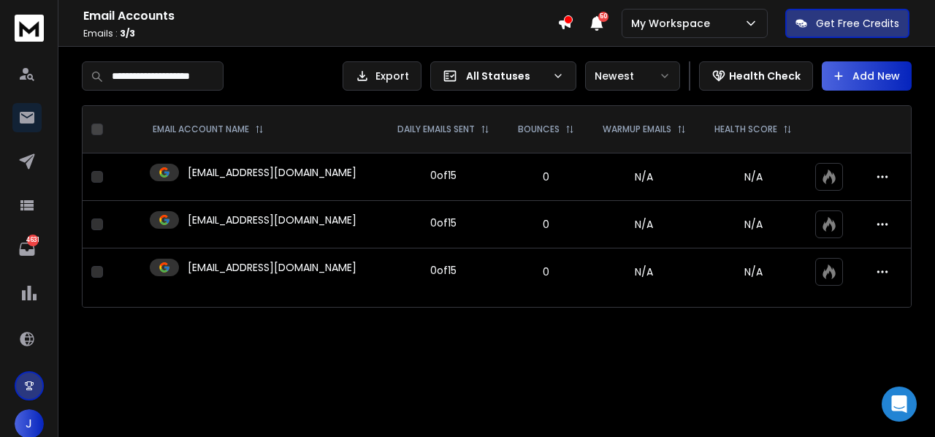
type input "**********"
click at [96, 124] on button "button" at bounding box center [97, 129] width 12 height 12
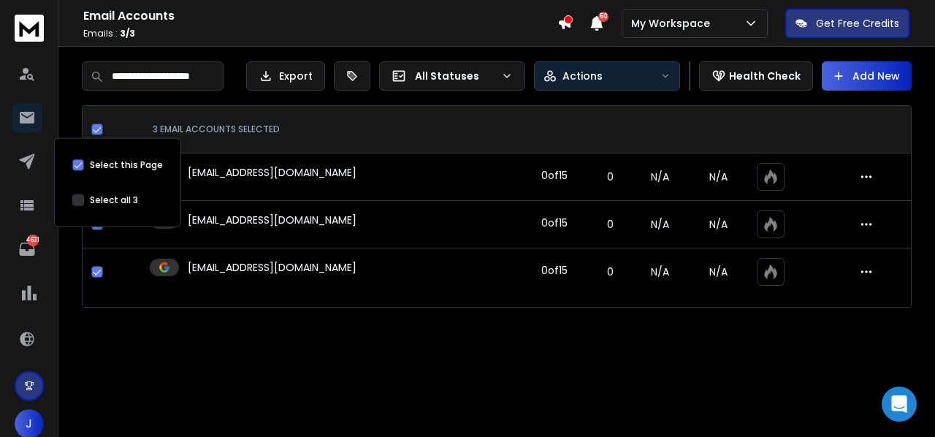
click at [622, 63] on button "Actions" at bounding box center [607, 75] width 146 height 29
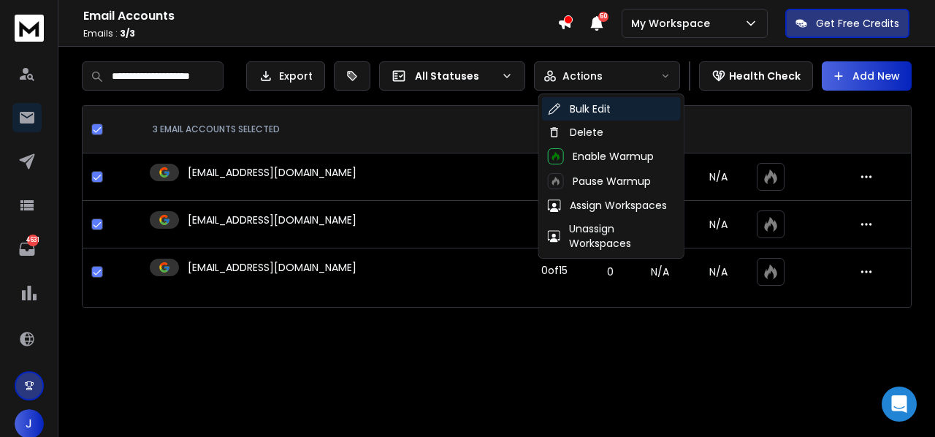
click at [631, 115] on div "Bulk Edit" at bounding box center [611, 108] width 139 height 23
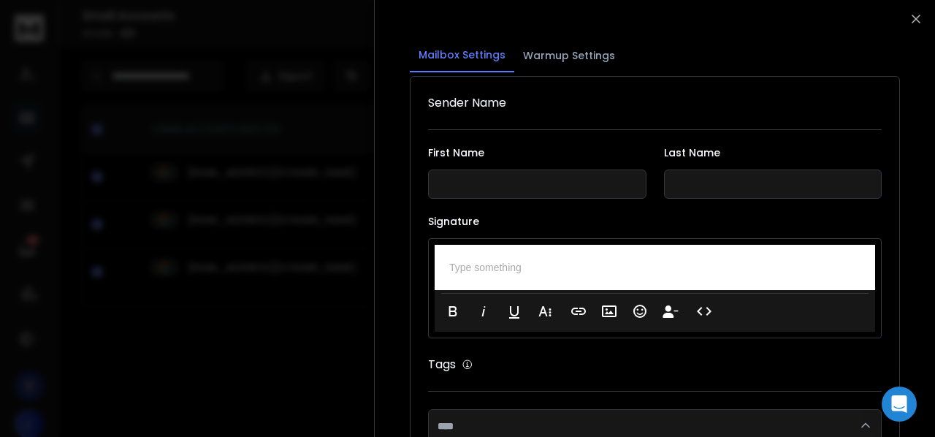
scroll to position [390, 0]
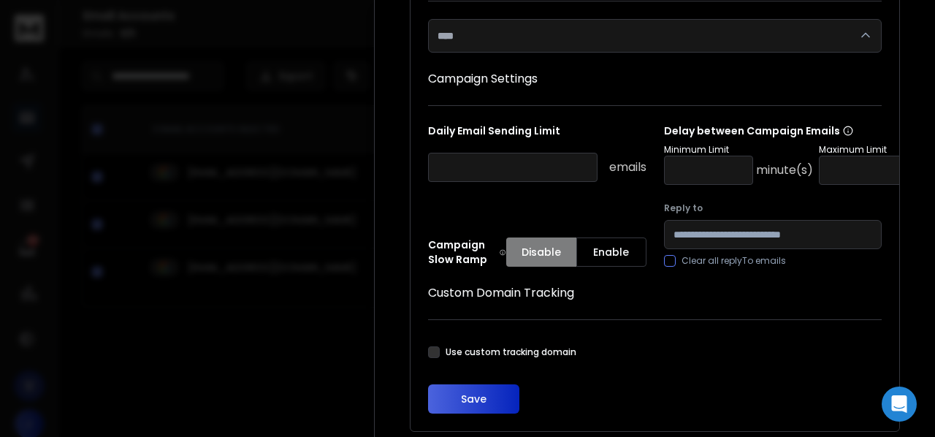
click at [455, 346] on label "Use custom tracking domain" at bounding box center [510, 352] width 131 height 12
click at [435, 348] on button "Reply to" at bounding box center [434, 352] width 12 height 12
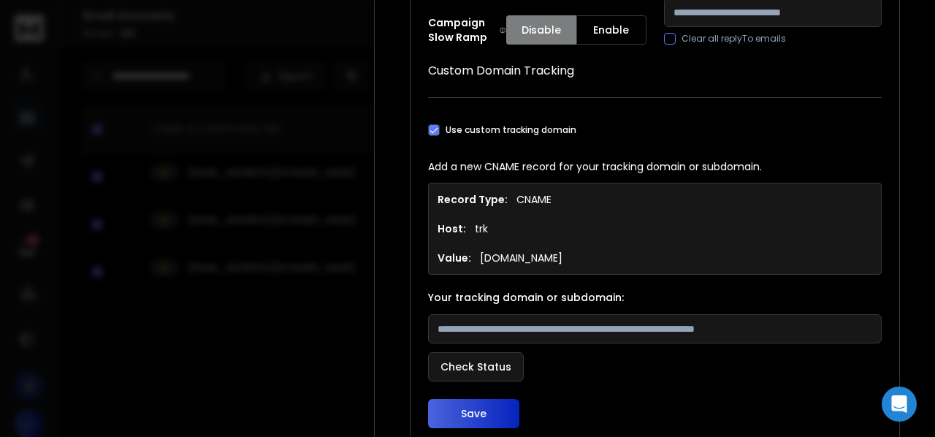
scroll to position [672, 0]
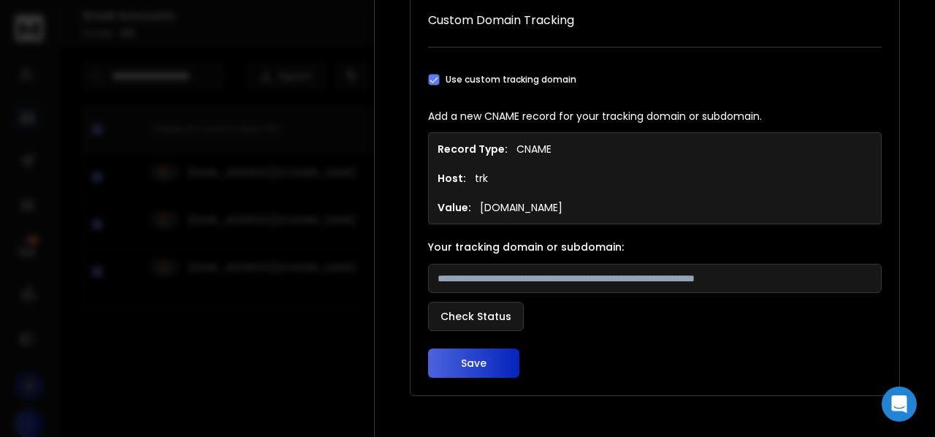
click at [564, 266] on input at bounding box center [654, 278] width 453 height 29
paste input "**********"
type input "**********"
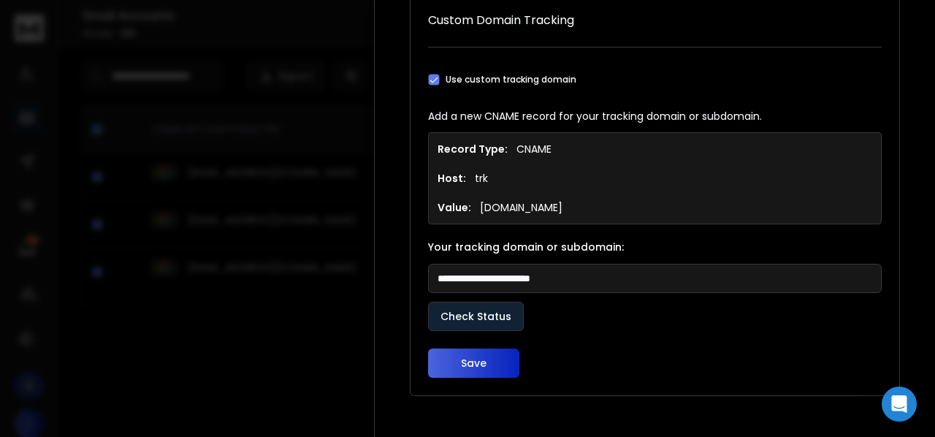
click at [469, 302] on button "Check Status" at bounding box center [476, 316] width 96 height 29
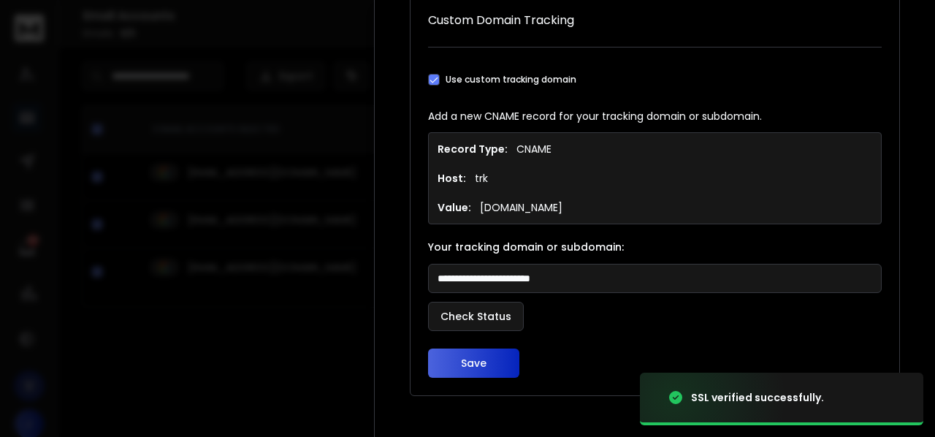
click at [486, 348] on button "Save" at bounding box center [473, 362] width 91 height 29
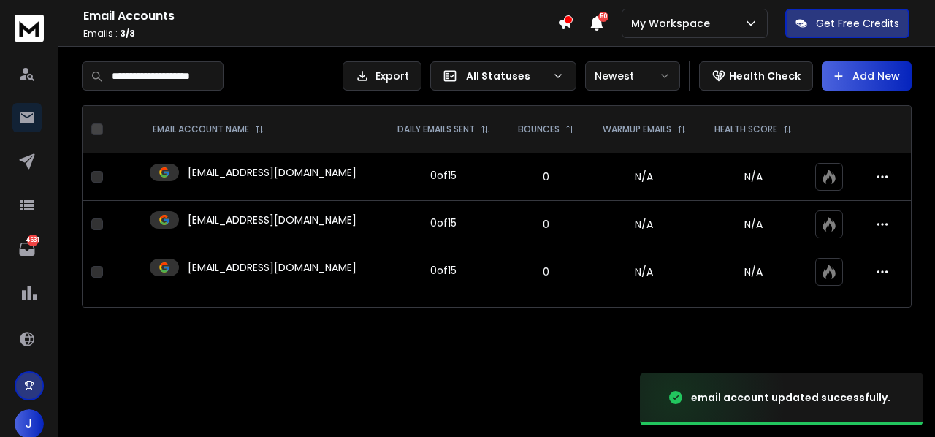
click at [98, 124] on button "button" at bounding box center [97, 129] width 12 height 12
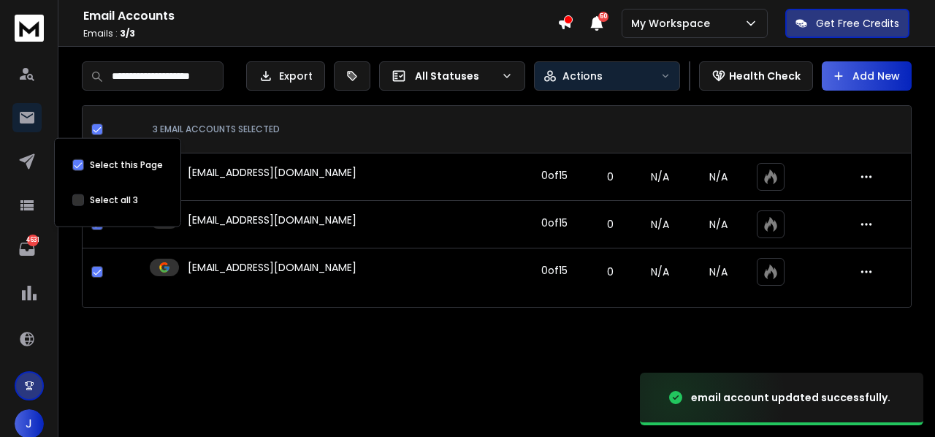
click at [589, 68] on button "Actions" at bounding box center [607, 75] width 146 height 29
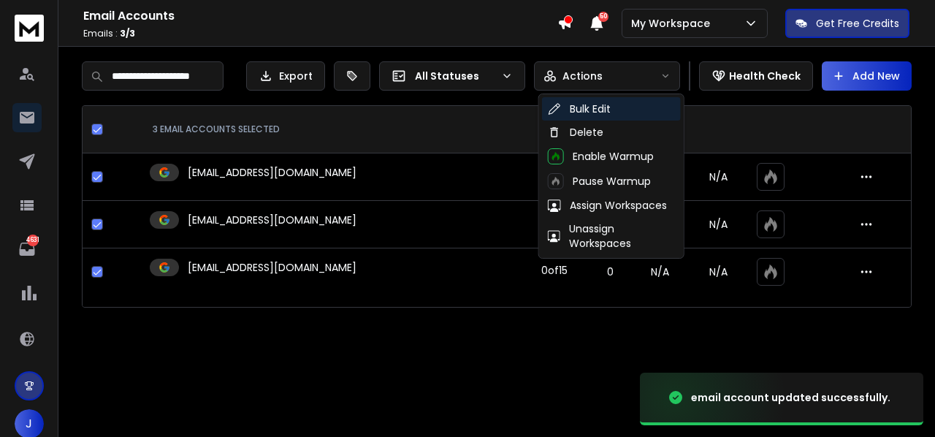
click at [622, 107] on div "Bulk Edit" at bounding box center [611, 108] width 139 height 23
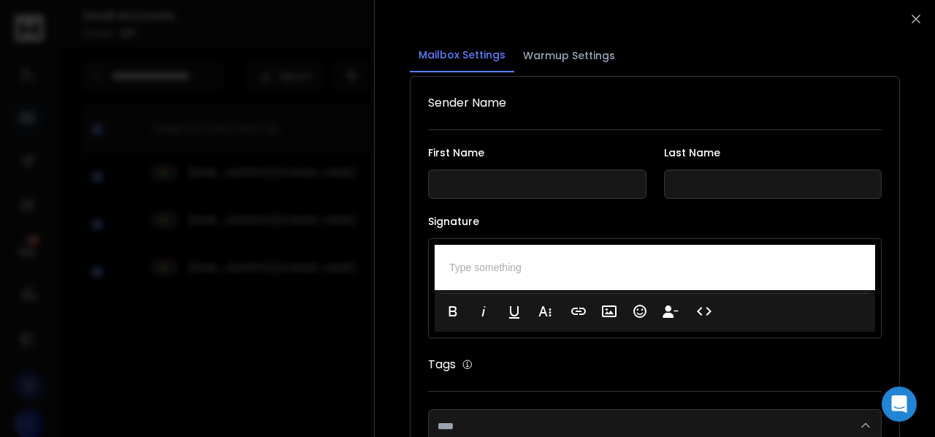
click at [578, 42] on button "Warmup Settings" at bounding box center [569, 55] width 110 height 32
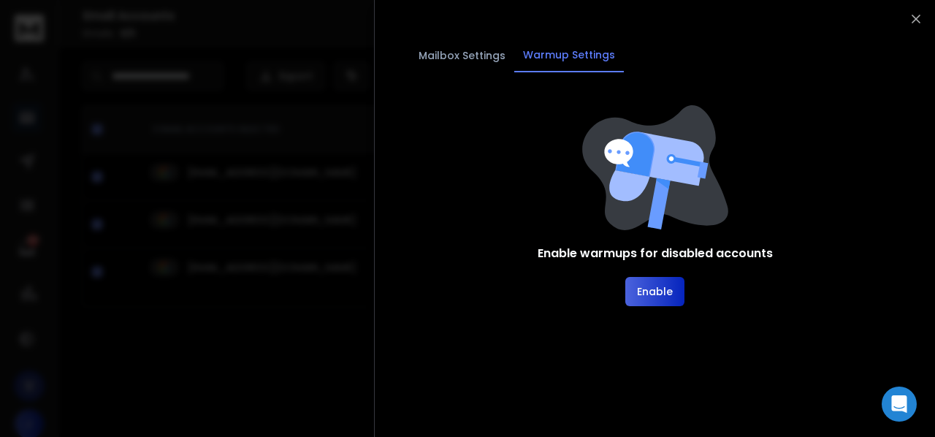
click at [659, 303] on button "Enable" at bounding box center [654, 291] width 59 height 29
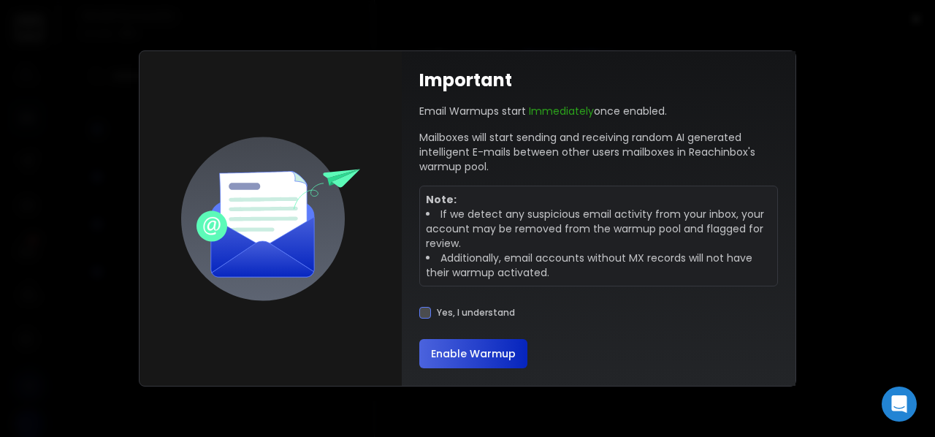
click at [423, 317] on button "Yes, I understand" at bounding box center [425, 313] width 12 height 12
click at [470, 353] on button "Enable Warmup" at bounding box center [473, 353] width 108 height 29
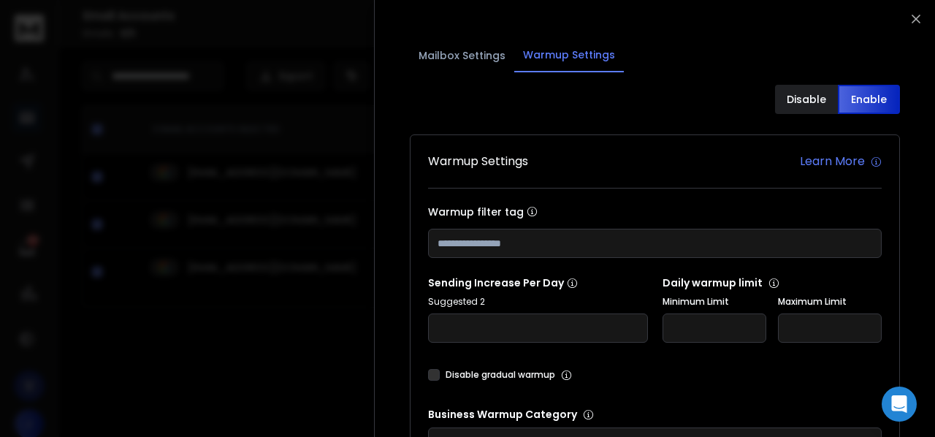
click at [634, 245] on input at bounding box center [654, 243] width 453 height 29
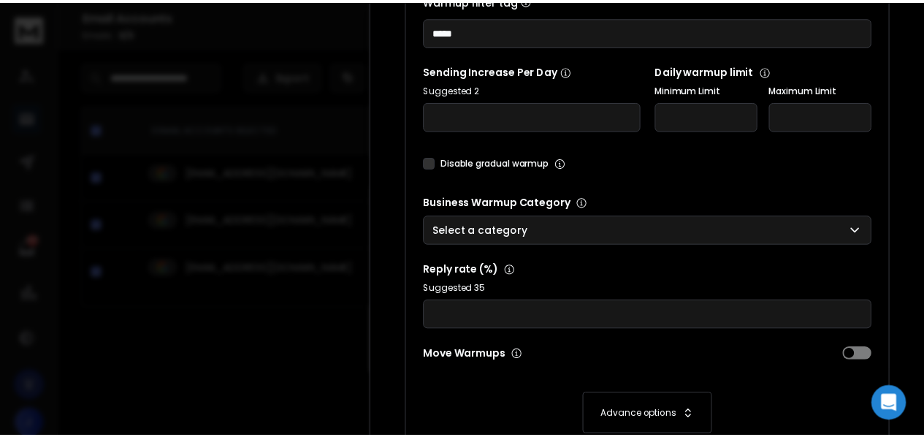
scroll to position [330, 0]
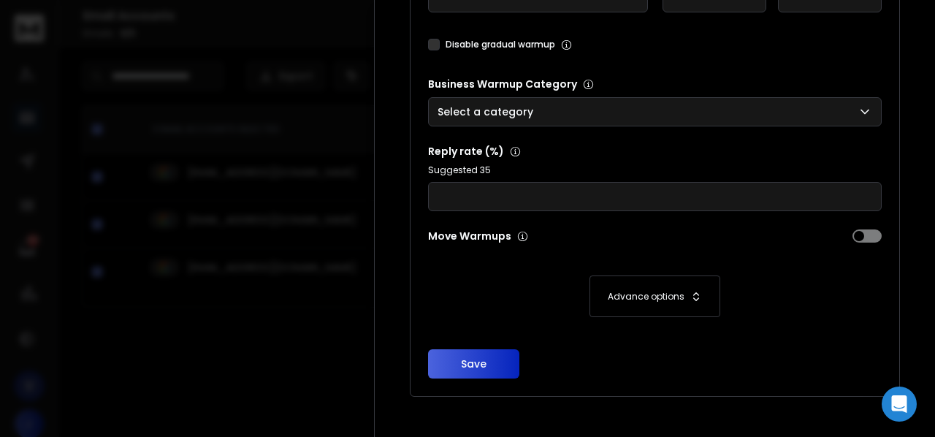
type input "*****"
click at [494, 359] on button "Save" at bounding box center [473, 363] width 91 height 29
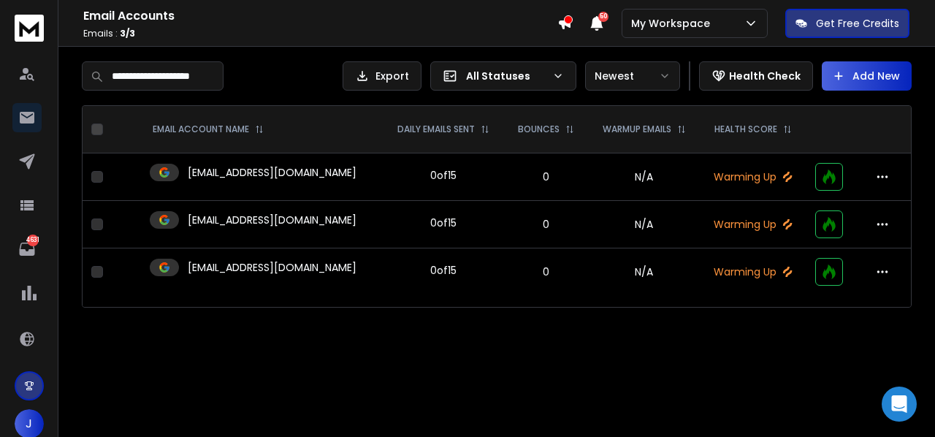
click at [169, 73] on input "**********" at bounding box center [153, 75] width 142 height 29
click at [292, 85] on div at bounding box center [208, 75] width 252 height 29
